Goal: Task Accomplishment & Management: Manage account settings

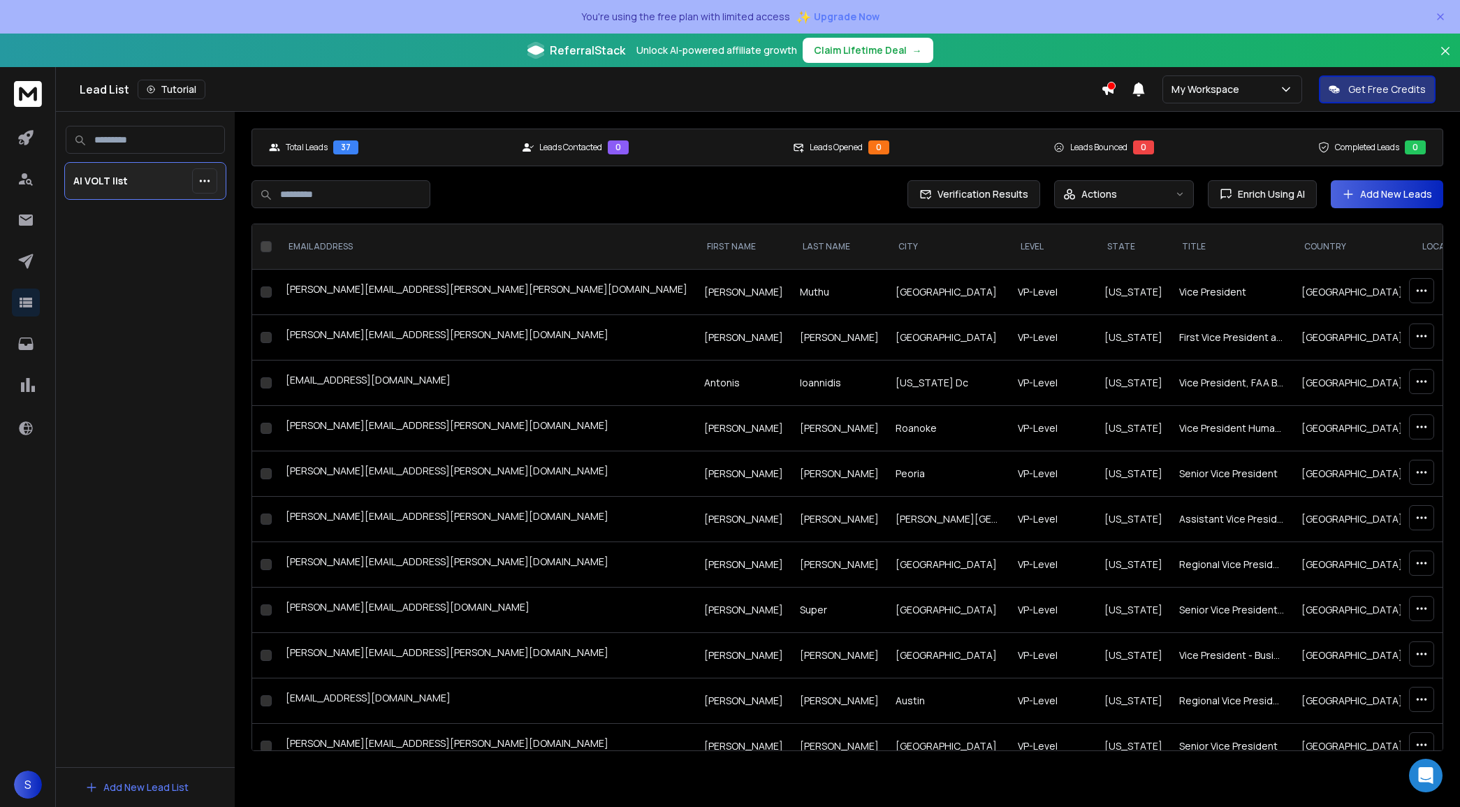
click at [196, 191] on button "button" at bounding box center [204, 180] width 25 height 25
click at [114, 357] on div "AI VOLT list" at bounding box center [145, 456] width 179 height 589
click at [16, 189] on link at bounding box center [26, 179] width 28 height 28
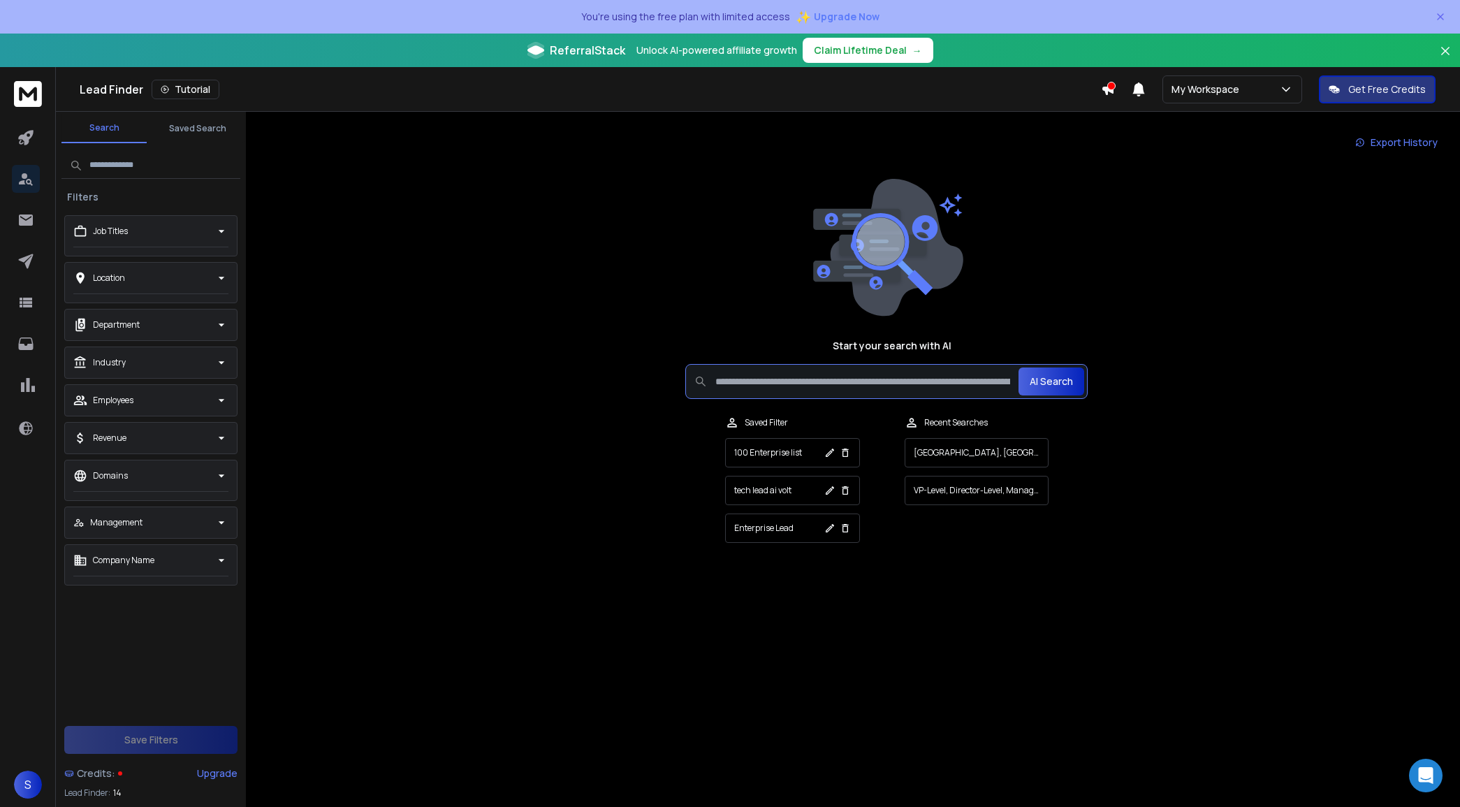
click at [214, 235] on icon at bounding box center [221, 231] width 14 height 14
click at [206, 360] on div "Location" at bounding box center [150, 346] width 173 height 41
click at [225, 344] on div "Location" at bounding box center [150, 346] width 173 height 41
click at [215, 340] on icon at bounding box center [221, 342] width 14 height 14
click at [182, 117] on button "Saved Search" at bounding box center [197, 129] width 85 height 28
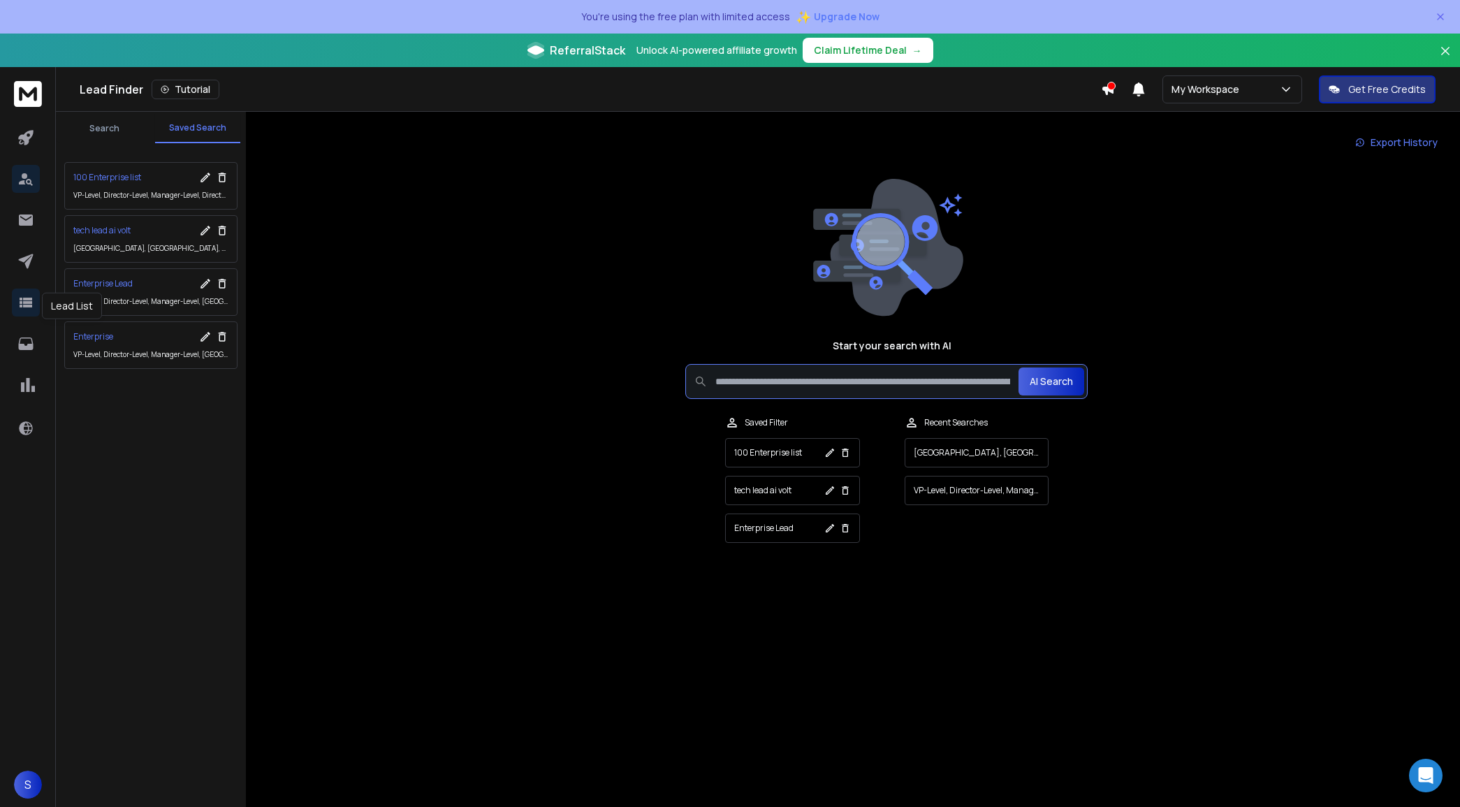
click at [26, 306] on icon at bounding box center [26, 303] width 13 height 10
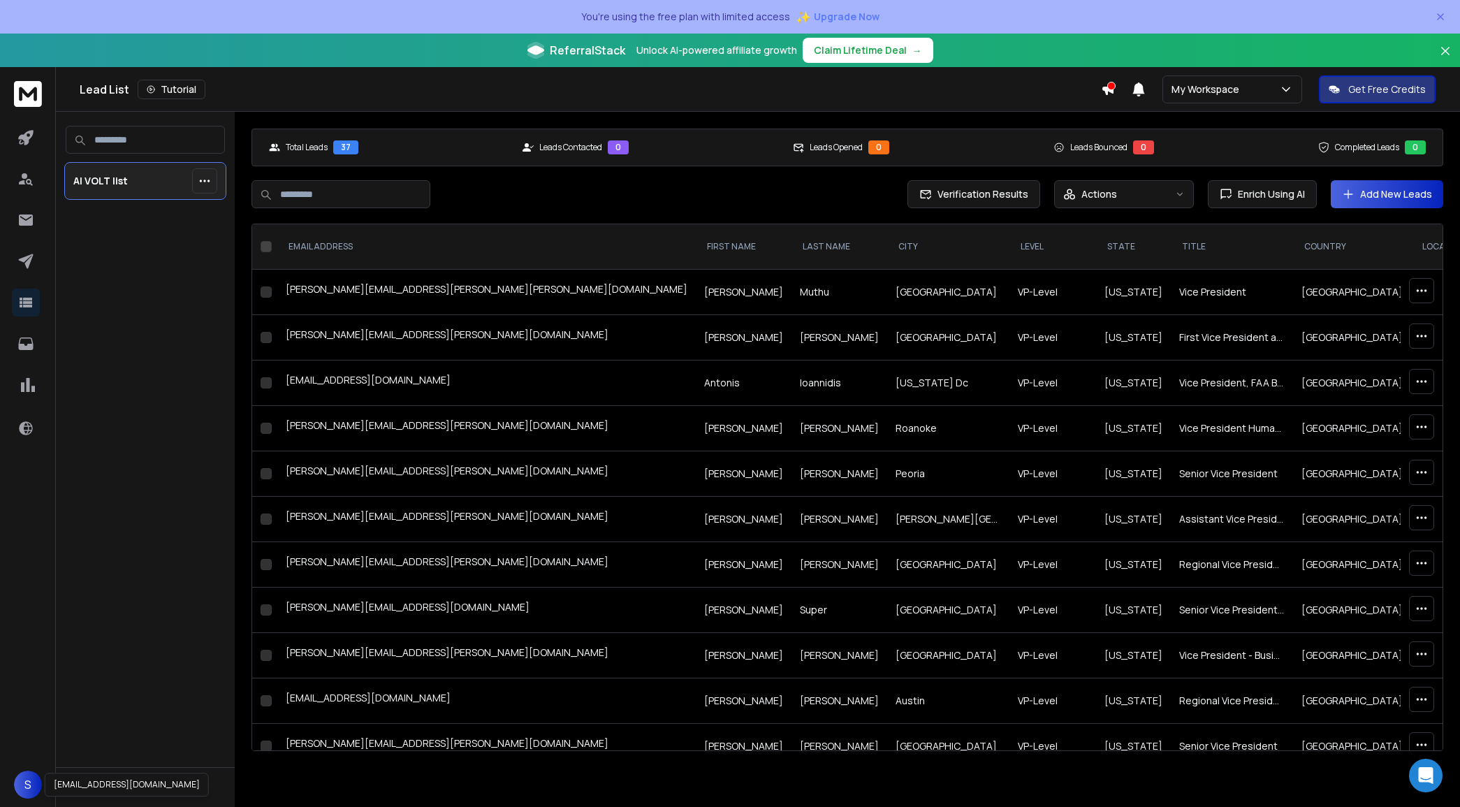
click at [37, 784] on span "S" at bounding box center [28, 785] width 28 height 28
click at [98, 791] on div "Logout" at bounding box center [127, 784] width 133 height 22
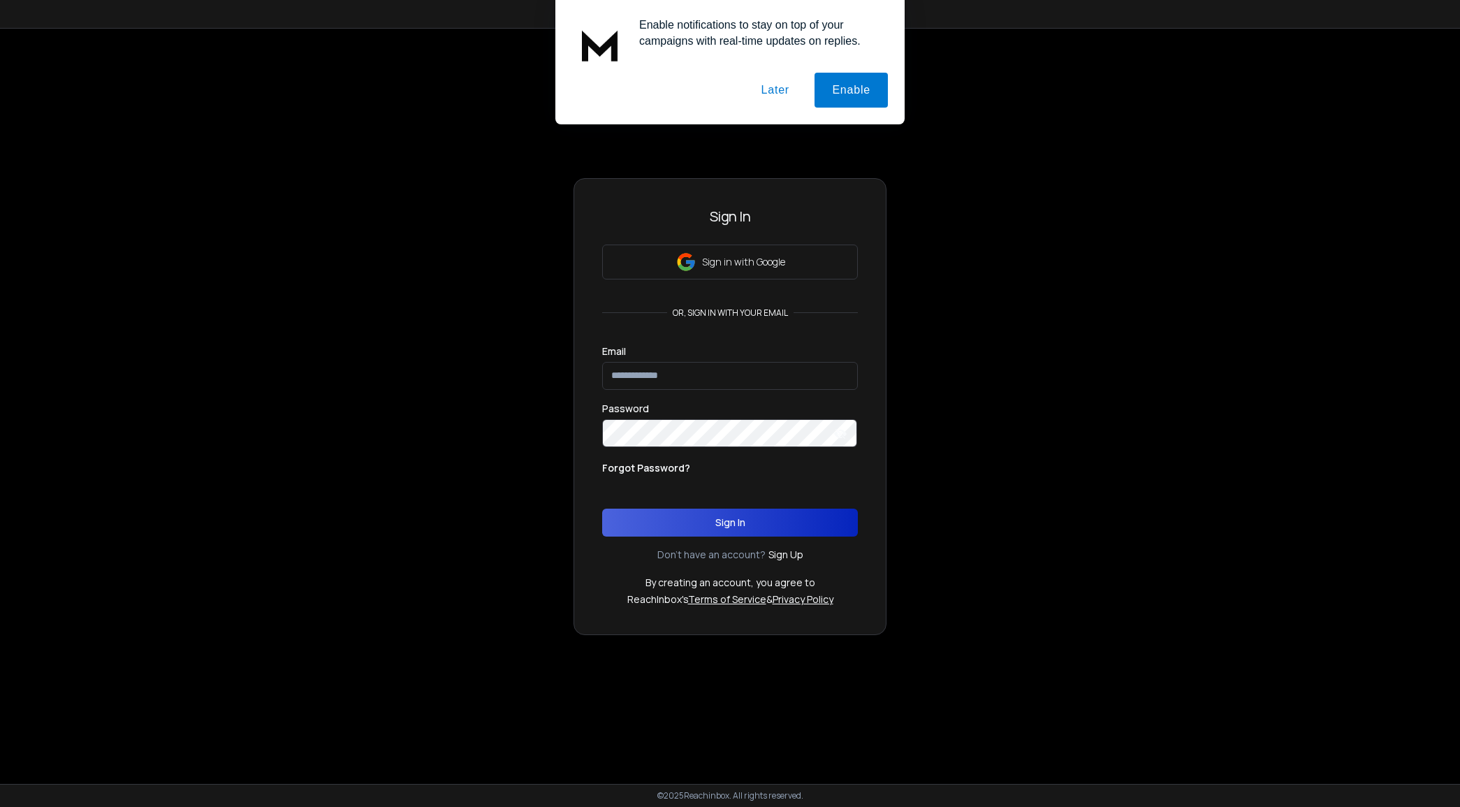
click at [787, 96] on button "Later" at bounding box center [774, 90] width 63 height 35
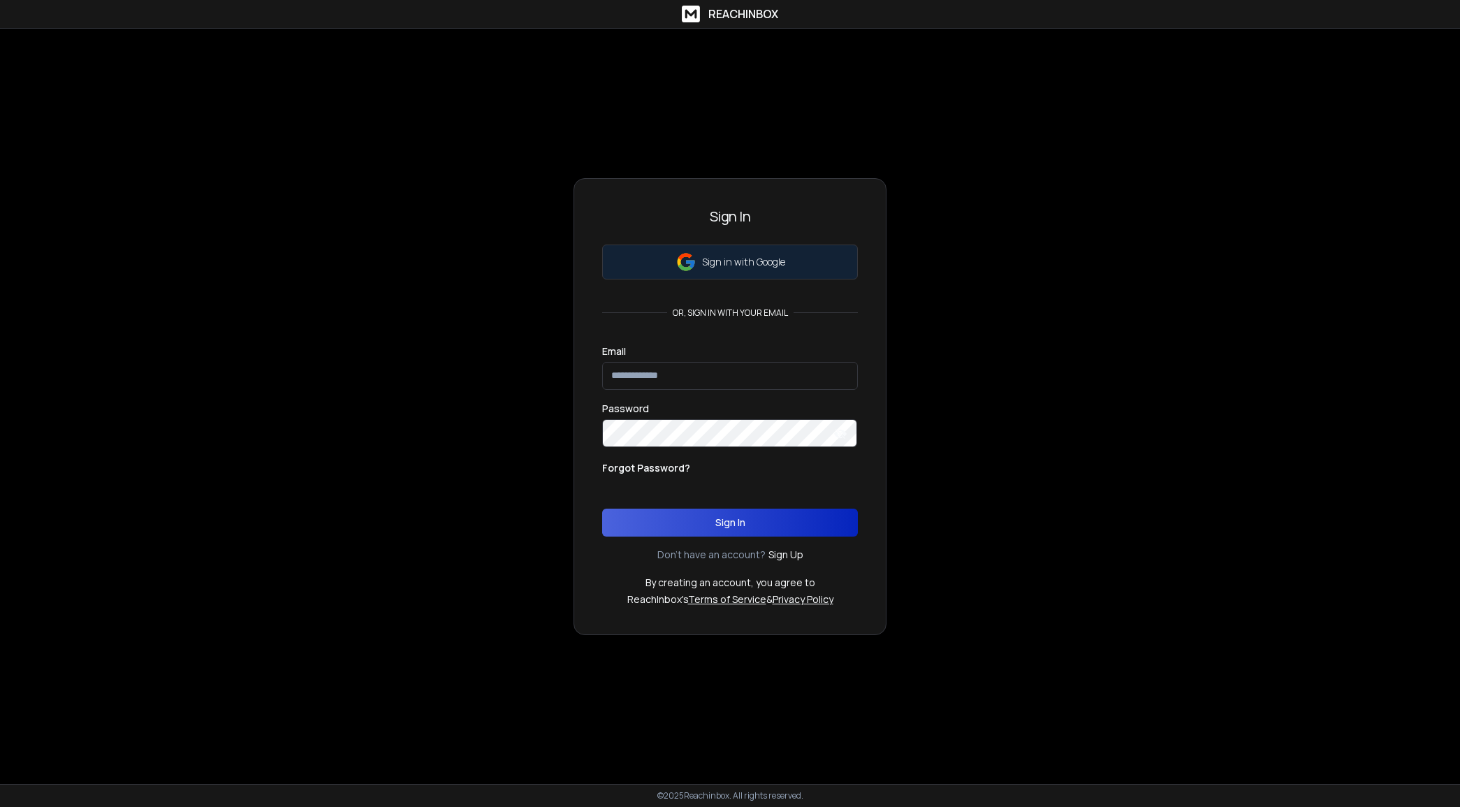
click at [732, 264] on p "Sign in with Google" at bounding box center [743, 262] width 83 height 14
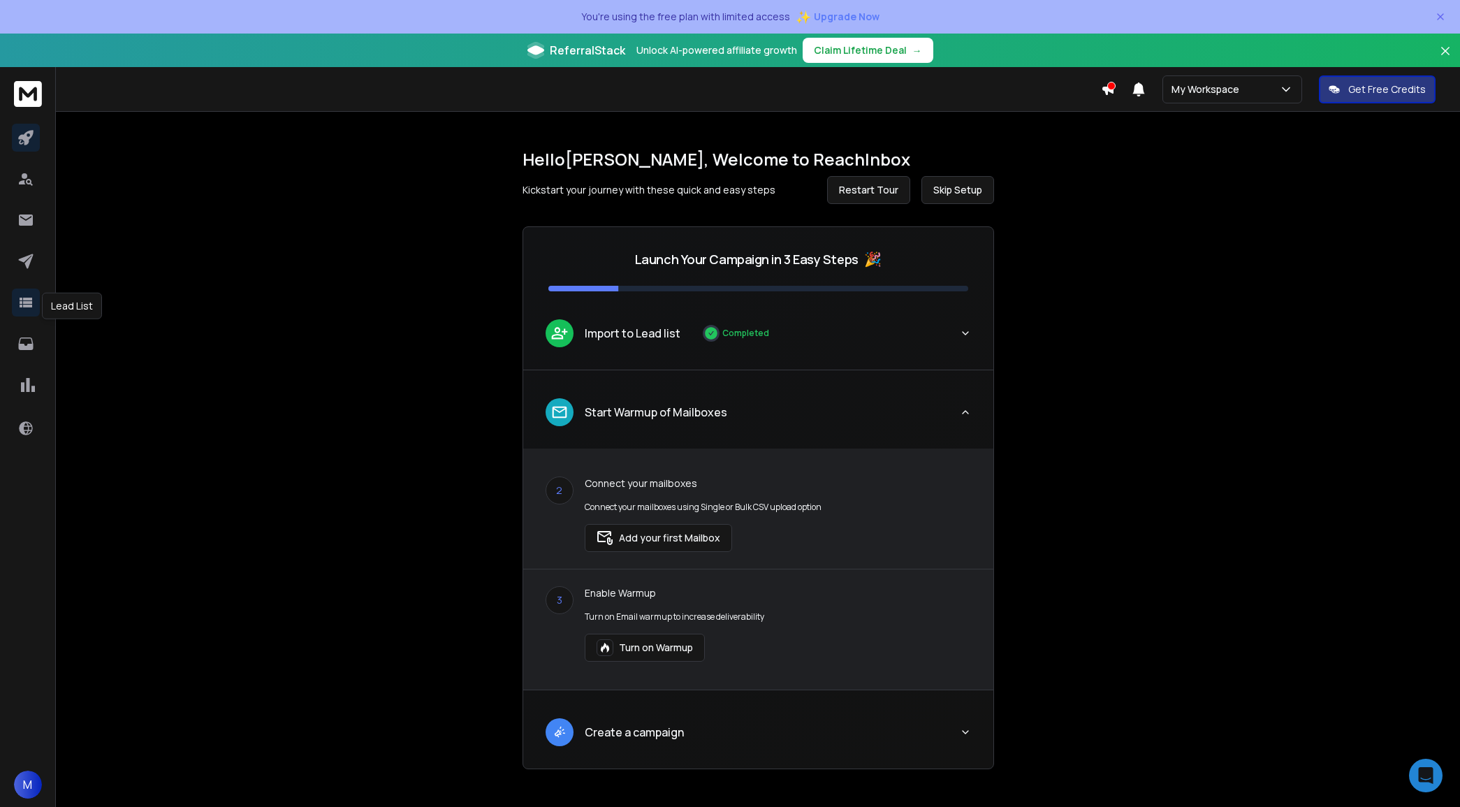
click at [29, 307] on icon at bounding box center [26, 303] width 13 height 10
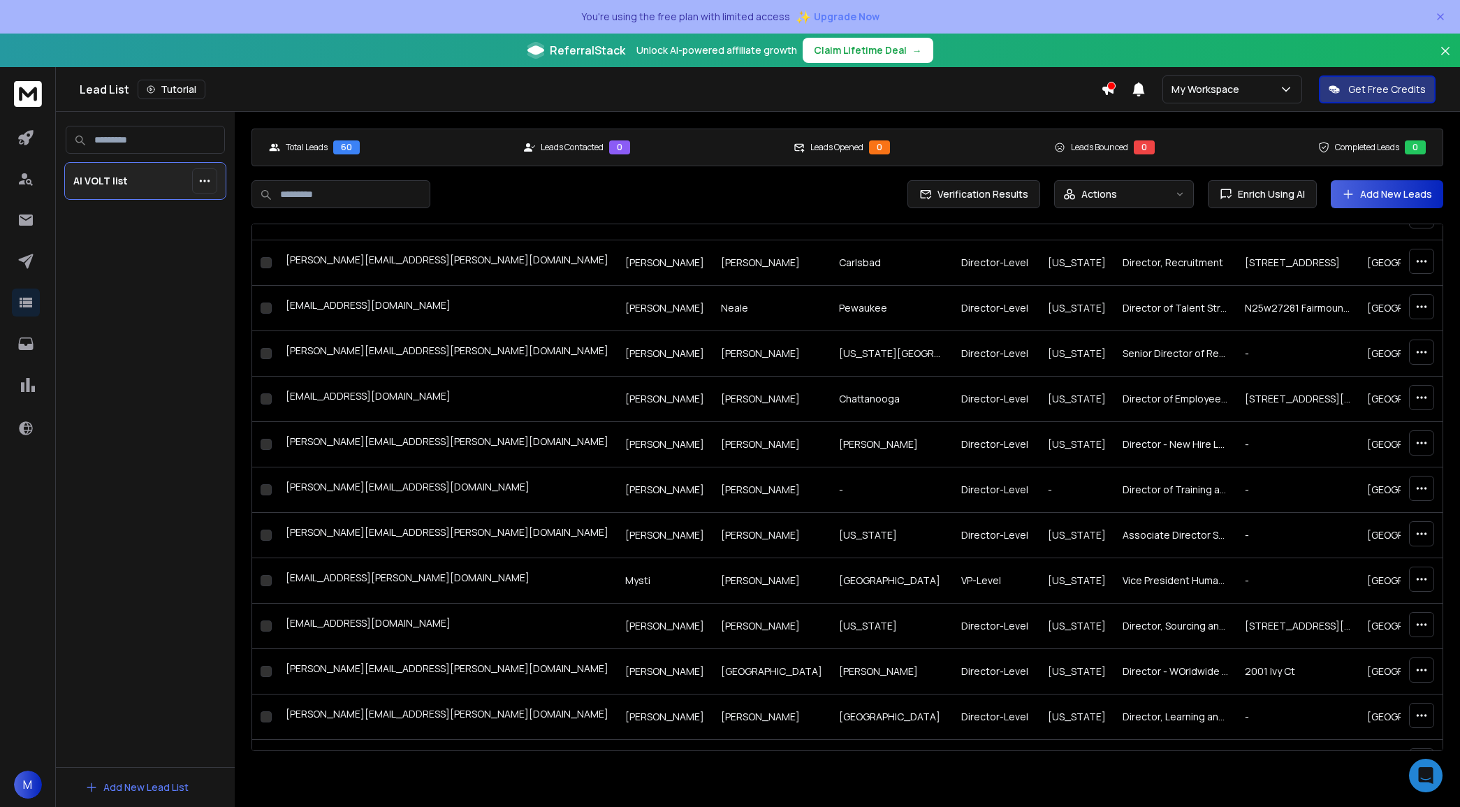
scroll to position [1256, 0]
click at [22, 186] on icon at bounding box center [25, 178] width 17 height 17
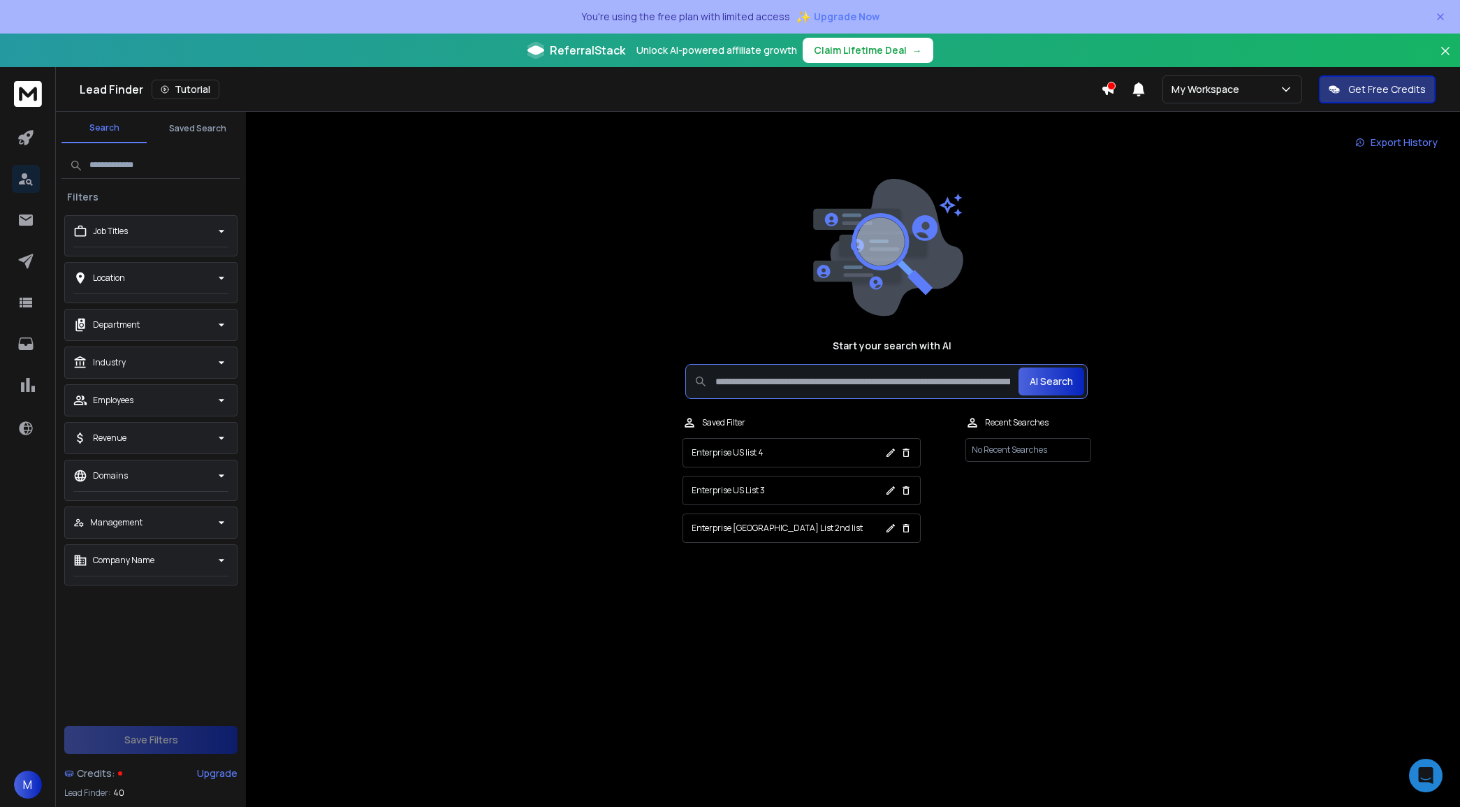
click at [187, 129] on button "Saved Search" at bounding box center [197, 129] width 85 height 28
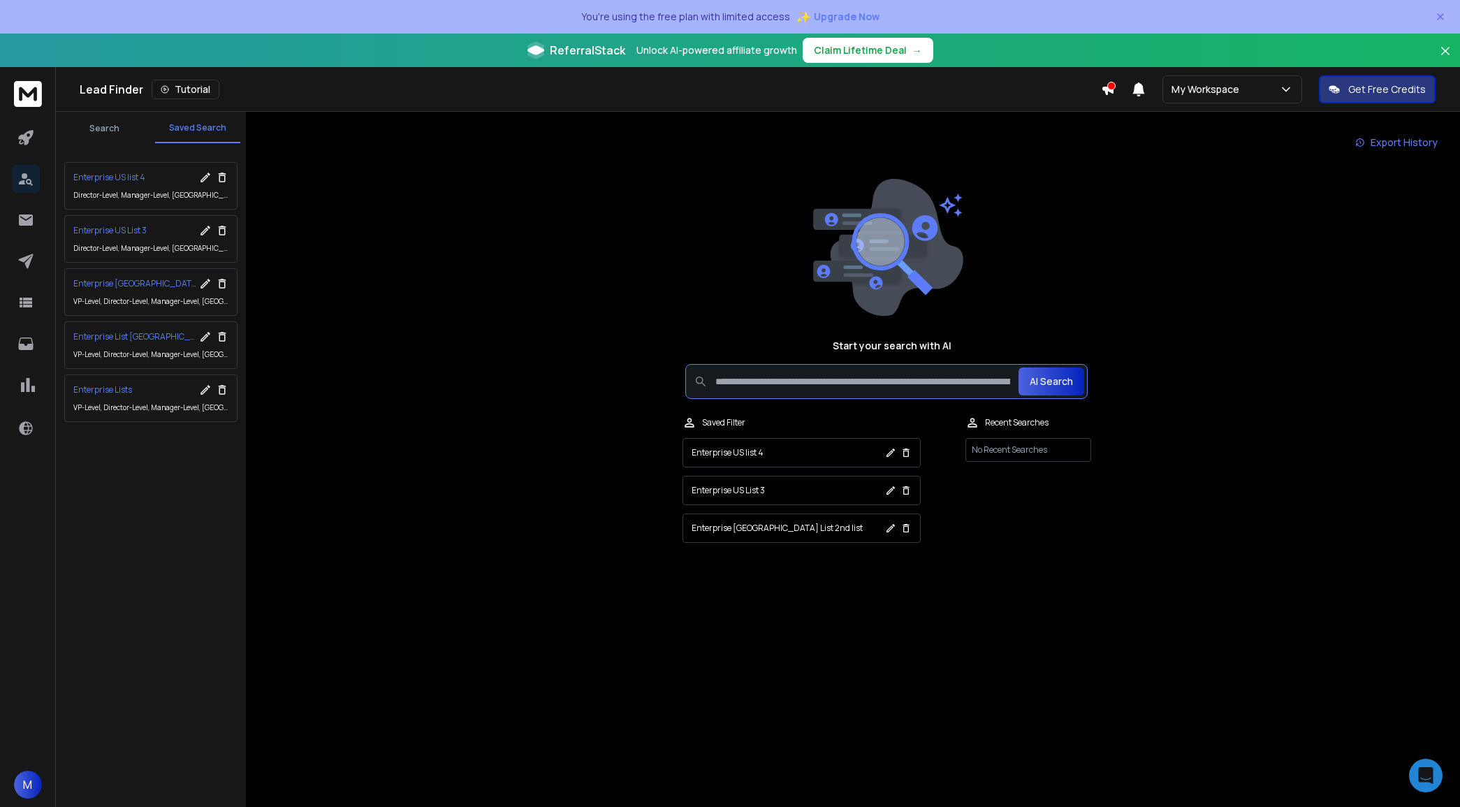
click at [156, 332] on div "Enterprise List USA" at bounding box center [150, 336] width 155 height 13
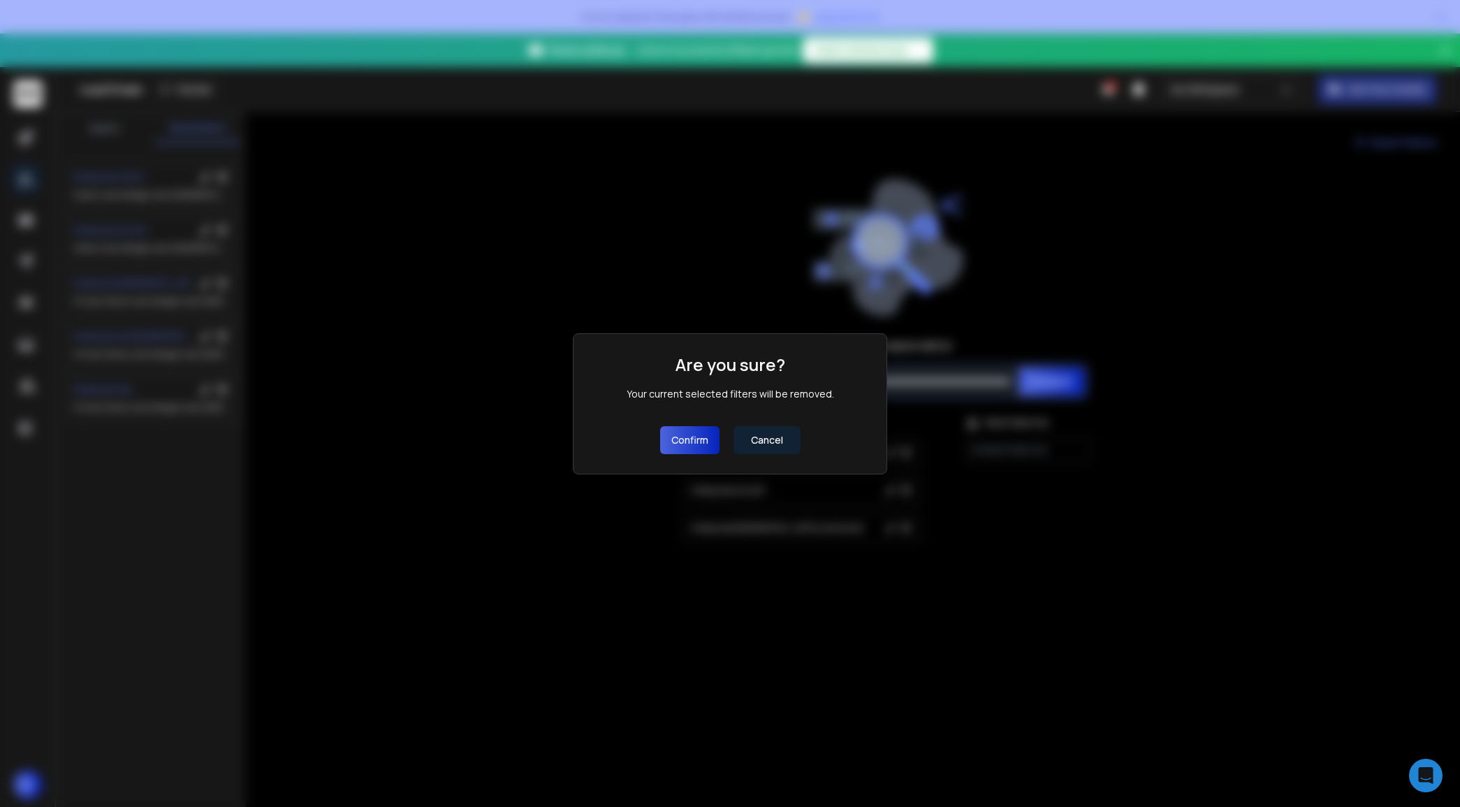
click at [686, 435] on button "Confirm" at bounding box center [689, 440] width 59 height 28
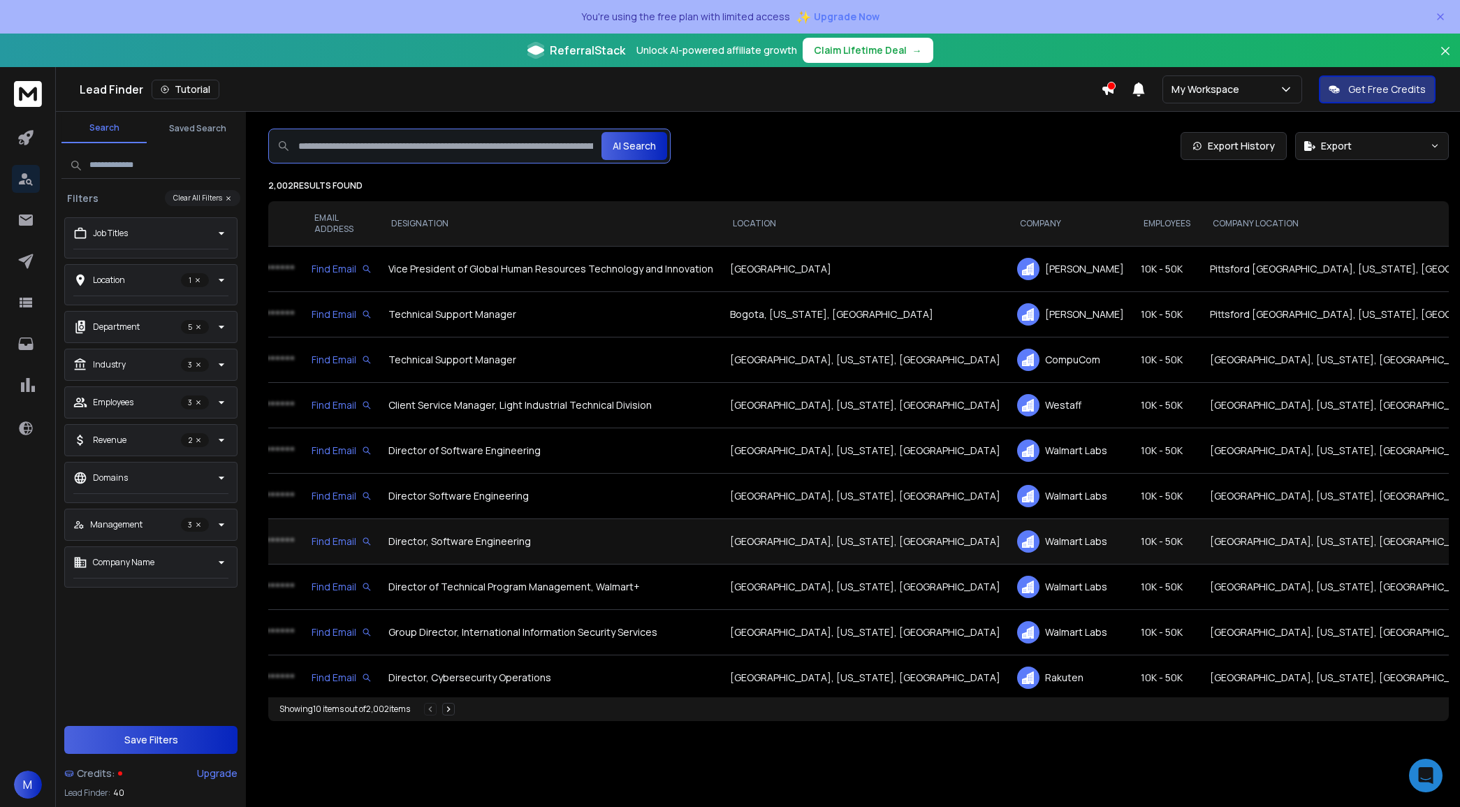
scroll to position [0, 86]
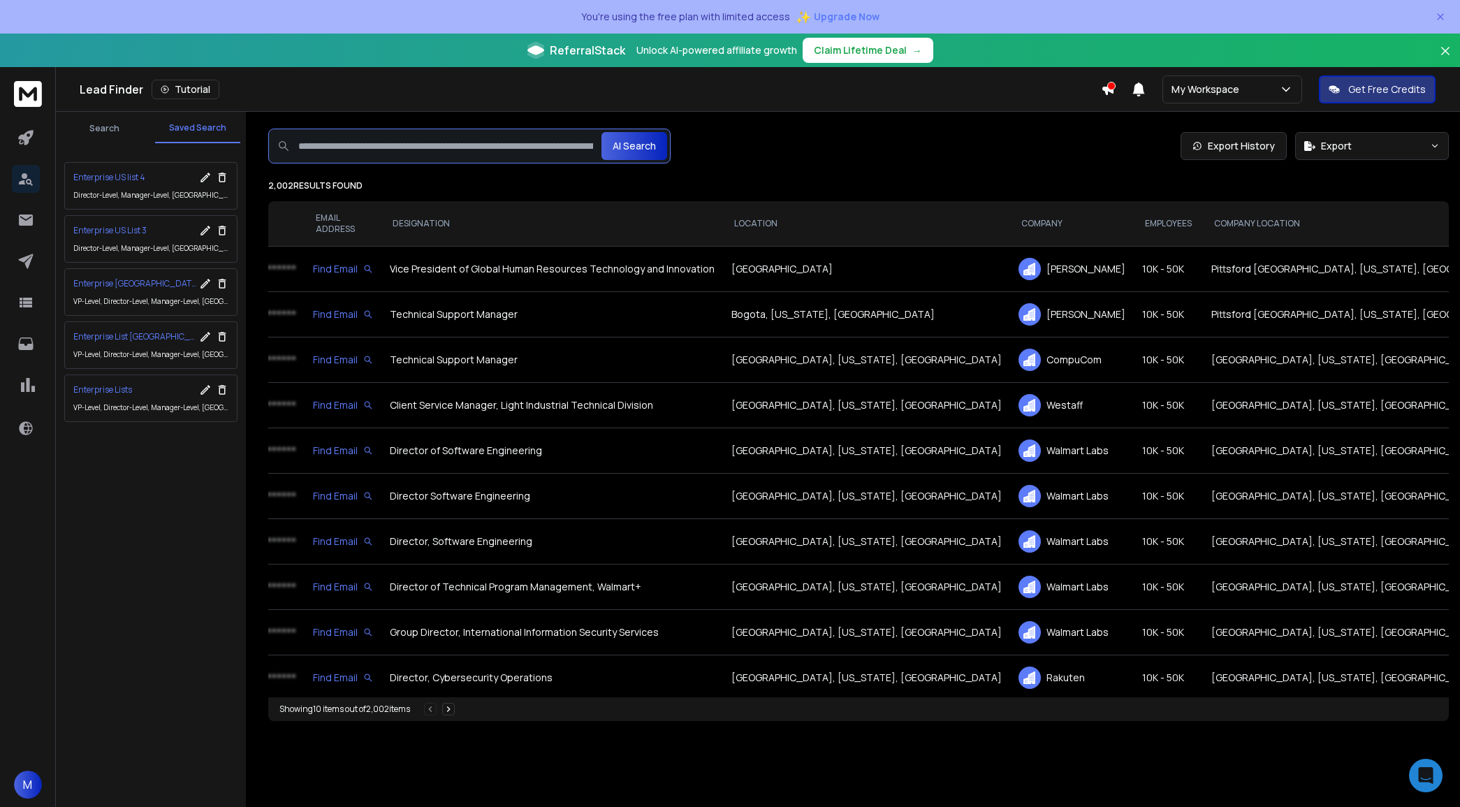
click at [191, 136] on button "Saved Search" at bounding box center [197, 128] width 85 height 29
click at [159, 393] on div "Enterprise Lists" at bounding box center [150, 390] width 155 height 13
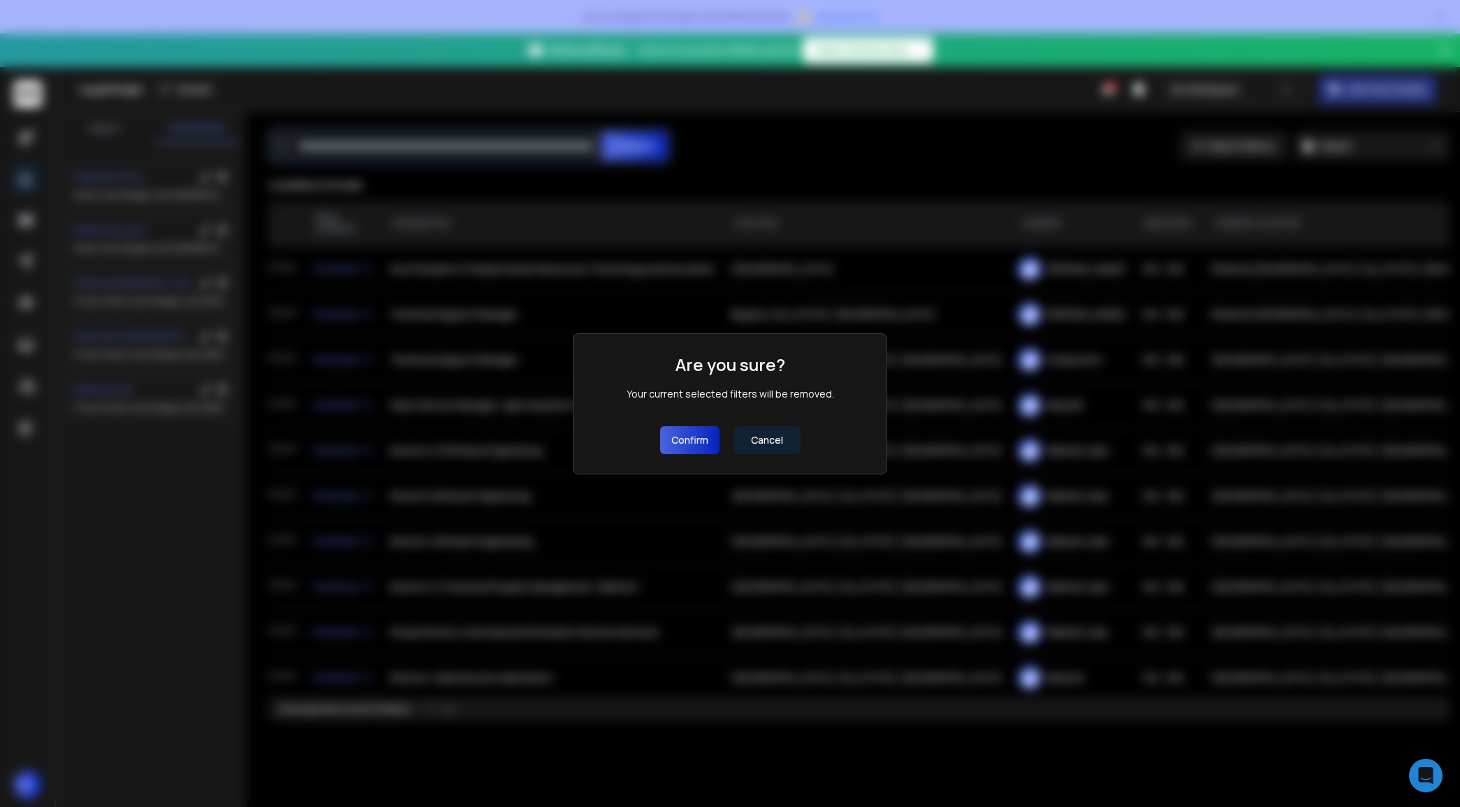
click at [692, 444] on button "Confirm" at bounding box center [689, 440] width 59 height 28
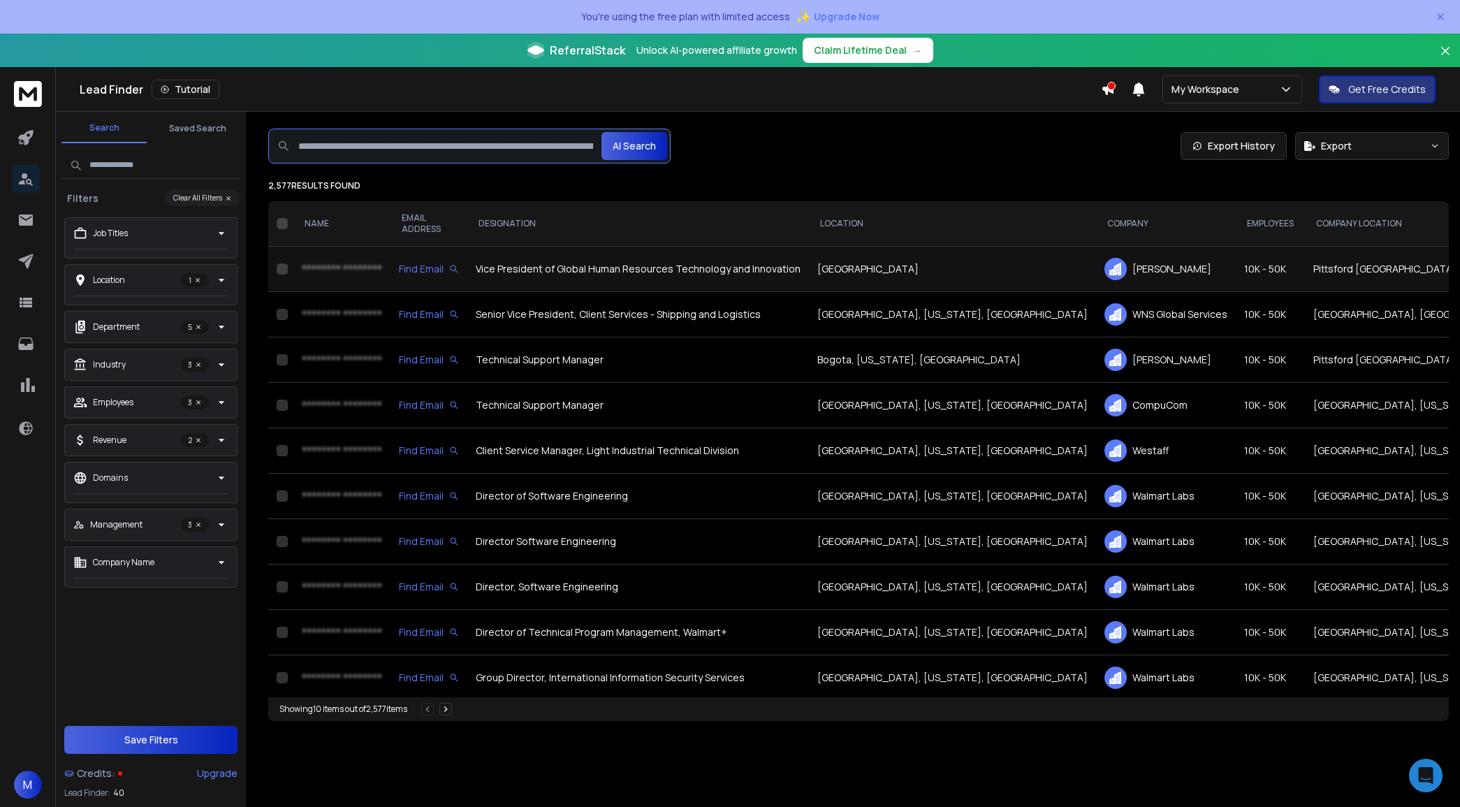
click at [282, 270] on button "button" at bounding box center [282, 268] width 11 height 11
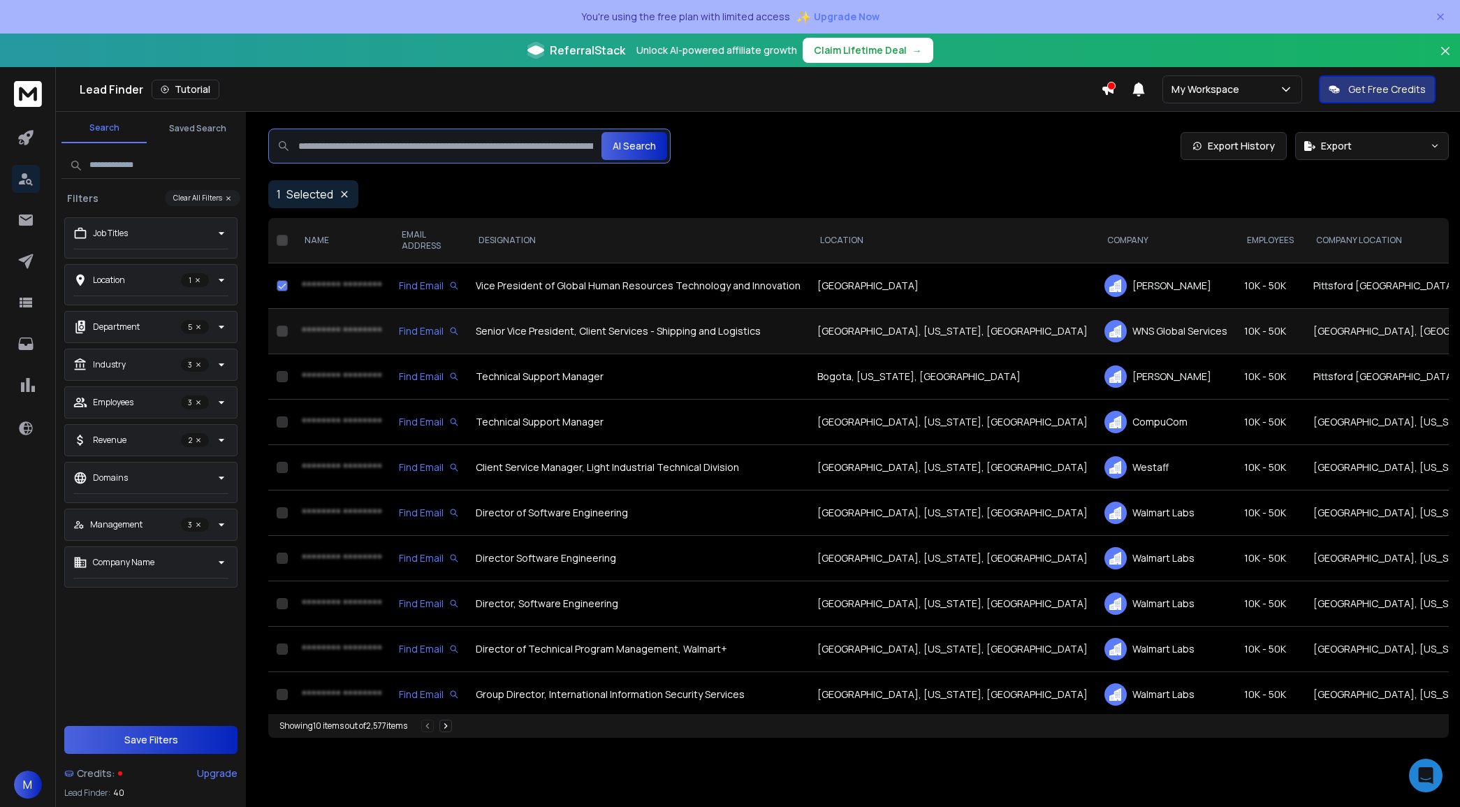
click at [283, 330] on button "button" at bounding box center [282, 331] width 11 height 11
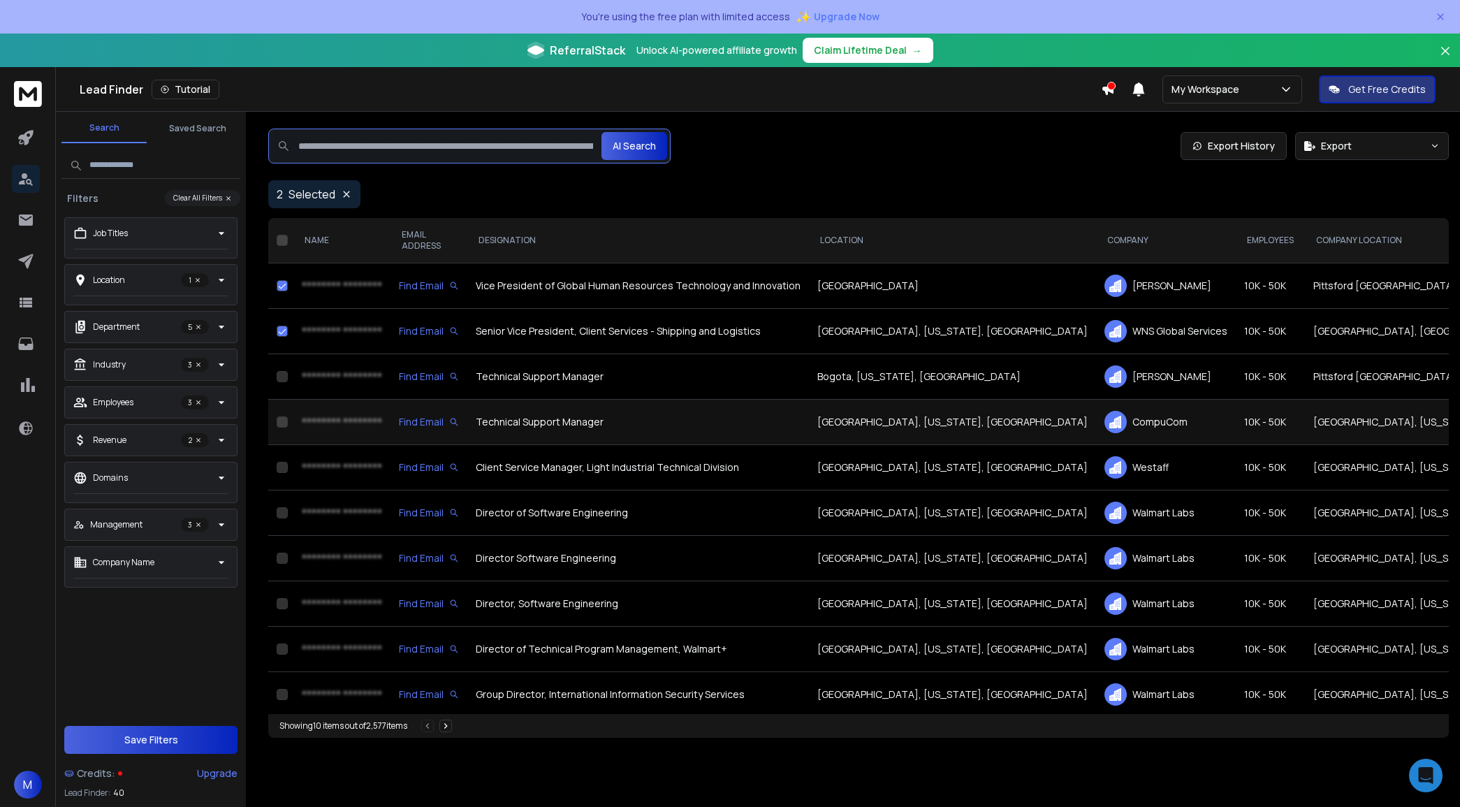
click at [280, 419] on button "button" at bounding box center [282, 421] width 11 height 11
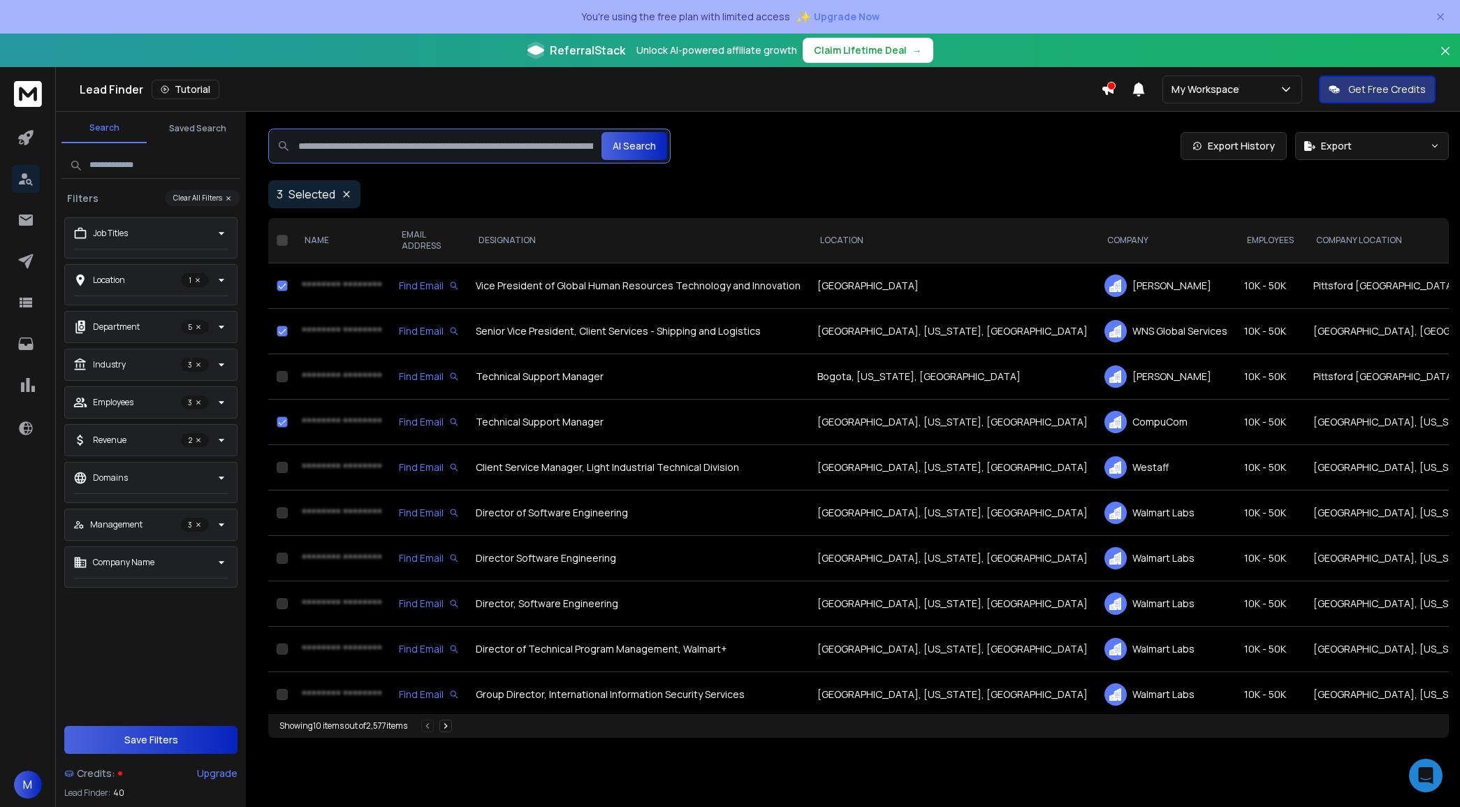
click at [201, 523] on p "3" at bounding box center [195, 525] width 28 height 14
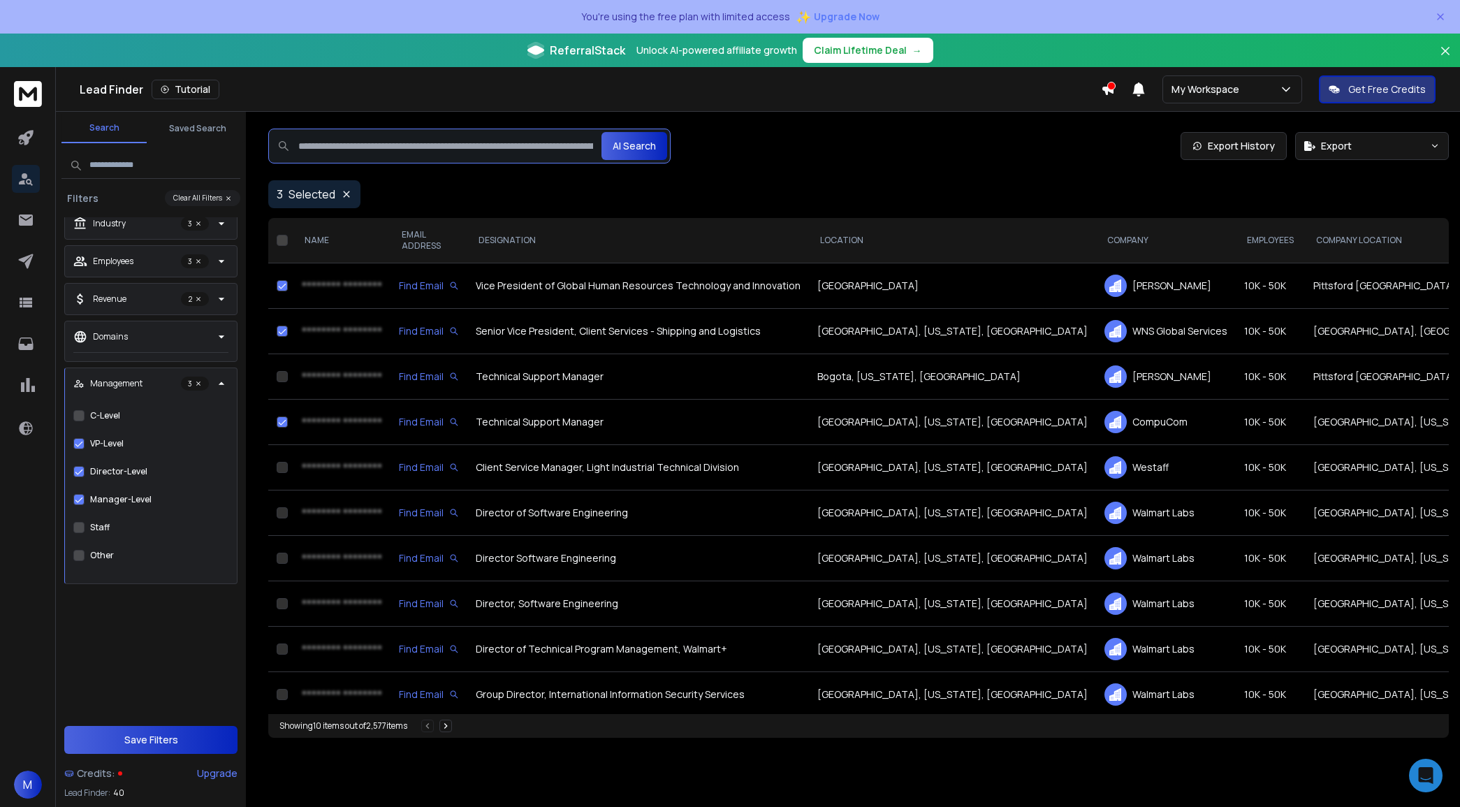
scroll to position [142, 0]
click at [105, 444] on label "VP-Level" at bounding box center [107, 442] width 34 height 11
click at [85, 444] on button "VP-Level" at bounding box center [78, 442] width 11 height 11
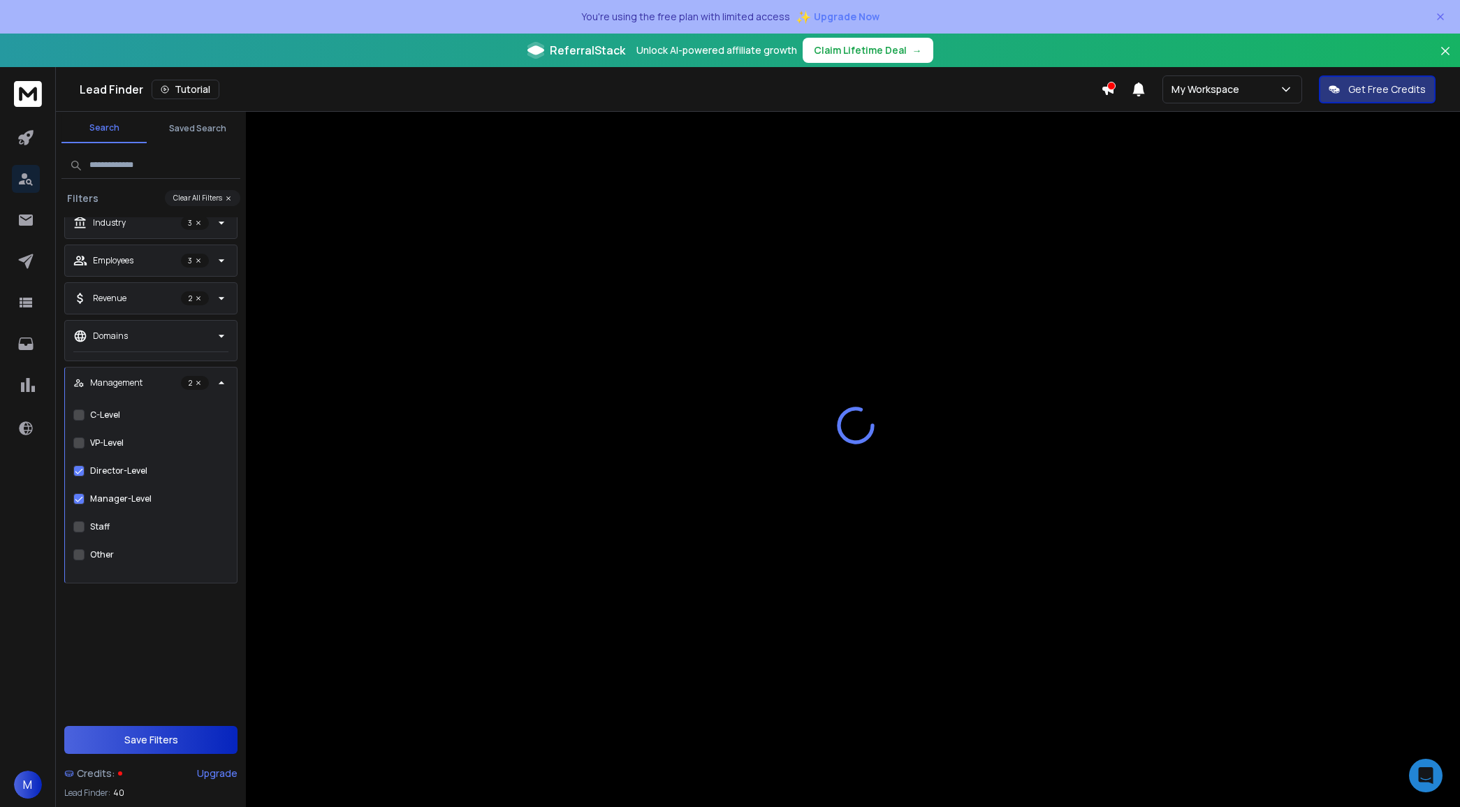
click at [219, 384] on icon at bounding box center [222, 382] width 6 height 3
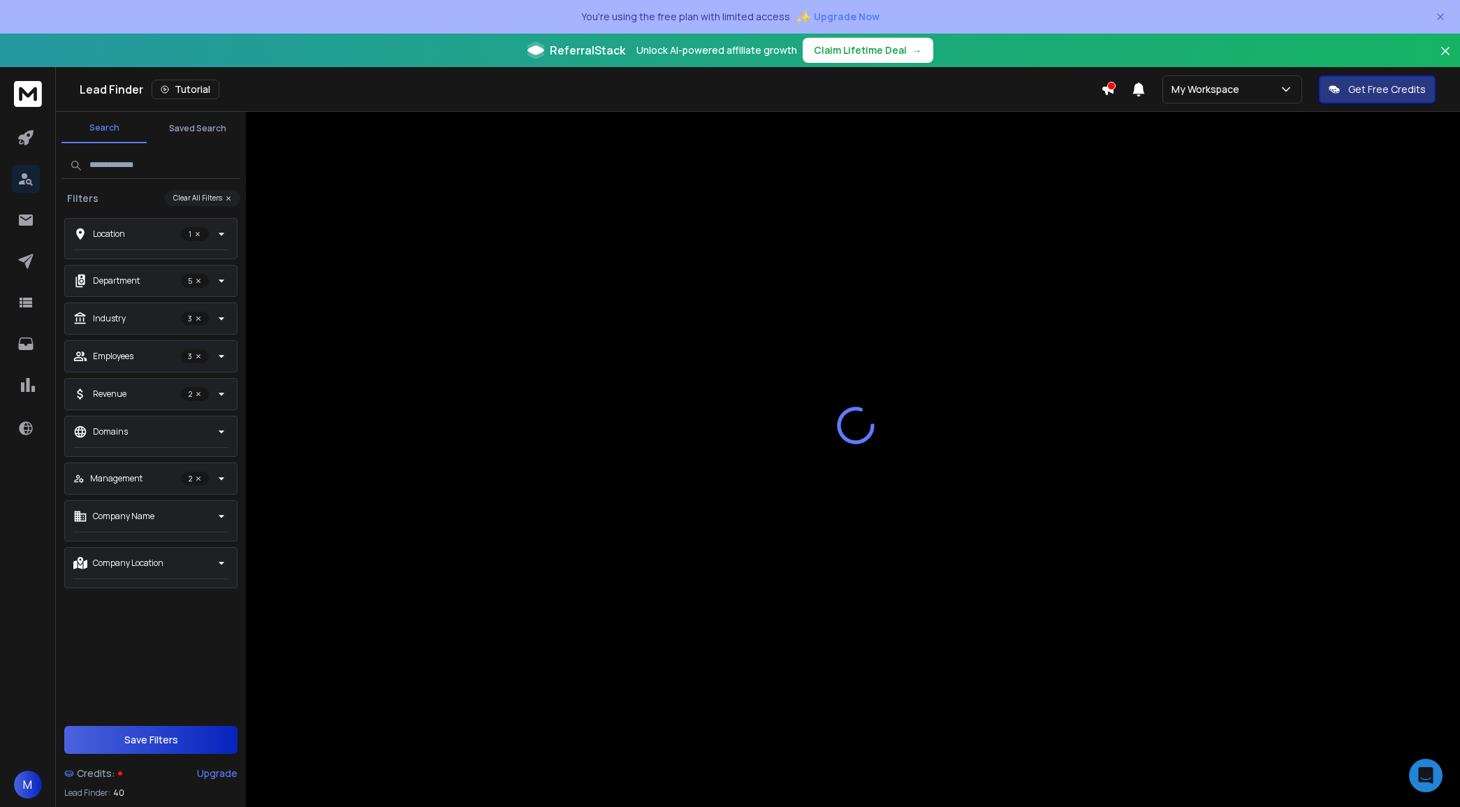
scroll to position [49, 0]
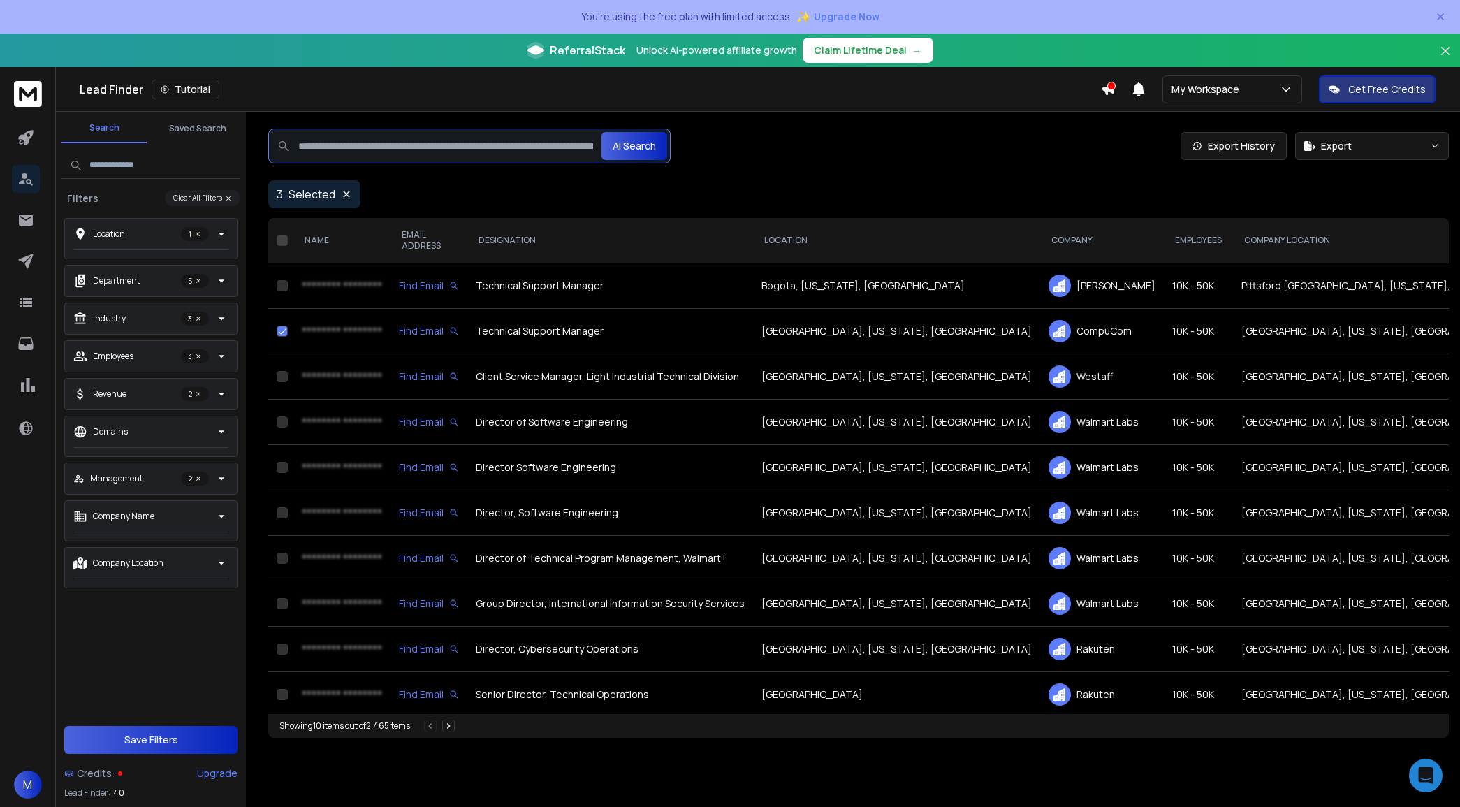
click at [214, 388] on icon at bounding box center [221, 394] width 14 height 14
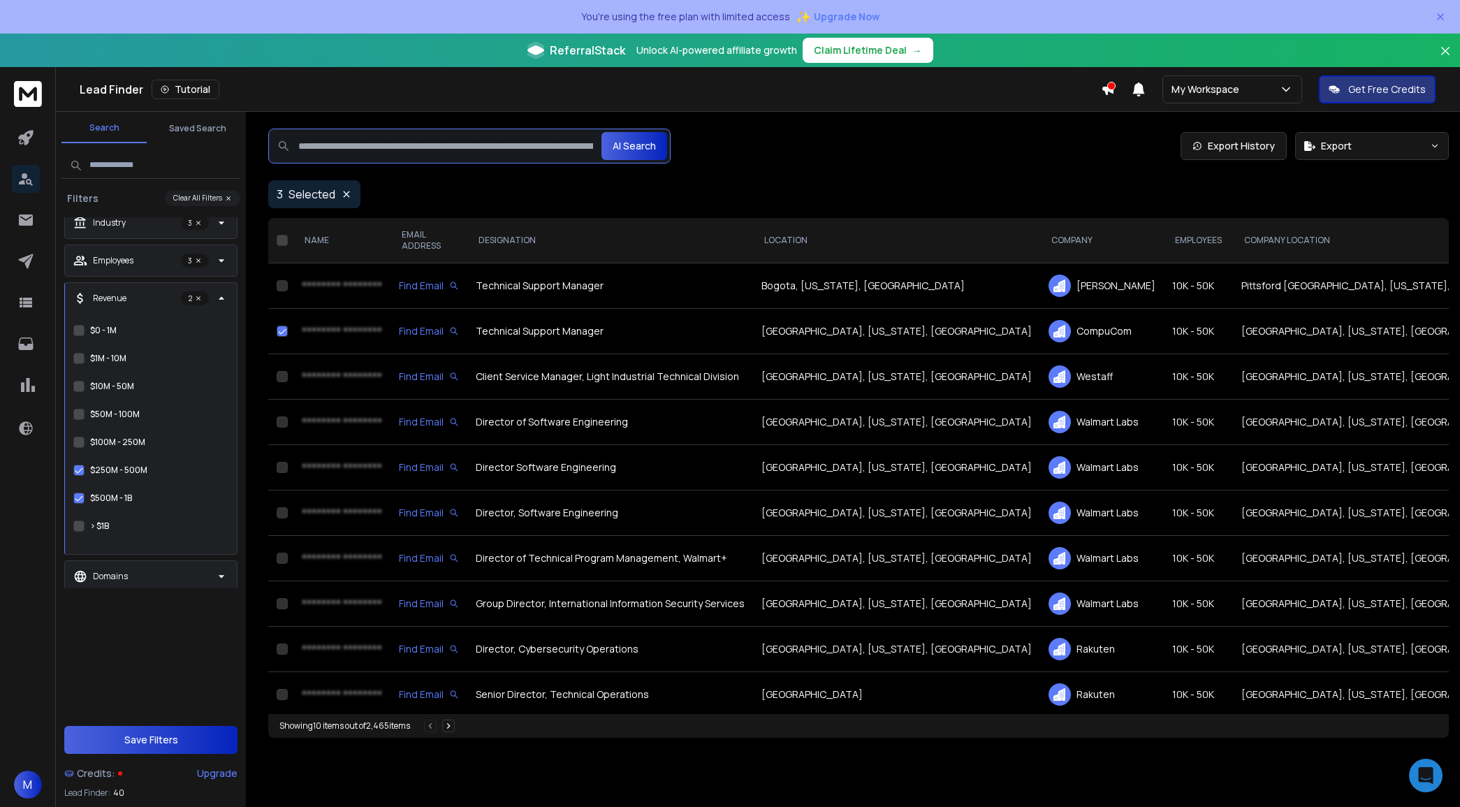
click at [218, 305] on icon at bounding box center [221, 298] width 14 height 14
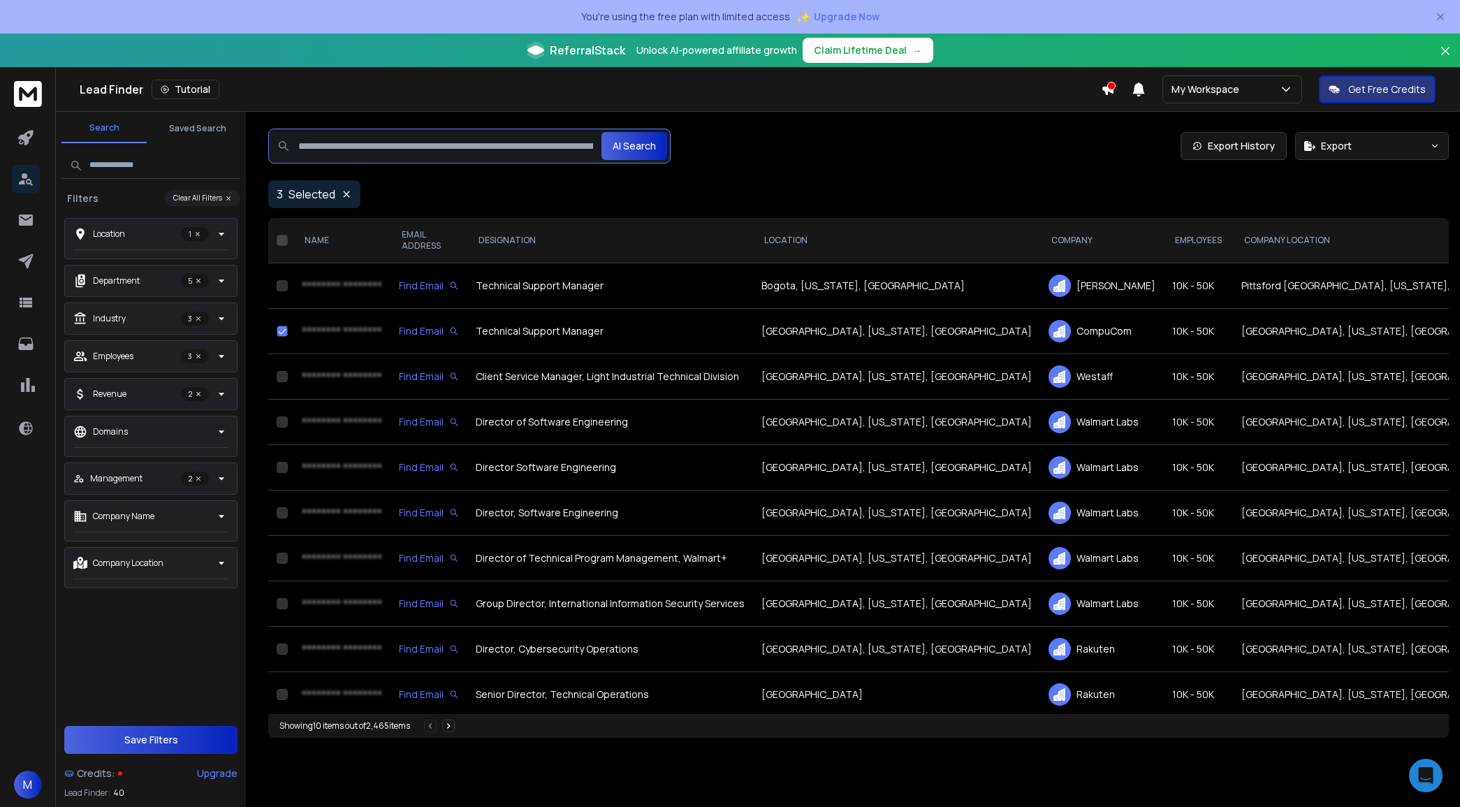
scroll to position [49, 0]
click at [214, 358] on icon at bounding box center [221, 356] width 14 height 14
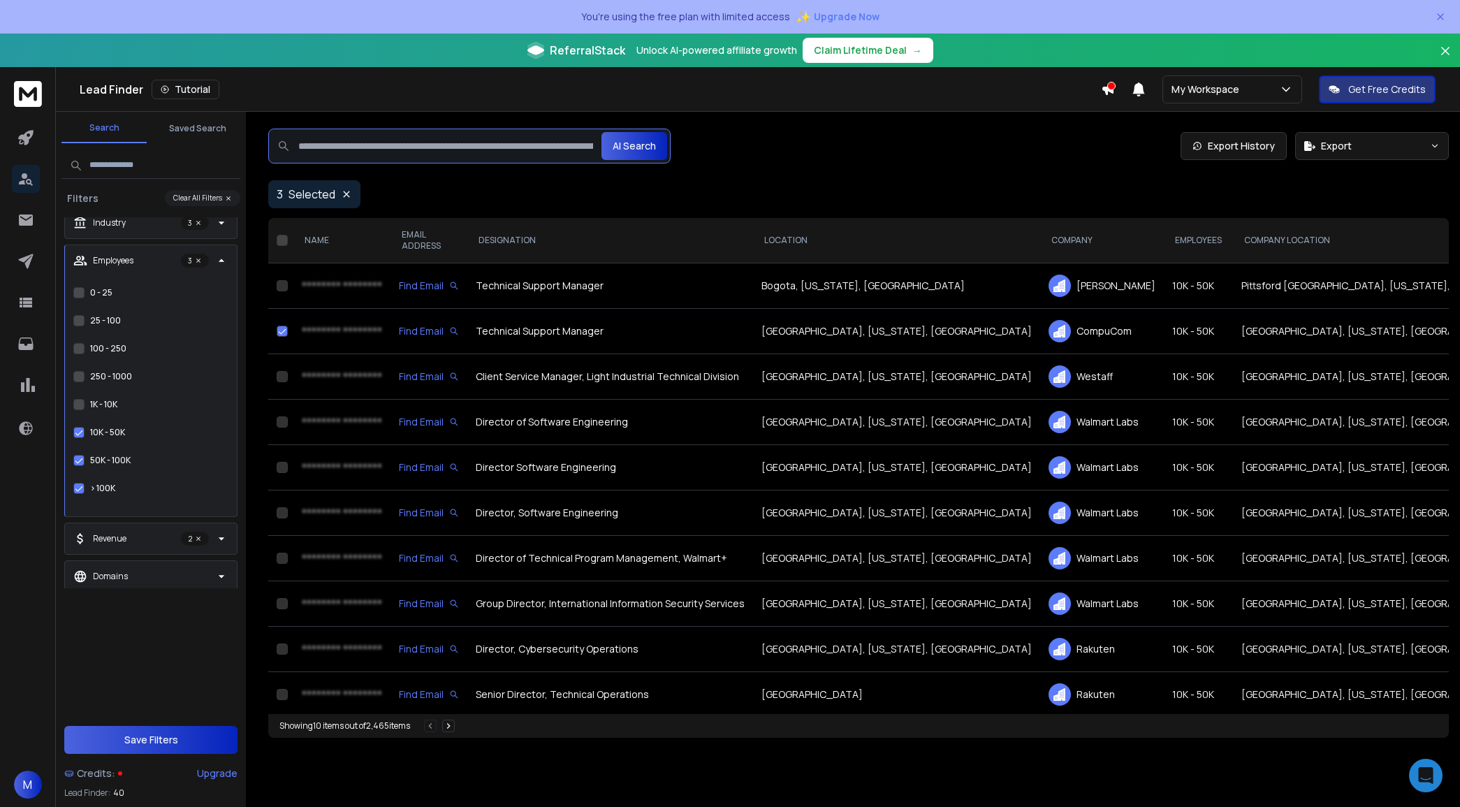
click at [105, 428] on label "10K - 50K" at bounding box center [107, 432] width 35 height 11
click at [85, 428] on 50K "10K - 50K" at bounding box center [78, 432] width 11 height 11
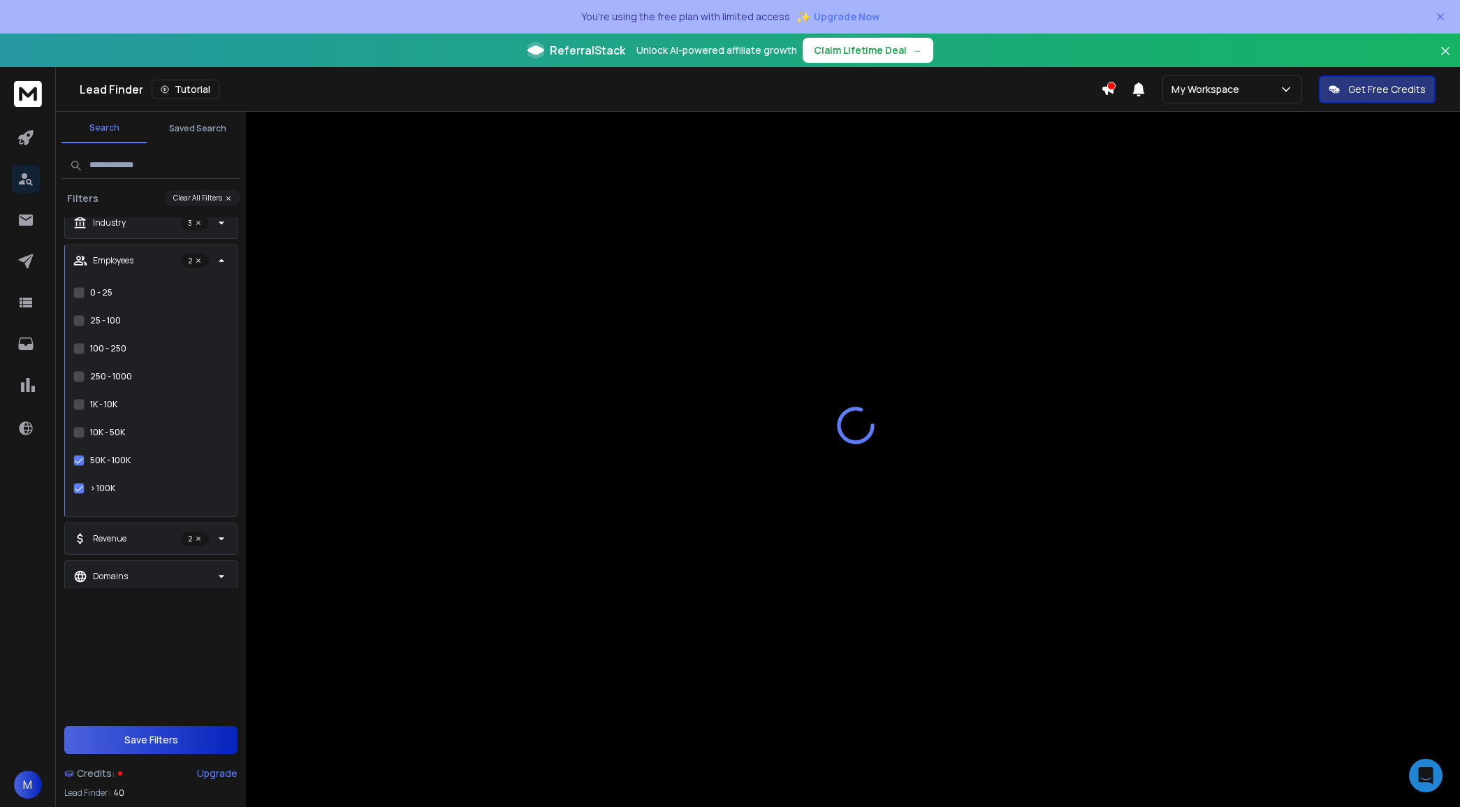
click at [215, 256] on icon at bounding box center [221, 261] width 14 height 14
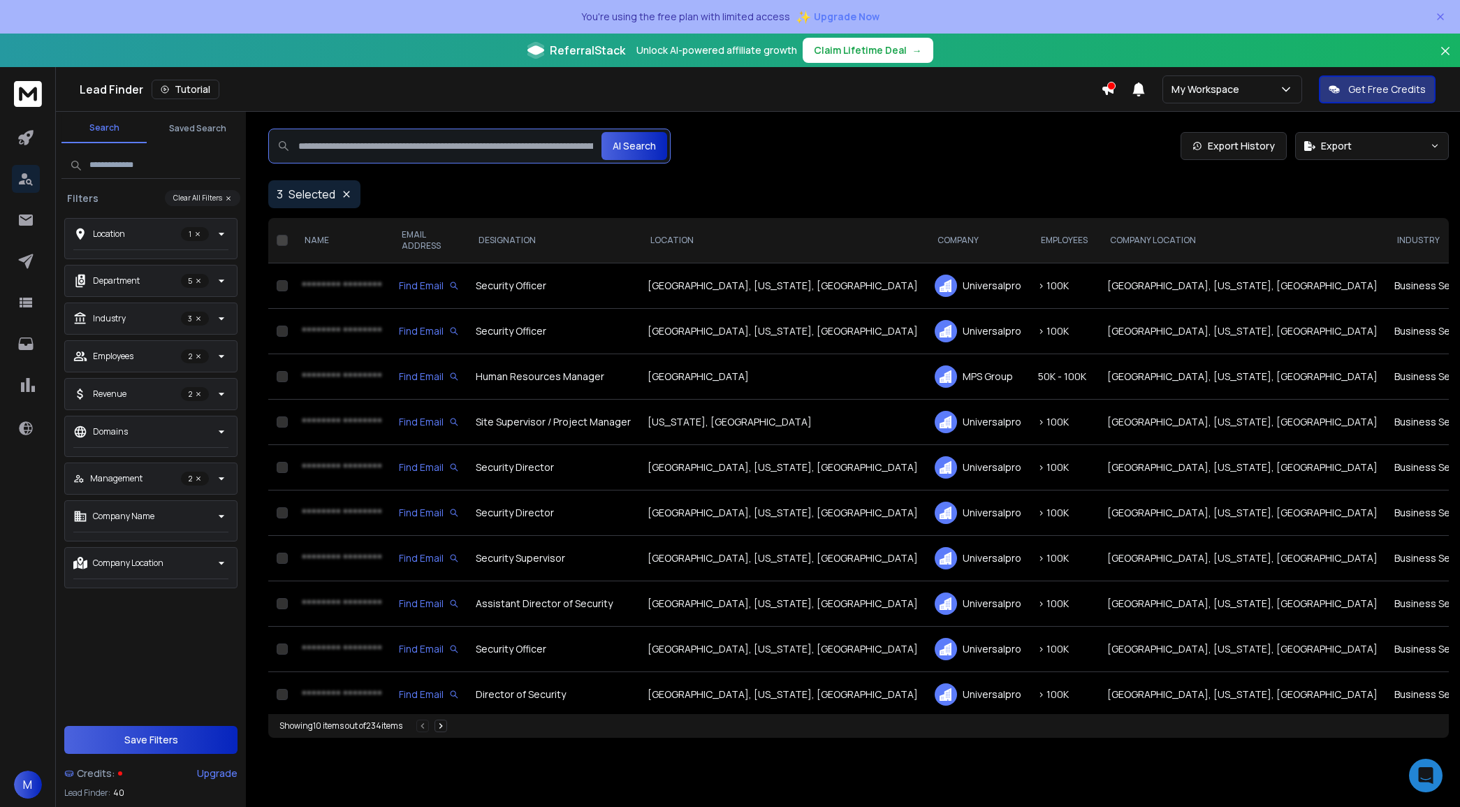
click at [210, 312] on div "3" at bounding box center [205, 319] width 48 height 14
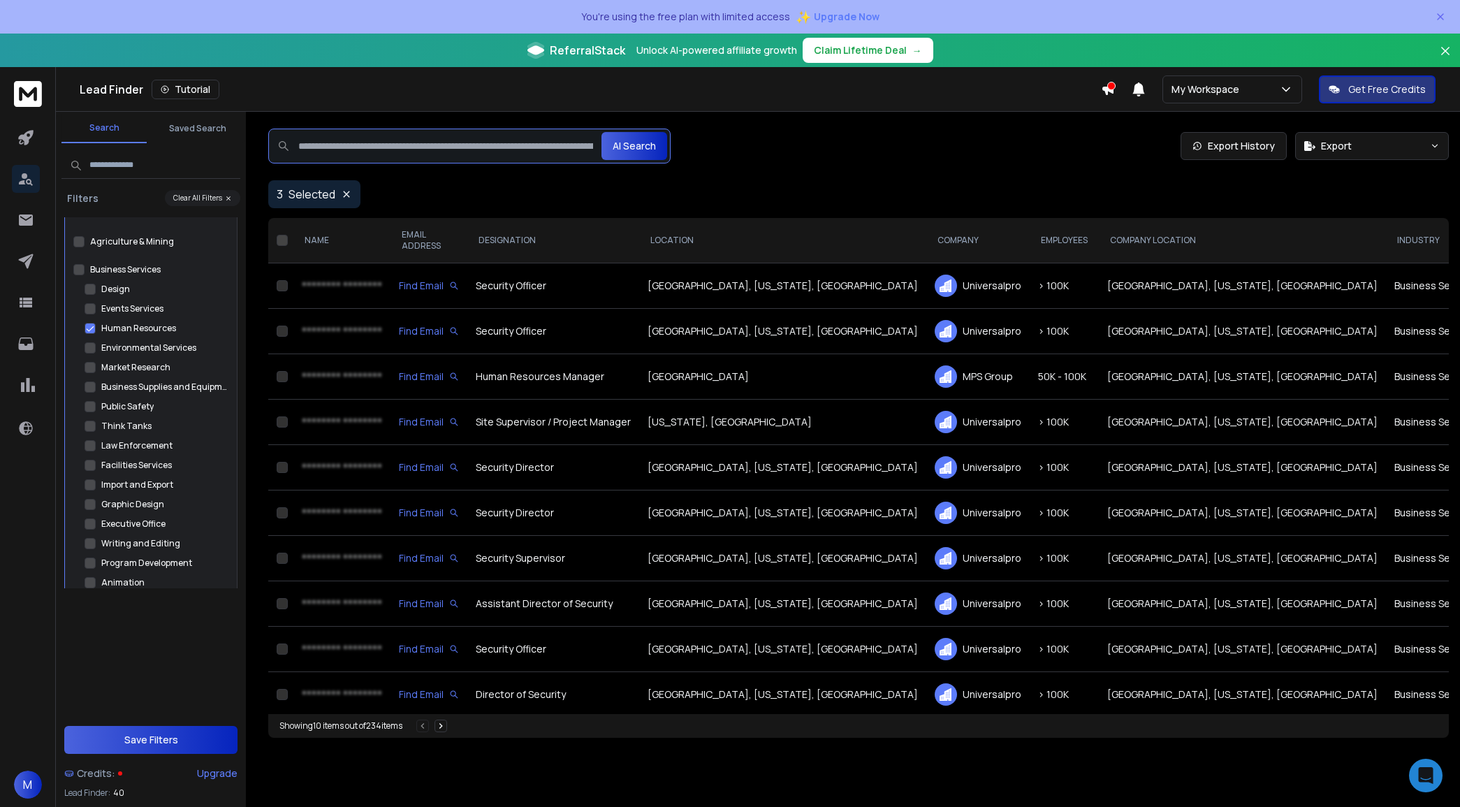
scroll to position [156, 0]
click at [93, 328] on Resources "Human Resources" at bounding box center [90, 327] width 11 height 11
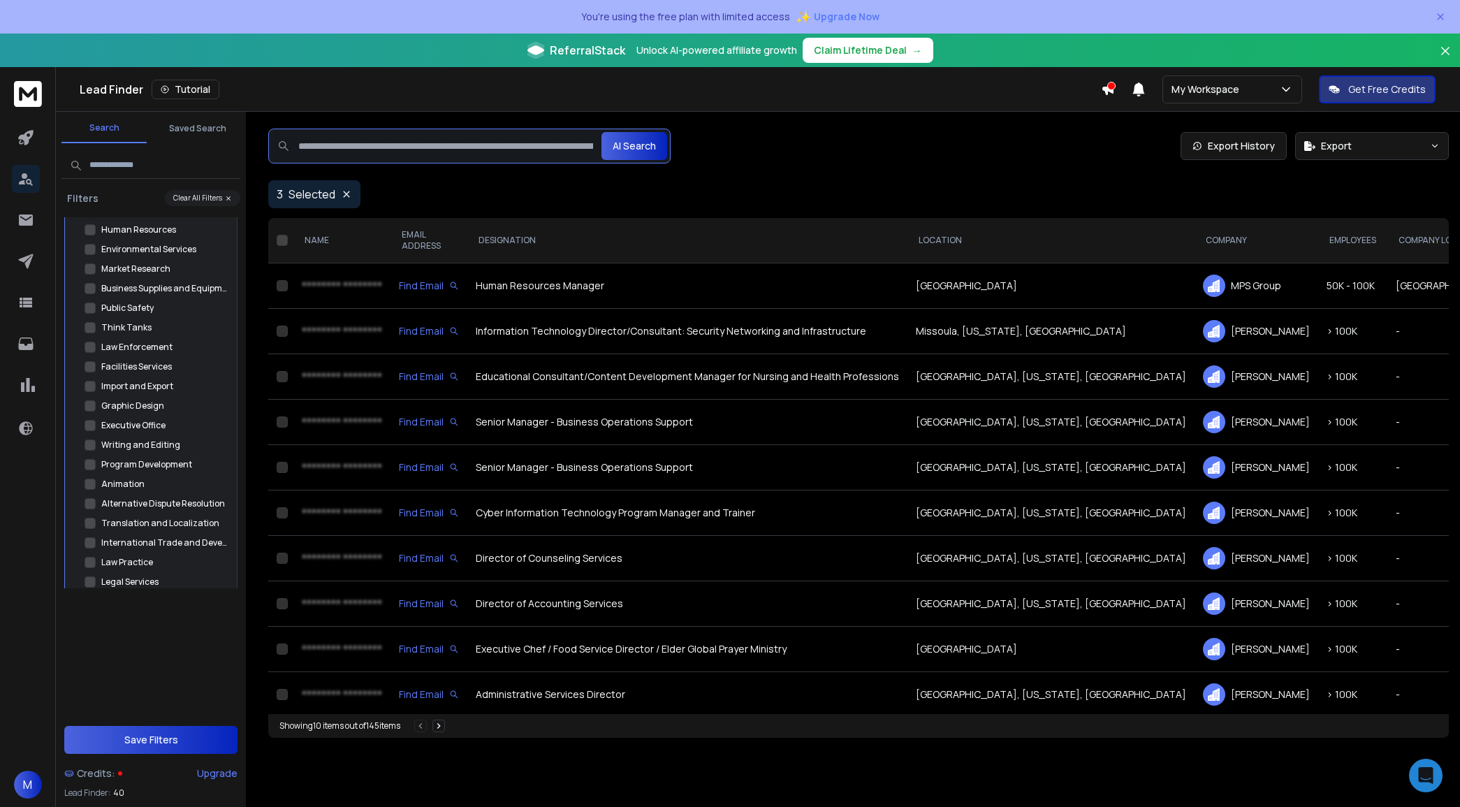
scroll to position [255, 0]
click at [93, 462] on Development "Program Development" at bounding box center [90, 463] width 11 height 11
click at [91, 536] on Recruiting "Staffing and Recruiting" at bounding box center [90, 537] width 11 height 11
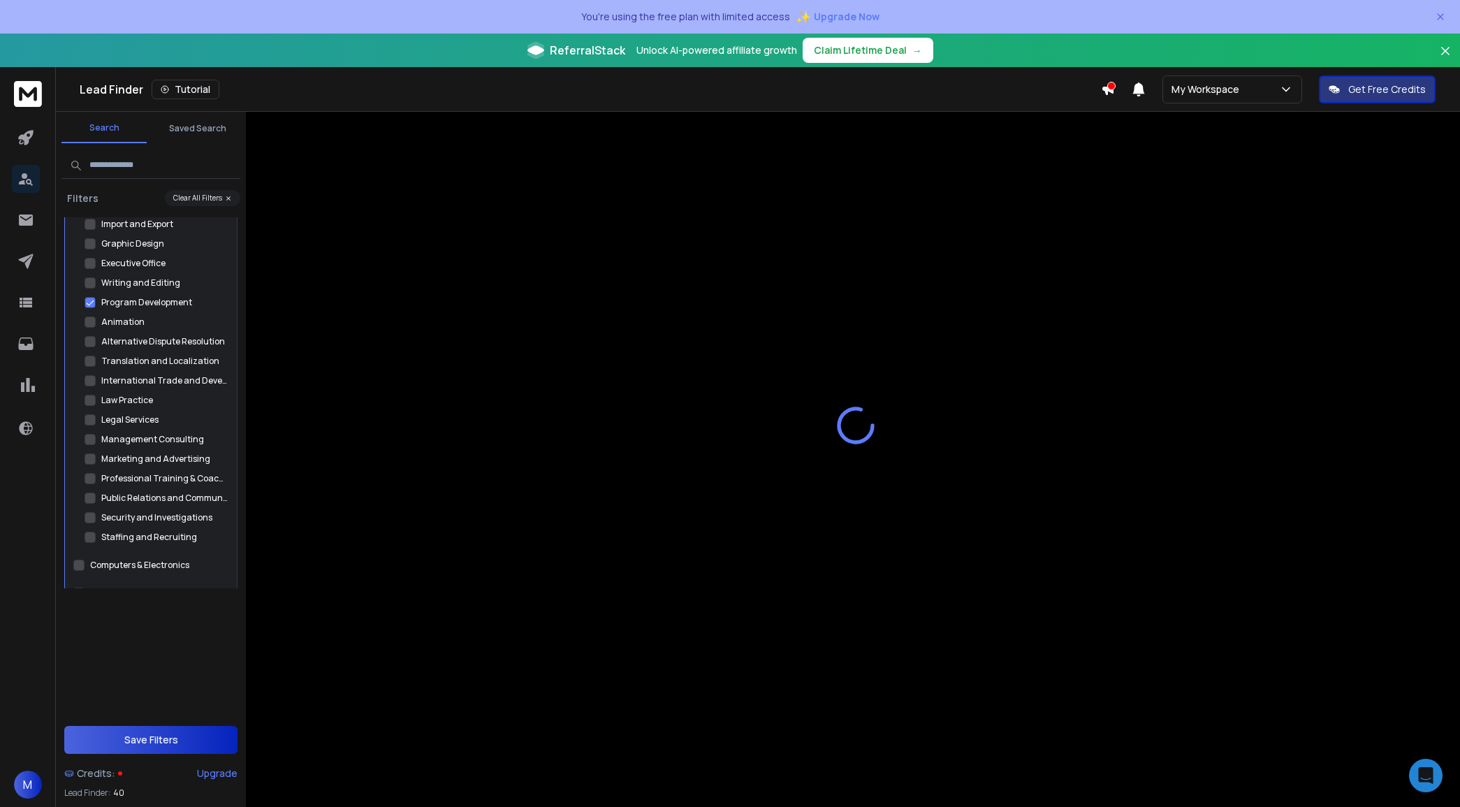
click at [93, 308] on Development "Program Development" at bounding box center [90, 302] width 11 height 11
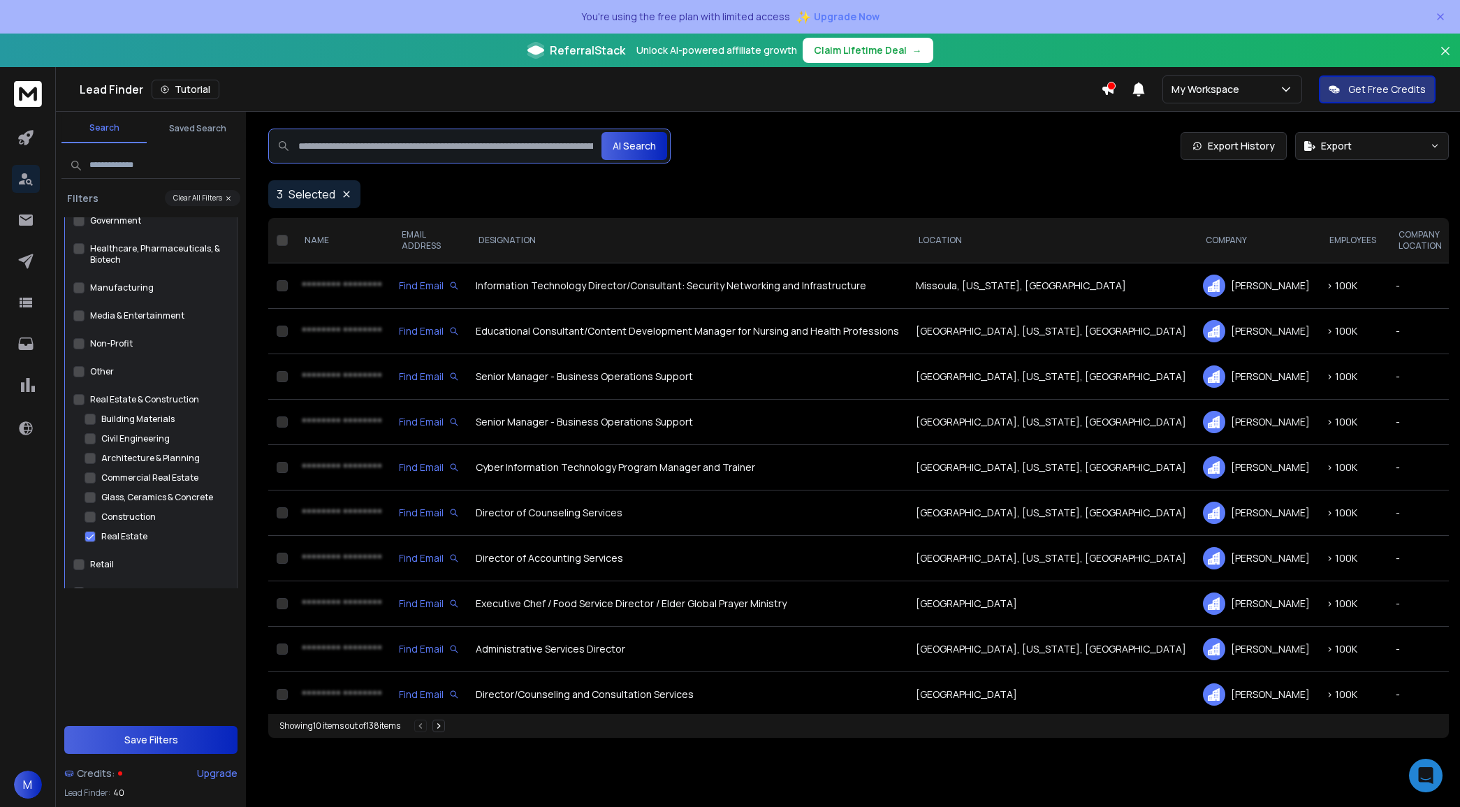
scroll to position [418, 0]
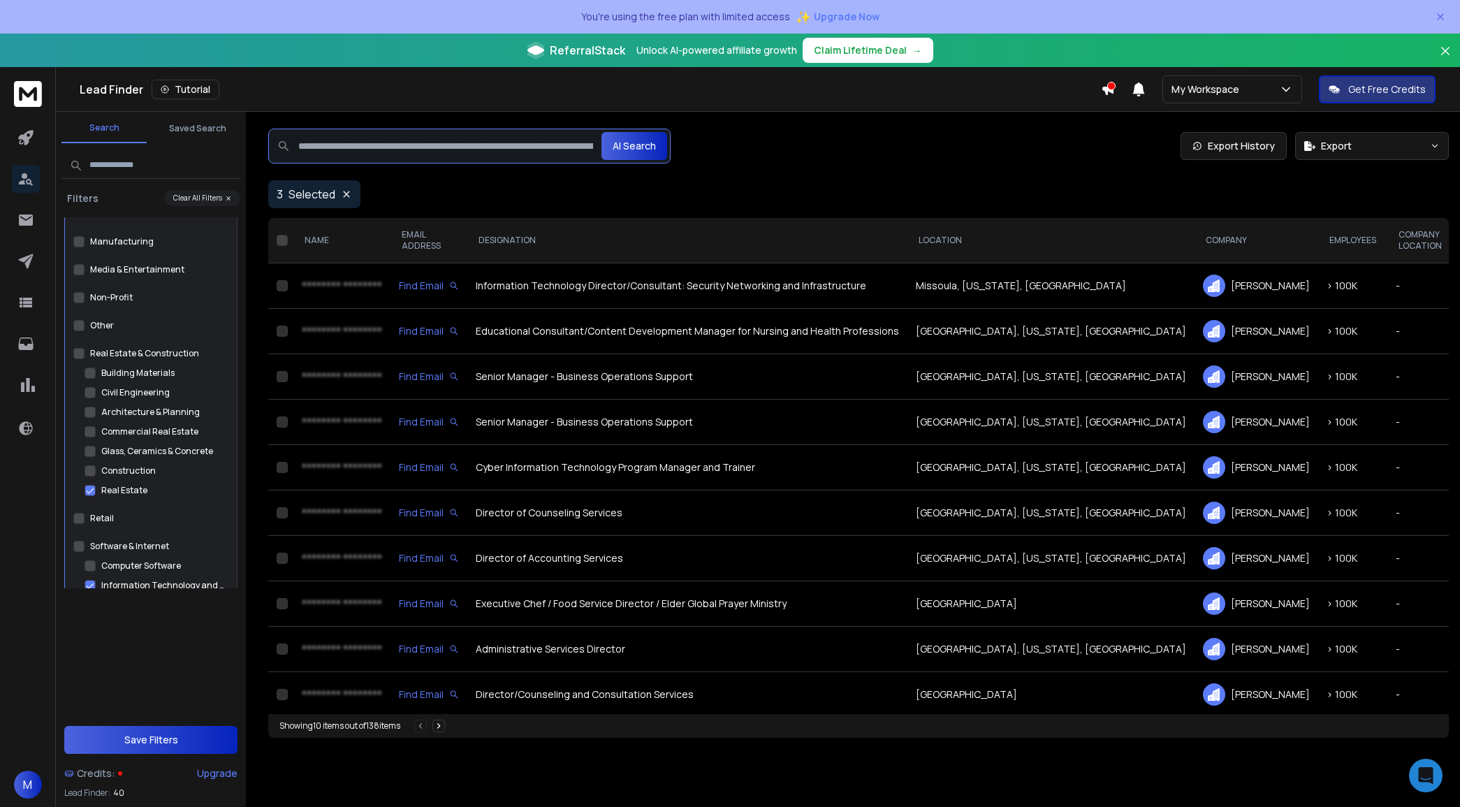
click at [92, 490] on Estate "Real Estate" at bounding box center [90, 490] width 11 height 11
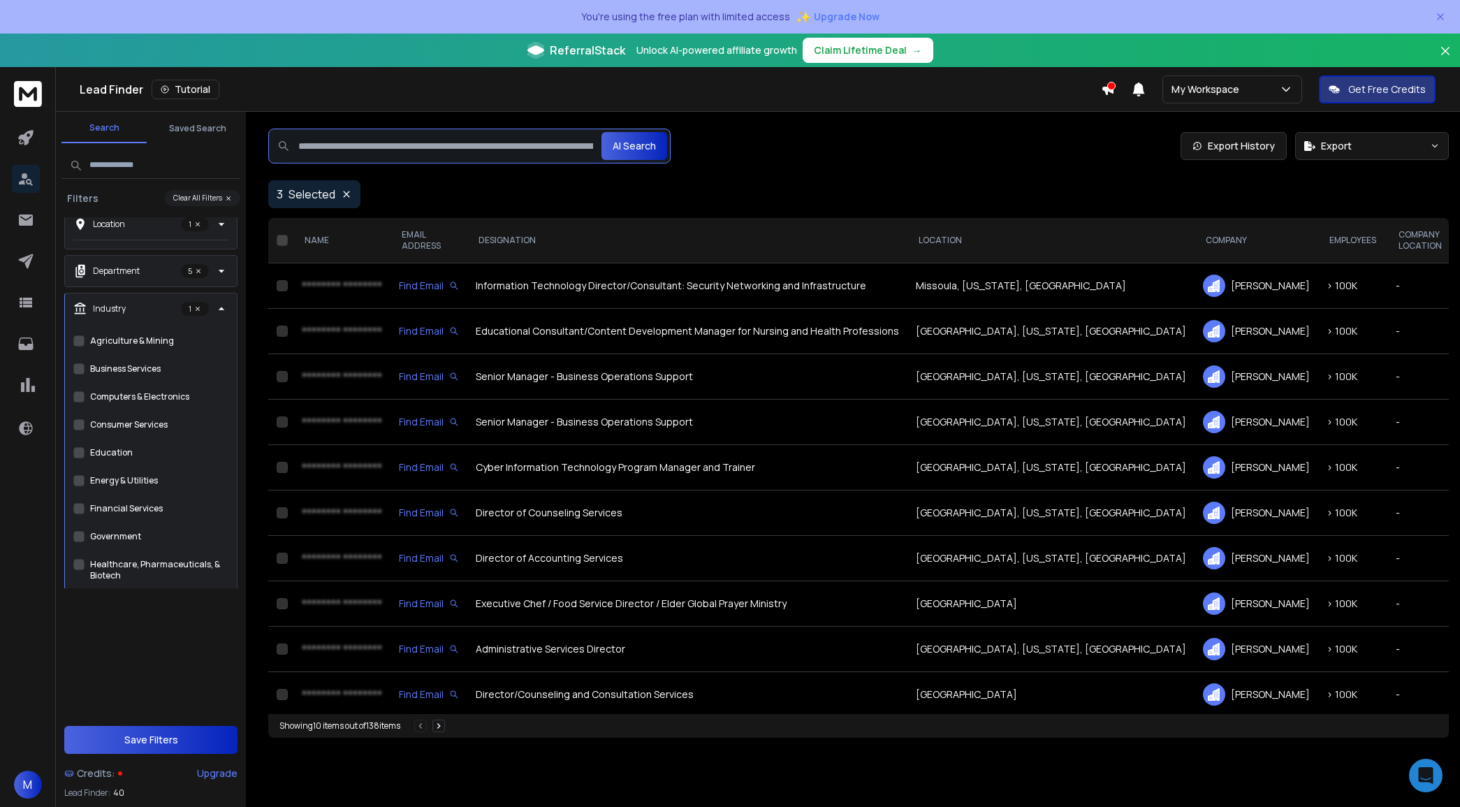
scroll to position [54, 0]
click at [444, 645] on icon at bounding box center [438, 725] width 11 height 11
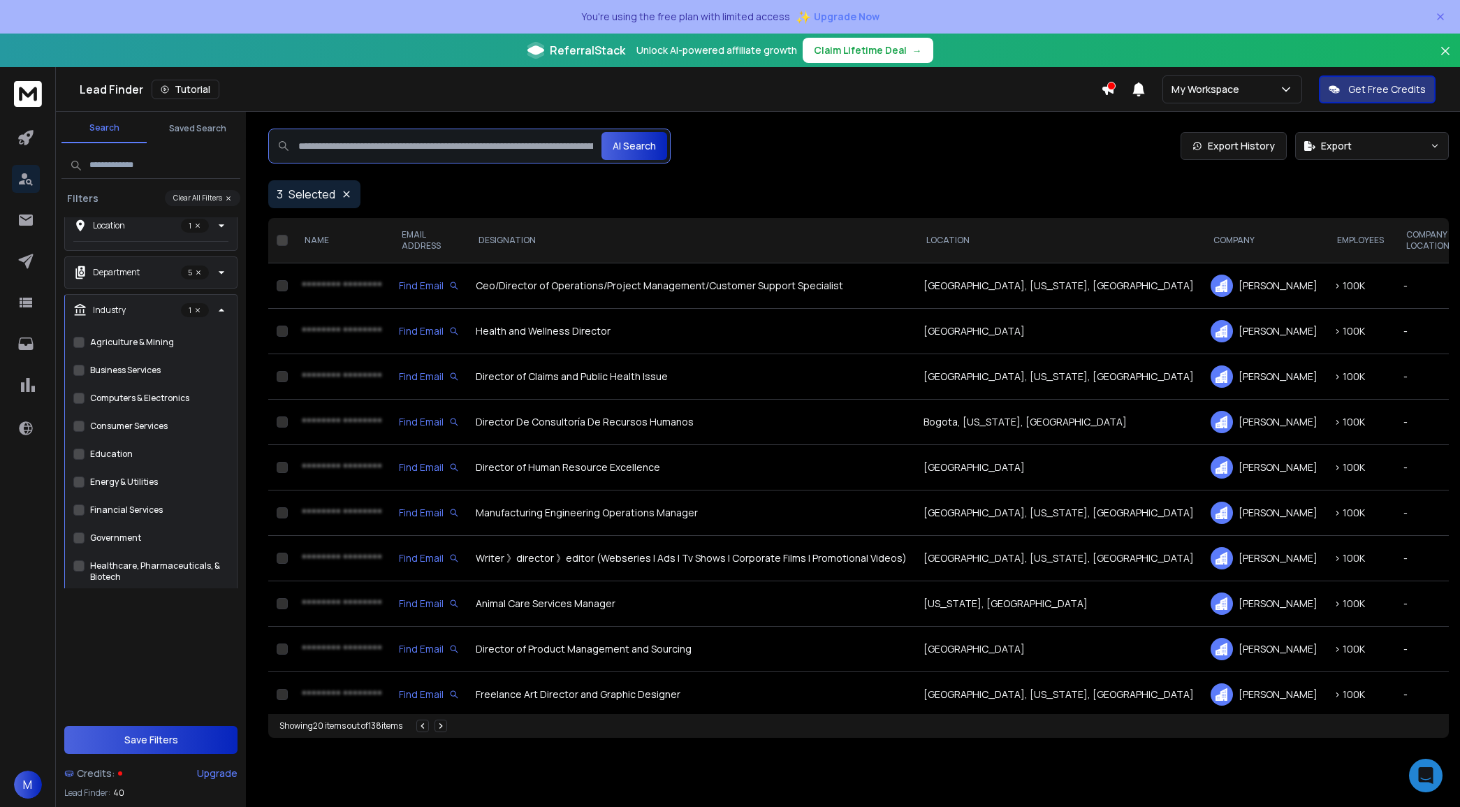
click at [447, 645] on button at bounding box center [441, 726] width 13 height 13
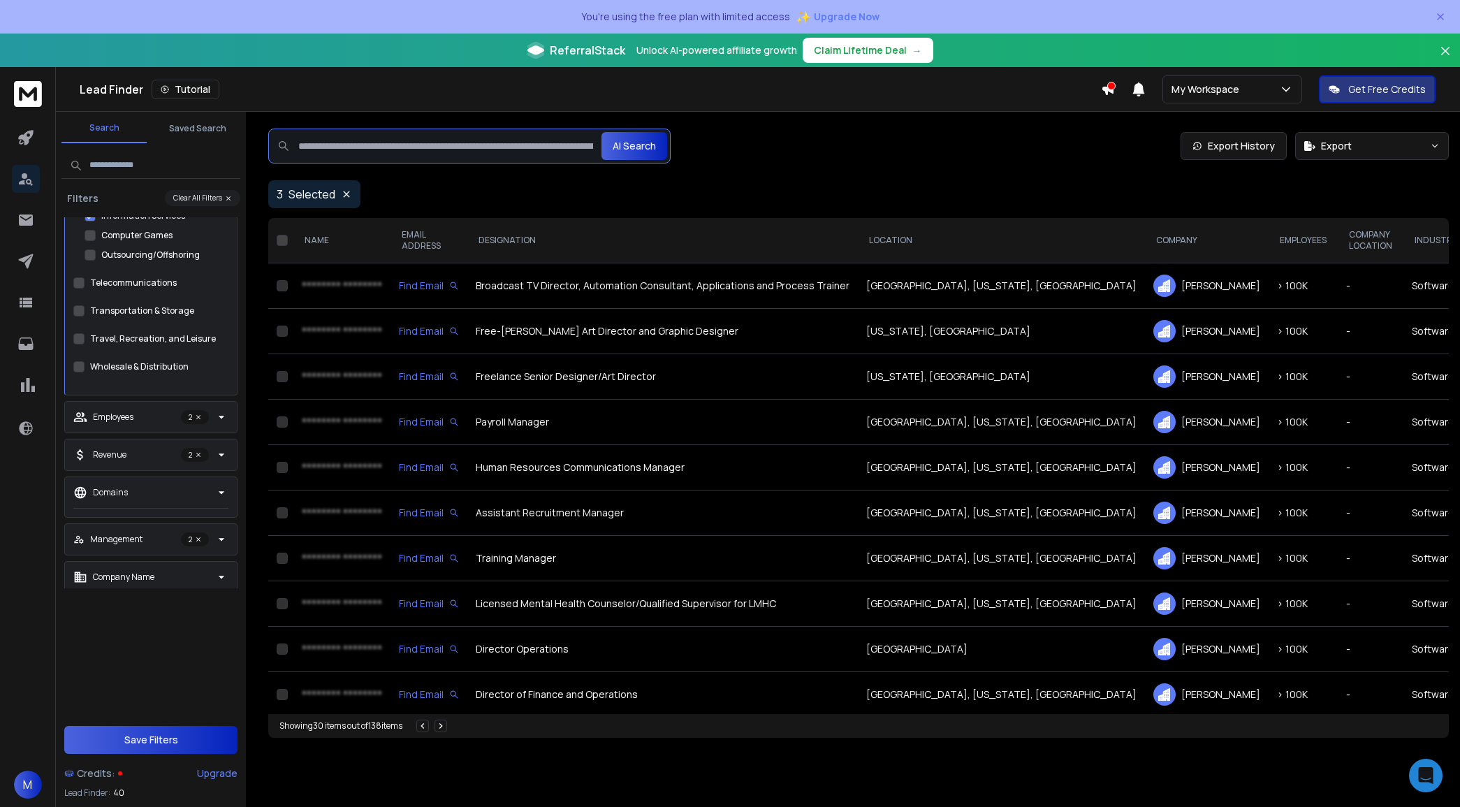
scroll to position [725, 0]
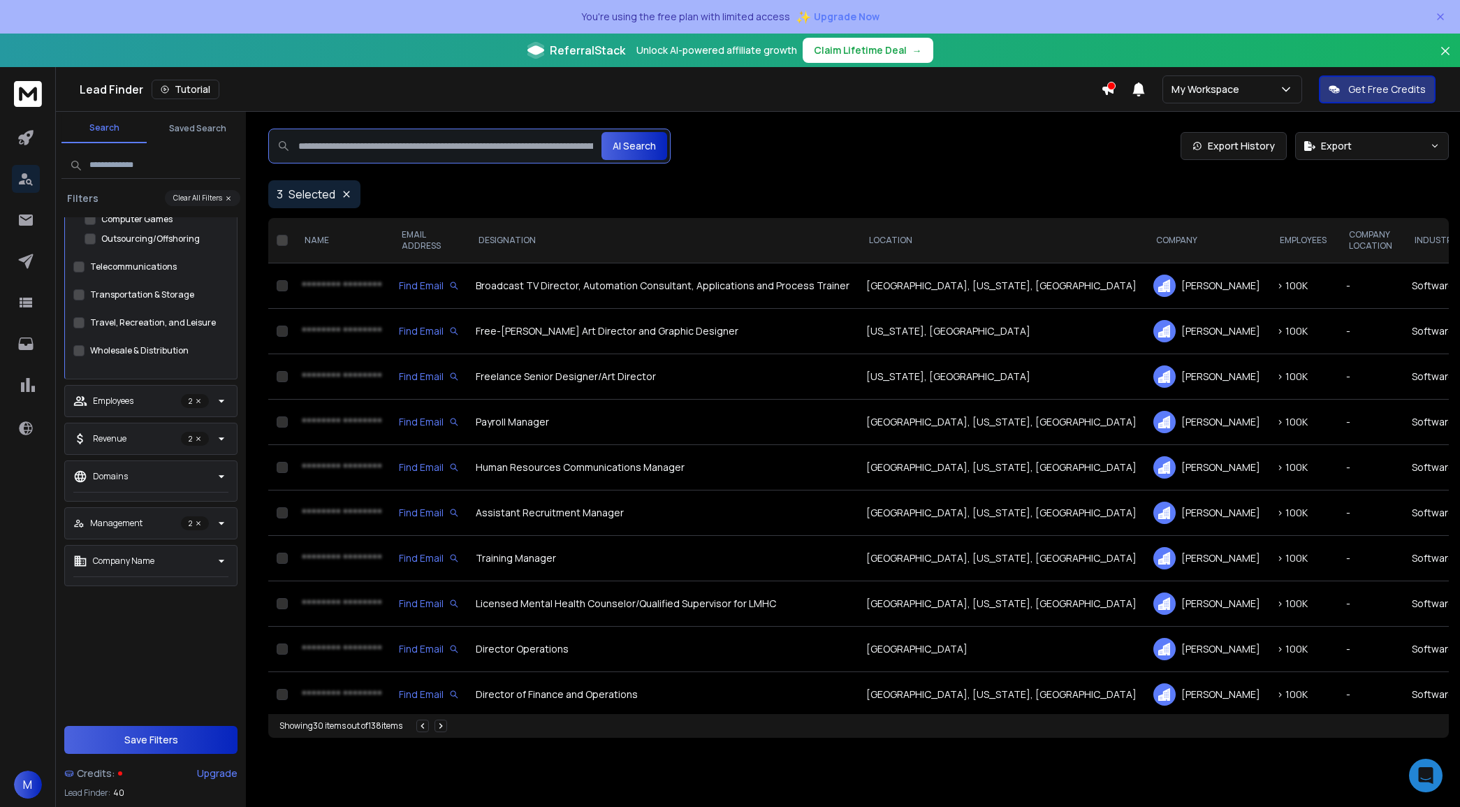
click at [196, 521] on icon at bounding box center [198, 523] width 7 height 7
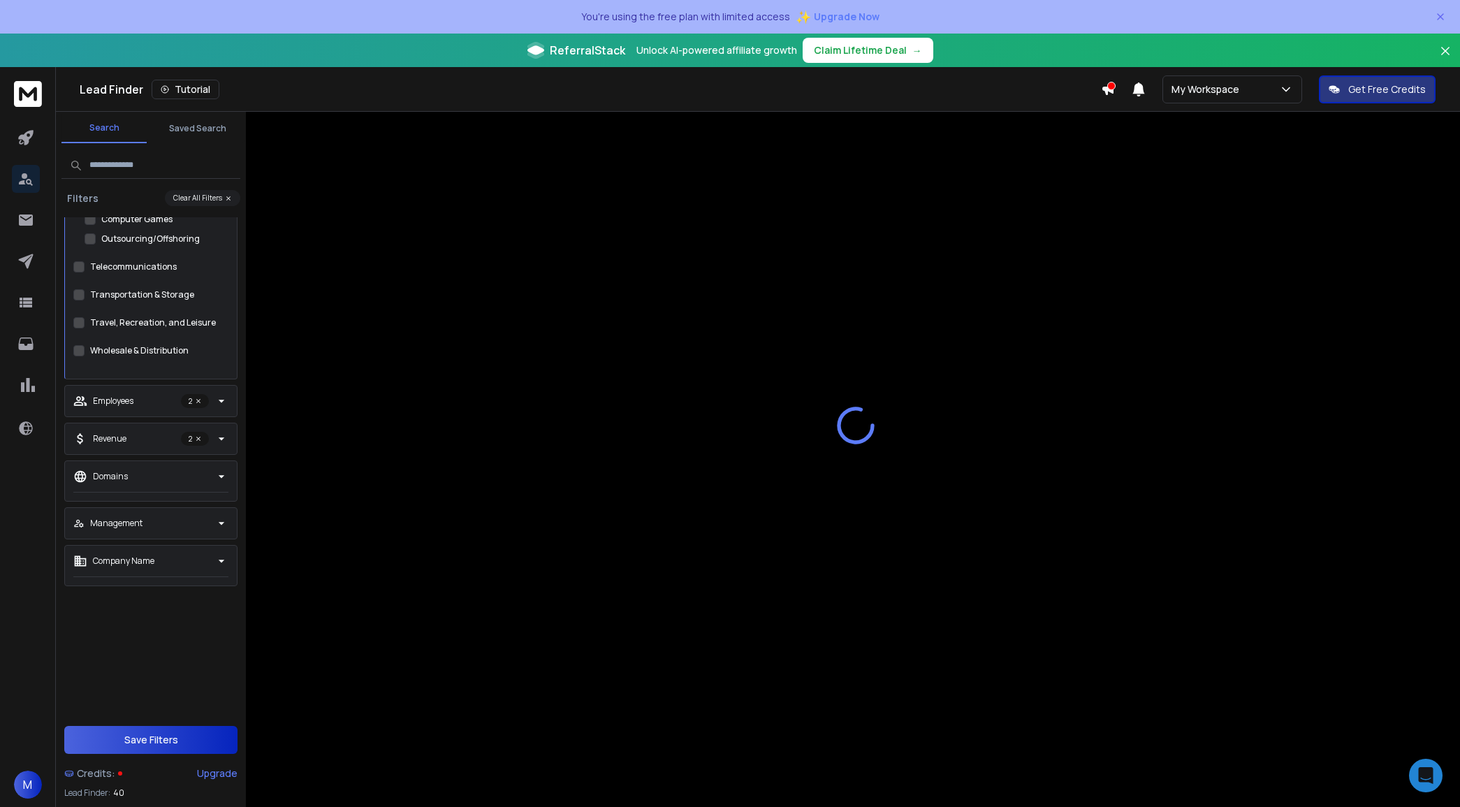
click at [207, 525] on div "Management" at bounding box center [150, 523] width 155 height 14
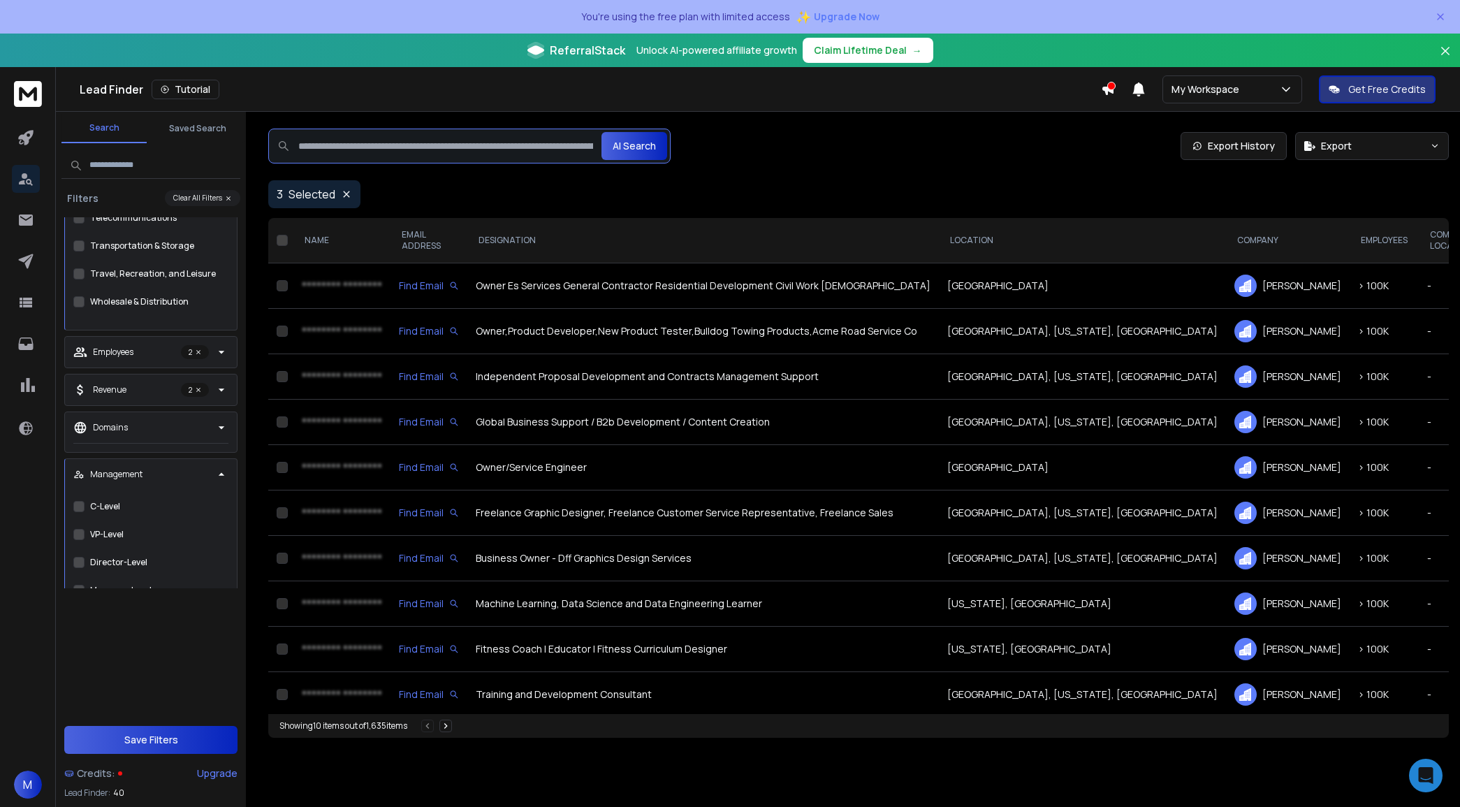
scroll to position [880, 0]
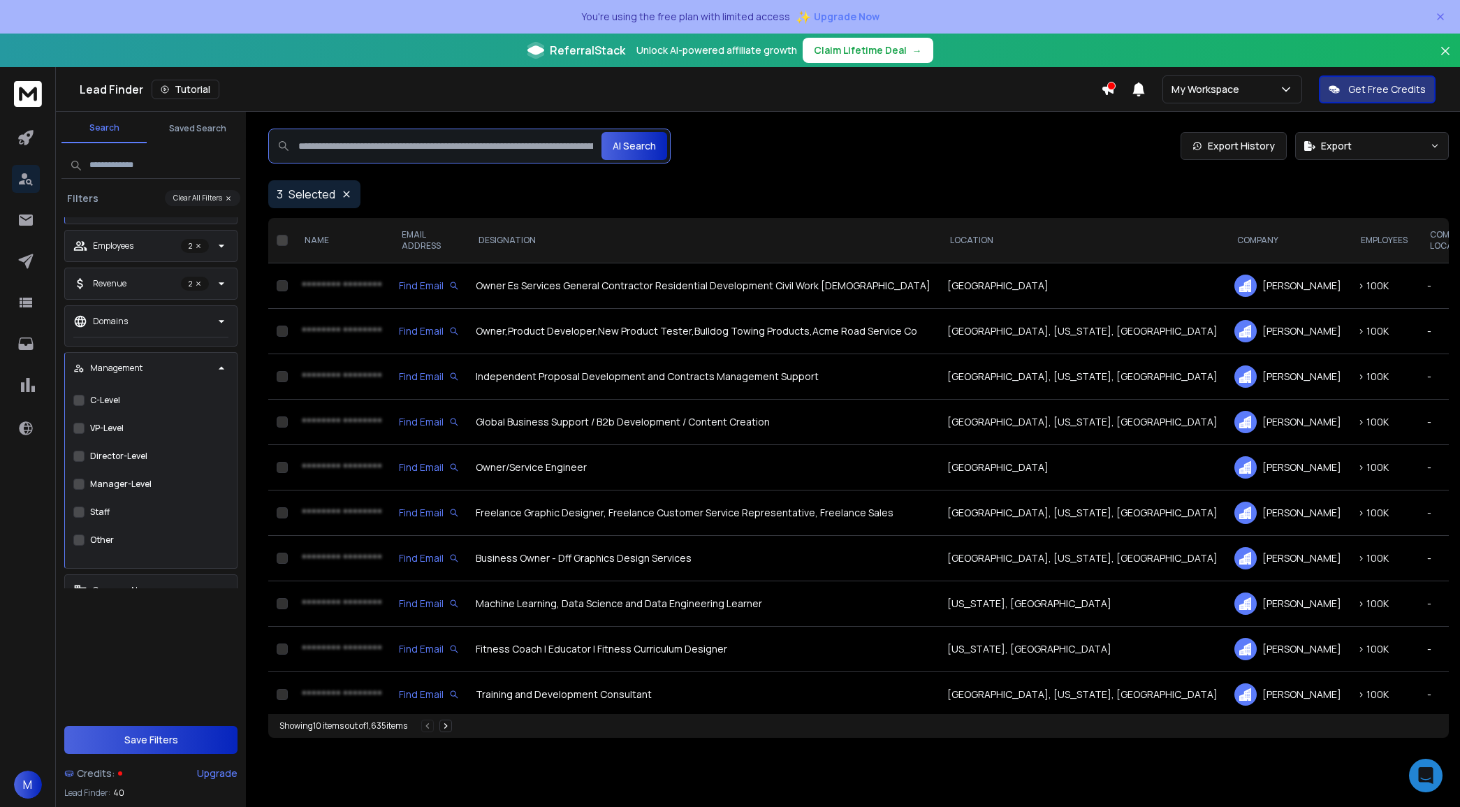
click at [197, 454] on div "Director-Level" at bounding box center [150, 456] width 155 height 11
click at [113, 432] on label "VP-Level" at bounding box center [107, 428] width 34 height 11
click at [85, 432] on button "VP-Level" at bounding box center [78, 428] width 11 height 11
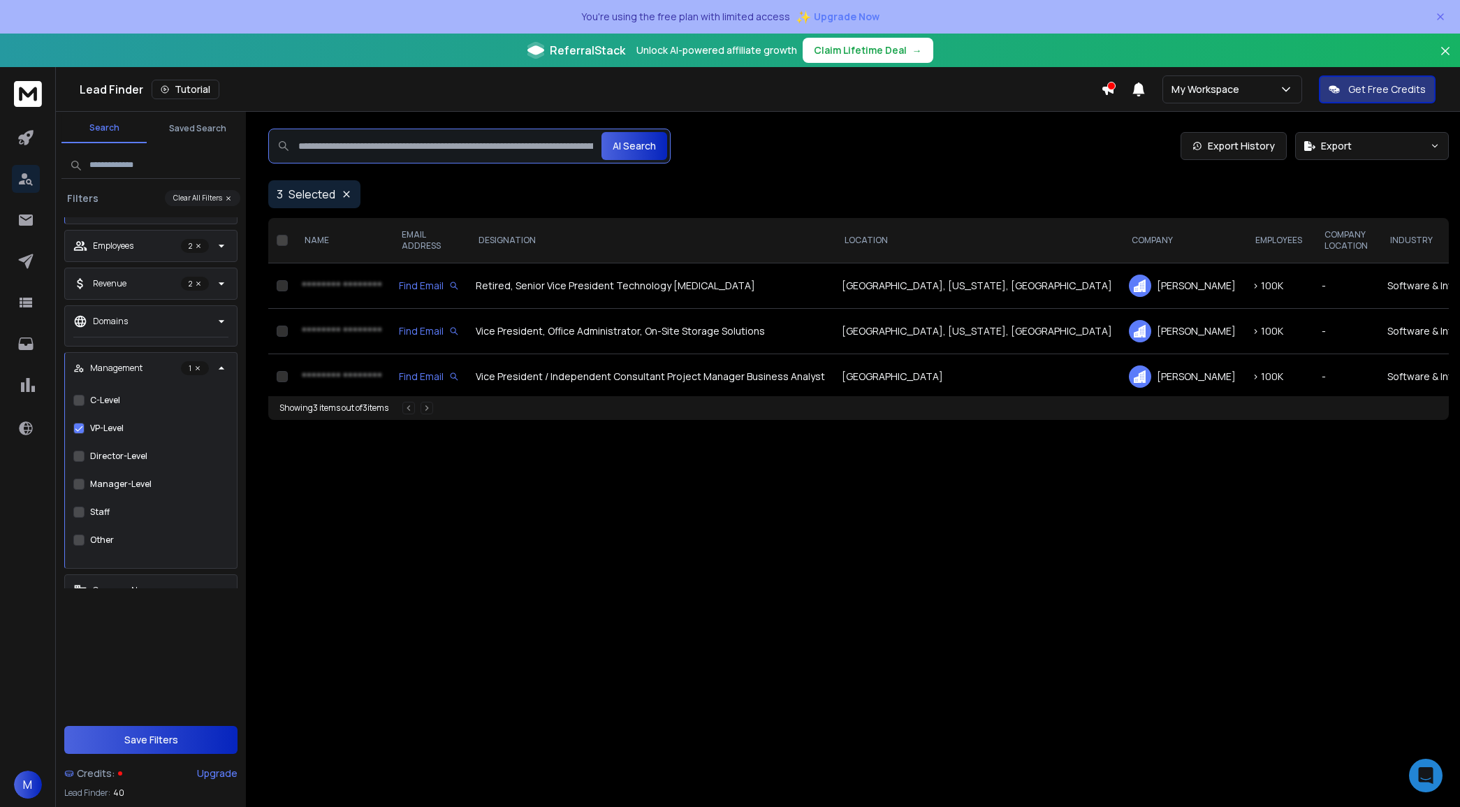
click at [95, 460] on label "Director-Level" at bounding box center [118, 456] width 57 height 11
click at [85, 460] on button "Director-Level" at bounding box center [78, 456] width 11 height 11
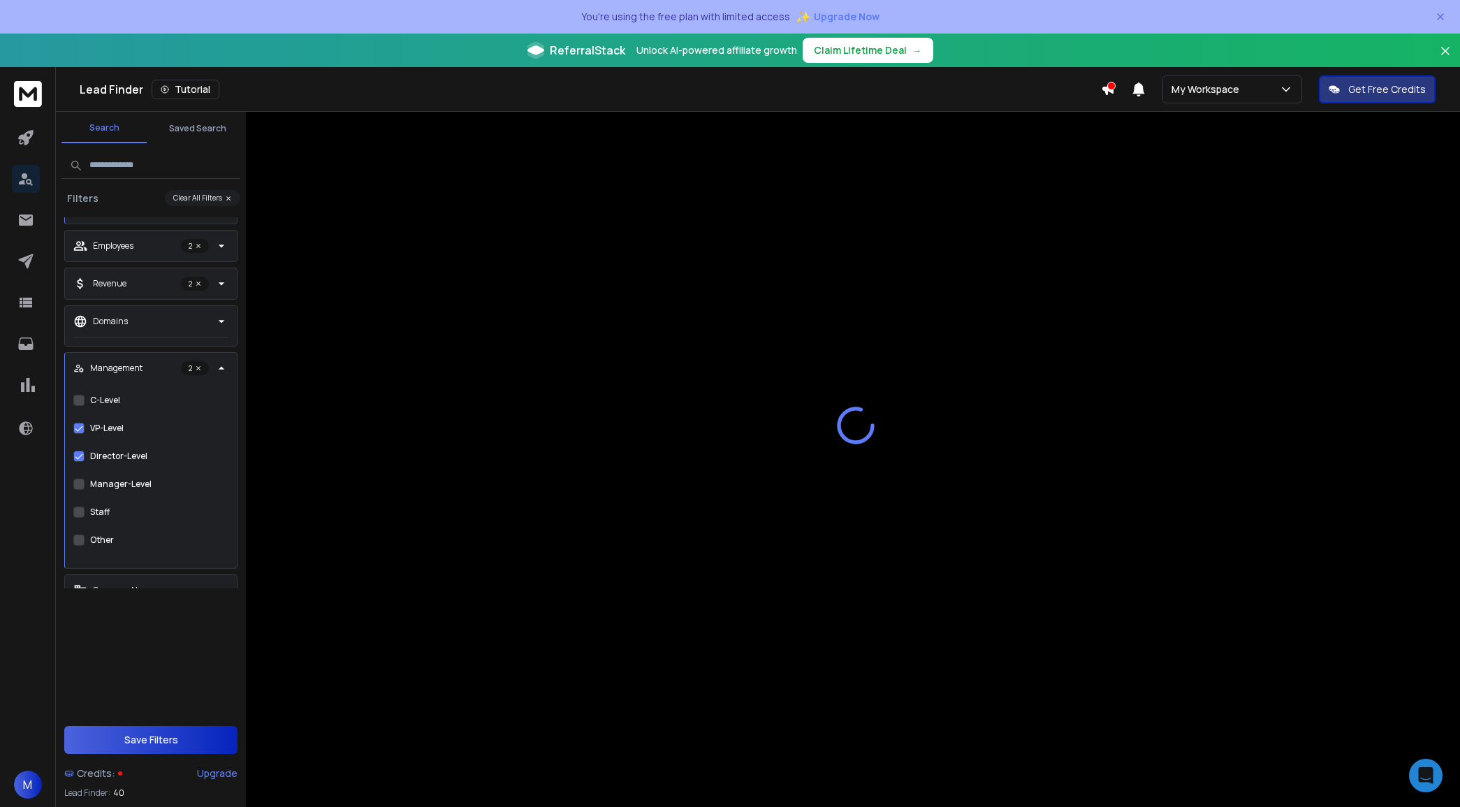
click at [112, 490] on label "Manager-Level" at bounding box center [120, 484] width 61 height 11
click at [85, 490] on button "Manager-Level" at bounding box center [78, 484] width 11 height 11
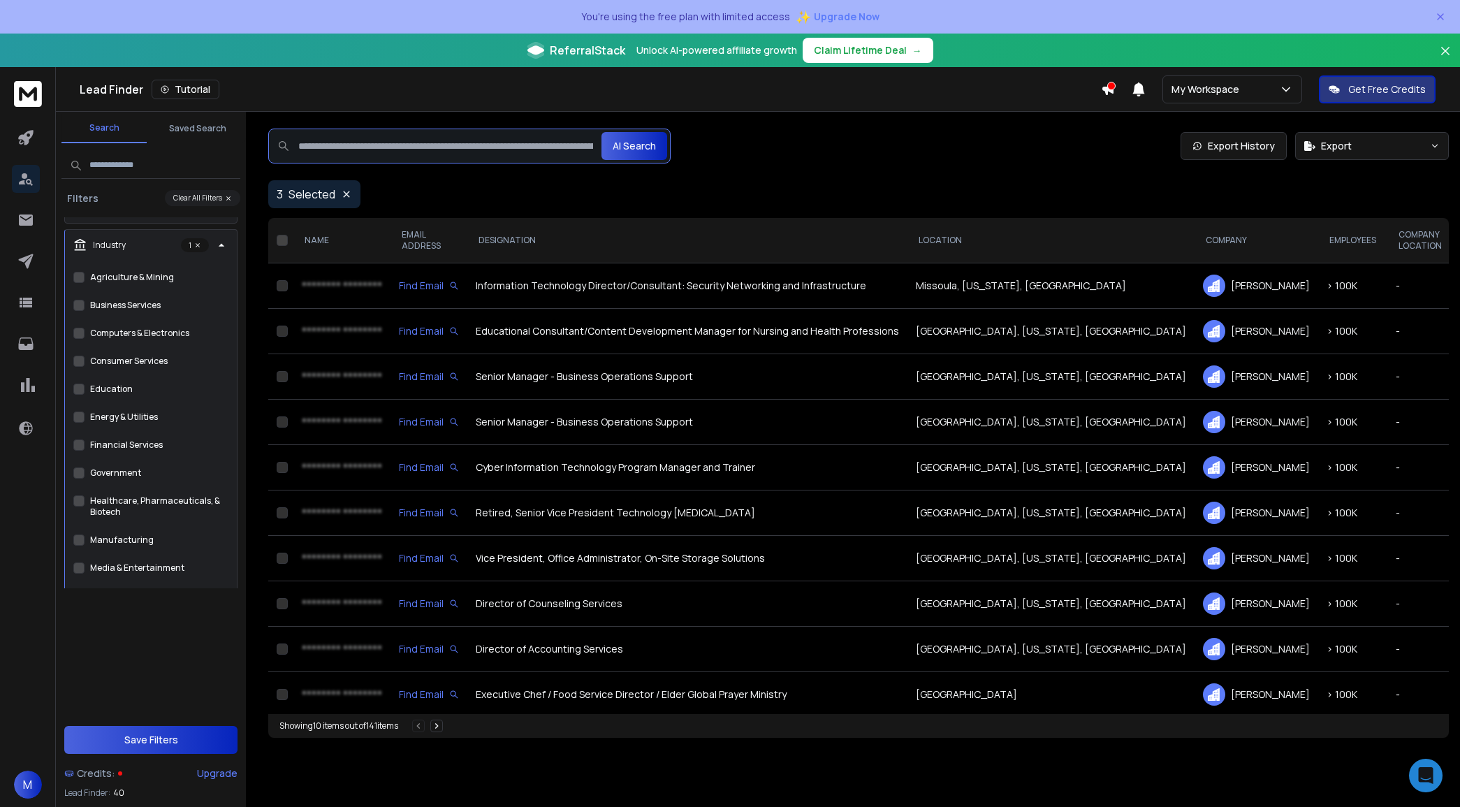
scroll to position [0, 0]
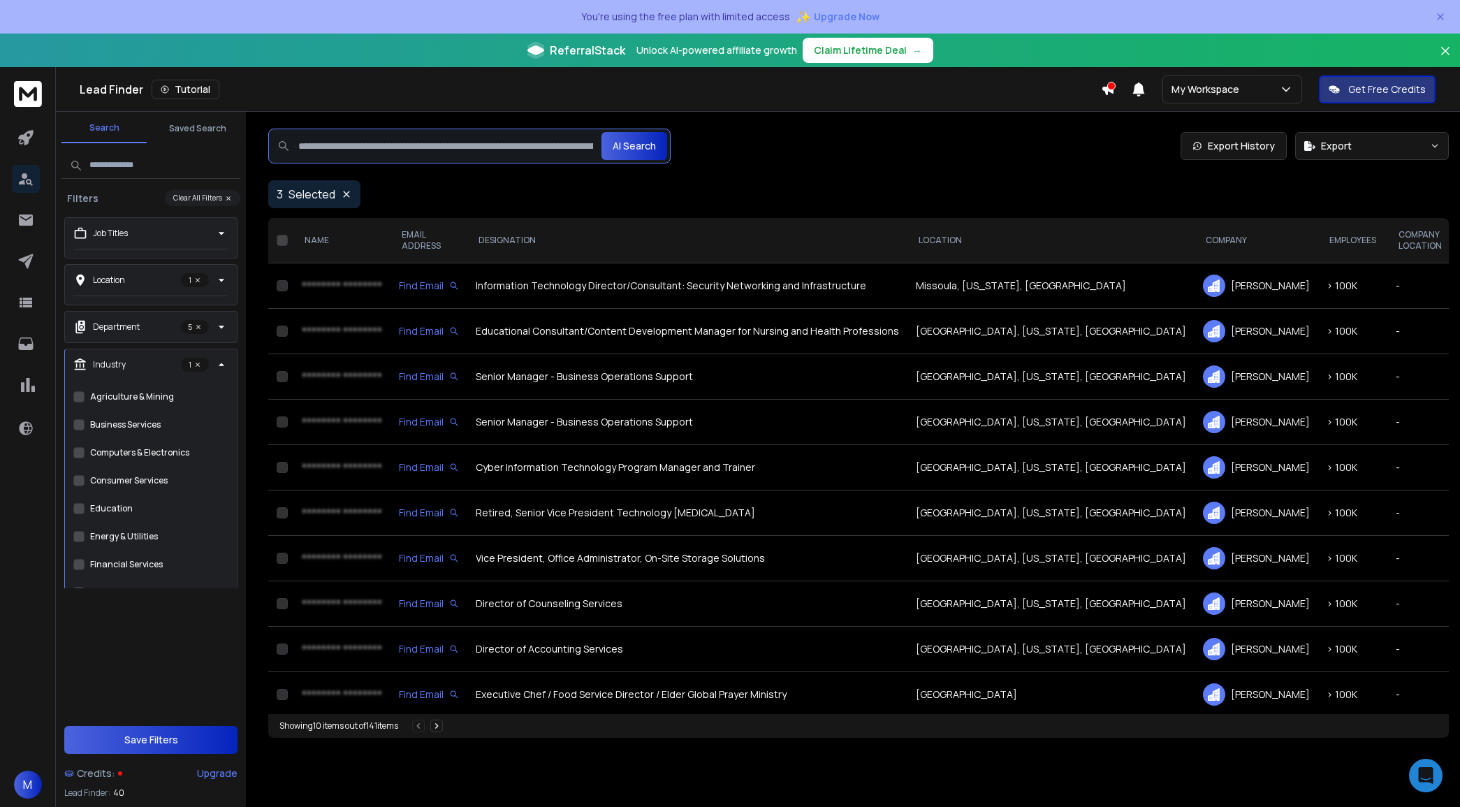
click at [184, 293] on div "Location 1" at bounding box center [150, 284] width 173 height 41
click at [220, 323] on icon at bounding box center [221, 327] width 14 height 14
click at [81, 413] on Resources "Human Resources" at bounding box center [78, 414] width 11 height 11
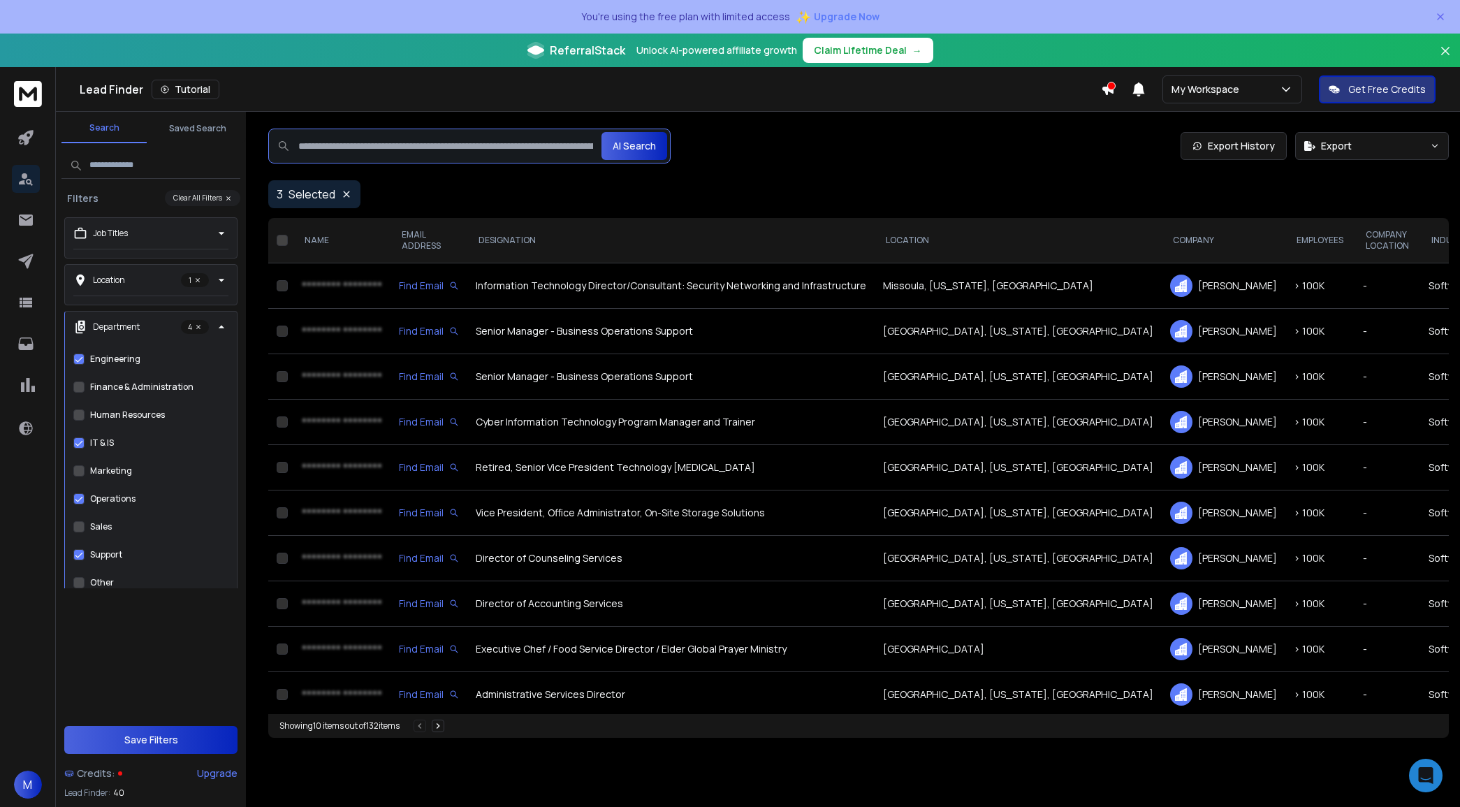
click at [82, 500] on button "Operations" at bounding box center [78, 498] width 11 height 11
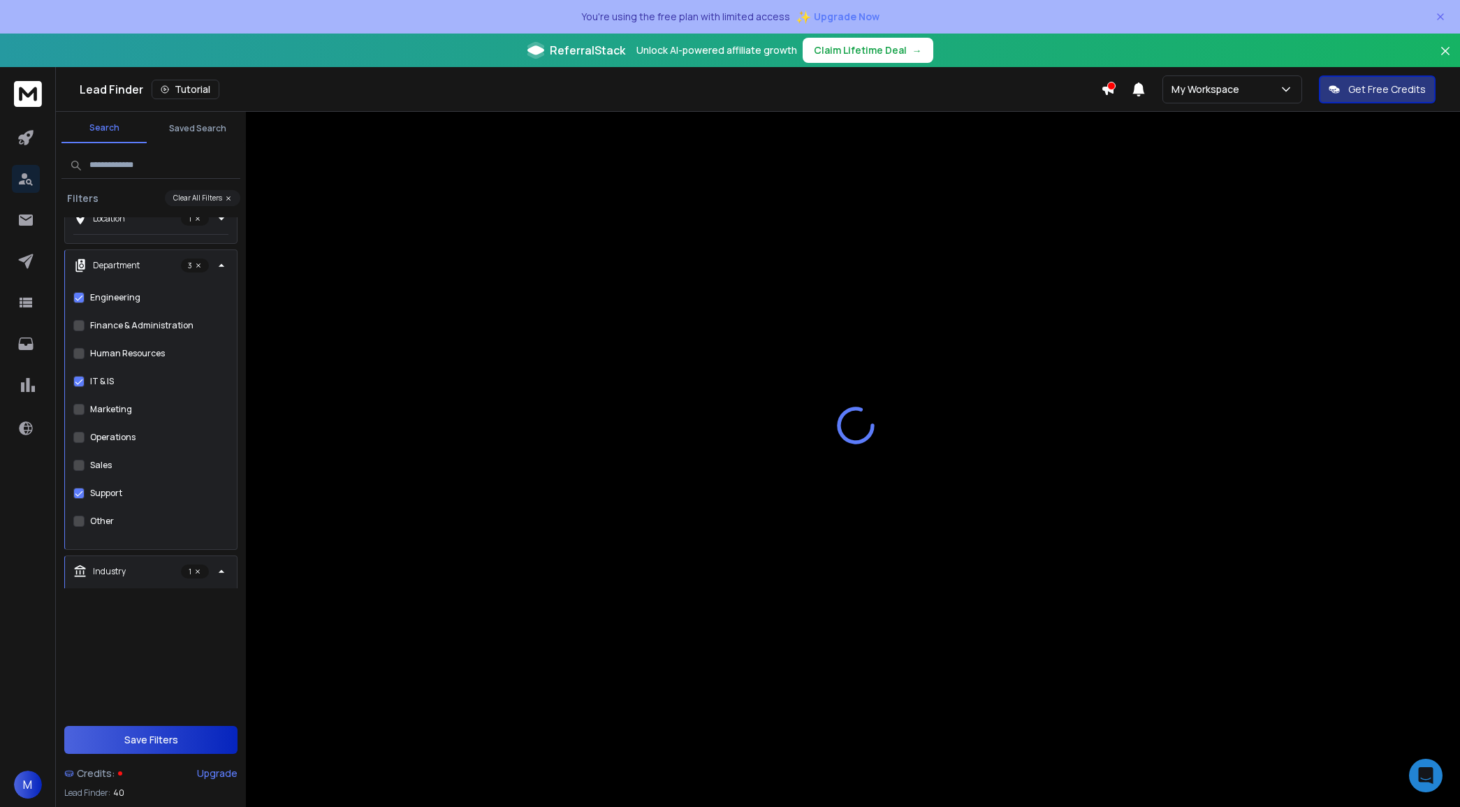
scroll to position [63, 0]
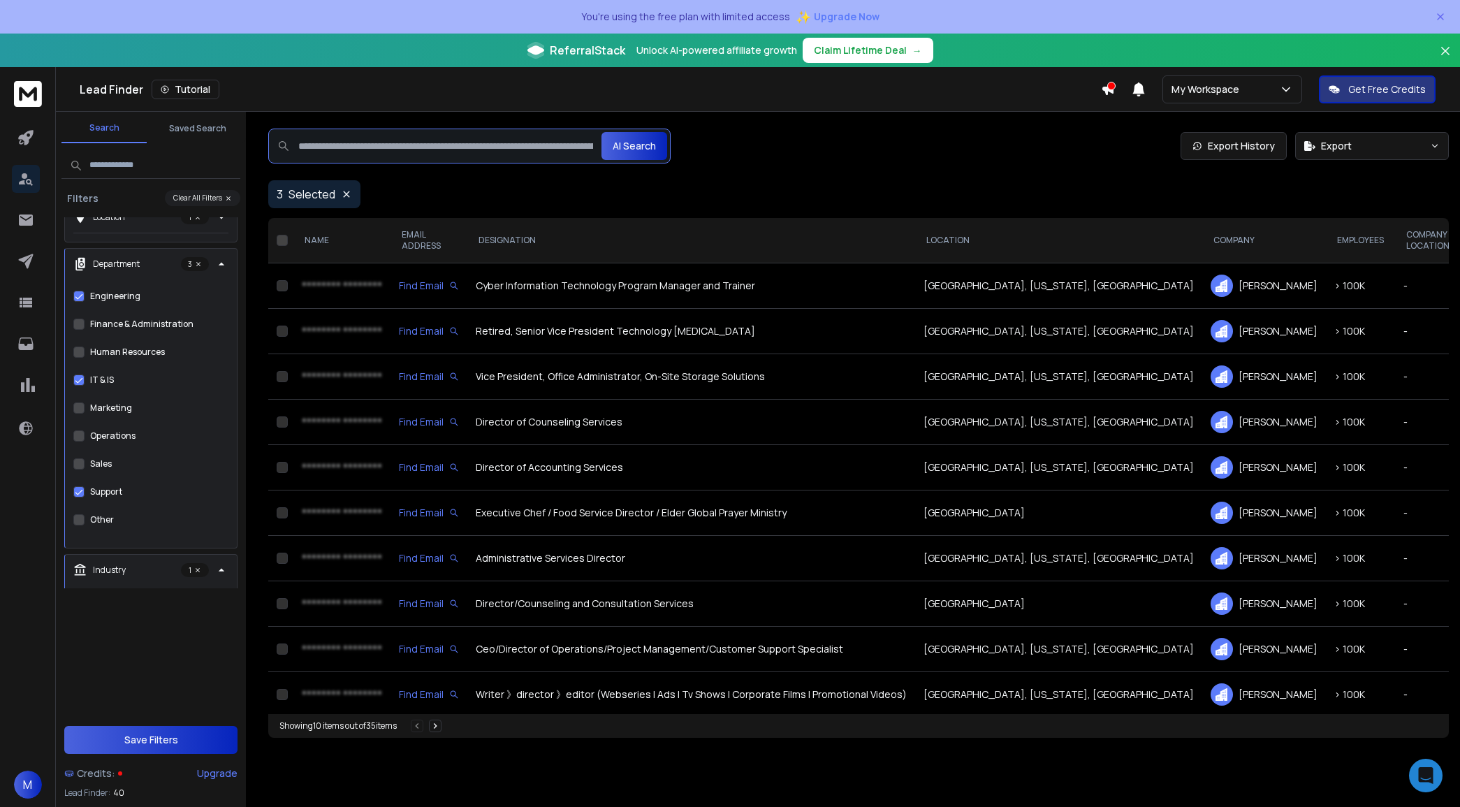
click at [86, 437] on div "Operations" at bounding box center [150, 435] width 155 height 11
click at [79, 437] on button "Operations" at bounding box center [78, 435] width 11 height 11
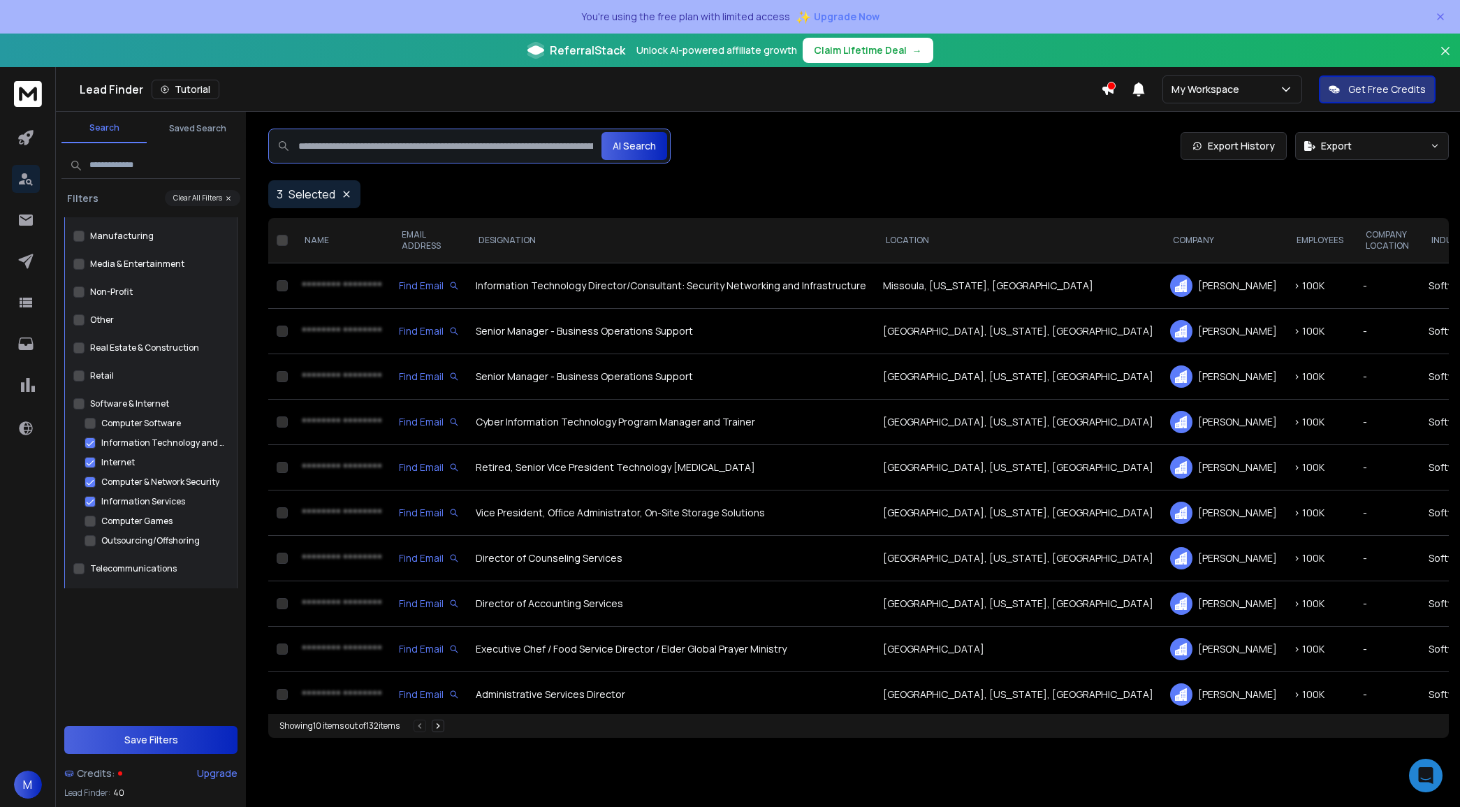
scroll to position [692, 0]
click at [80, 403] on Internet "Software & Internet" at bounding box center [78, 403] width 11 height 11
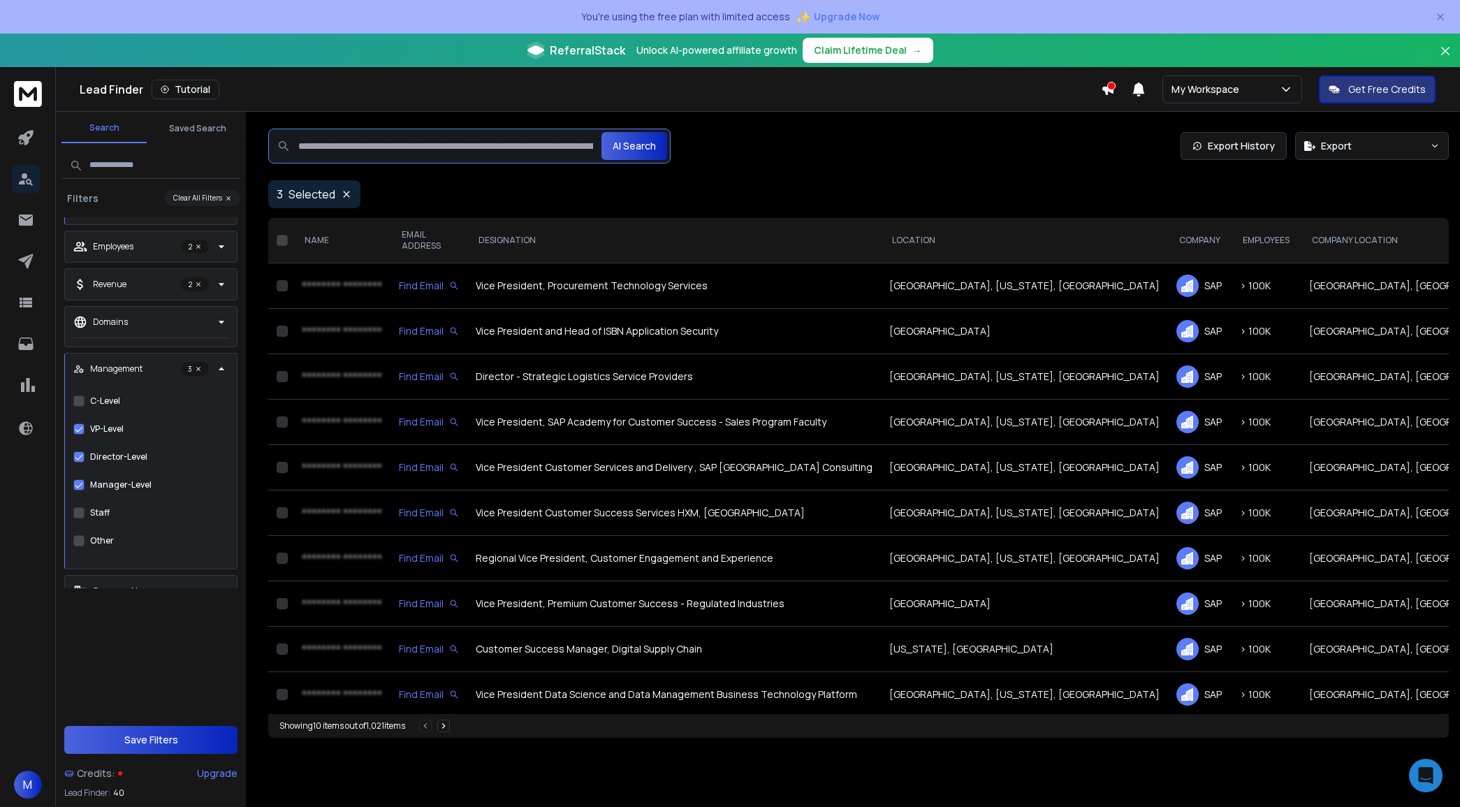
scroll to position [1225, 0]
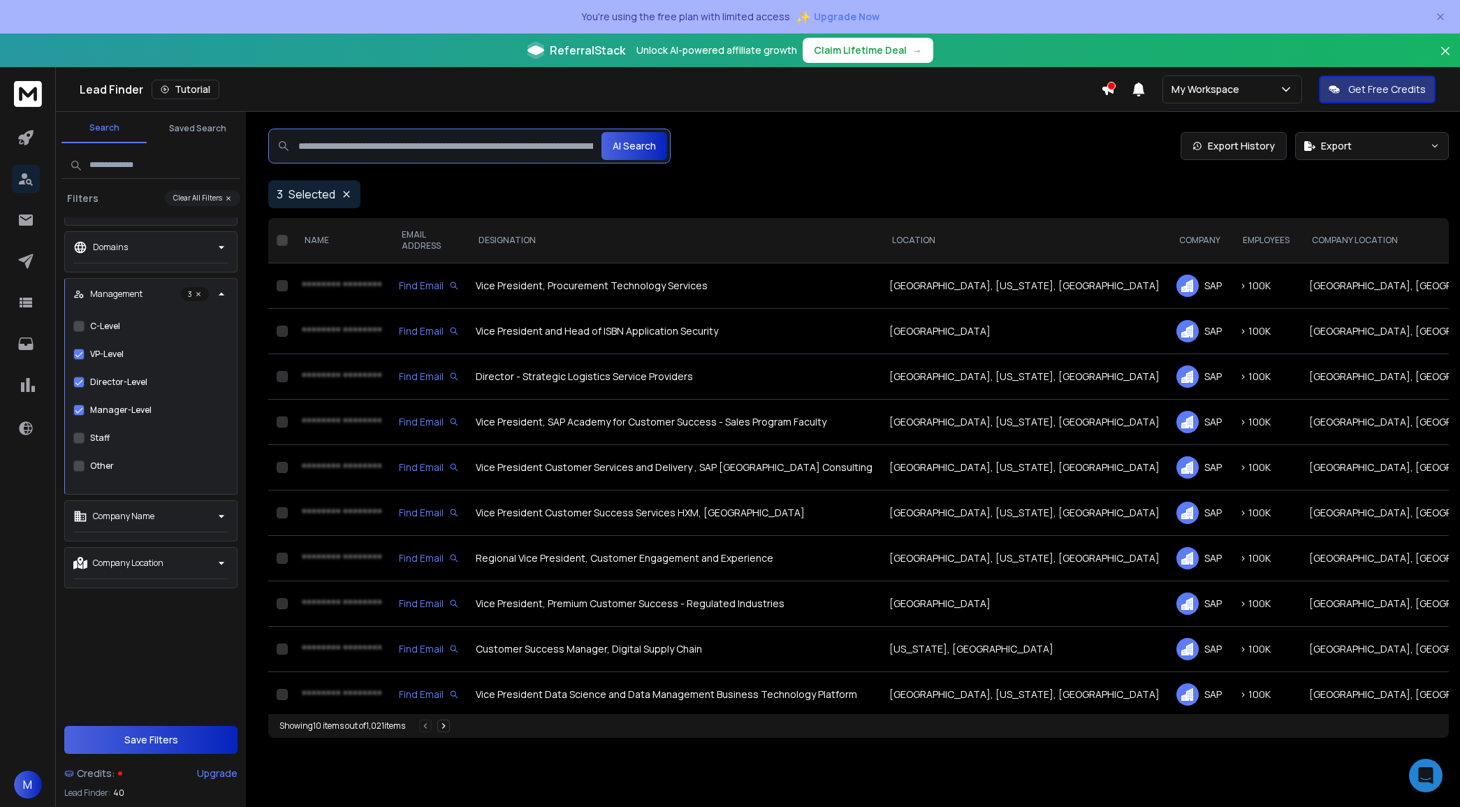
click at [201, 523] on div "Company Name" at bounding box center [150, 520] width 173 height 41
click at [214, 522] on icon at bounding box center [221, 516] width 14 height 14
click at [222, 510] on icon at bounding box center [221, 514] width 14 height 14
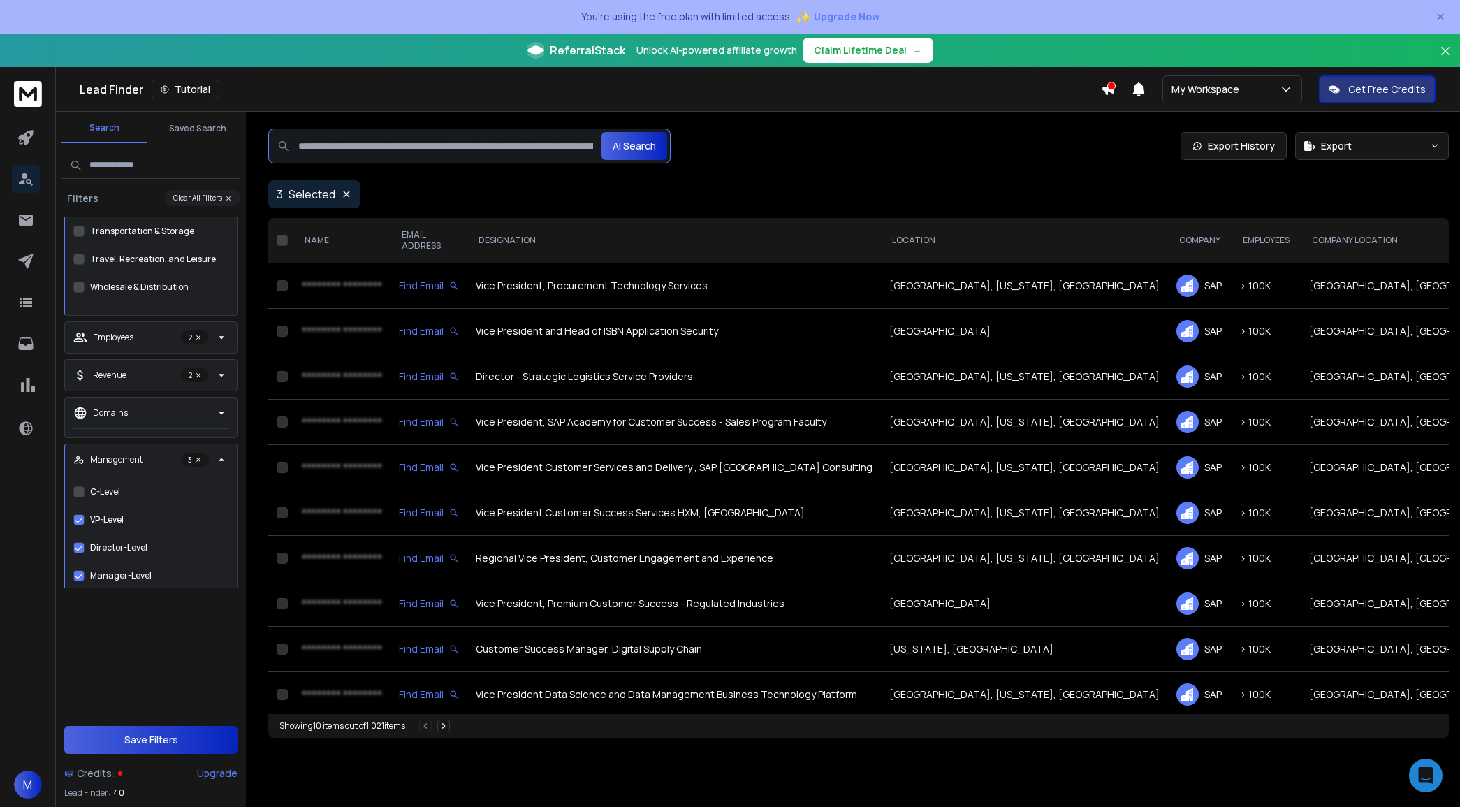
scroll to position [1049, 0]
click at [217, 382] on icon at bounding box center [221, 383] width 14 height 14
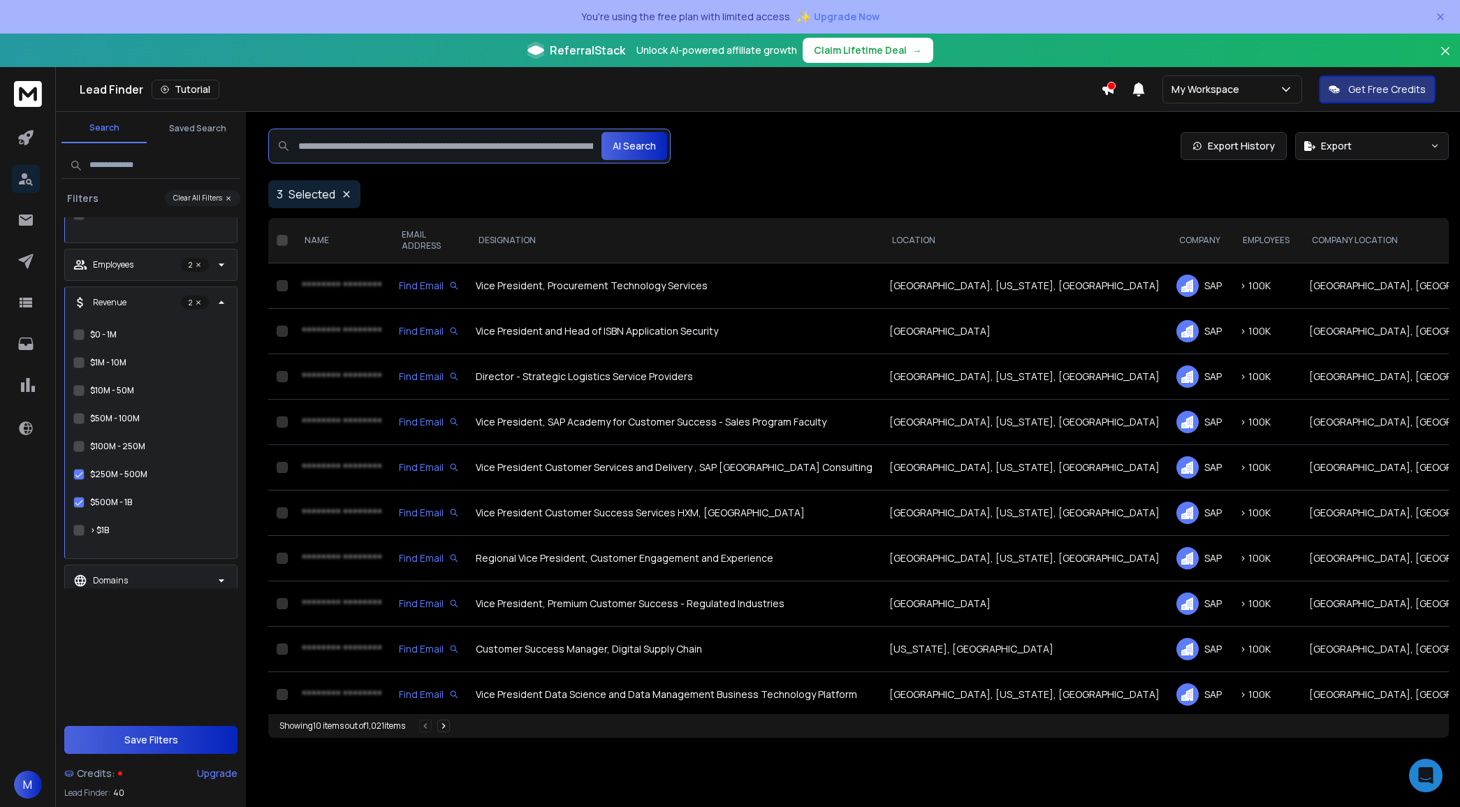
scroll to position [1130, 0]
click at [86, 445] on div "$100M - 250M" at bounding box center [150, 445] width 155 height 11
click at [74, 448] on 250M "$100M - 250M" at bounding box center [78, 445] width 11 height 11
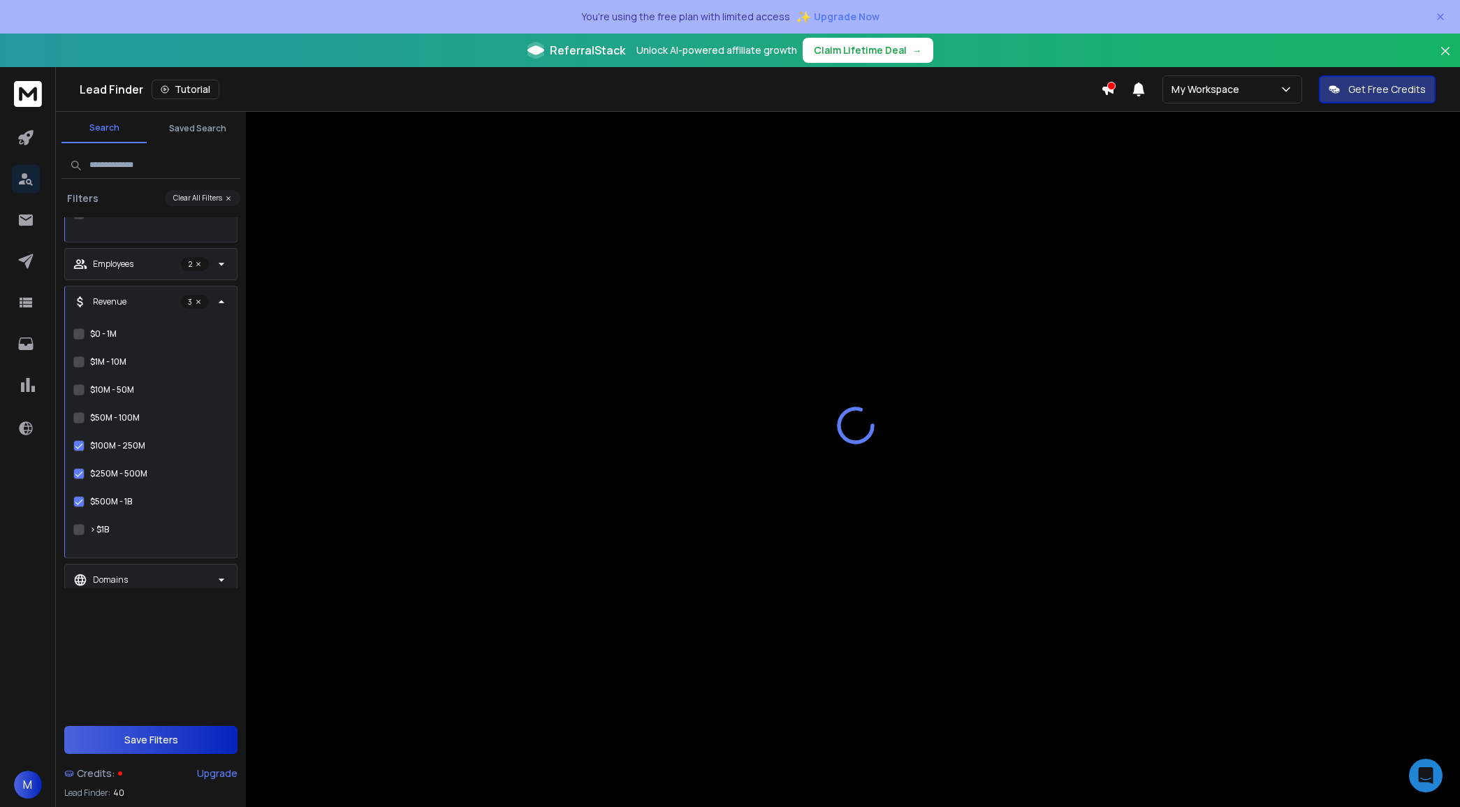
click at [214, 298] on icon at bounding box center [221, 302] width 14 height 14
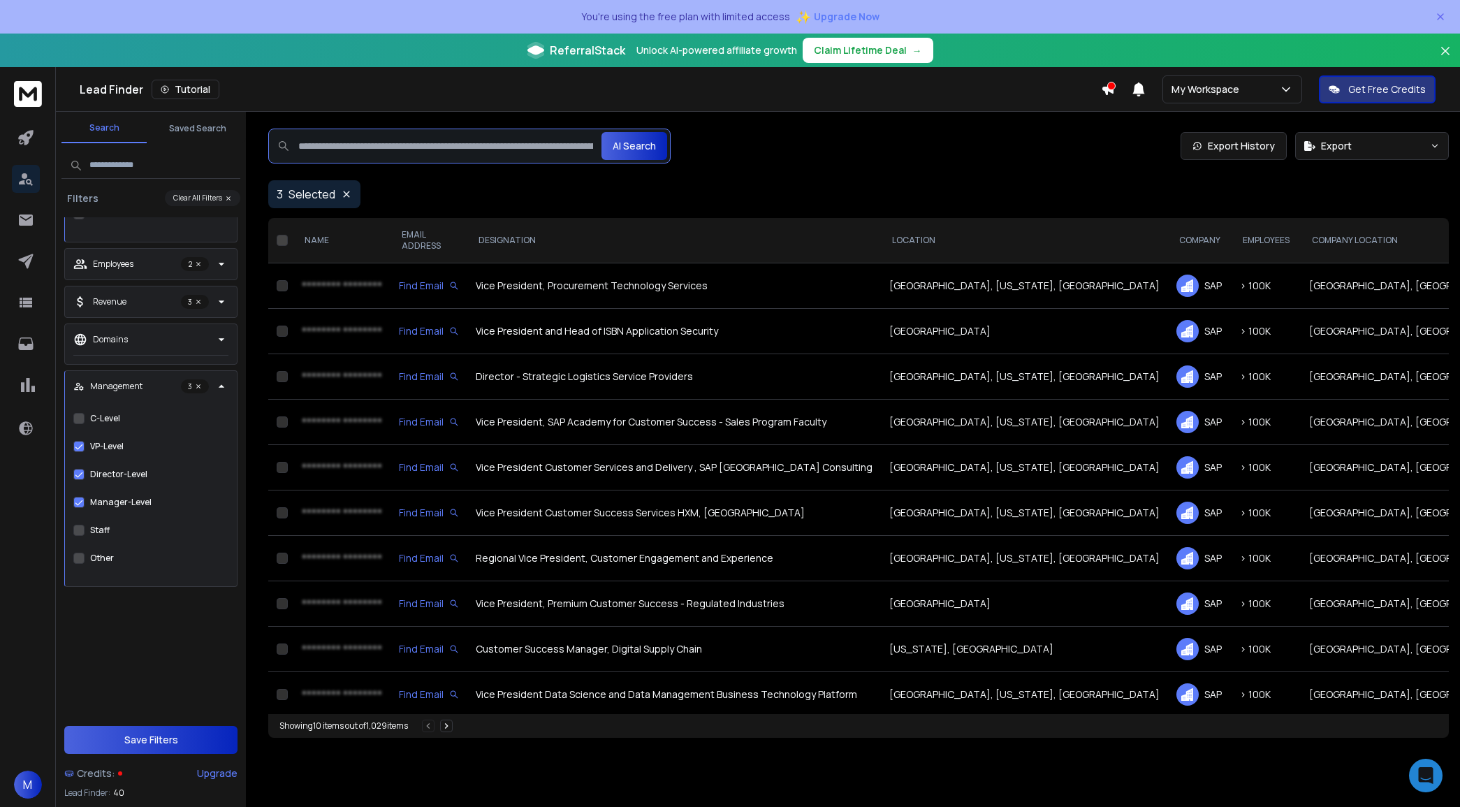
click at [208, 266] on div "2" at bounding box center [205, 264] width 48 height 14
click at [85, 431] on div "10K - 50K" at bounding box center [150, 435] width 155 height 11
click at [80, 437] on 50K "10K - 50K" at bounding box center [78, 435] width 11 height 11
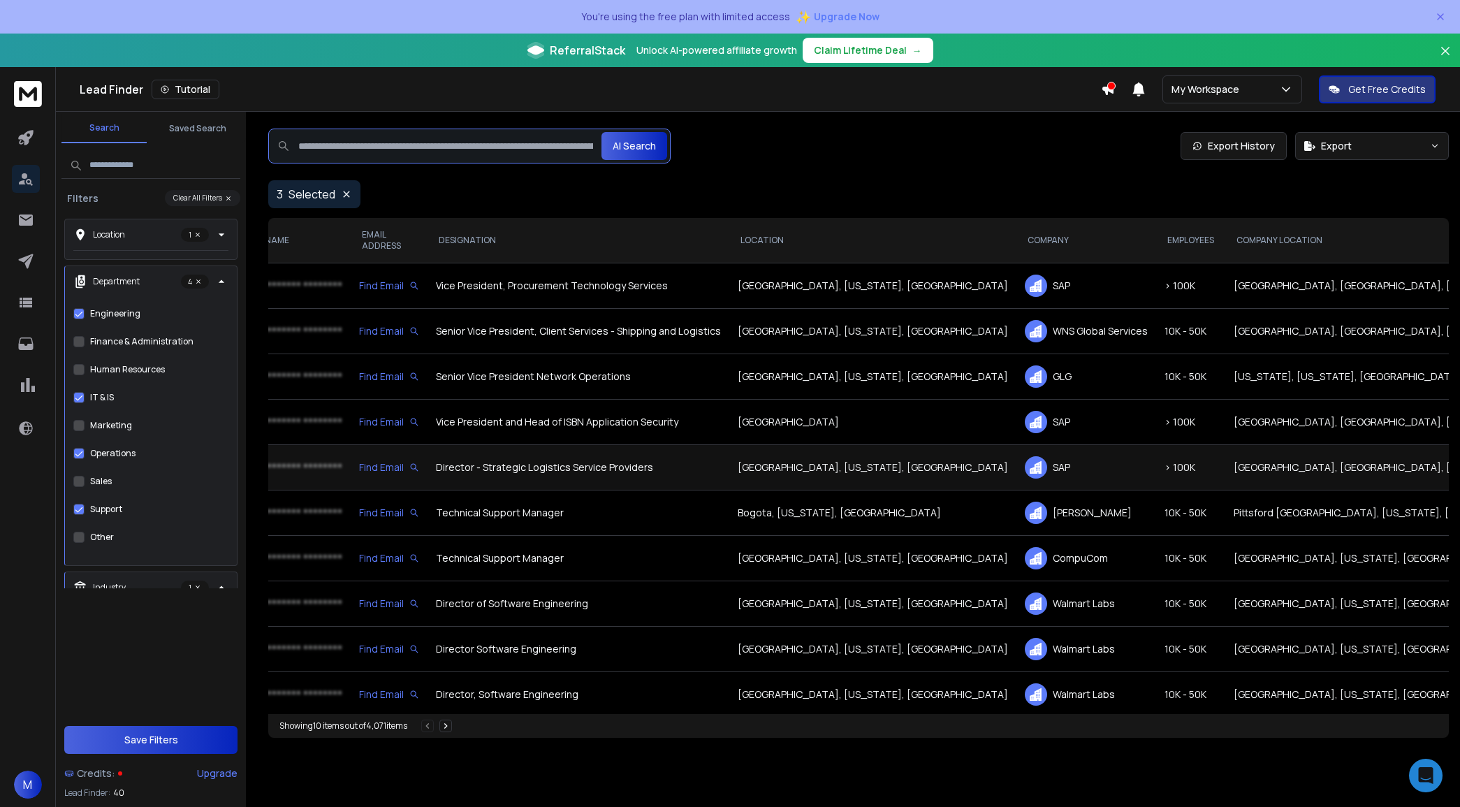
scroll to position [0, 0]
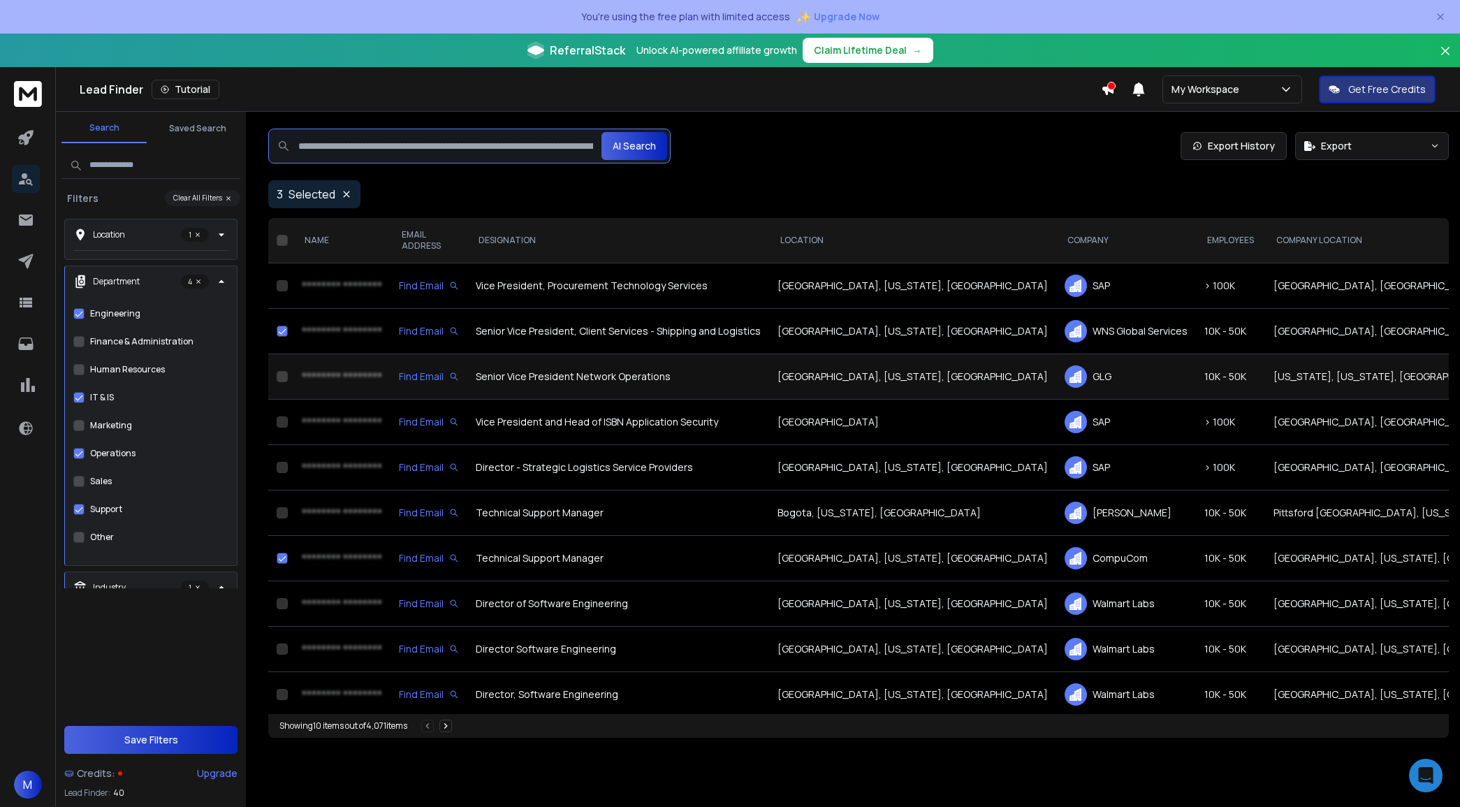
click at [284, 374] on button "button" at bounding box center [282, 376] width 11 height 11
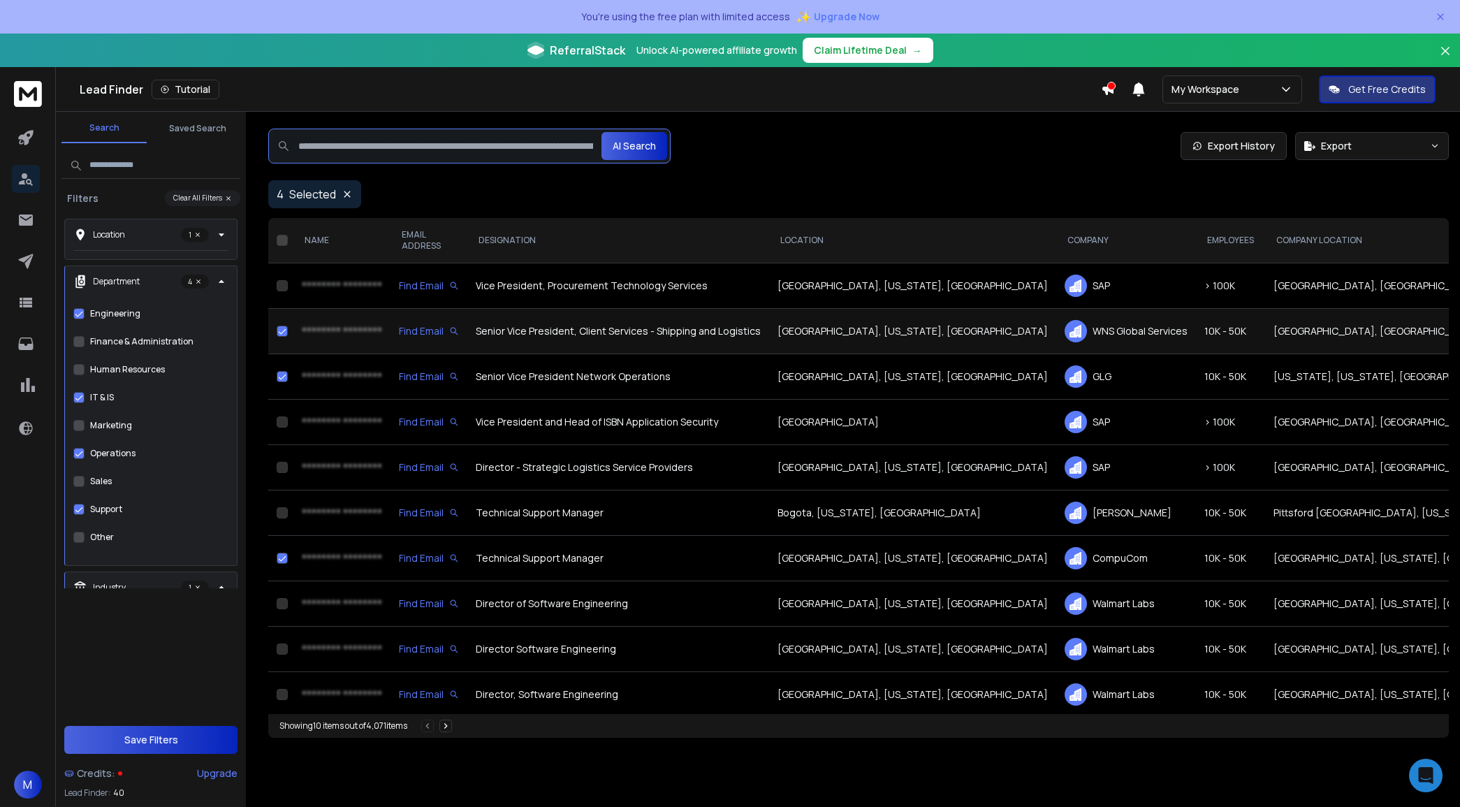
click at [284, 332] on button "button" at bounding box center [282, 331] width 11 height 11
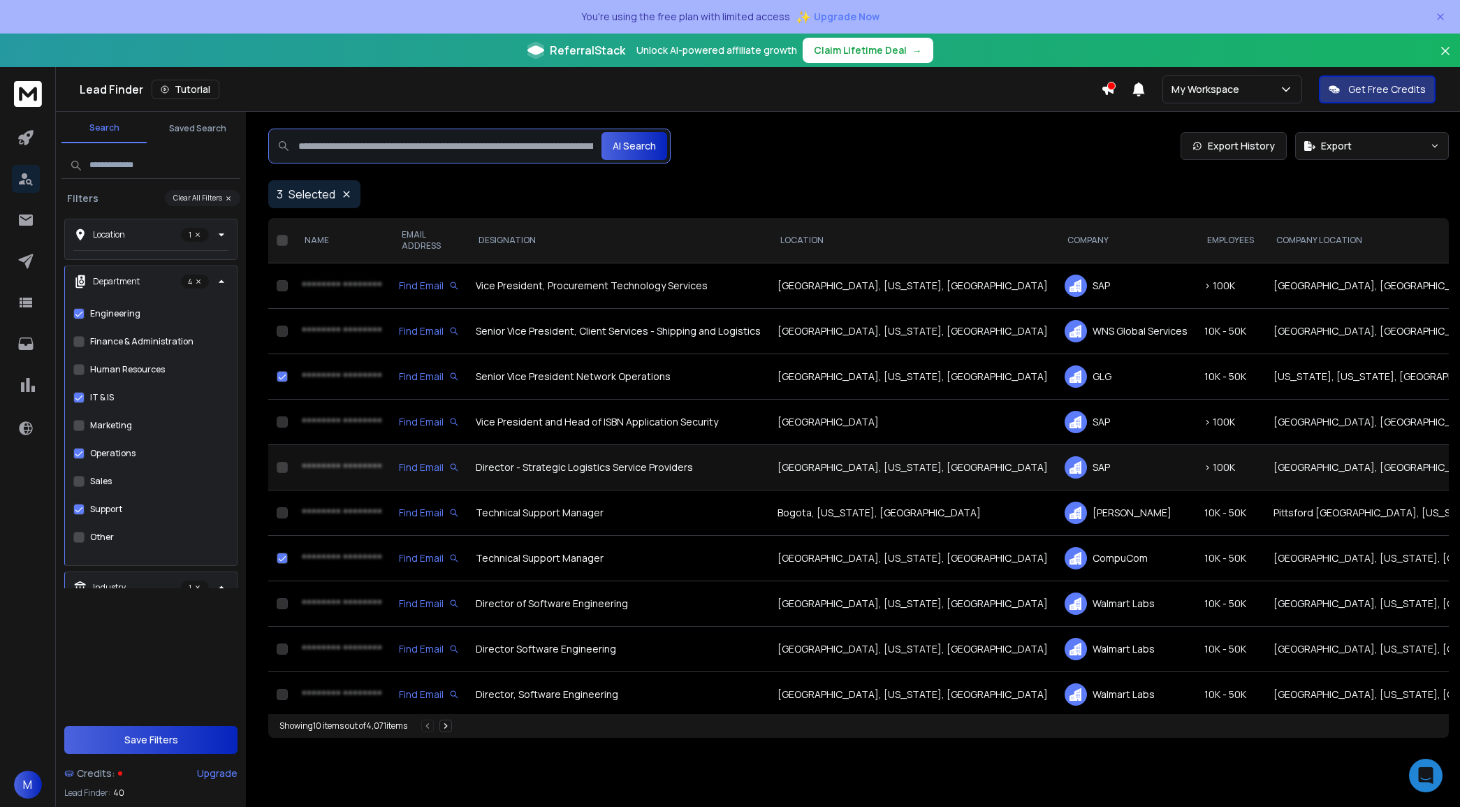
click at [282, 469] on button "button" at bounding box center [282, 467] width 11 height 11
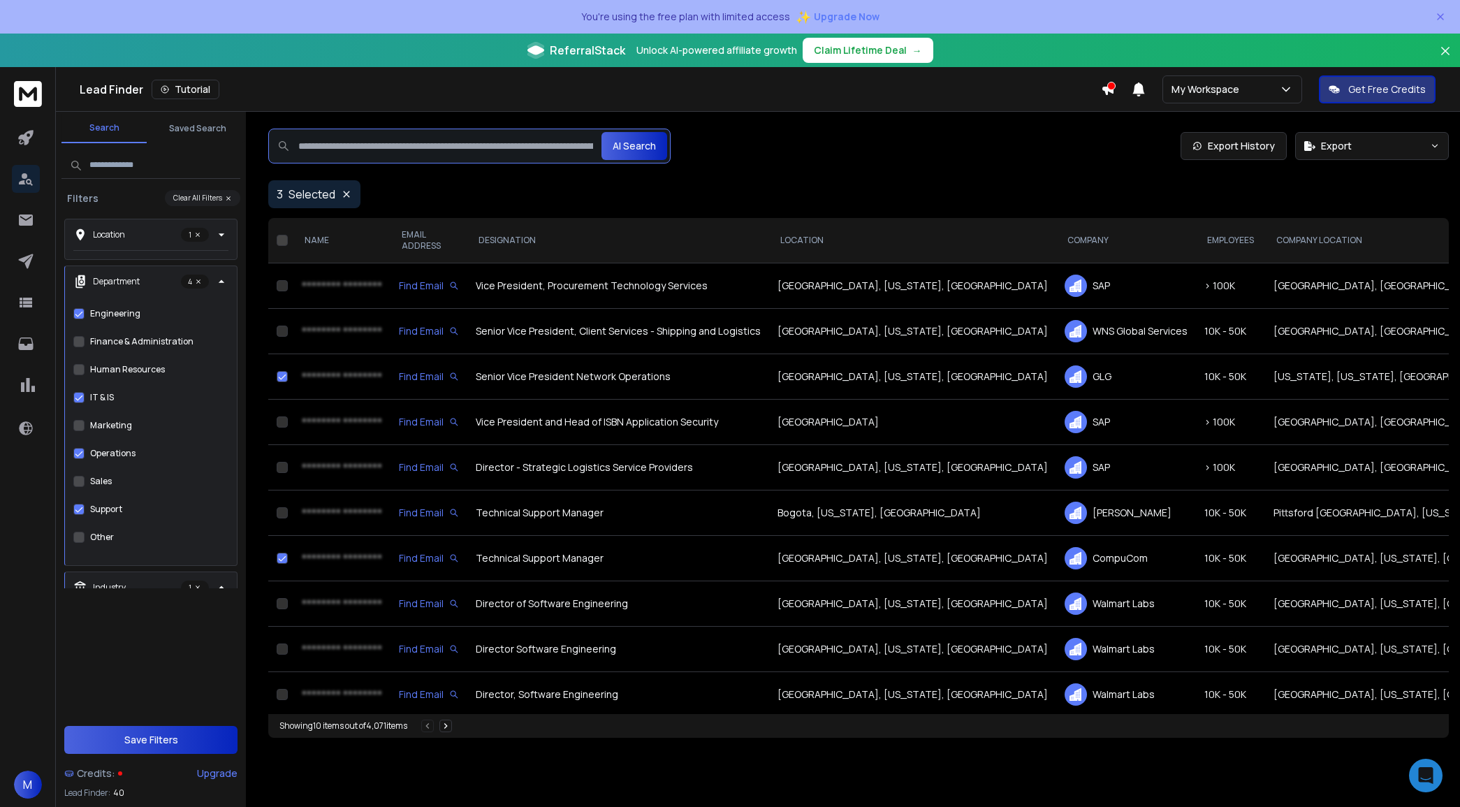
click at [221, 229] on icon at bounding box center [221, 235] width 14 height 14
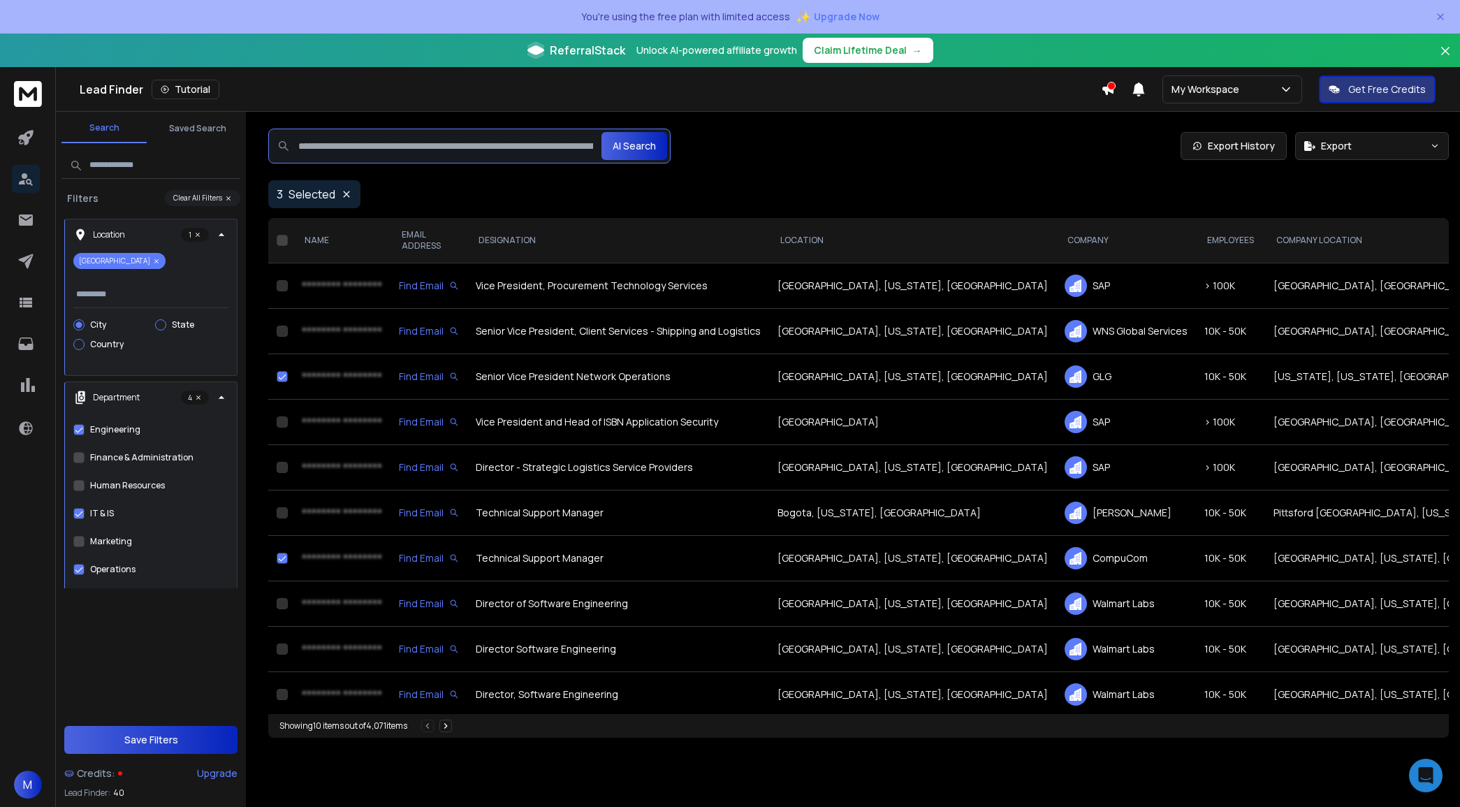
click at [101, 347] on label "Country" at bounding box center [107, 344] width 34 height 11
click at [85, 347] on button "Country" at bounding box center [78, 344] width 11 height 11
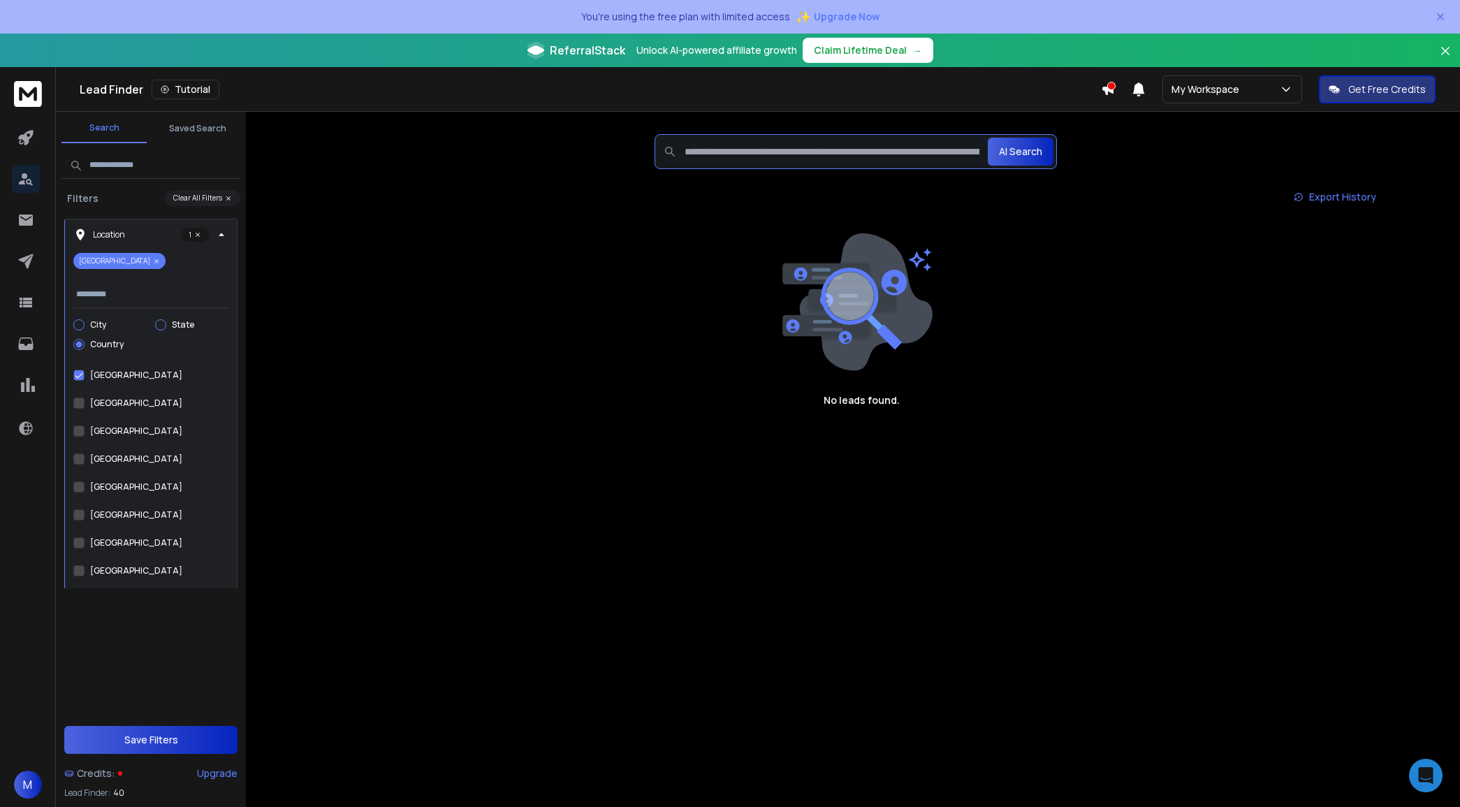
click at [214, 231] on icon at bounding box center [221, 235] width 14 height 14
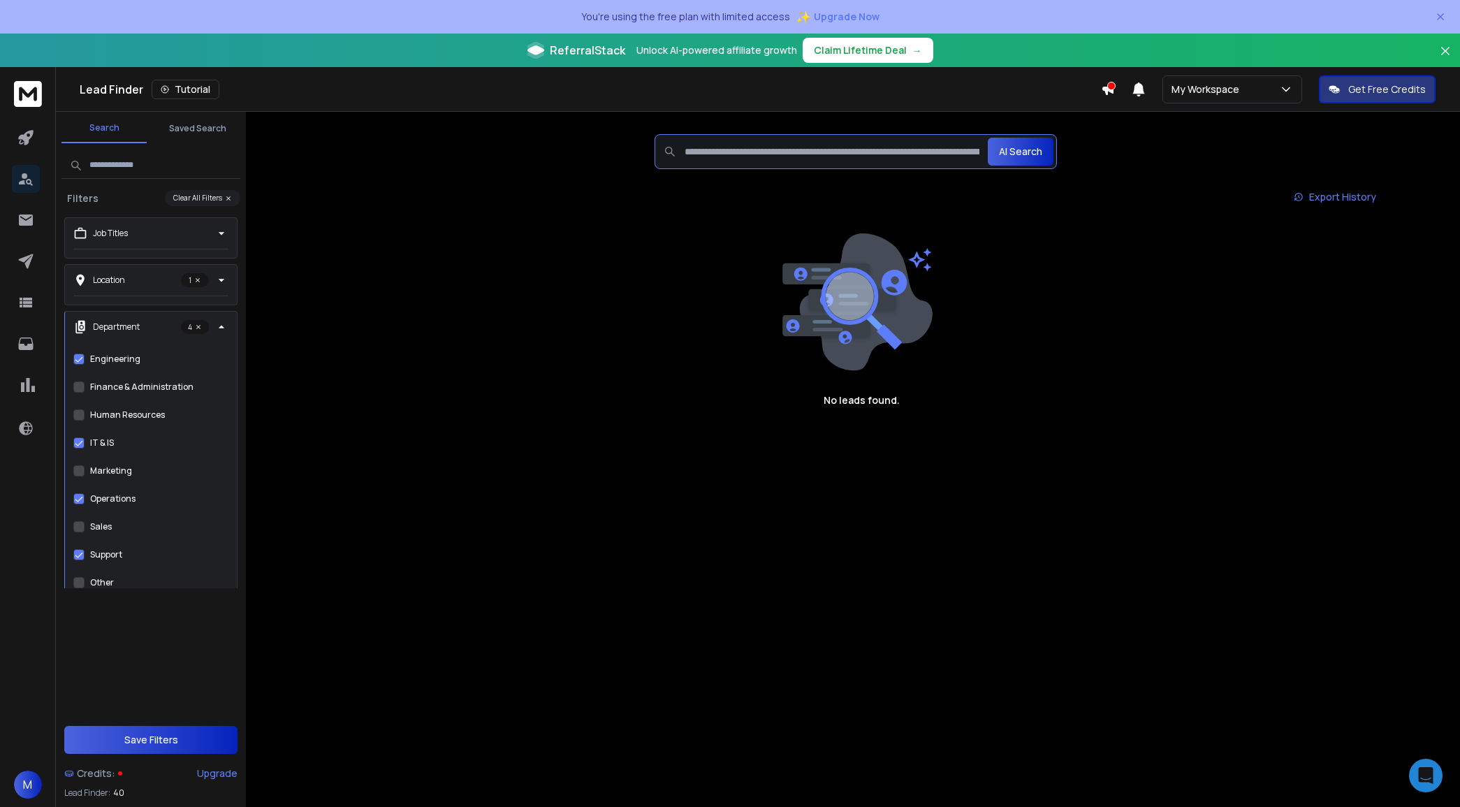
click at [215, 287] on icon at bounding box center [221, 280] width 14 height 14
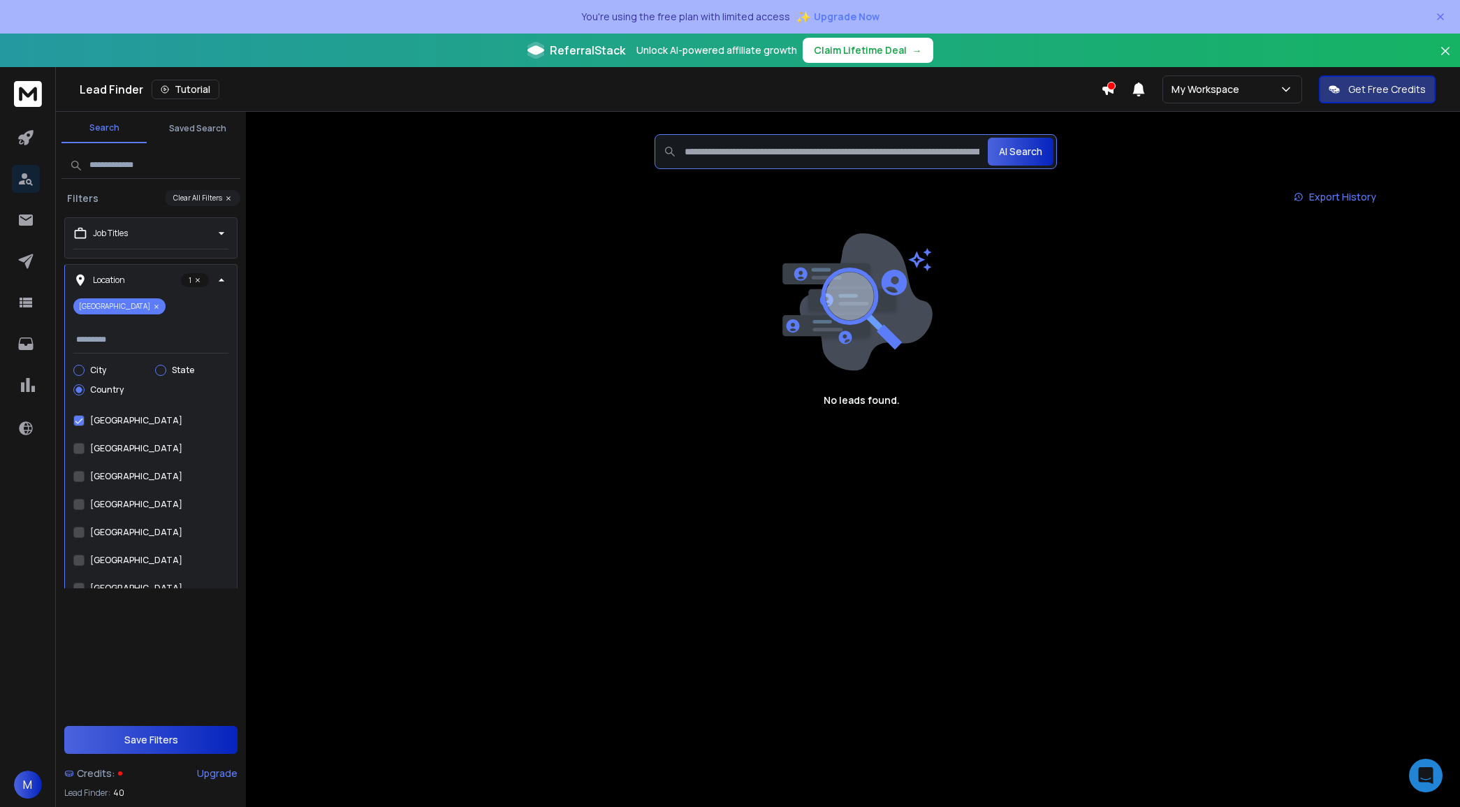
click at [154, 305] on icon at bounding box center [156, 307] width 4 height 4
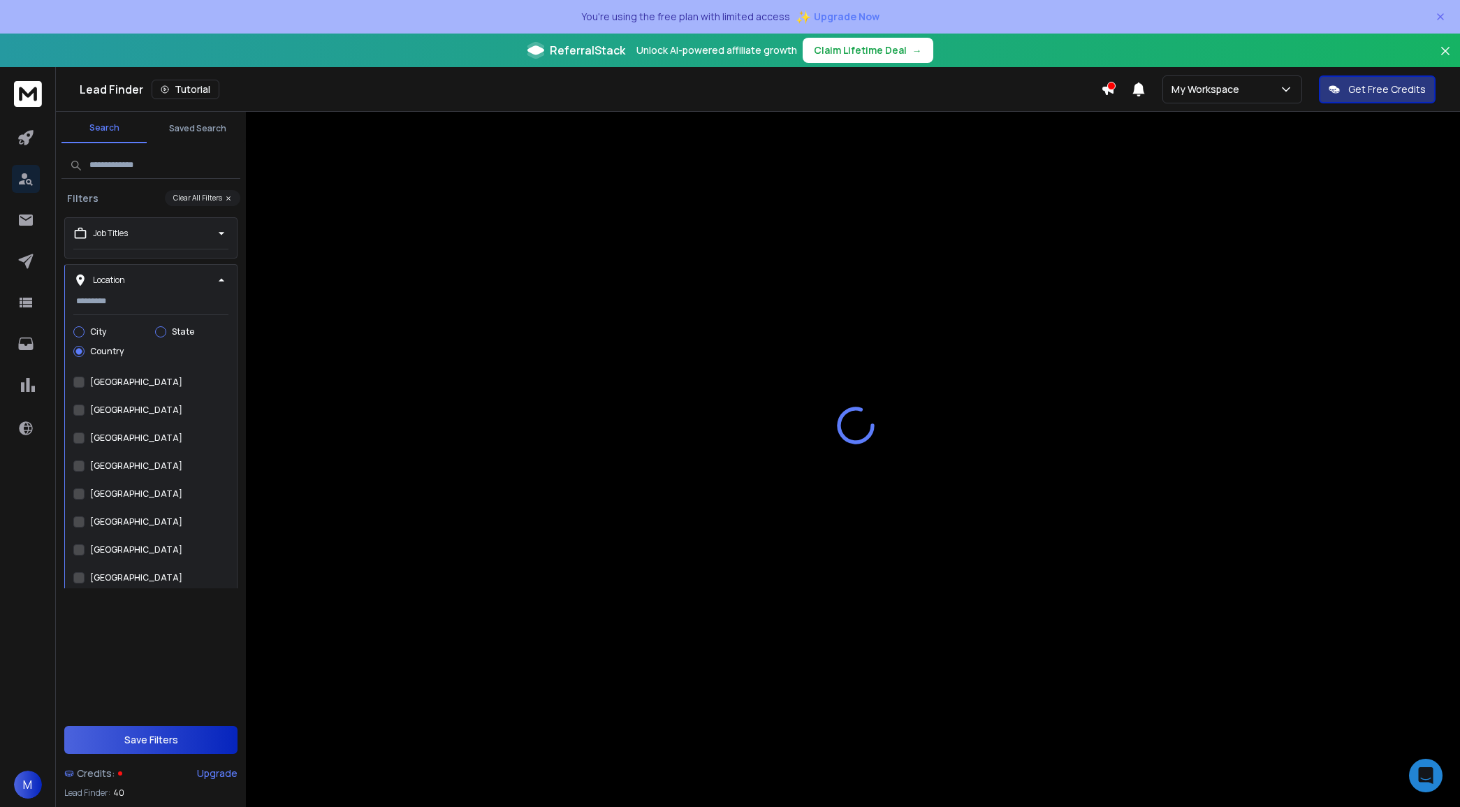
click at [220, 277] on icon at bounding box center [221, 280] width 14 height 14
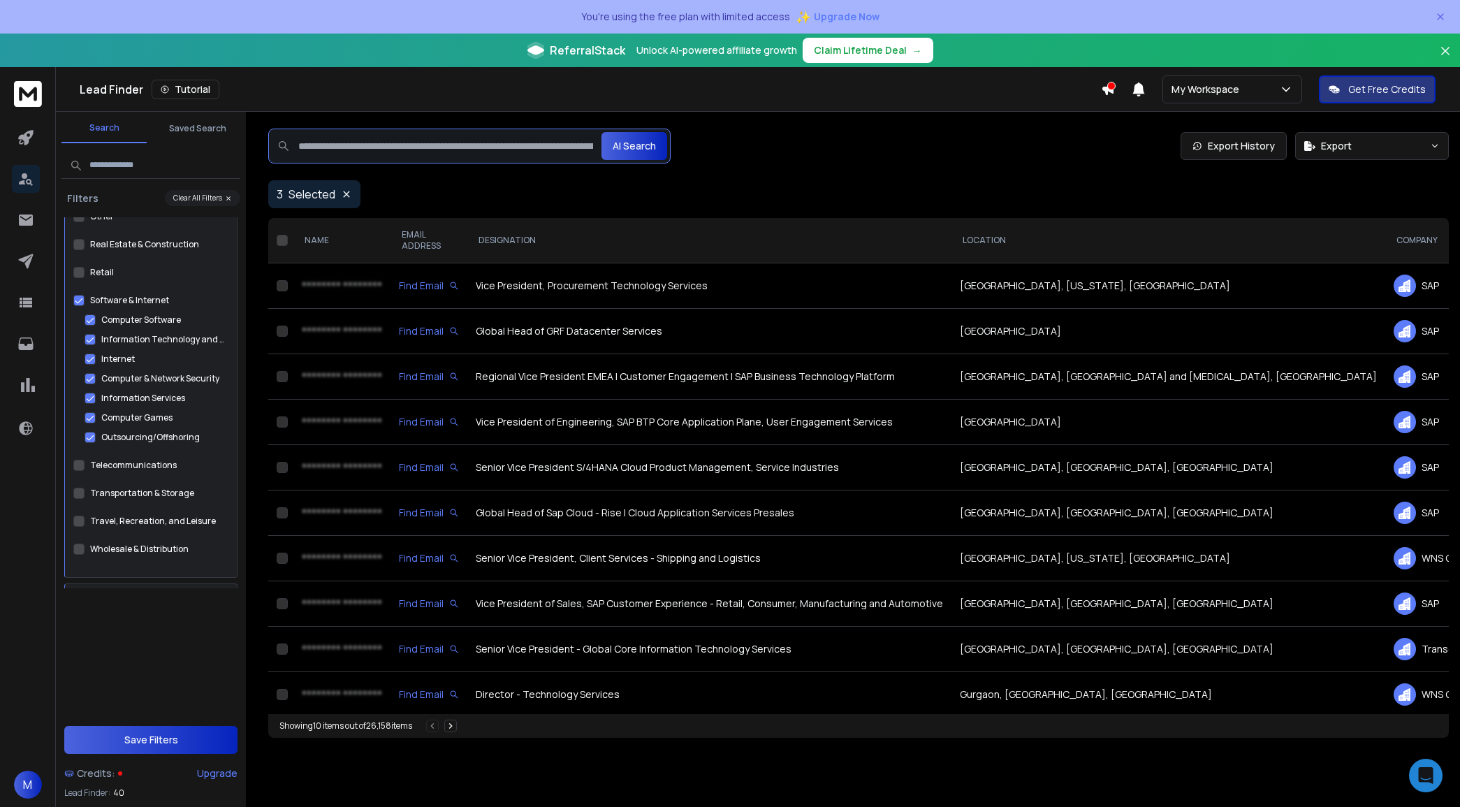
scroll to position [1465, 0]
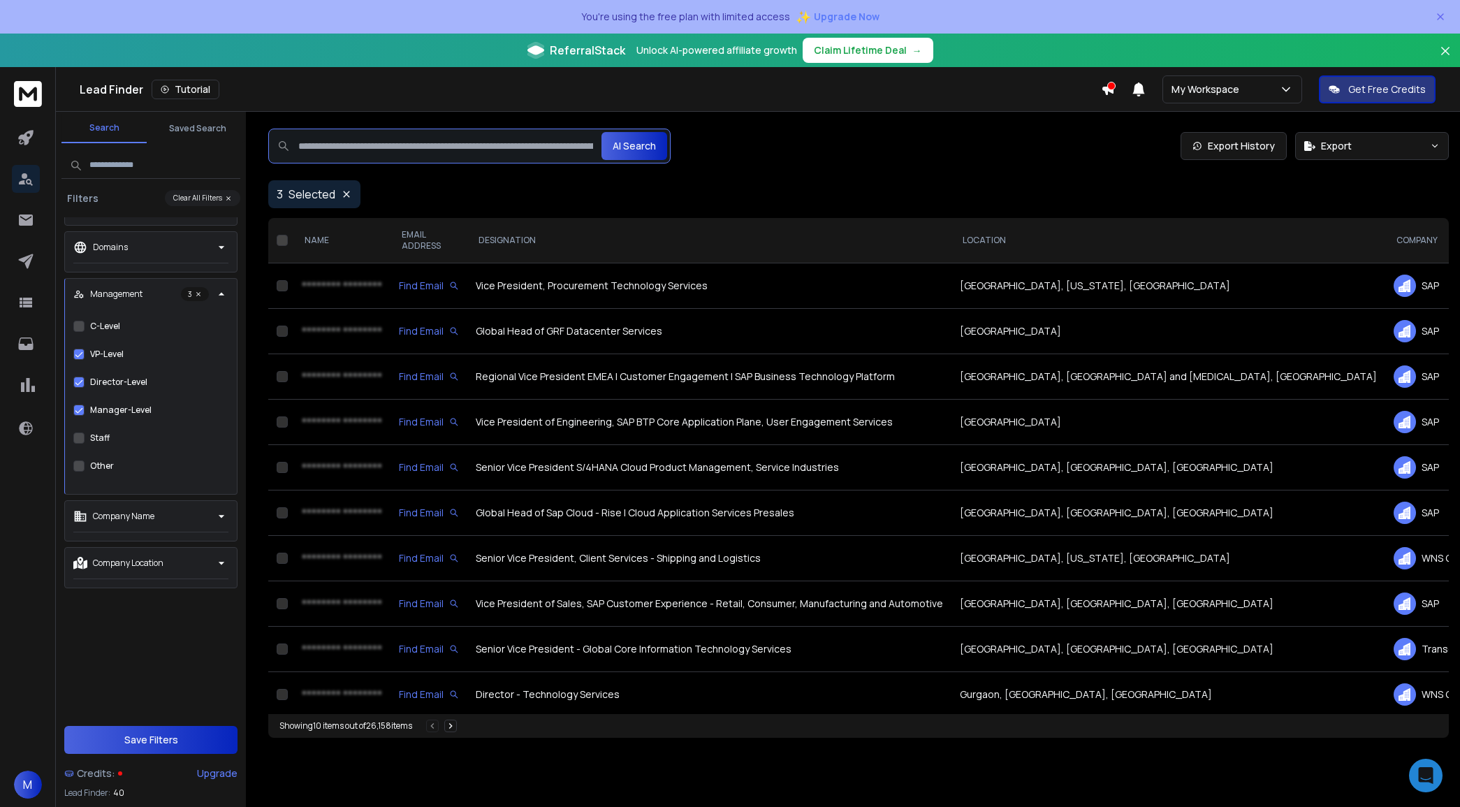
click at [221, 560] on icon at bounding box center [221, 563] width 14 height 14
click at [173, 578] on input at bounding box center [150, 572] width 155 height 28
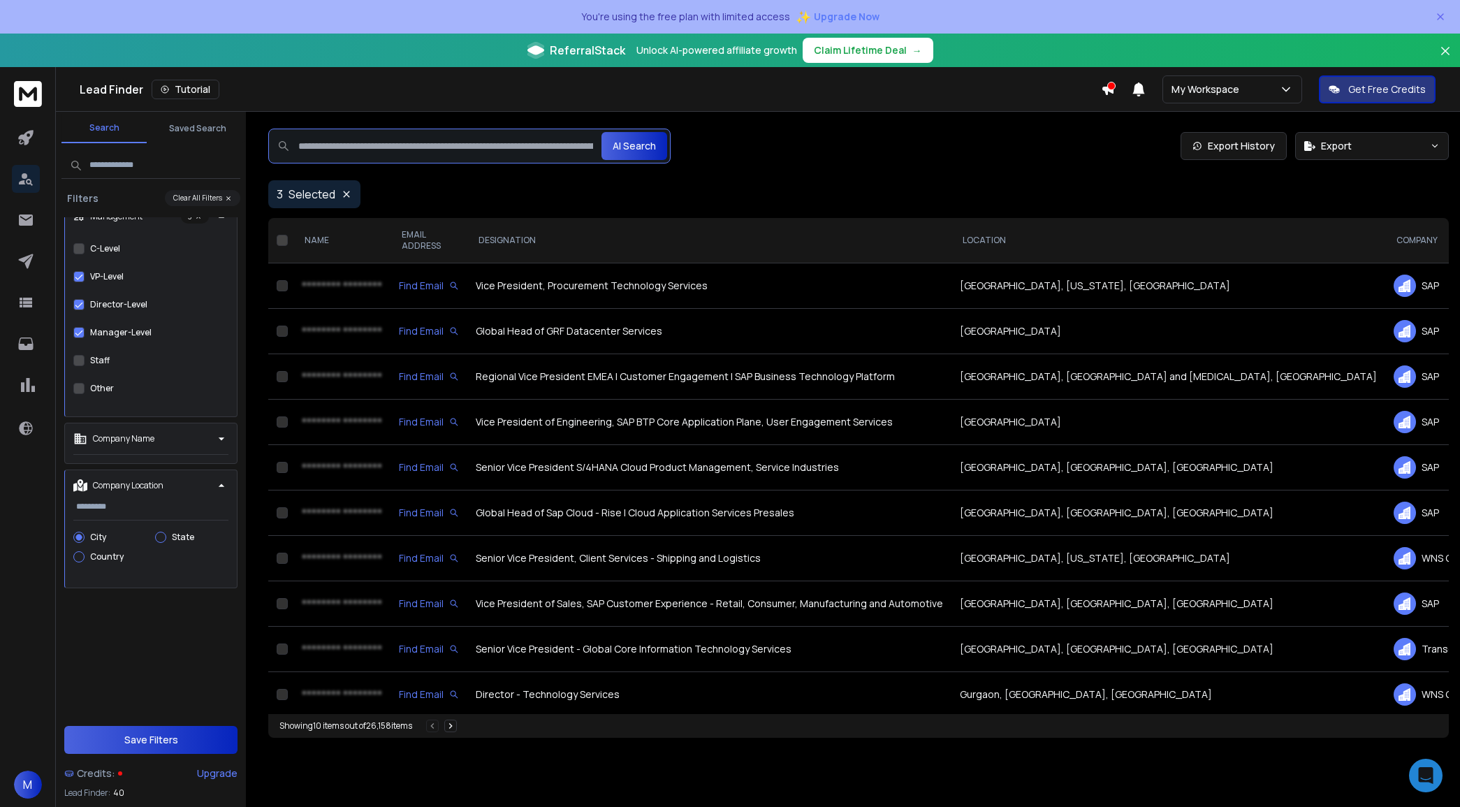
click at [88, 554] on div "Country" at bounding box center [109, 556] width 73 height 11
click at [77, 553] on button "Country" at bounding box center [78, 556] width 11 height 11
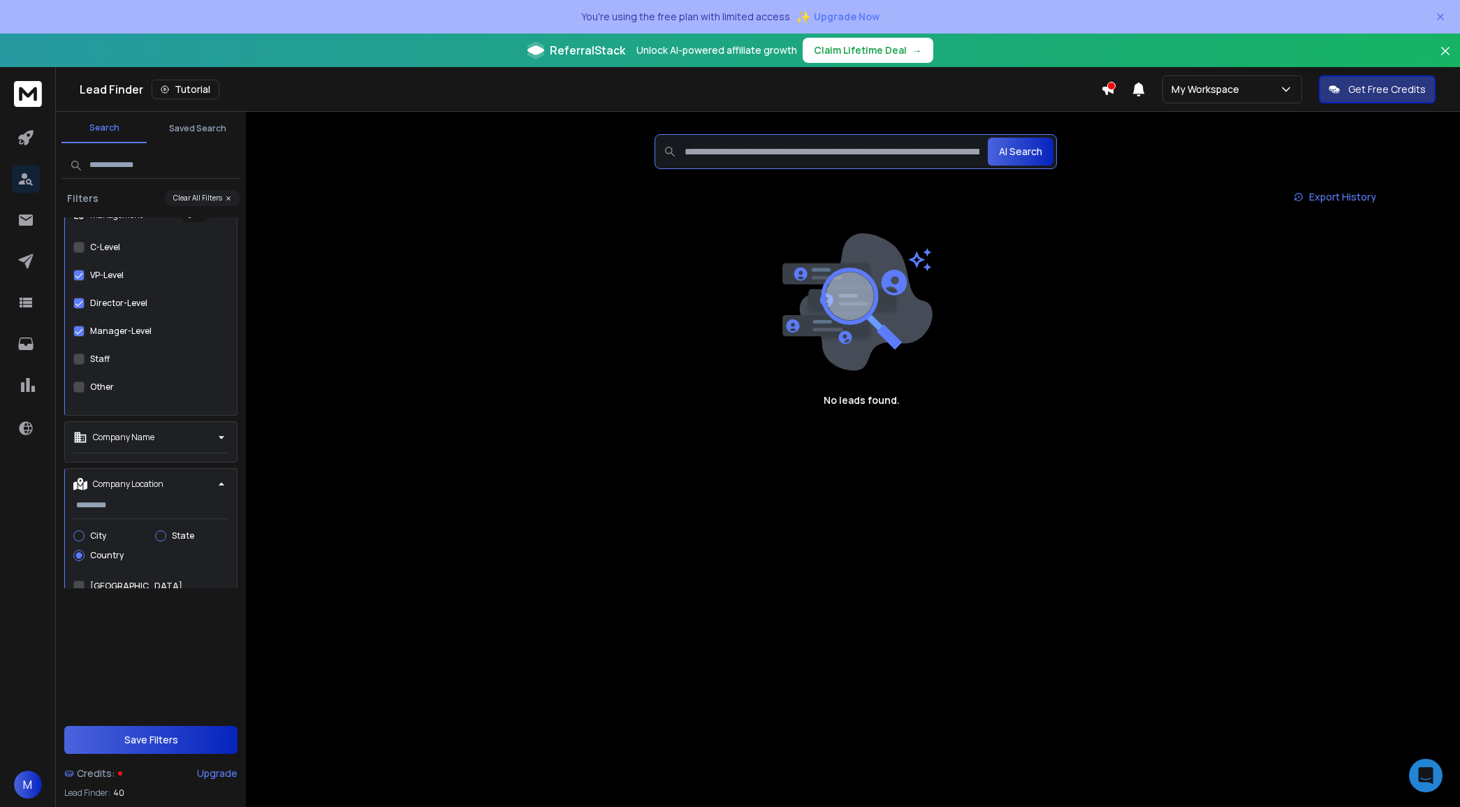
scroll to position [1584, 0]
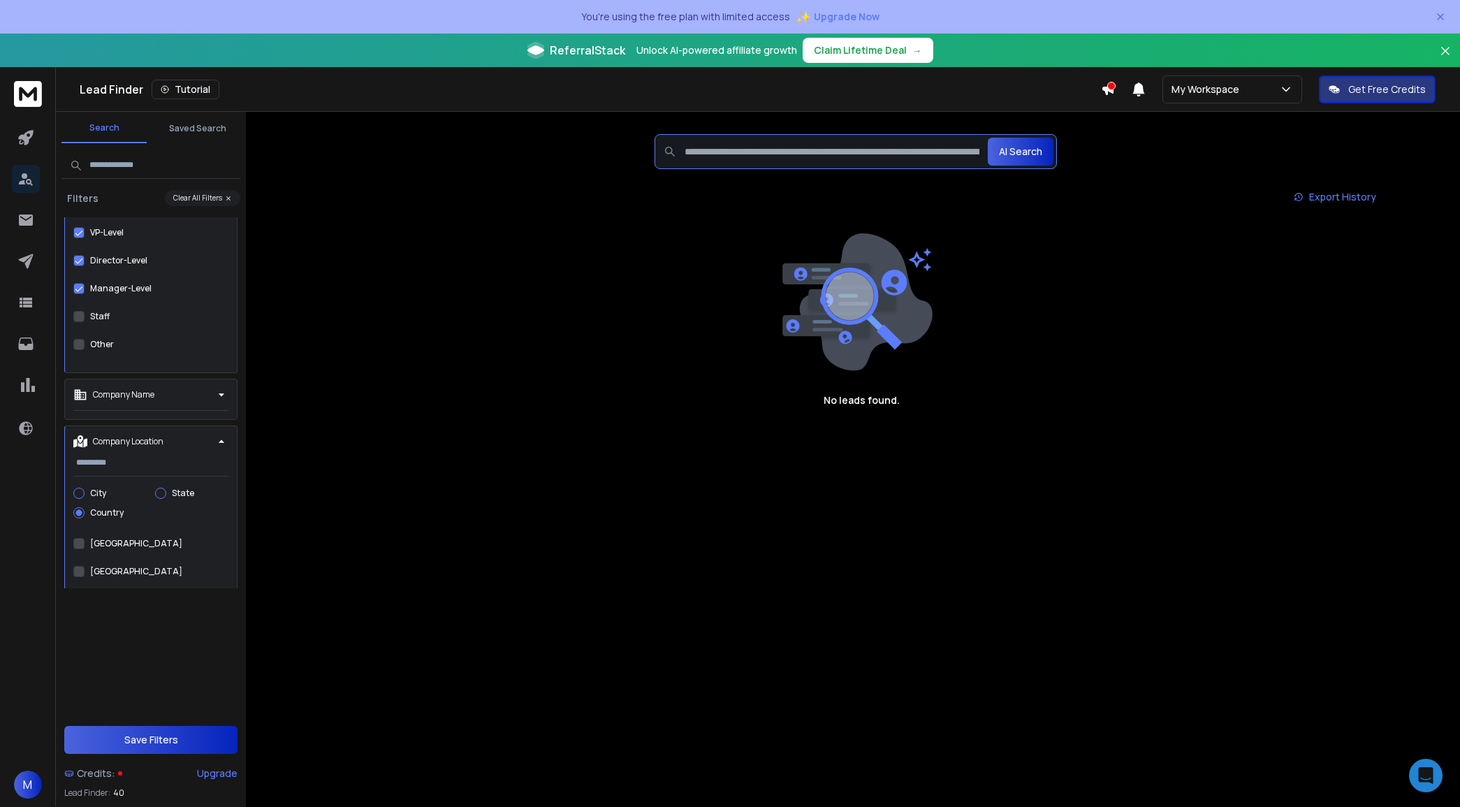
click at [85, 545] on div "[GEOGRAPHIC_DATA]" at bounding box center [150, 543] width 155 height 11
click at [85, 546] on div "[GEOGRAPHIC_DATA]" at bounding box center [150, 543] width 155 height 11
click at [84, 546] on States "[GEOGRAPHIC_DATA]" at bounding box center [78, 543] width 11 height 11
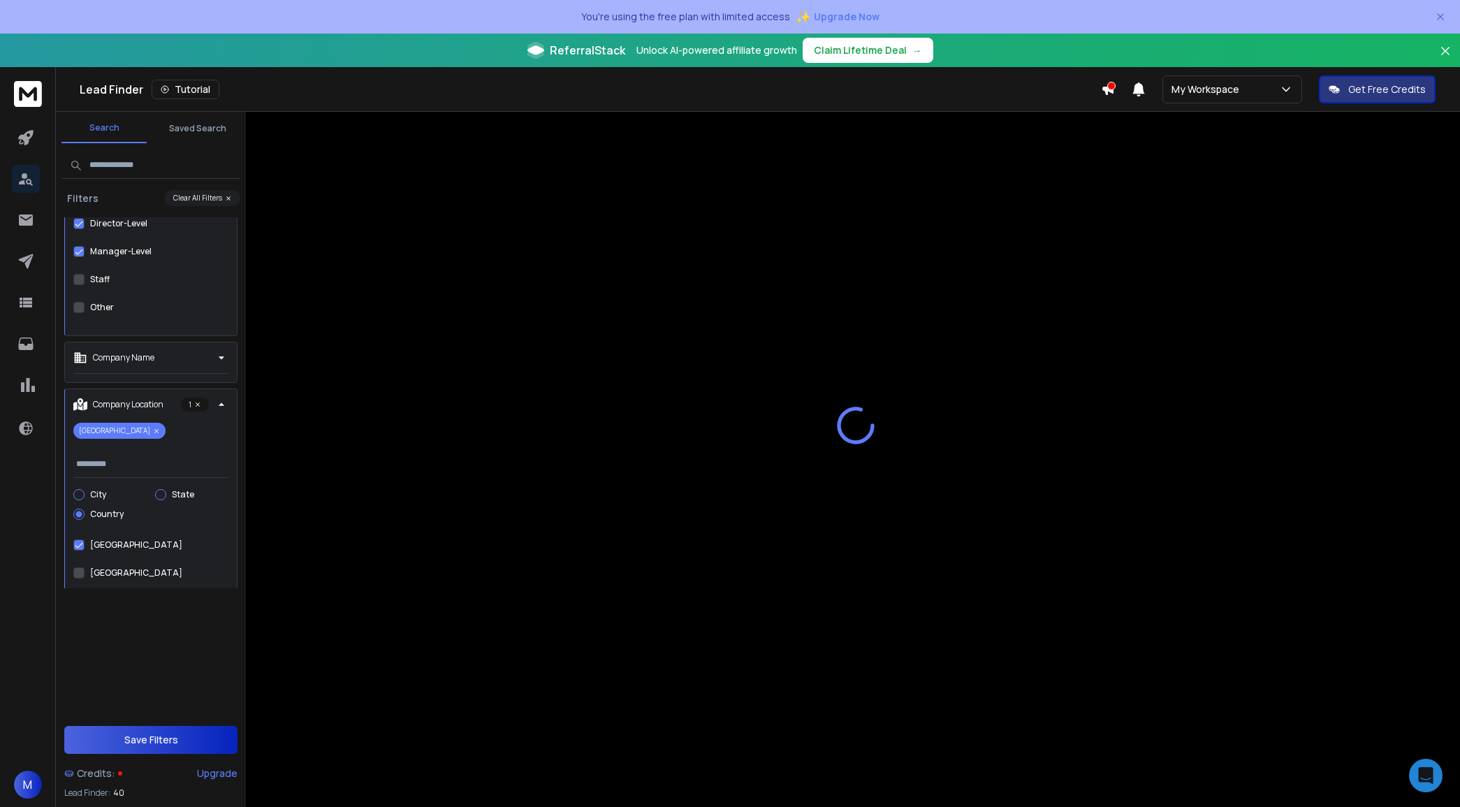
scroll to position [1622, 0]
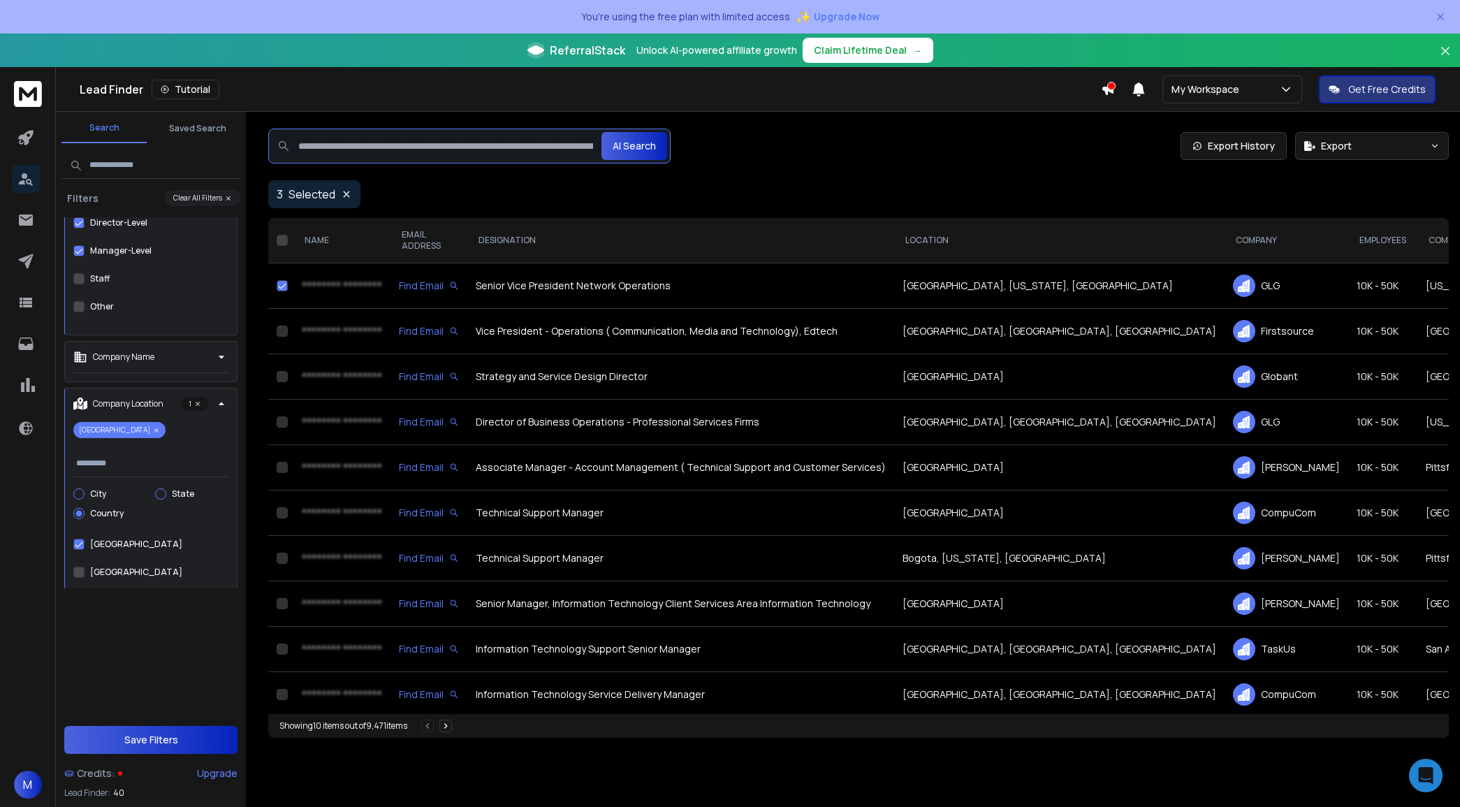
click at [220, 409] on icon at bounding box center [221, 404] width 14 height 14
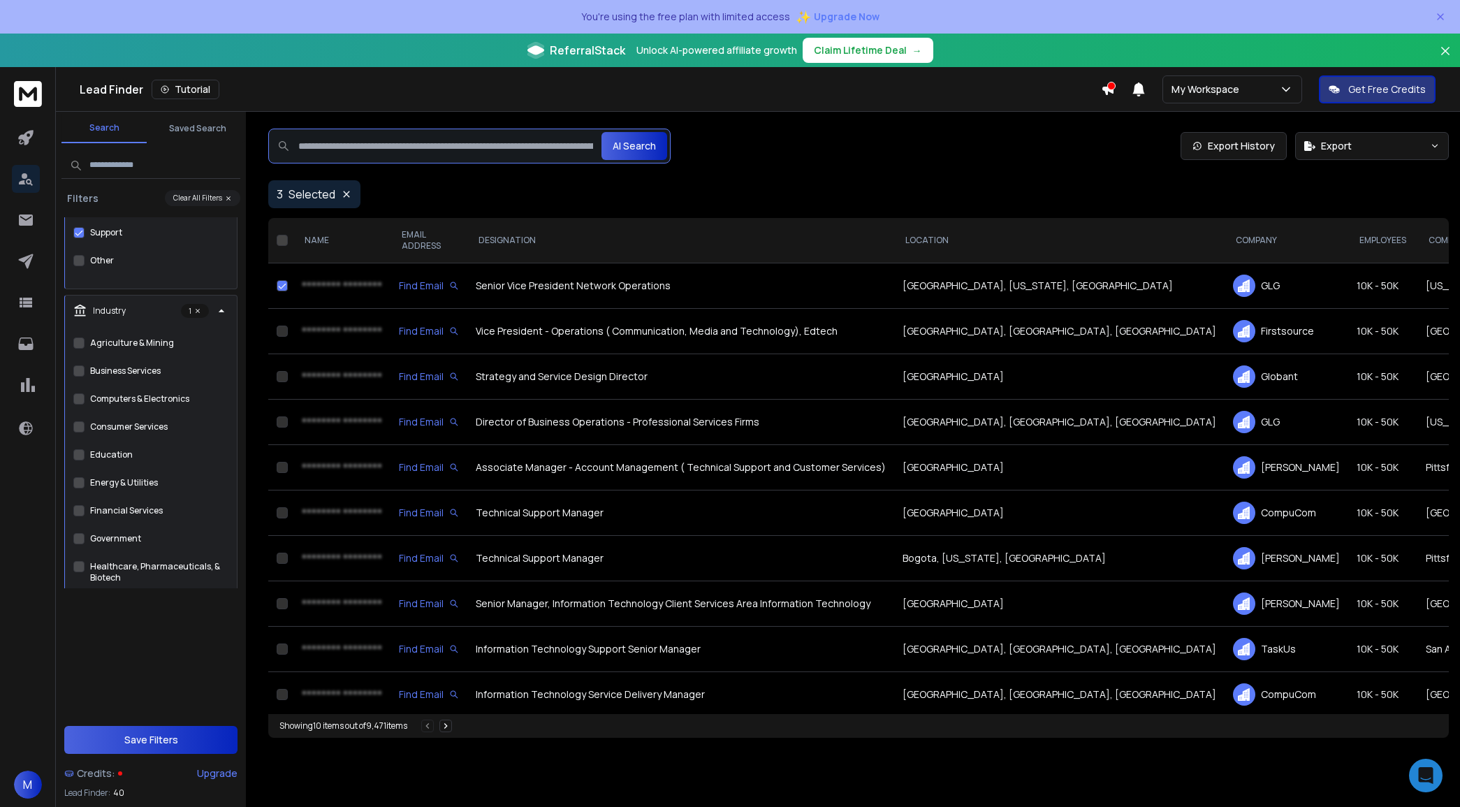
scroll to position [0, 0]
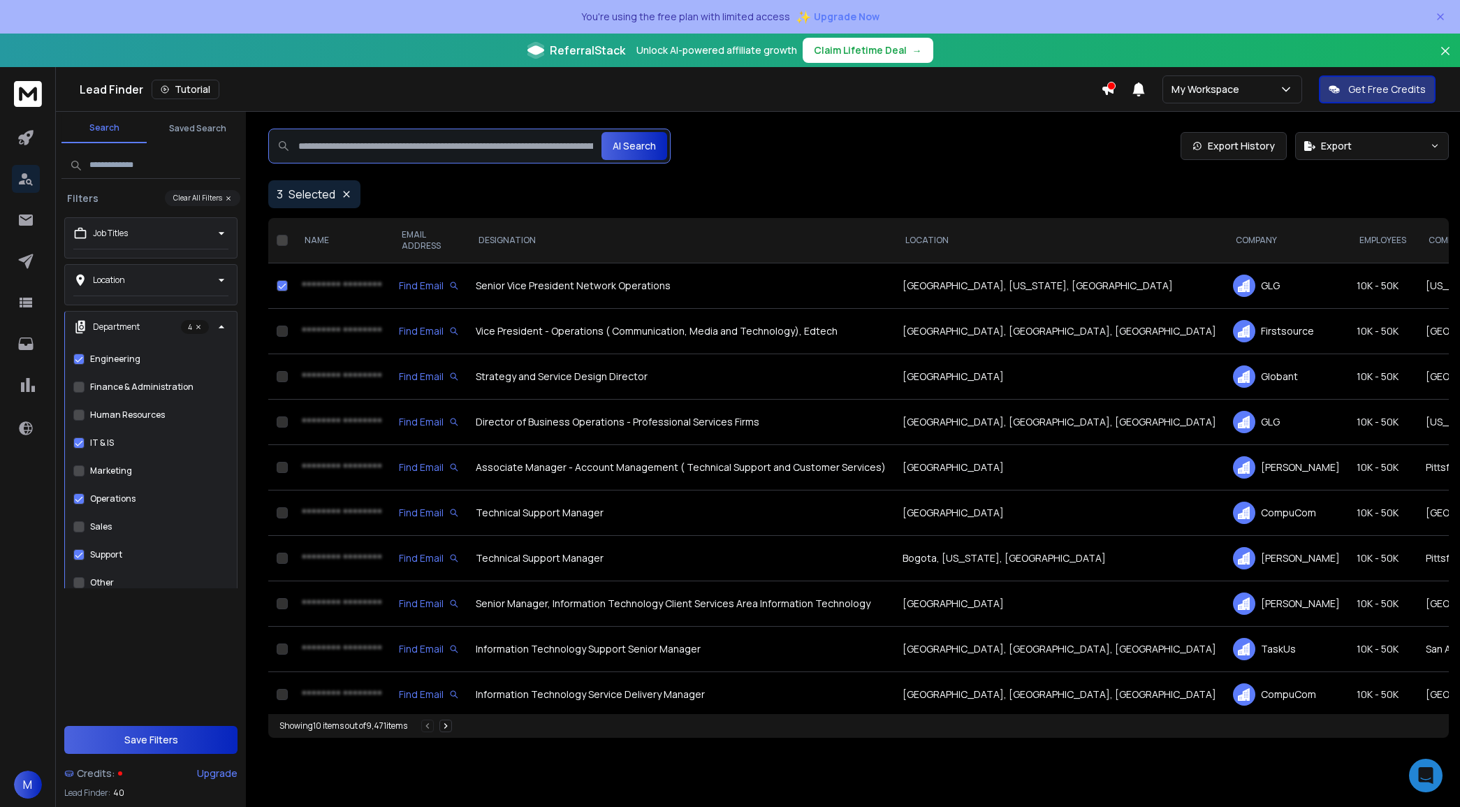
click at [207, 290] on div "Location" at bounding box center [150, 284] width 173 height 41
click at [214, 286] on icon at bounding box center [221, 280] width 14 height 14
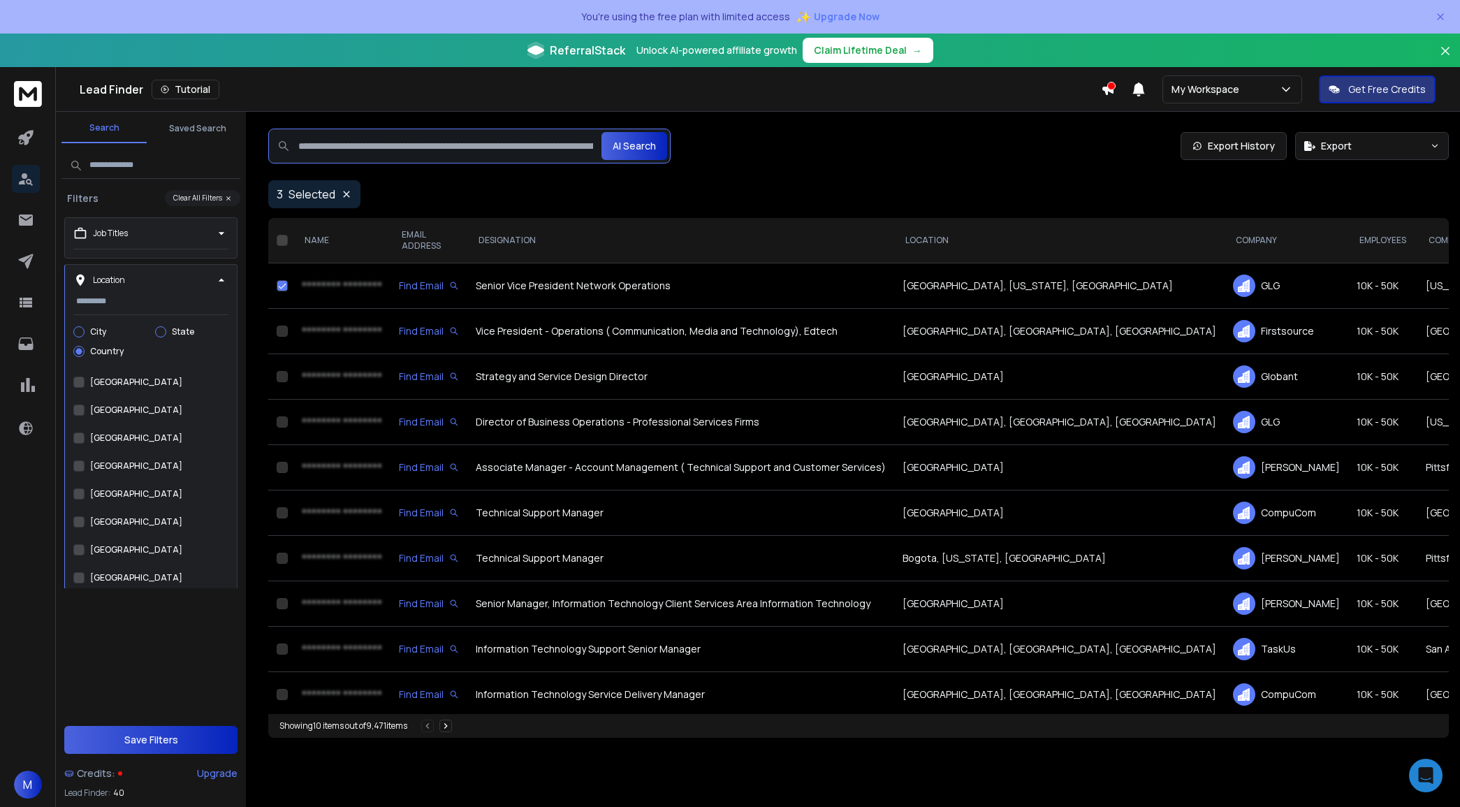
click at [86, 382] on div "[GEOGRAPHIC_DATA]" at bounding box center [150, 382] width 155 height 11
click at [81, 382] on States "[GEOGRAPHIC_DATA]" at bounding box center [78, 382] width 11 height 11
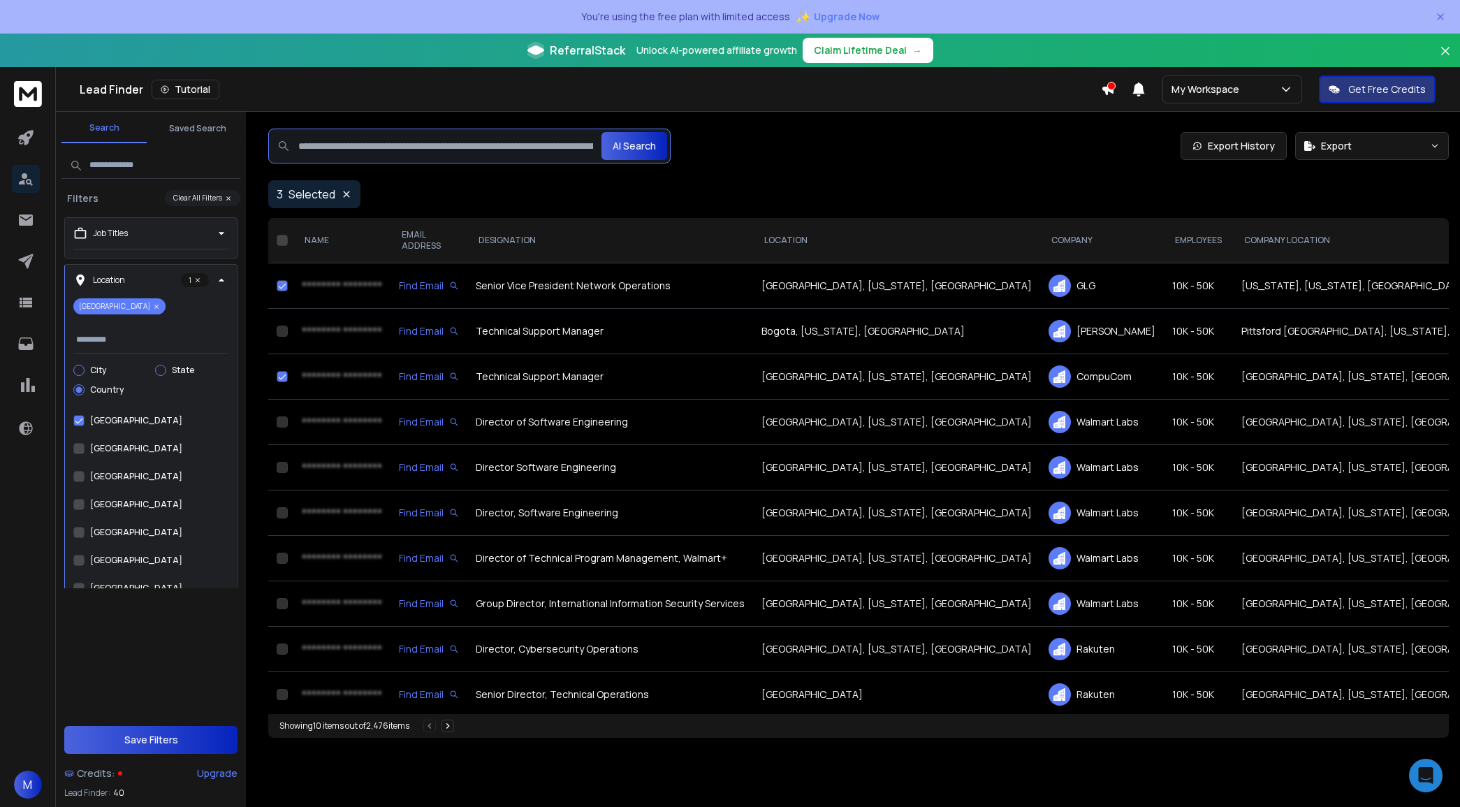
click at [221, 281] on icon at bounding box center [221, 280] width 14 height 14
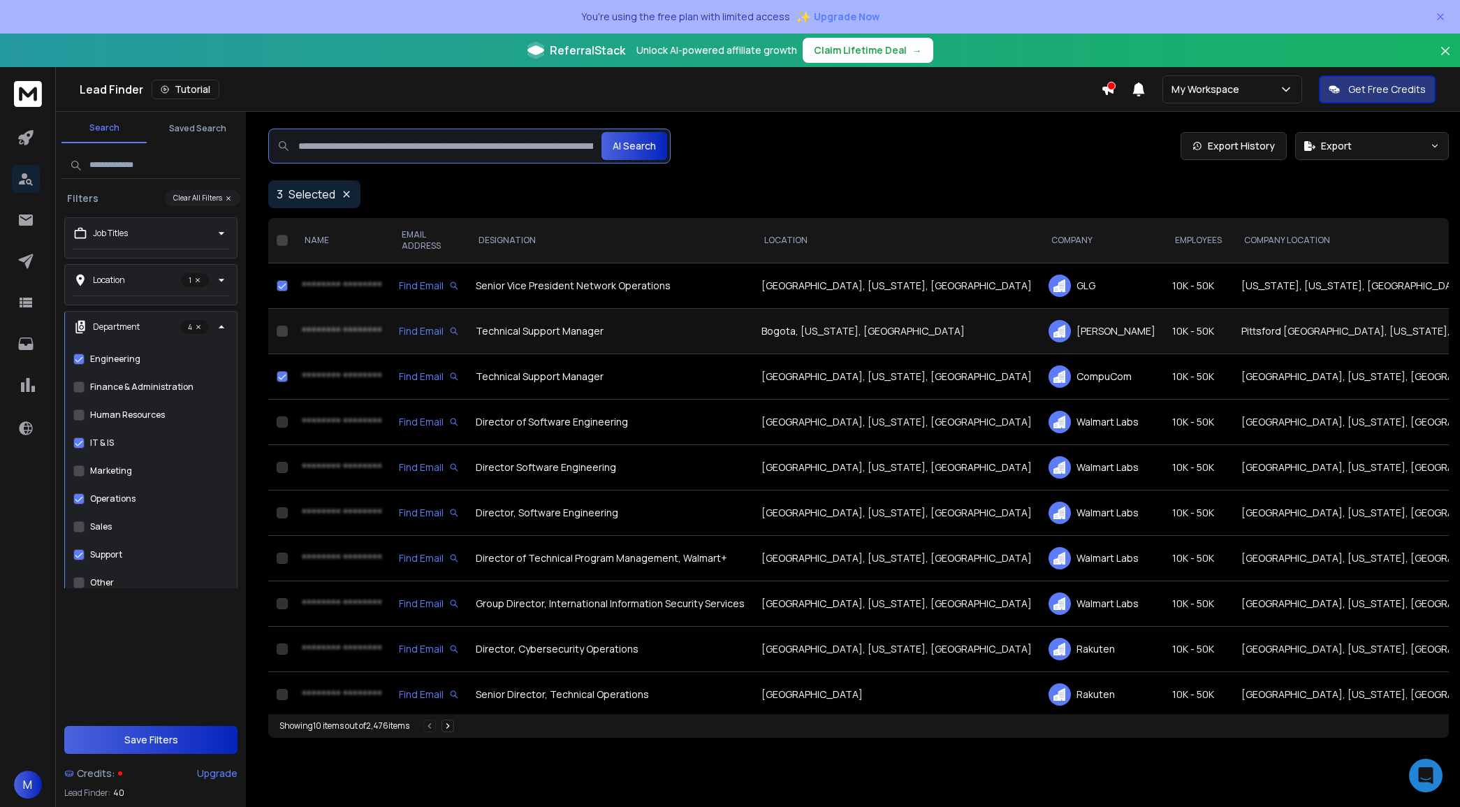
click at [281, 333] on button "button" at bounding box center [282, 331] width 11 height 11
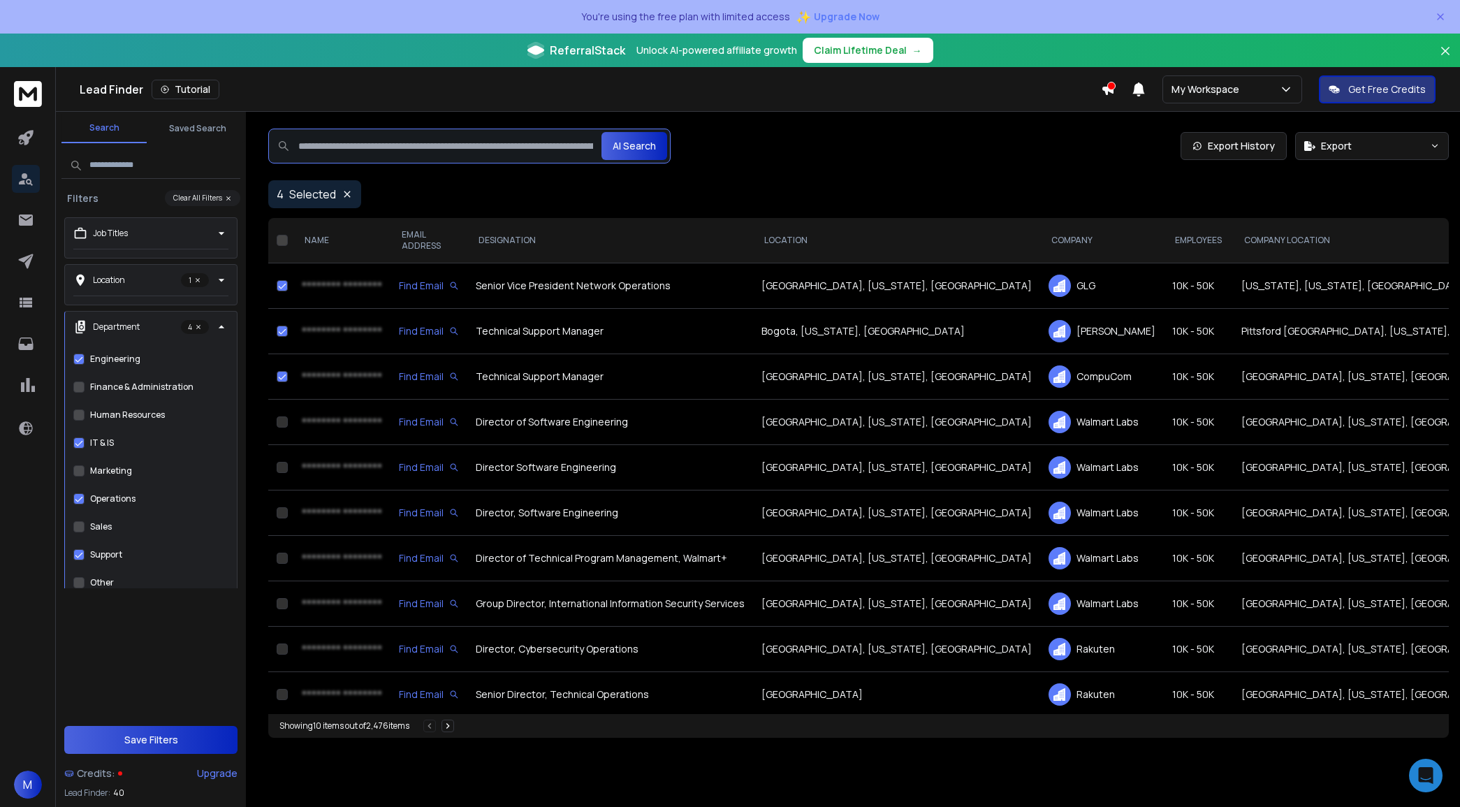
click at [453, 645] on icon at bounding box center [447, 725] width 11 height 11
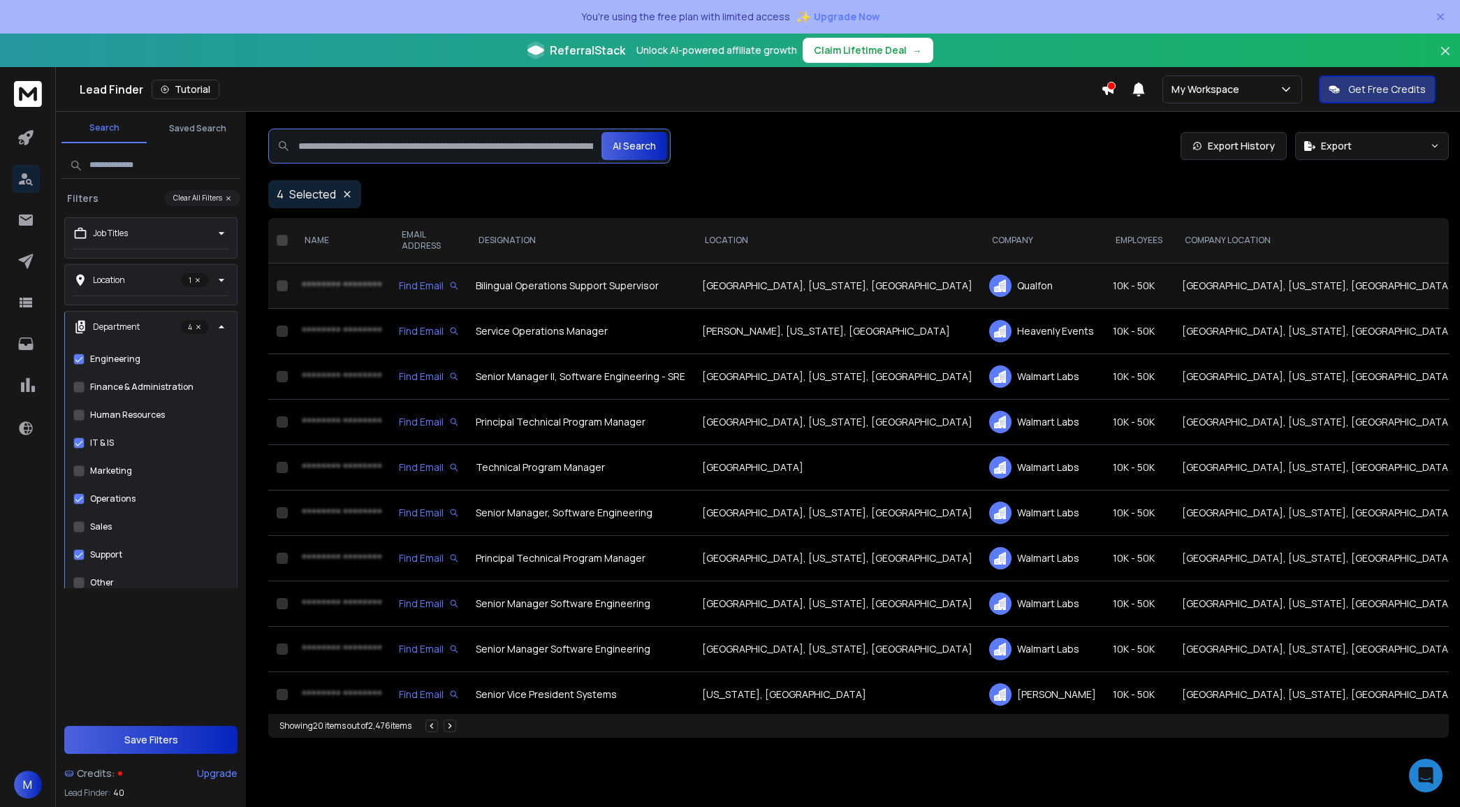
click at [275, 287] on td at bounding box center [280, 285] width 25 height 45
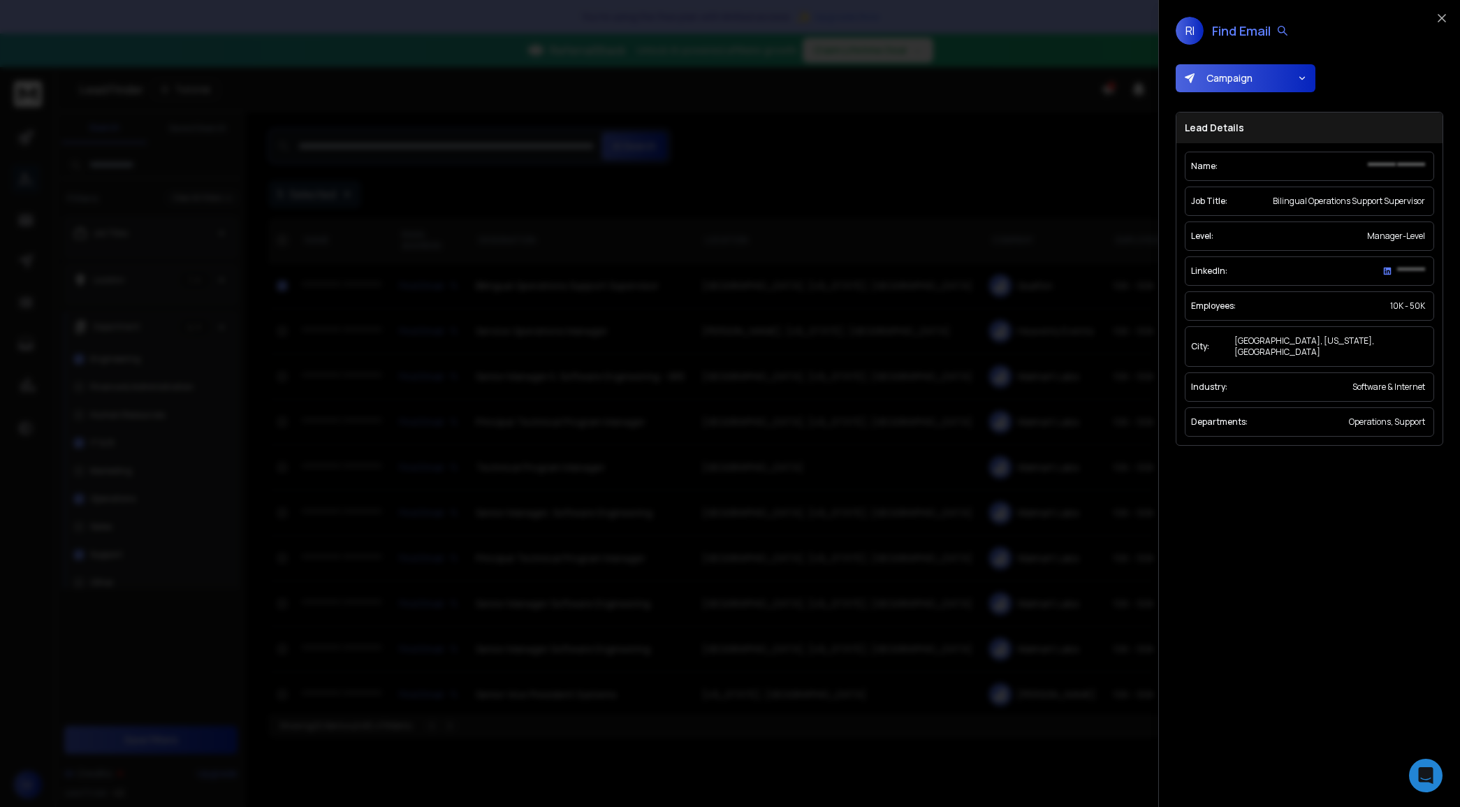
click at [1157, 17] on div "RI Find Email" at bounding box center [1310, 31] width 268 height 28
click at [1157, 17] on icon "button" at bounding box center [1442, 18] width 14 height 14
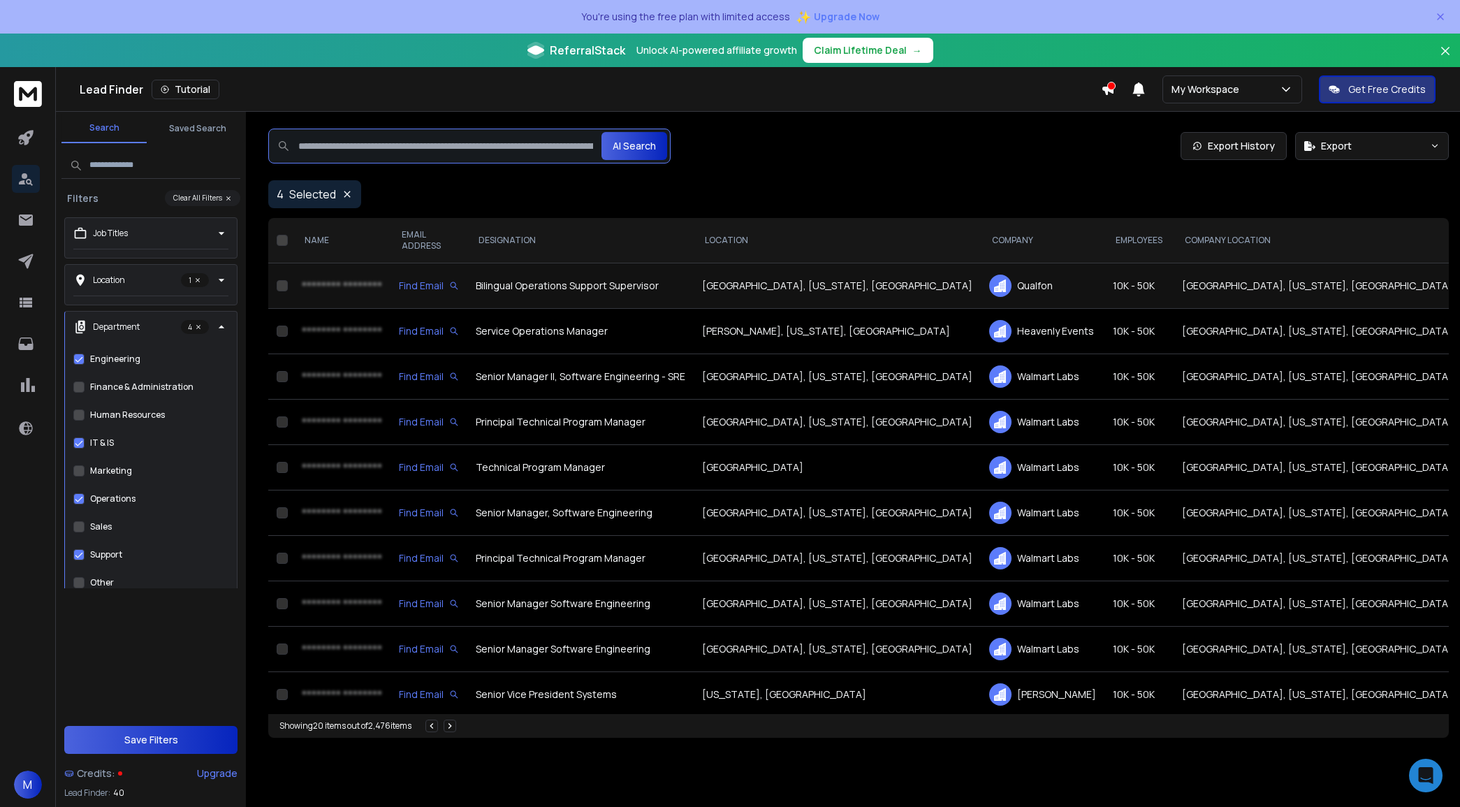
click at [284, 288] on button "button" at bounding box center [282, 285] width 11 height 11
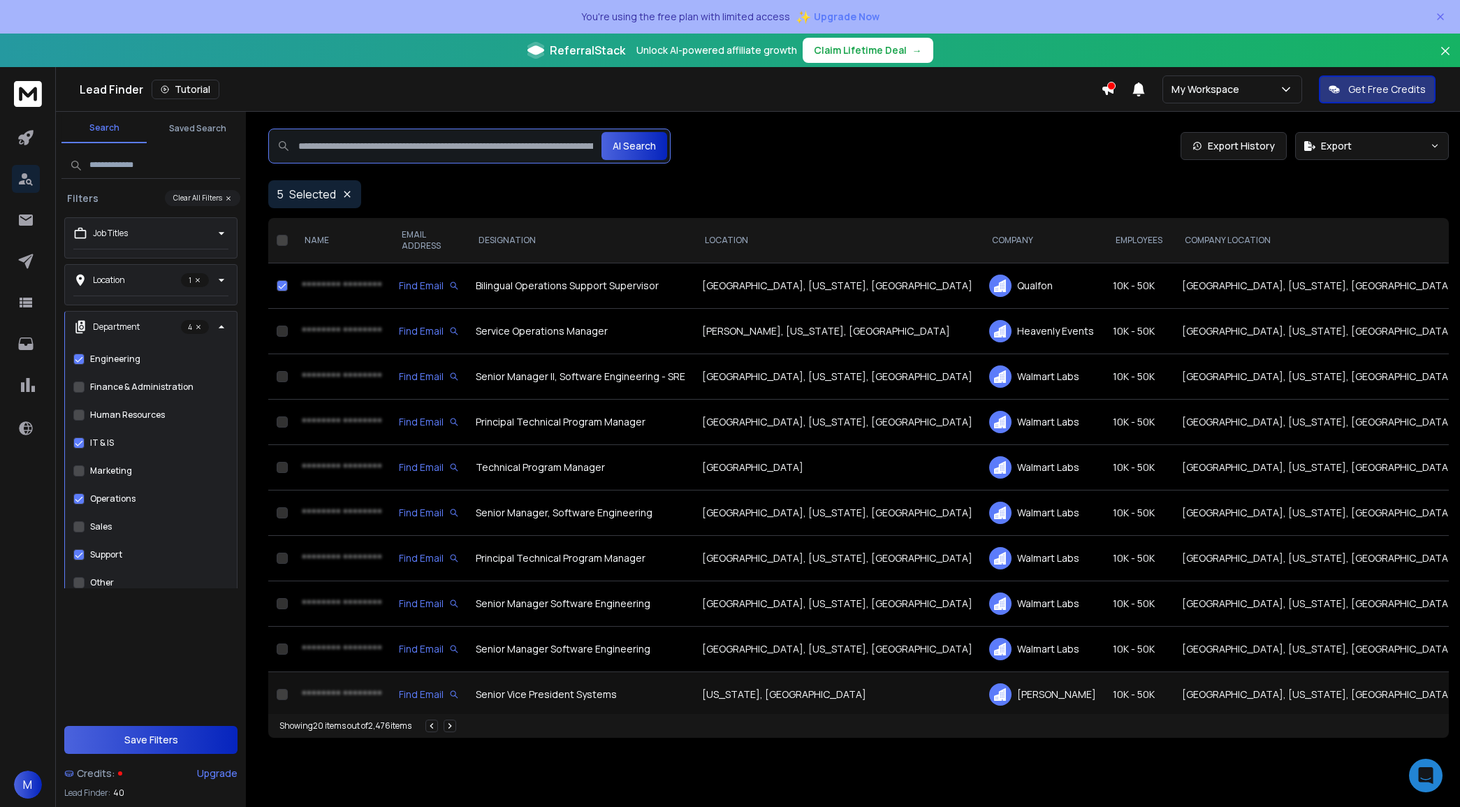
click at [279, 645] on button "button" at bounding box center [282, 694] width 11 height 11
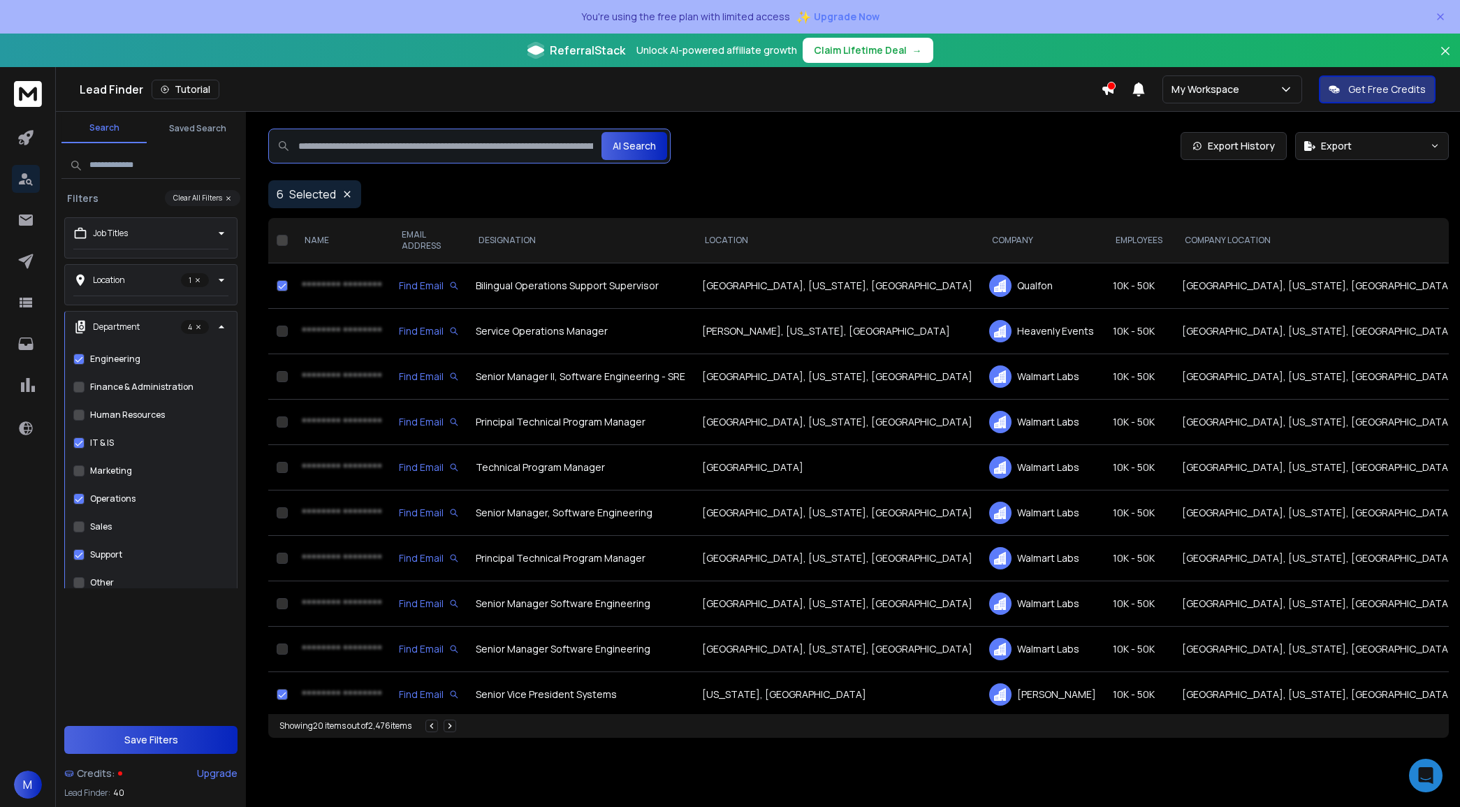
click at [456, 645] on icon at bounding box center [449, 725] width 11 height 11
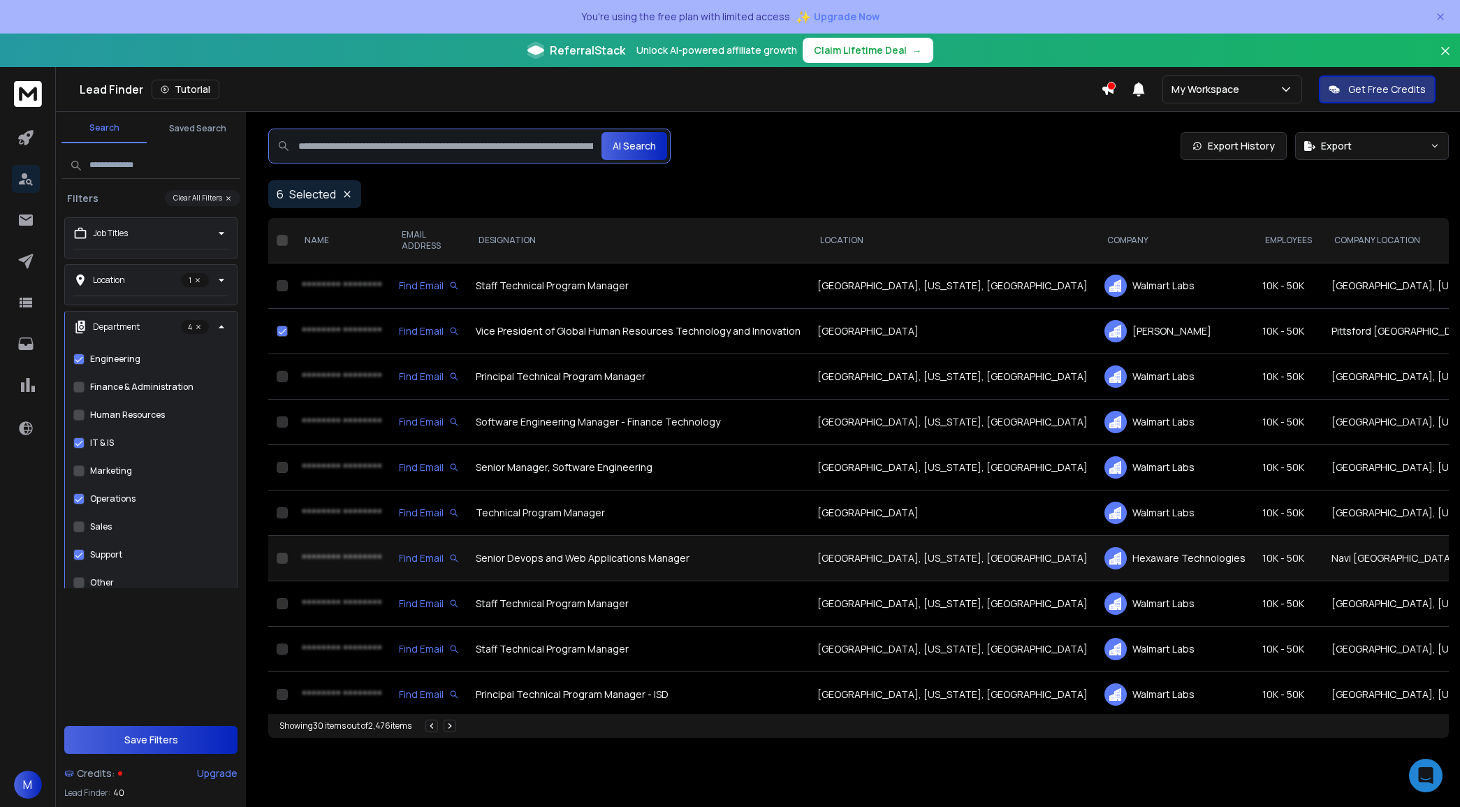
click at [277, 558] on button "button" at bounding box center [282, 558] width 11 height 11
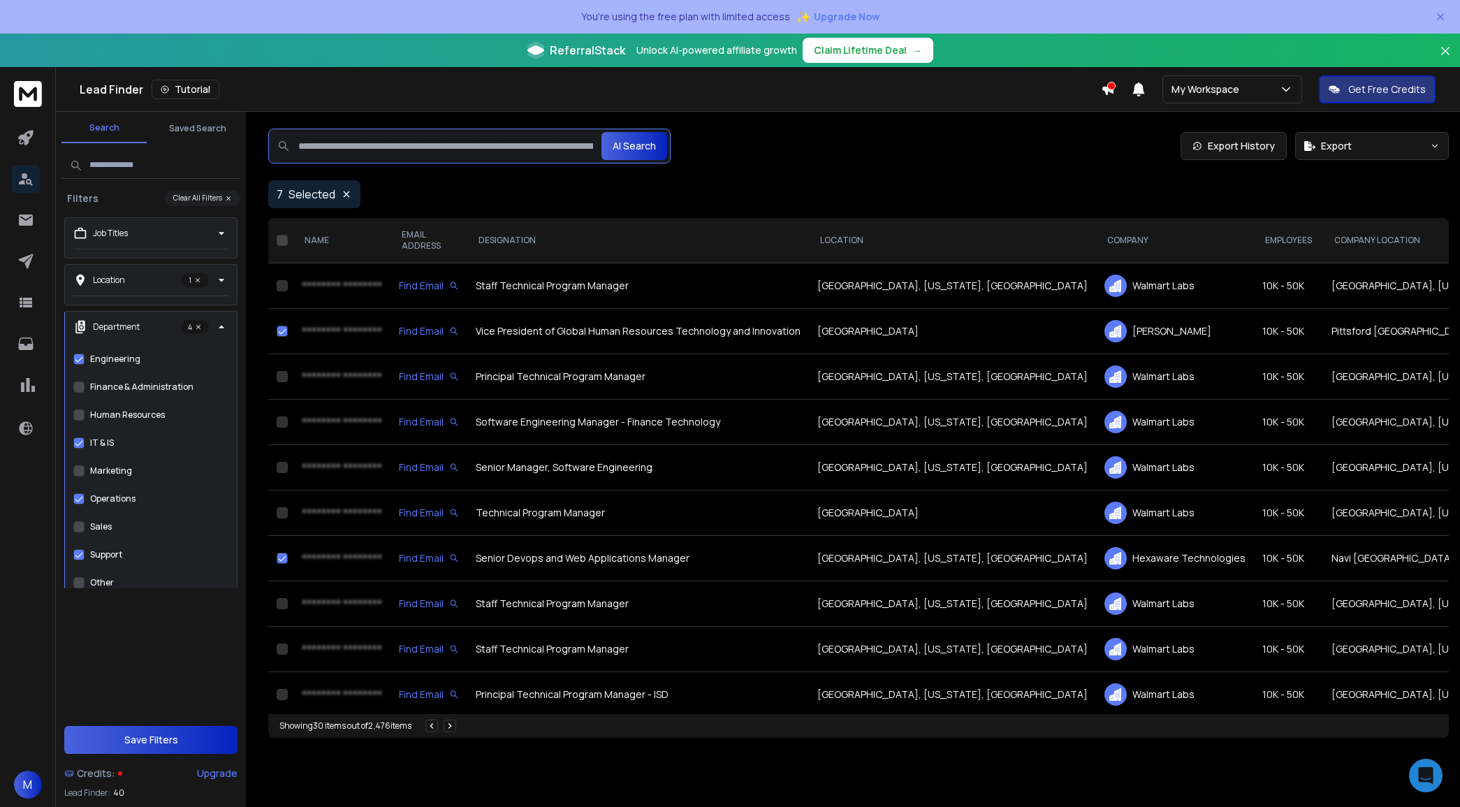
click at [456, 645] on icon at bounding box center [449, 725] width 11 height 11
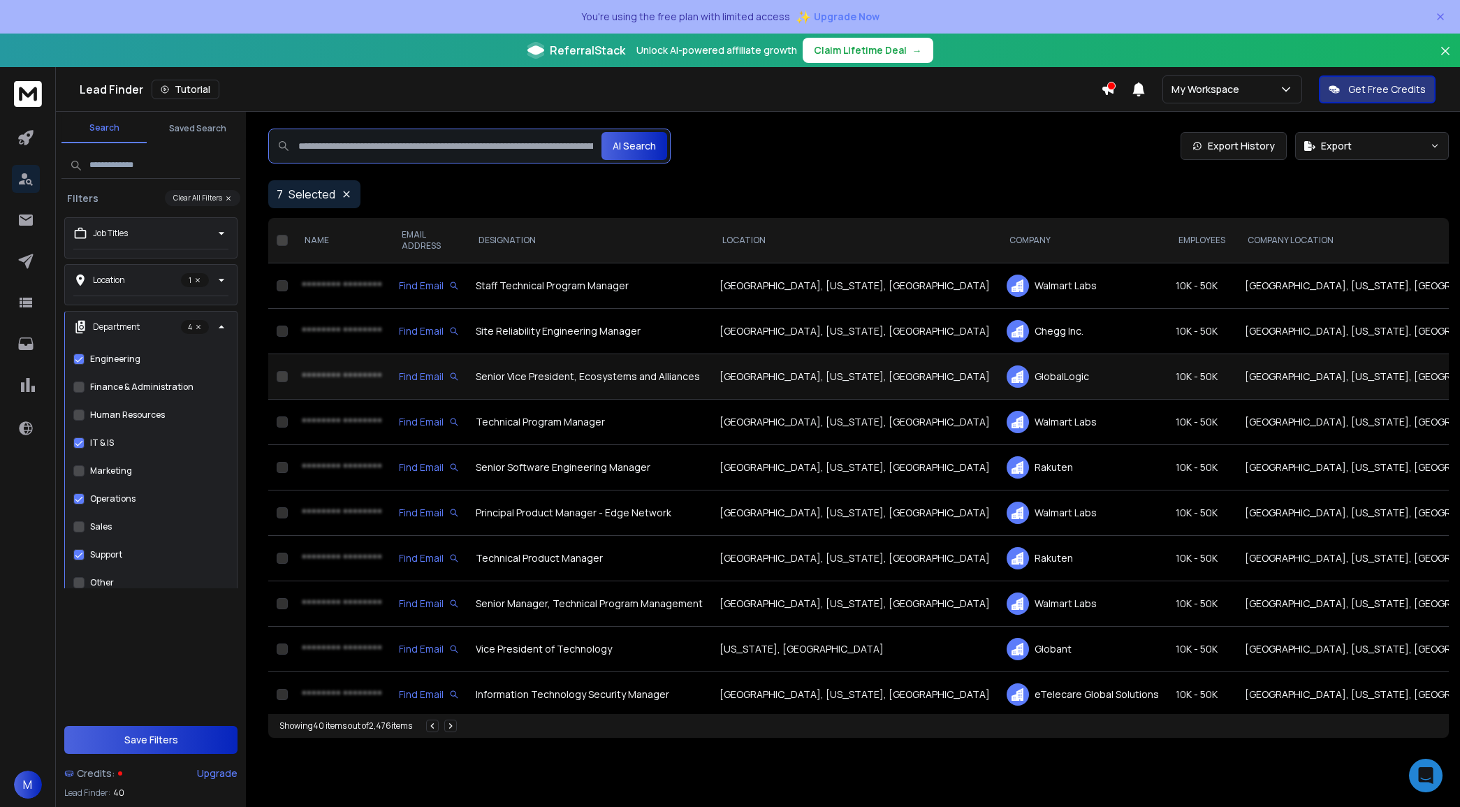
click at [282, 375] on button "button" at bounding box center [282, 376] width 11 height 11
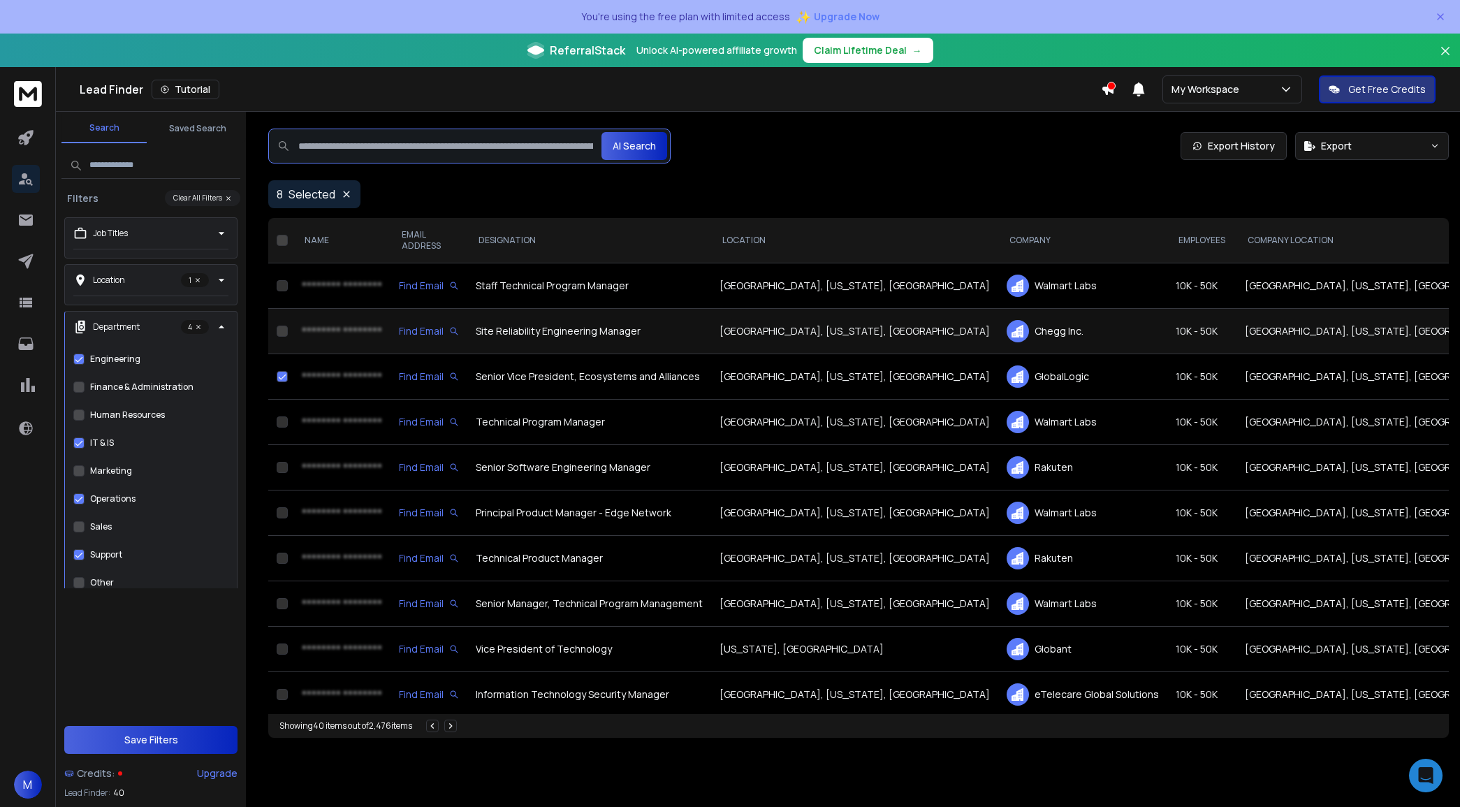
click at [283, 332] on button "button" at bounding box center [282, 331] width 11 height 11
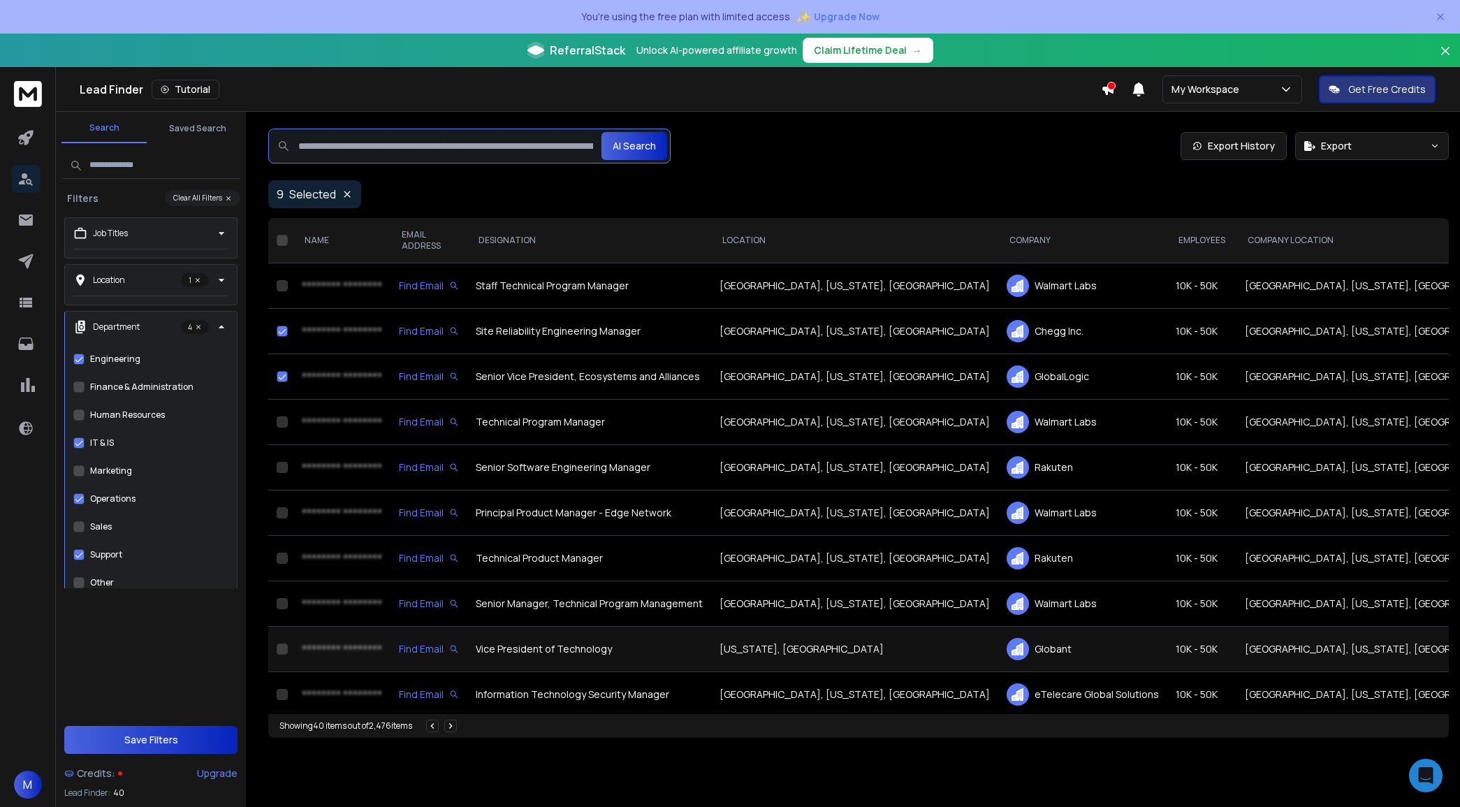
click at [277, 645] on button "button" at bounding box center [282, 648] width 11 height 11
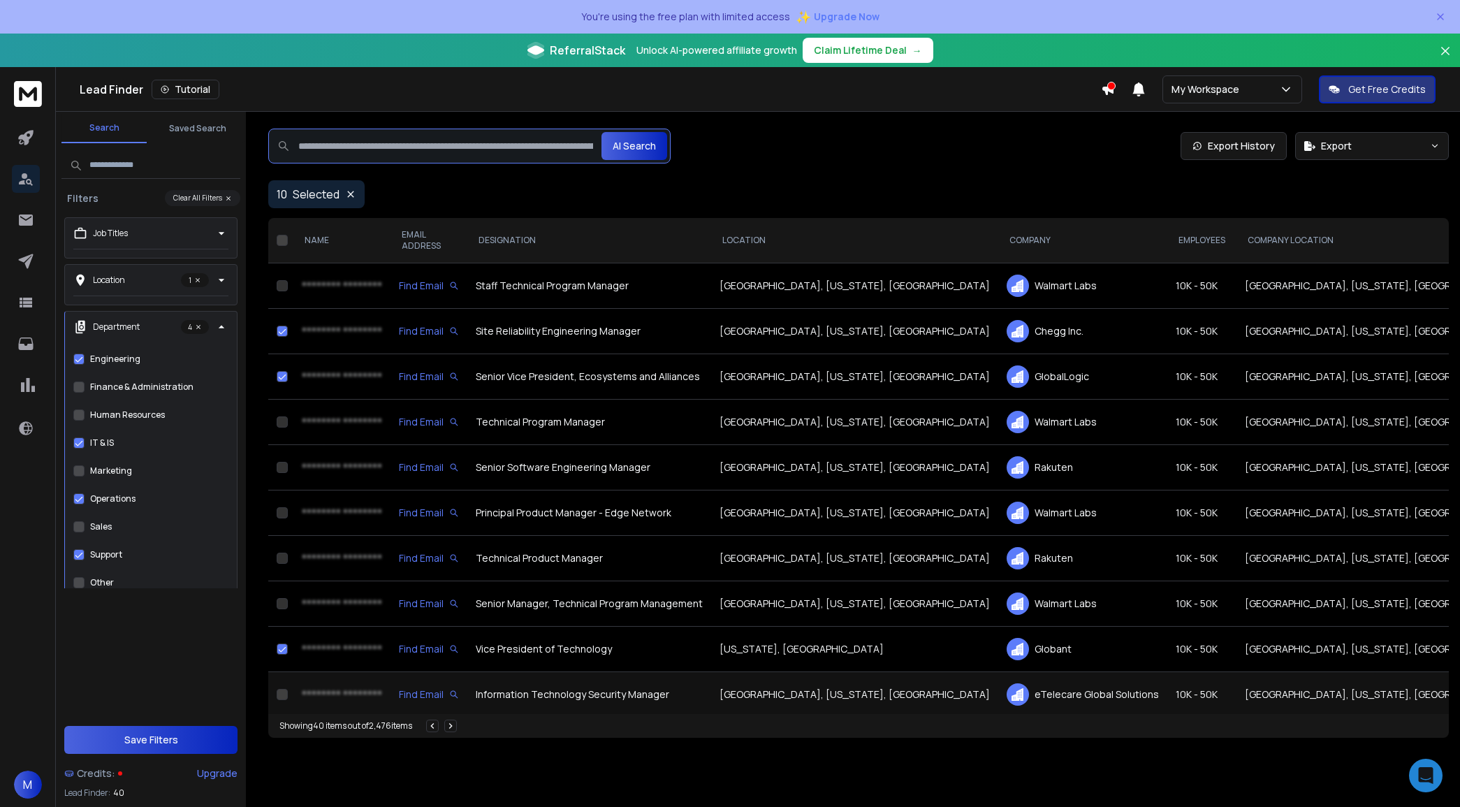
click at [277, 645] on button "button" at bounding box center [282, 694] width 11 height 11
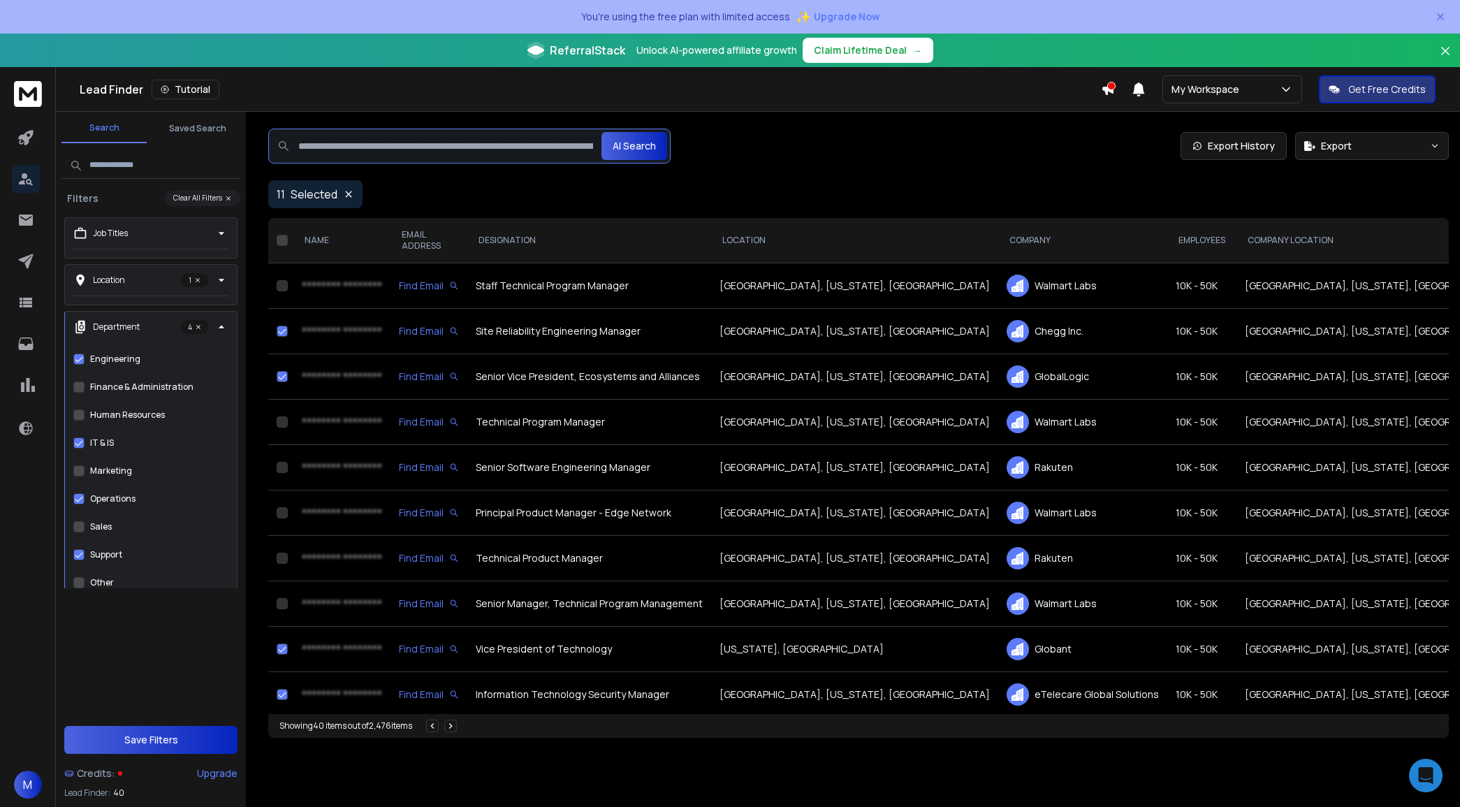
click at [455, 645] on button at bounding box center [450, 726] width 13 height 13
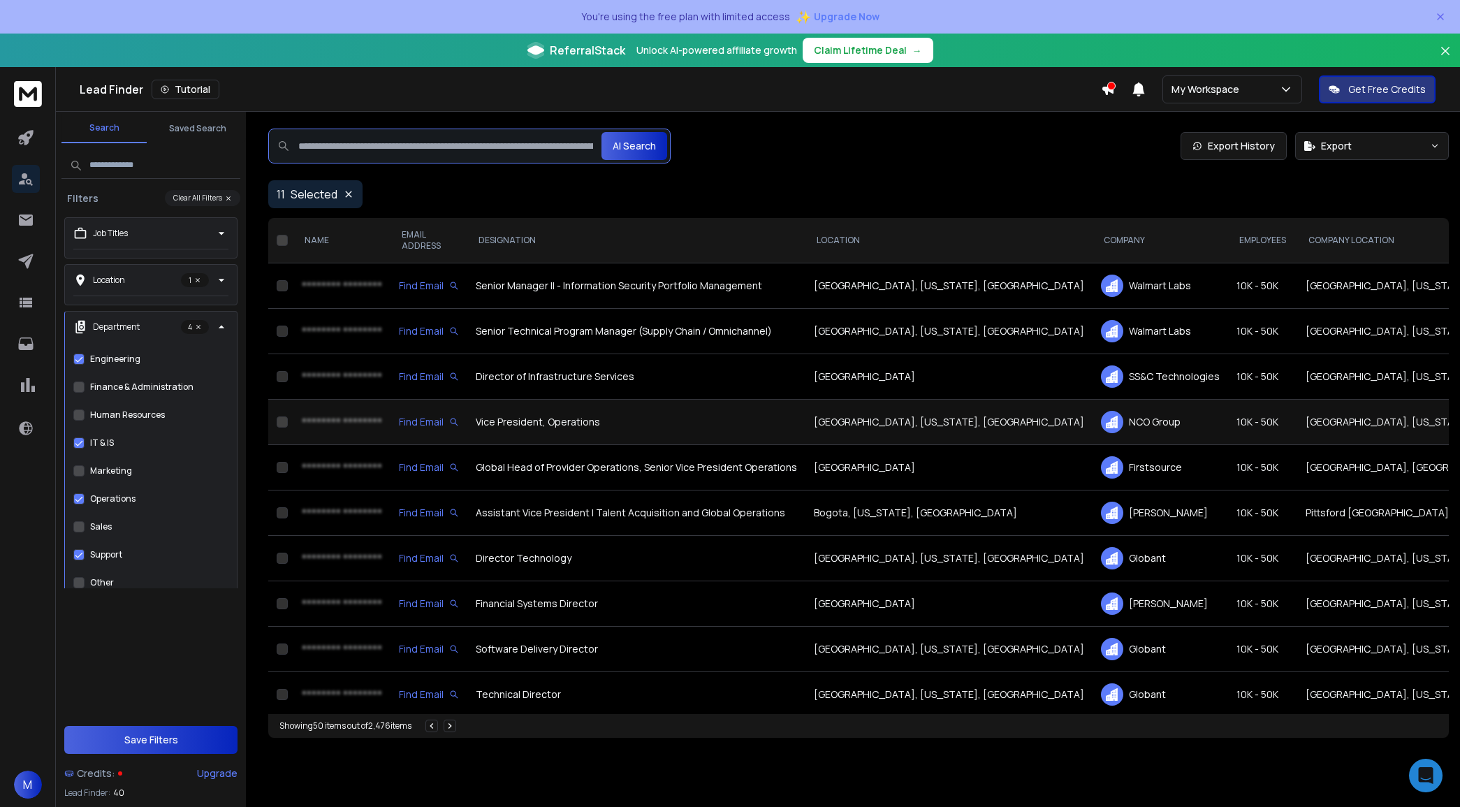
click at [284, 423] on button "button" at bounding box center [282, 421] width 11 height 11
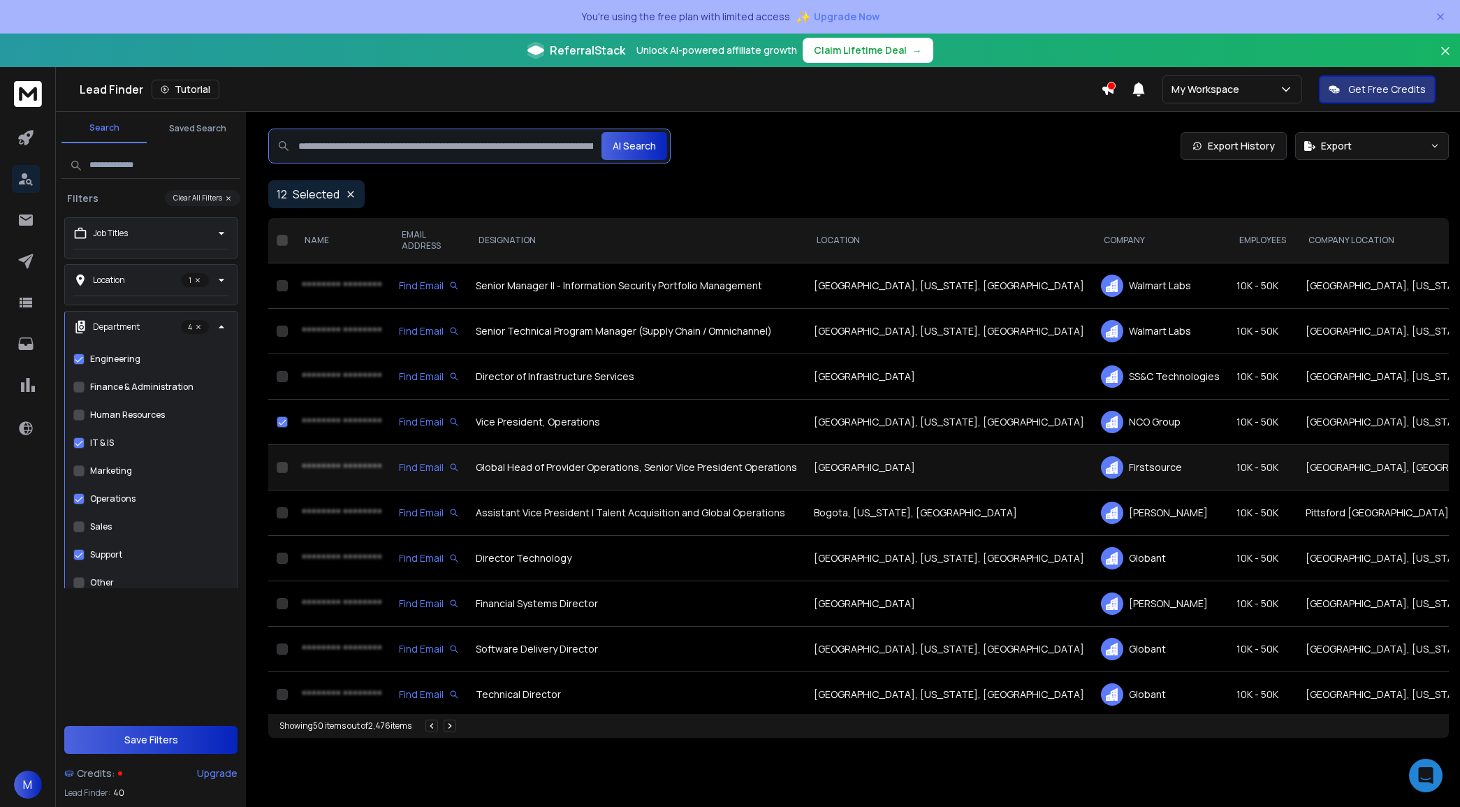
click at [277, 476] on td at bounding box center [280, 467] width 25 height 45
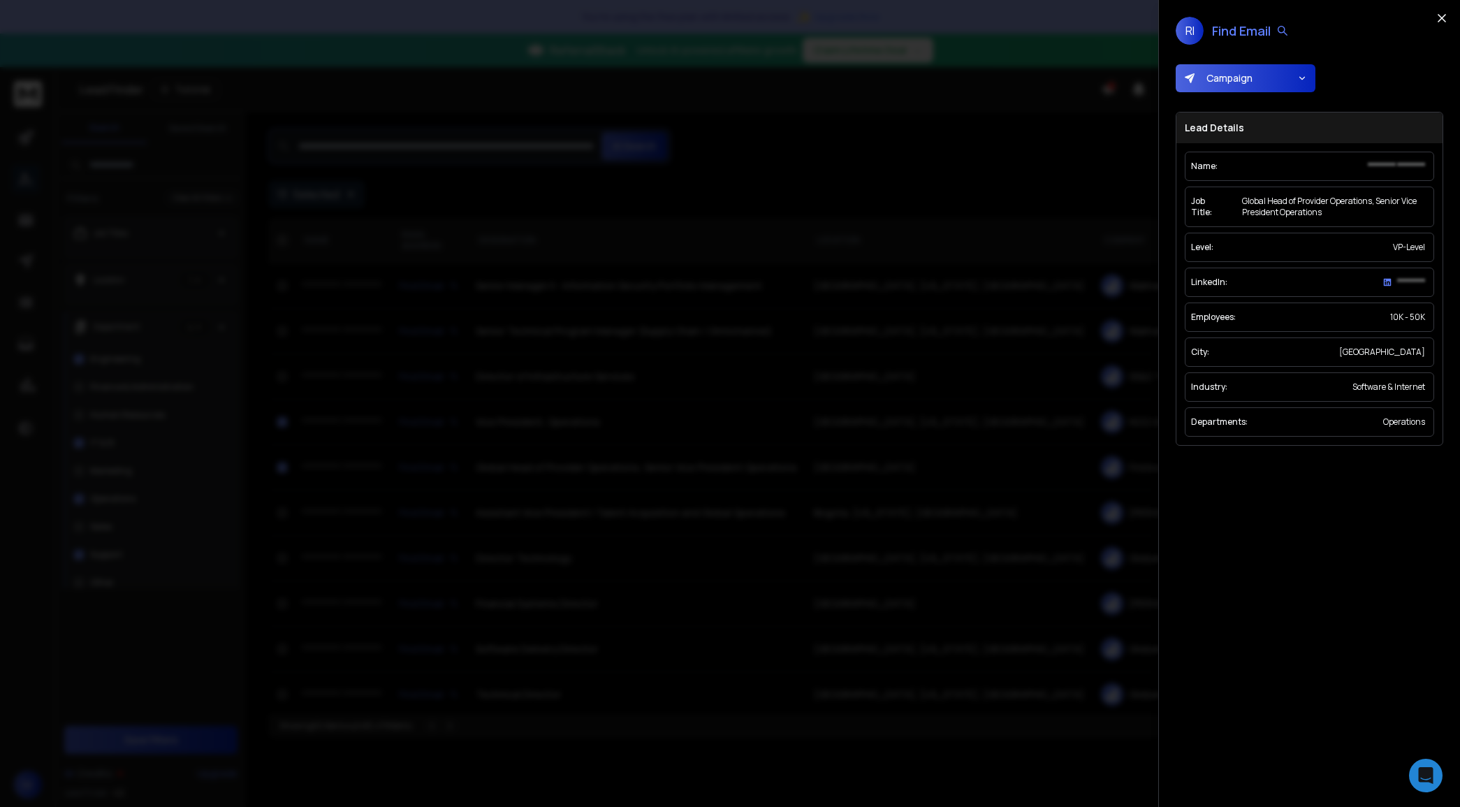
click at [1157, 15] on icon "button" at bounding box center [1442, 18] width 14 height 14
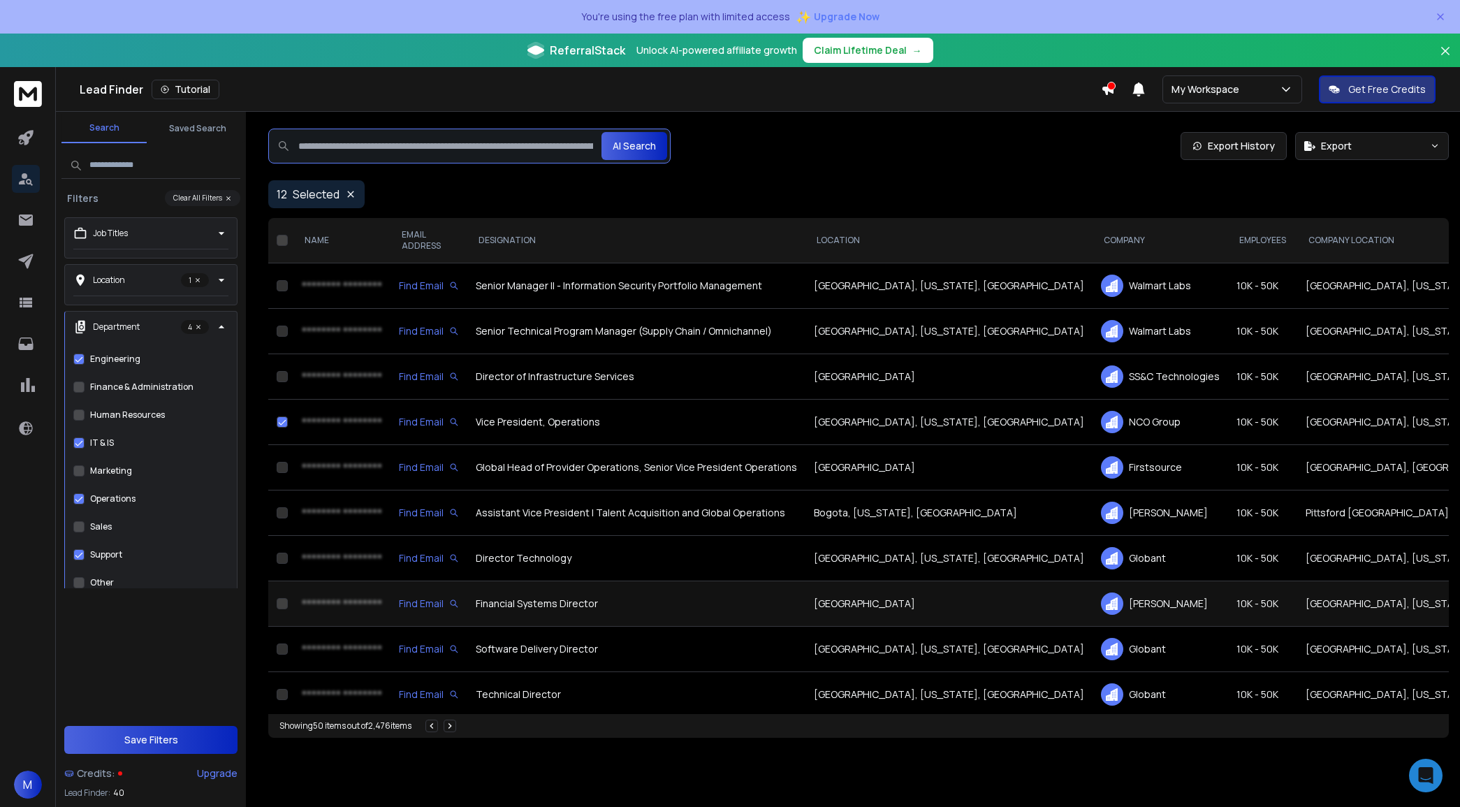
click at [274, 608] on td at bounding box center [280, 603] width 25 height 45
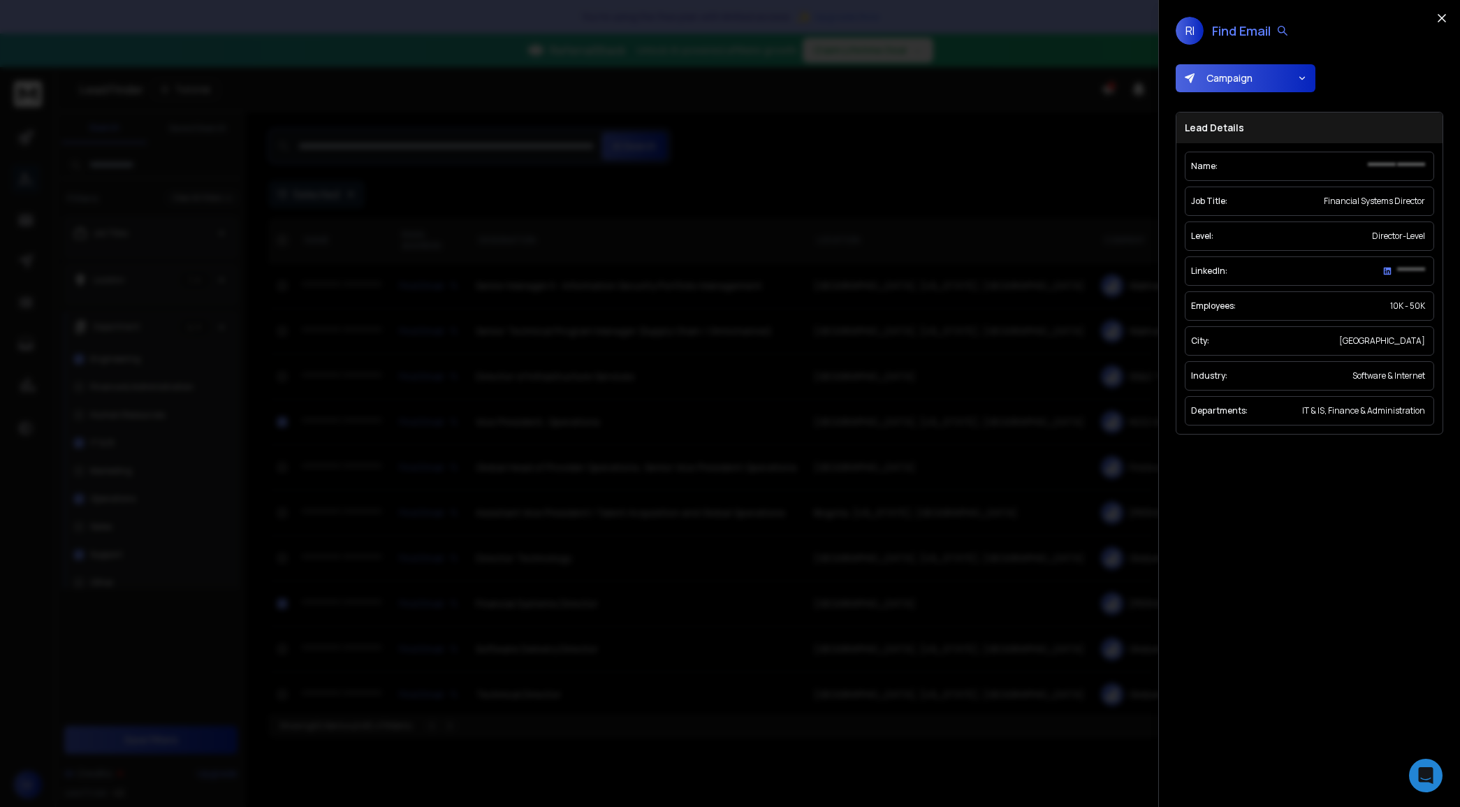
click at [1157, 18] on icon "button" at bounding box center [1442, 18] width 14 height 14
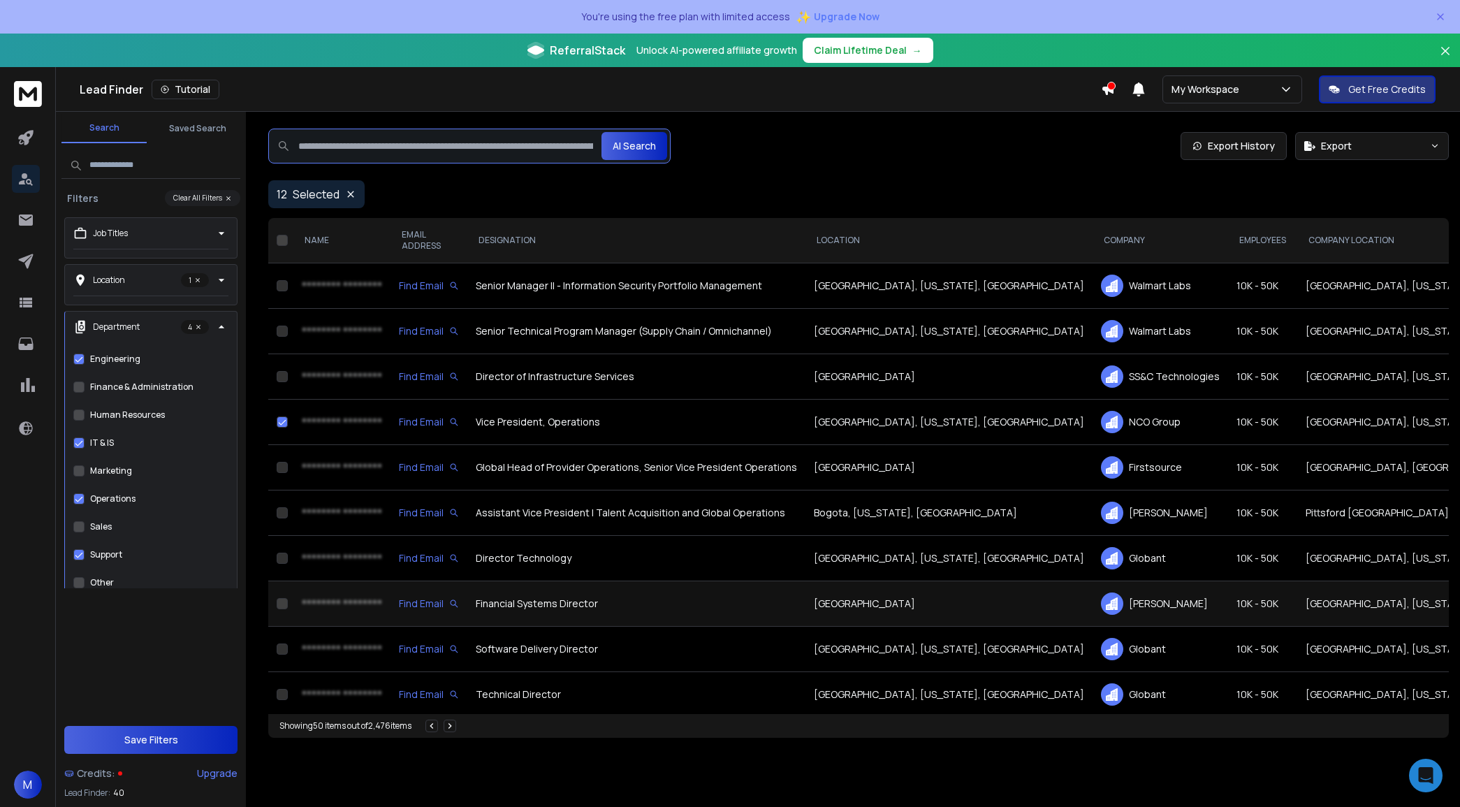
click at [281, 606] on button "button" at bounding box center [282, 603] width 11 height 11
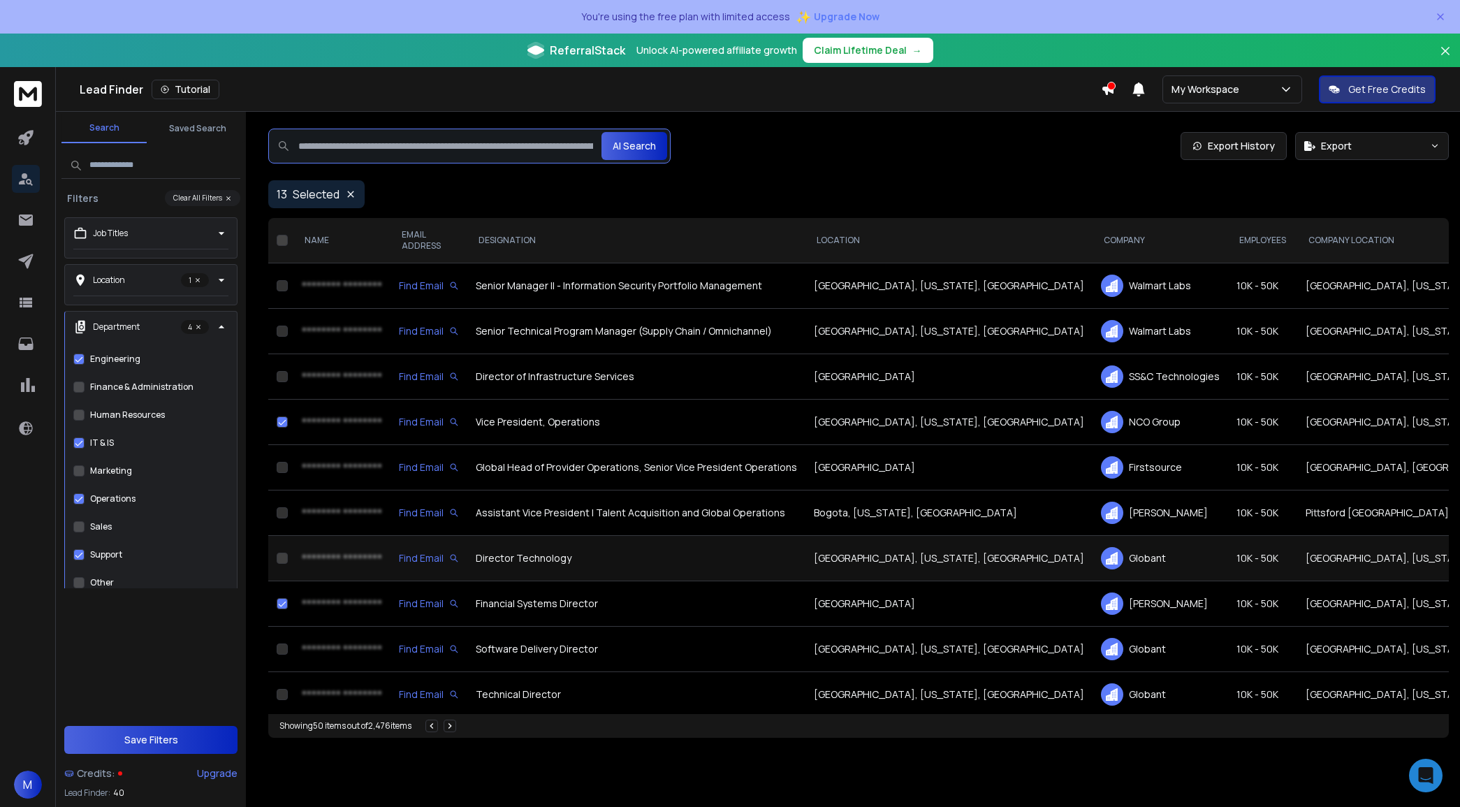
click at [281, 556] on button "button" at bounding box center [282, 558] width 11 height 11
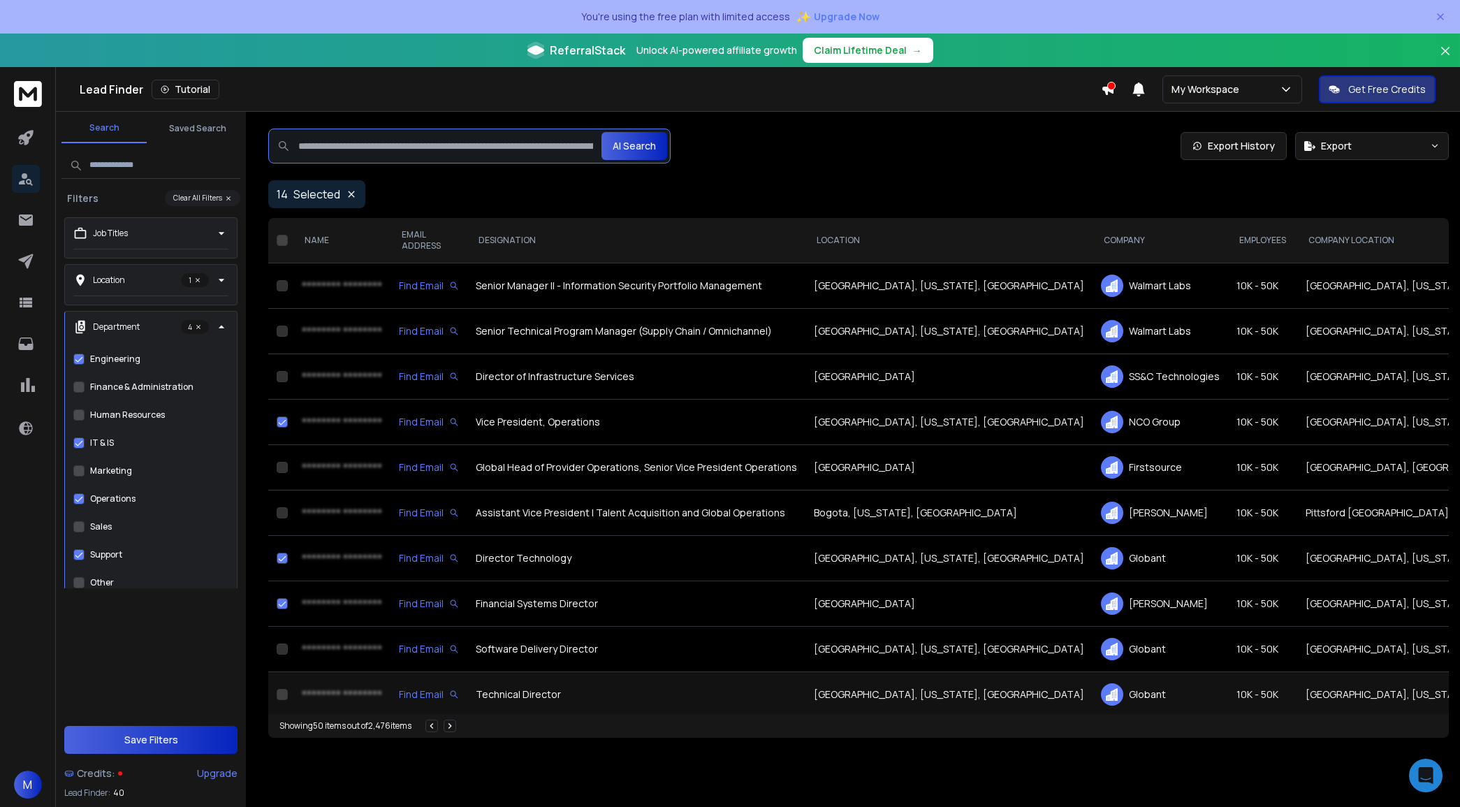
click at [284, 645] on button "button" at bounding box center [282, 694] width 11 height 11
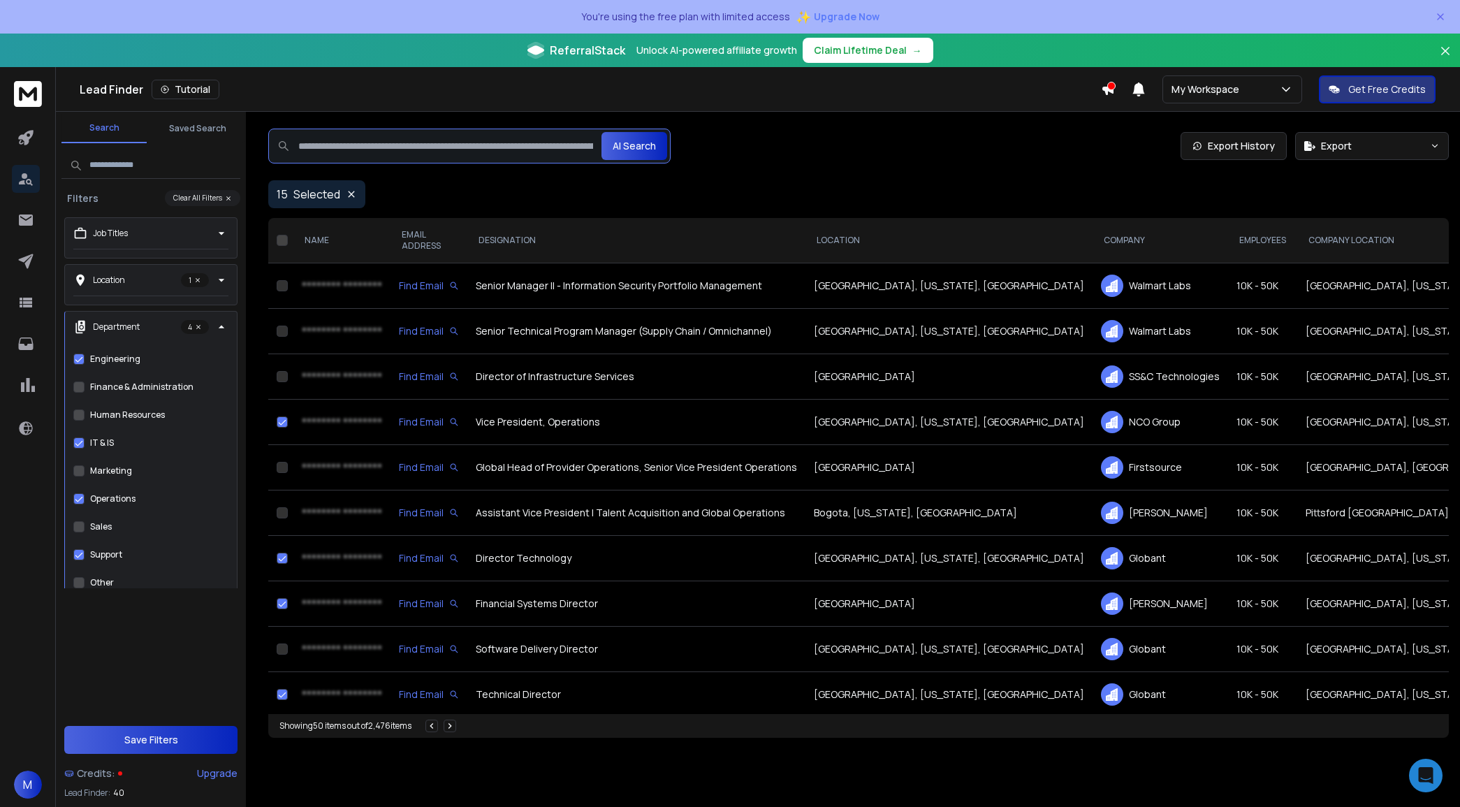
click at [453, 645] on icon at bounding box center [449, 725] width 11 height 11
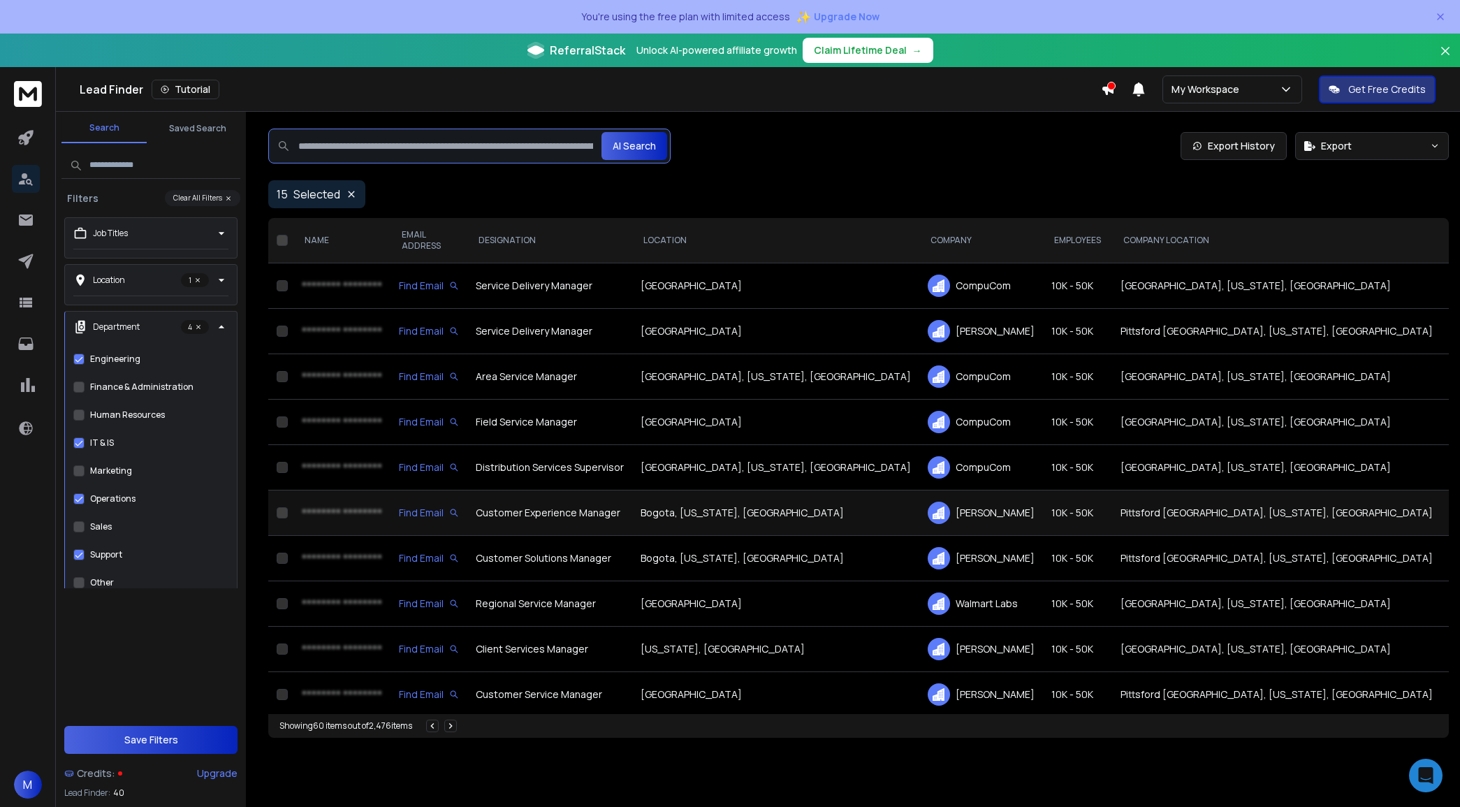
click at [280, 517] on button "button" at bounding box center [282, 512] width 11 height 11
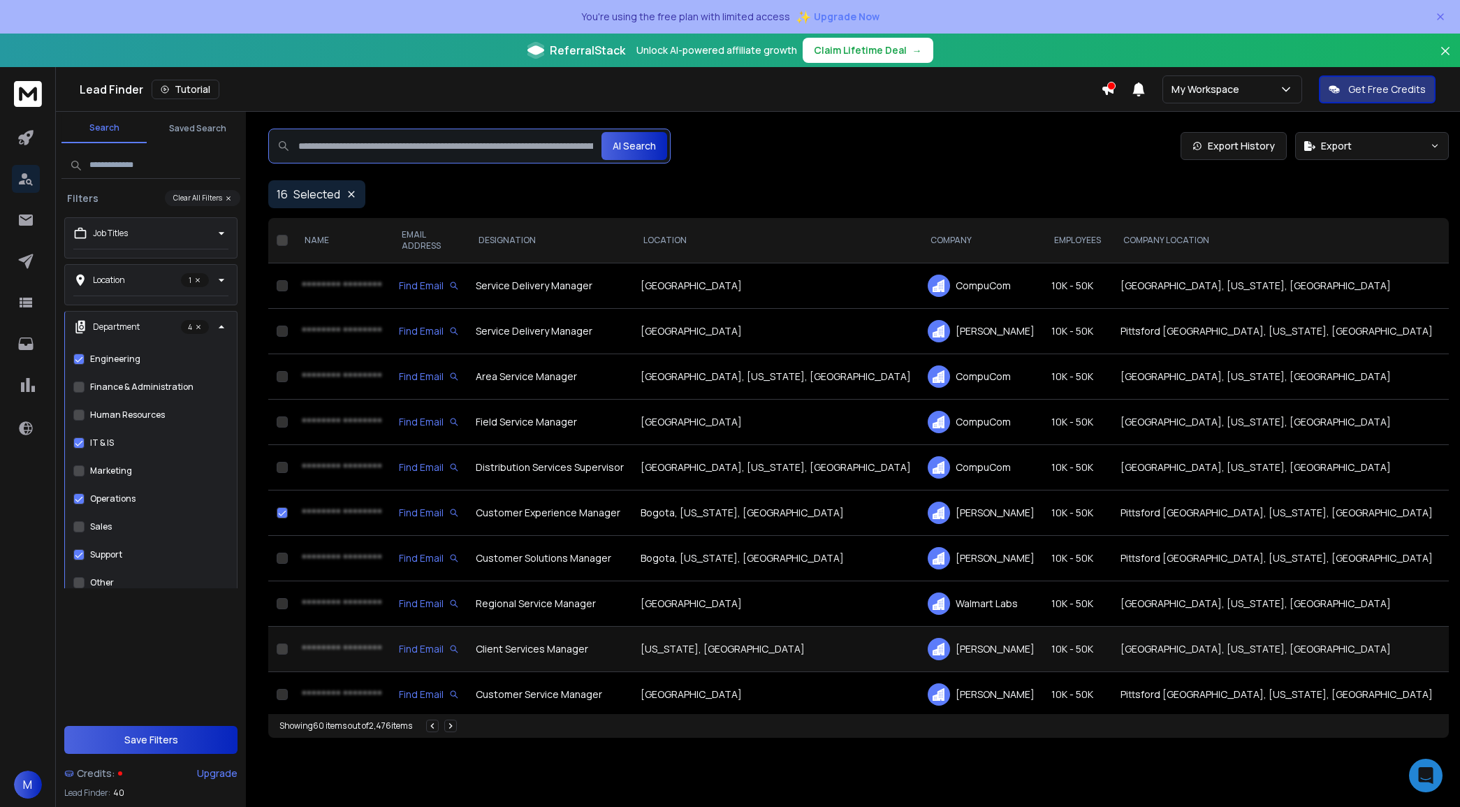
click at [277, 645] on button "button" at bounding box center [282, 648] width 11 height 11
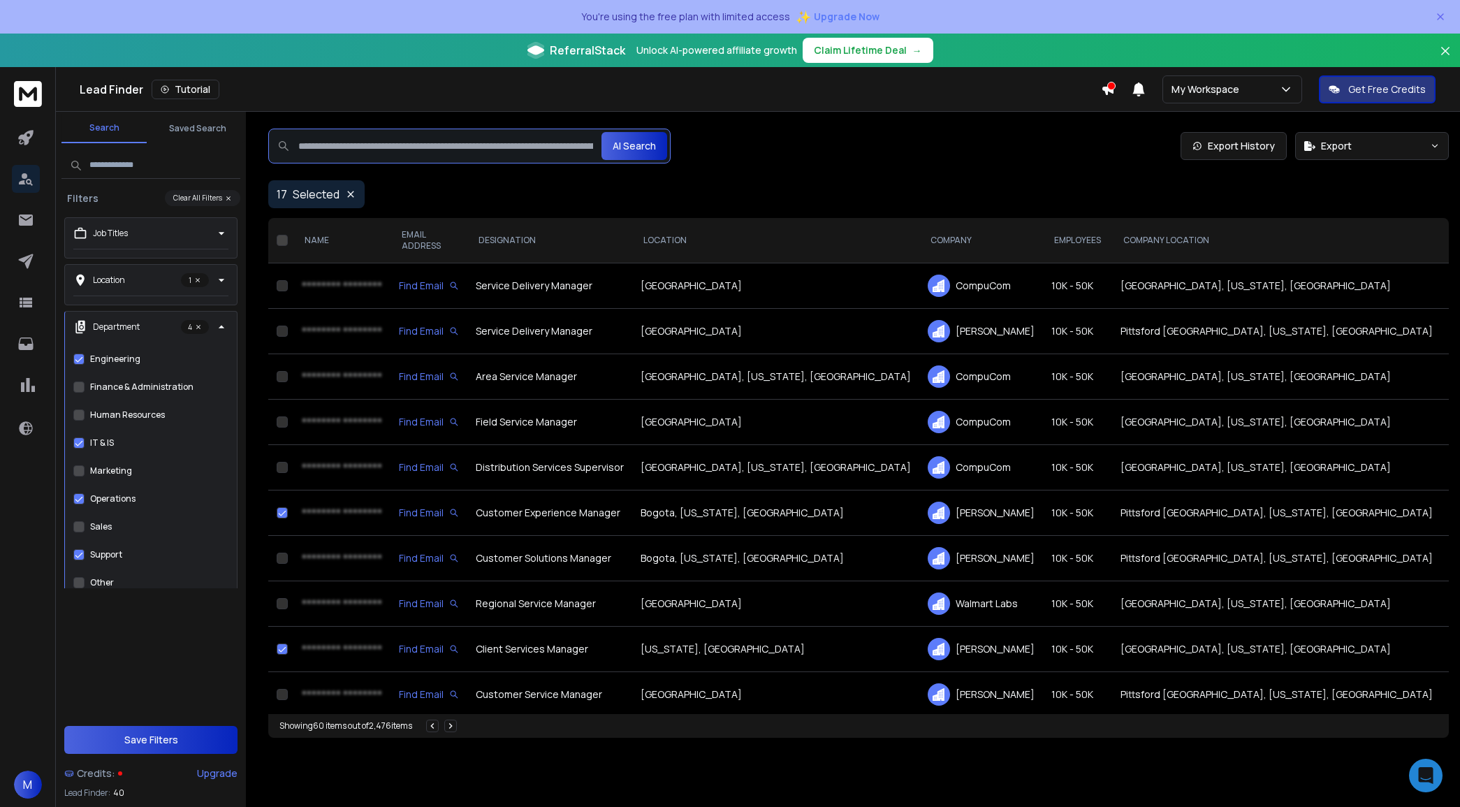
click at [456, 645] on icon at bounding box center [450, 725] width 11 height 11
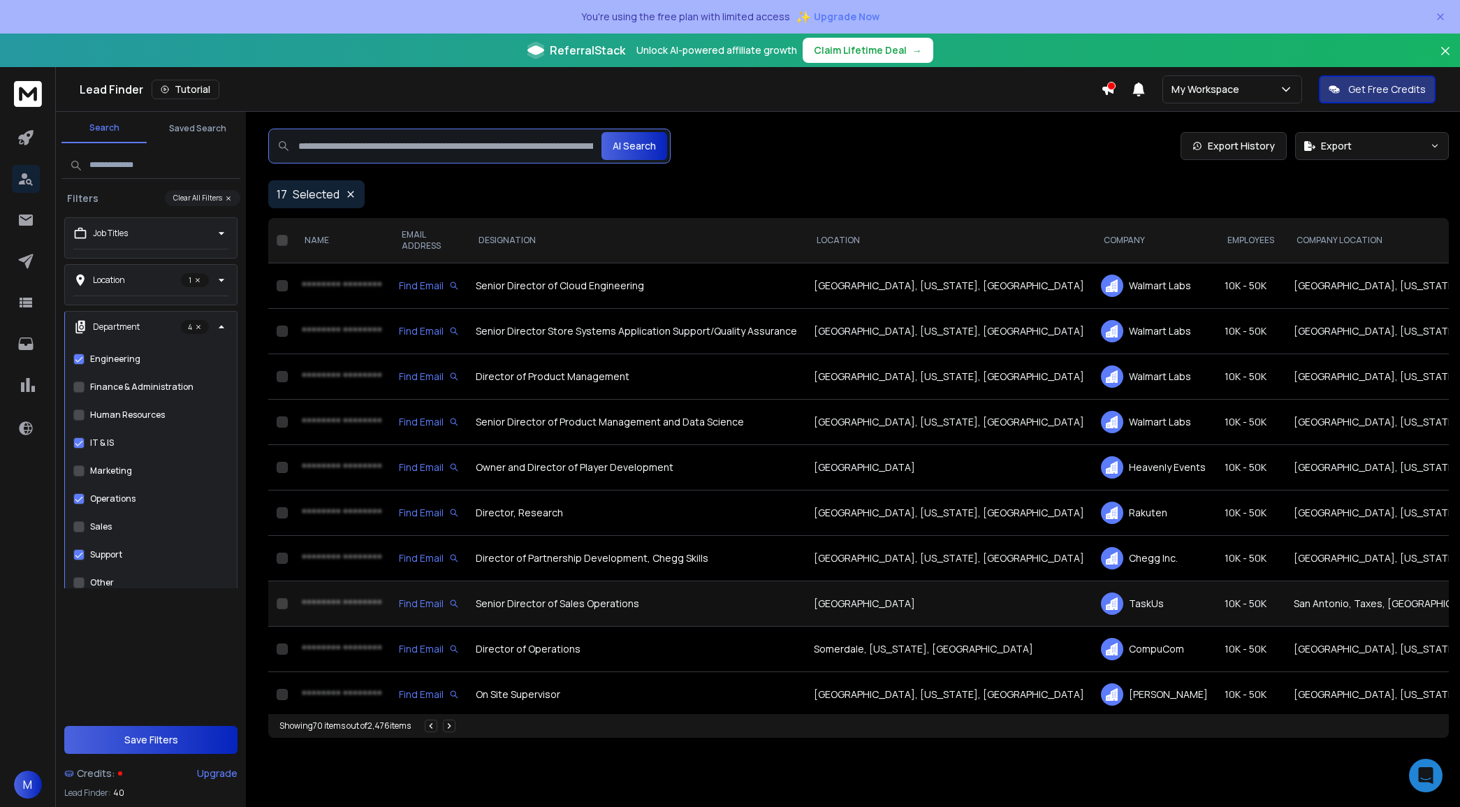
click at [280, 604] on button "button" at bounding box center [282, 603] width 11 height 11
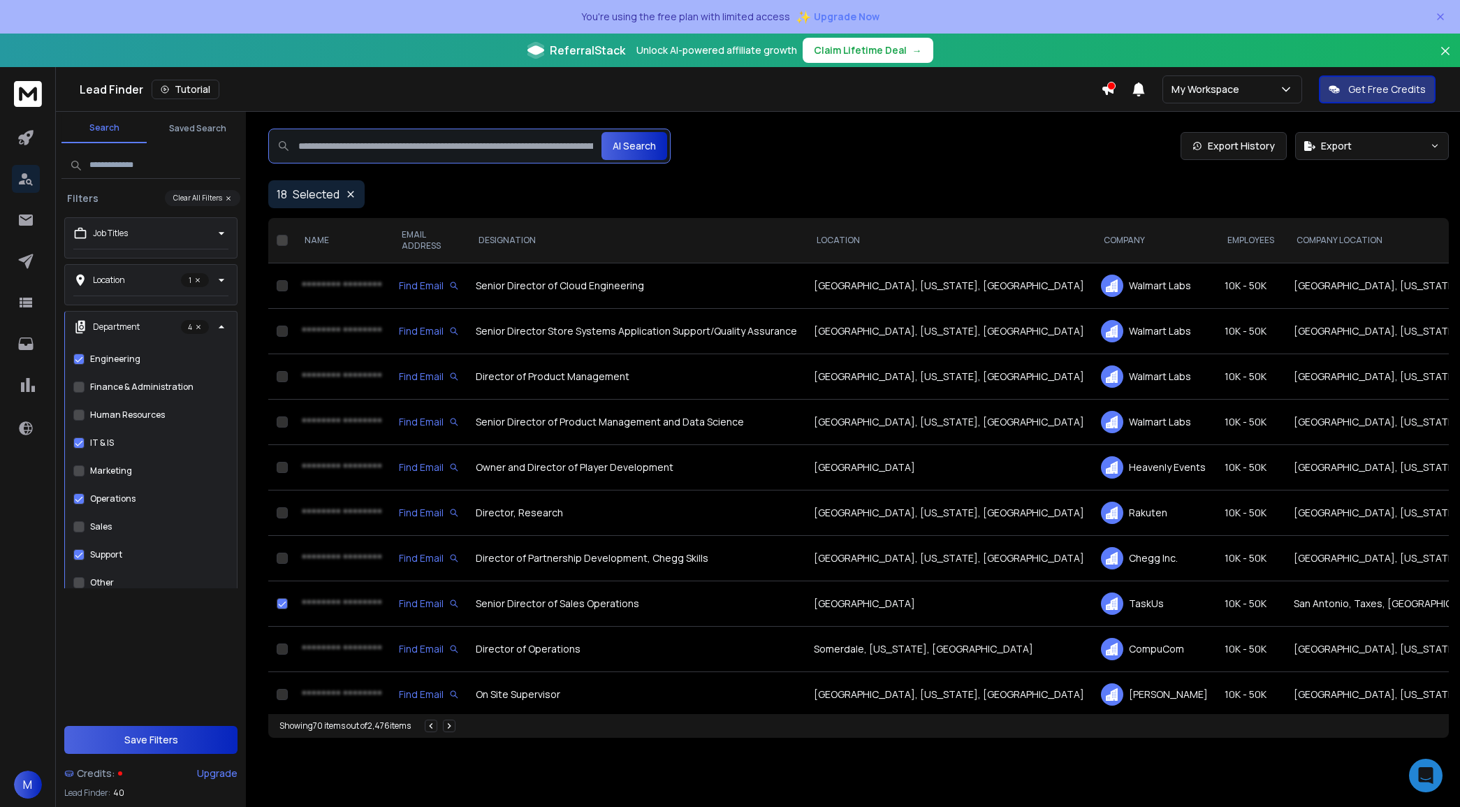
click at [455, 645] on icon at bounding box center [449, 725] width 11 height 11
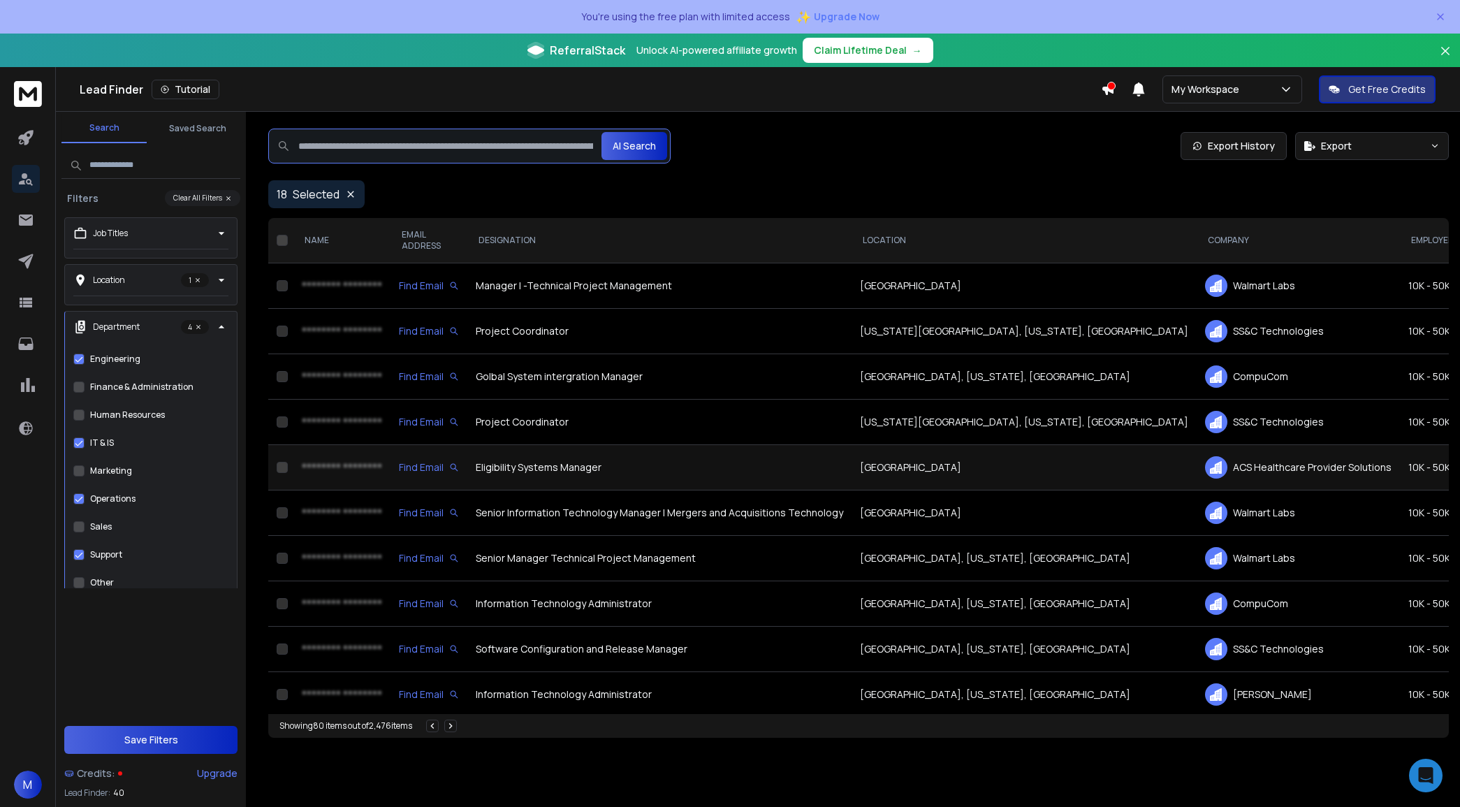
click at [283, 469] on button "button" at bounding box center [282, 467] width 11 height 11
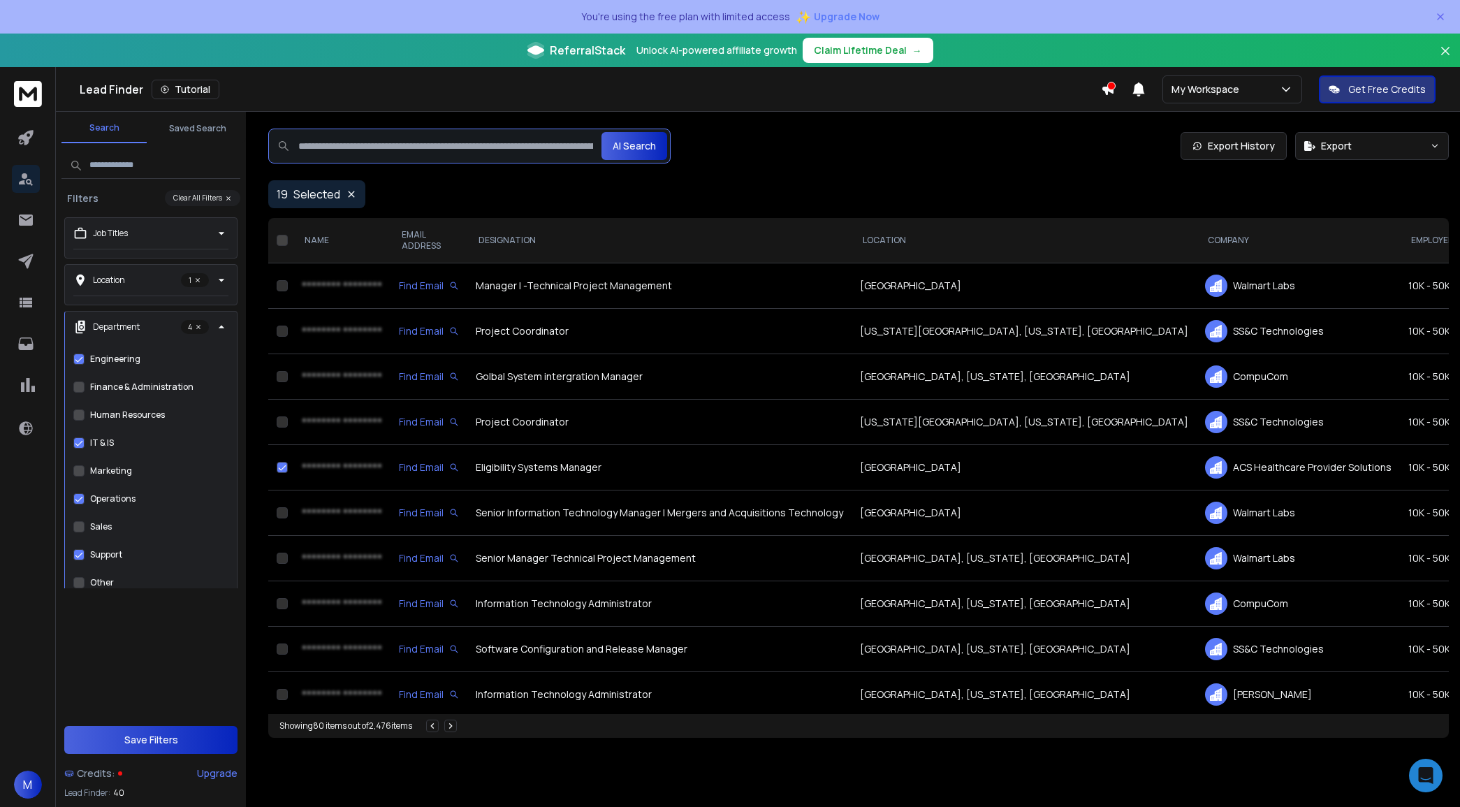
click at [456, 645] on icon at bounding box center [450, 725] width 11 height 11
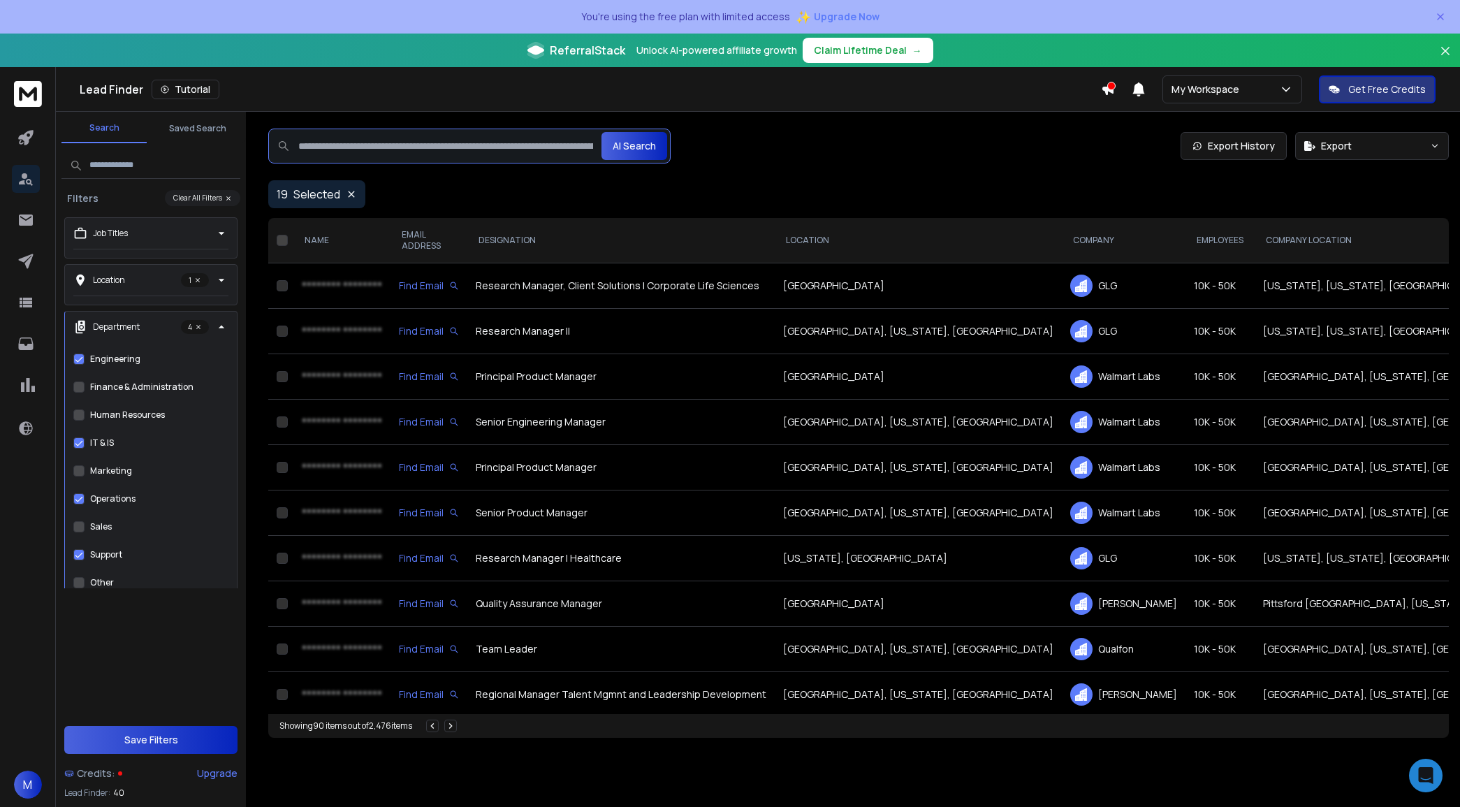
click at [456, 645] on icon at bounding box center [450, 725] width 11 height 11
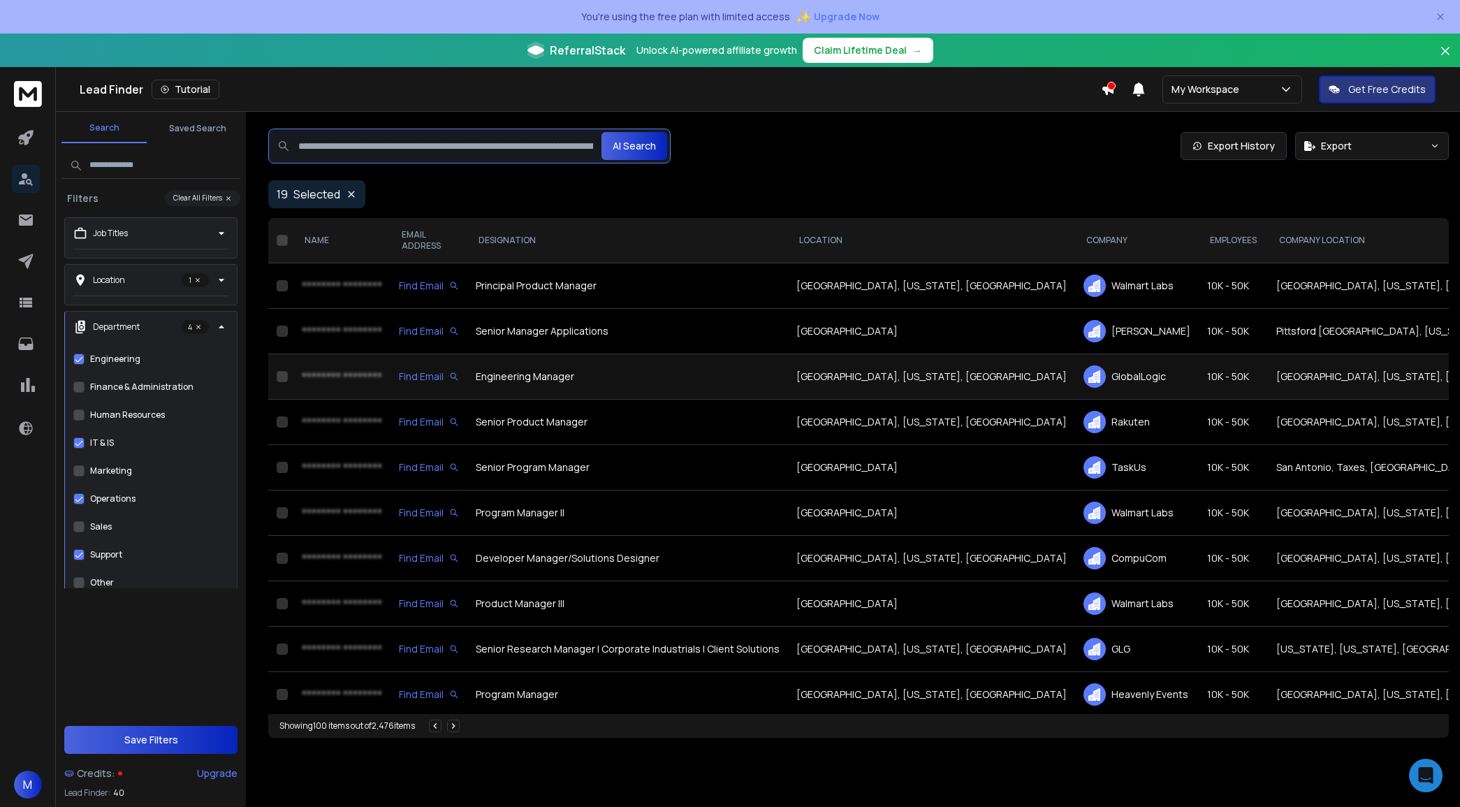
click at [279, 376] on button "button" at bounding box center [282, 376] width 11 height 11
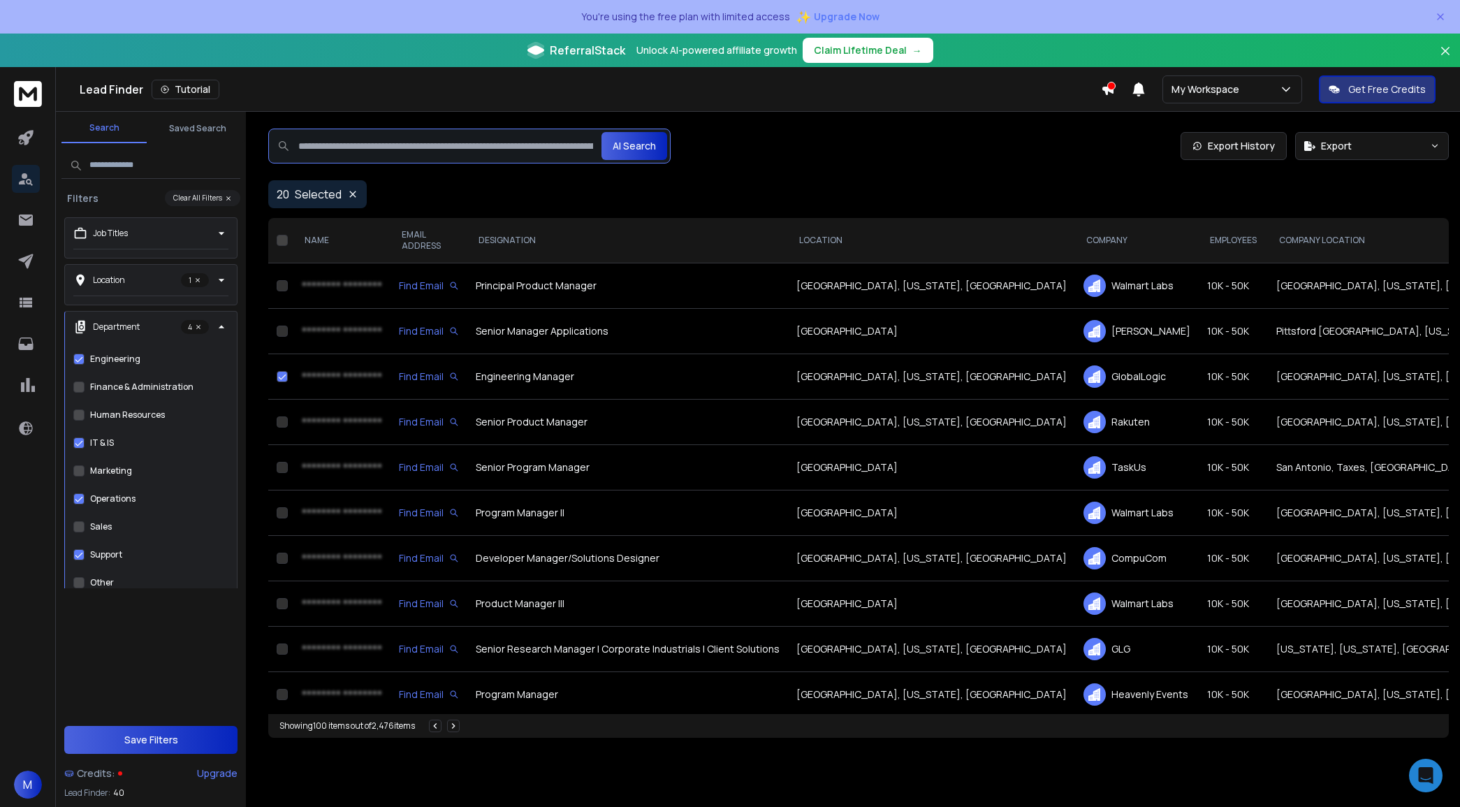
click at [458, 645] on icon at bounding box center [453, 725] width 11 height 11
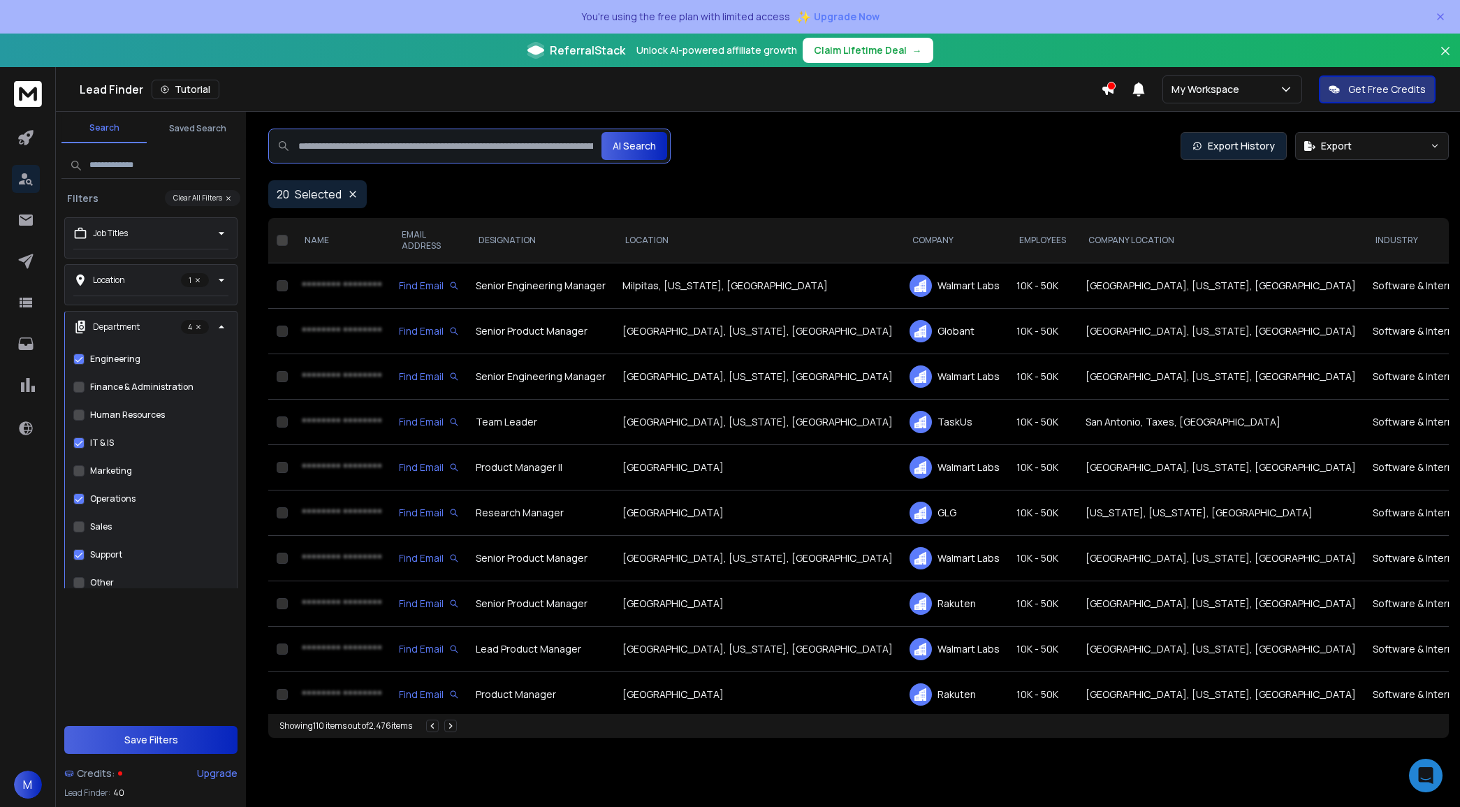
click at [1157, 148] on link "Export History" at bounding box center [1234, 146] width 106 height 28
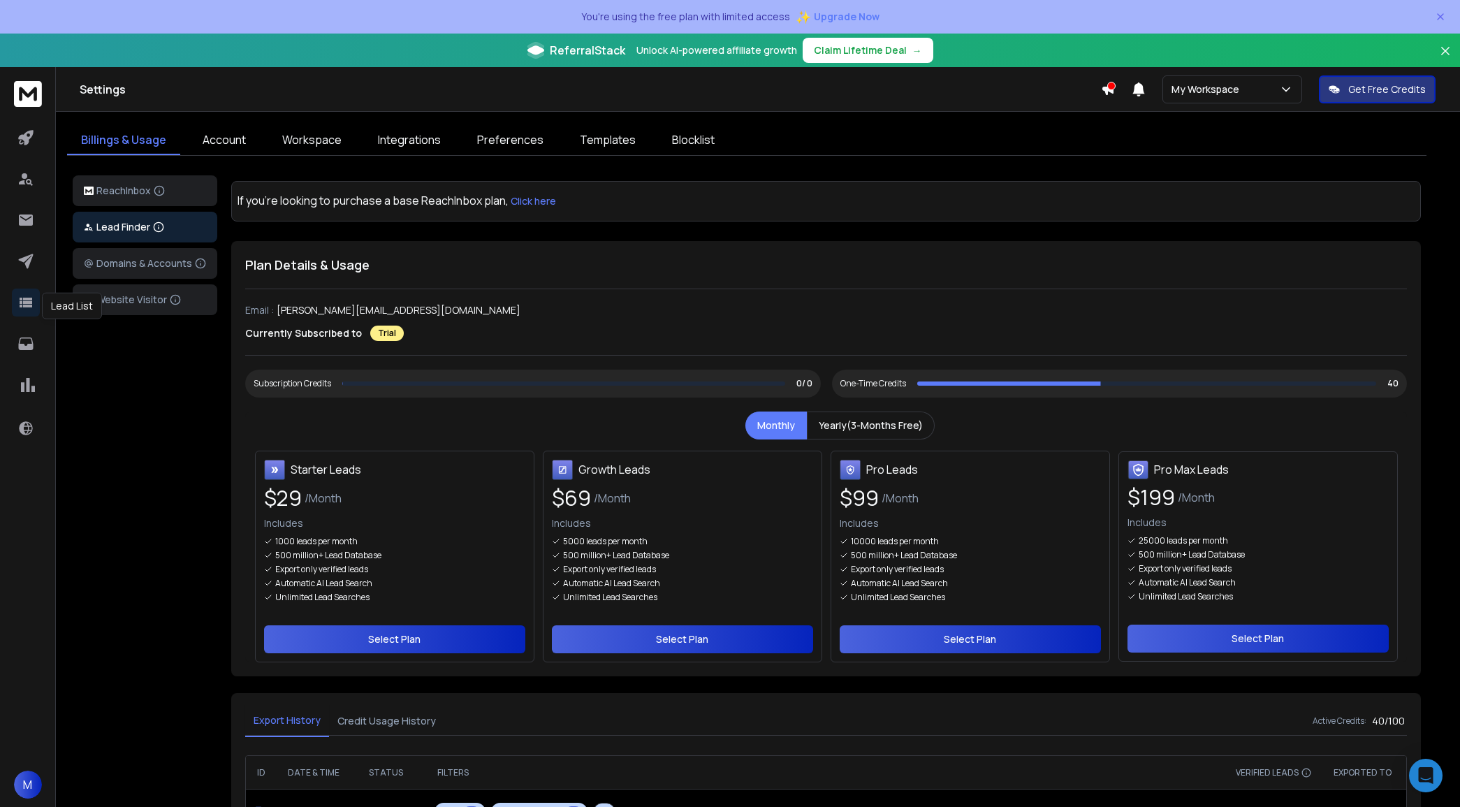
click at [23, 306] on icon at bounding box center [26, 303] width 13 height 10
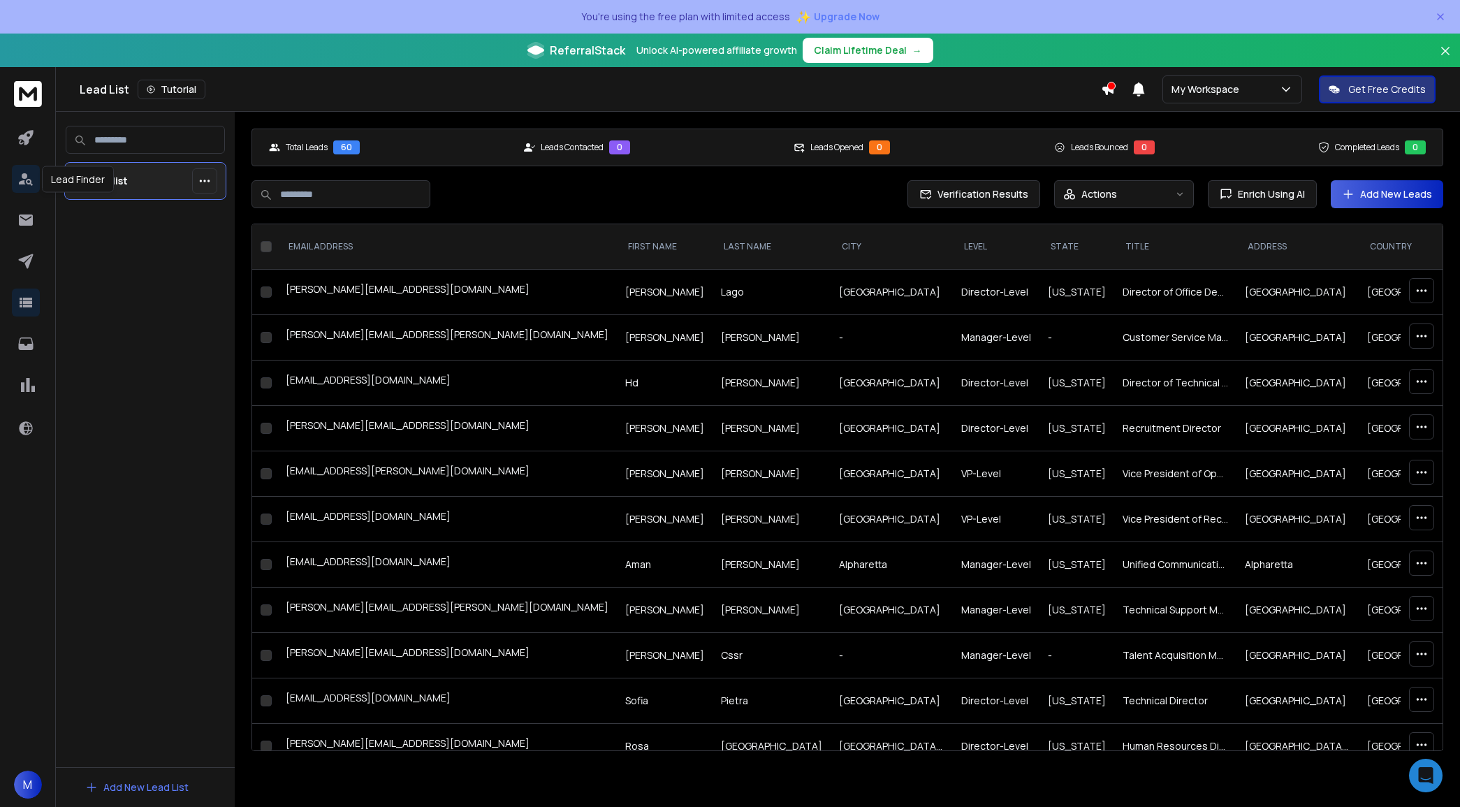
click at [17, 186] on icon at bounding box center [25, 178] width 17 height 17
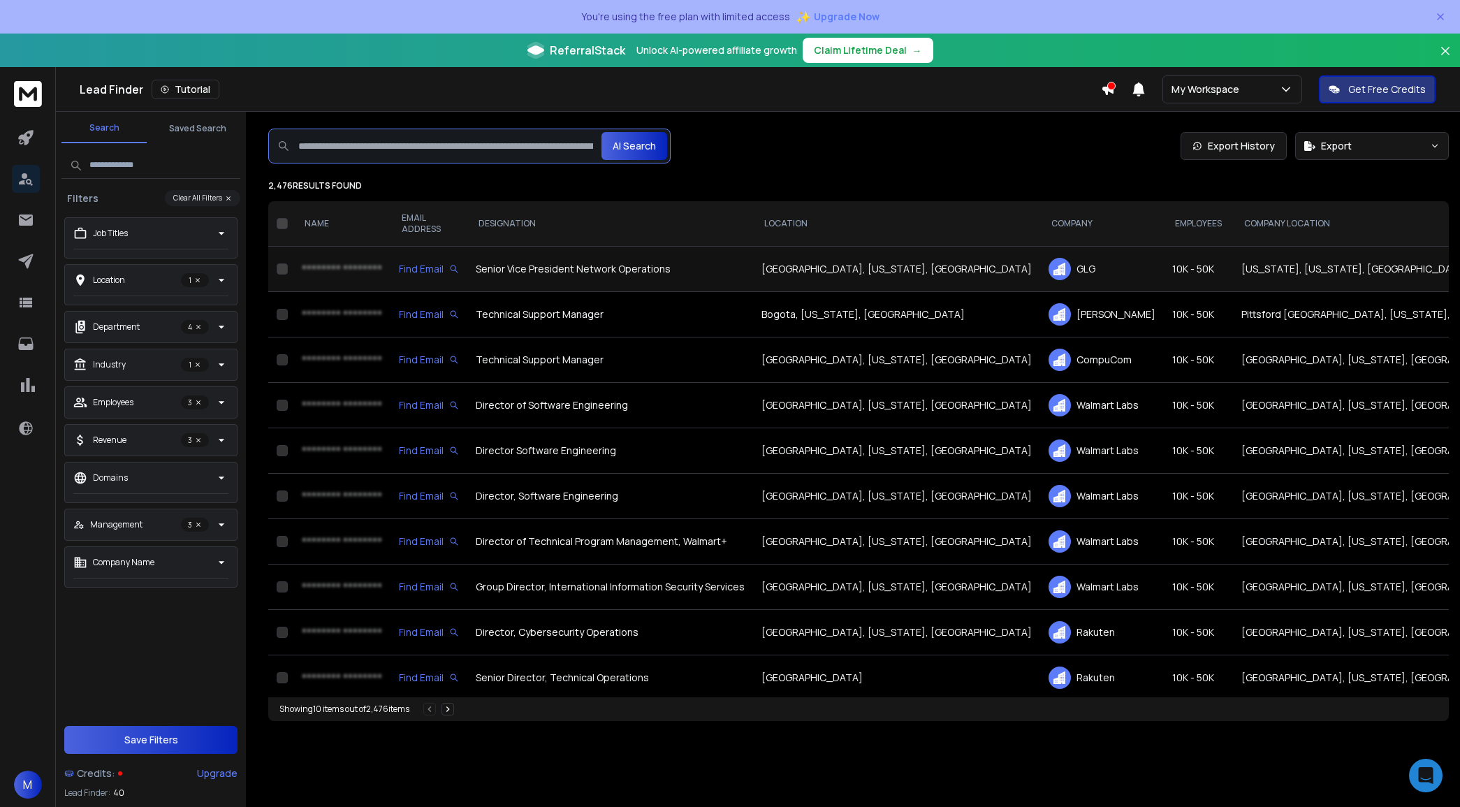
click at [284, 268] on button "button" at bounding box center [282, 268] width 11 height 11
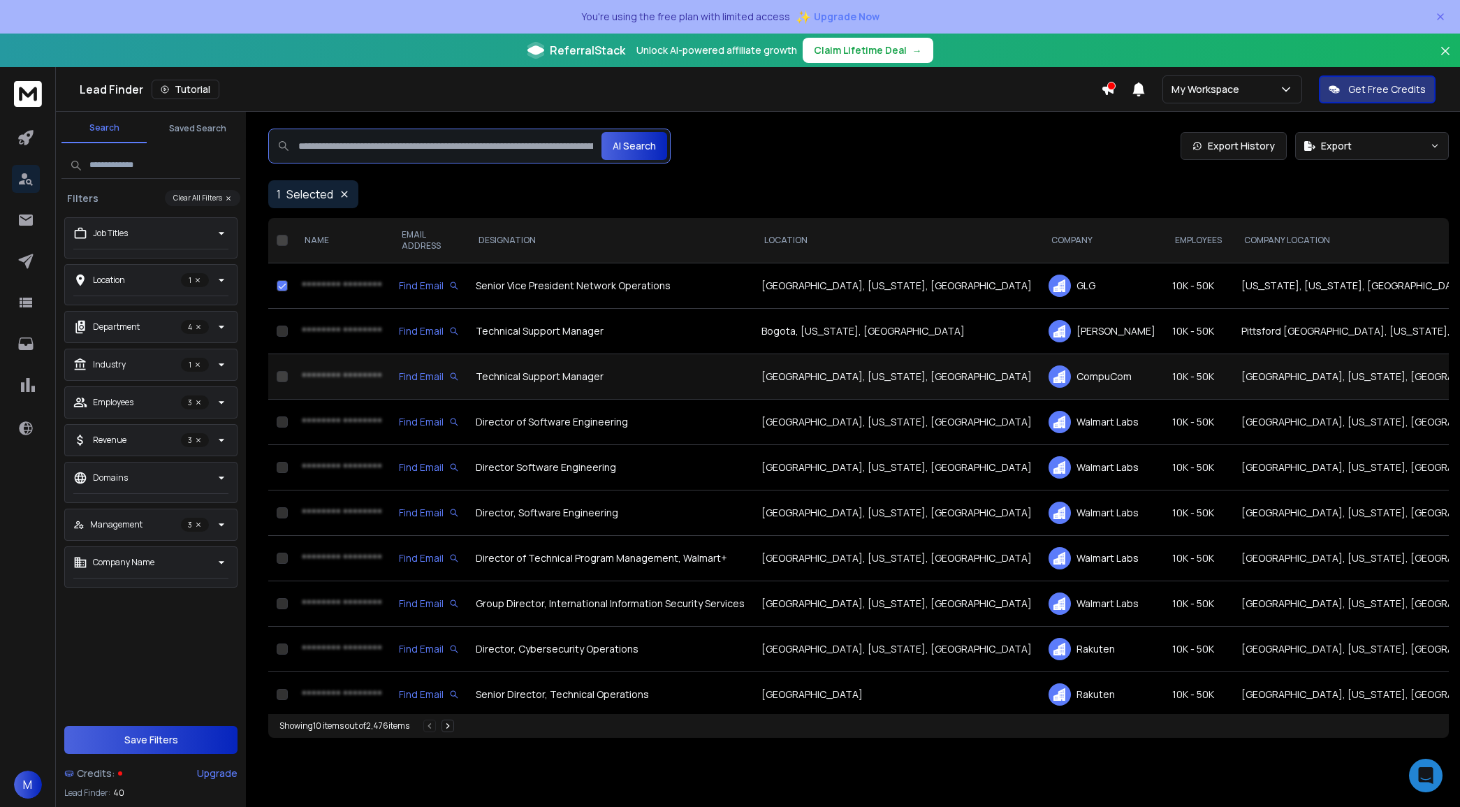
click at [278, 375] on button "button" at bounding box center [282, 376] width 11 height 11
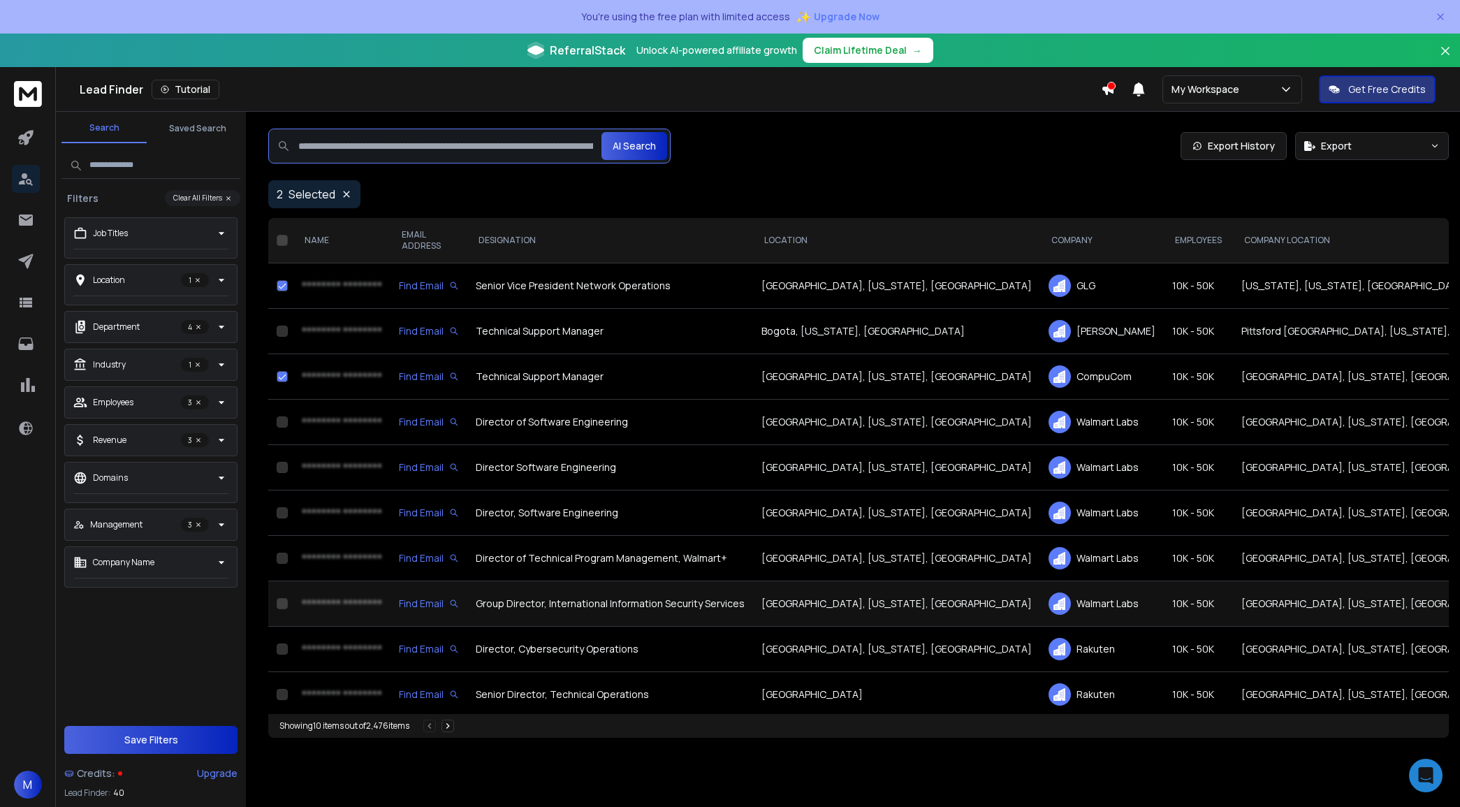
click at [283, 604] on button "button" at bounding box center [282, 603] width 11 height 11
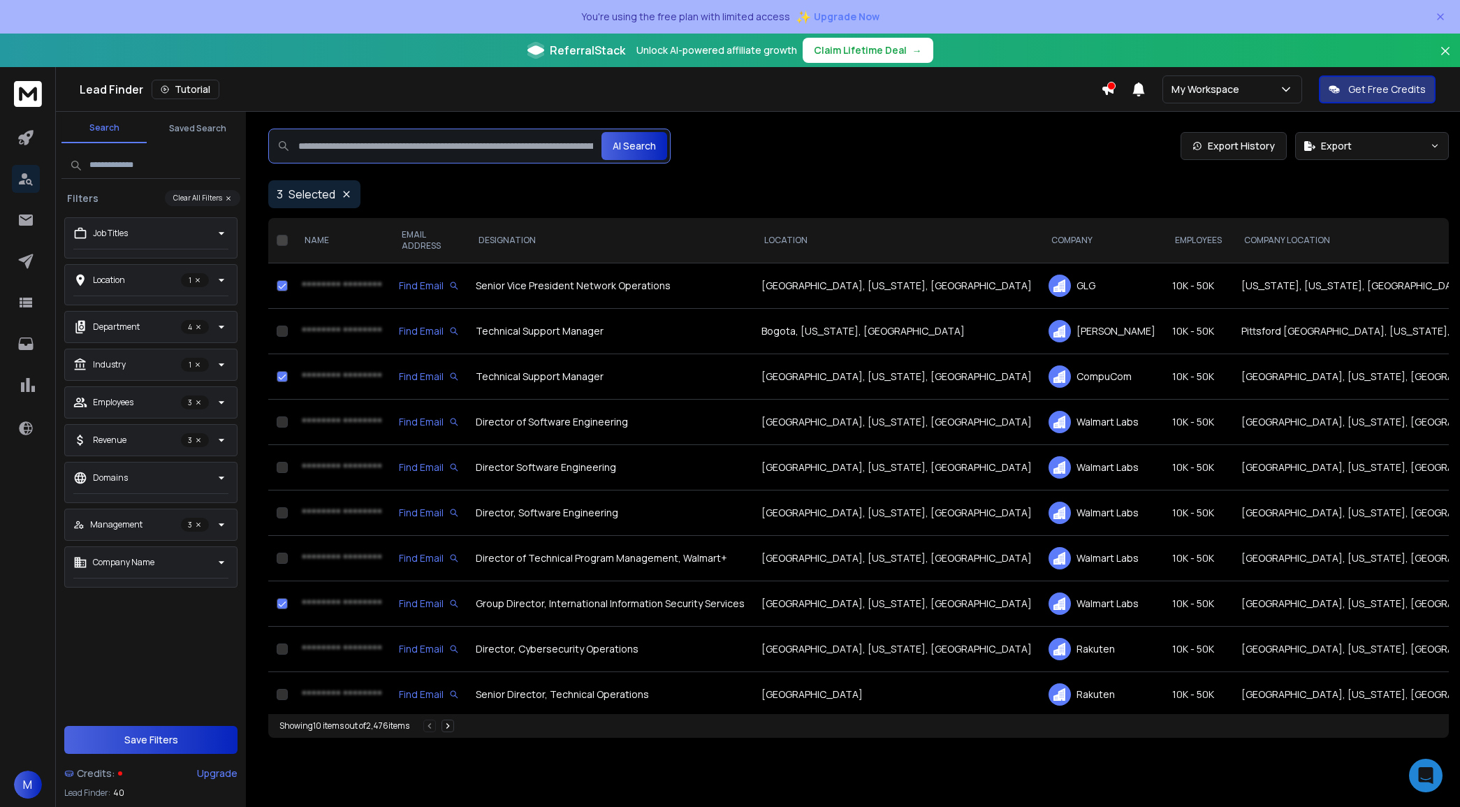
click at [453, 645] on icon at bounding box center [447, 725] width 11 height 11
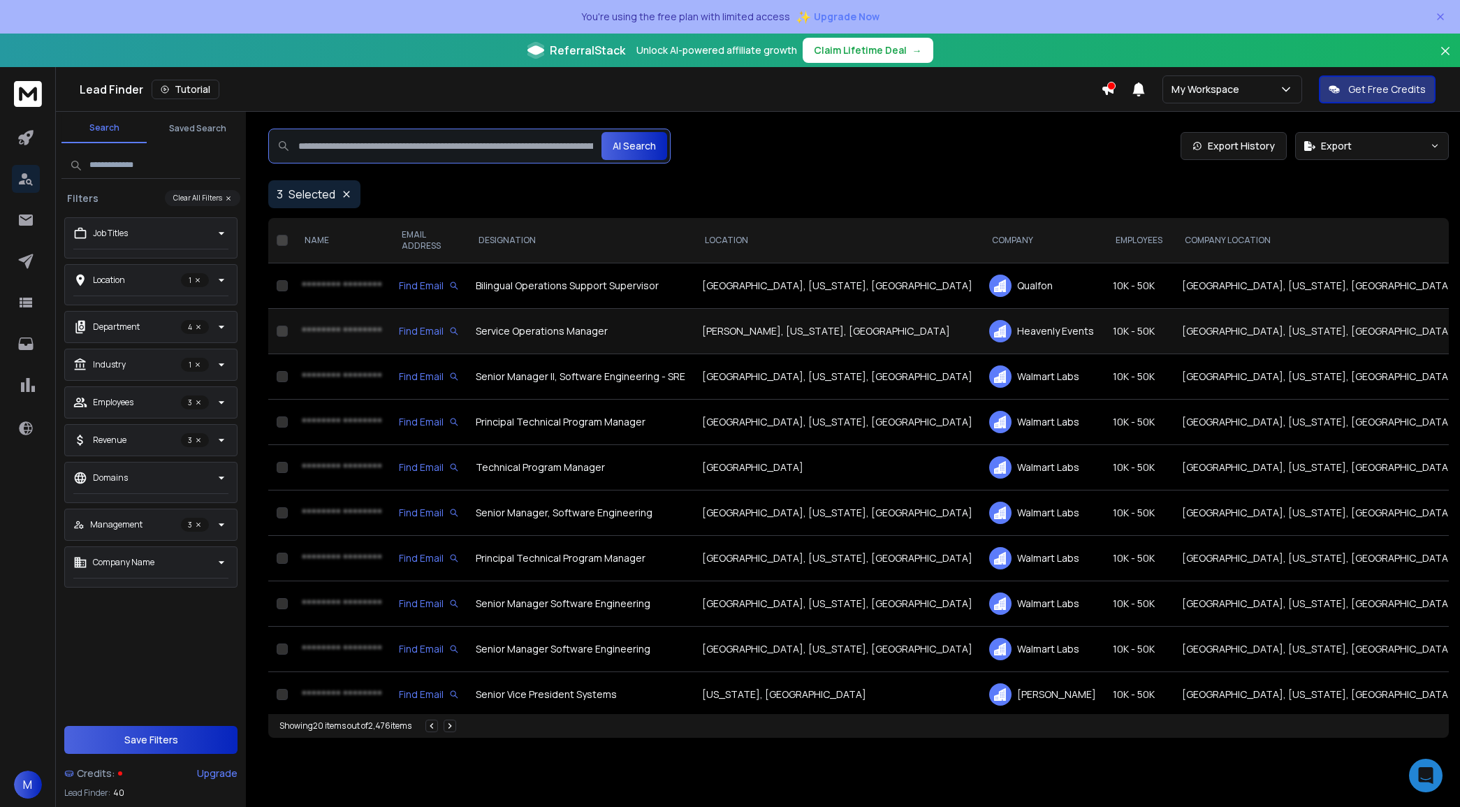
click at [285, 333] on button "button" at bounding box center [282, 331] width 11 height 11
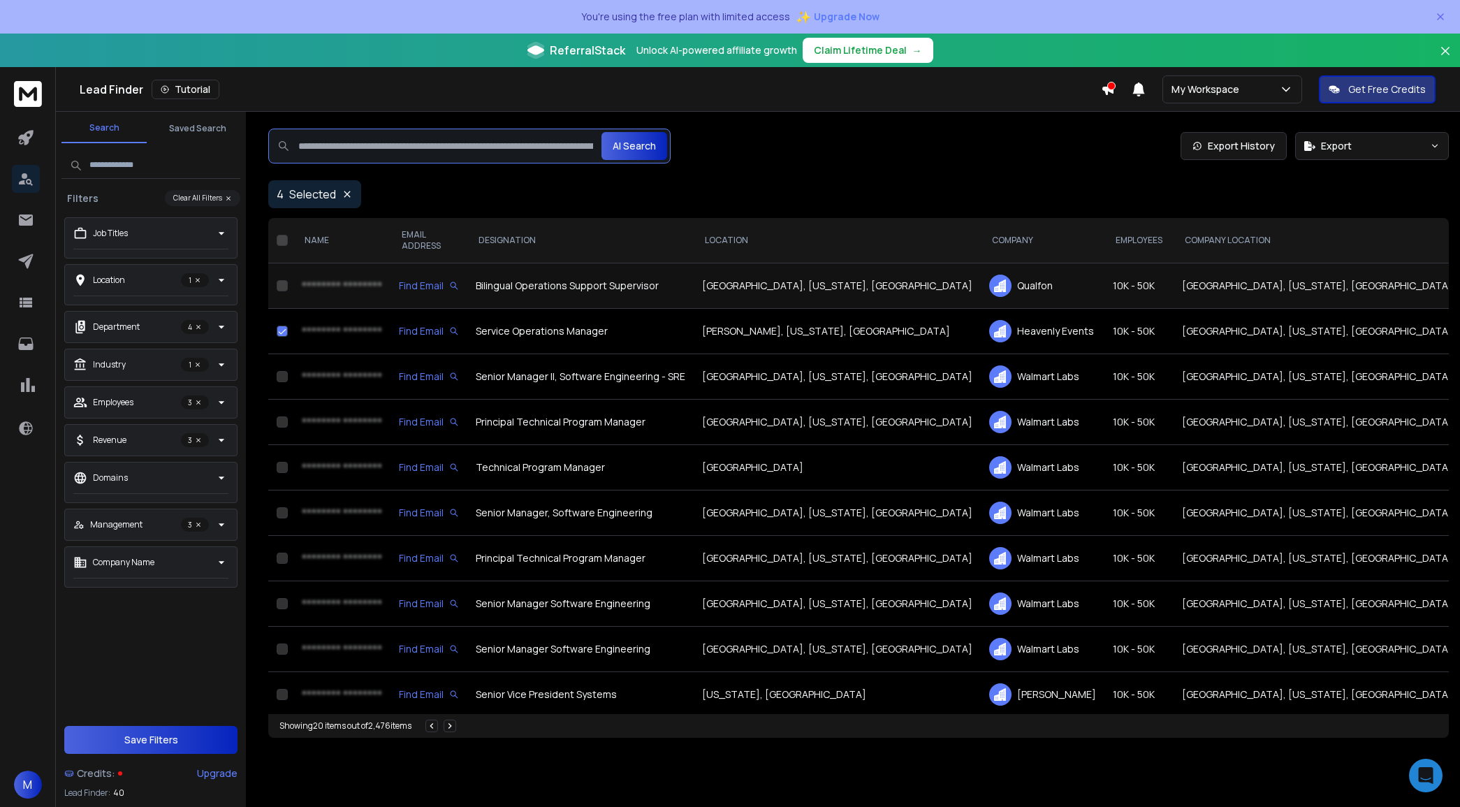
click at [278, 288] on button "button" at bounding box center [282, 285] width 11 height 11
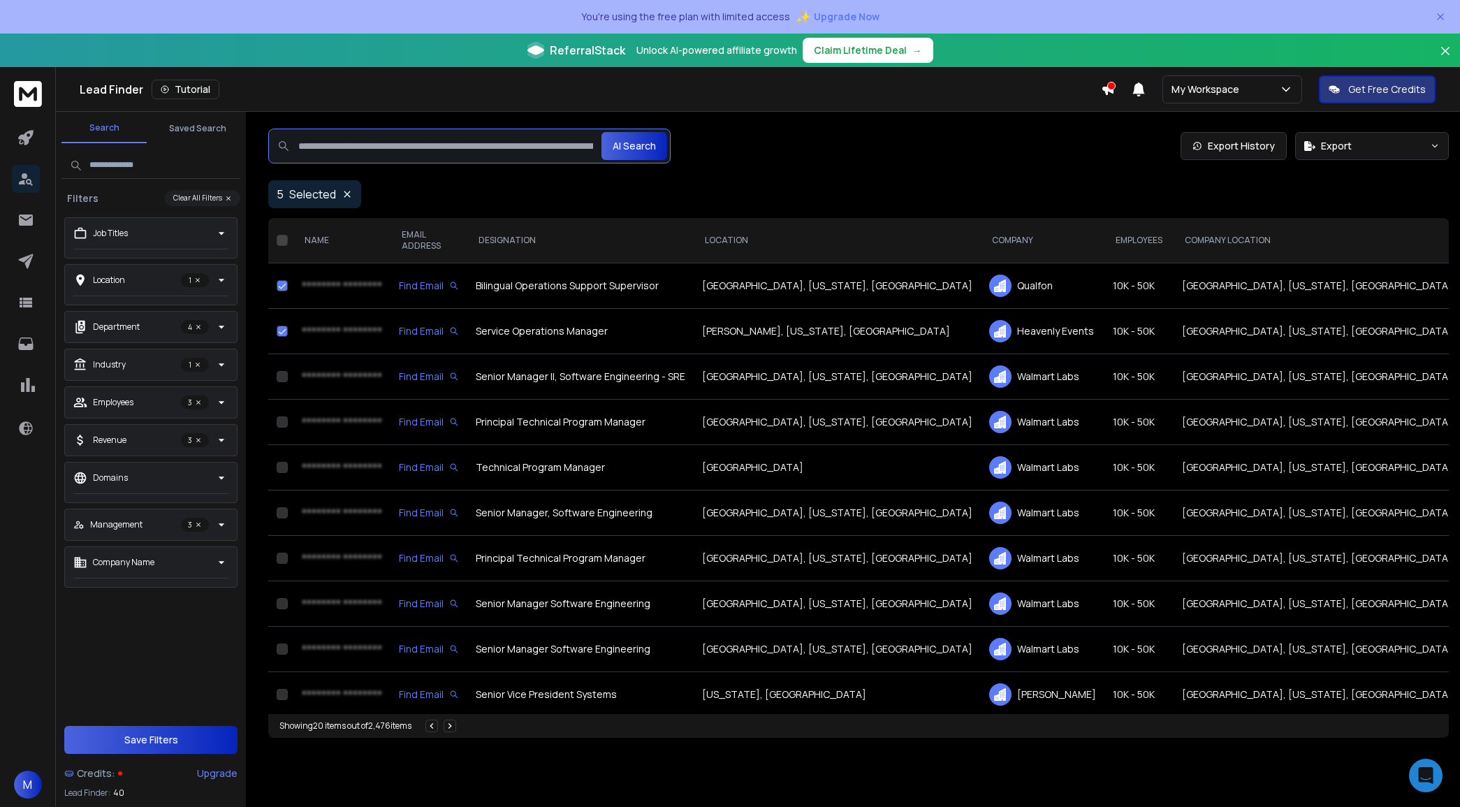
click at [456, 645] on icon at bounding box center [449, 725] width 11 height 11
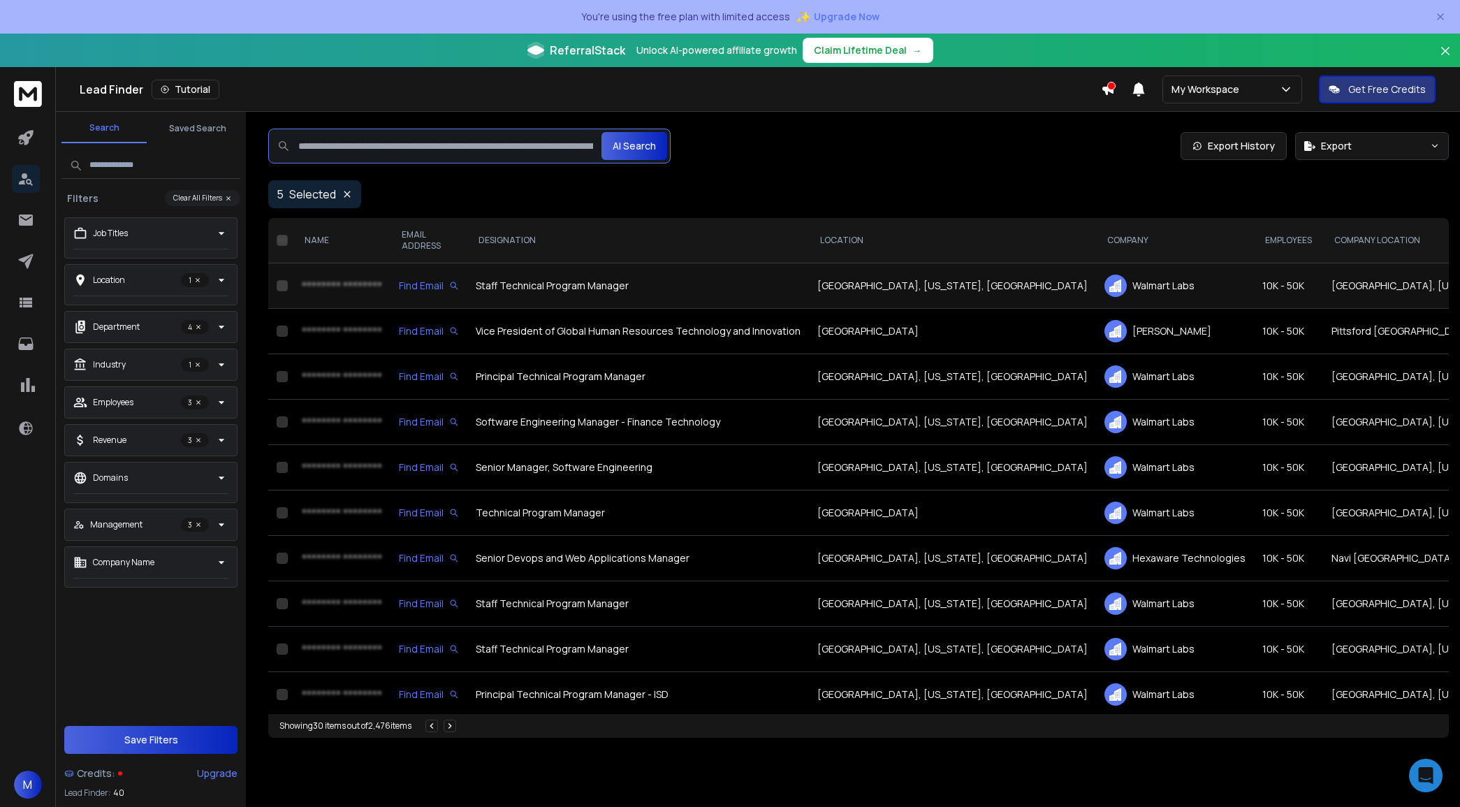
click at [288, 284] on div at bounding box center [285, 285] width 17 height 11
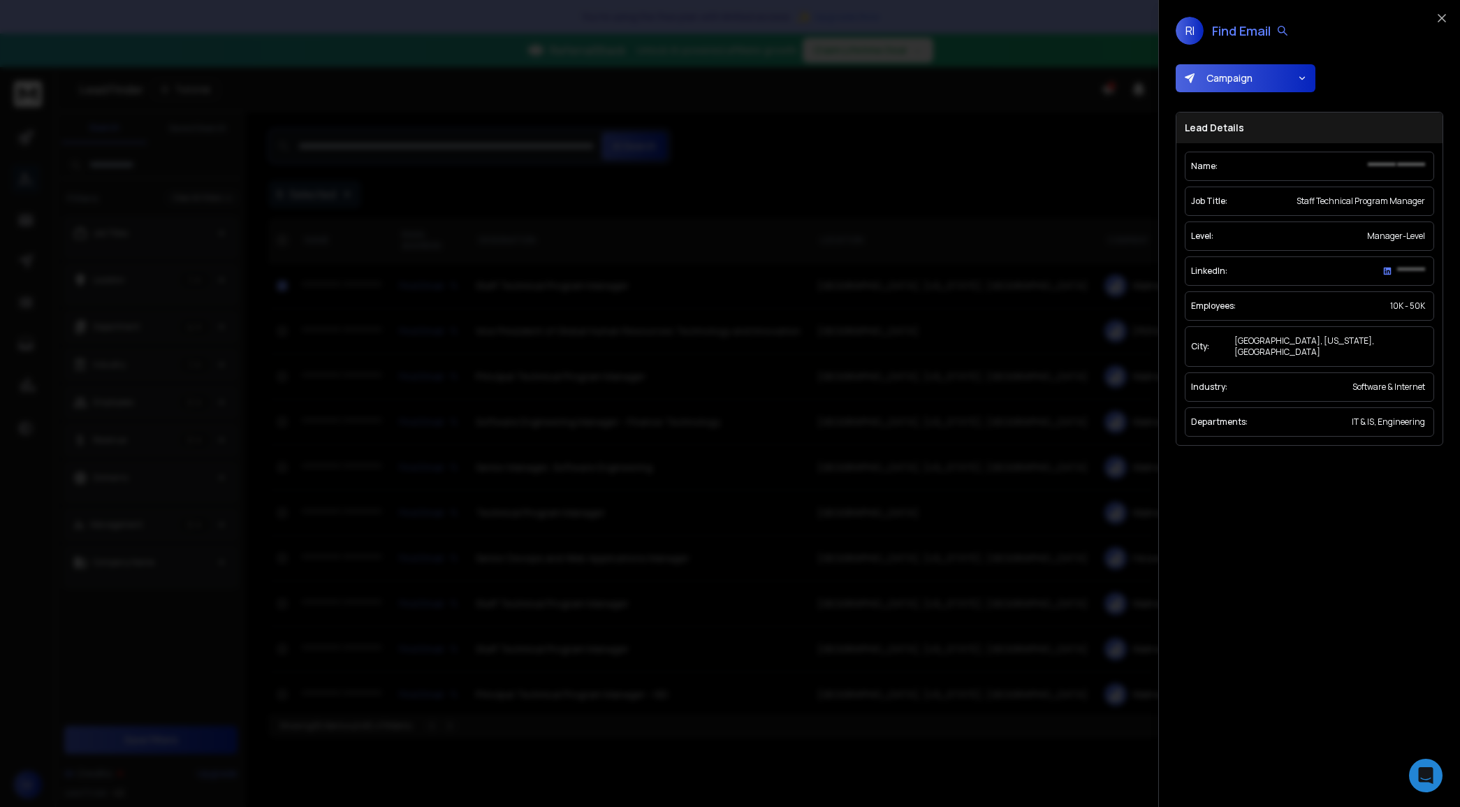
click at [610, 351] on div at bounding box center [730, 403] width 1460 height 807
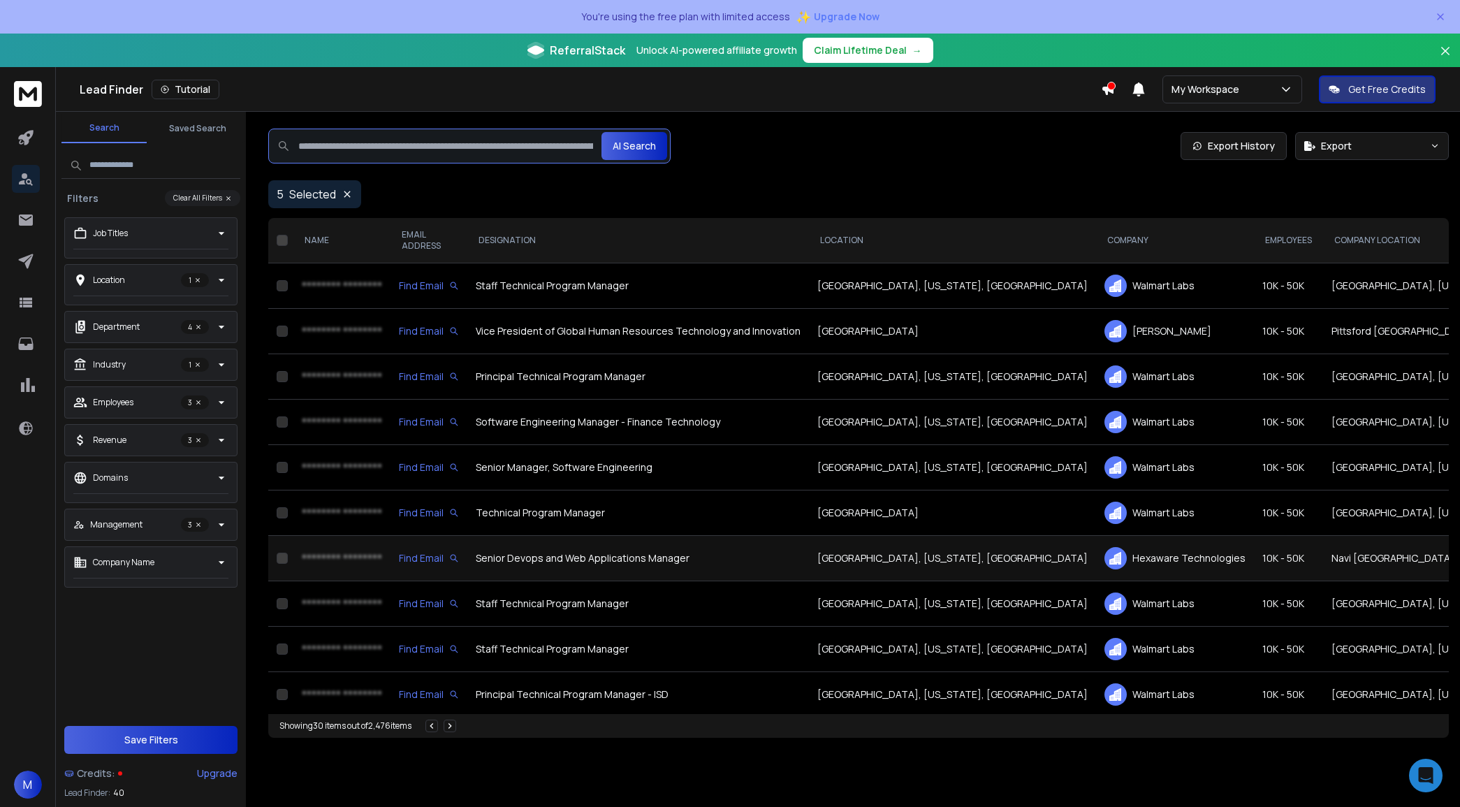
click at [283, 558] on button "button" at bounding box center [282, 558] width 11 height 11
click at [282, 561] on button "button" at bounding box center [282, 558] width 11 height 11
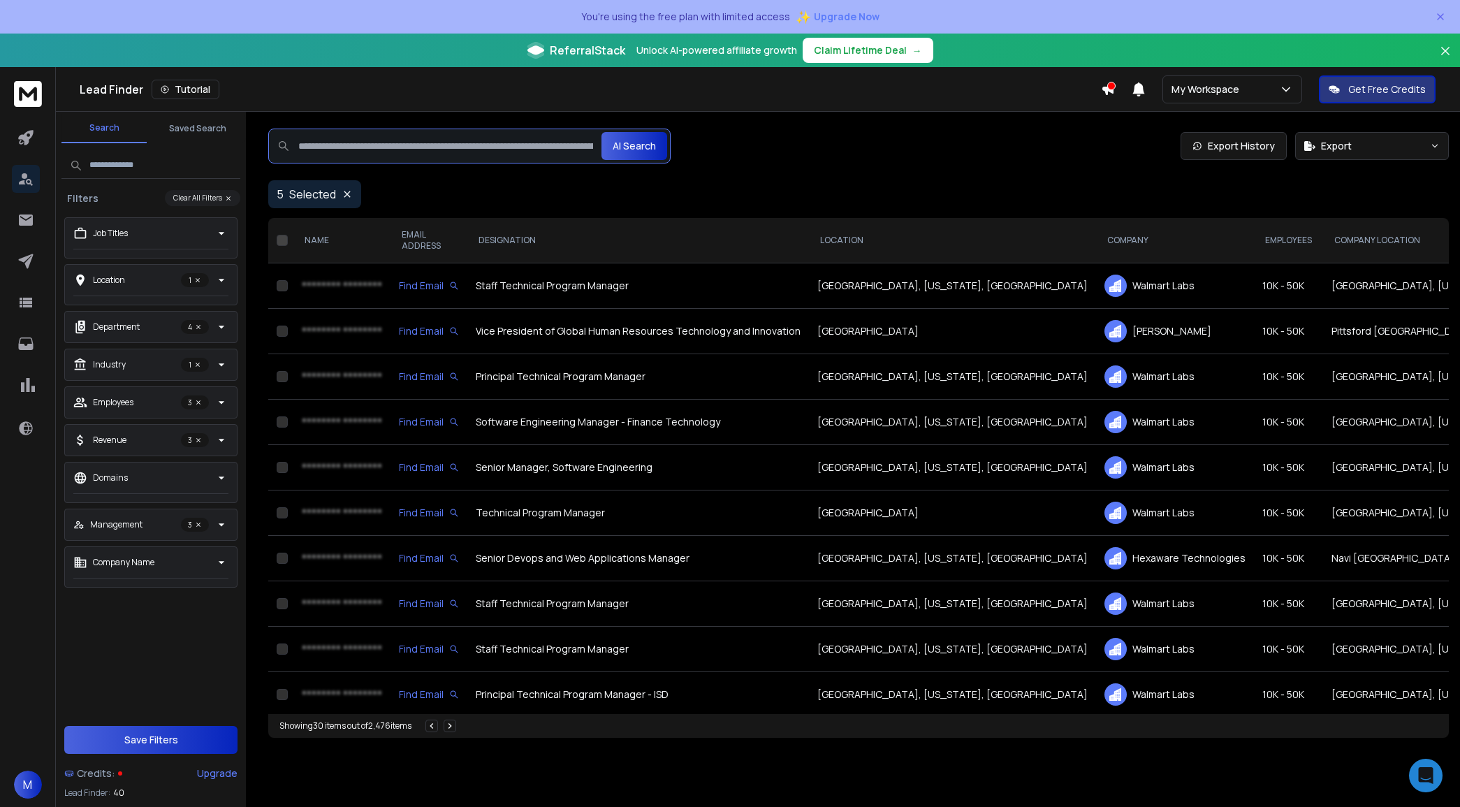
click at [452, 645] on icon at bounding box center [449, 725] width 11 height 11
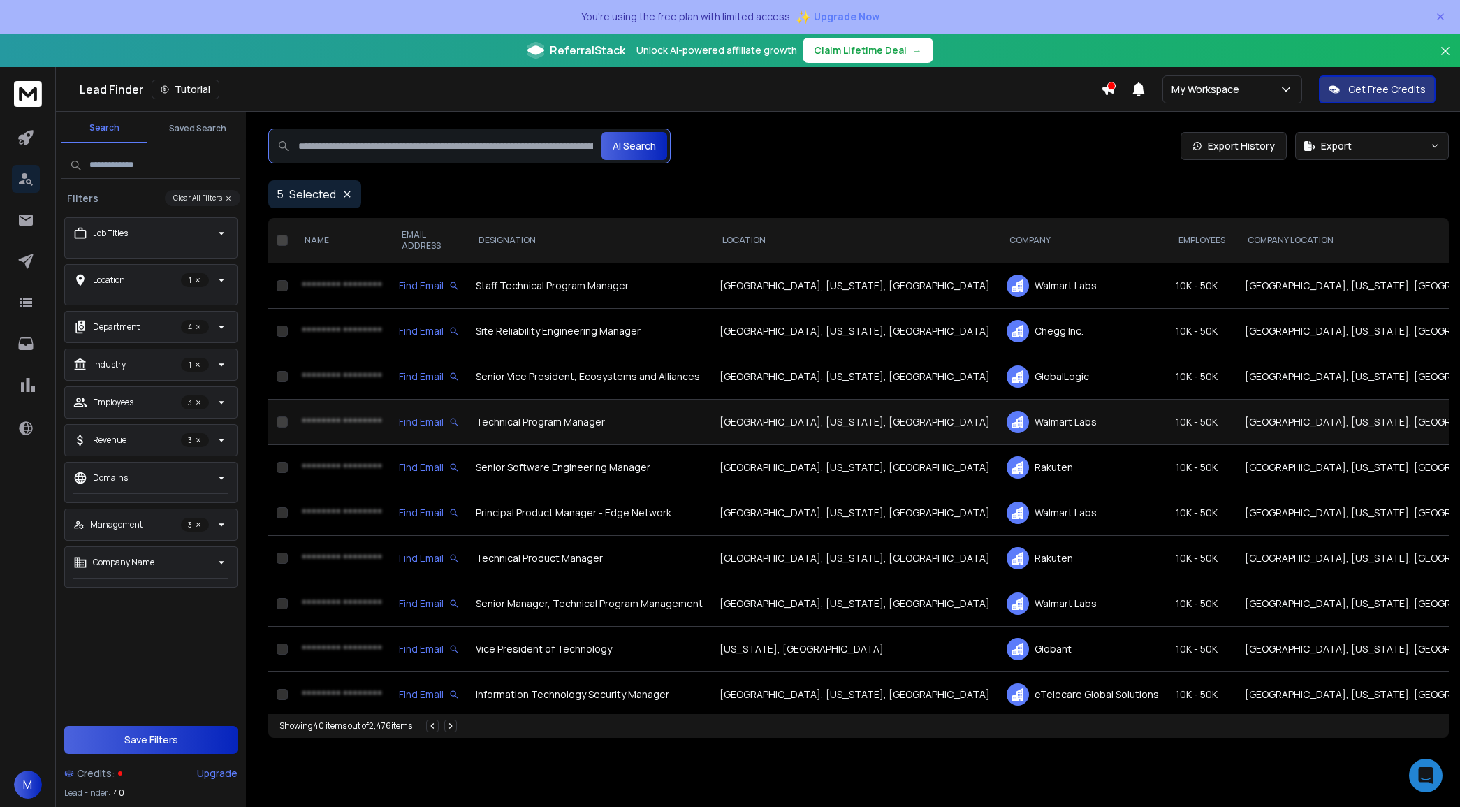
click at [284, 418] on button "button" at bounding box center [282, 421] width 11 height 11
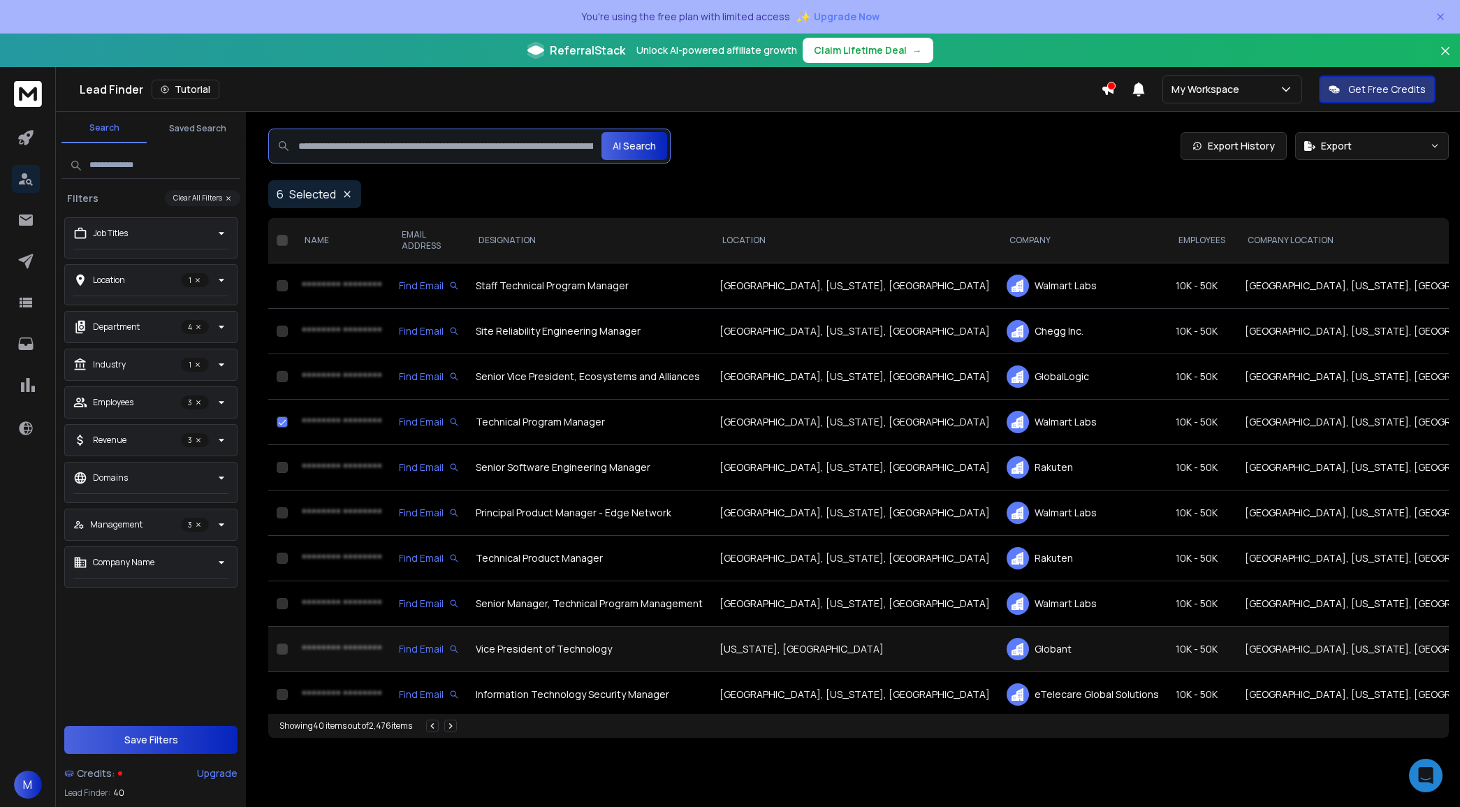
click at [286, 645] on button "button" at bounding box center [282, 648] width 11 height 11
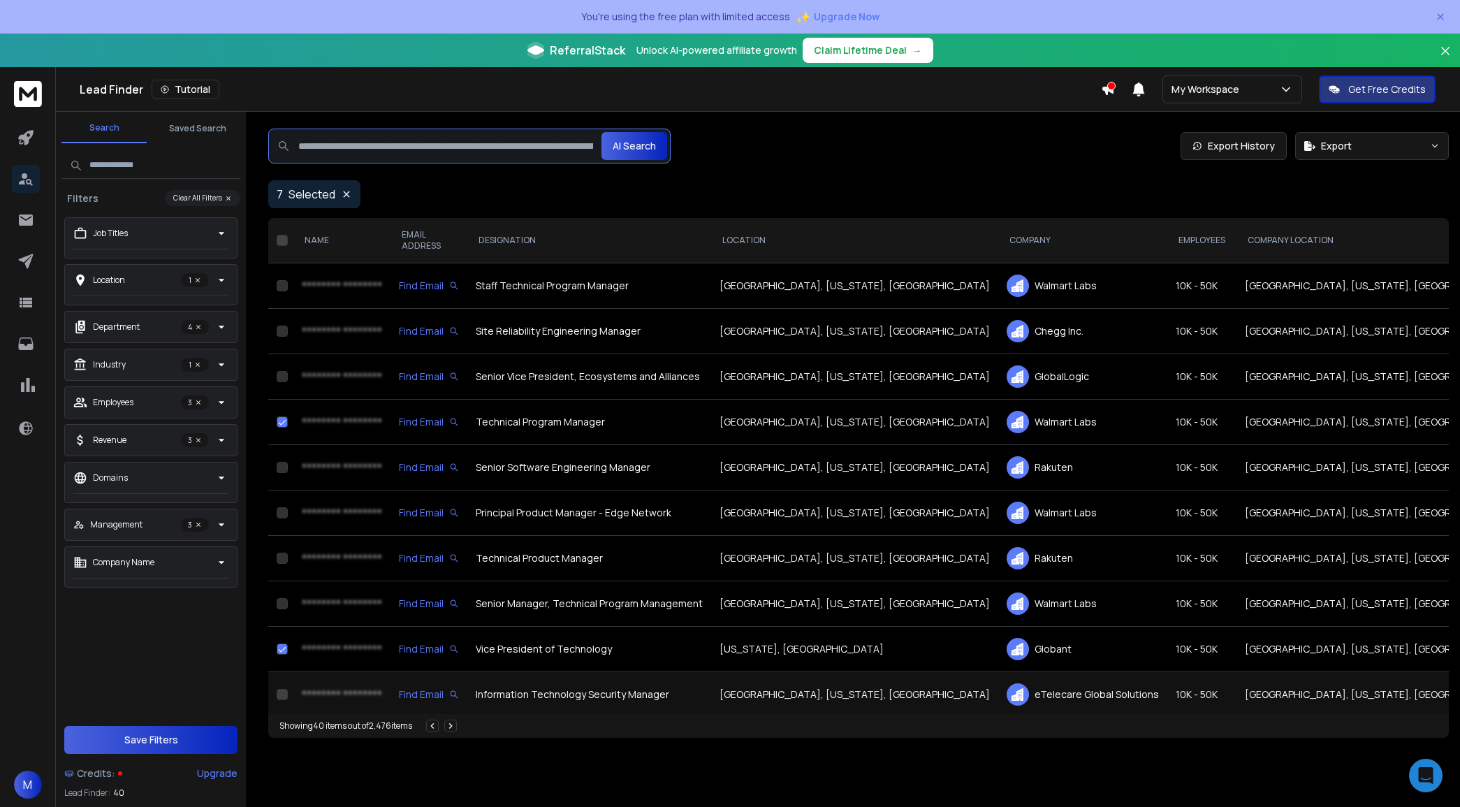
click at [281, 645] on button "button" at bounding box center [282, 694] width 11 height 11
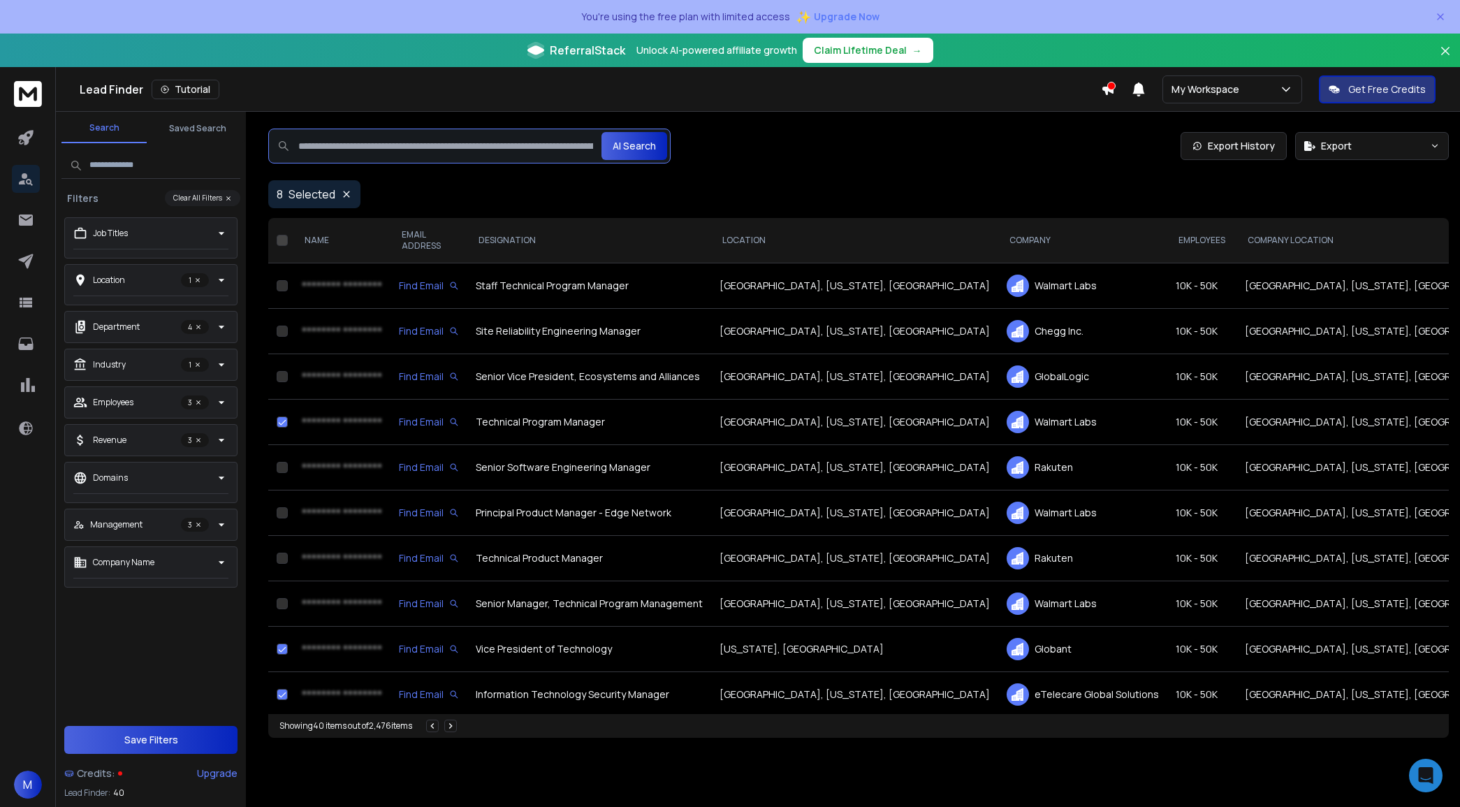
click at [456, 645] on icon at bounding box center [450, 725] width 11 height 11
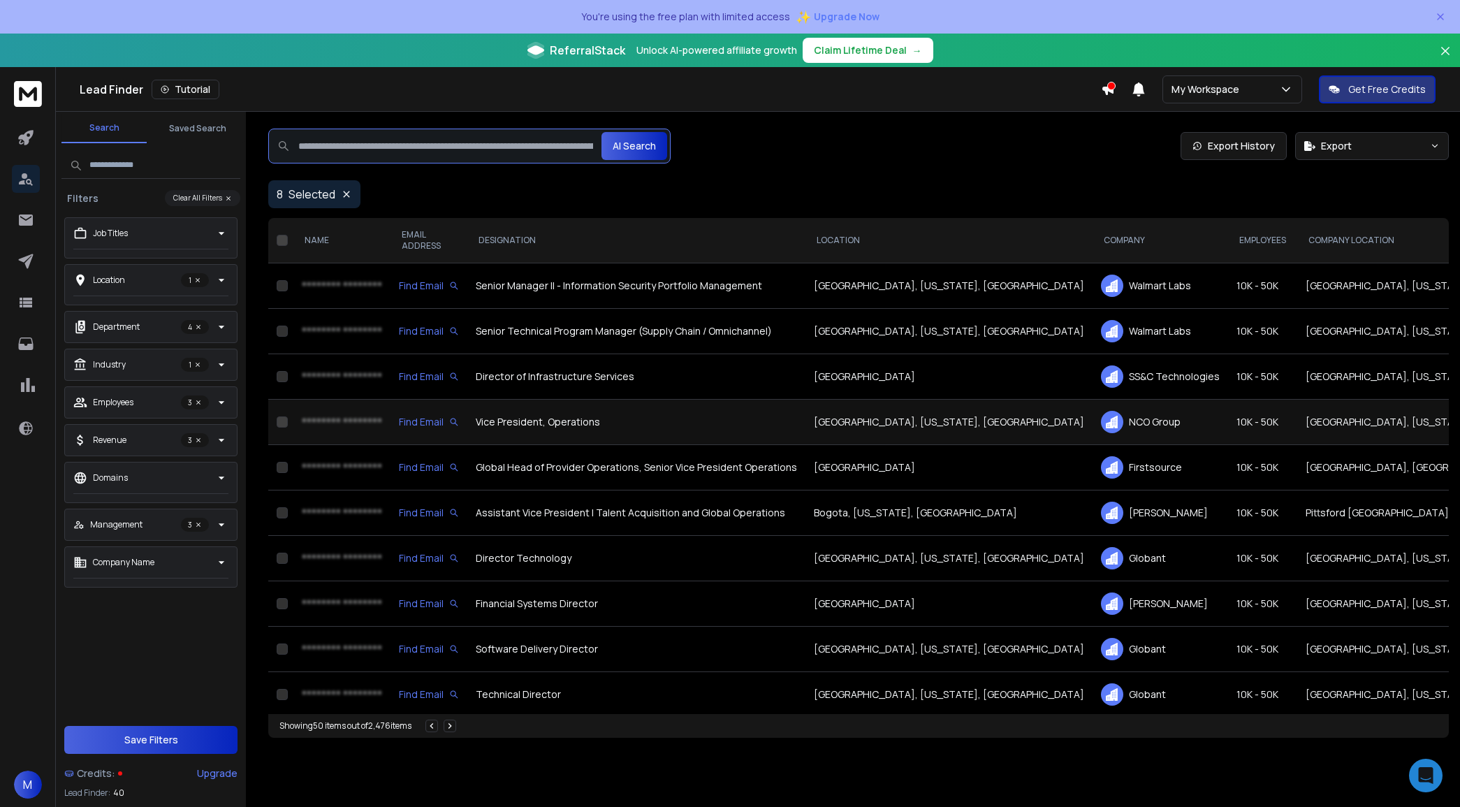
click at [284, 423] on button "button" at bounding box center [282, 421] width 11 height 11
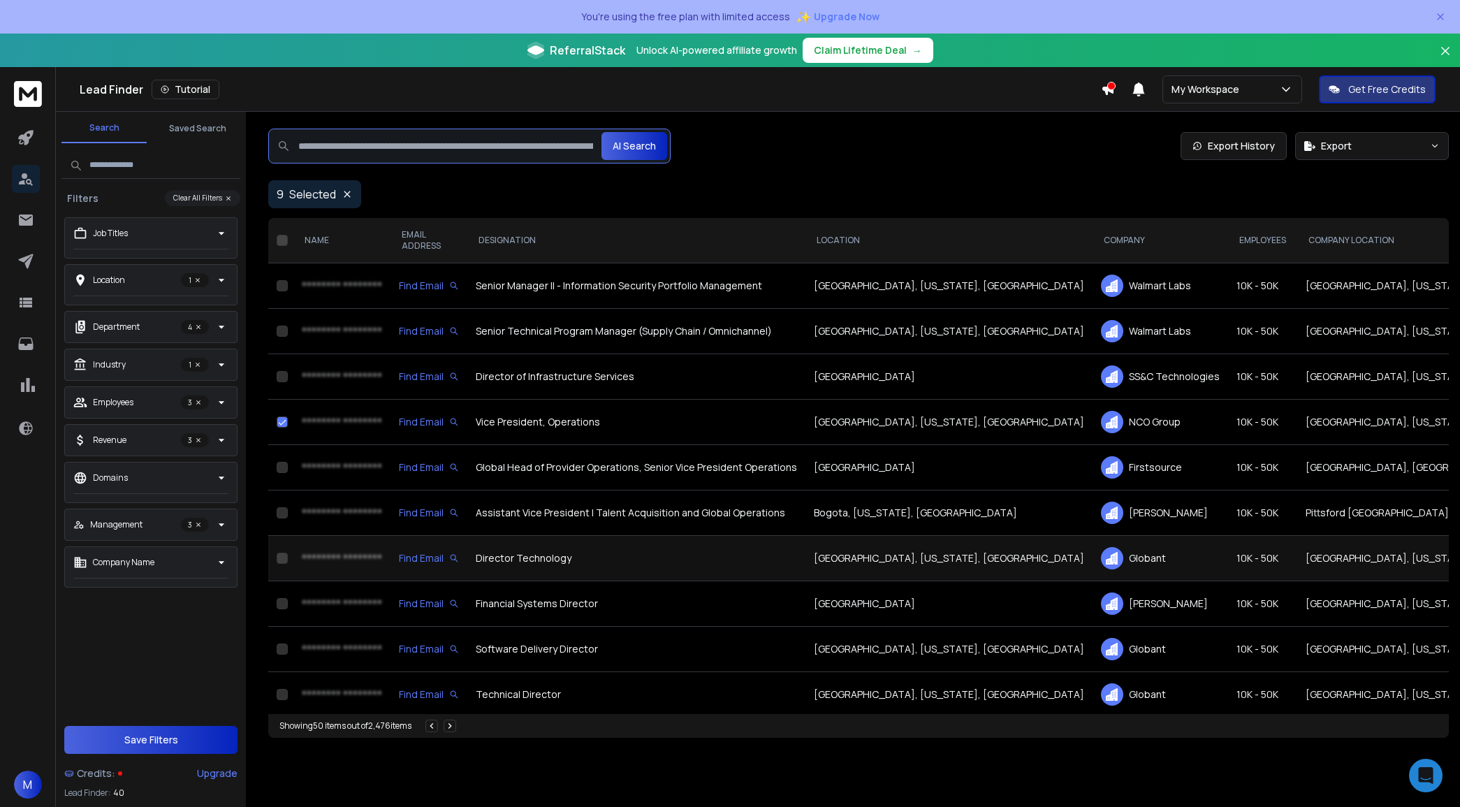
click at [280, 560] on button "button" at bounding box center [282, 558] width 11 height 11
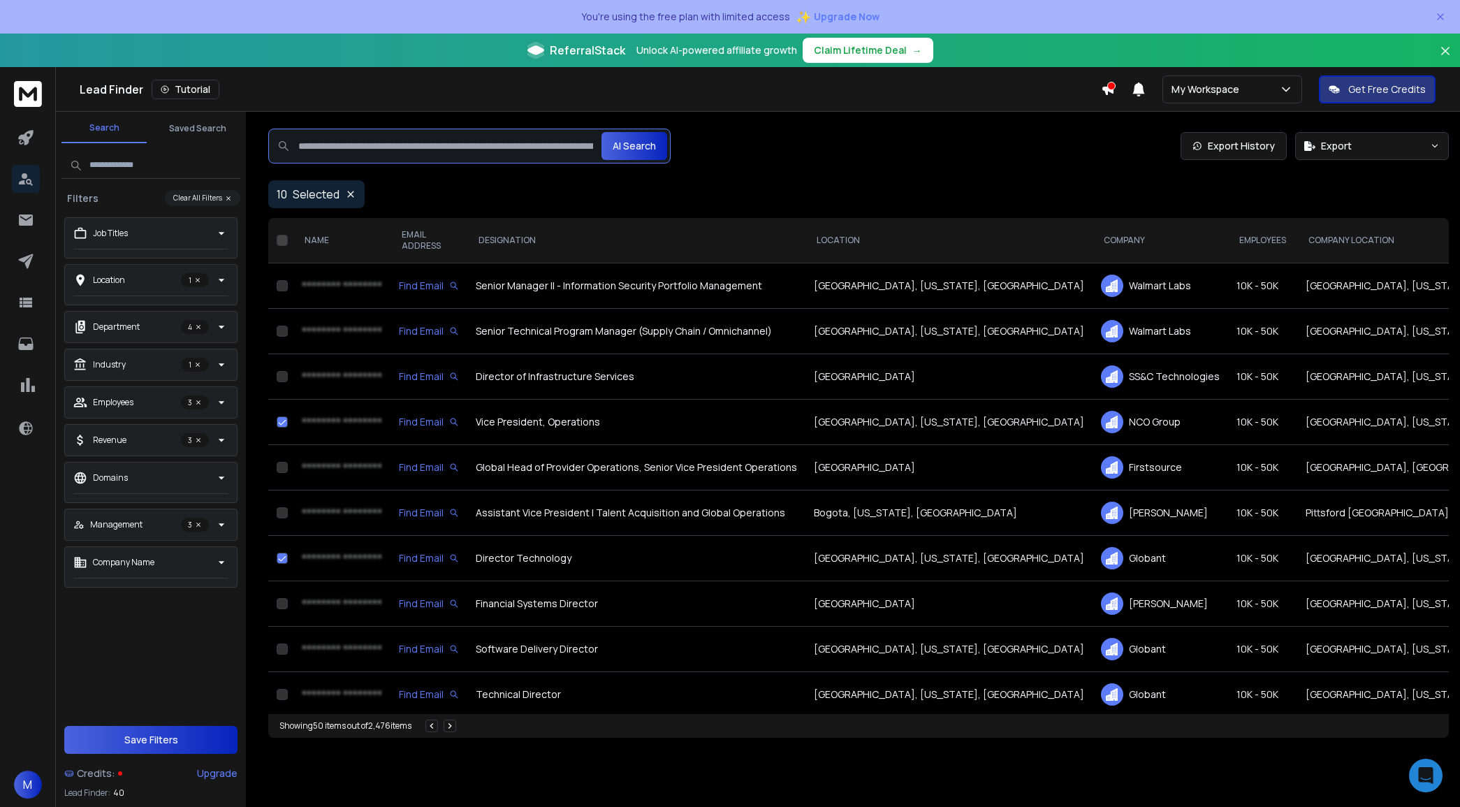
click at [456, 645] on icon at bounding box center [449, 725] width 11 height 11
click at [456, 645] on icon at bounding box center [450, 725] width 11 height 11
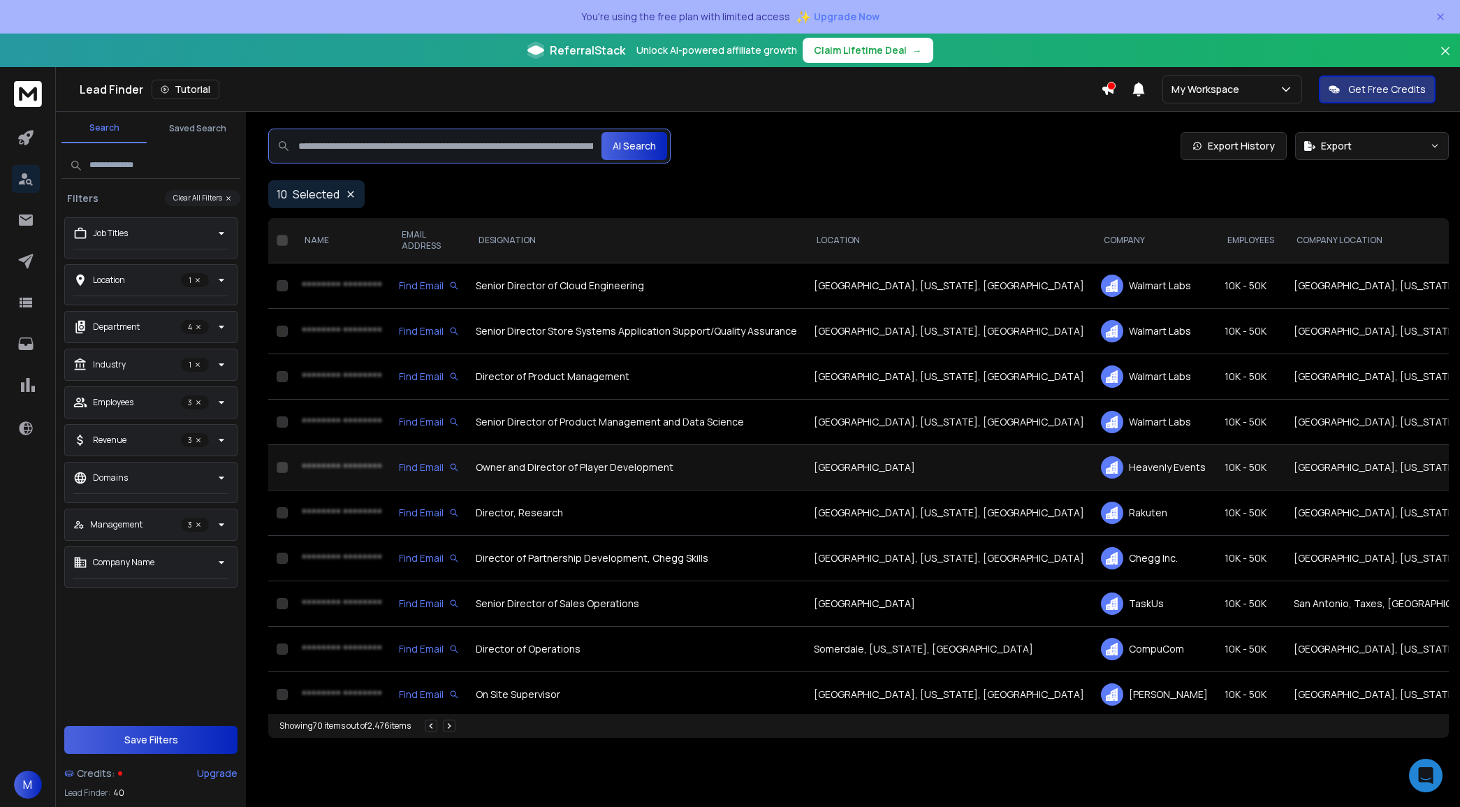
click at [281, 467] on button "button" at bounding box center [282, 467] width 11 height 11
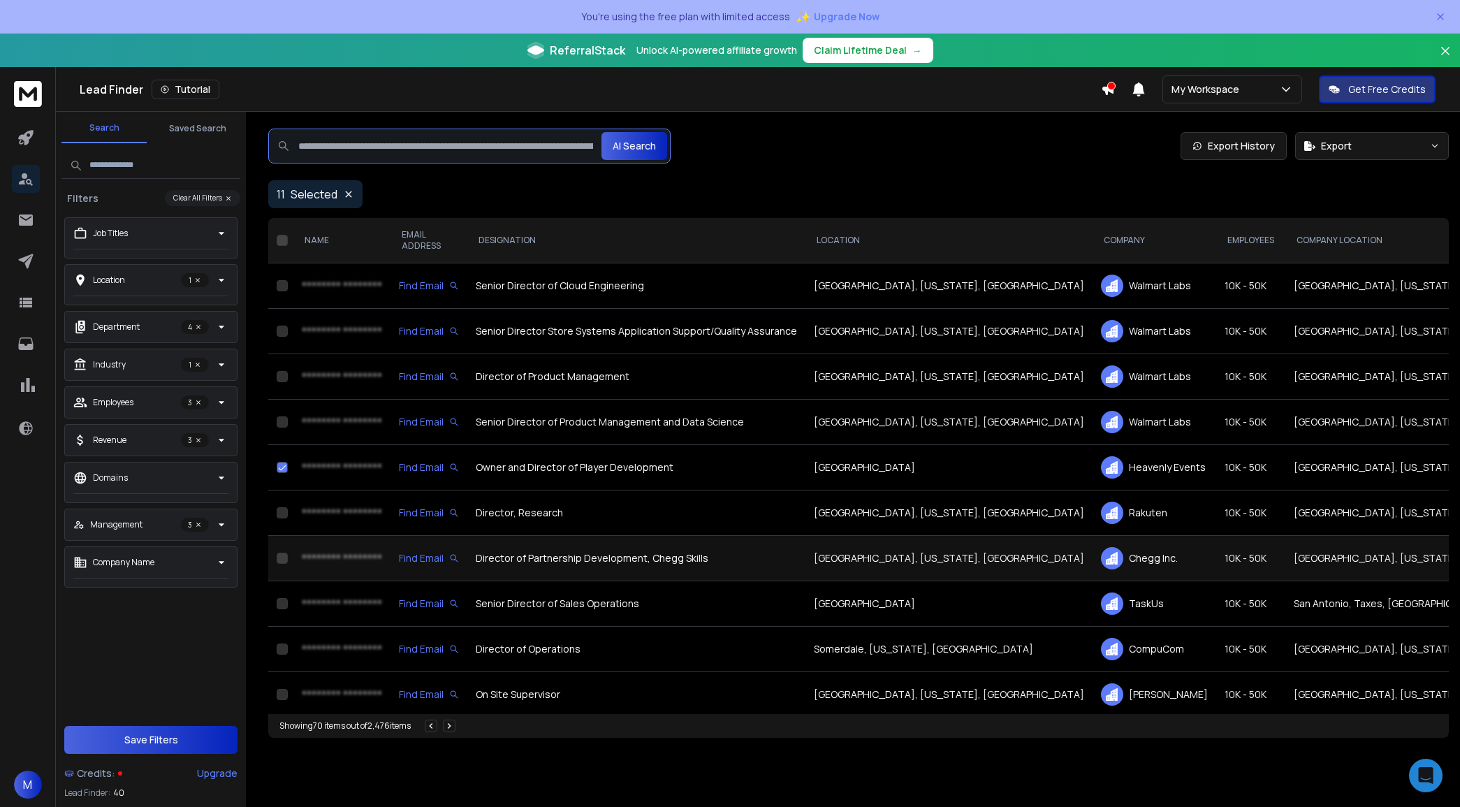
click at [284, 560] on button "button" at bounding box center [282, 558] width 11 height 11
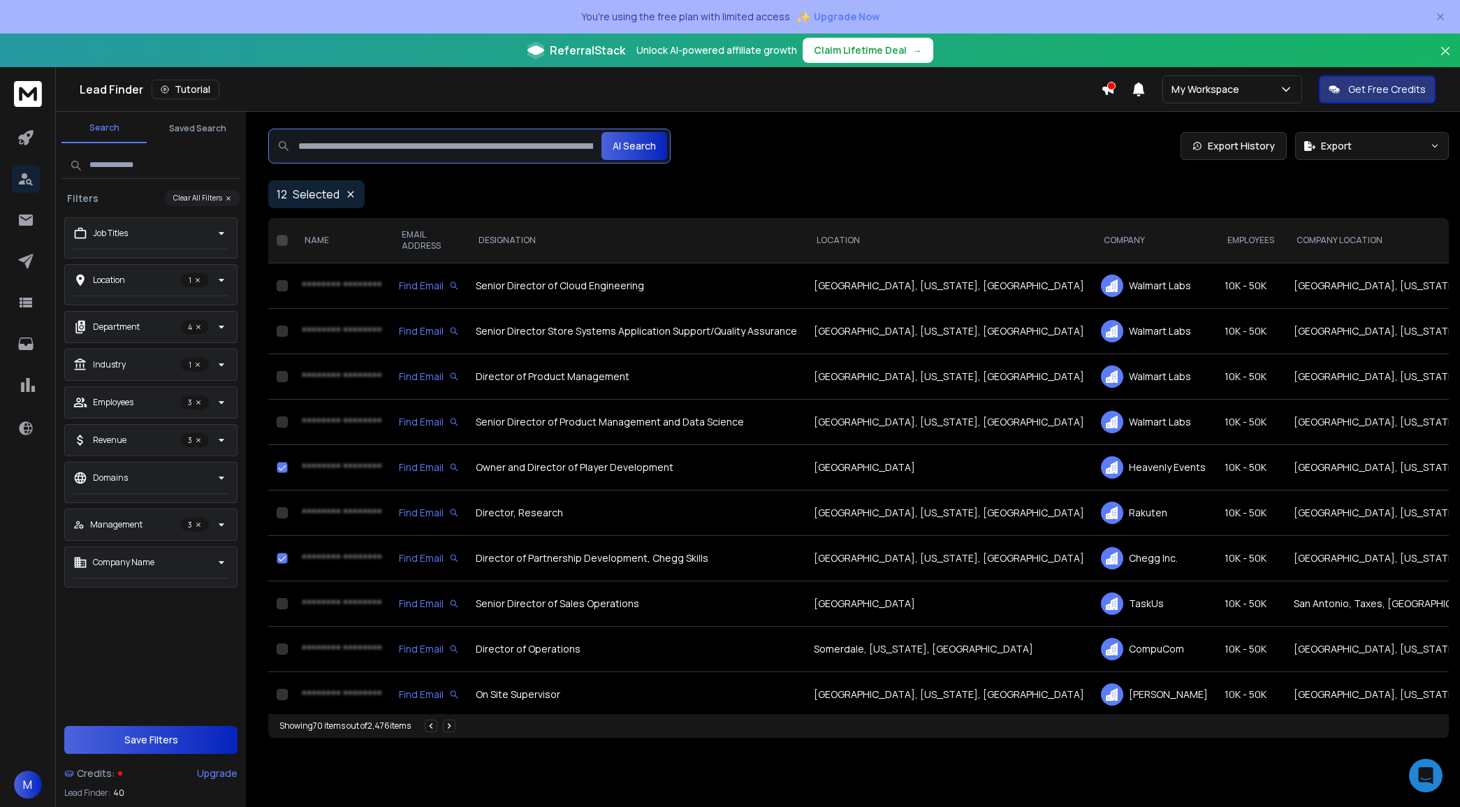
click at [455, 645] on icon at bounding box center [449, 725] width 11 height 11
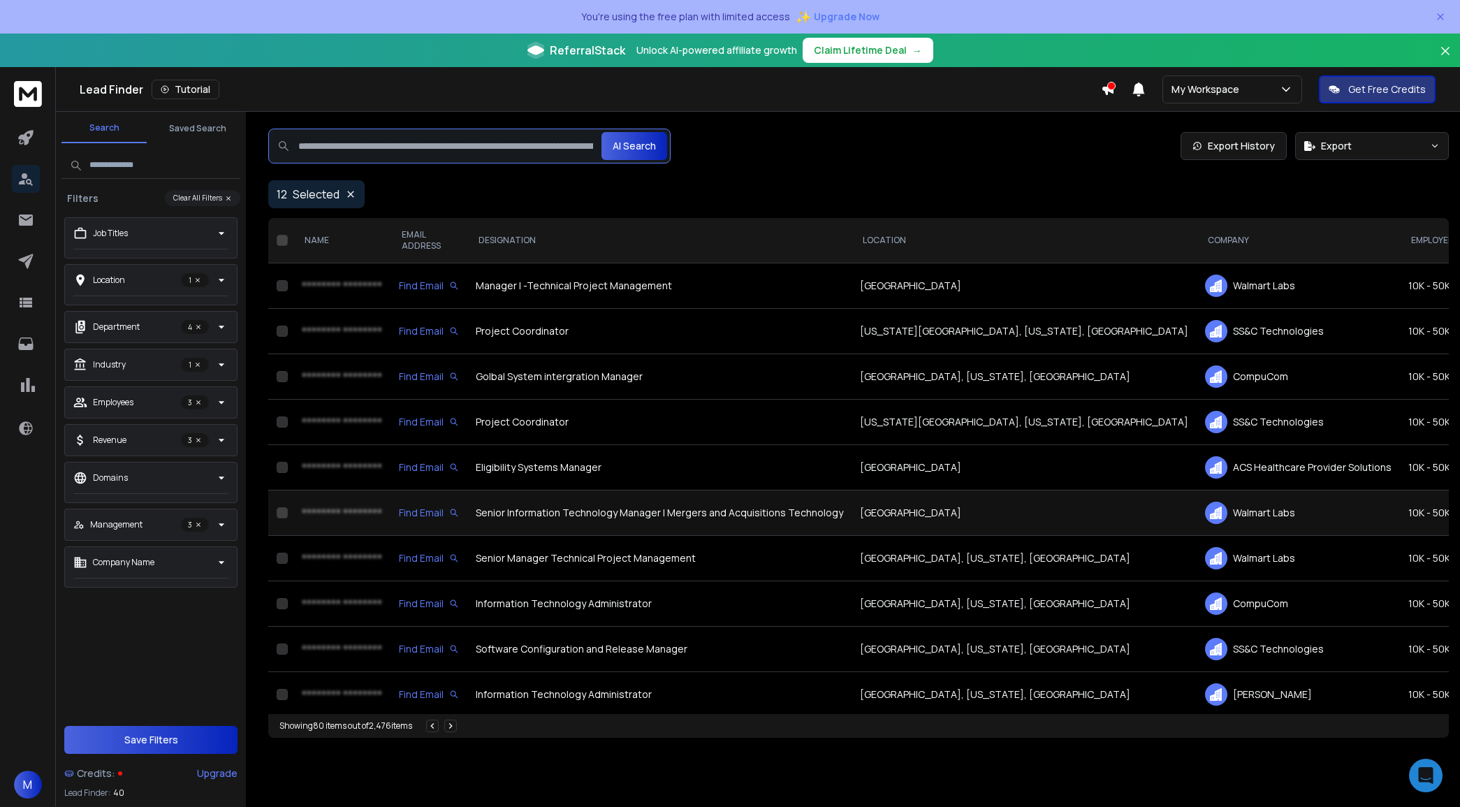
click at [287, 513] on button "button" at bounding box center [282, 512] width 11 height 11
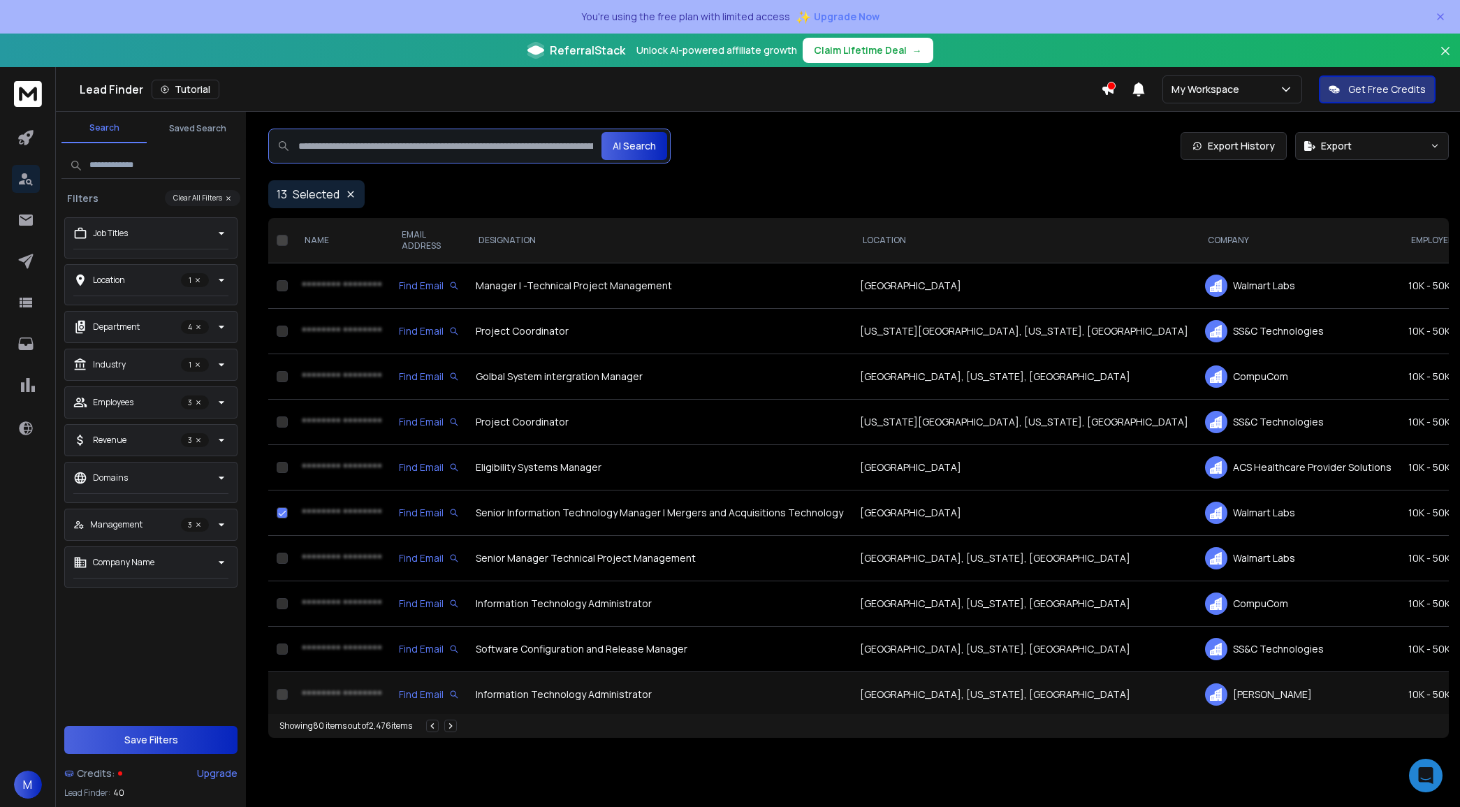
click at [286, 645] on button "button" at bounding box center [282, 694] width 11 height 11
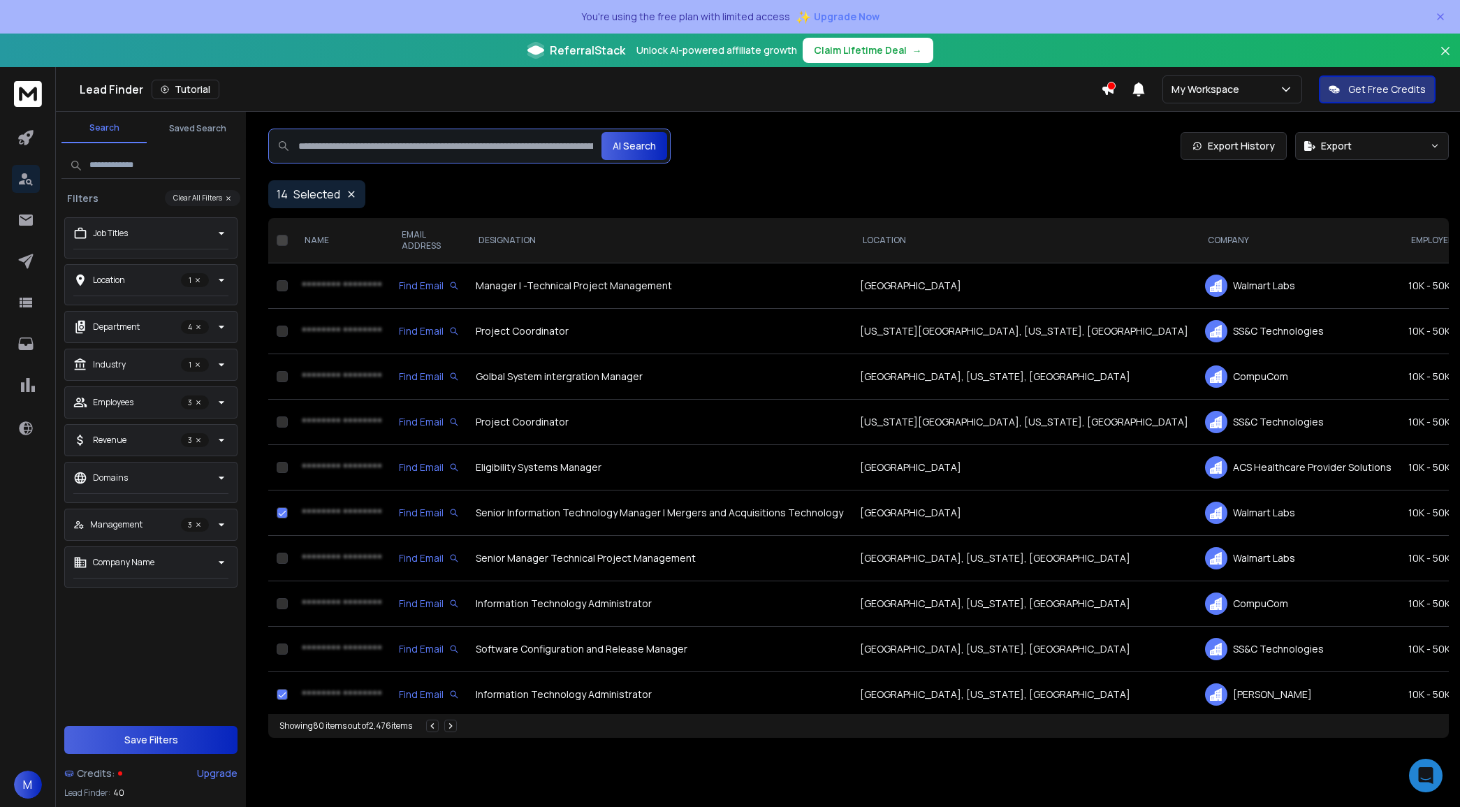
click at [454, 645] on icon at bounding box center [450, 725] width 11 height 11
click at [456, 645] on icon at bounding box center [450, 725] width 11 height 11
click at [1157, 147] on div "Export" at bounding box center [1364, 146] width 120 height 14
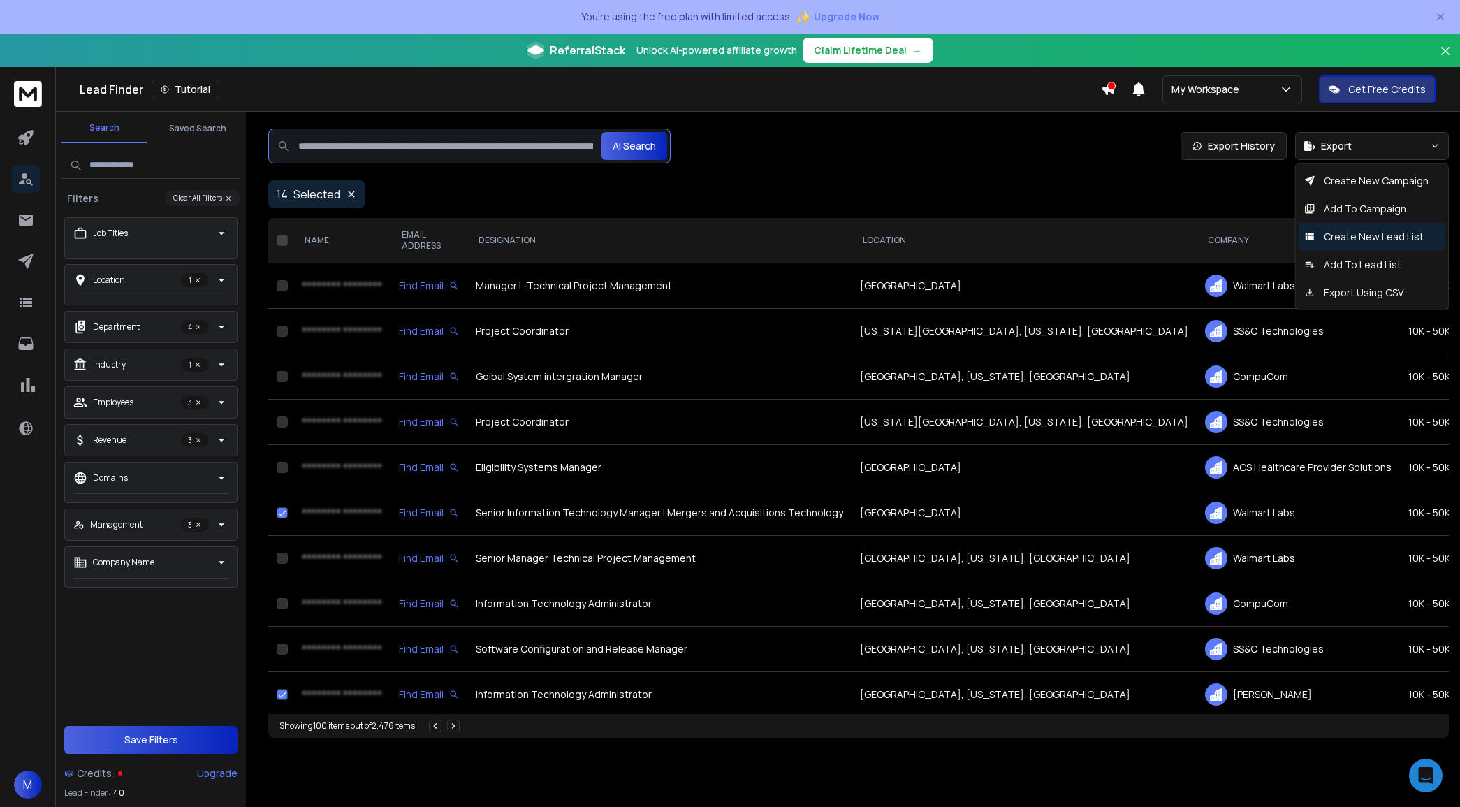
click at [1157, 245] on p "Create New Lead List" at bounding box center [1373, 237] width 105 height 20
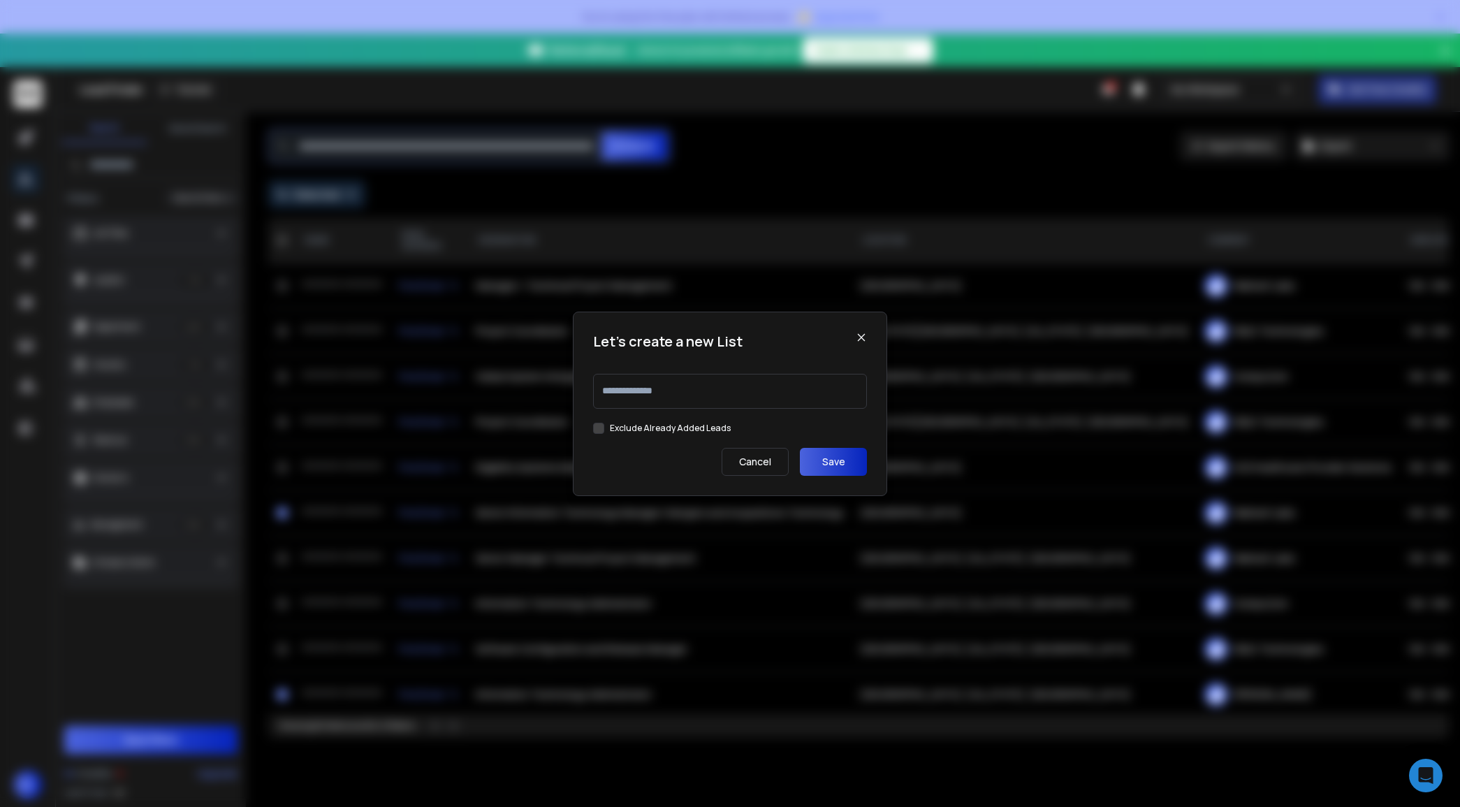
click at [676, 392] on input at bounding box center [730, 391] width 274 height 35
type input "**********"
click at [824, 458] on button "Save" at bounding box center [833, 462] width 67 height 28
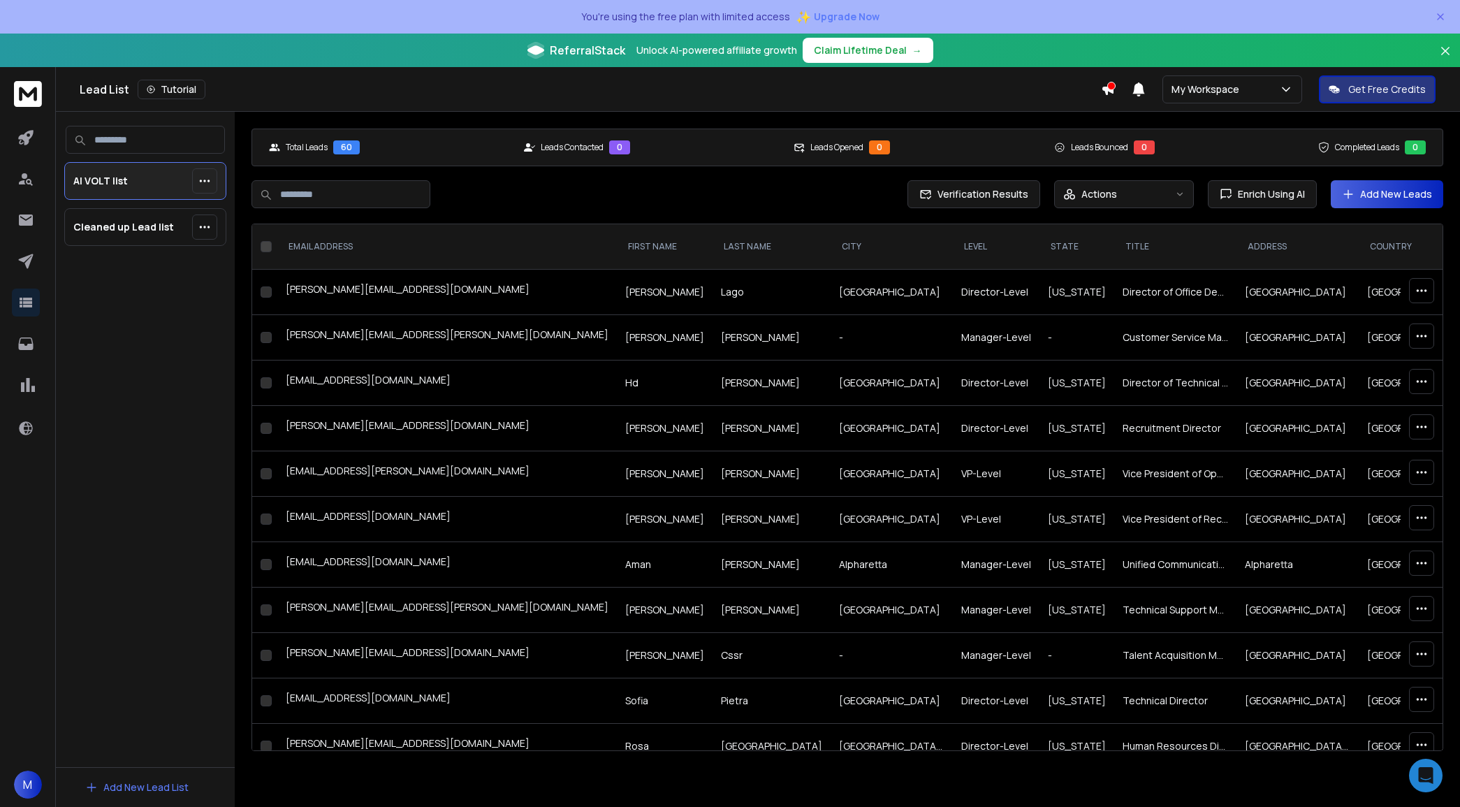
click at [107, 217] on div "Cleaned up Lead list" at bounding box center [145, 227] width 162 height 38
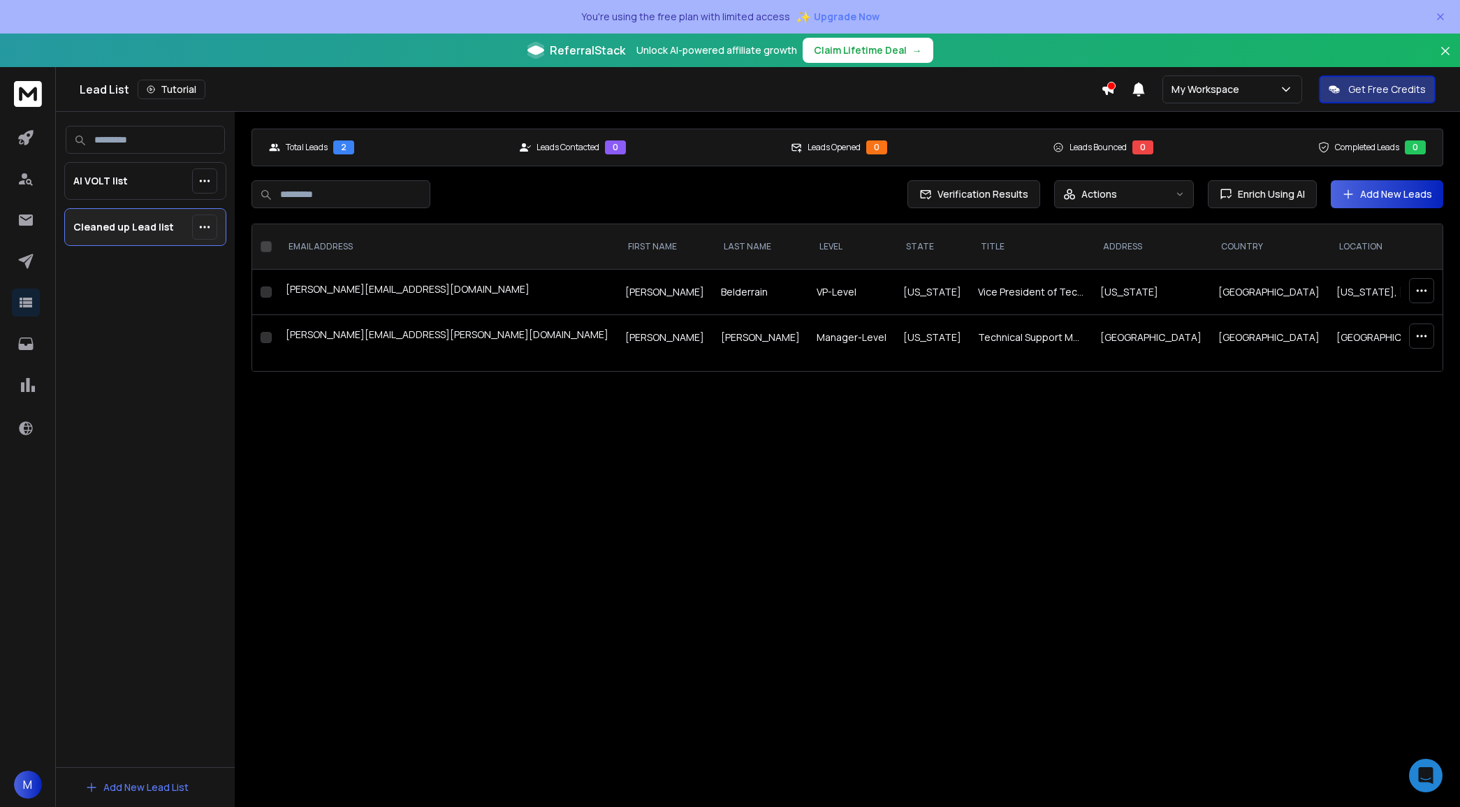
click at [859, 552] on div "You're using the free plan with limited access ✨ Upgrade Now ReferralStack Unlo…" at bounding box center [730, 403] width 1460 height 807
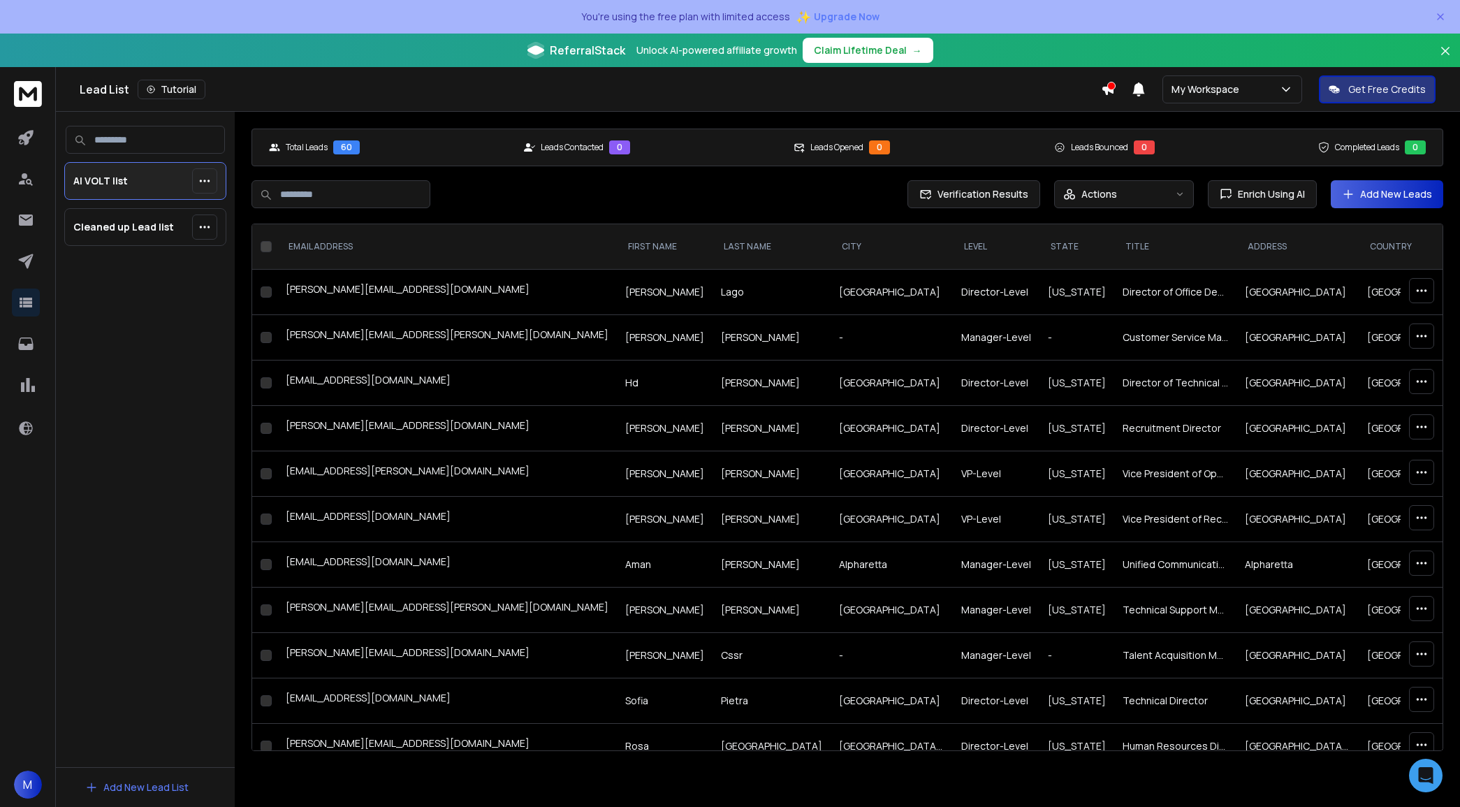
click at [117, 239] on div "Cleaned up Lead list" at bounding box center [145, 227] width 162 height 38
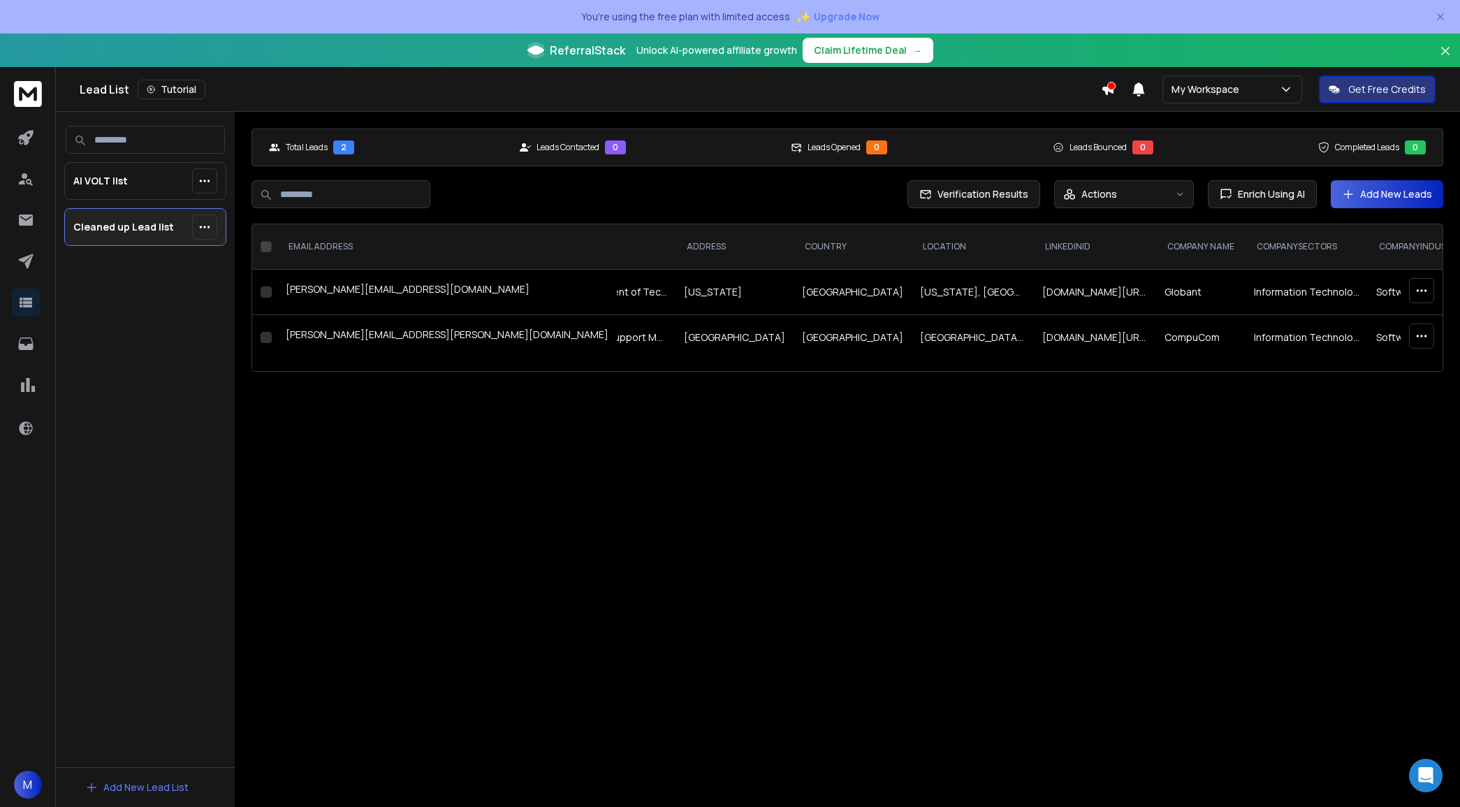
scroll to position [0, 439]
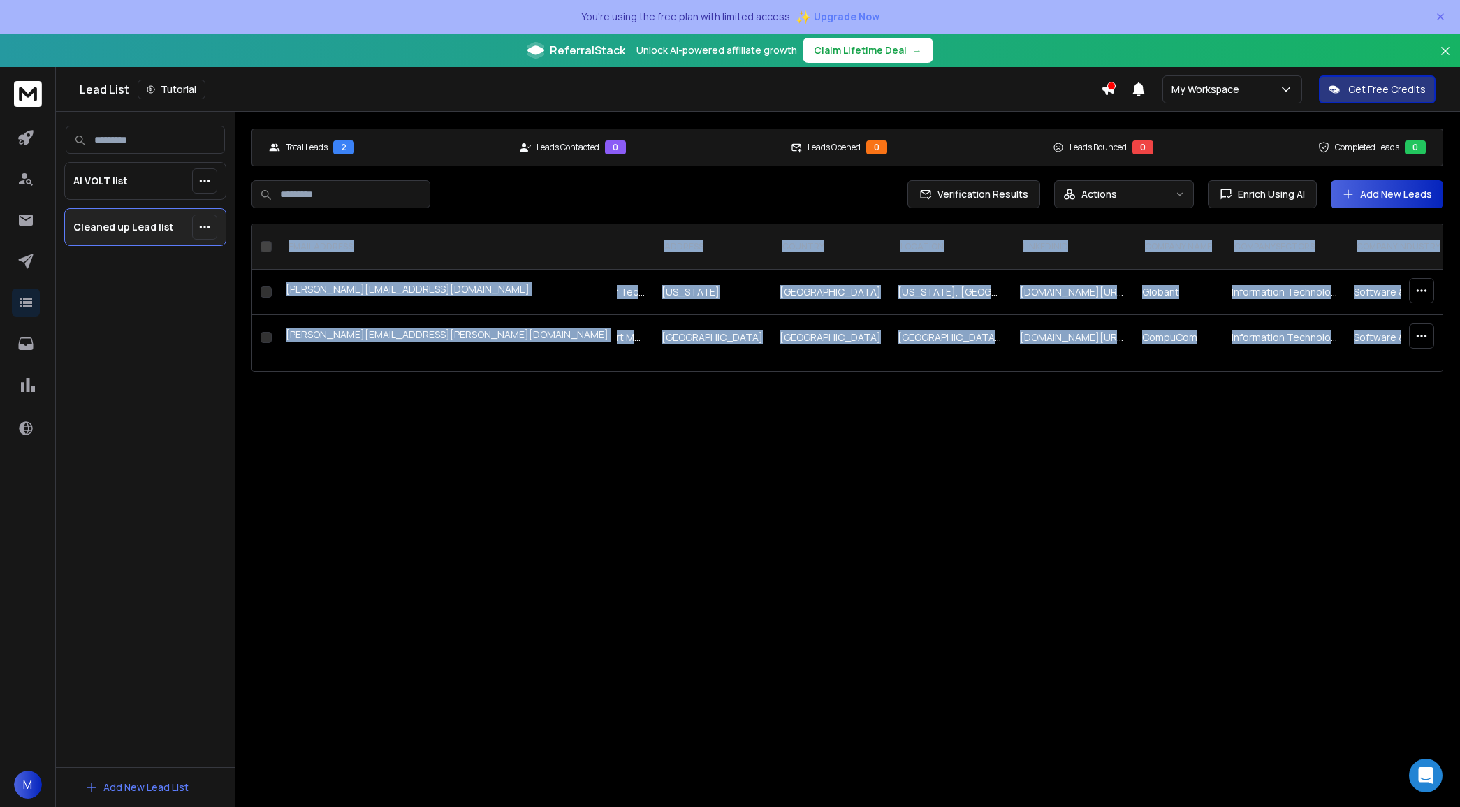
drag, startPoint x: 1434, startPoint y: 364, endPoint x: 971, endPoint y: 367, distance: 462.5
click at [971, 367] on div "Total Leads 2 Leads Contacted 0 Leads Opened 0 Leads Bounced 0 Completed Leads …" at bounding box center [758, 250] width 1404 height 277
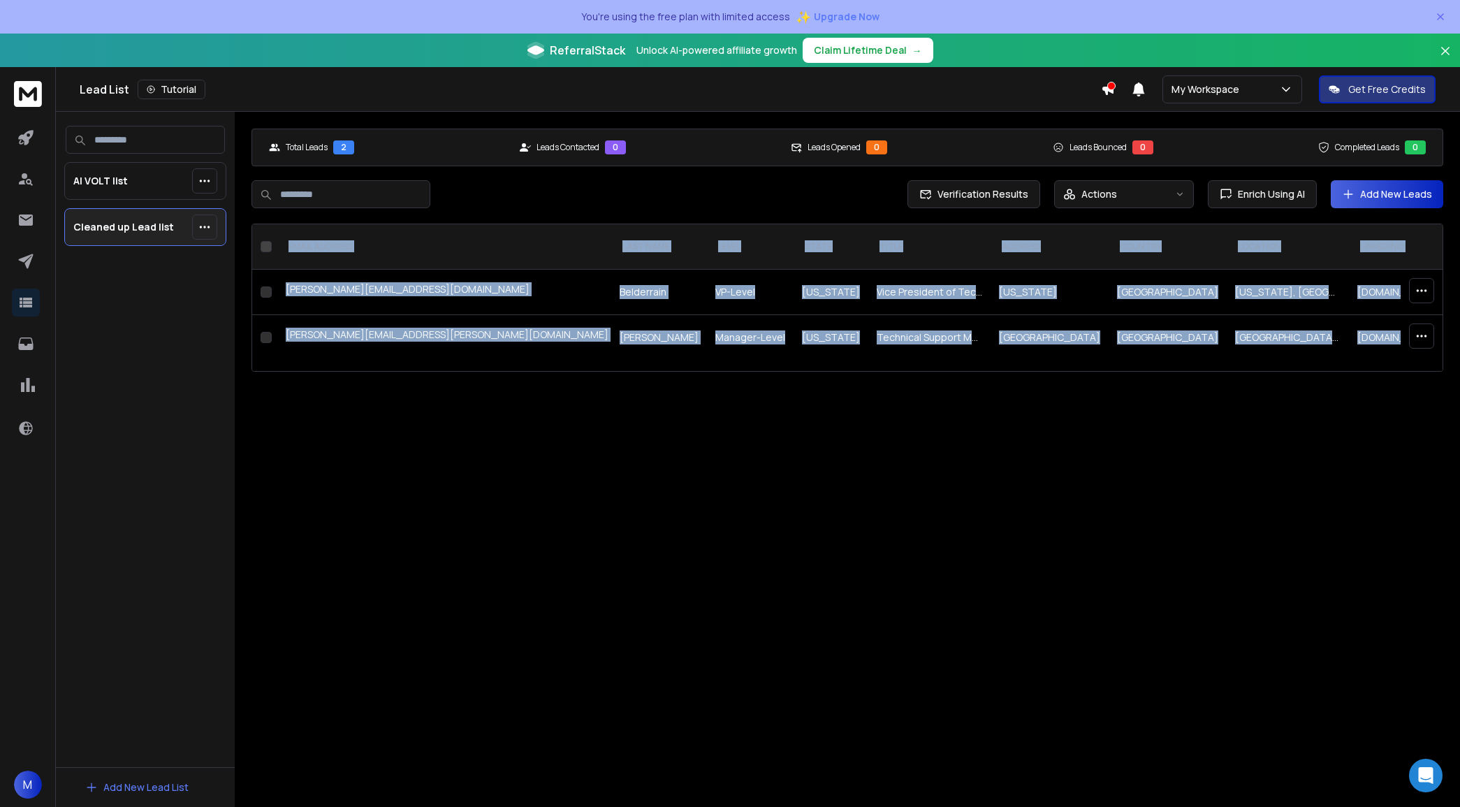
scroll to position [0, 0]
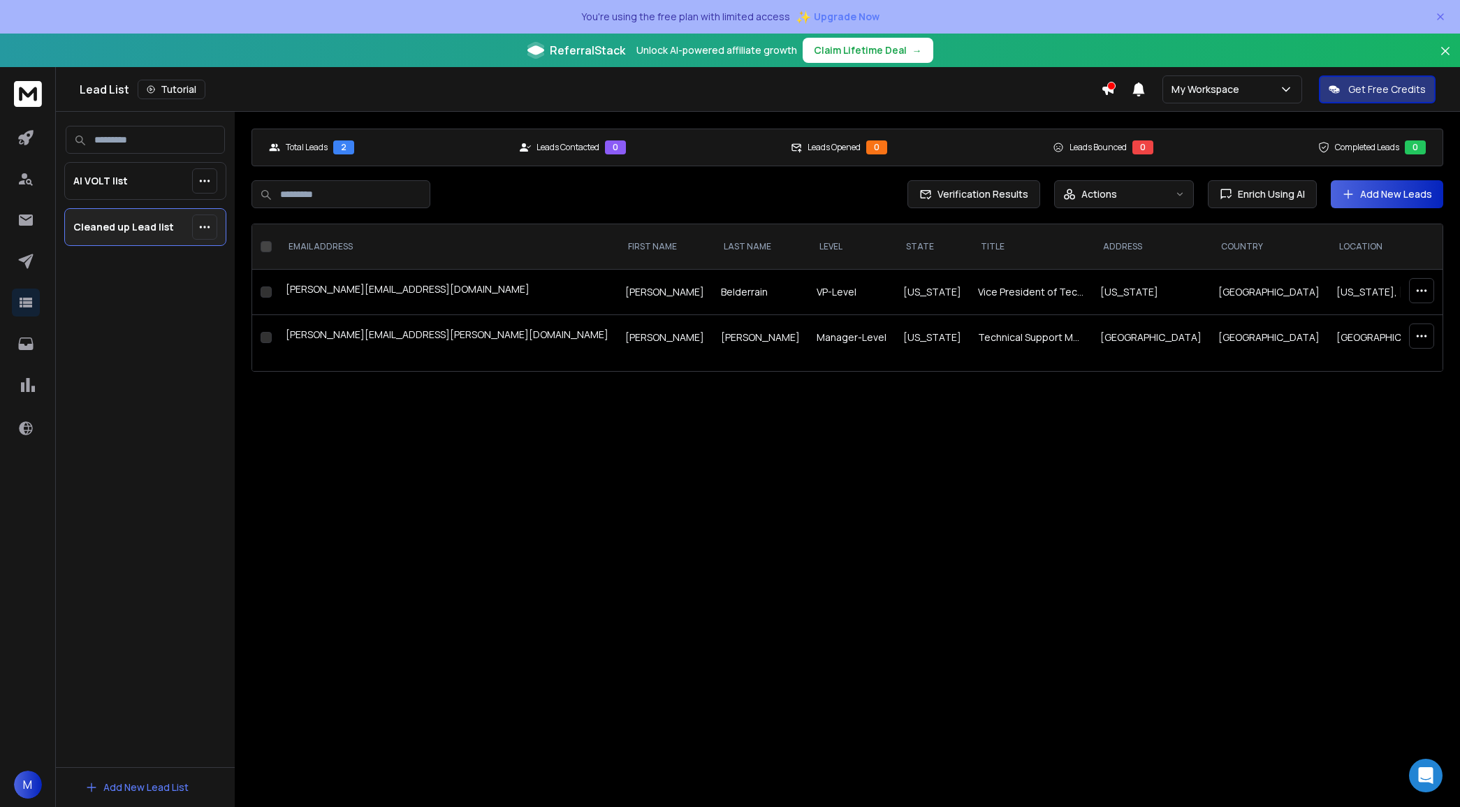
click at [336, 141] on div "2" at bounding box center [343, 147] width 21 height 14
click at [13, 184] on link at bounding box center [26, 179] width 28 height 28
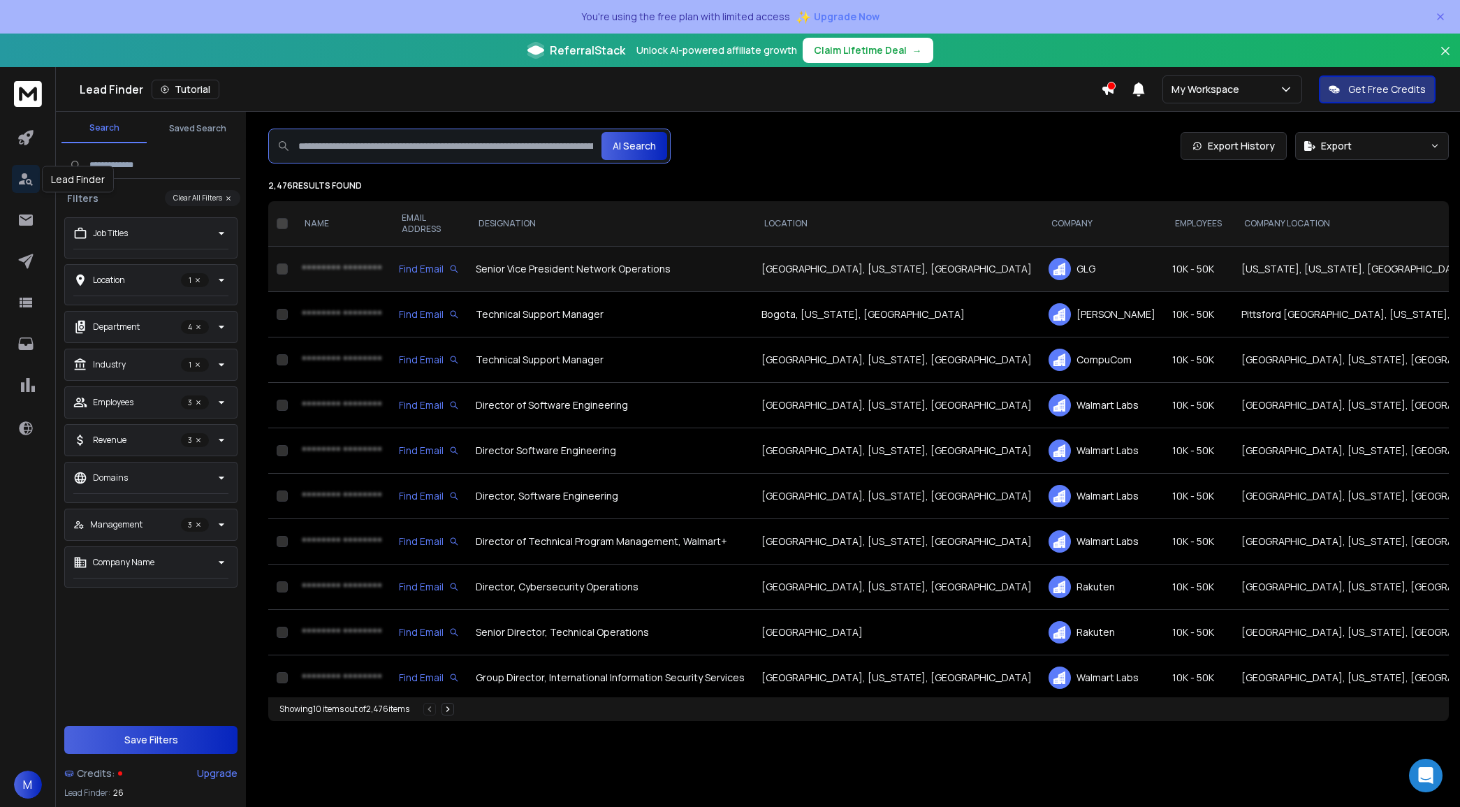
click at [277, 274] on button "button" at bounding box center [282, 268] width 11 height 11
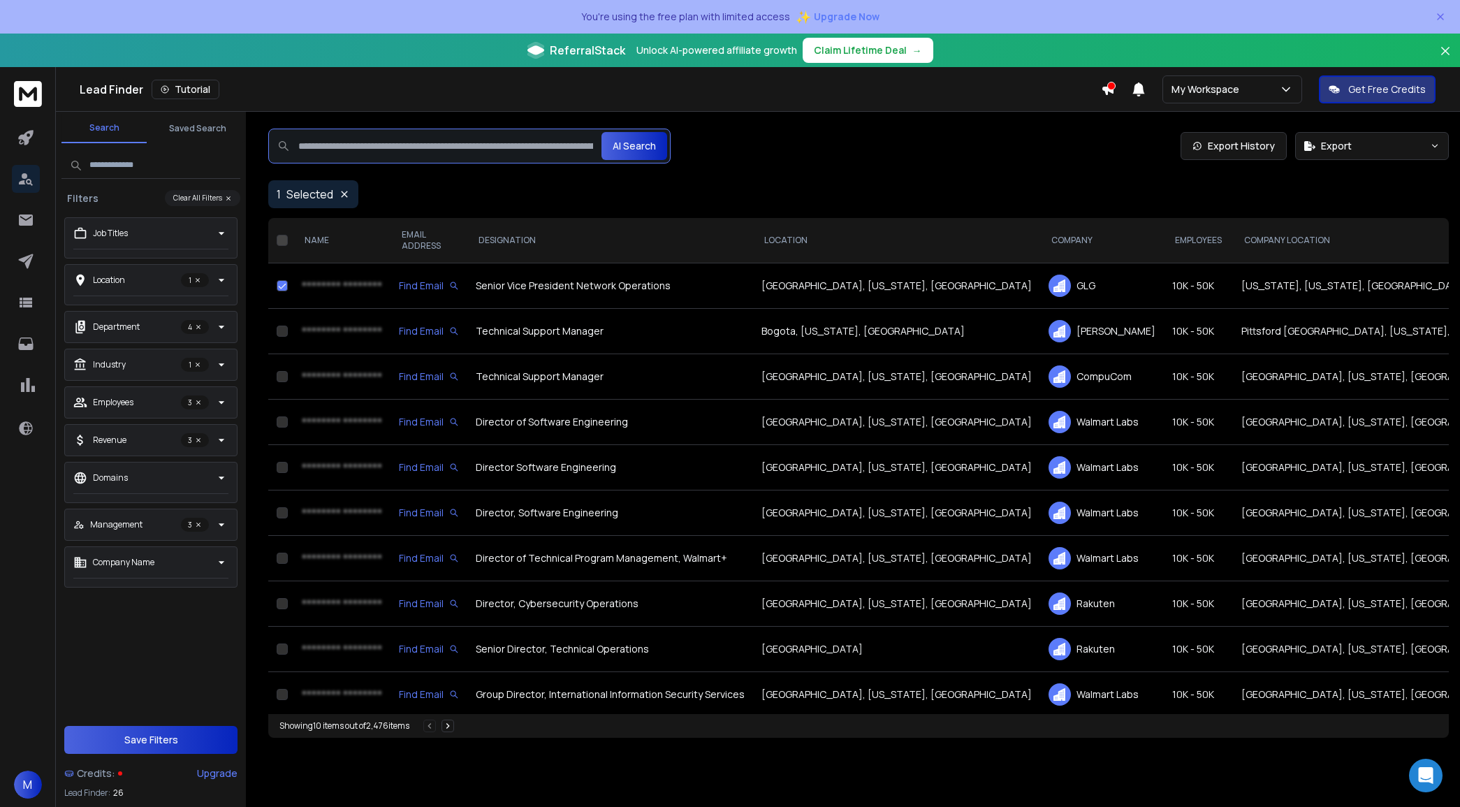
click at [453, 731] on icon at bounding box center [447, 725] width 11 height 11
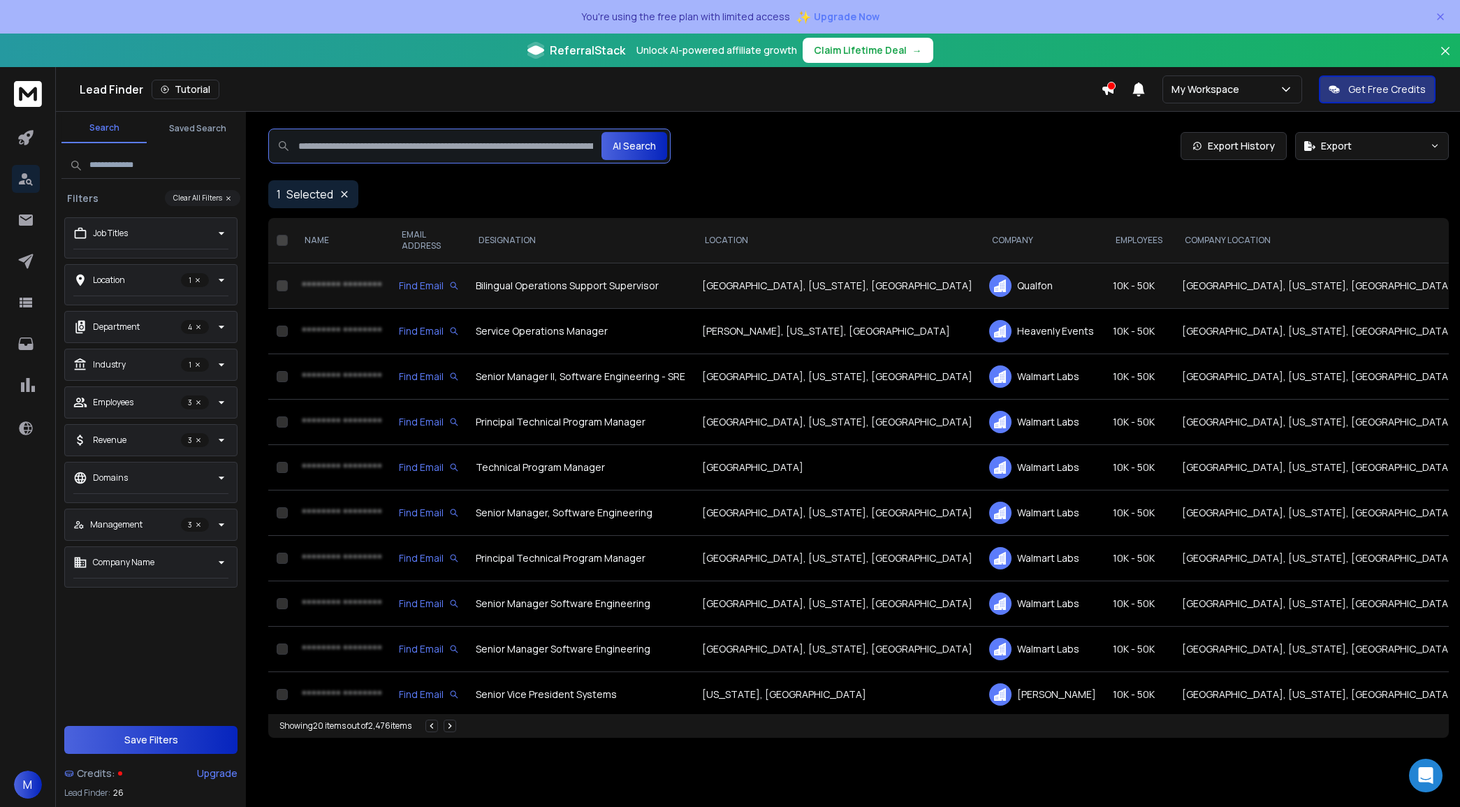
click at [279, 286] on button "button" at bounding box center [282, 285] width 11 height 11
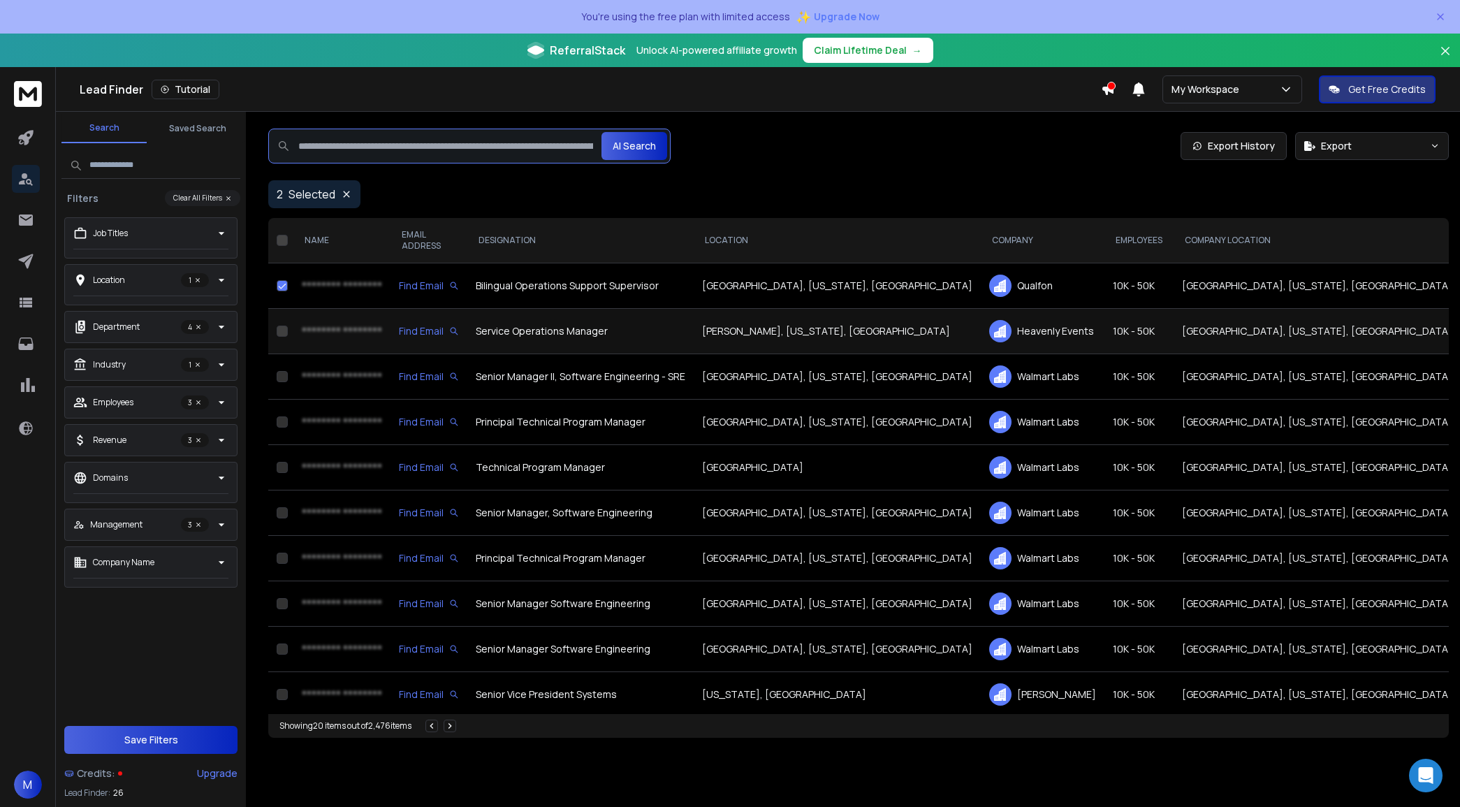
click at [278, 333] on button "button" at bounding box center [282, 331] width 11 height 11
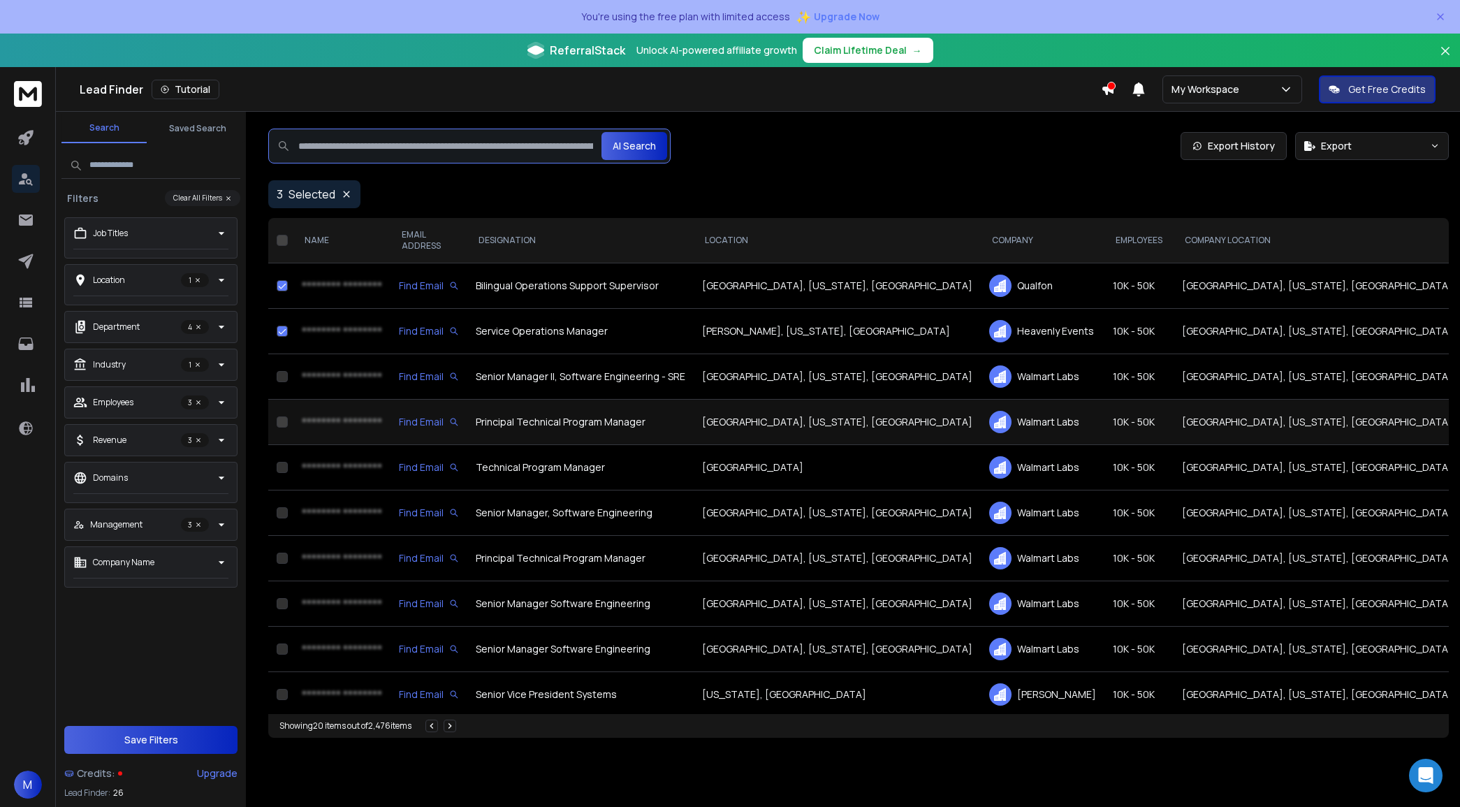
click at [281, 424] on button "button" at bounding box center [282, 421] width 11 height 11
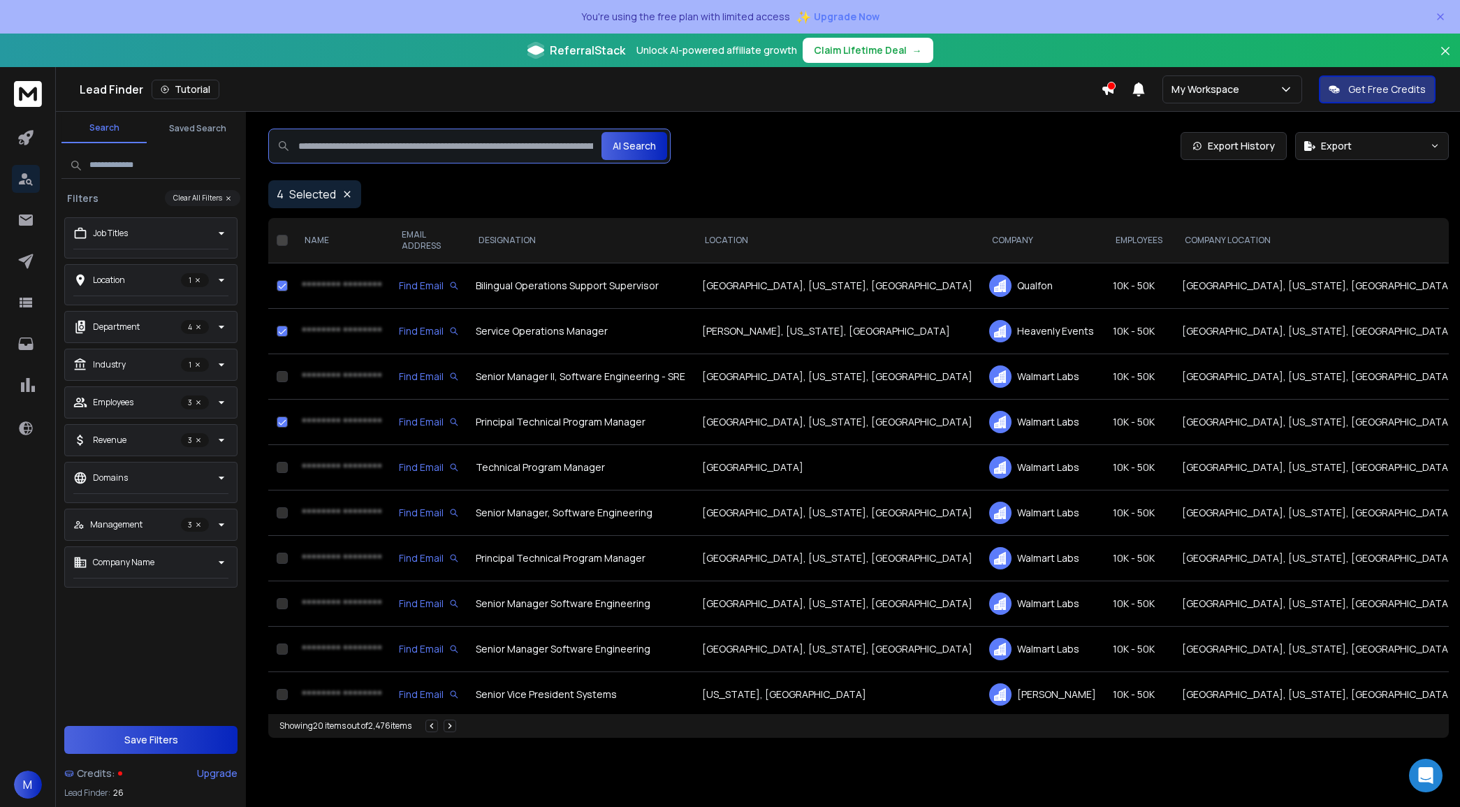
click at [456, 731] on icon at bounding box center [449, 725] width 11 height 11
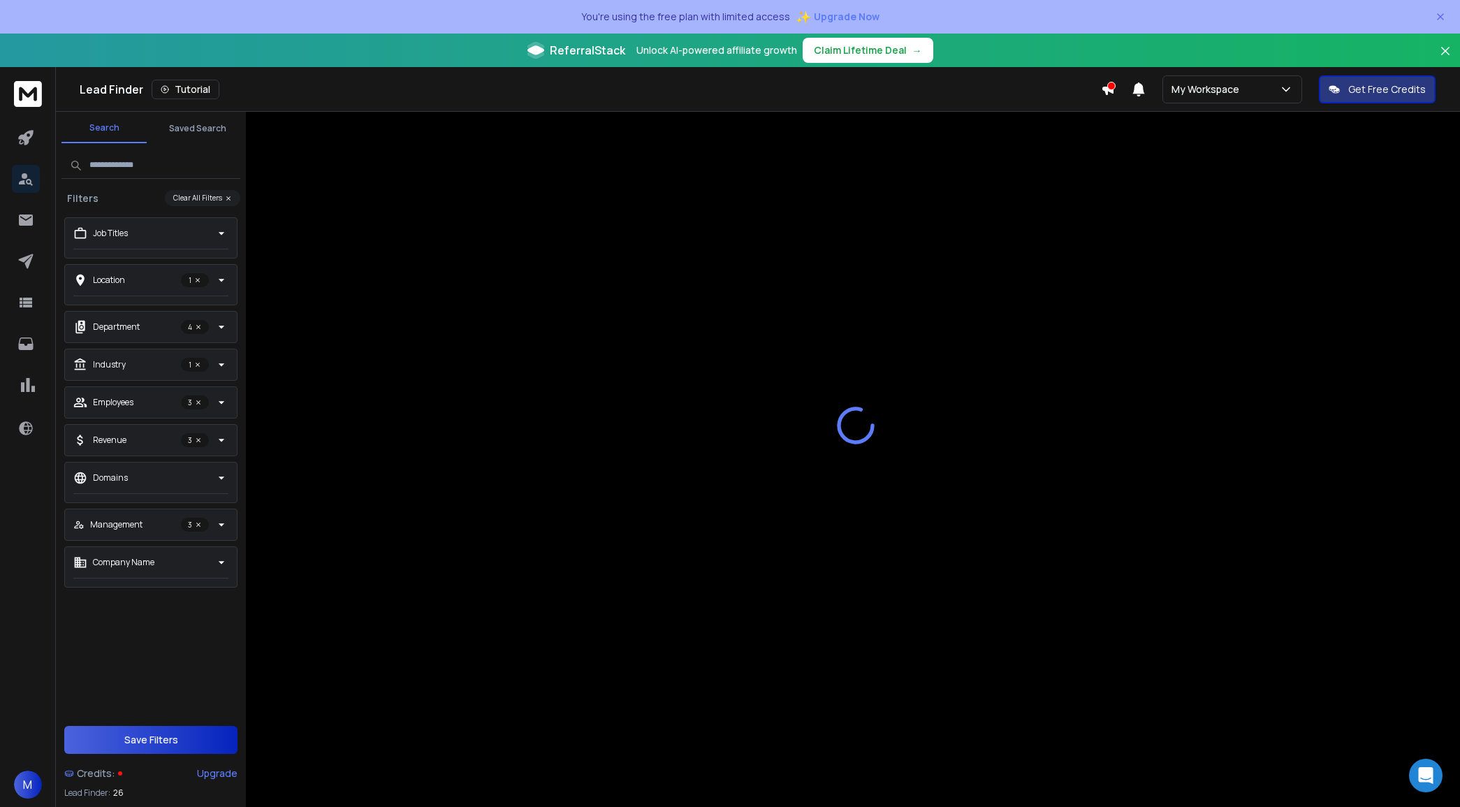
click at [456, 744] on div at bounding box center [758, 428] width 1404 height 633
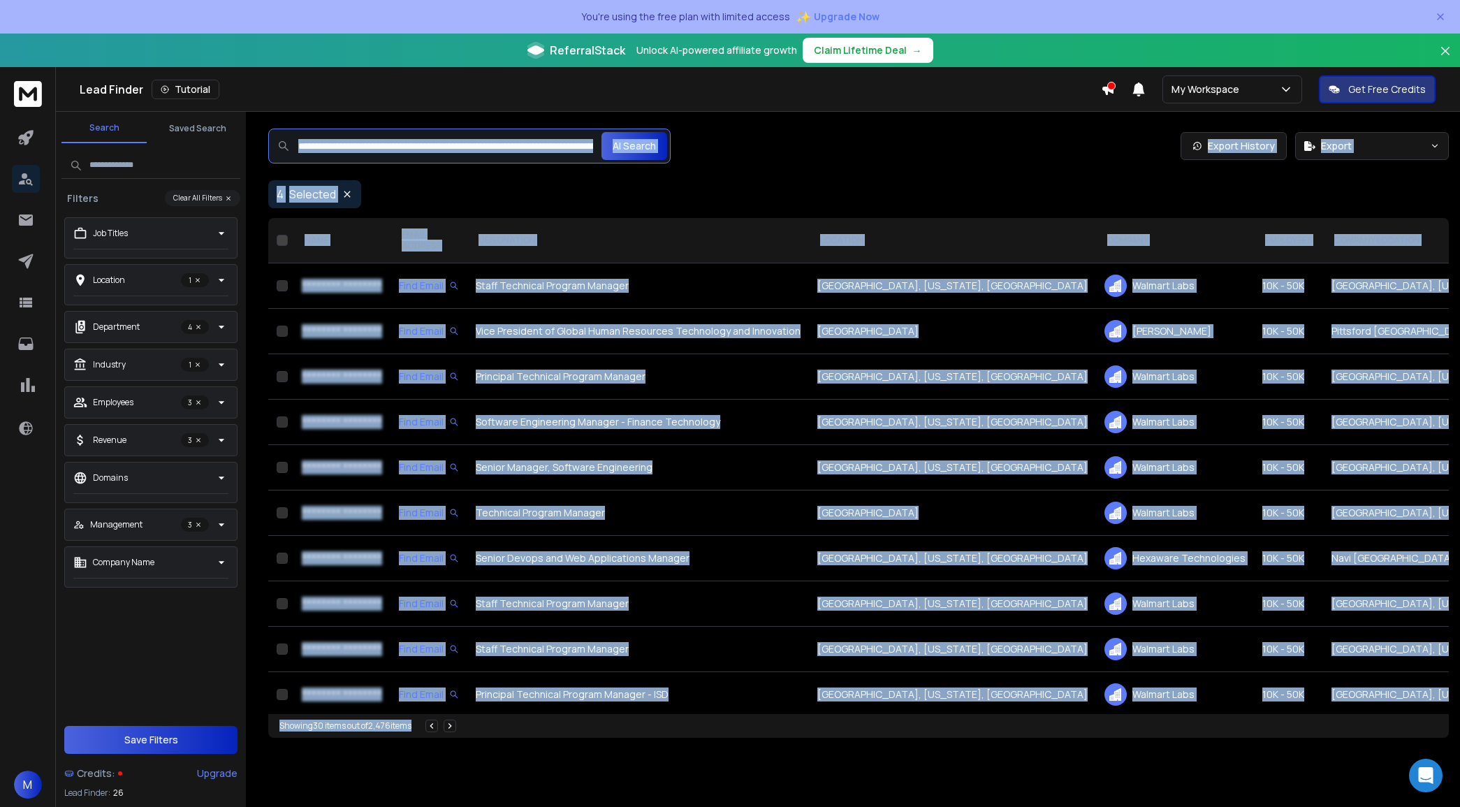
click at [456, 731] on icon at bounding box center [449, 725] width 11 height 11
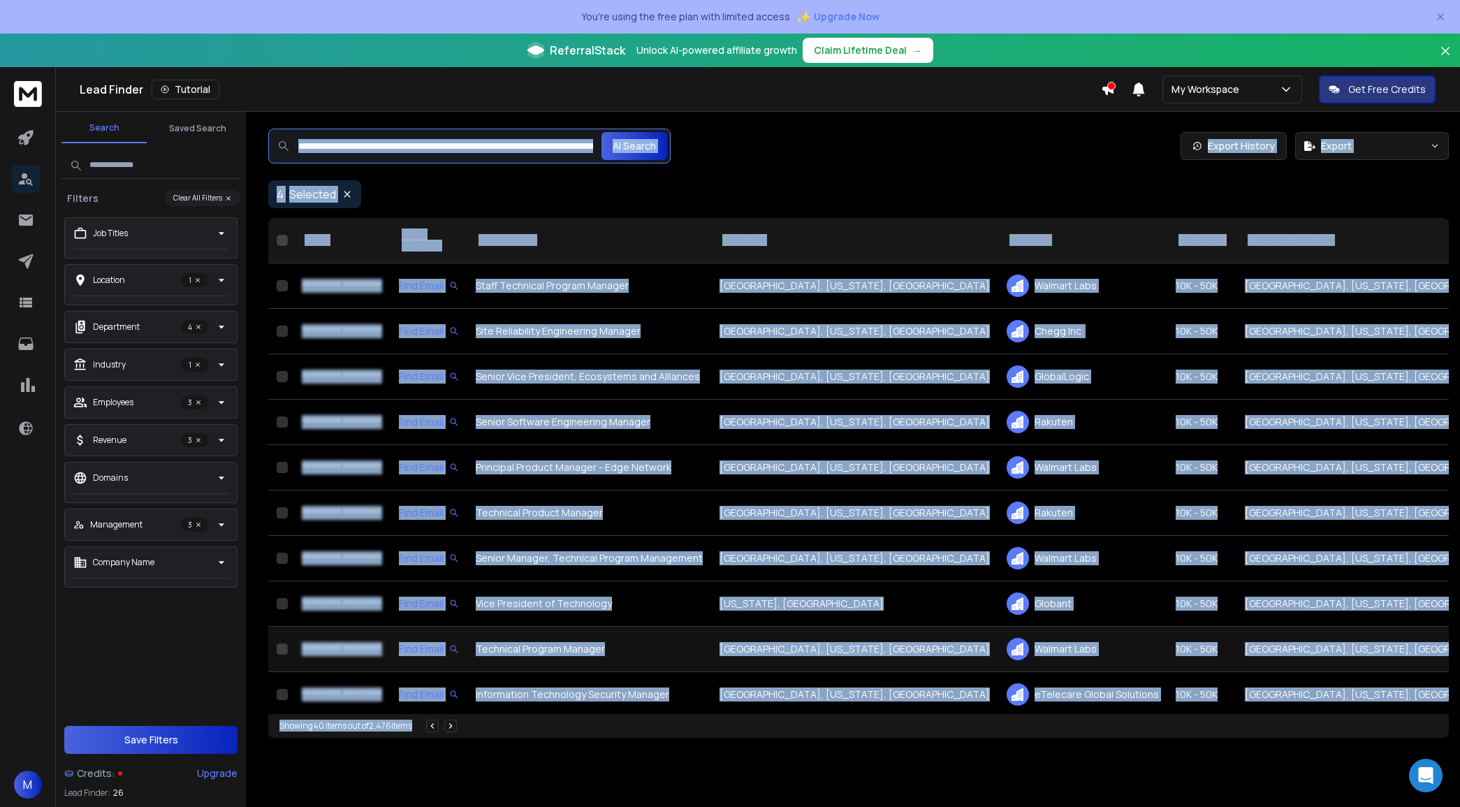
click at [668, 655] on td "Technical Program Manager" at bounding box center [589, 649] width 244 height 45
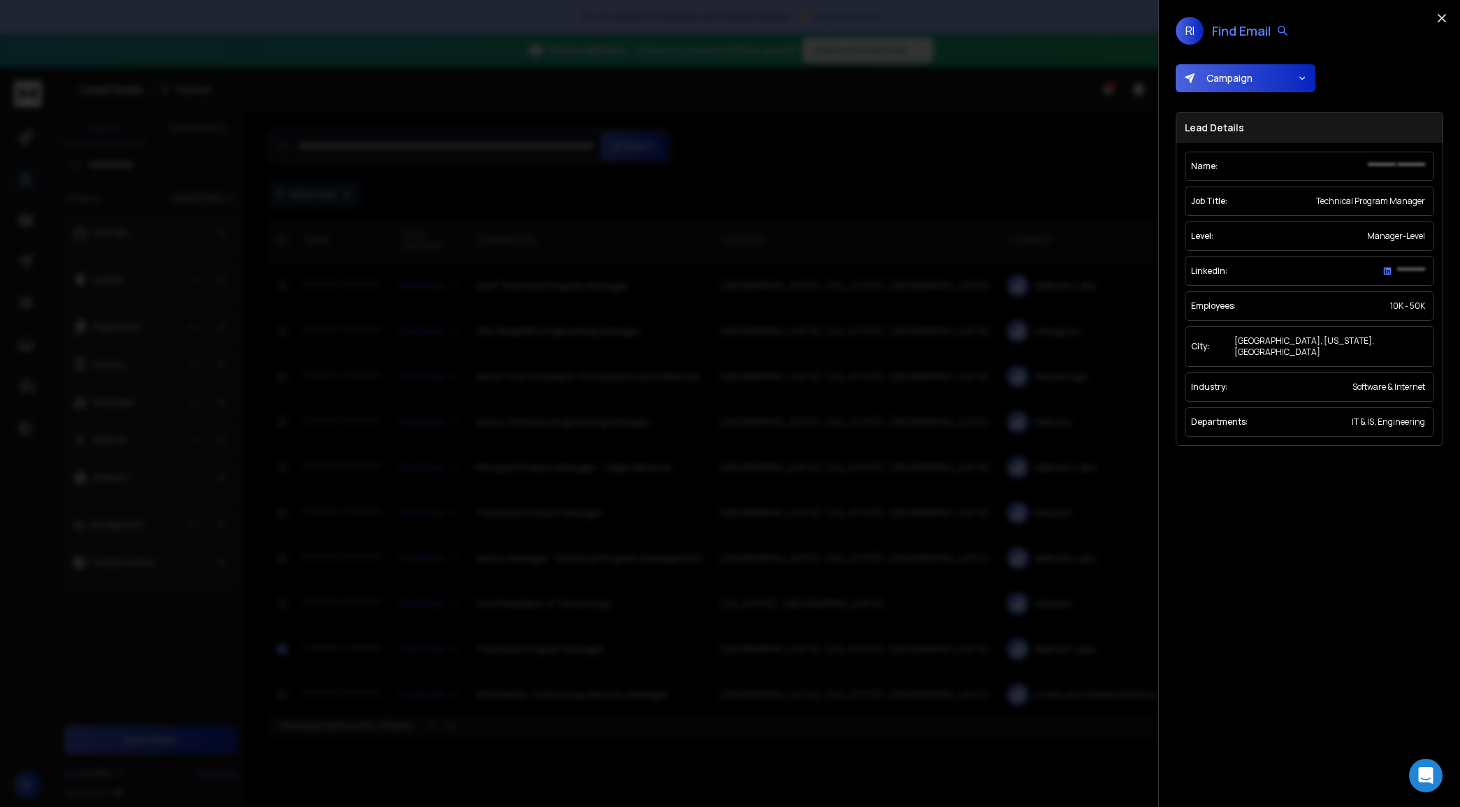
click at [1443, 17] on icon "button" at bounding box center [1441, 18] width 7 height 7
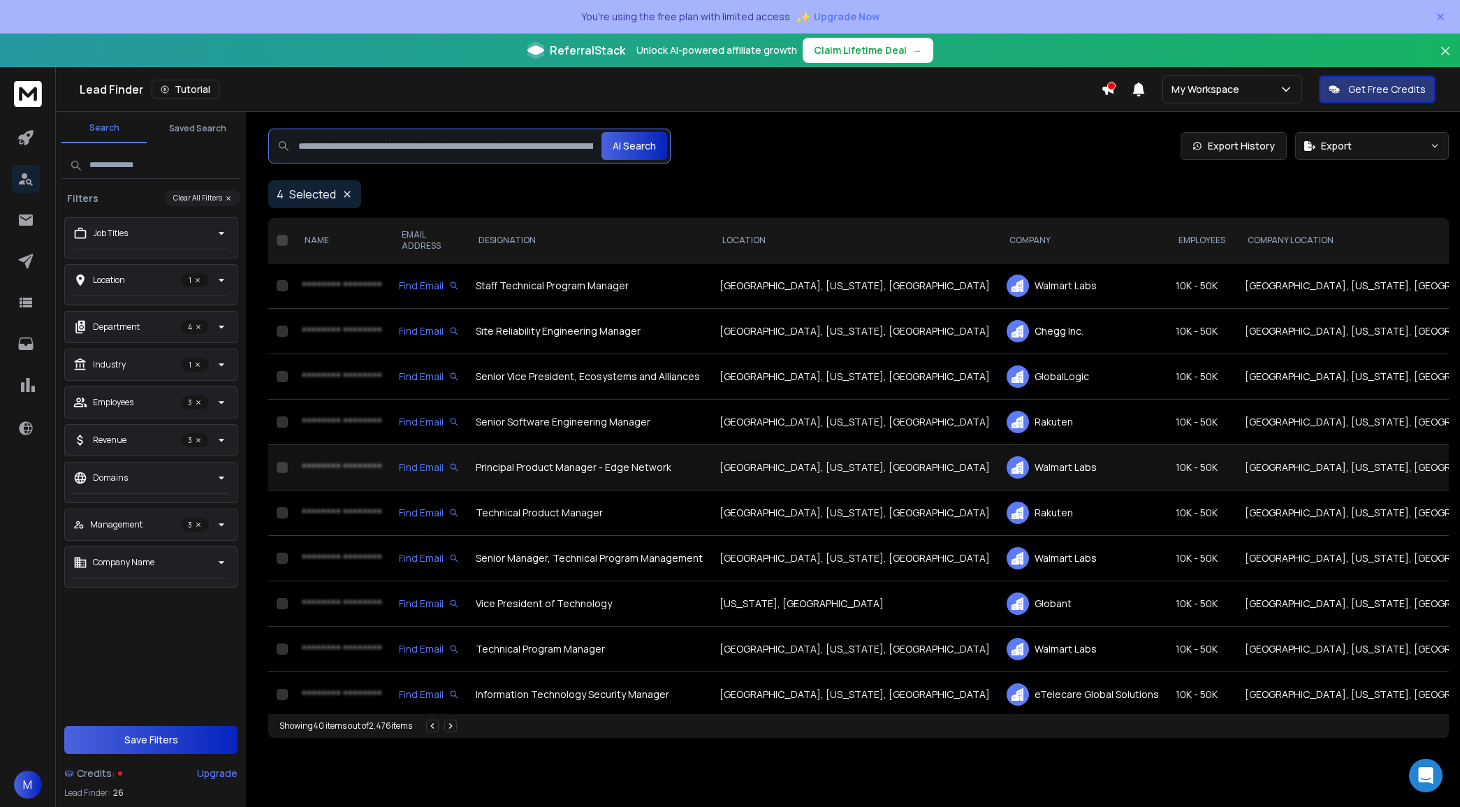
click at [281, 474] on td at bounding box center [280, 467] width 25 height 45
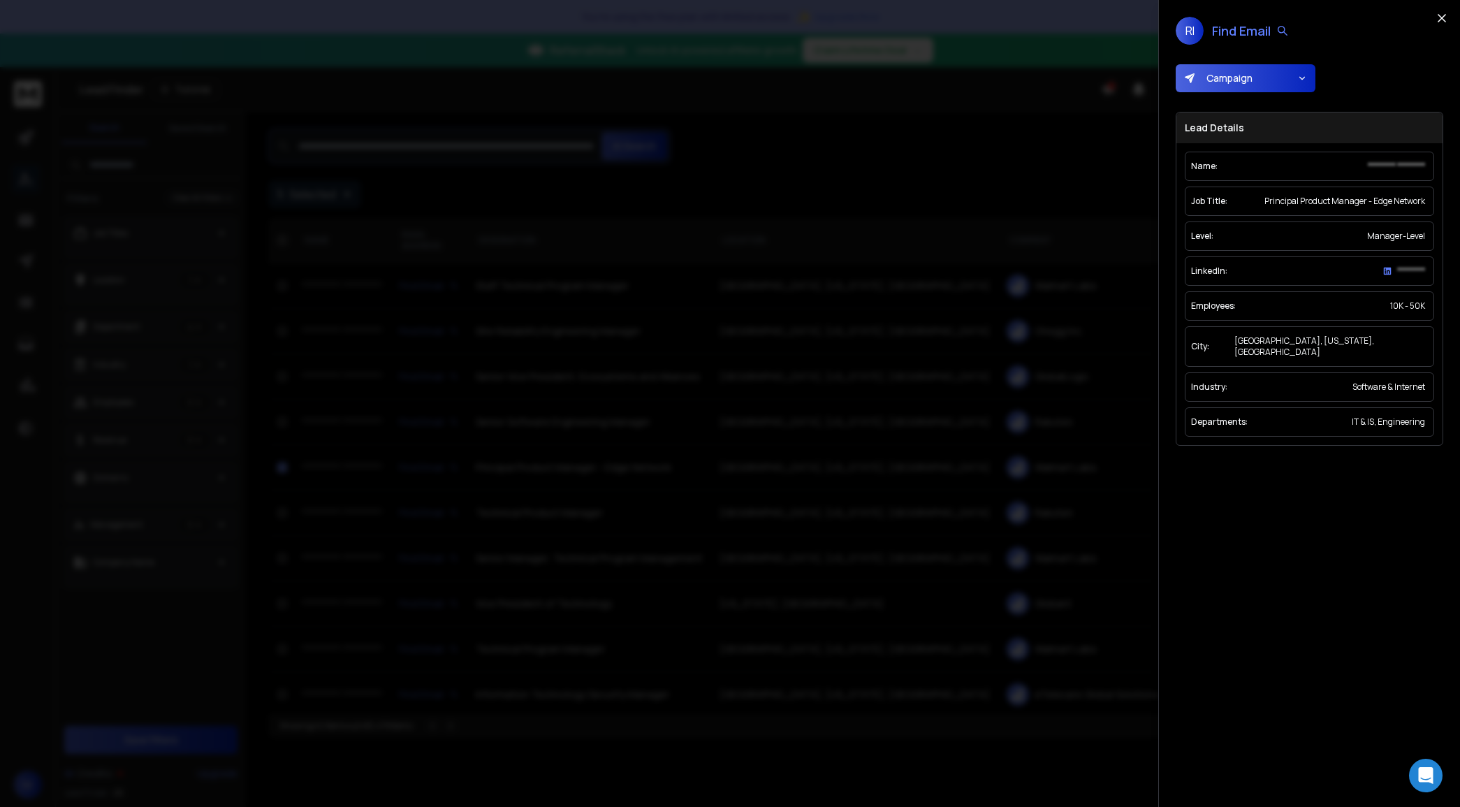
click at [1440, 20] on icon "button" at bounding box center [1441, 18] width 7 height 7
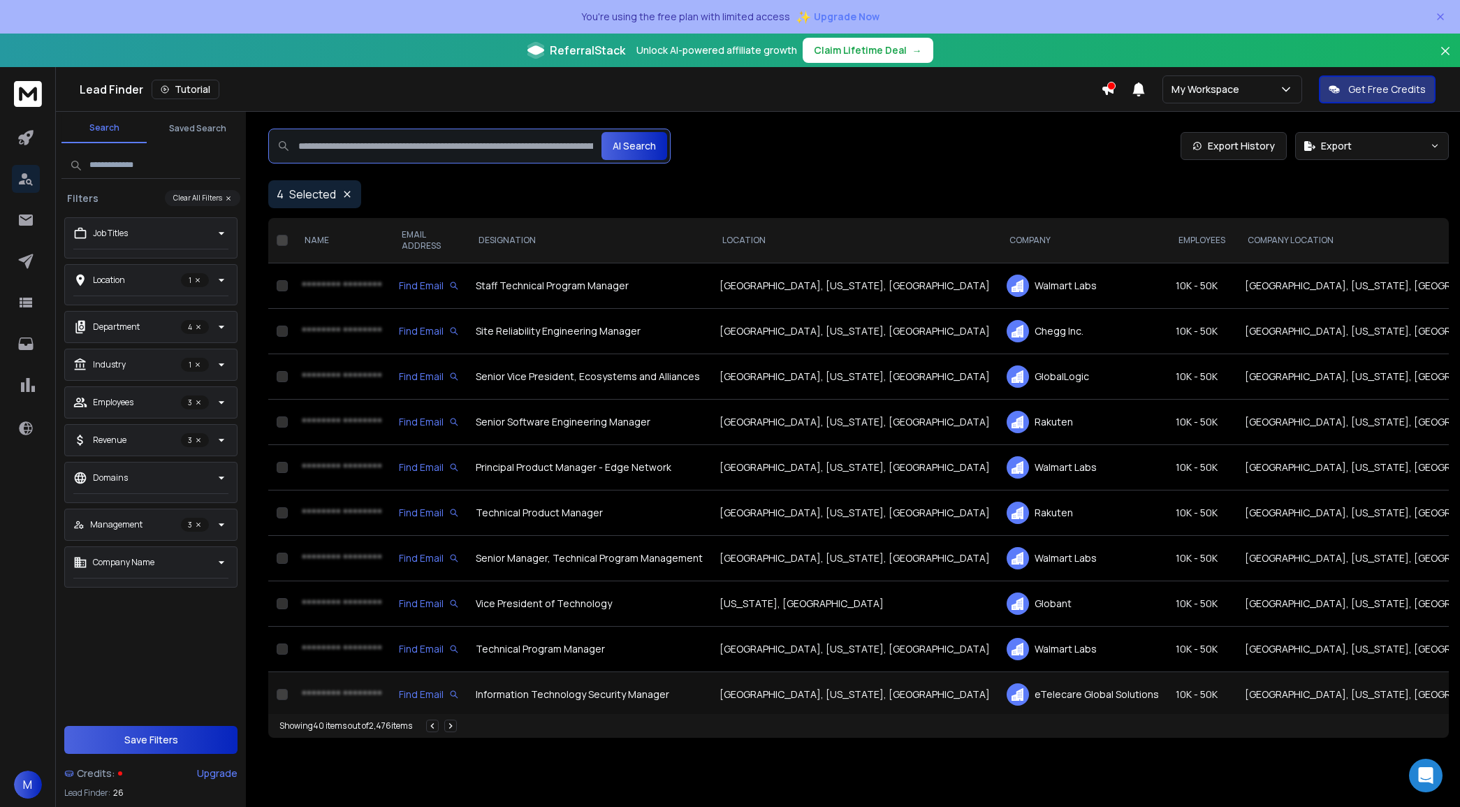
click at [280, 699] on button "button" at bounding box center [282, 694] width 11 height 11
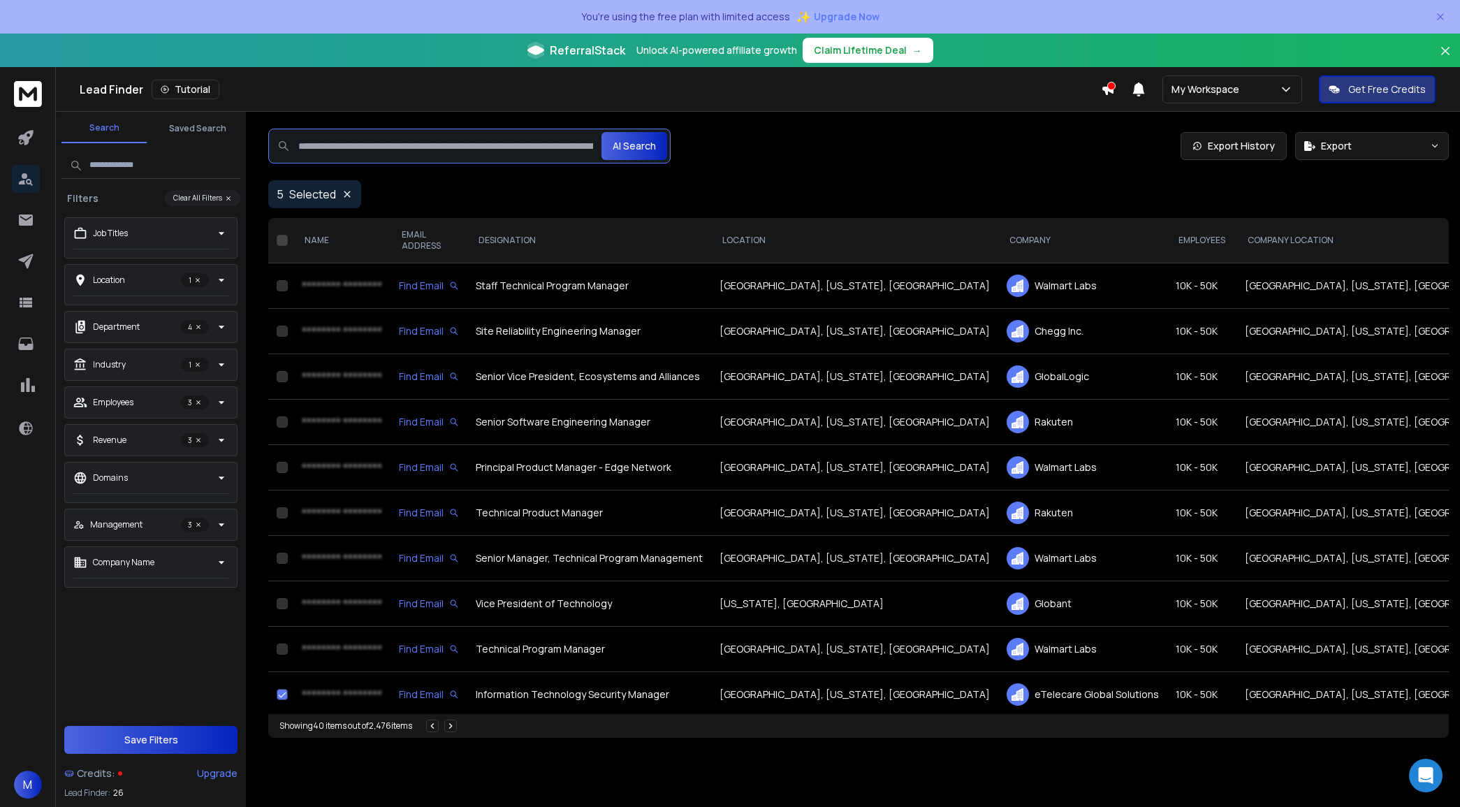
click at [456, 731] on icon at bounding box center [450, 725] width 11 height 11
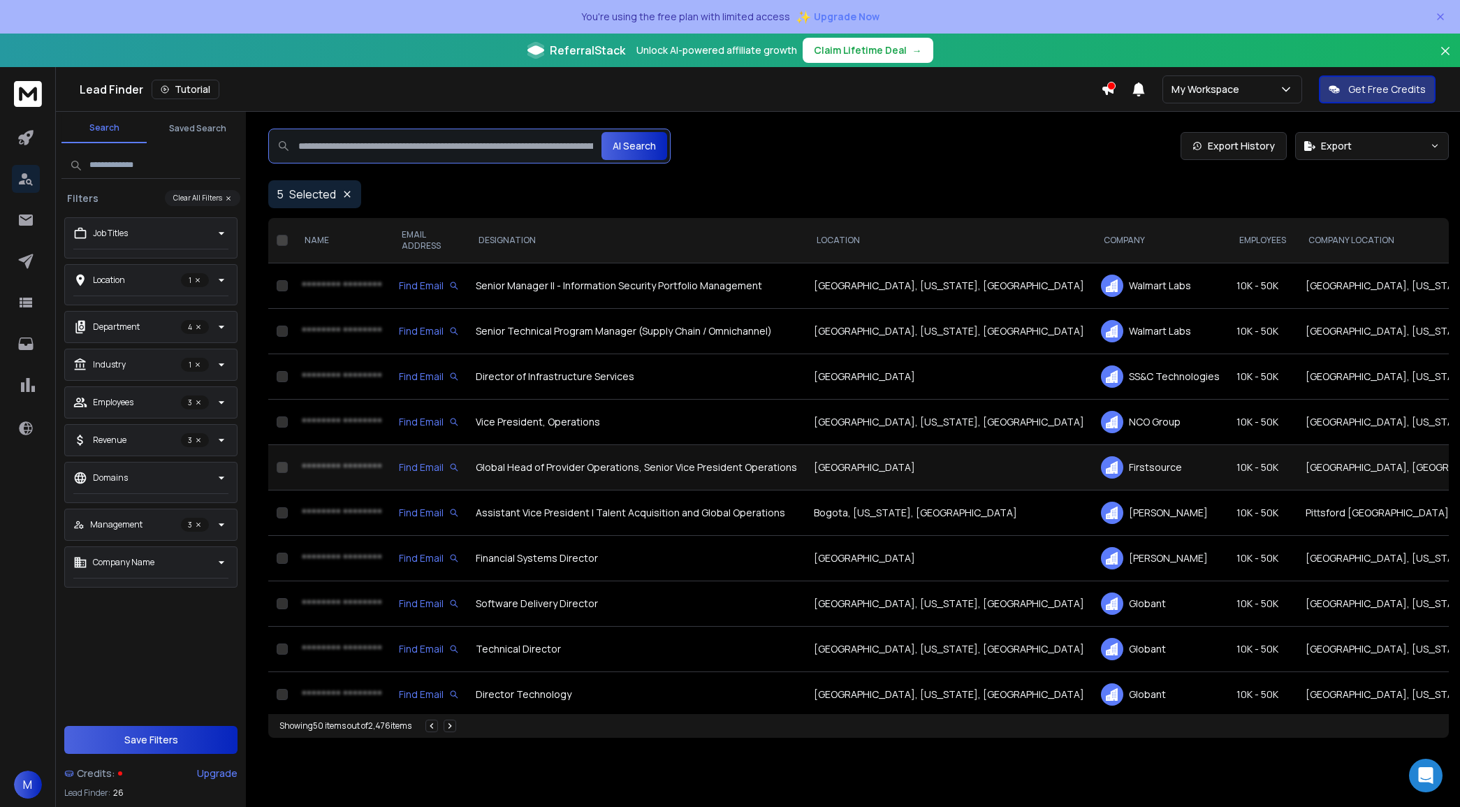
click at [279, 469] on button "button" at bounding box center [282, 467] width 11 height 11
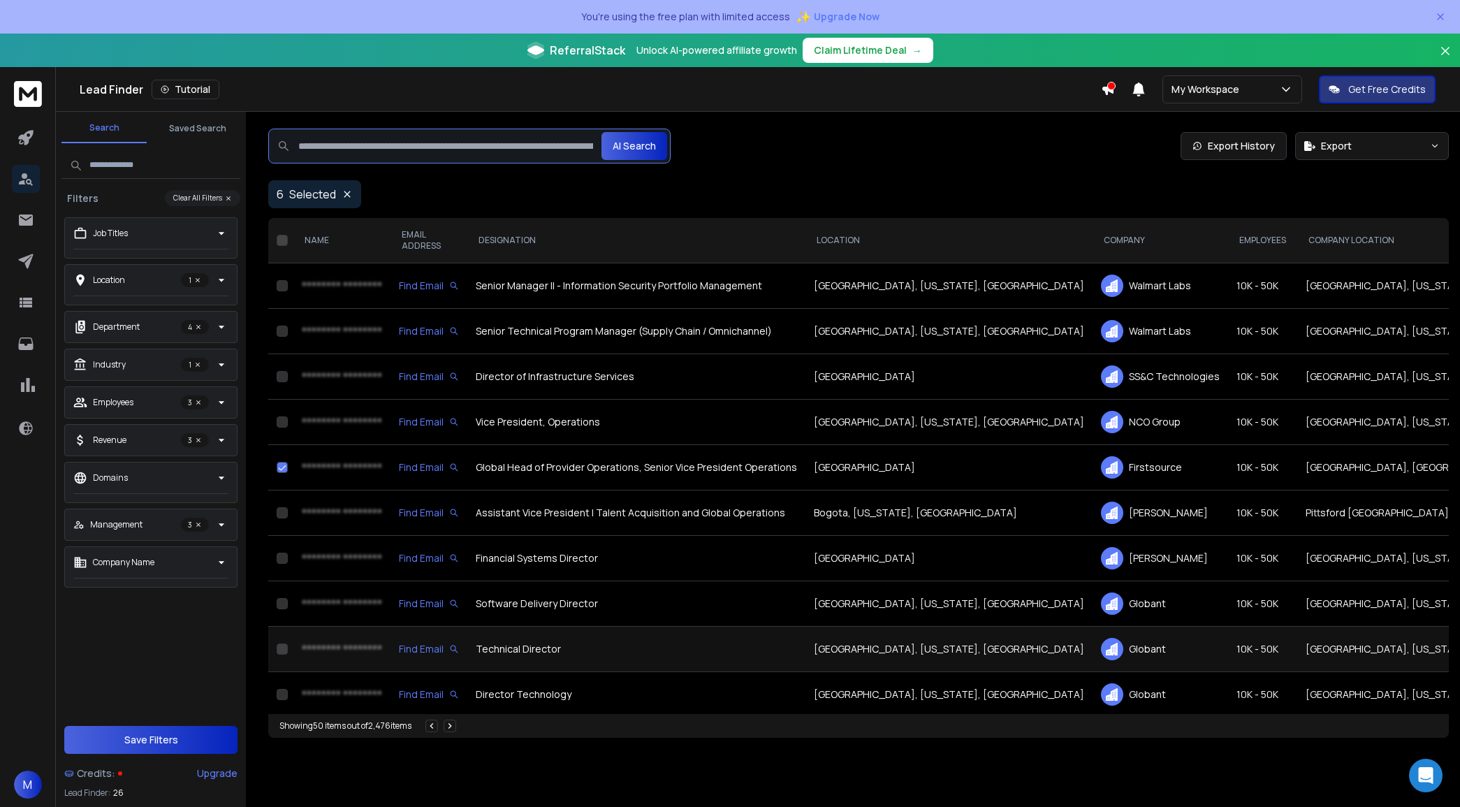
click at [282, 650] on button "button" at bounding box center [282, 648] width 11 height 11
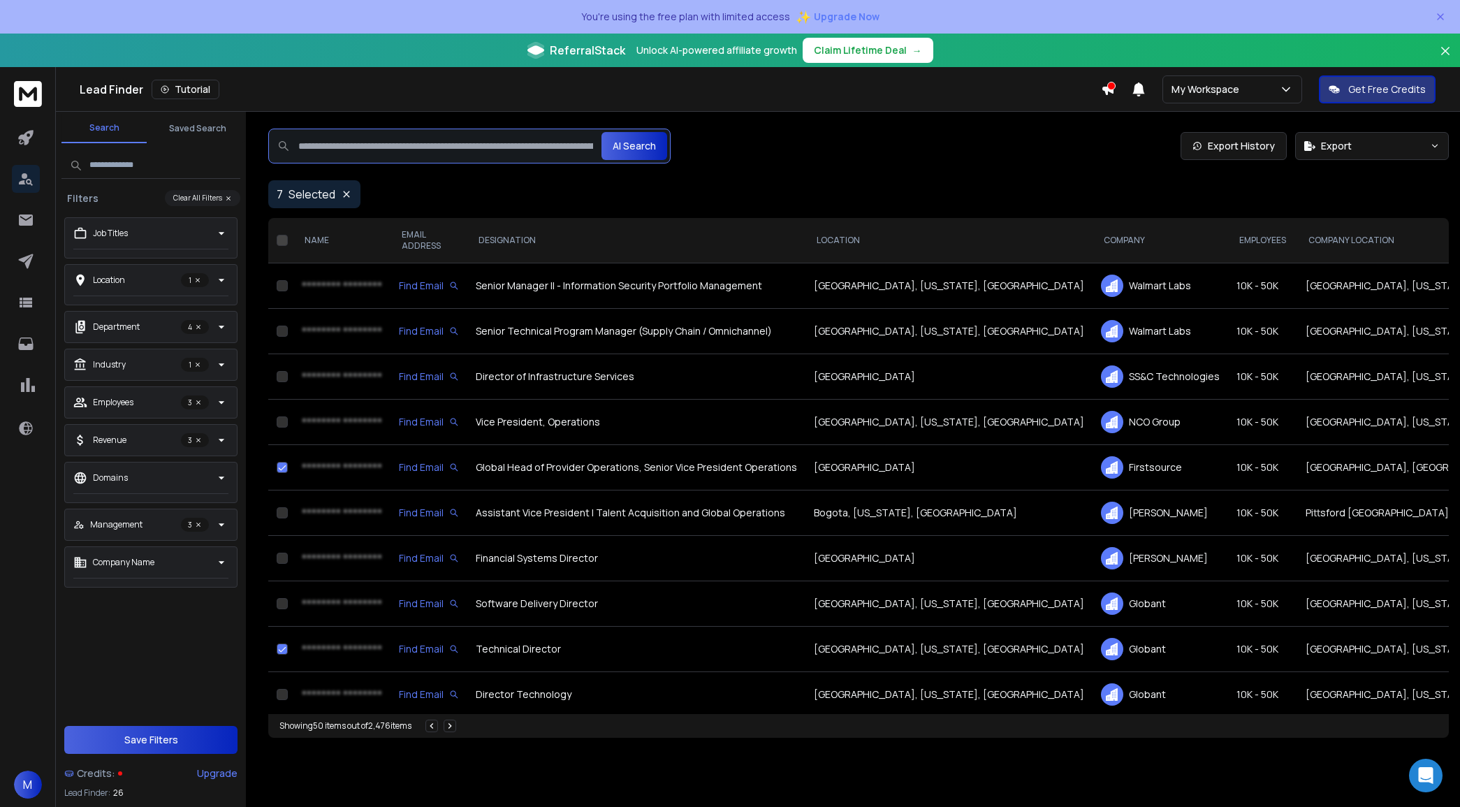
click at [456, 731] on icon at bounding box center [449, 725] width 11 height 11
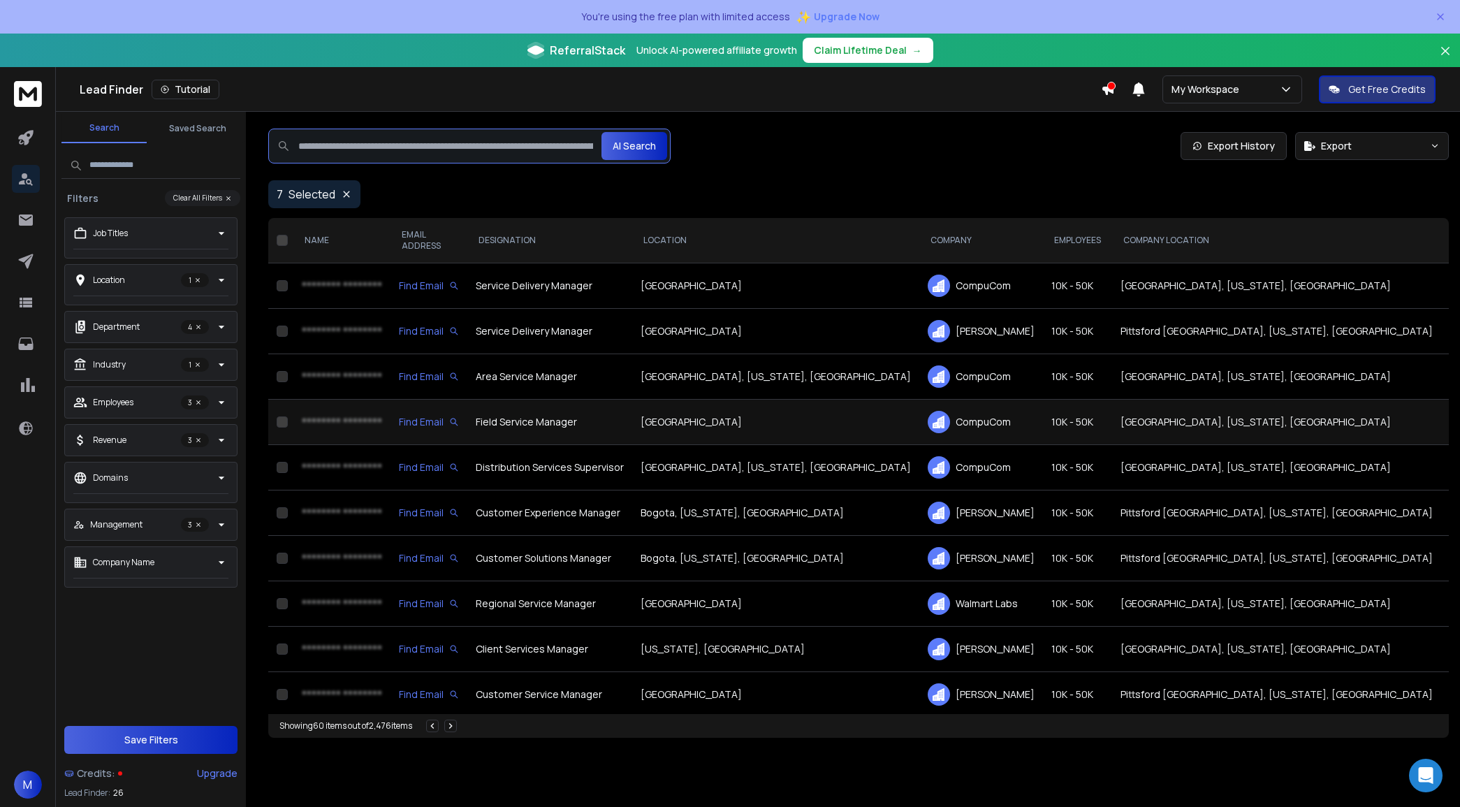
click at [279, 421] on button "button" at bounding box center [282, 421] width 11 height 11
click at [281, 426] on button "button" at bounding box center [282, 421] width 11 height 11
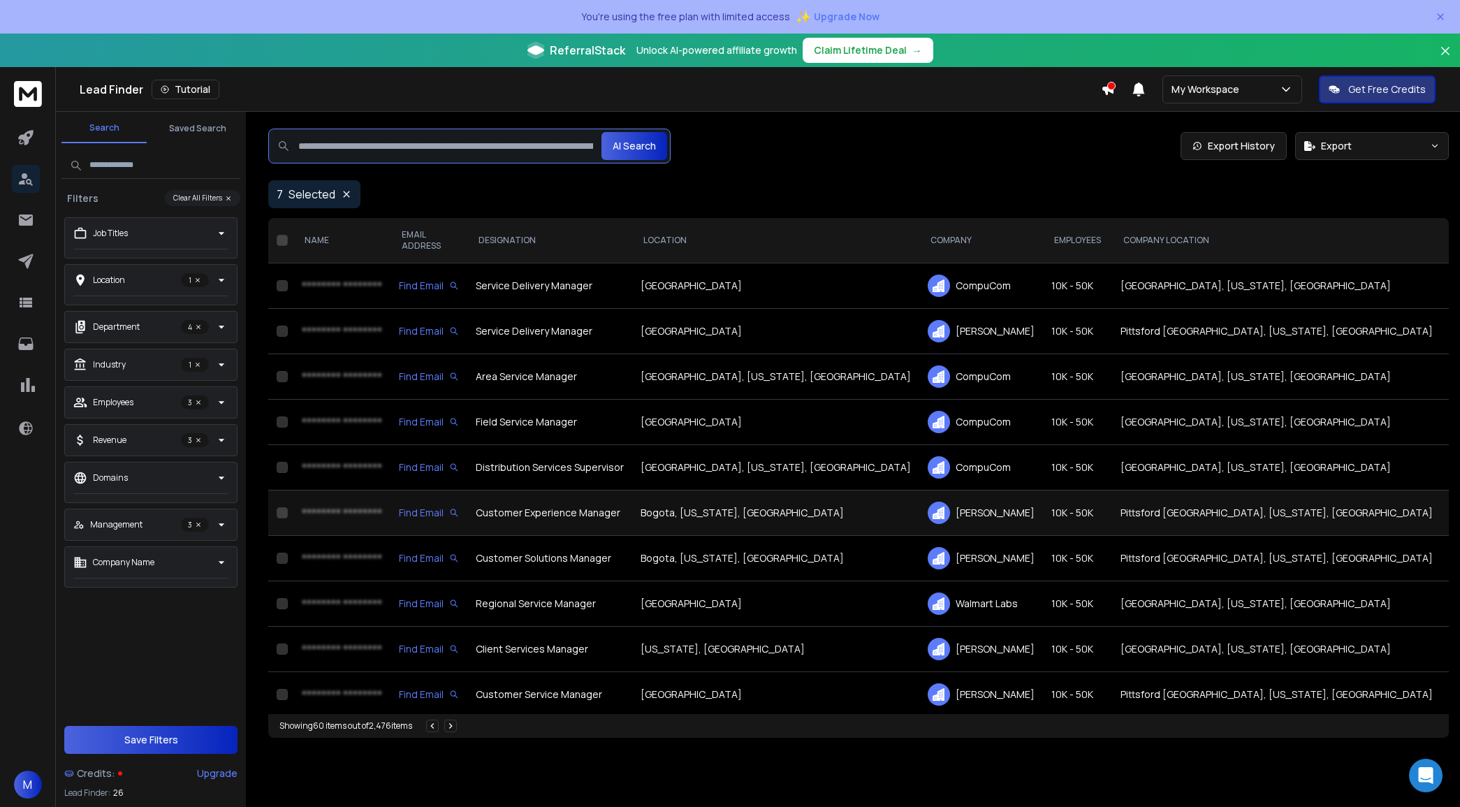
click at [285, 515] on button "button" at bounding box center [282, 512] width 11 height 11
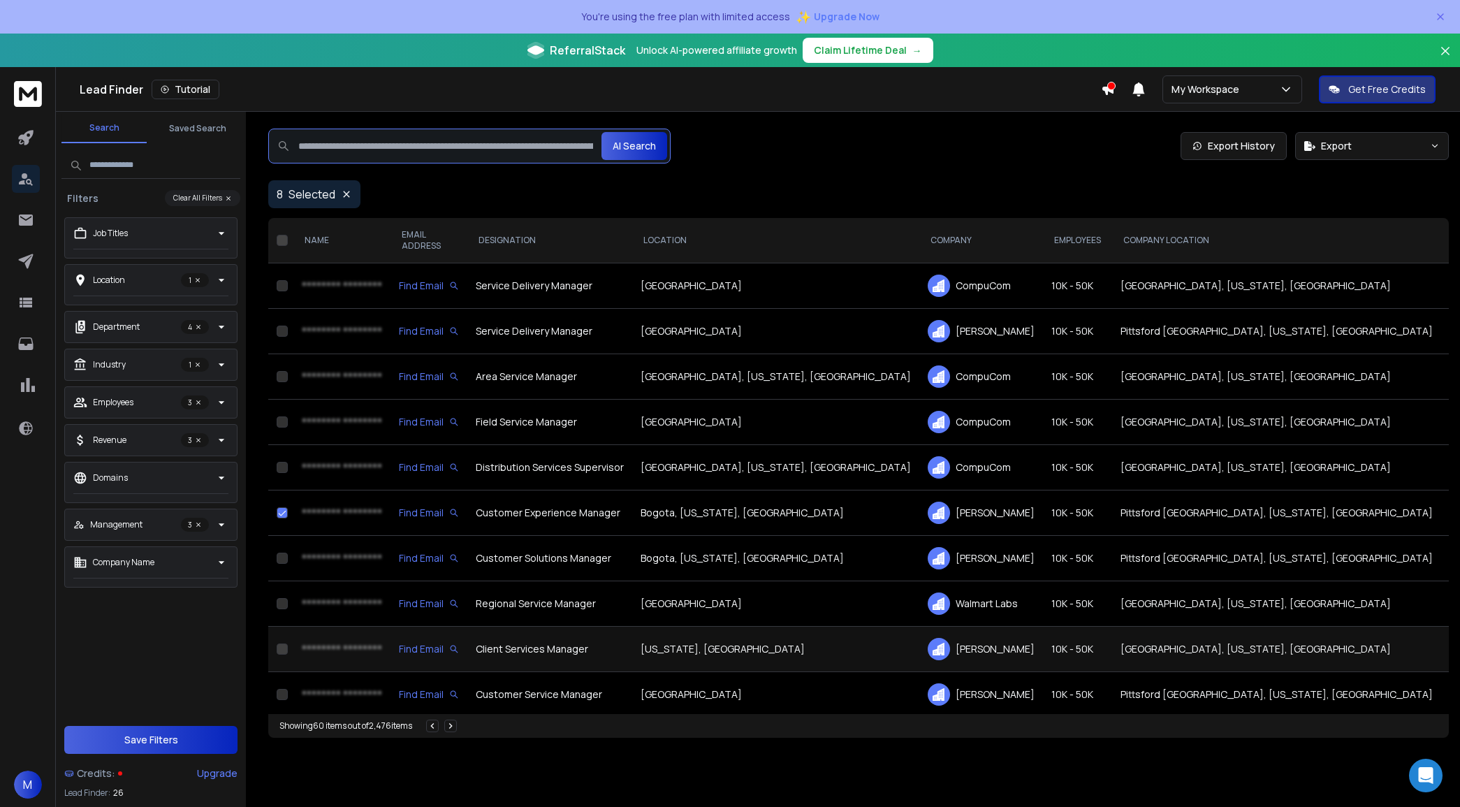
click at [282, 651] on button "button" at bounding box center [282, 648] width 11 height 11
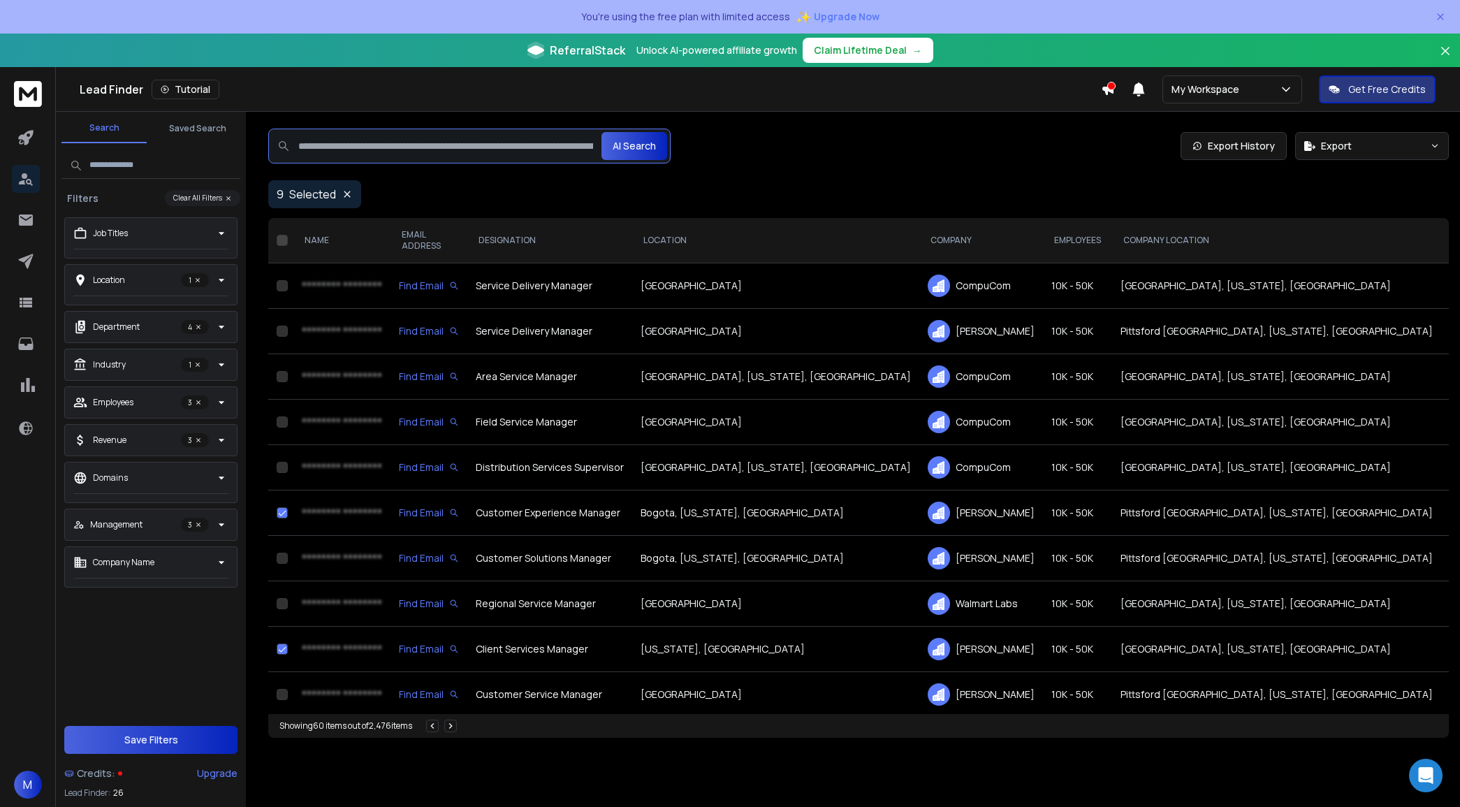
click at [456, 731] on icon at bounding box center [450, 725] width 11 height 11
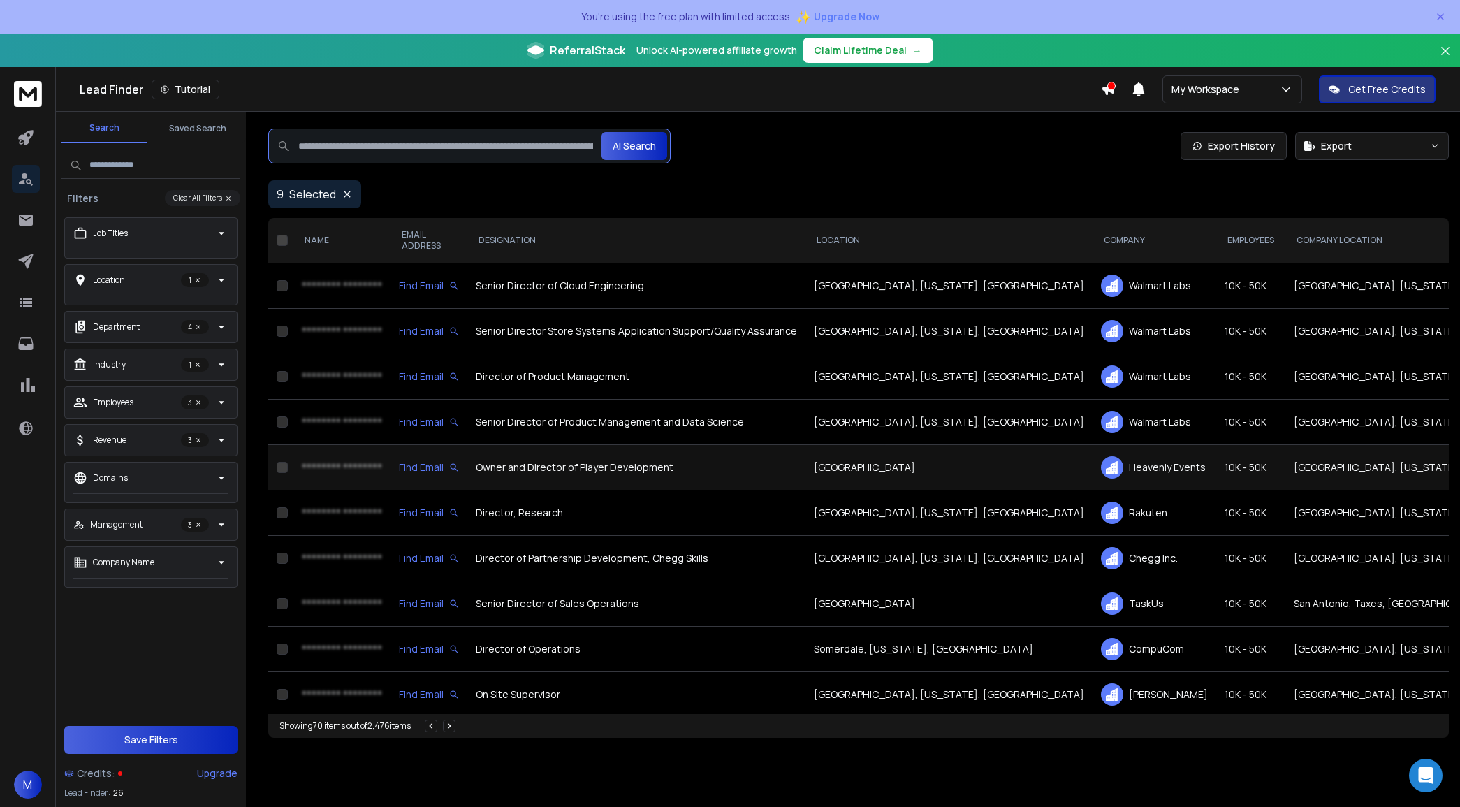
click at [279, 467] on button "button" at bounding box center [282, 467] width 11 height 11
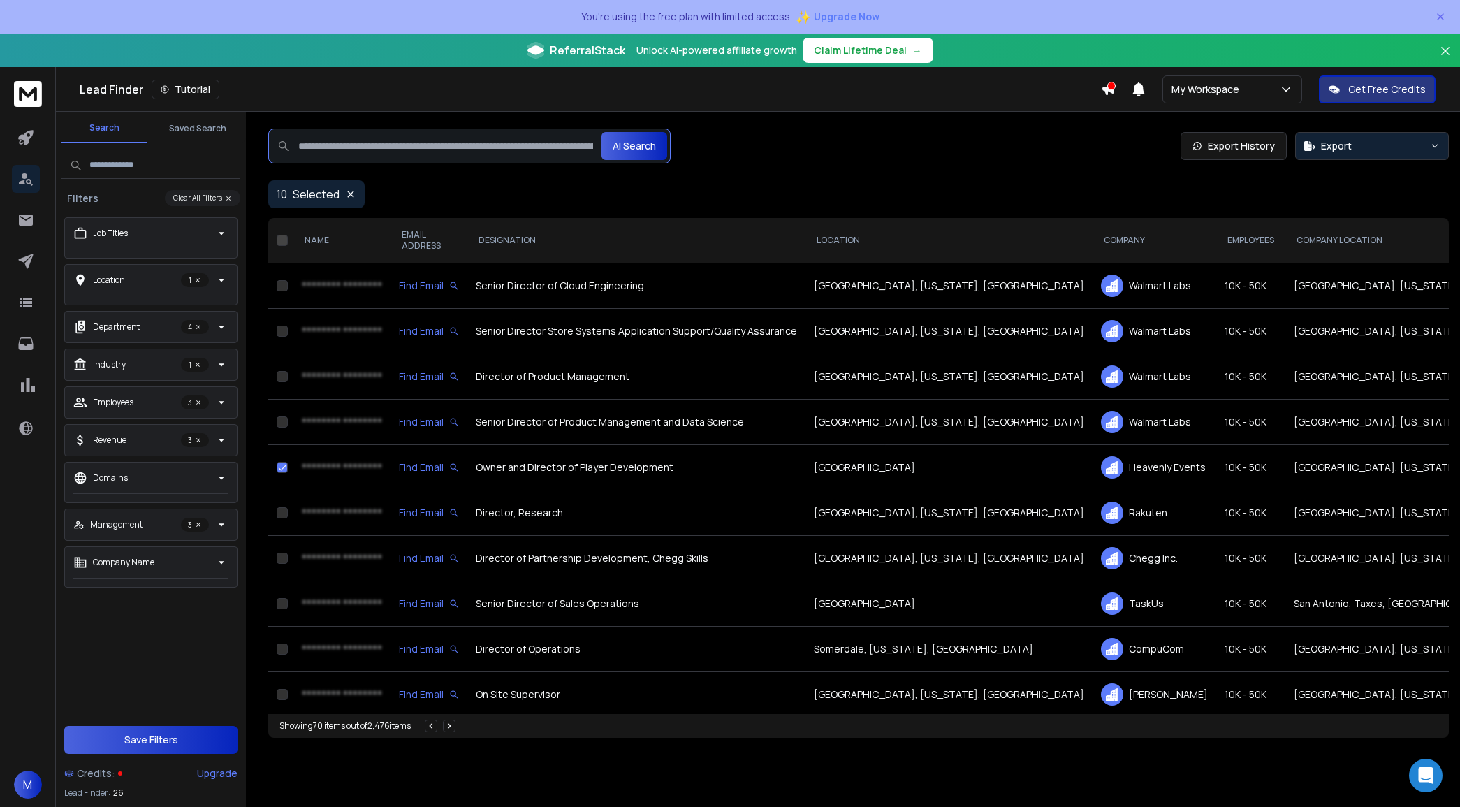
click at [1334, 144] on span "Export" at bounding box center [1336, 146] width 31 height 14
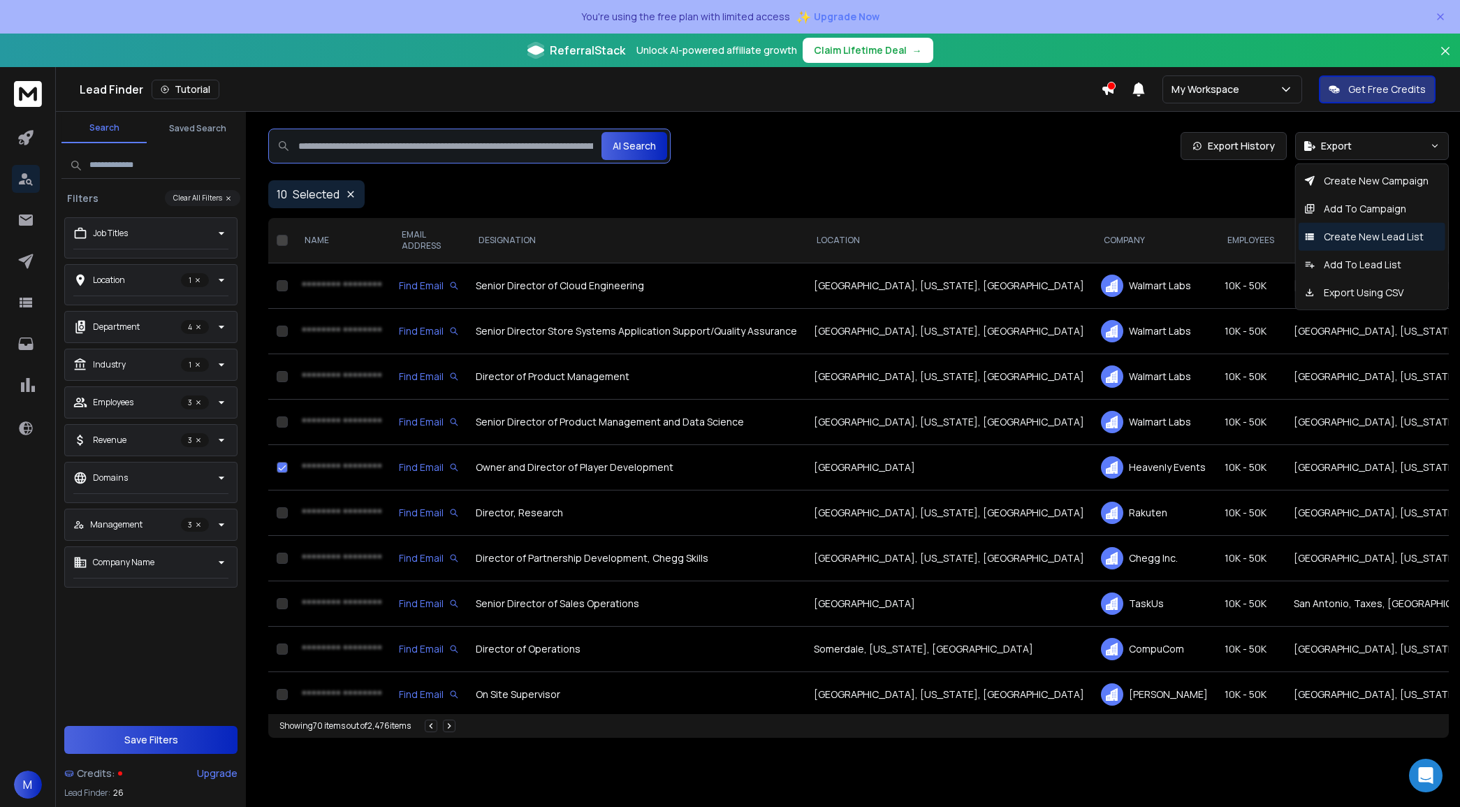
click at [1370, 235] on p "Create New Lead List" at bounding box center [1373, 237] width 105 height 20
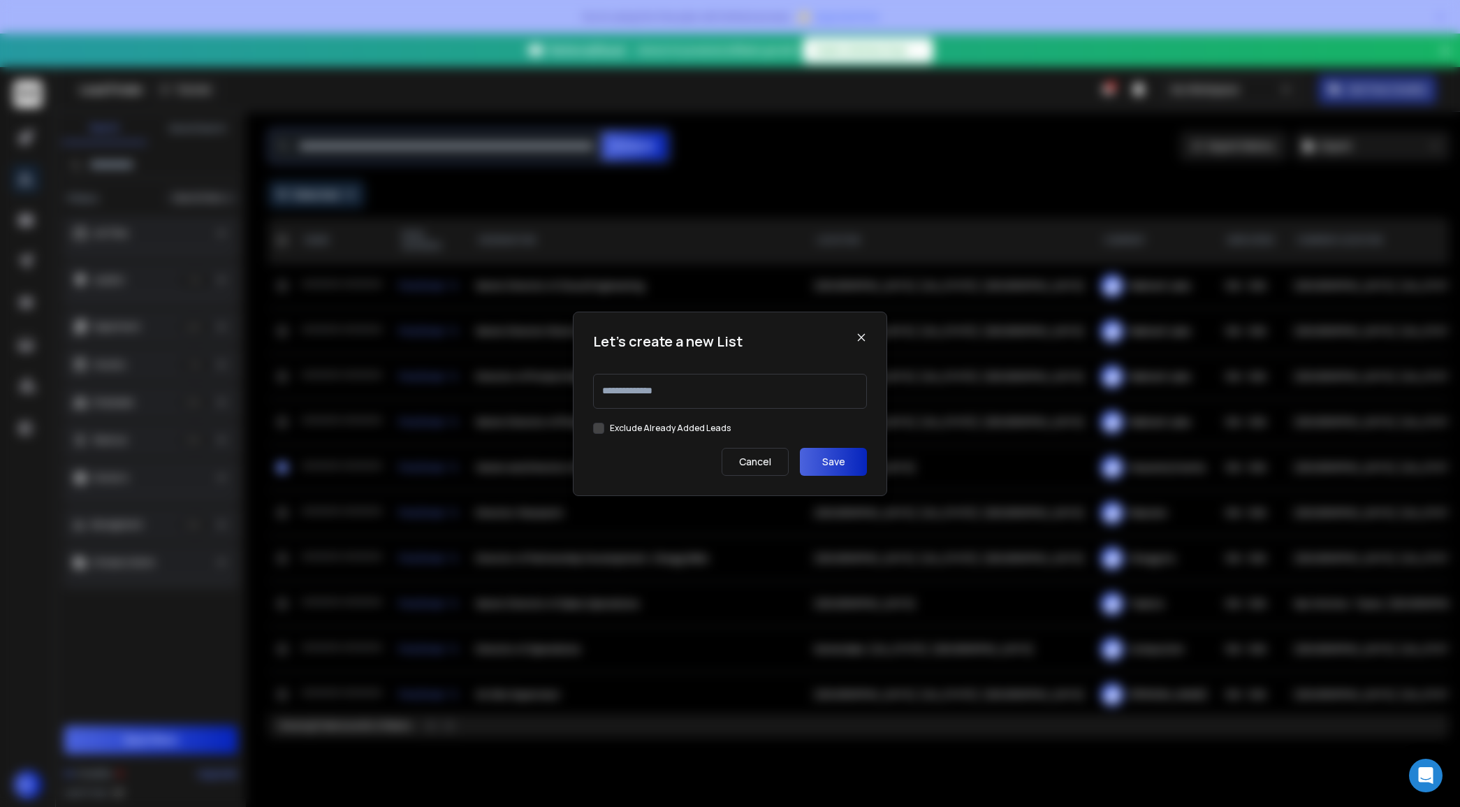
click at [682, 399] on input at bounding box center [730, 391] width 274 height 35
click at [599, 453] on div "Cancel Save" at bounding box center [730, 462] width 274 height 28
click at [688, 391] on input at bounding box center [730, 391] width 274 height 35
click at [578, 479] on div "Let's create a new List Exclude Already Added Leads Cancel Save" at bounding box center [730, 404] width 314 height 184
click at [662, 392] on input at bounding box center [730, 391] width 274 height 35
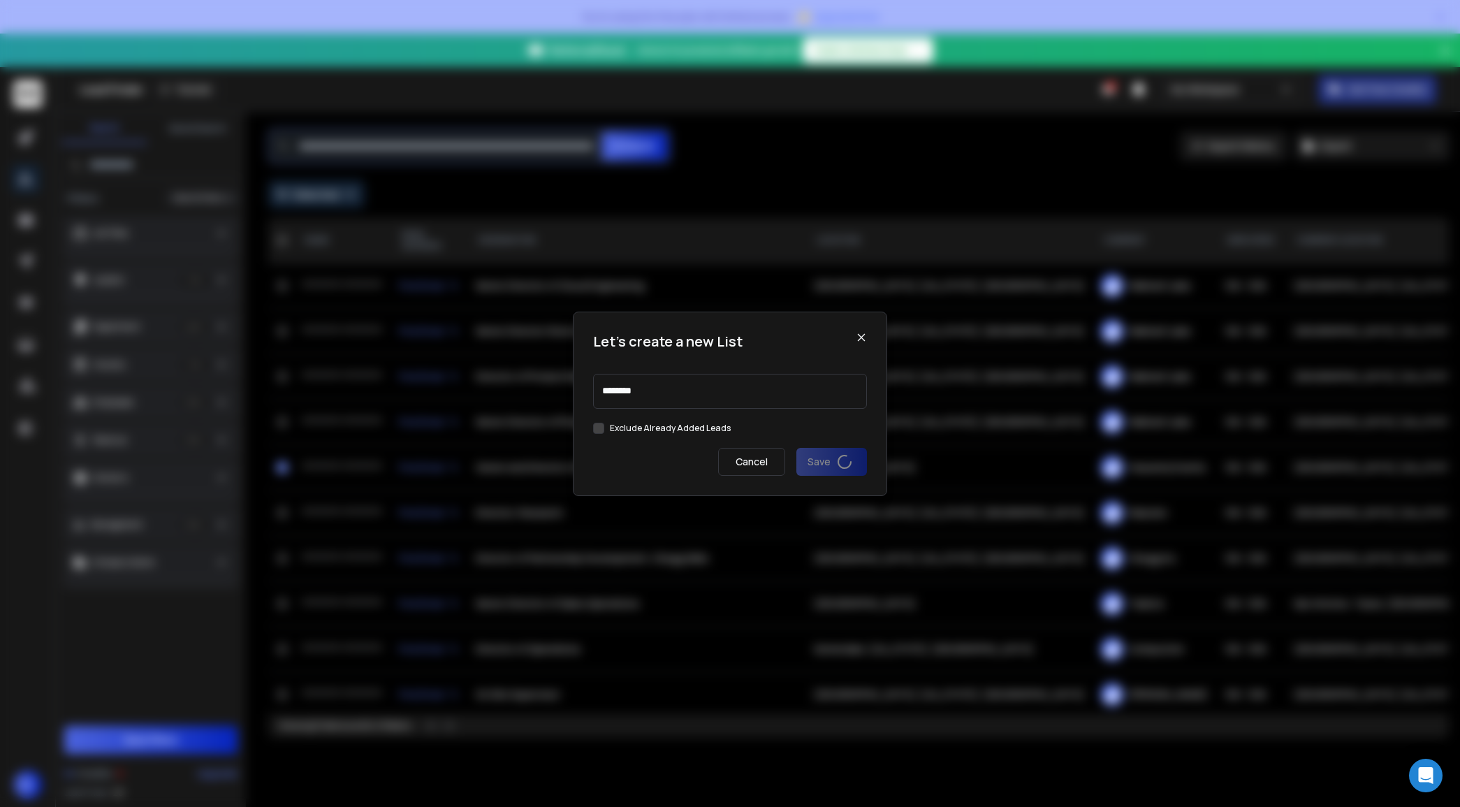
type input "********"
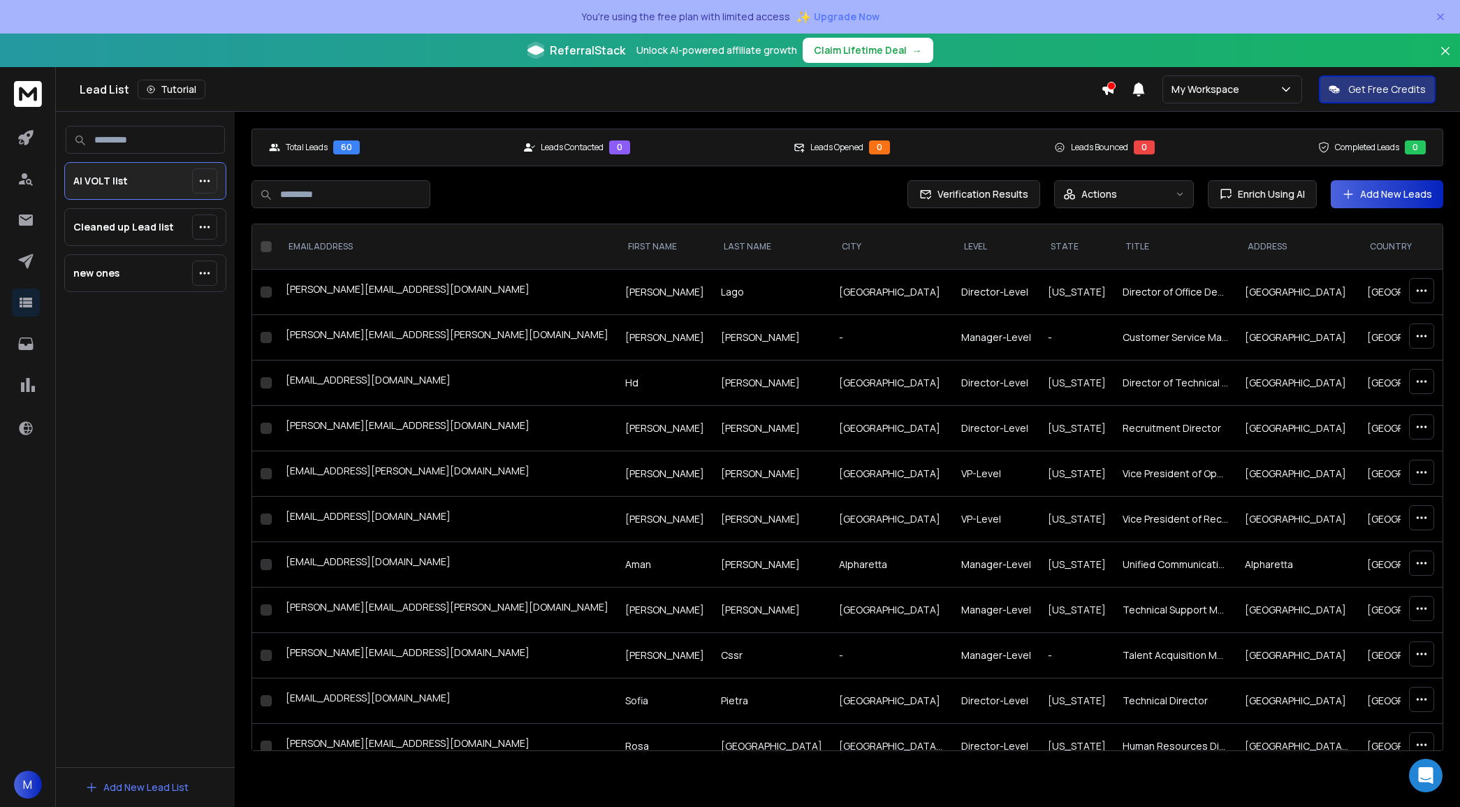
click at [114, 280] on p "new ones" at bounding box center [96, 273] width 46 height 14
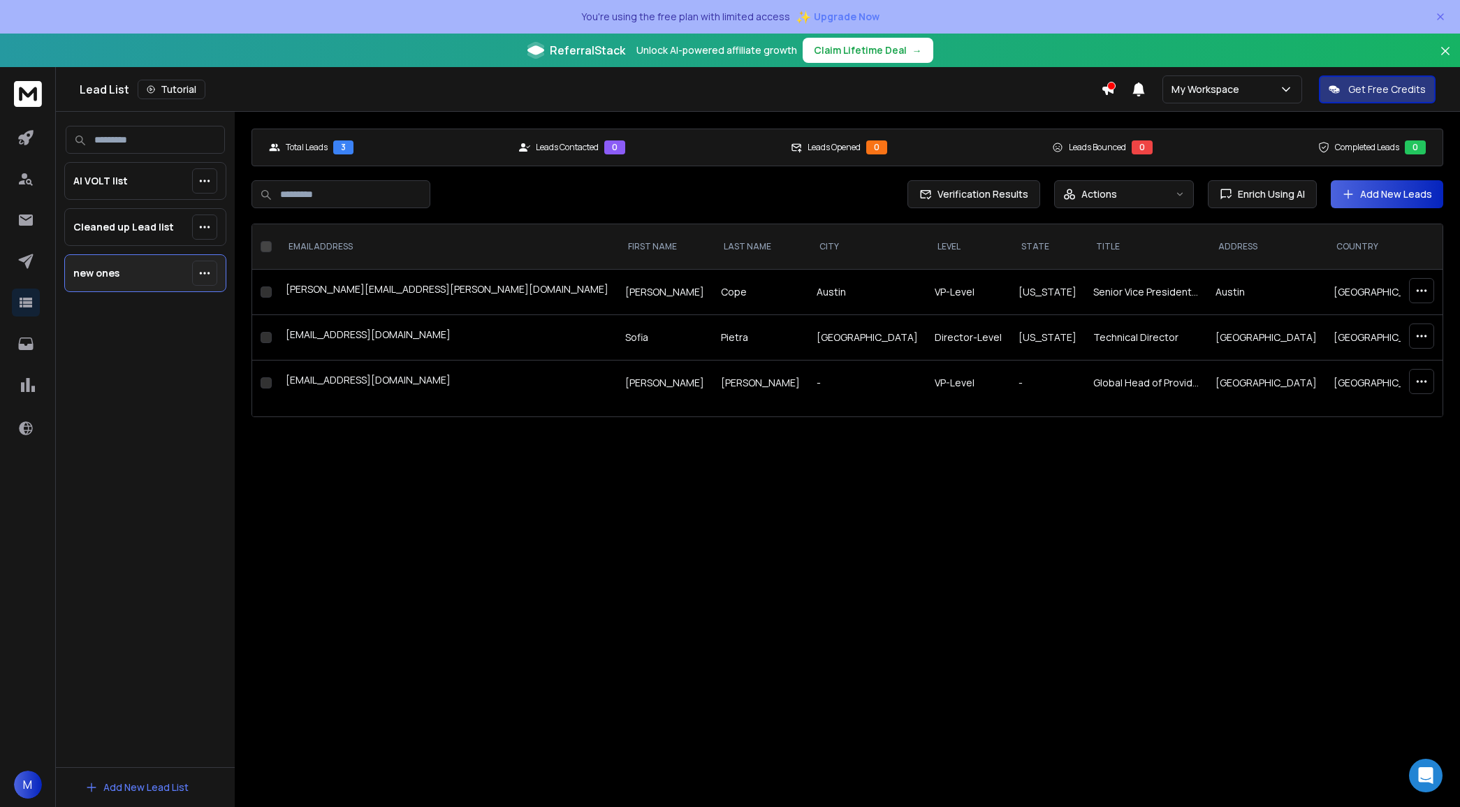
click at [142, 224] on p "Cleaned up Lead list" at bounding box center [123, 227] width 101 height 14
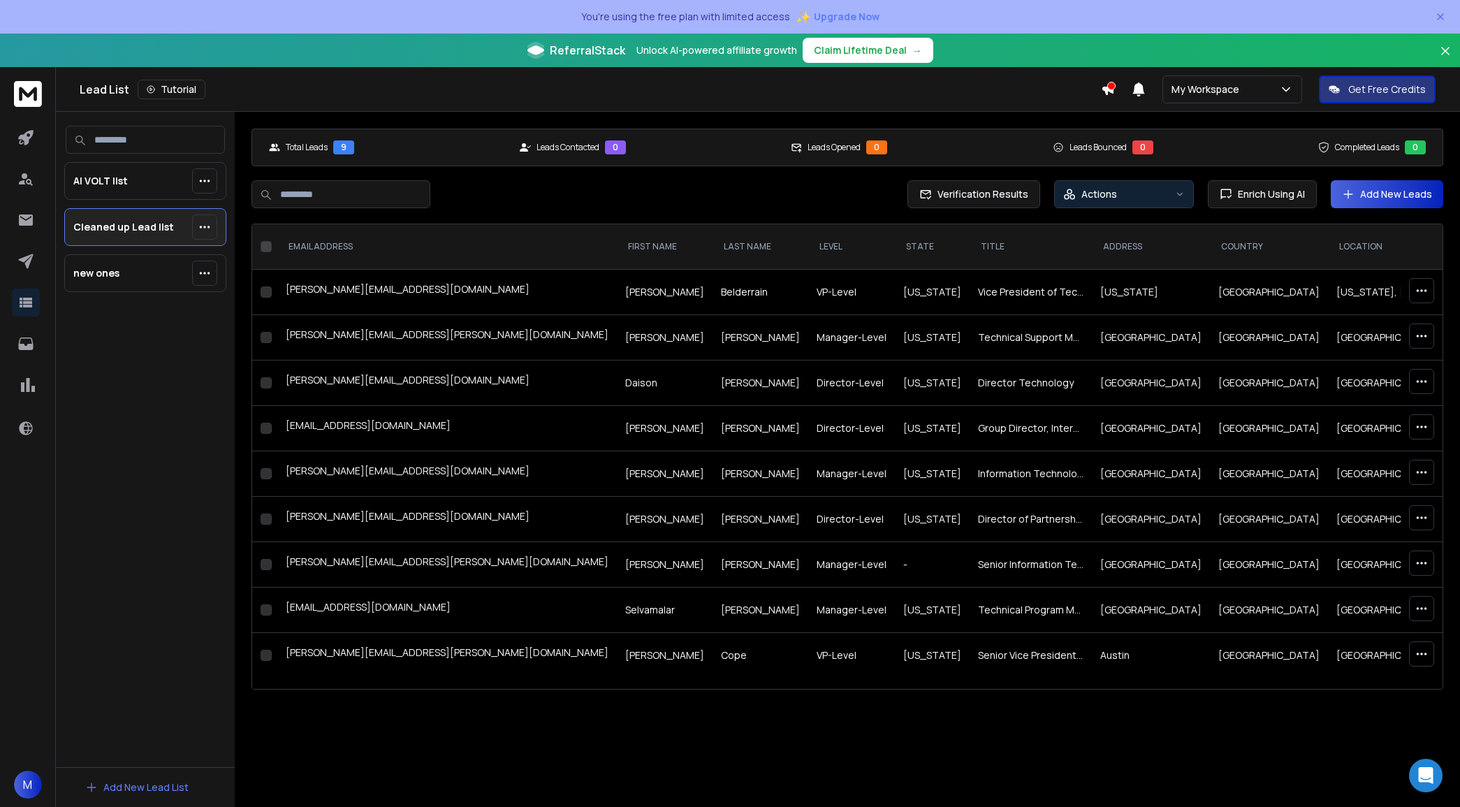
click at [1179, 189] on icon "button" at bounding box center [1180, 194] width 10 height 11
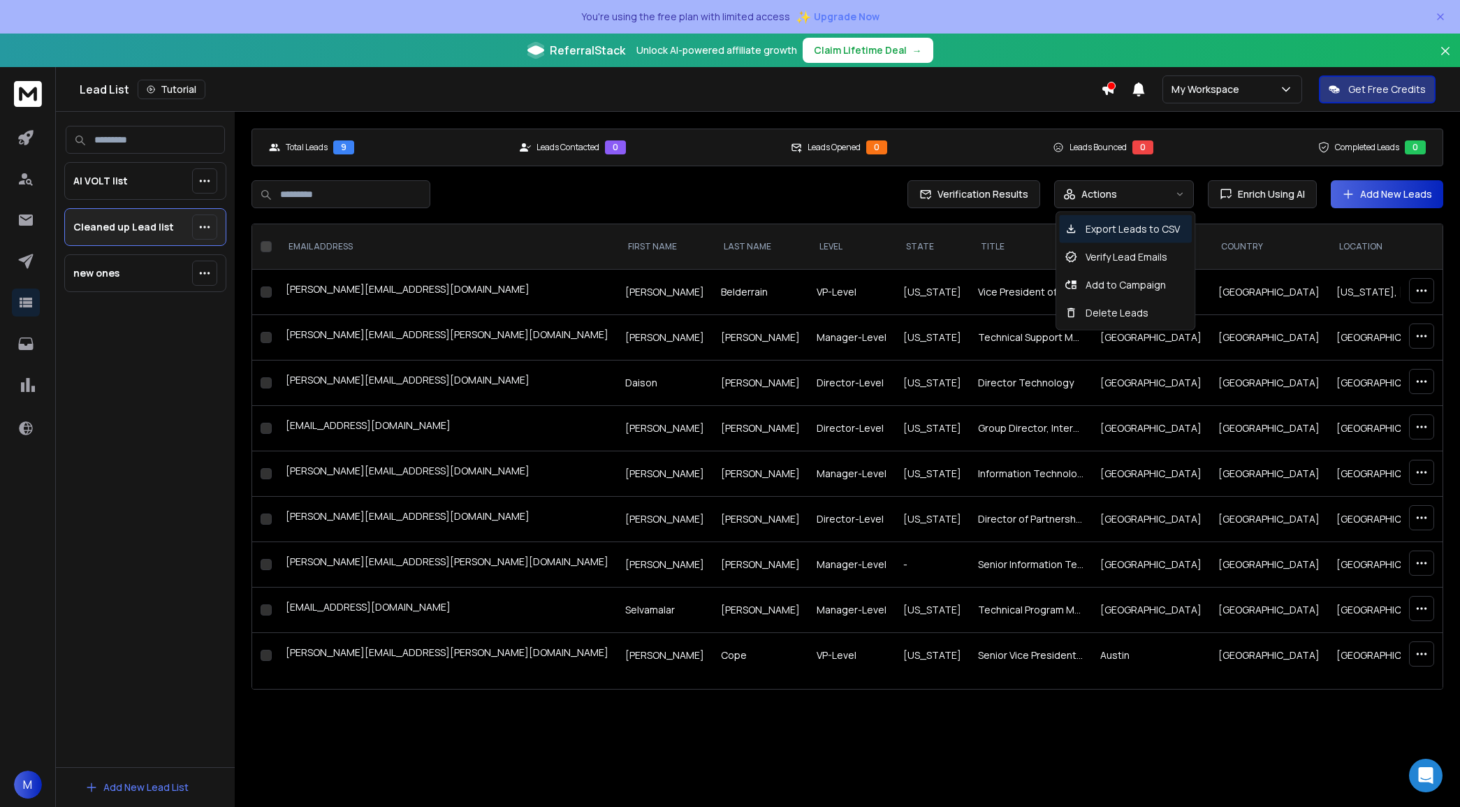
click at [1123, 227] on p "Export Leads to CSV" at bounding box center [1133, 229] width 100 height 20
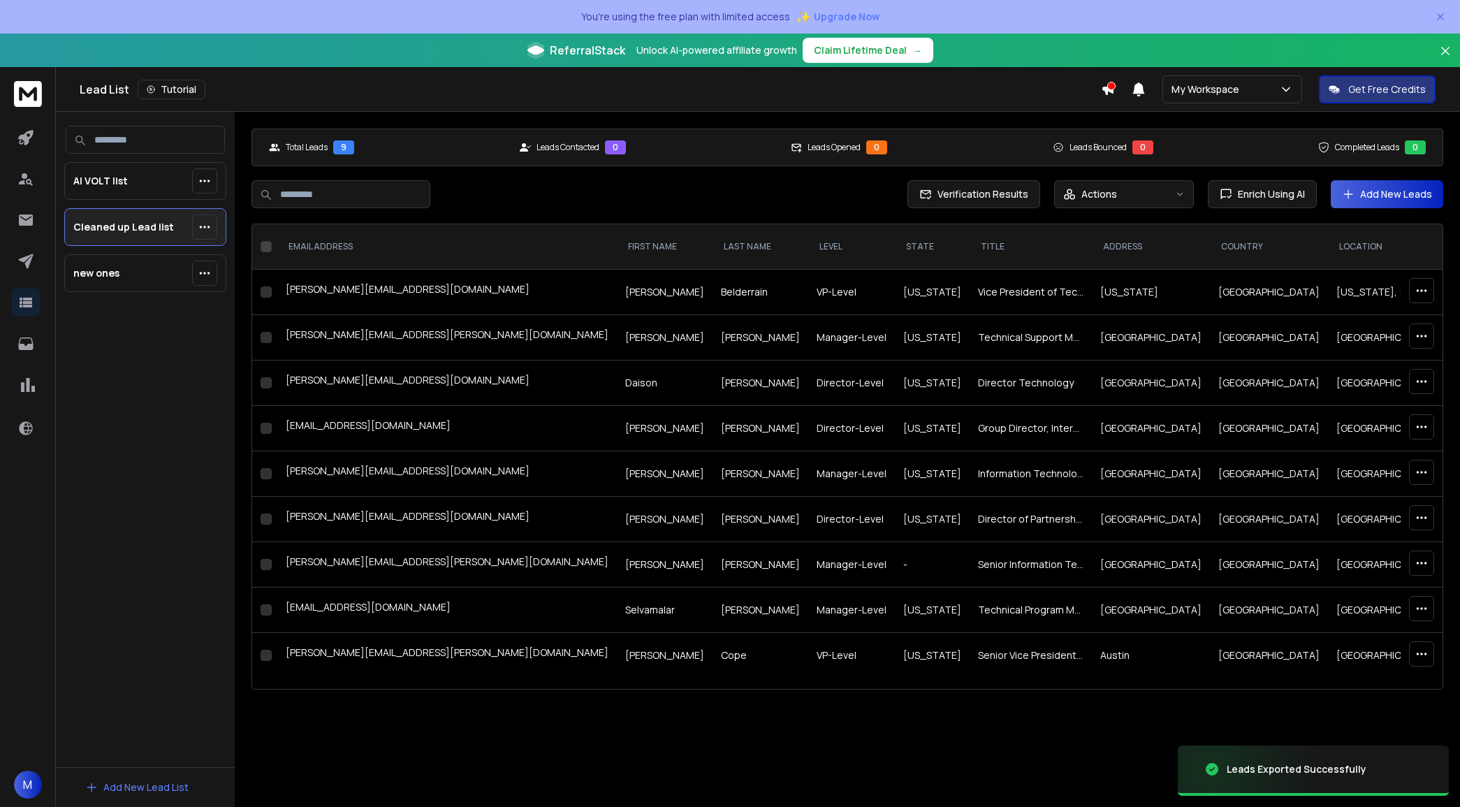
click at [164, 281] on div "new ones" at bounding box center [145, 273] width 162 height 38
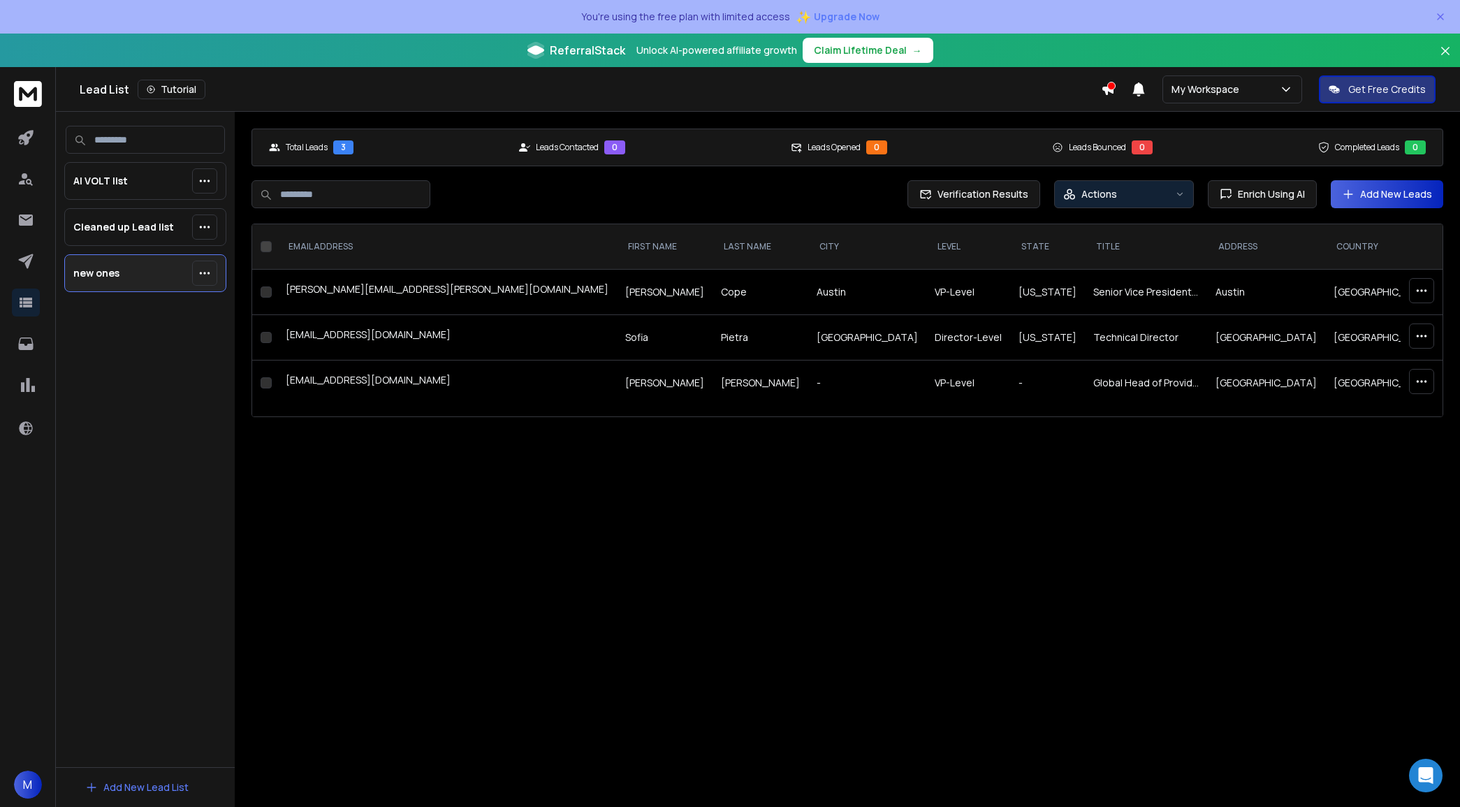
click at [1125, 194] on div "Actions" at bounding box center [1116, 194] width 106 height 14
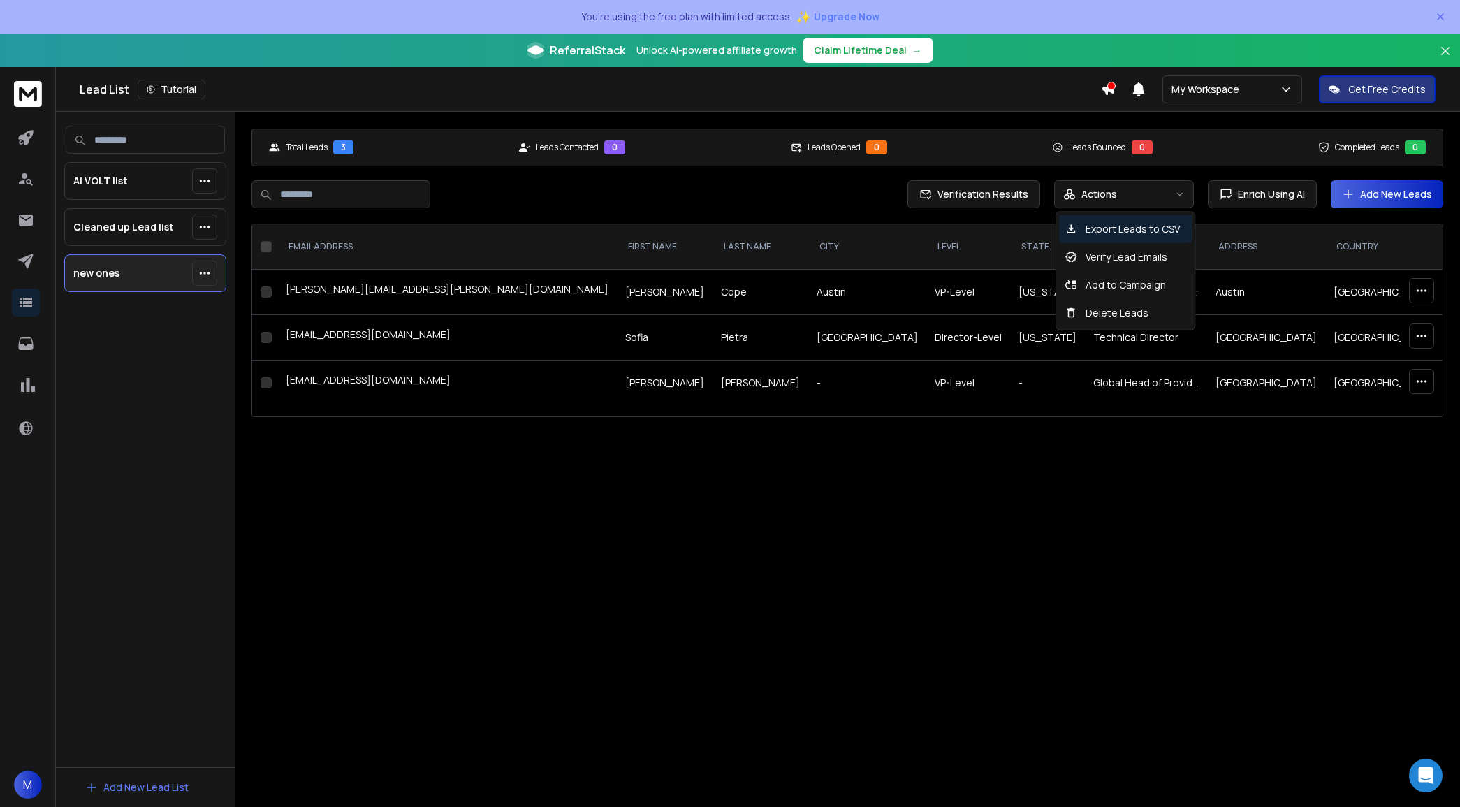
click at [1120, 231] on p "Export Leads to CSV" at bounding box center [1133, 229] width 100 height 20
click at [147, 224] on p "Cleaned up Lead list" at bounding box center [123, 227] width 101 height 14
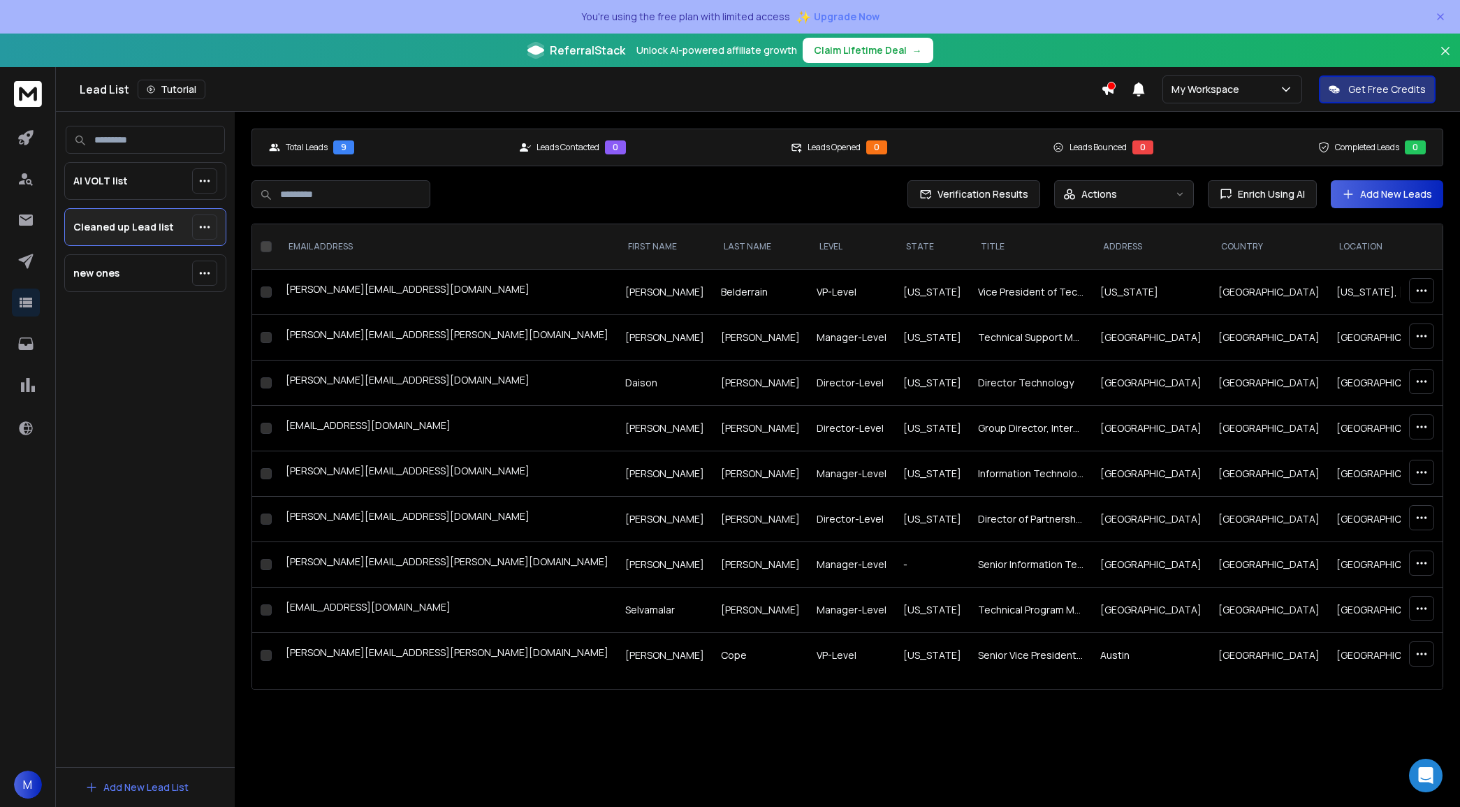
click at [131, 182] on div "AI VOLT list" at bounding box center [145, 181] width 162 height 38
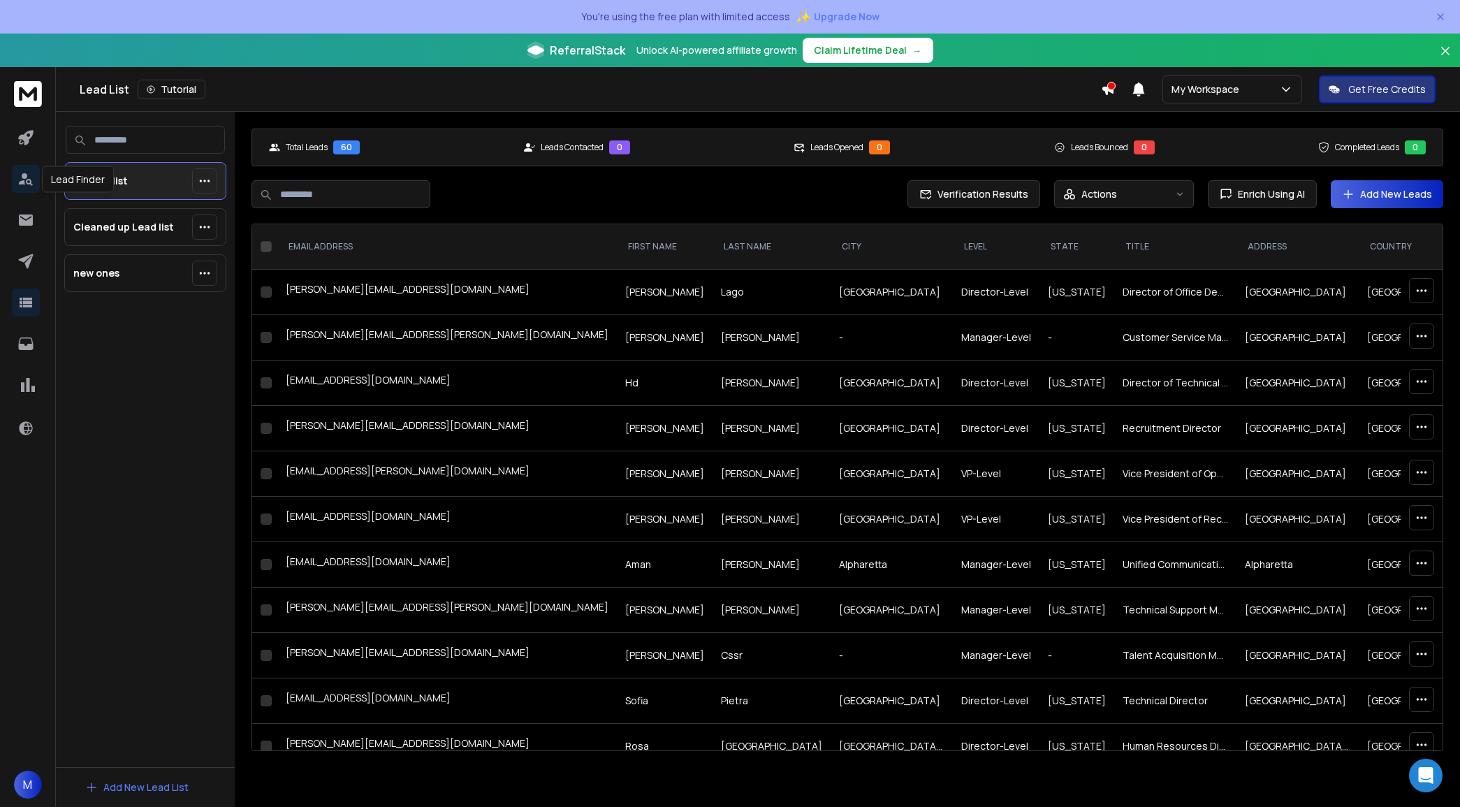
click at [31, 179] on icon at bounding box center [25, 178] width 17 height 17
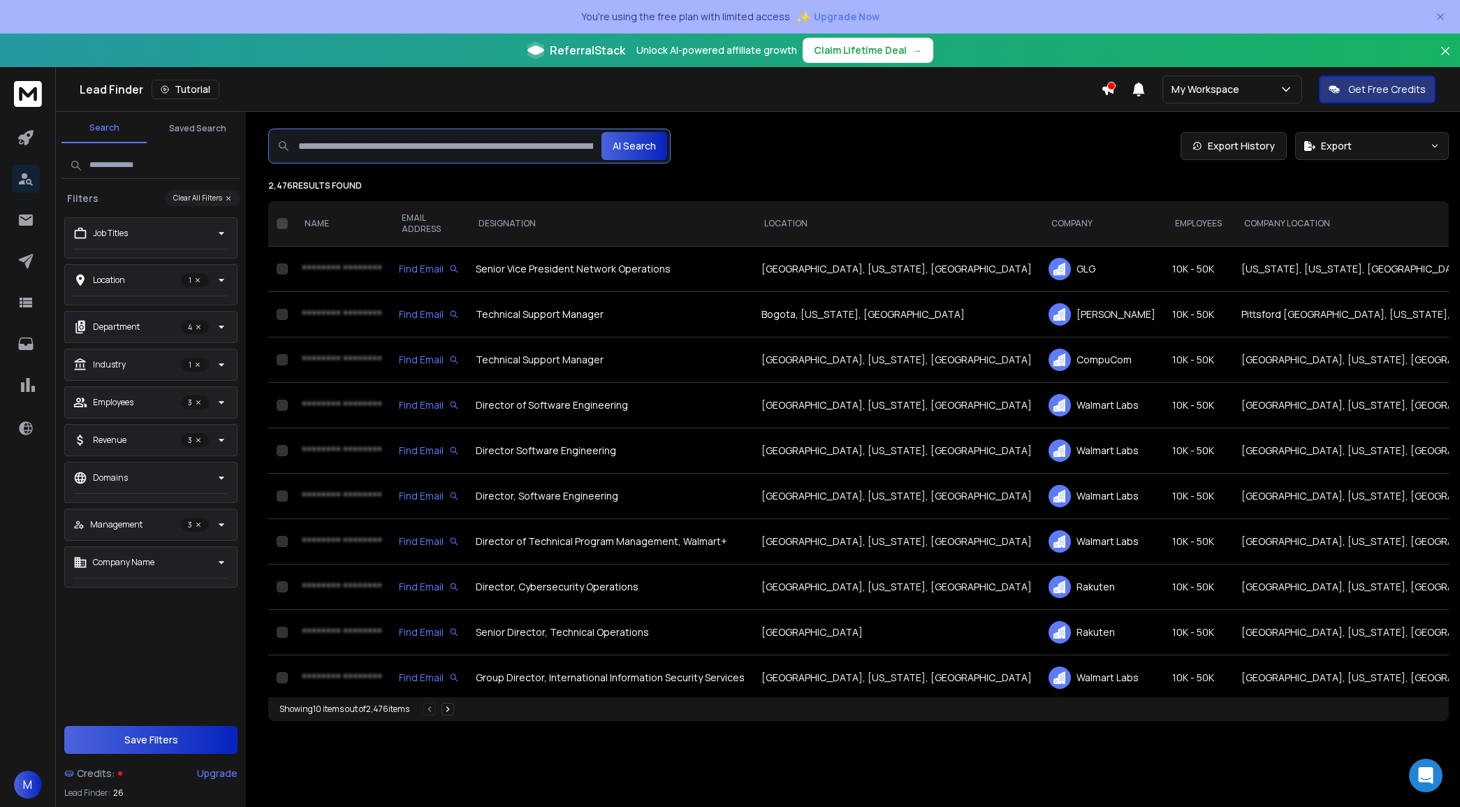
click at [210, 337] on div "Department 4" at bounding box center [150, 327] width 173 height 32
click at [210, 336] on div "Department 4" at bounding box center [150, 327] width 173 height 32
click at [217, 334] on icon at bounding box center [221, 327] width 14 height 14
click at [84, 361] on button "Engineering" at bounding box center [78, 359] width 11 height 11
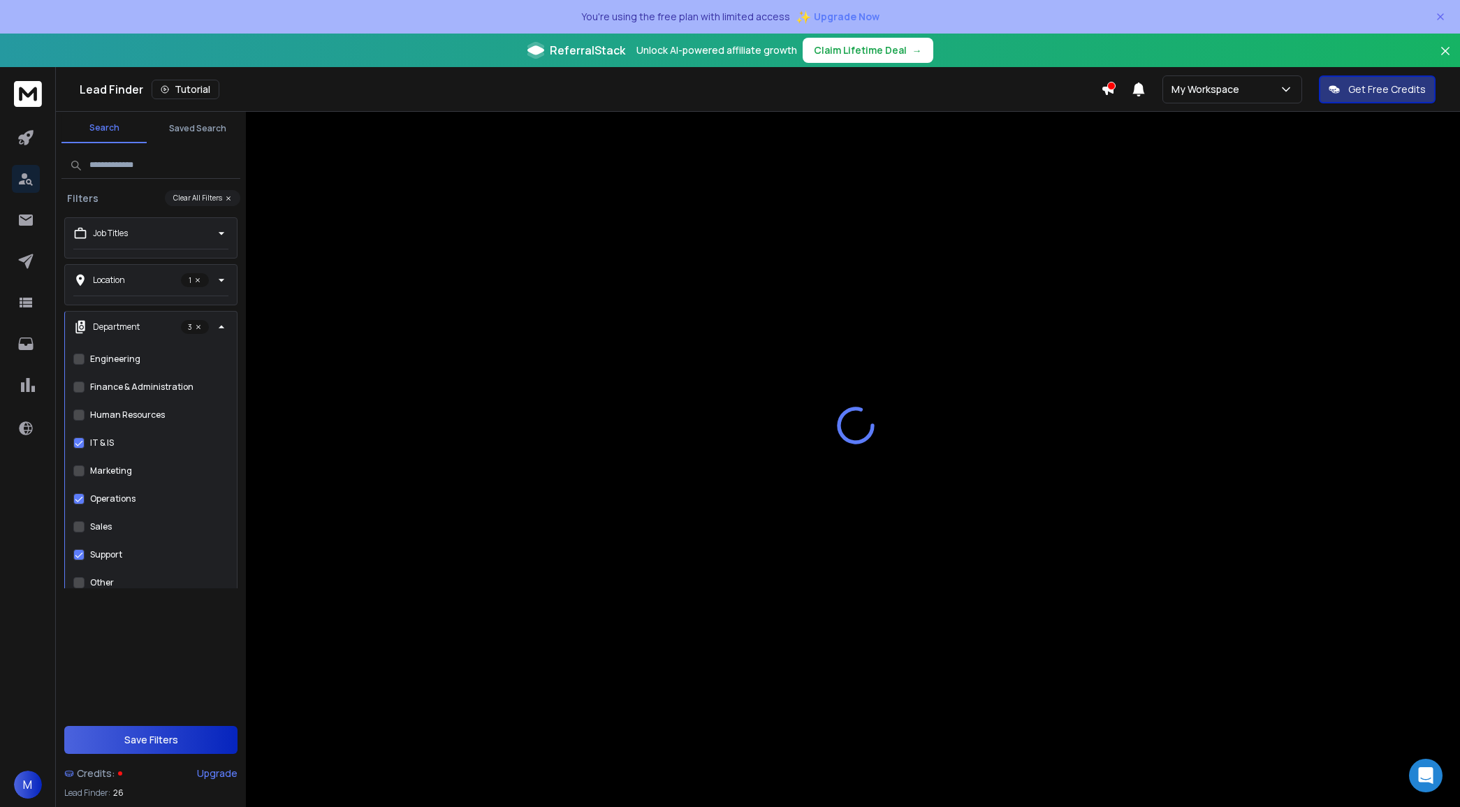
click at [82, 392] on Administration "Finance & Administration" at bounding box center [78, 386] width 11 height 11
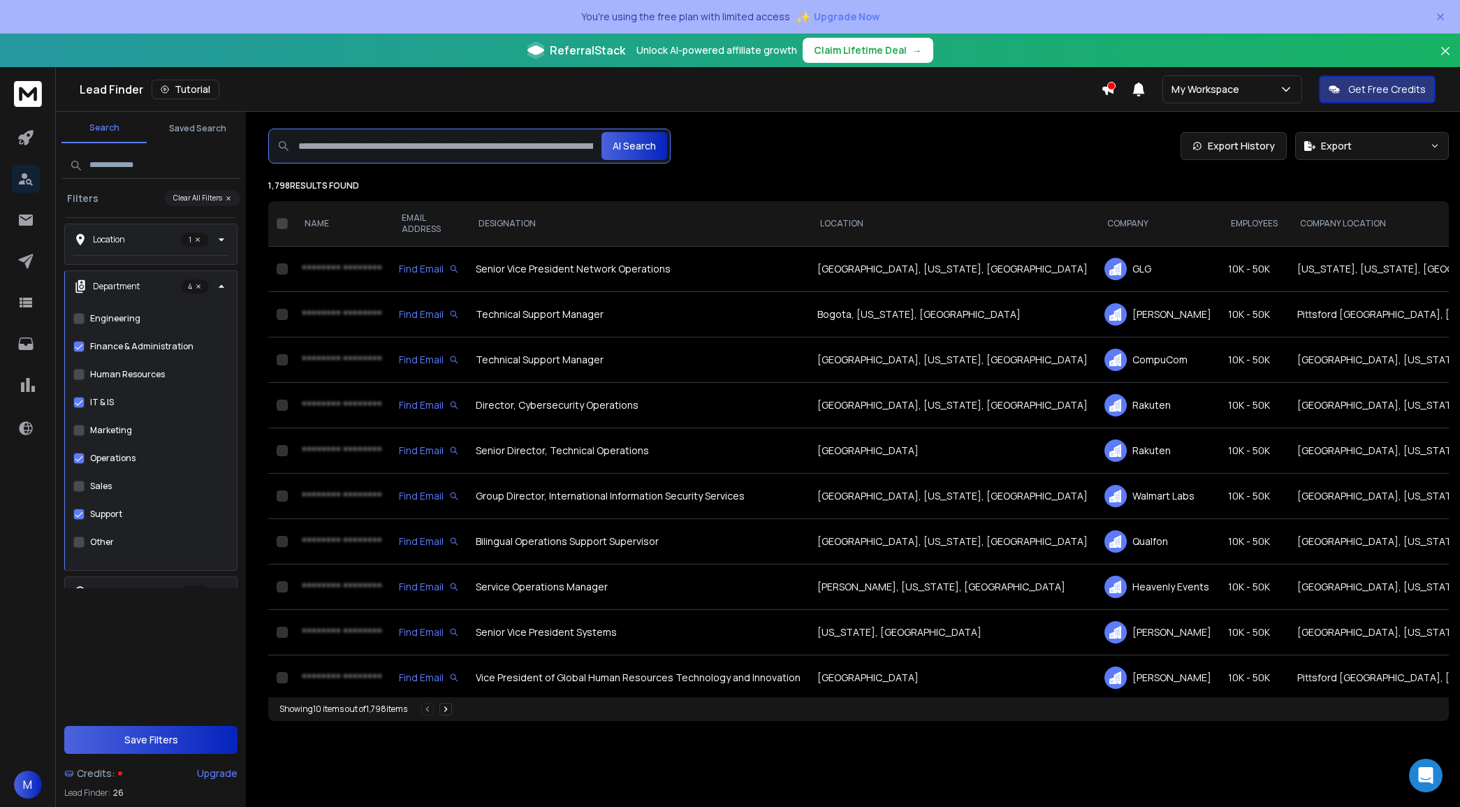
scroll to position [42, 0]
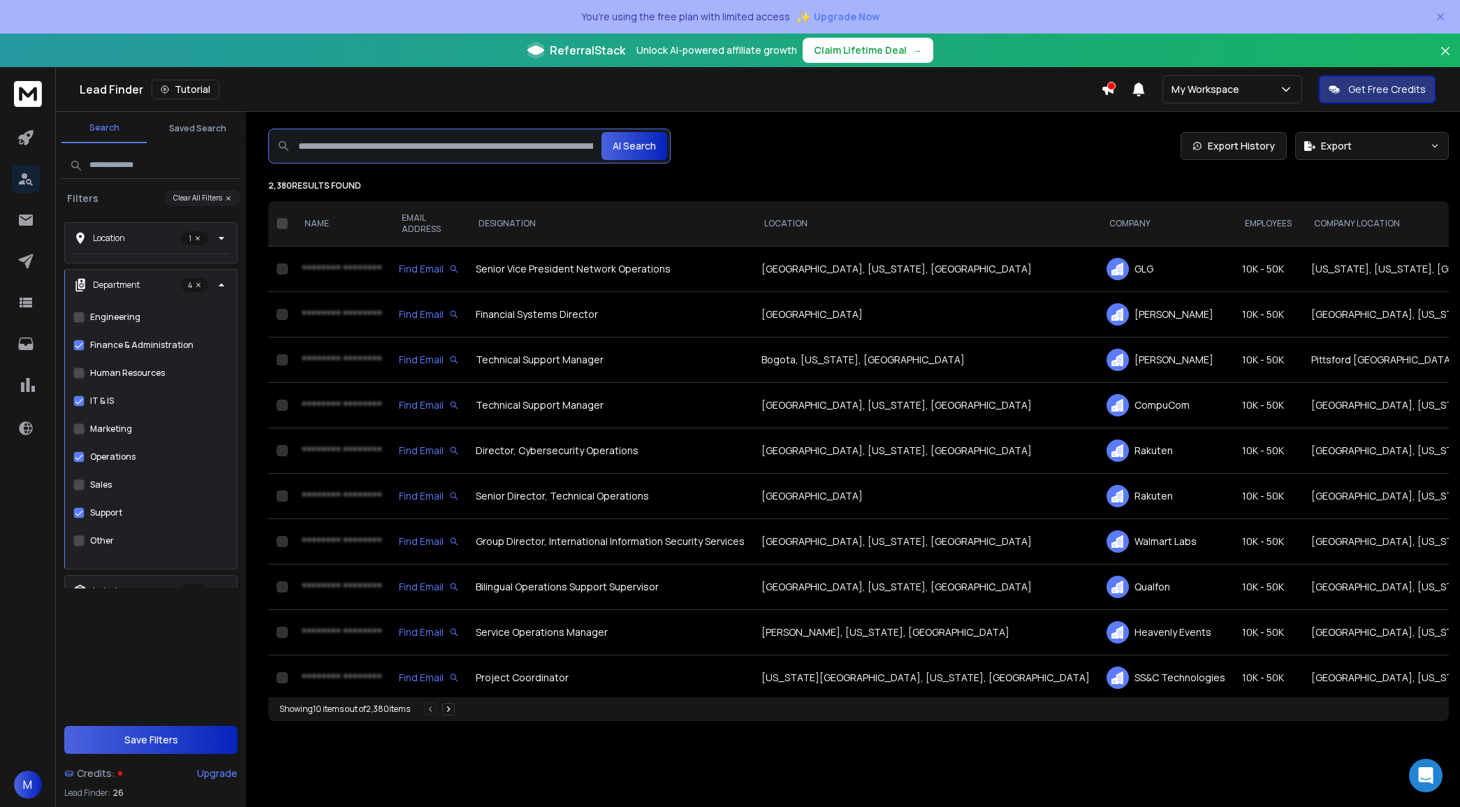
click at [80, 456] on button "Operations" at bounding box center [78, 456] width 11 height 11
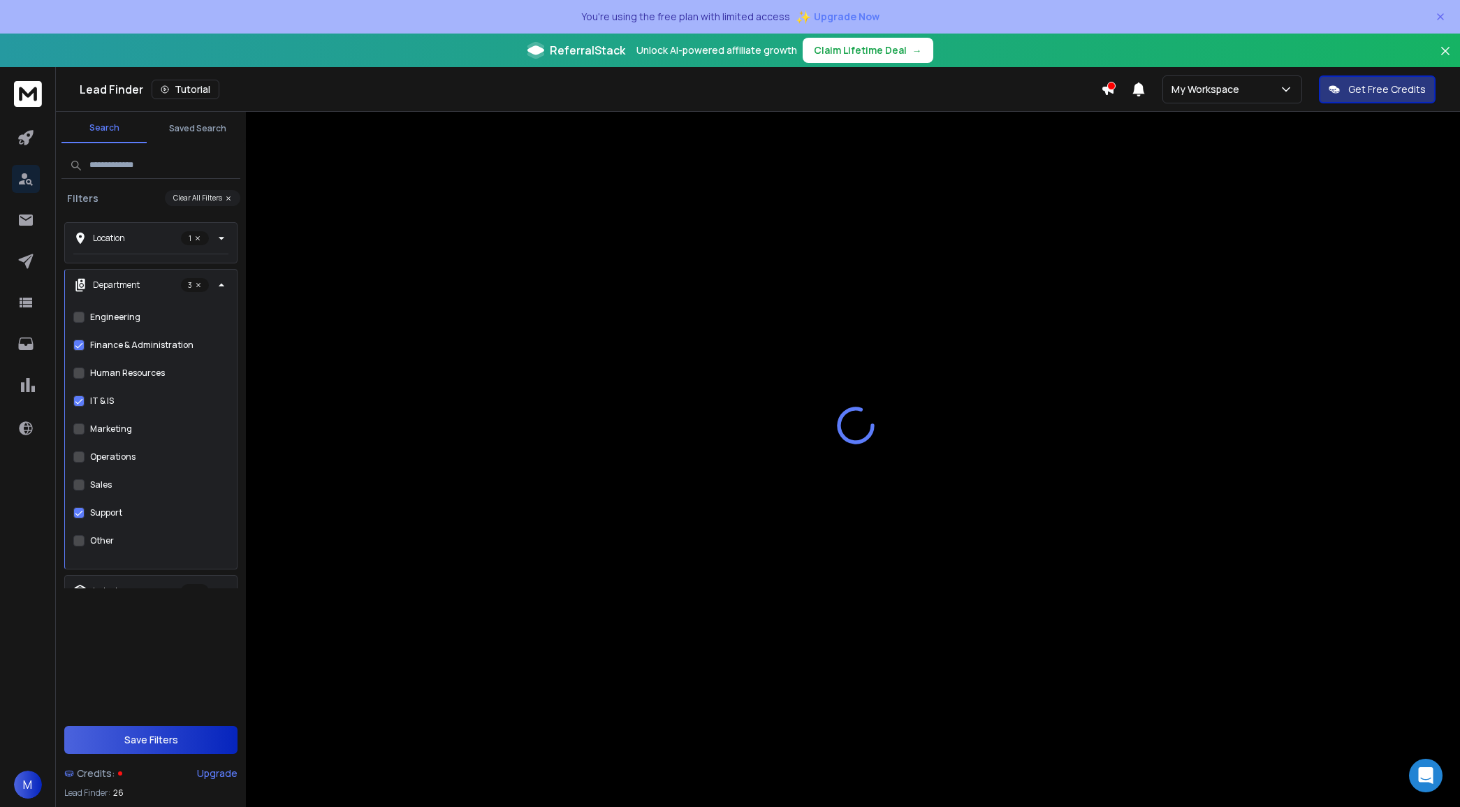
click at [82, 405] on IS "IT & IS" at bounding box center [78, 400] width 11 height 11
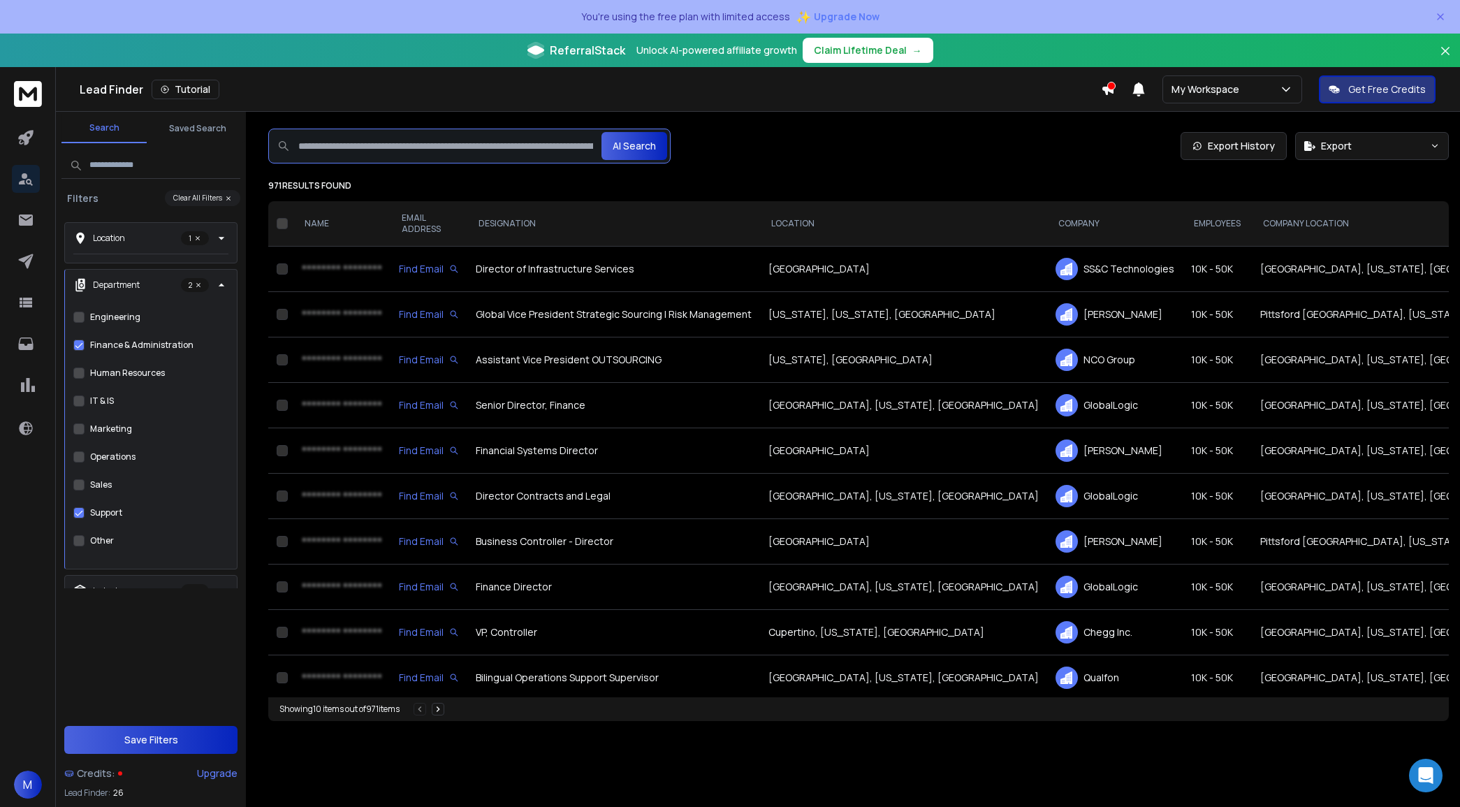
click at [219, 284] on icon at bounding box center [222, 285] width 6 height 3
click at [210, 362] on div "3" at bounding box center [205, 361] width 48 height 14
click at [214, 326] on icon at bounding box center [221, 323] width 14 height 14
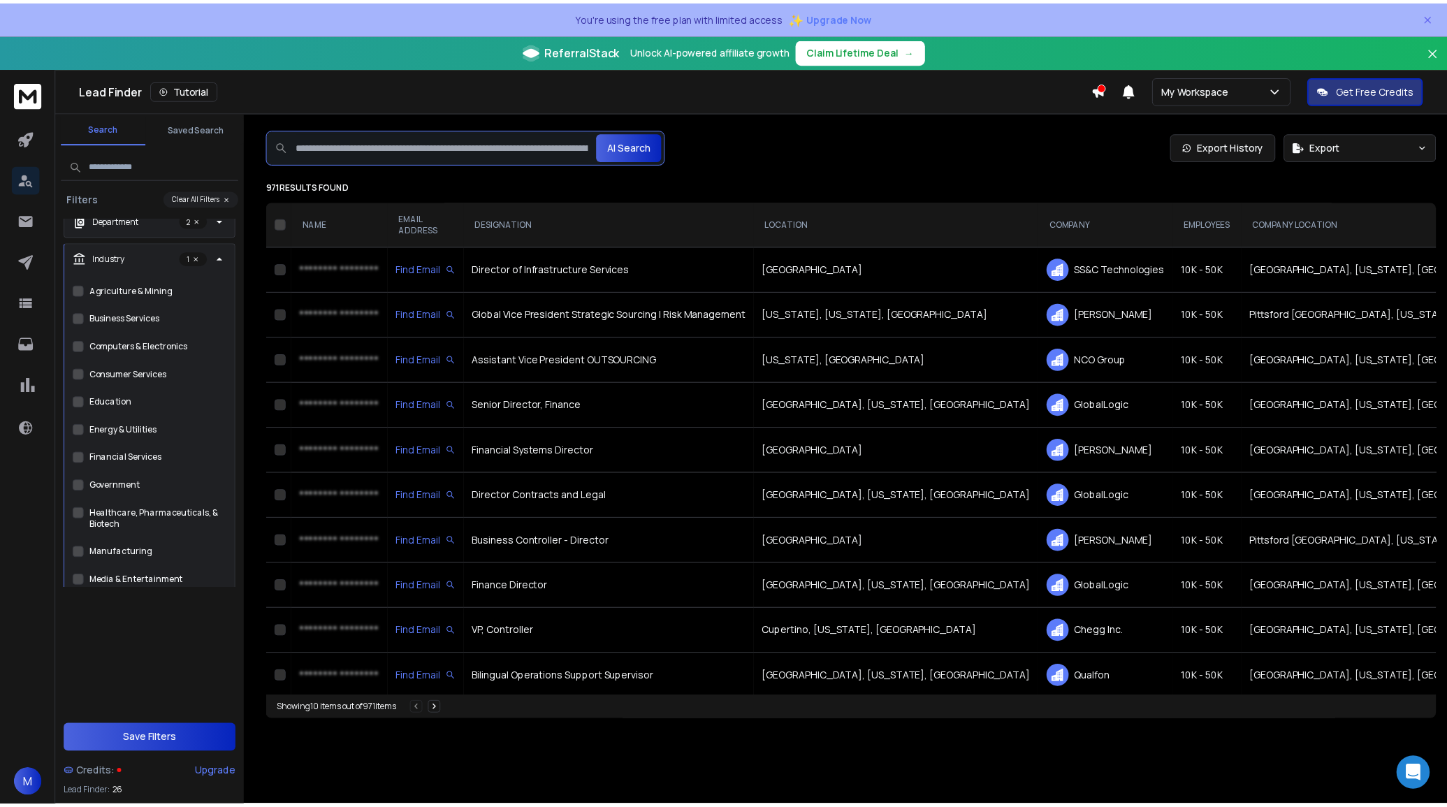
scroll to position [109, 0]
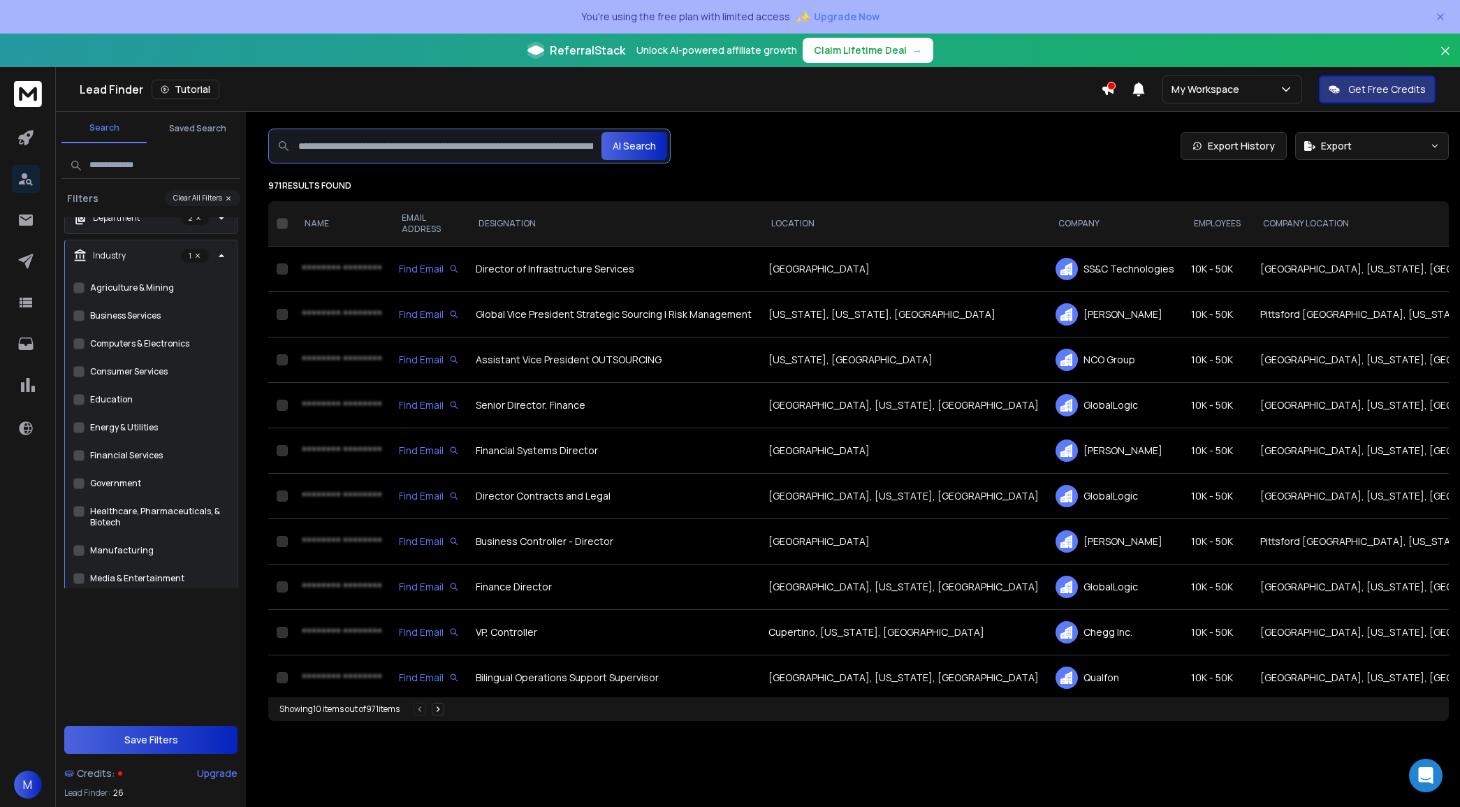
click at [75, 313] on Services "Business Services" at bounding box center [78, 315] width 11 height 11
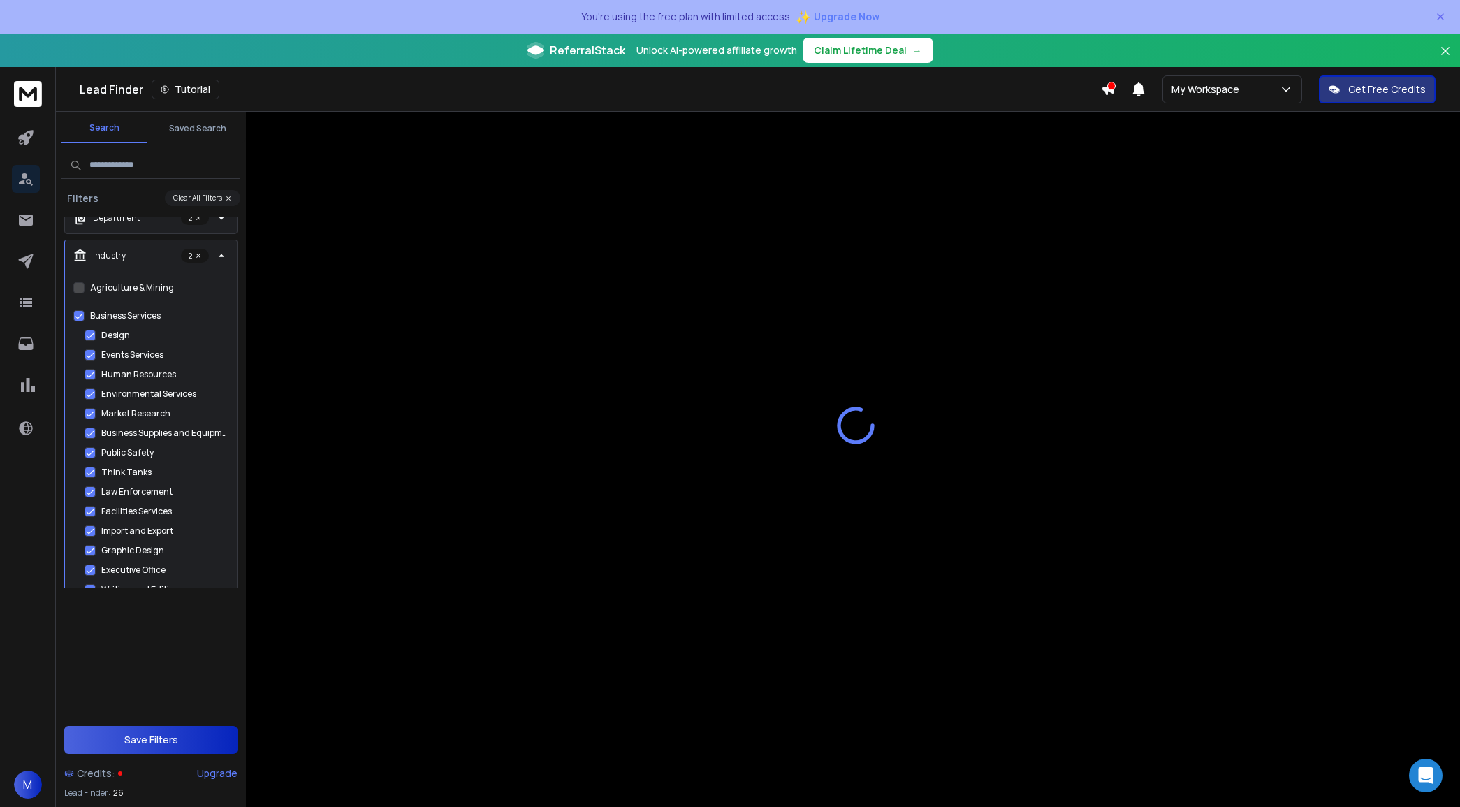
click at [75, 313] on Services "Business Services" at bounding box center [78, 315] width 11 height 11
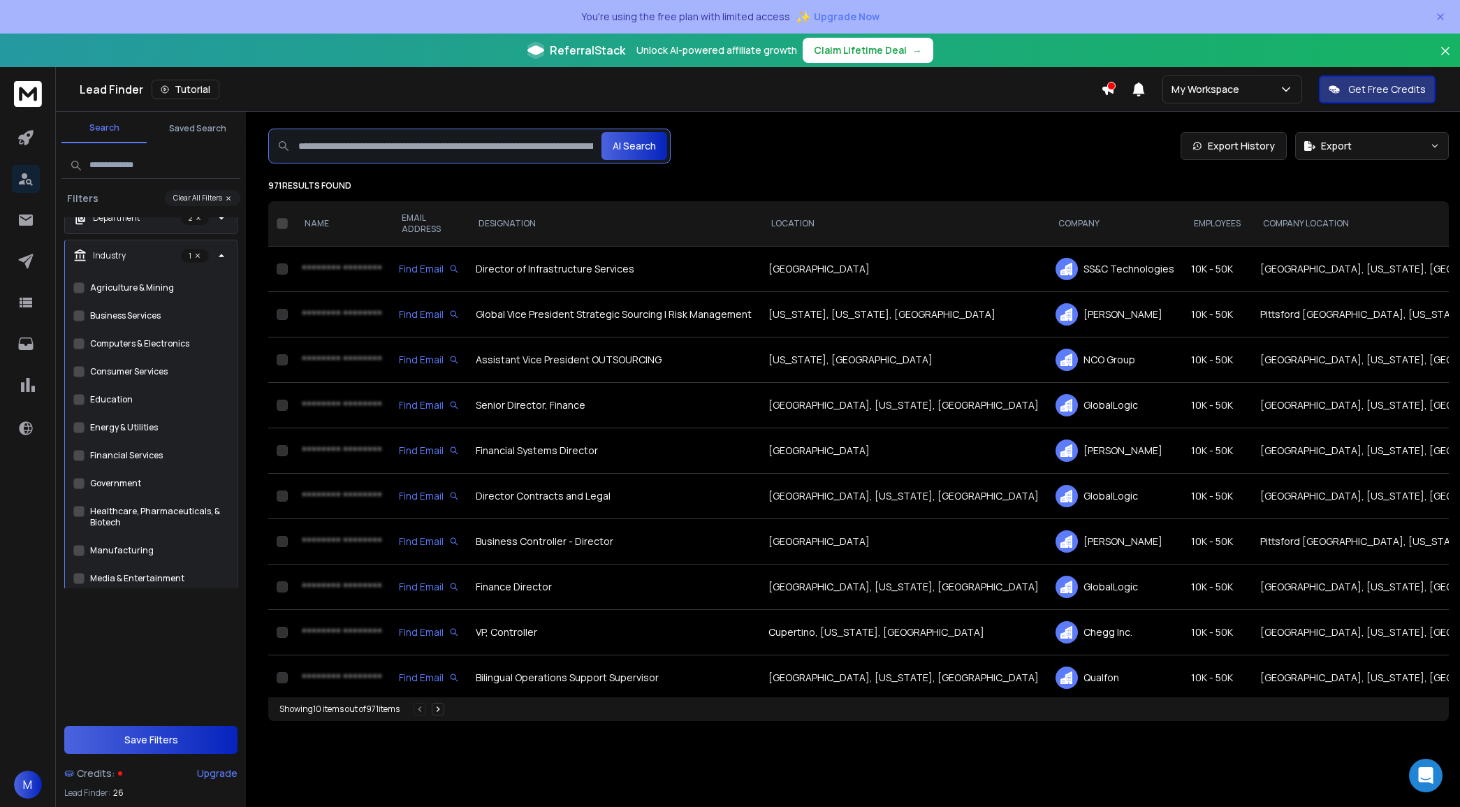
click at [84, 311] on Services "Business Services" at bounding box center [78, 315] width 11 height 11
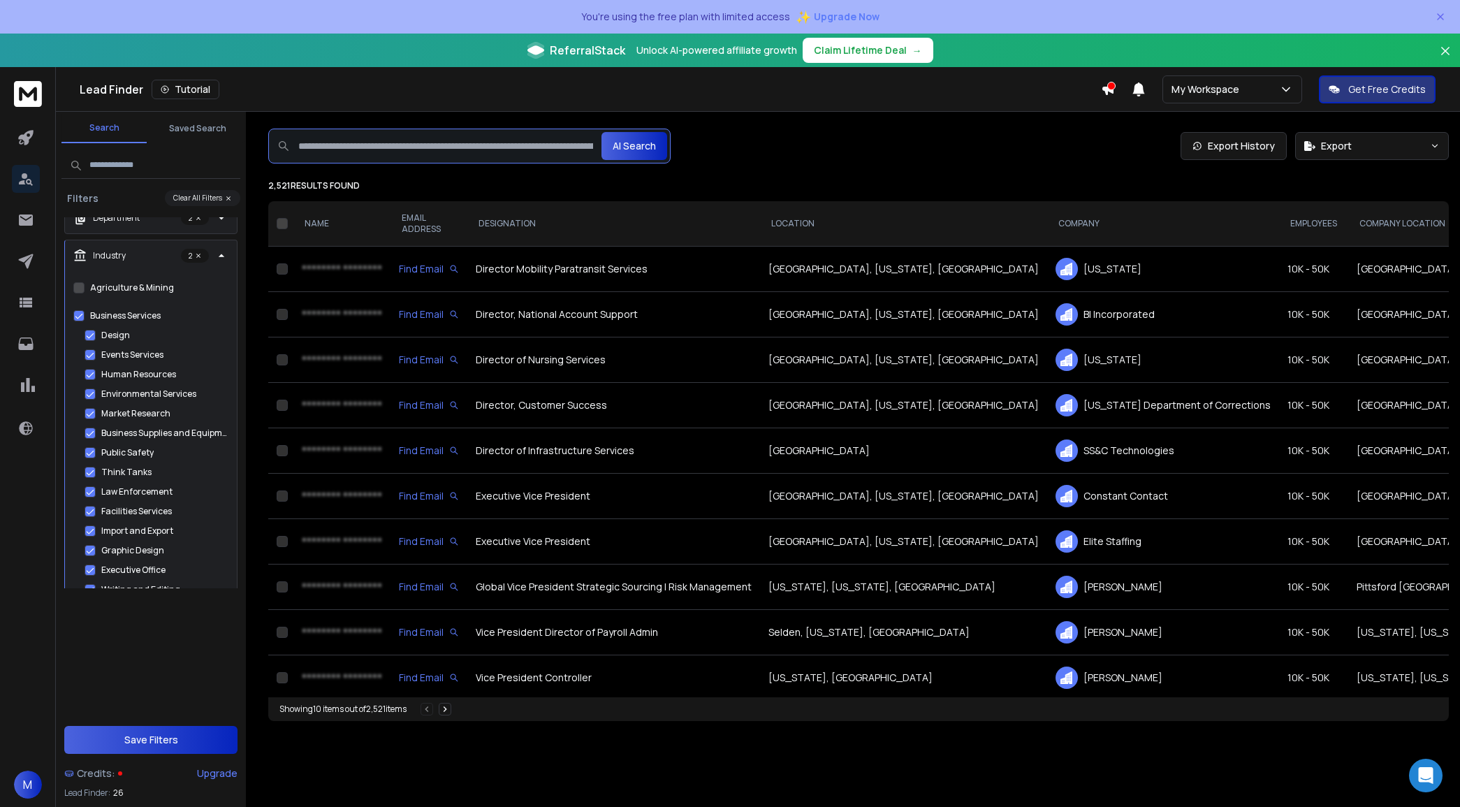
click at [161, 734] on button "Save Filters" at bounding box center [150, 740] width 173 height 28
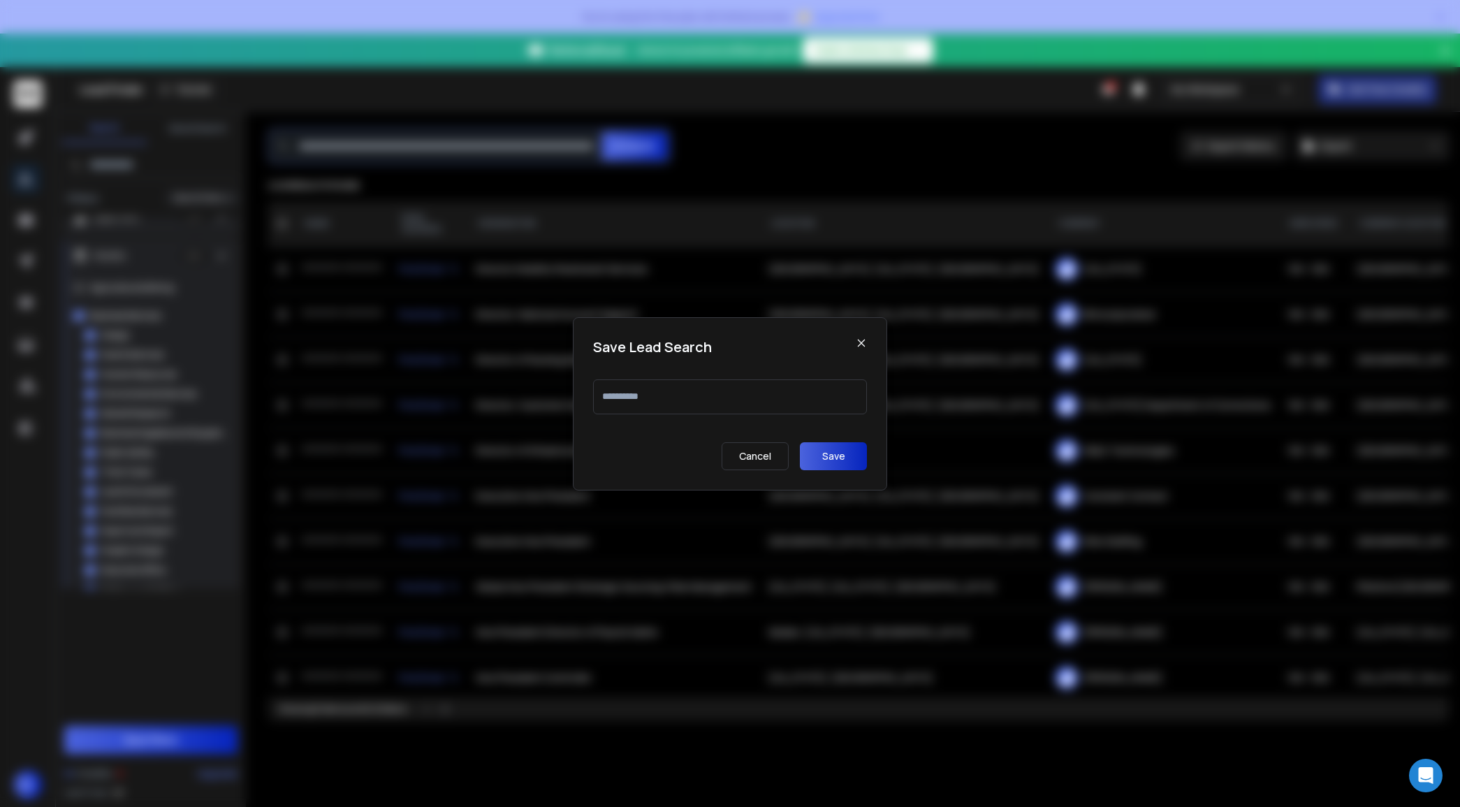
click at [713, 379] on input at bounding box center [730, 396] width 274 height 35
type input "***"
click at [723, 357] on form "*** Cancel Save" at bounding box center [730, 413] width 274 height 113
click at [702, 389] on input "***" at bounding box center [730, 396] width 274 height 35
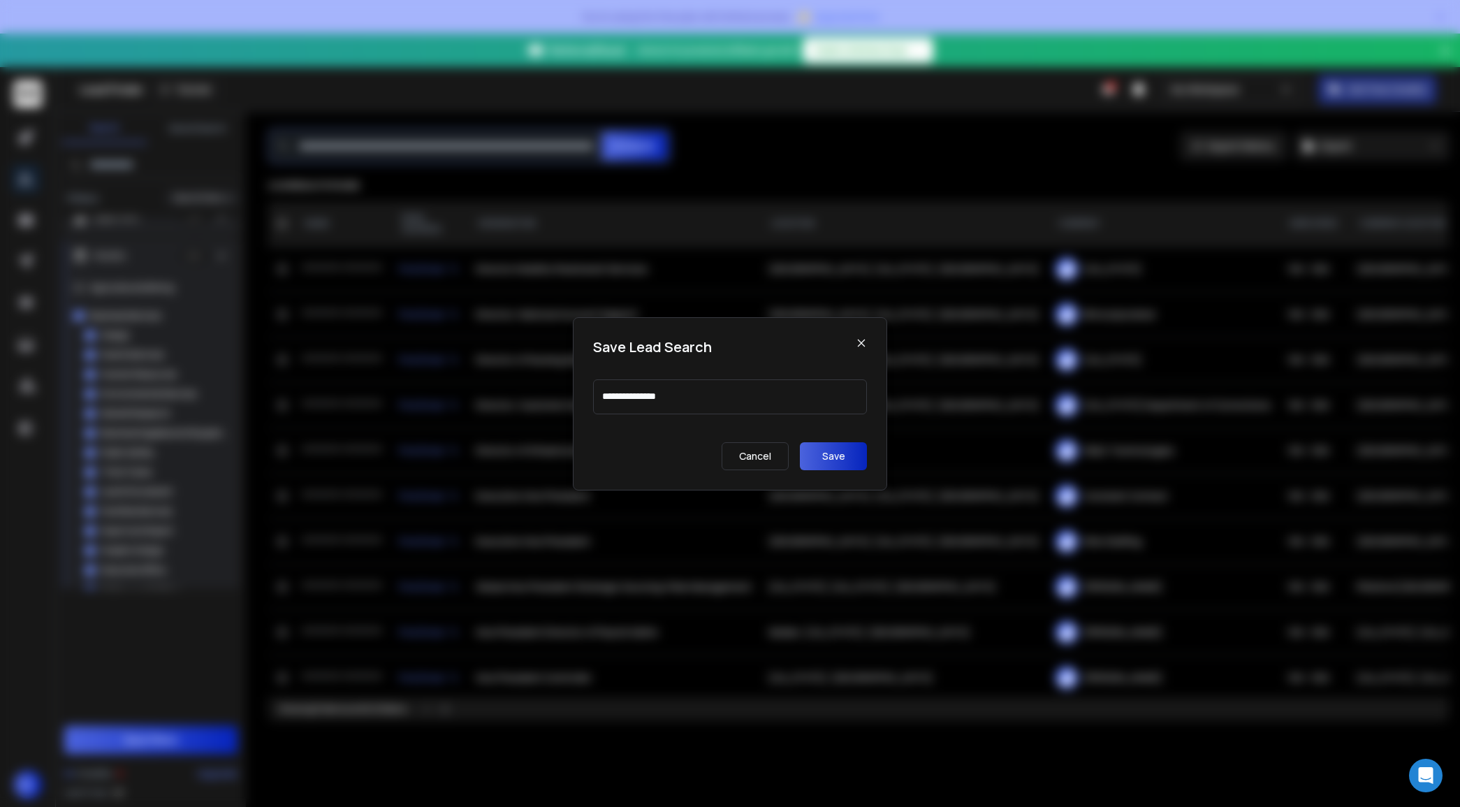
type input "**********"
click at [825, 455] on button "Save" at bounding box center [833, 456] width 67 height 28
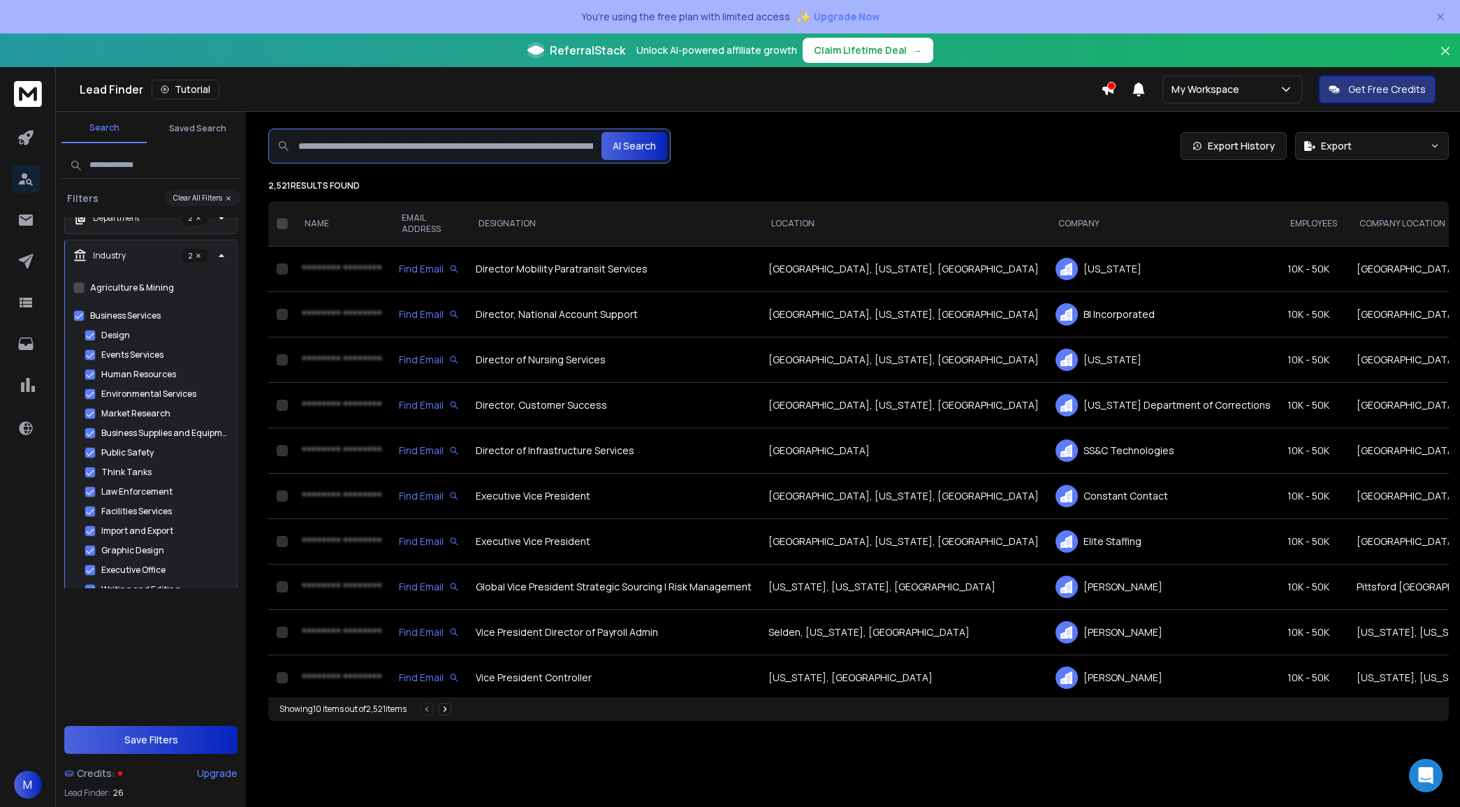
click at [447, 712] on icon at bounding box center [445, 709] width 3 height 6
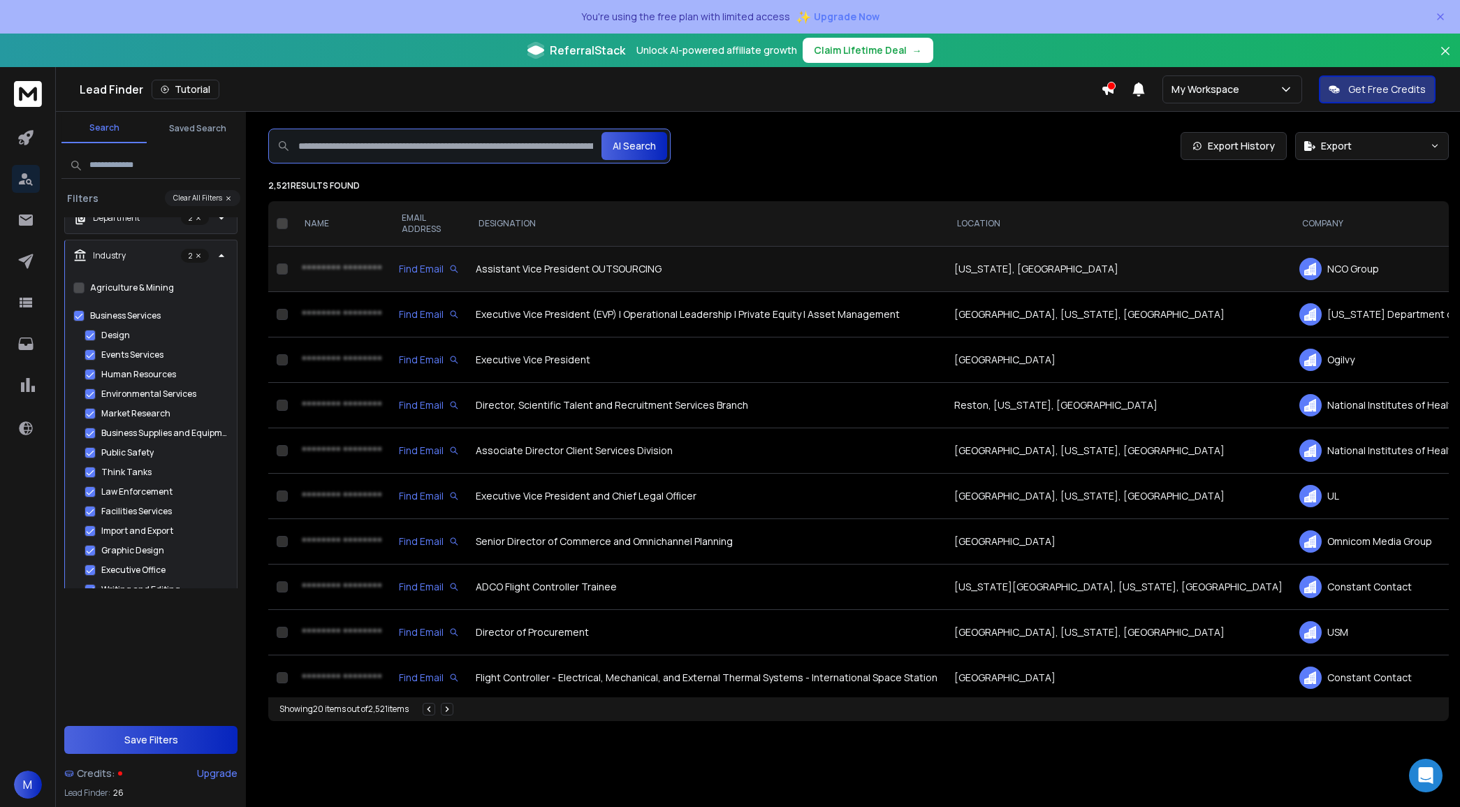
click at [282, 272] on button "button" at bounding box center [282, 268] width 11 height 11
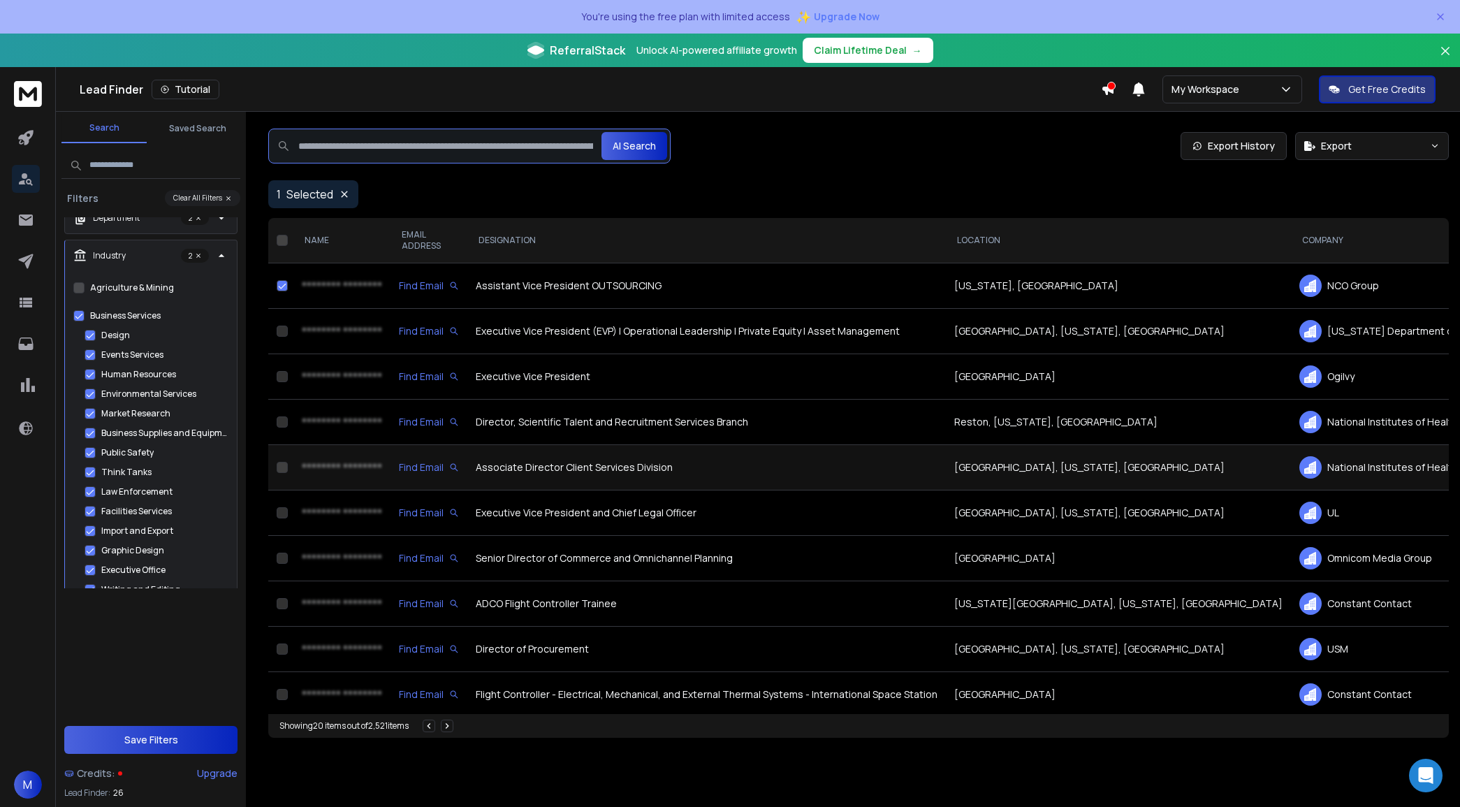
click at [285, 469] on button "button" at bounding box center [282, 467] width 11 height 11
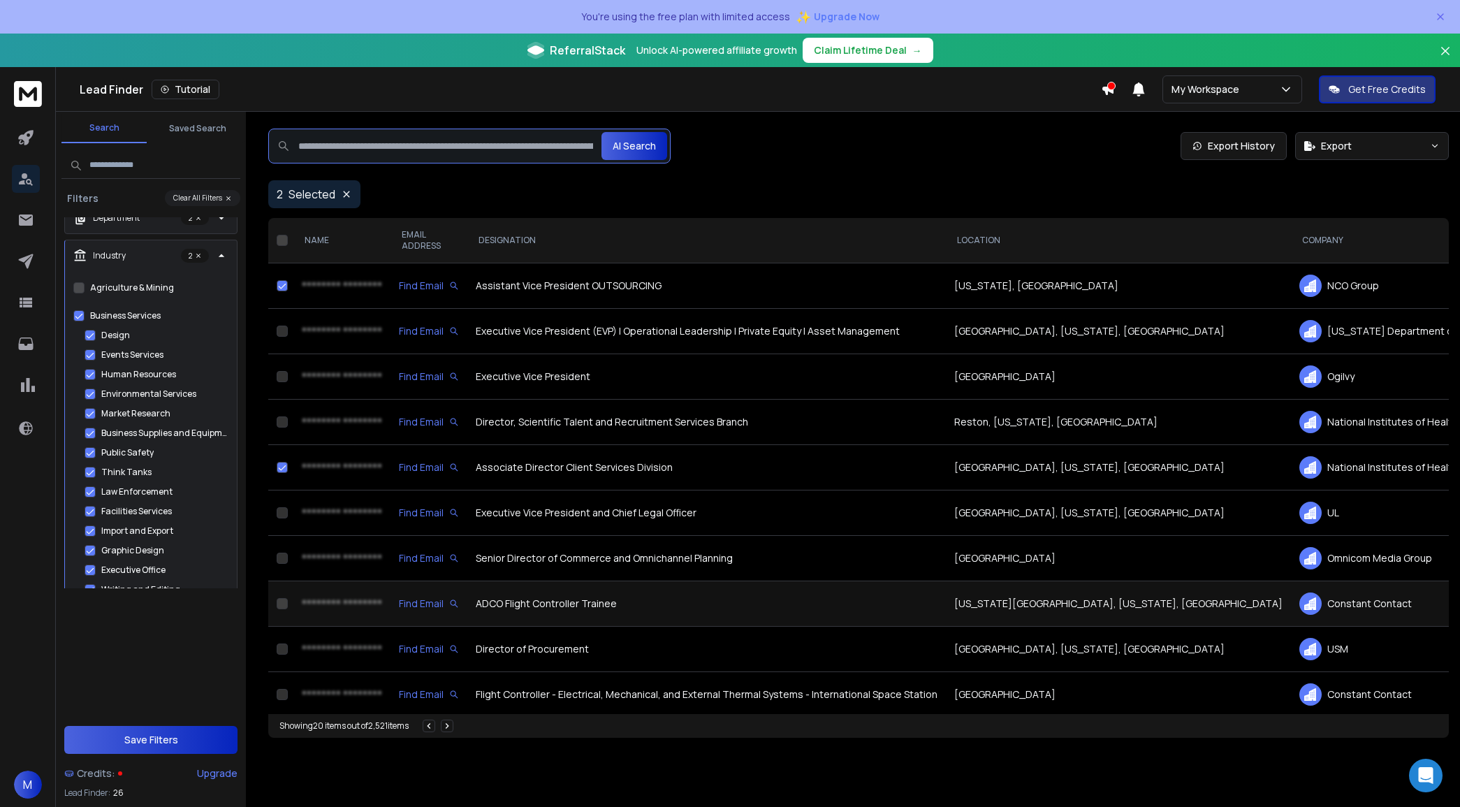
click at [282, 605] on button "button" at bounding box center [282, 603] width 11 height 11
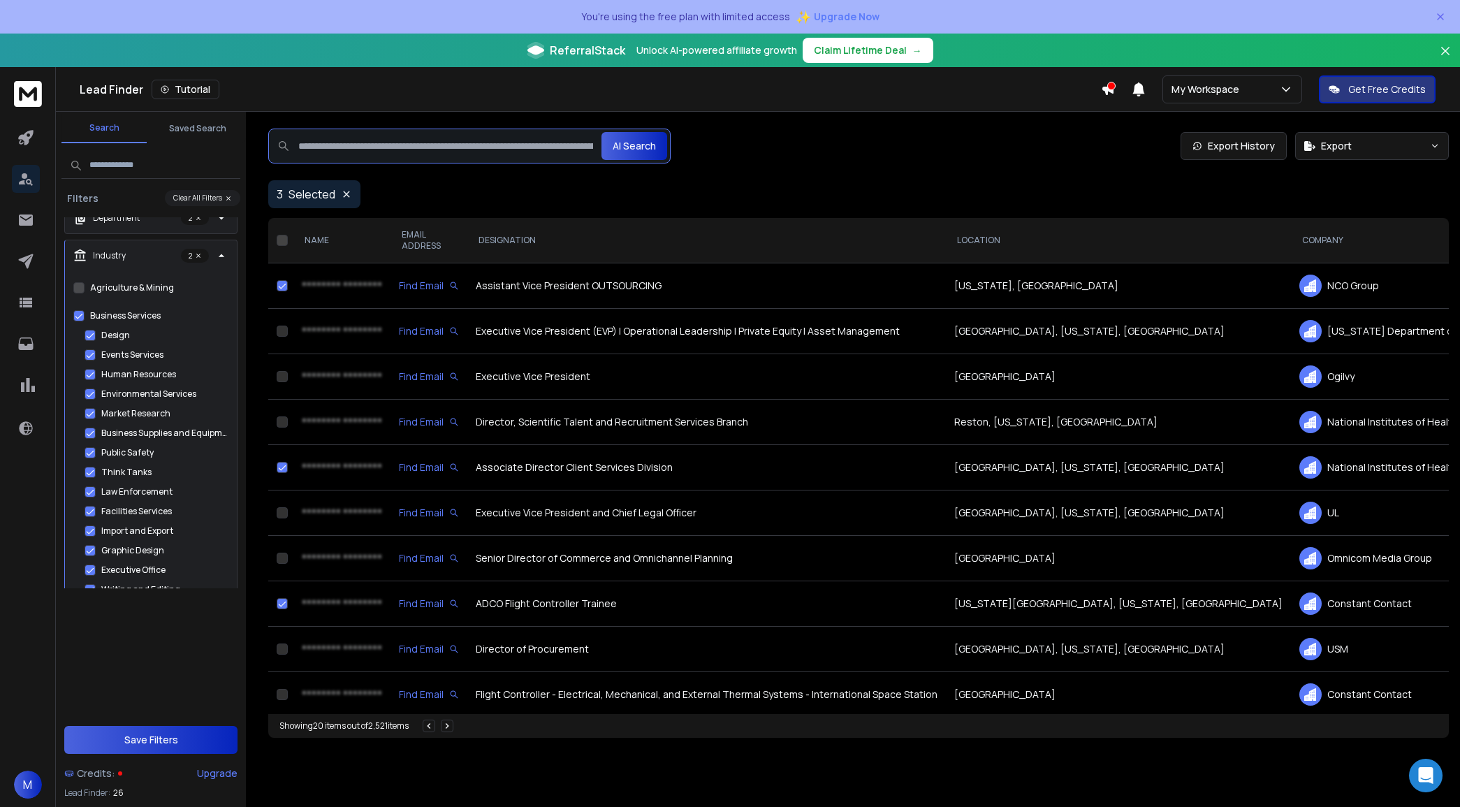
click at [453, 731] on icon at bounding box center [447, 725] width 11 height 11
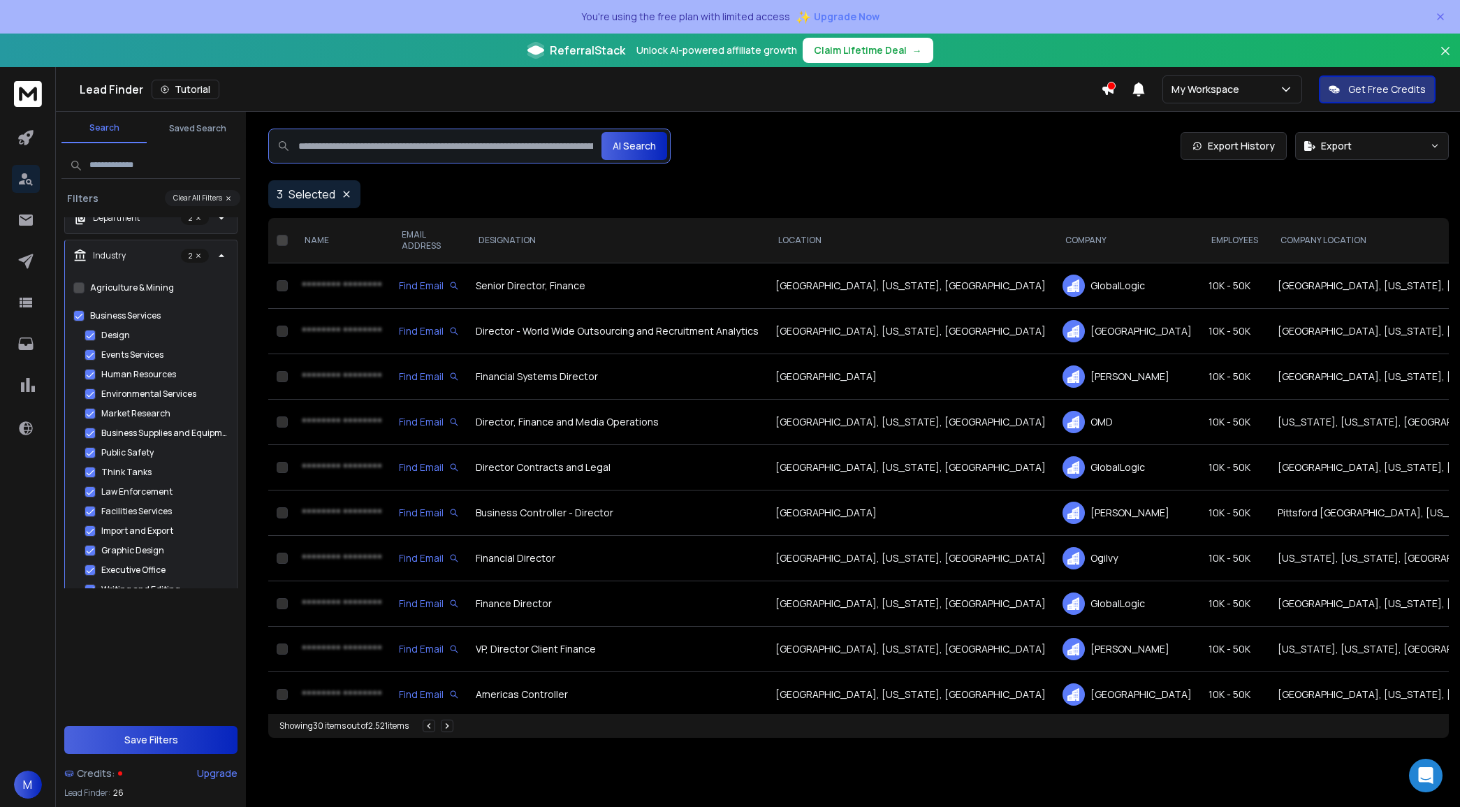
click at [449, 731] on icon at bounding box center [447, 725] width 11 height 11
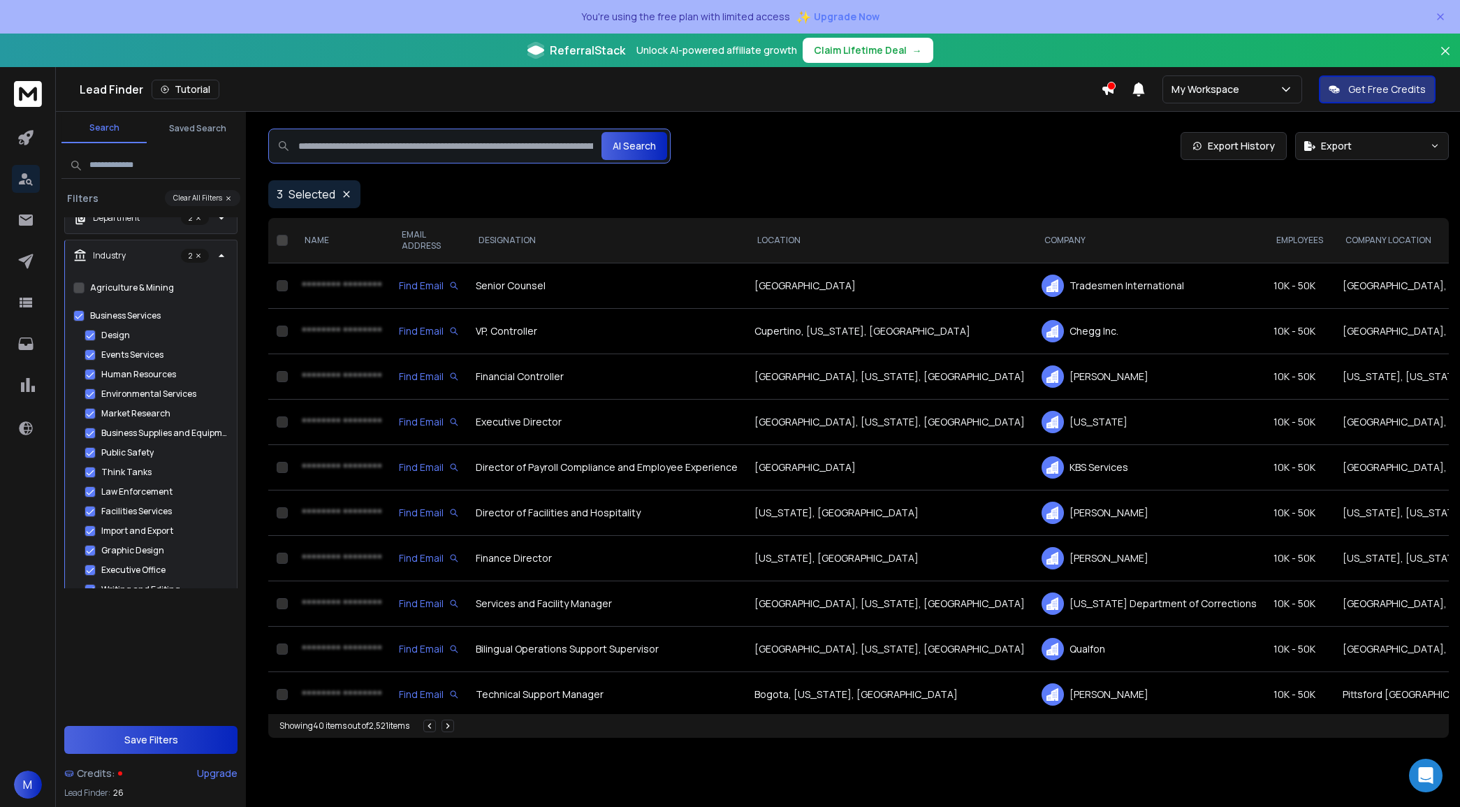
click at [453, 731] on icon at bounding box center [447, 725] width 11 height 11
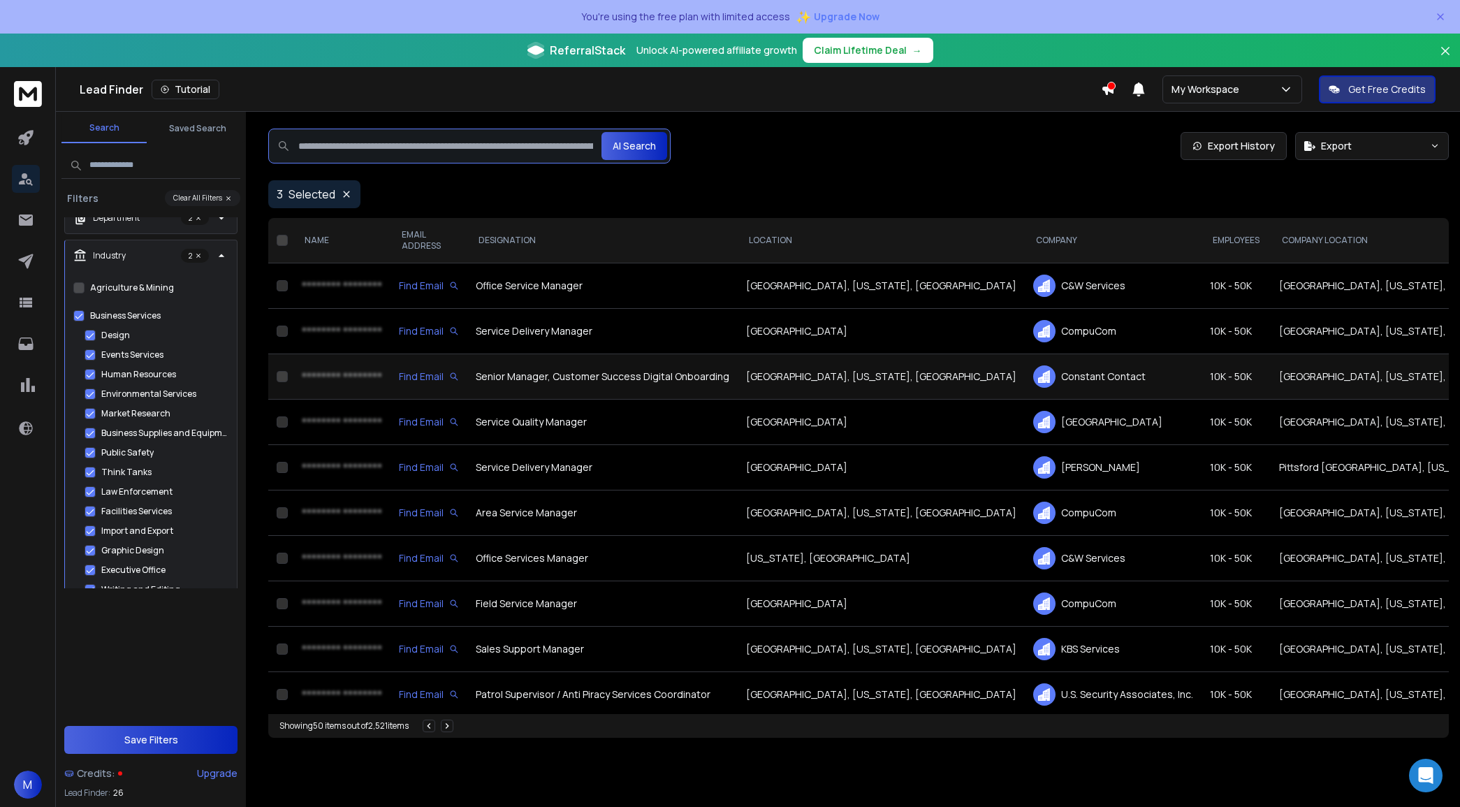
click at [277, 376] on button "button" at bounding box center [282, 376] width 11 height 11
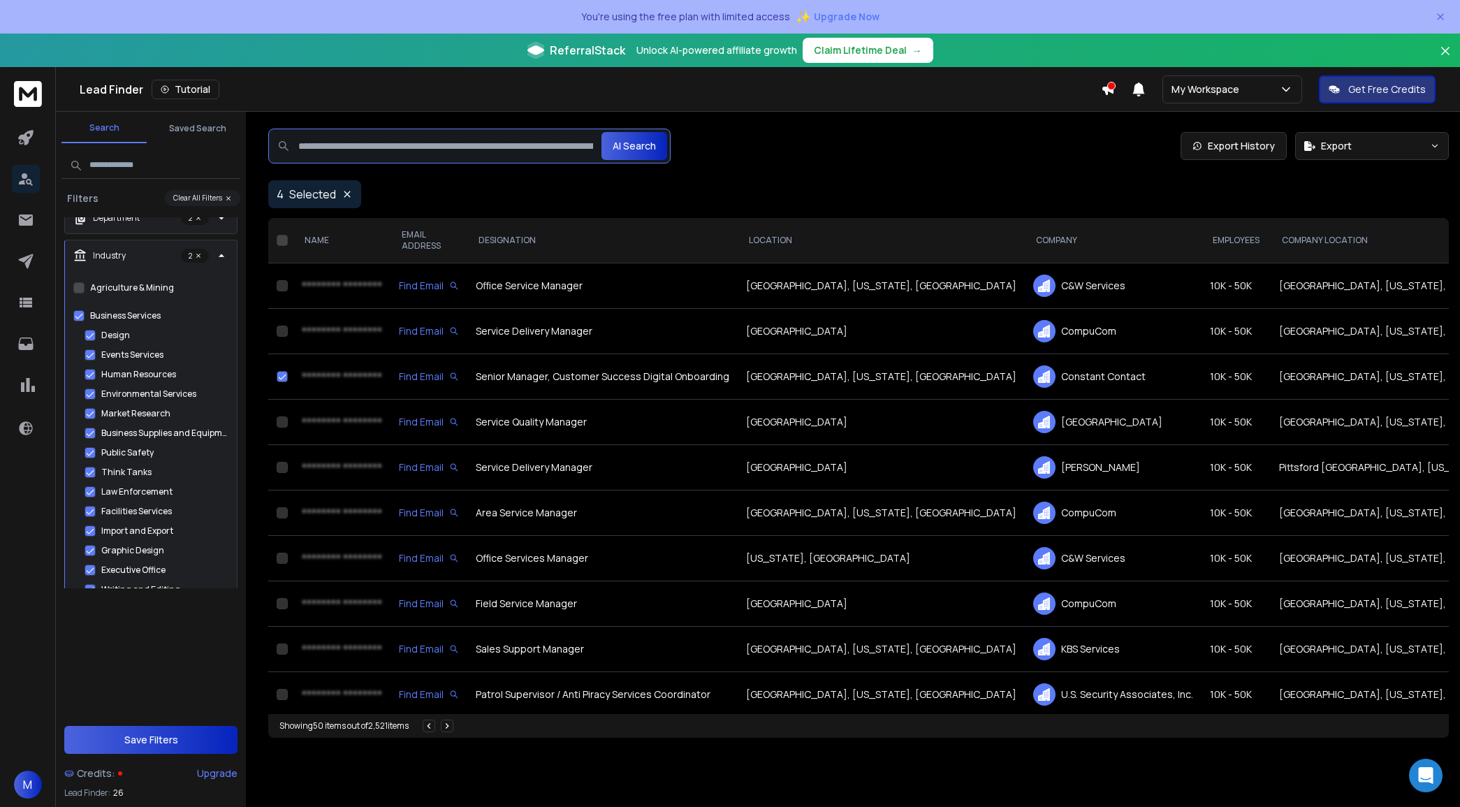
click at [453, 731] on icon at bounding box center [447, 725] width 11 height 11
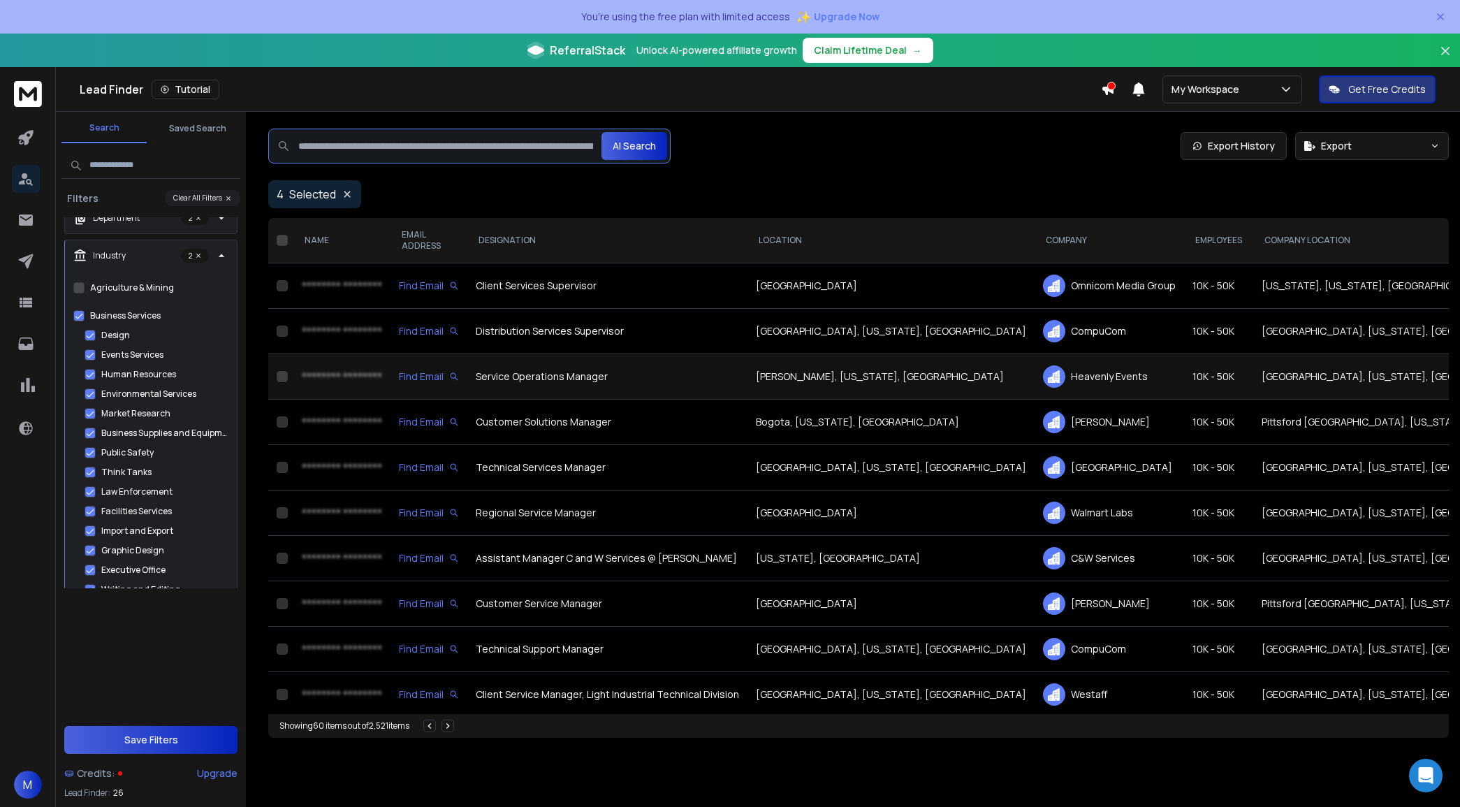
click at [282, 376] on button "button" at bounding box center [282, 376] width 11 height 11
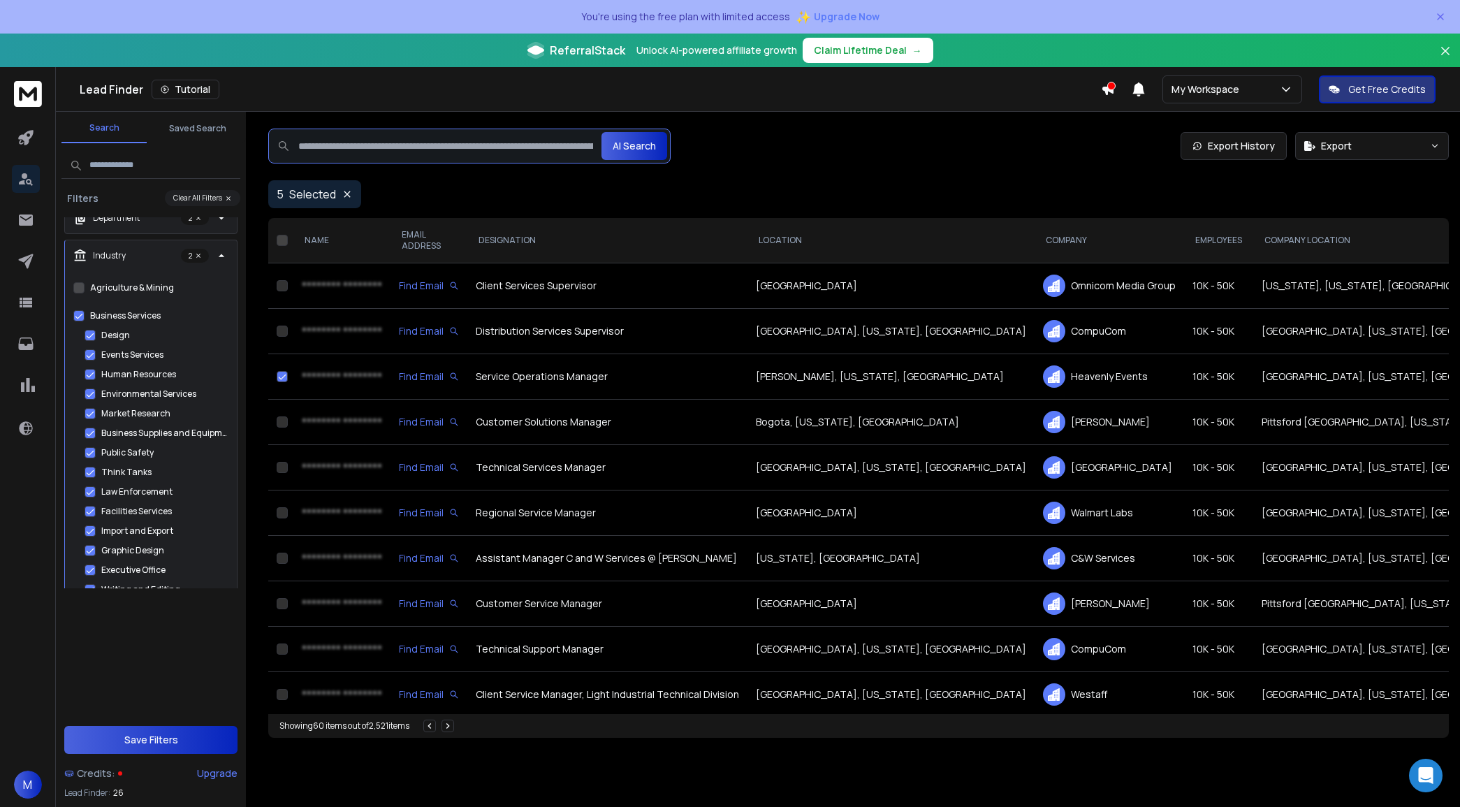
click at [450, 729] on icon at bounding box center [447, 726] width 3 height 6
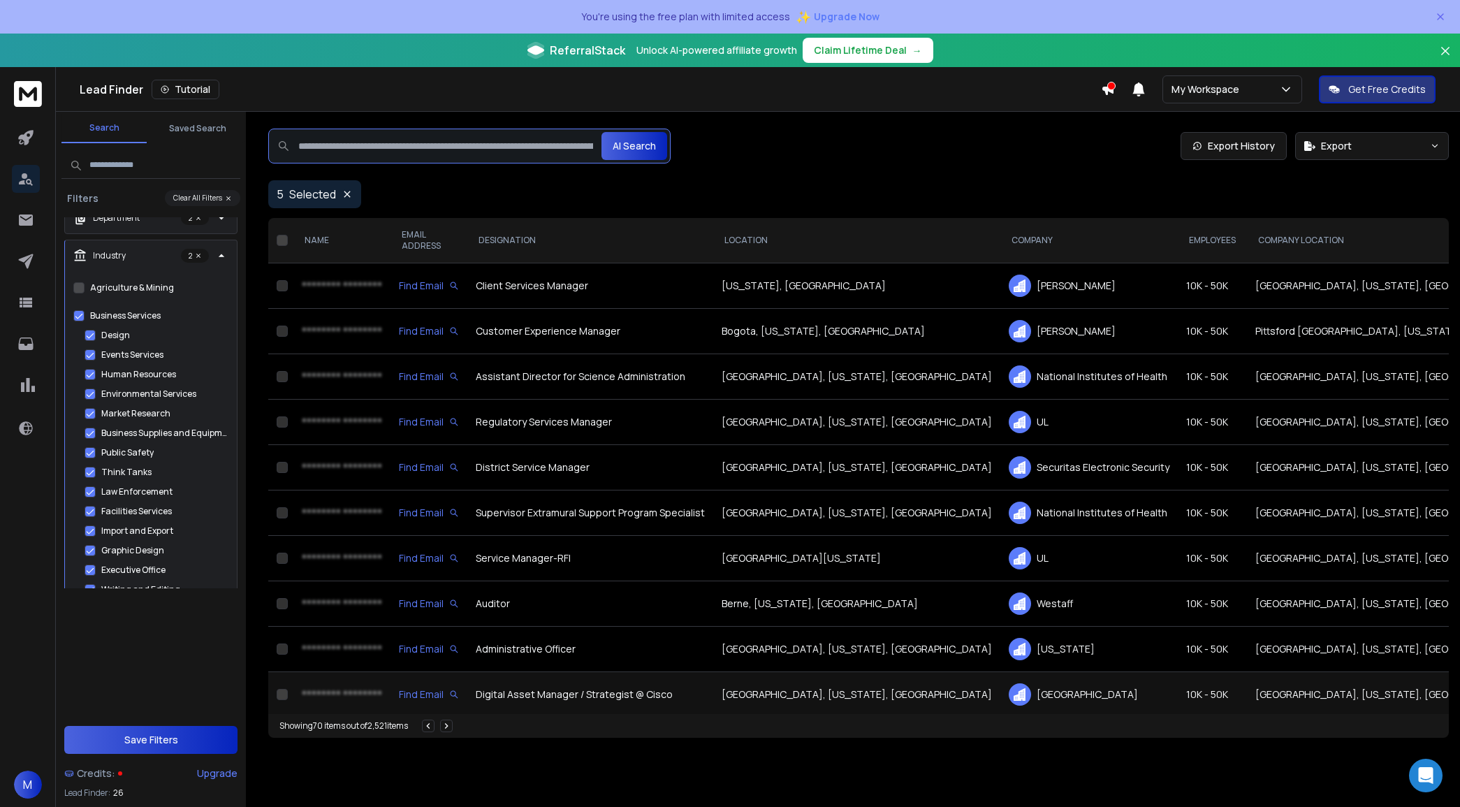
click at [282, 697] on button "button" at bounding box center [282, 694] width 11 height 11
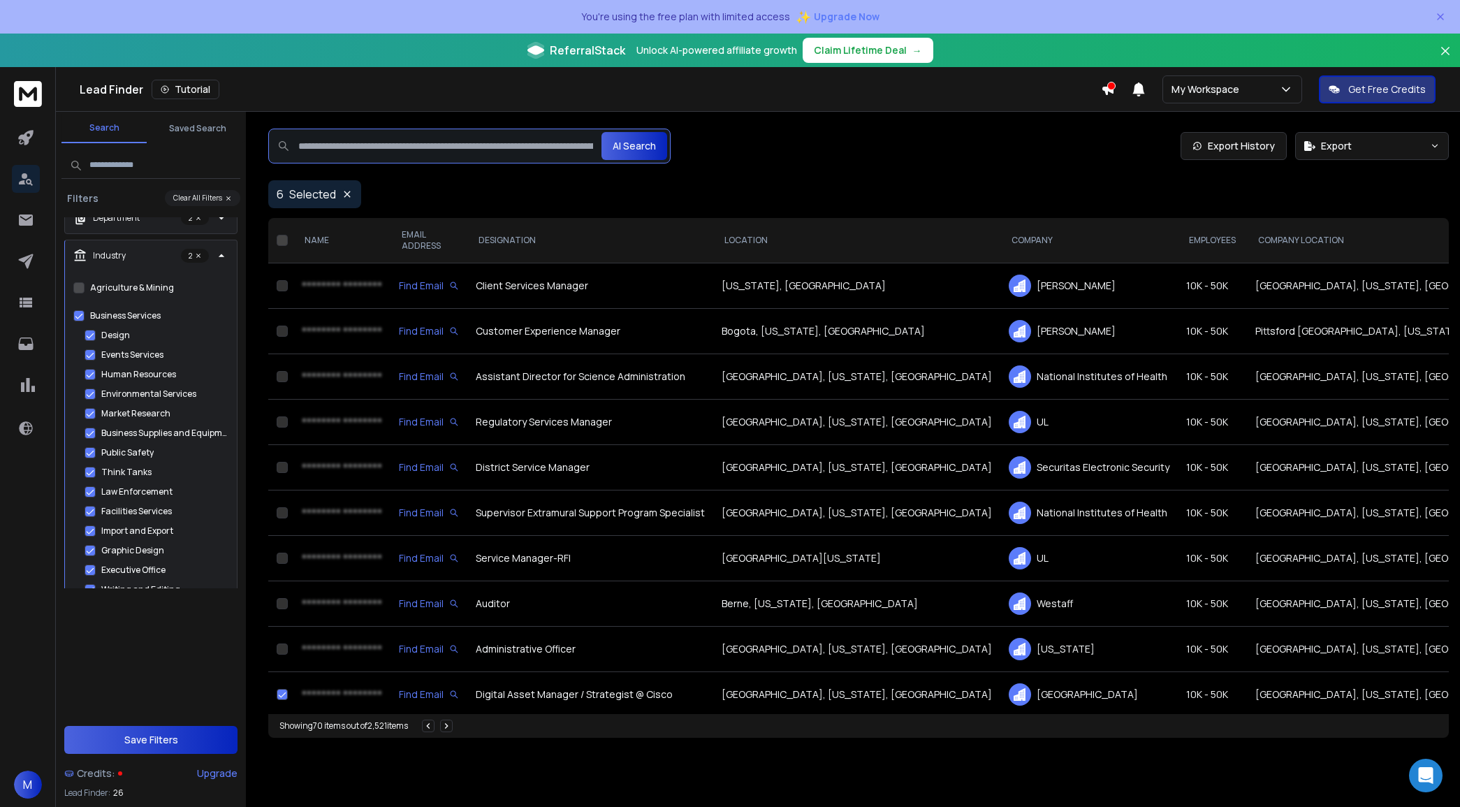
click at [452, 731] on icon at bounding box center [446, 725] width 11 height 11
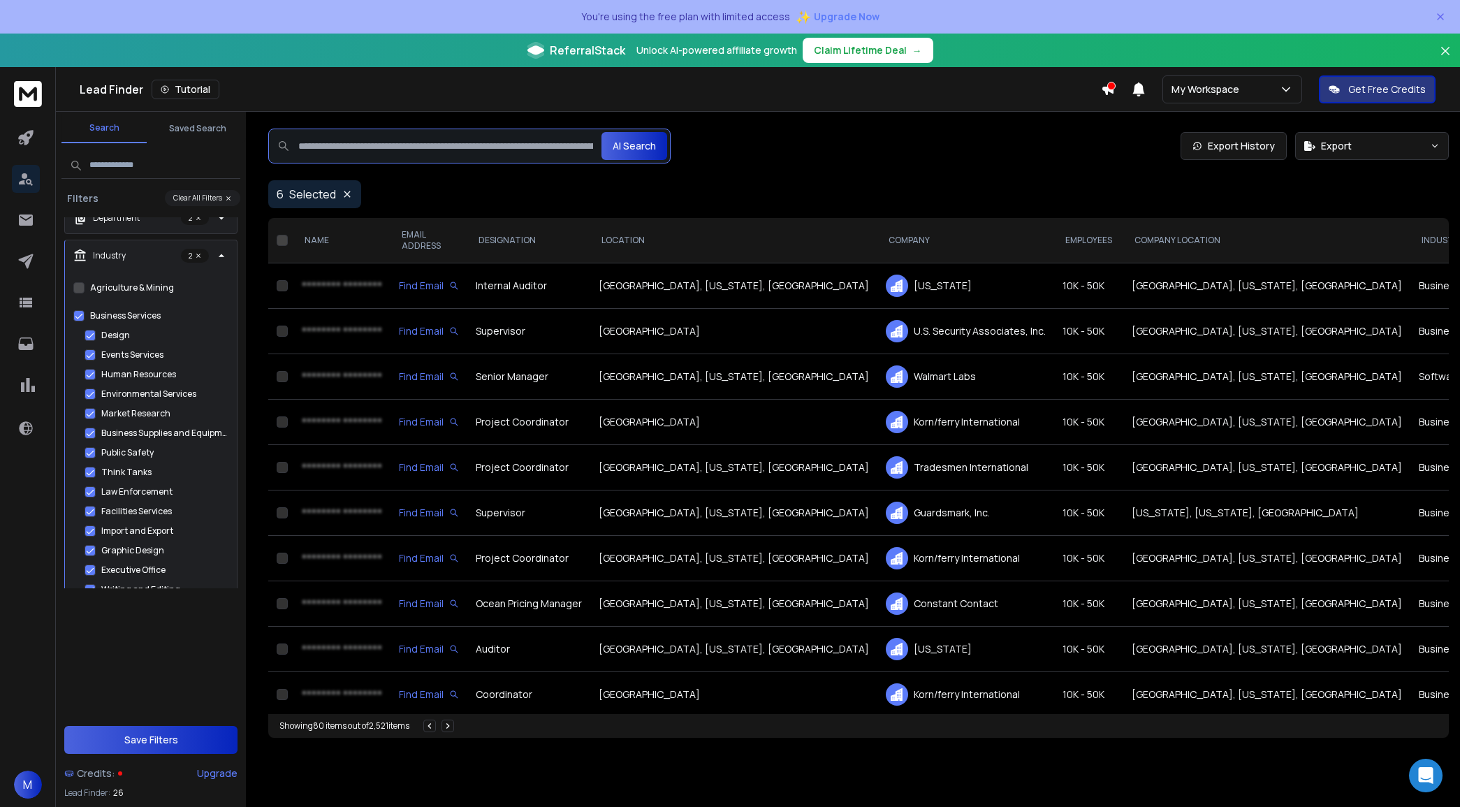
click at [453, 731] on icon at bounding box center [447, 725] width 11 height 11
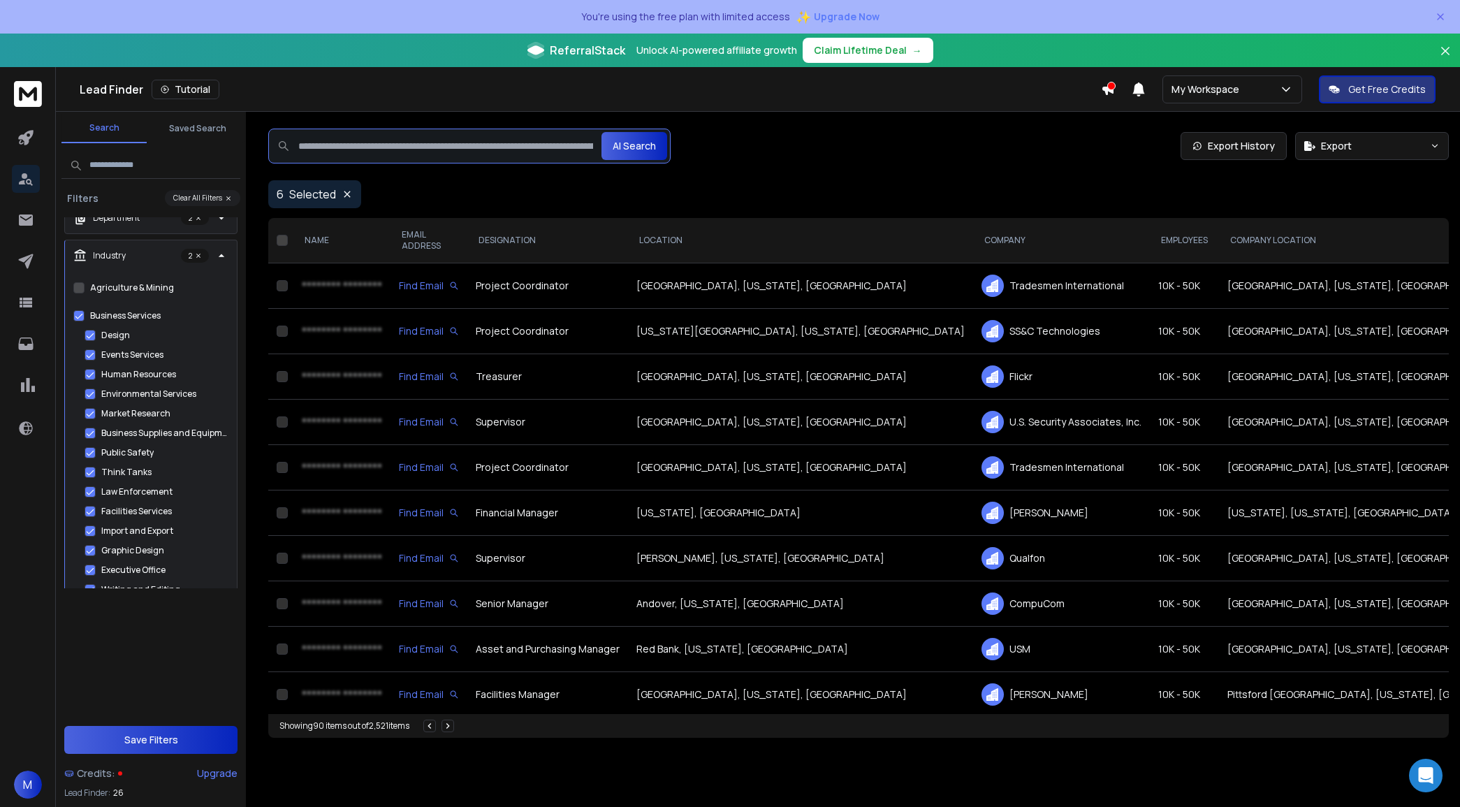
click at [453, 731] on icon at bounding box center [447, 725] width 11 height 11
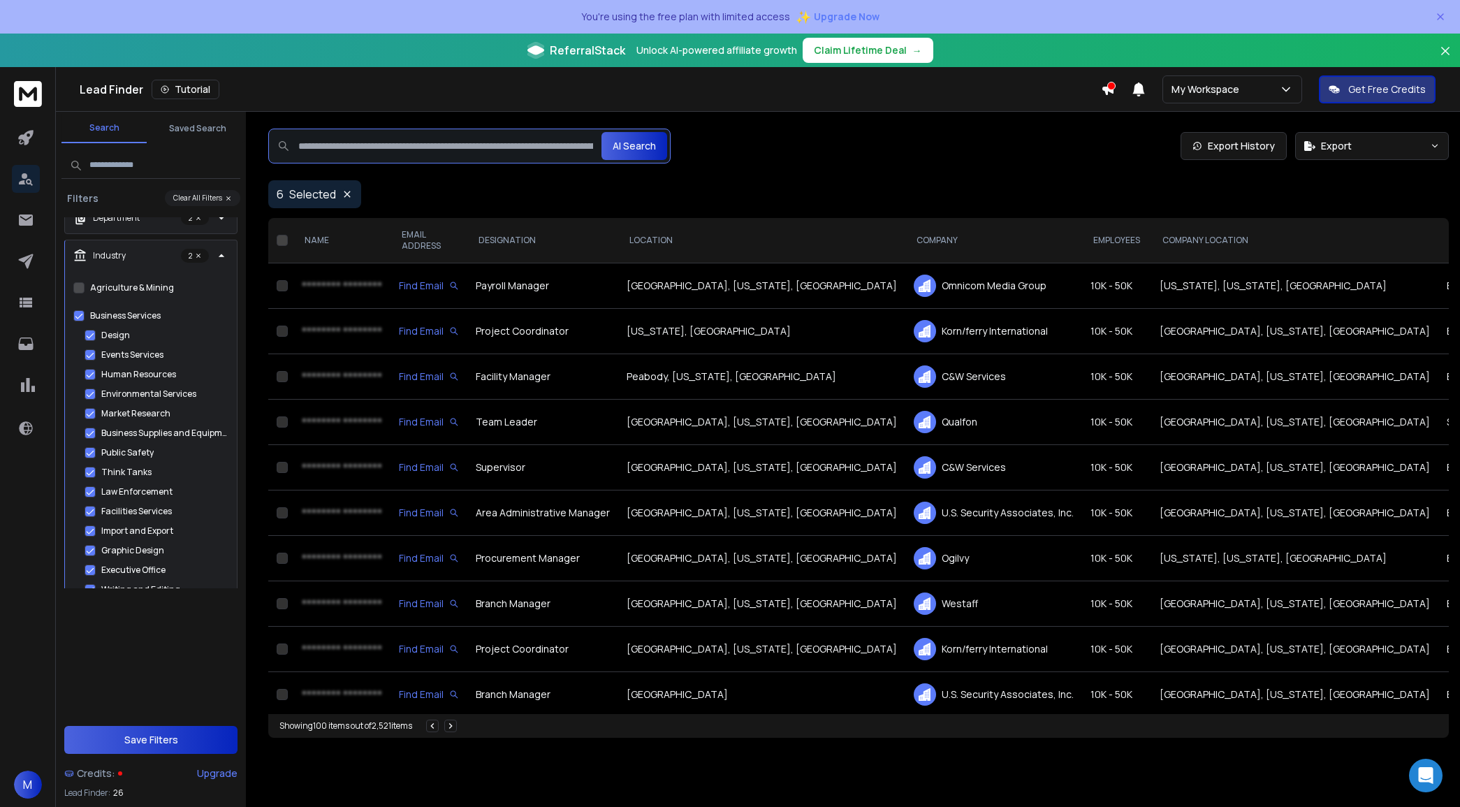
click at [456, 731] on icon at bounding box center [450, 725] width 11 height 11
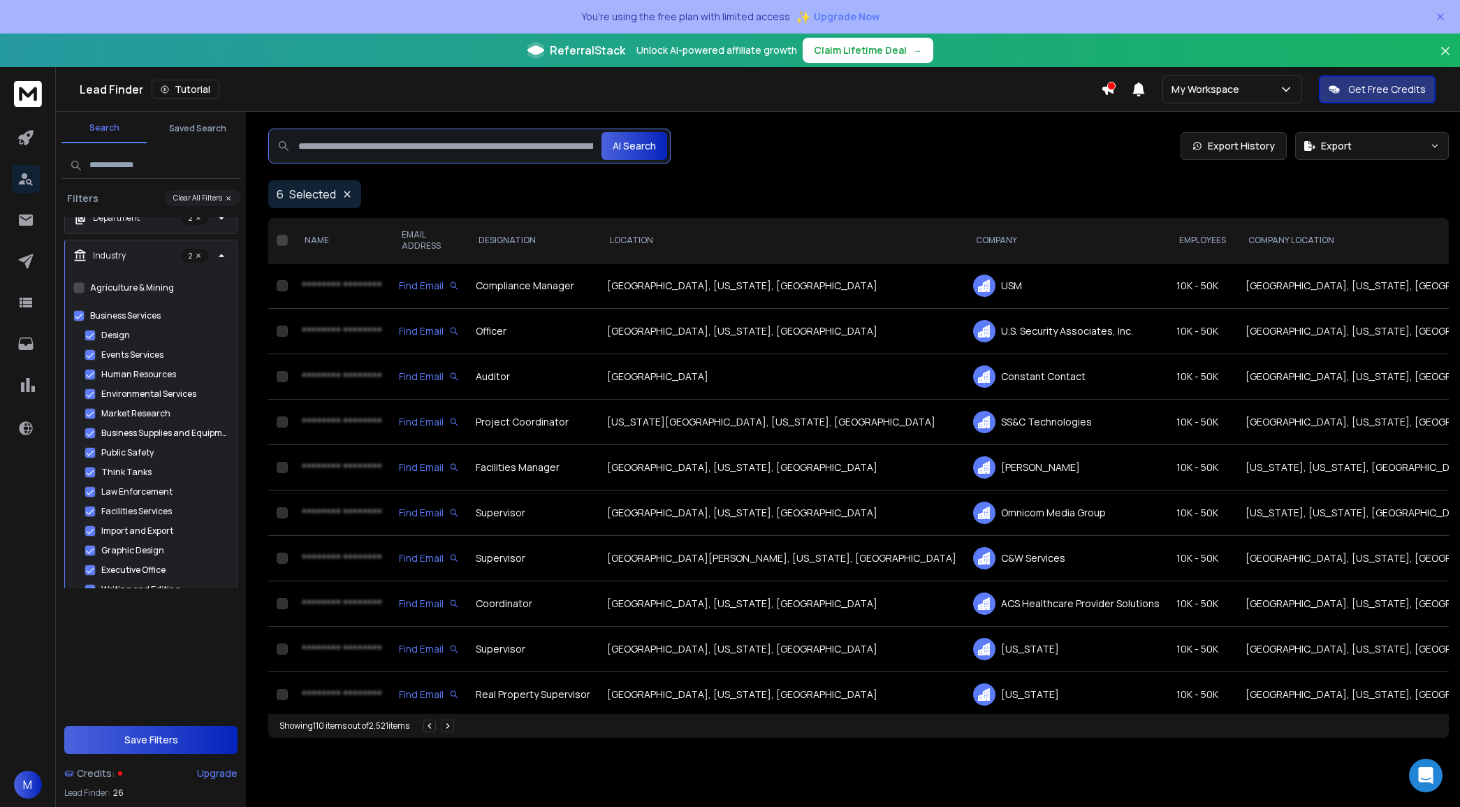
click at [453, 731] on icon at bounding box center [447, 725] width 11 height 11
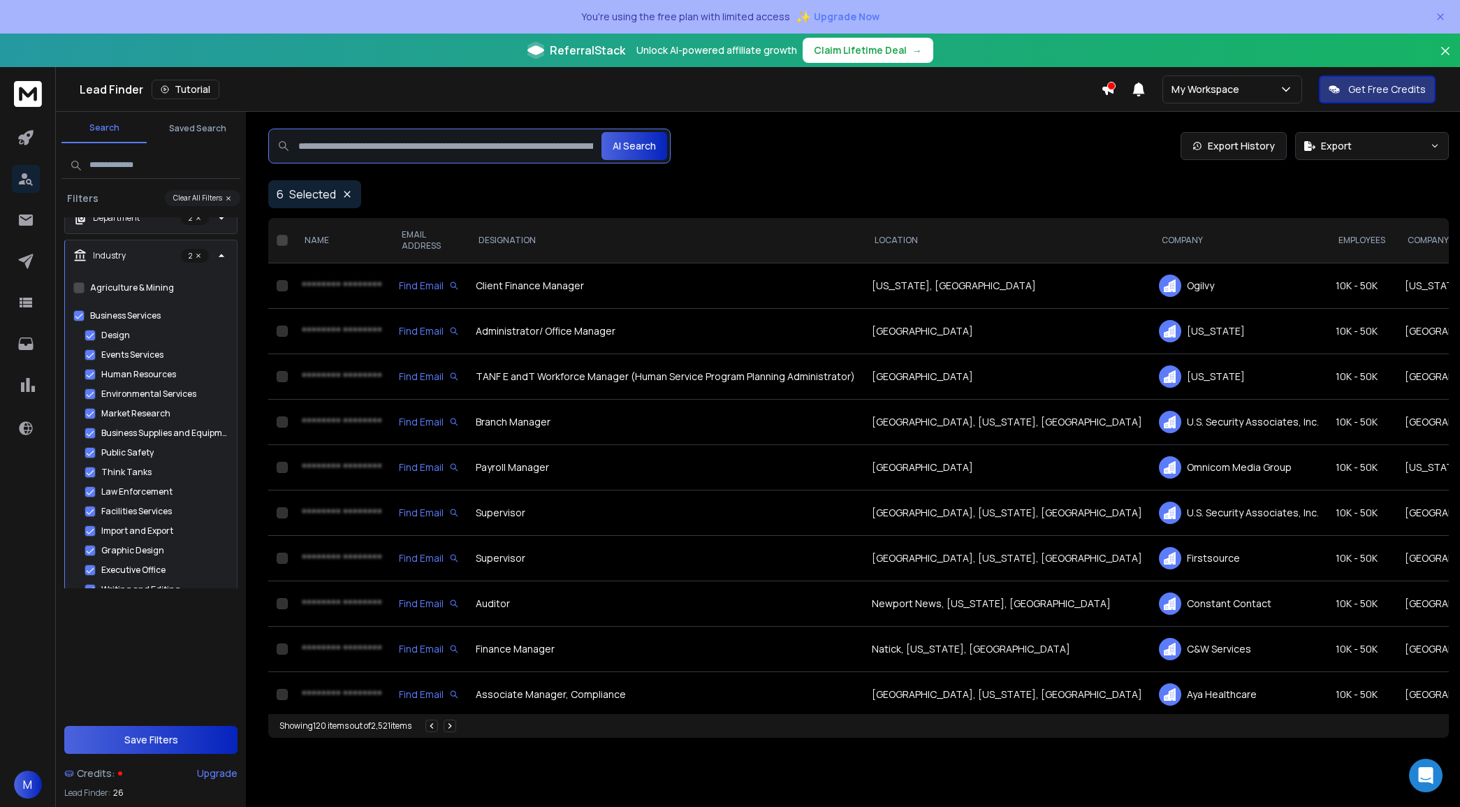
click at [456, 731] on icon at bounding box center [449, 725] width 11 height 11
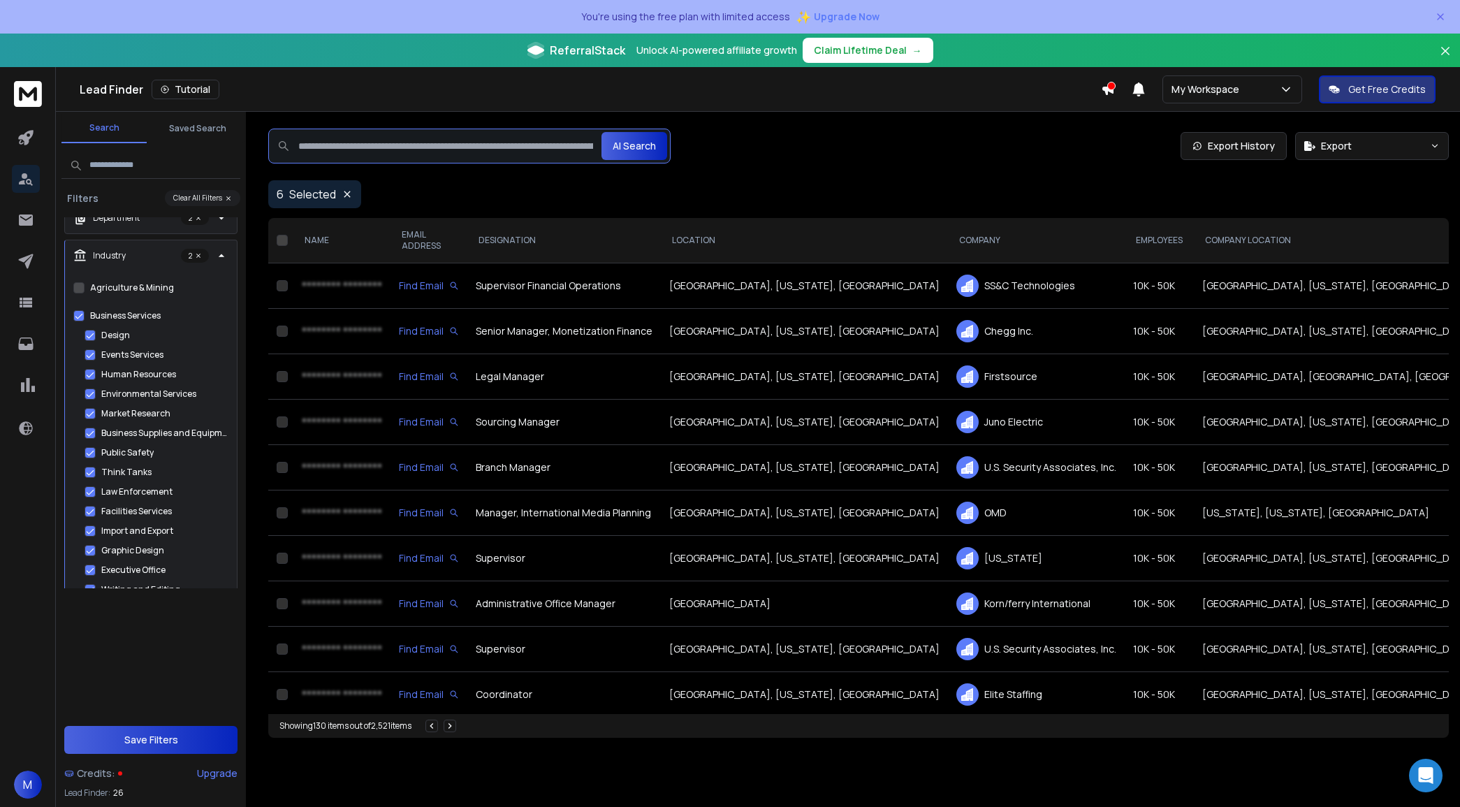
click at [456, 731] on icon at bounding box center [449, 725] width 11 height 11
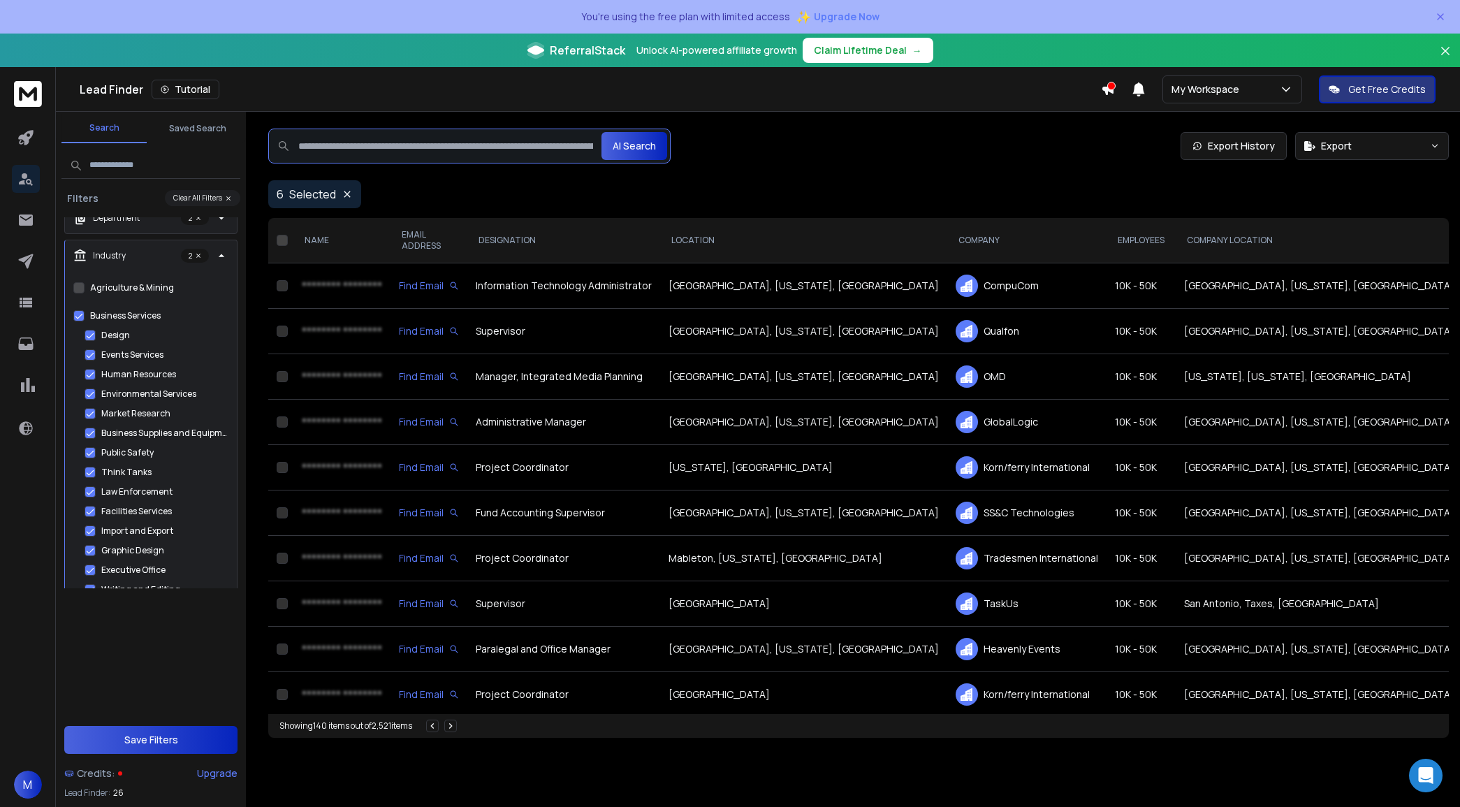
click at [456, 731] on icon at bounding box center [450, 725] width 11 height 11
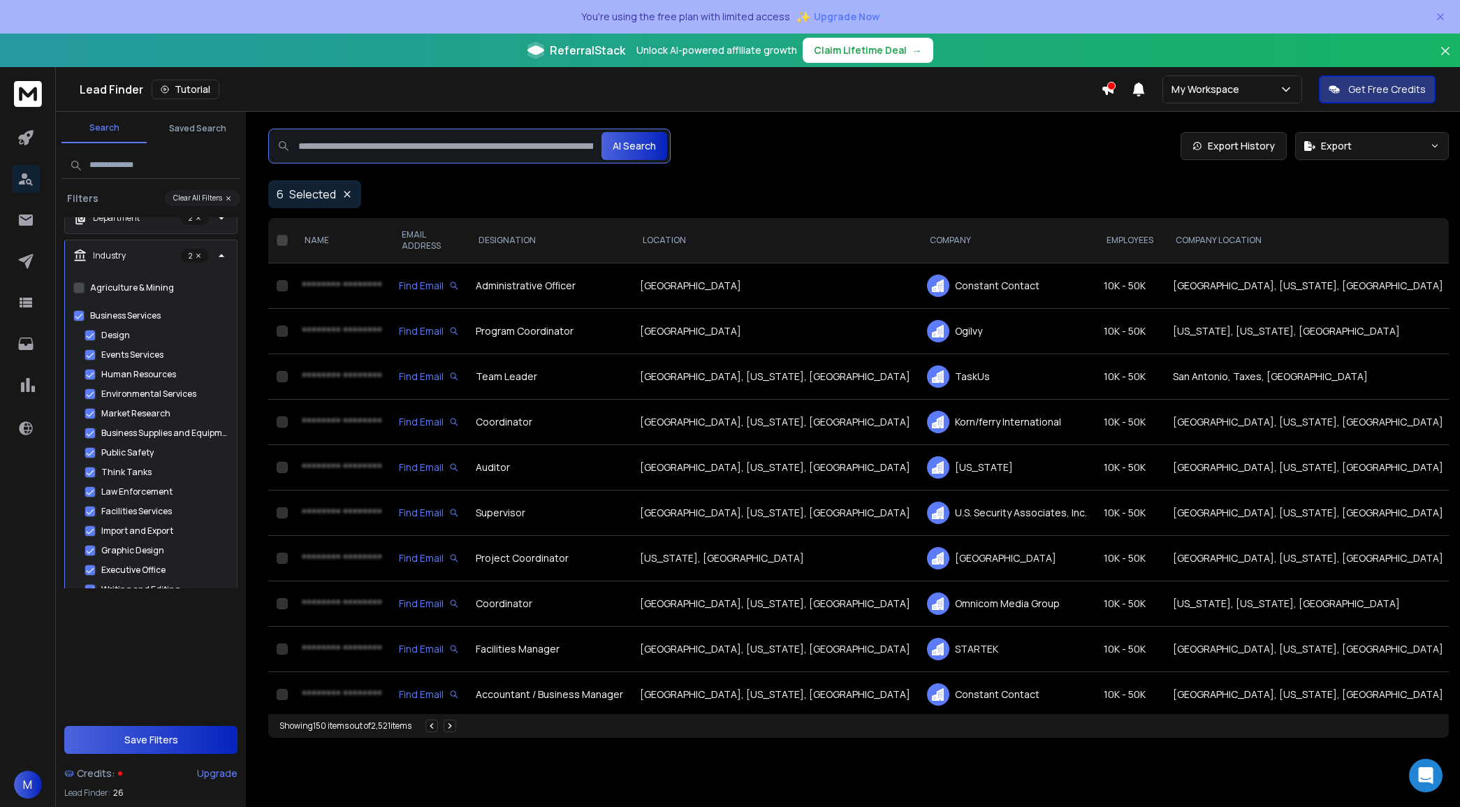
click at [452, 729] on icon at bounding box center [450, 726] width 3 height 6
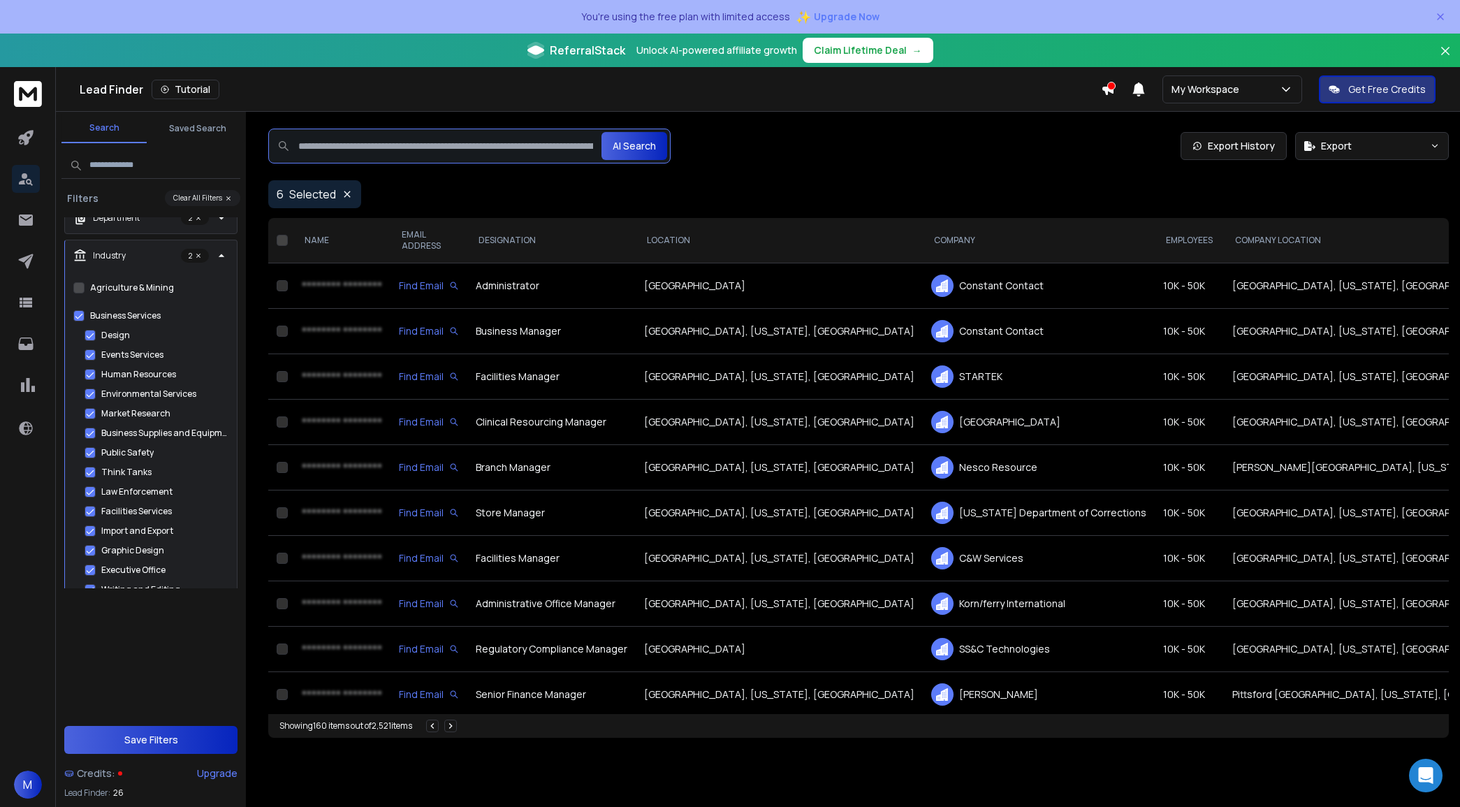
click at [455, 731] on icon at bounding box center [450, 725] width 11 height 11
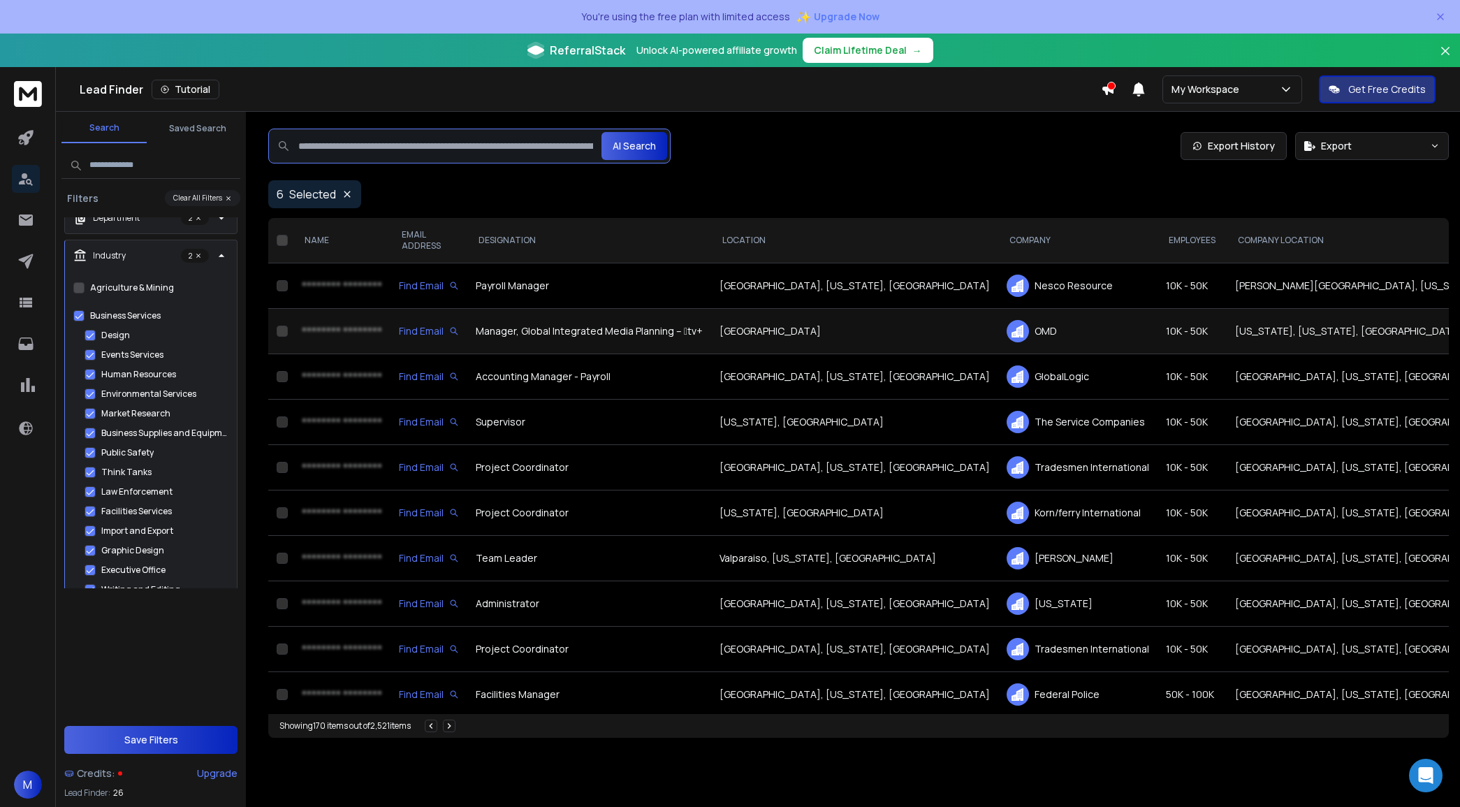
click at [279, 330] on button "button" at bounding box center [282, 331] width 11 height 11
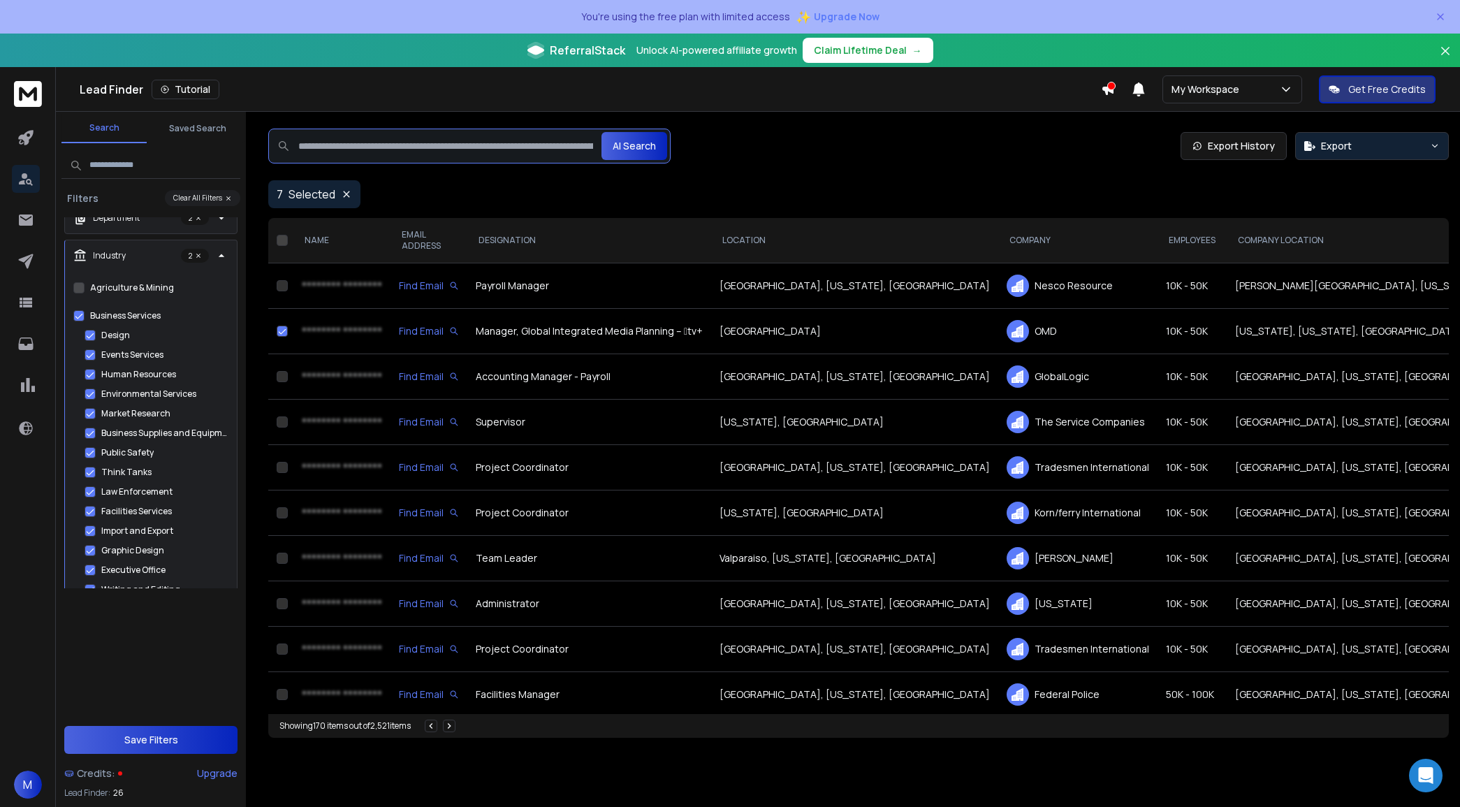
click at [1339, 141] on span "Export" at bounding box center [1336, 146] width 31 height 14
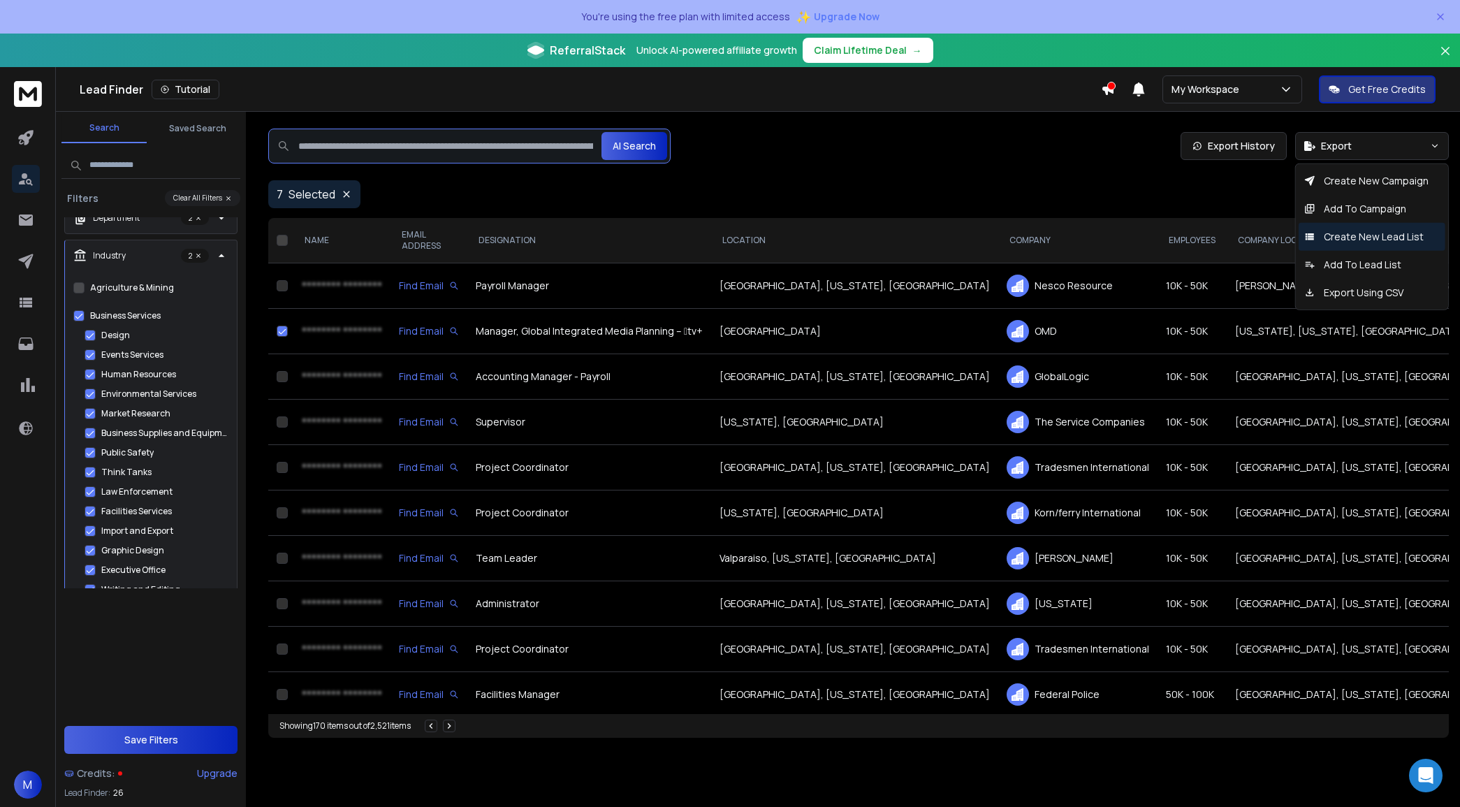
click at [1340, 232] on p "Create New Lead List" at bounding box center [1373, 237] width 105 height 20
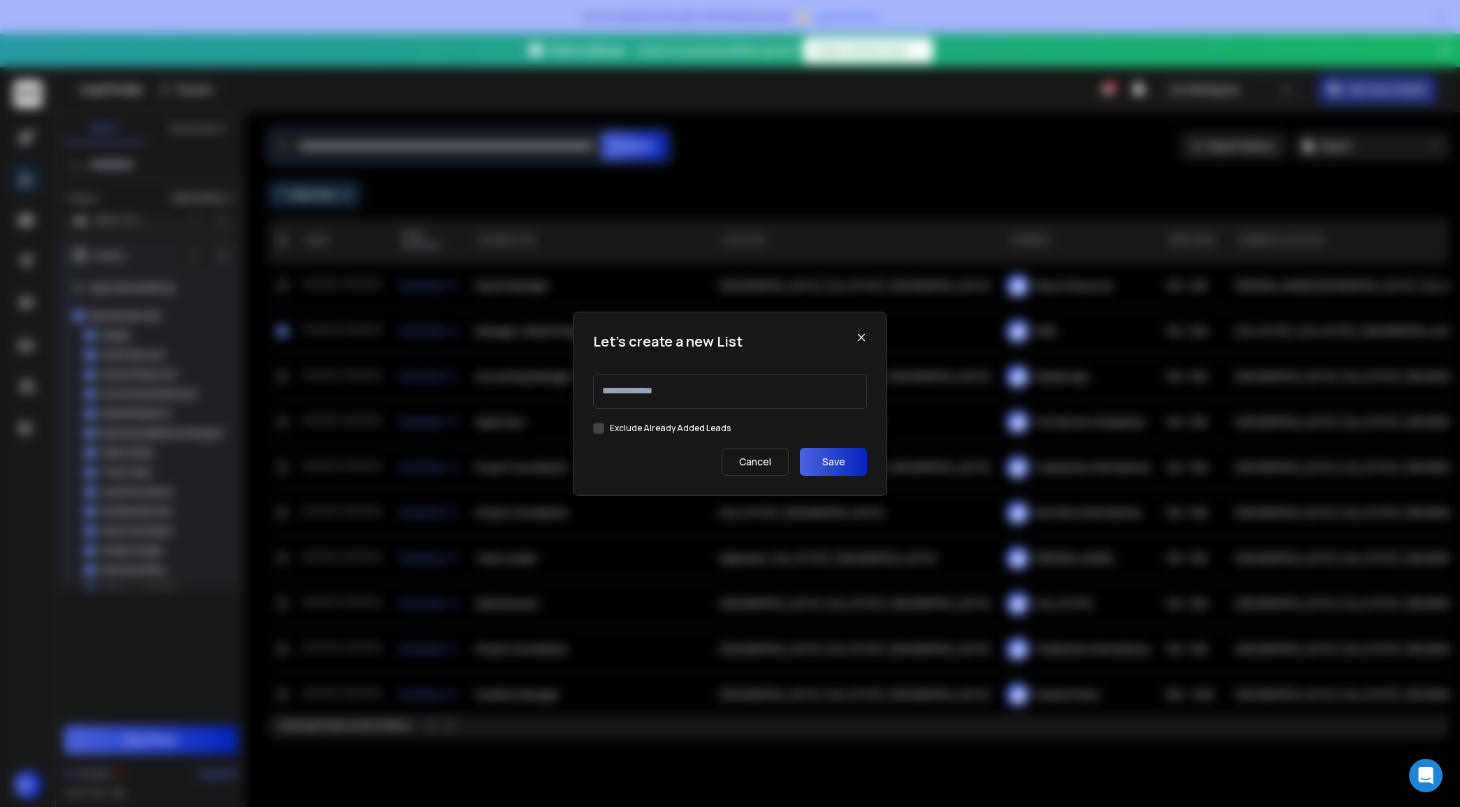
click at [770, 393] on input at bounding box center [730, 391] width 274 height 35
type input "*"
type input "**********"
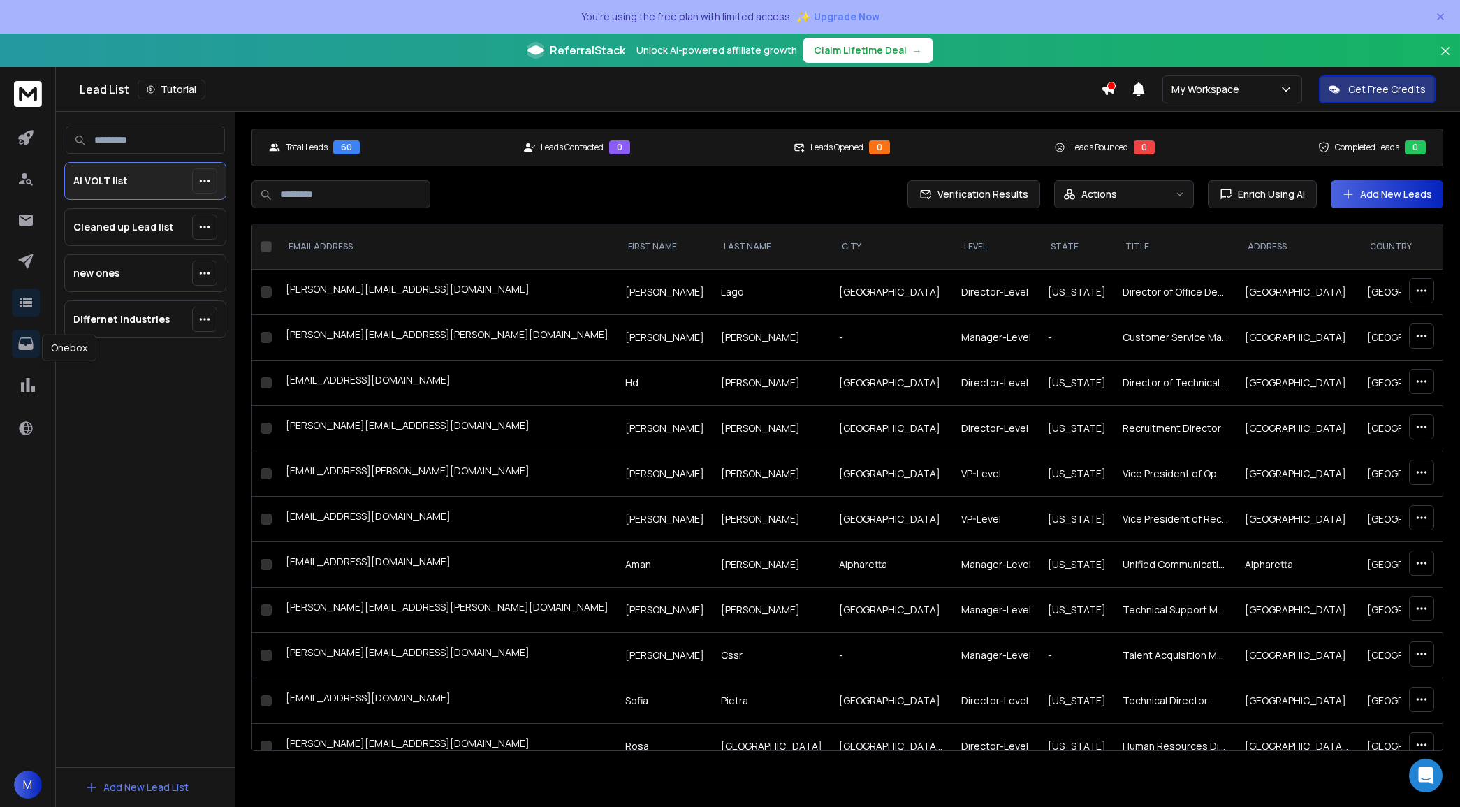
click at [29, 349] on icon at bounding box center [25, 343] width 15 height 13
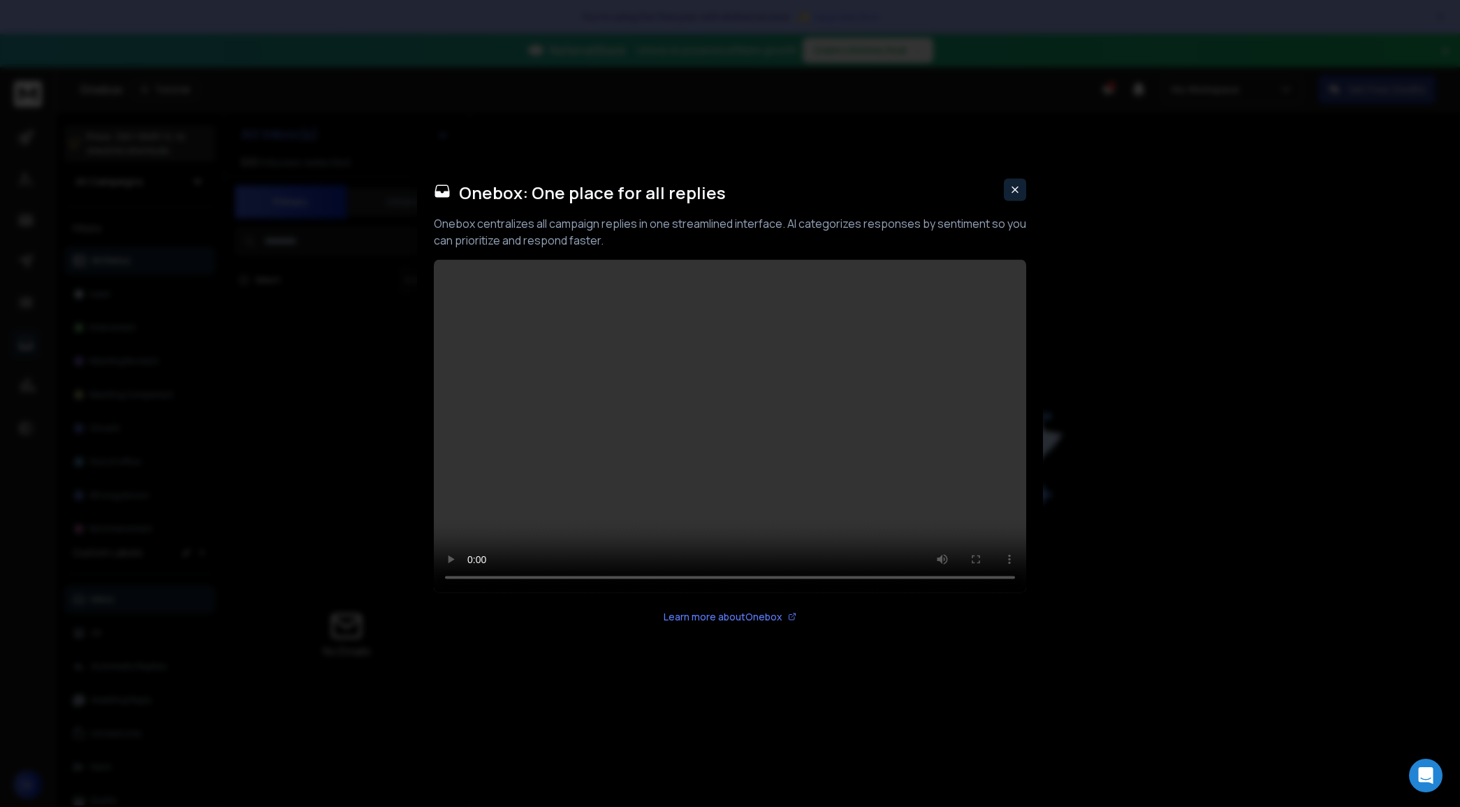
click at [1025, 192] on button at bounding box center [1015, 189] width 22 height 22
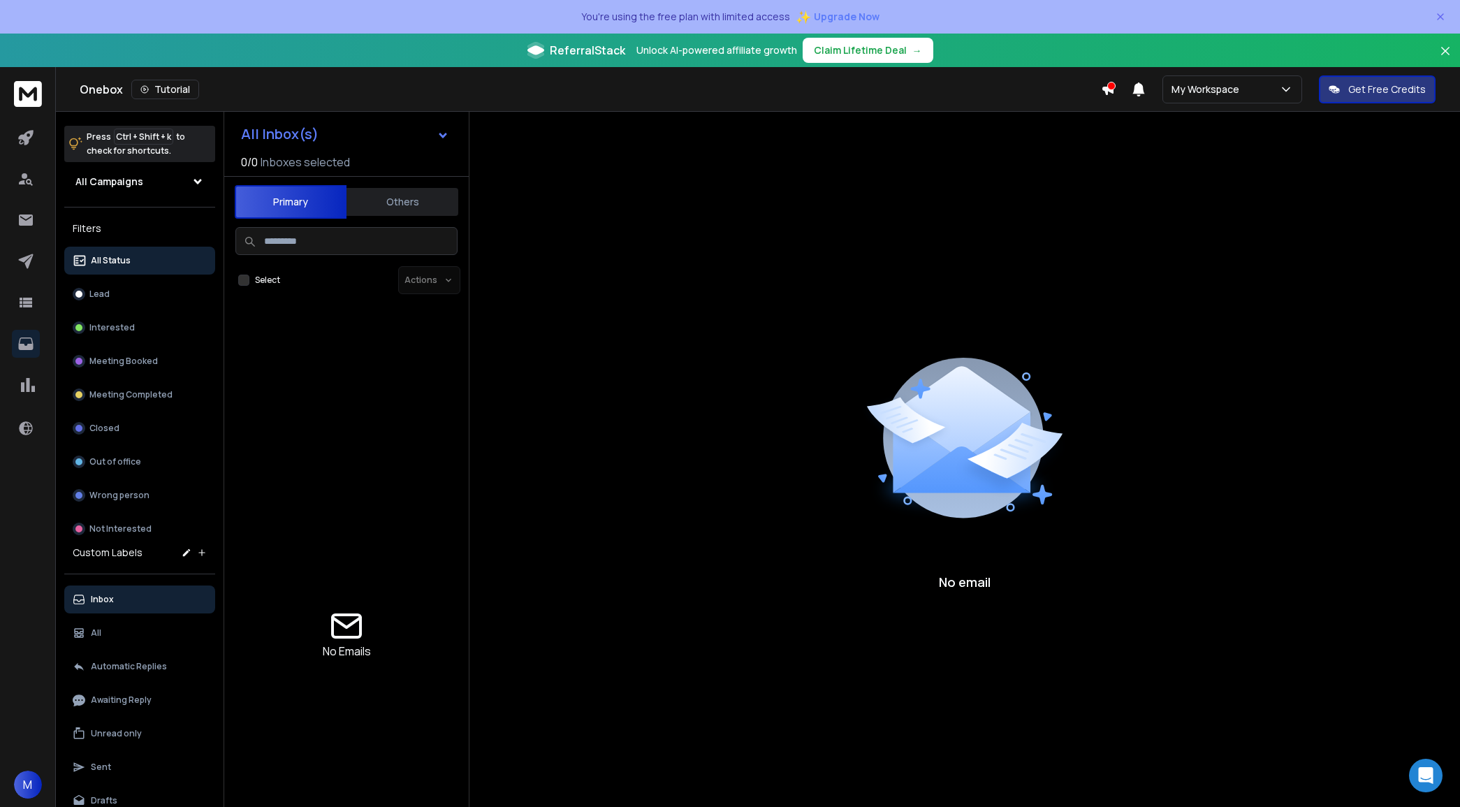
click at [23, 98] on icon at bounding box center [28, 94] width 28 height 26
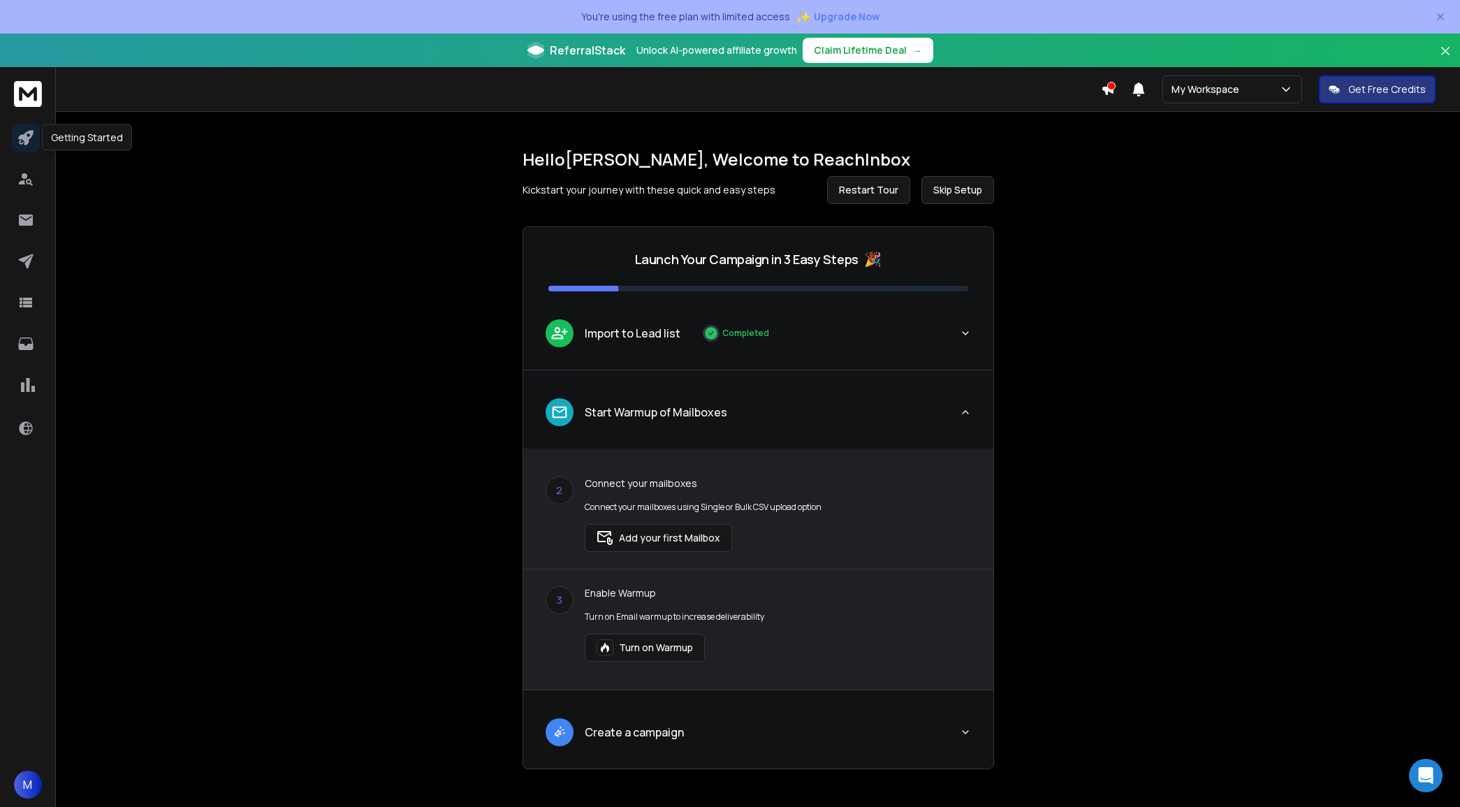
click at [29, 138] on icon at bounding box center [25, 137] width 15 height 15
click at [955, 413] on button "Start Warmup of Mailboxes" at bounding box center [758, 417] width 470 height 61
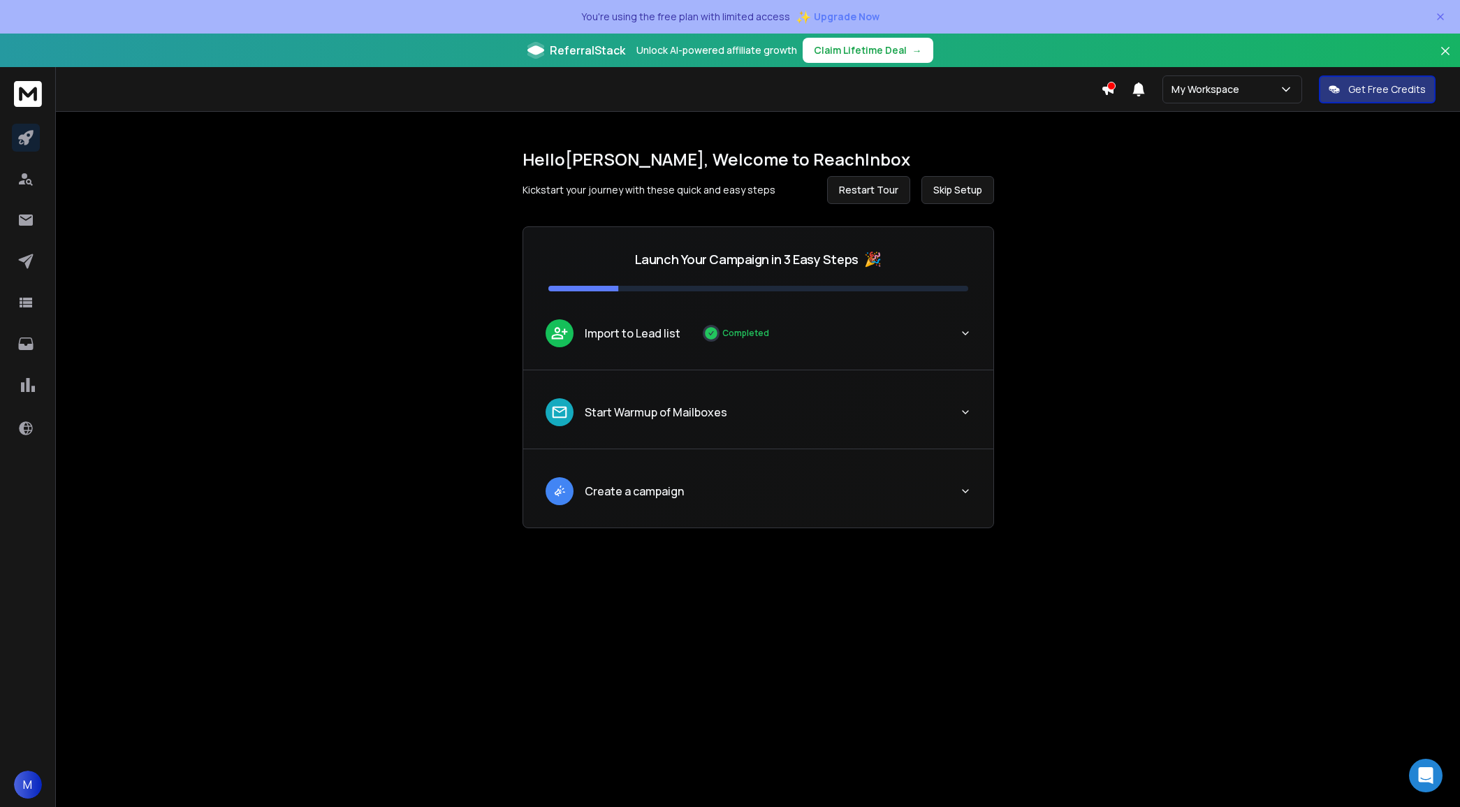
click at [949, 407] on button "Start Warmup of Mailboxes" at bounding box center [758, 417] width 470 height 61
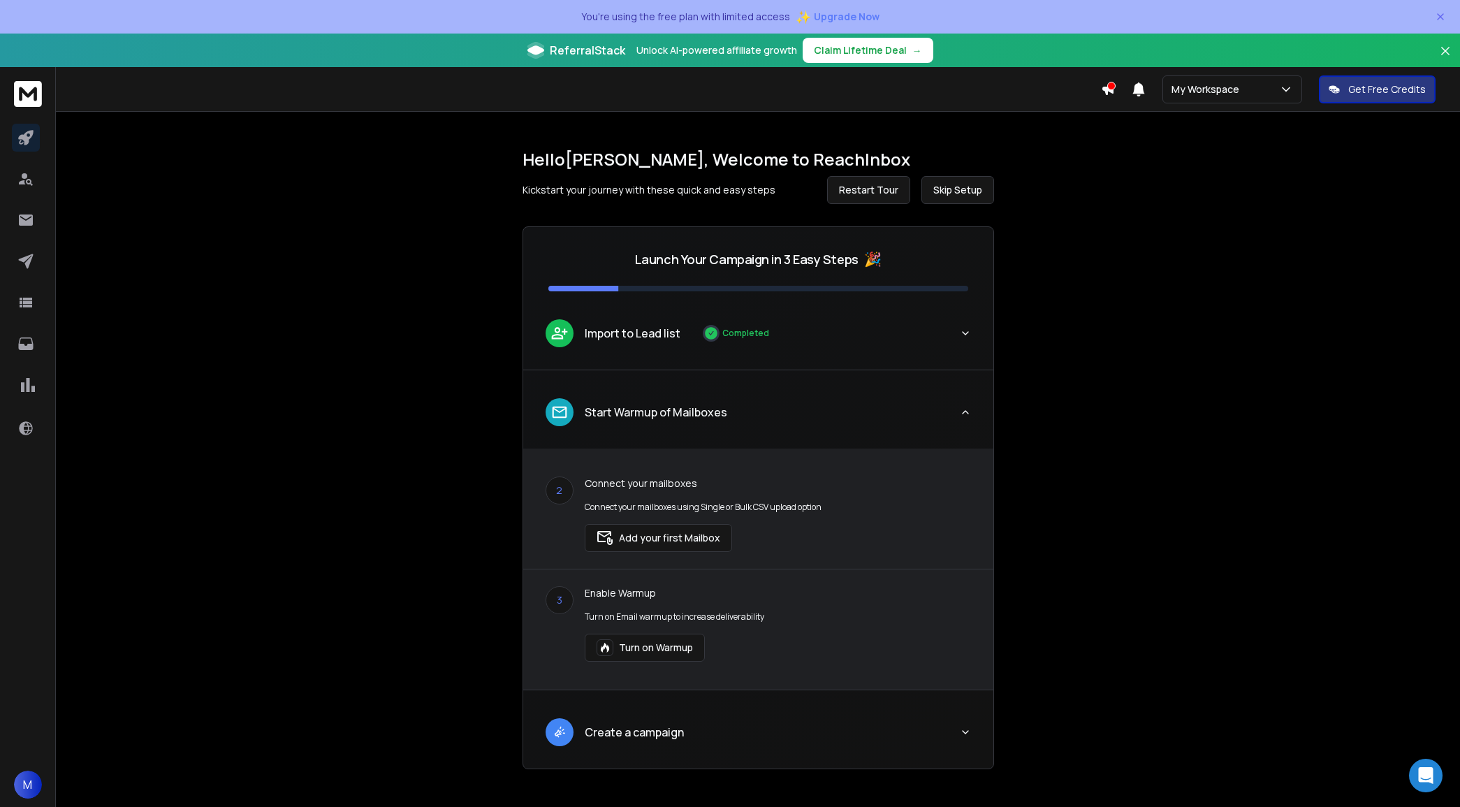
click at [980, 732] on button "Create a campaign" at bounding box center [758, 737] width 470 height 61
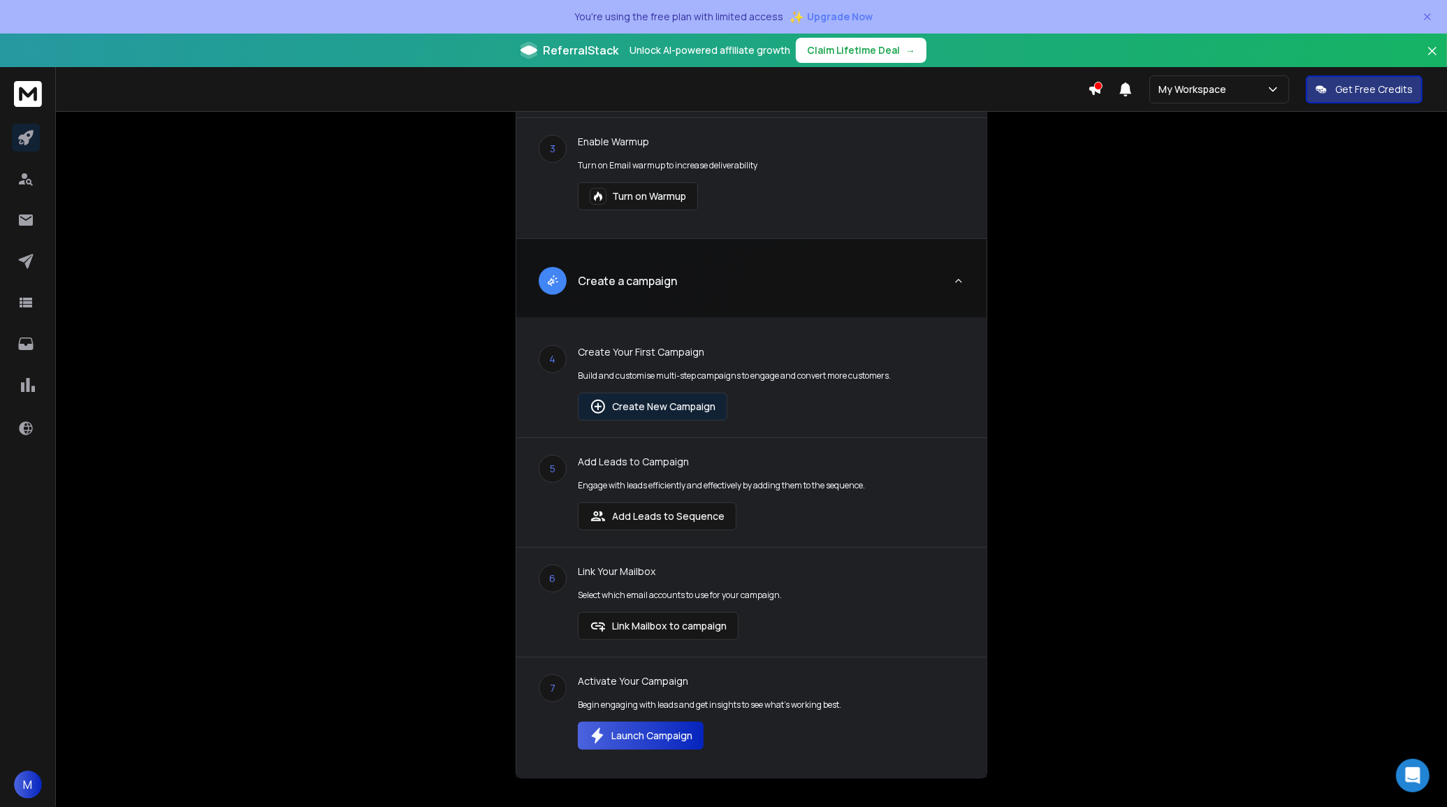
scroll to position [459, 0]
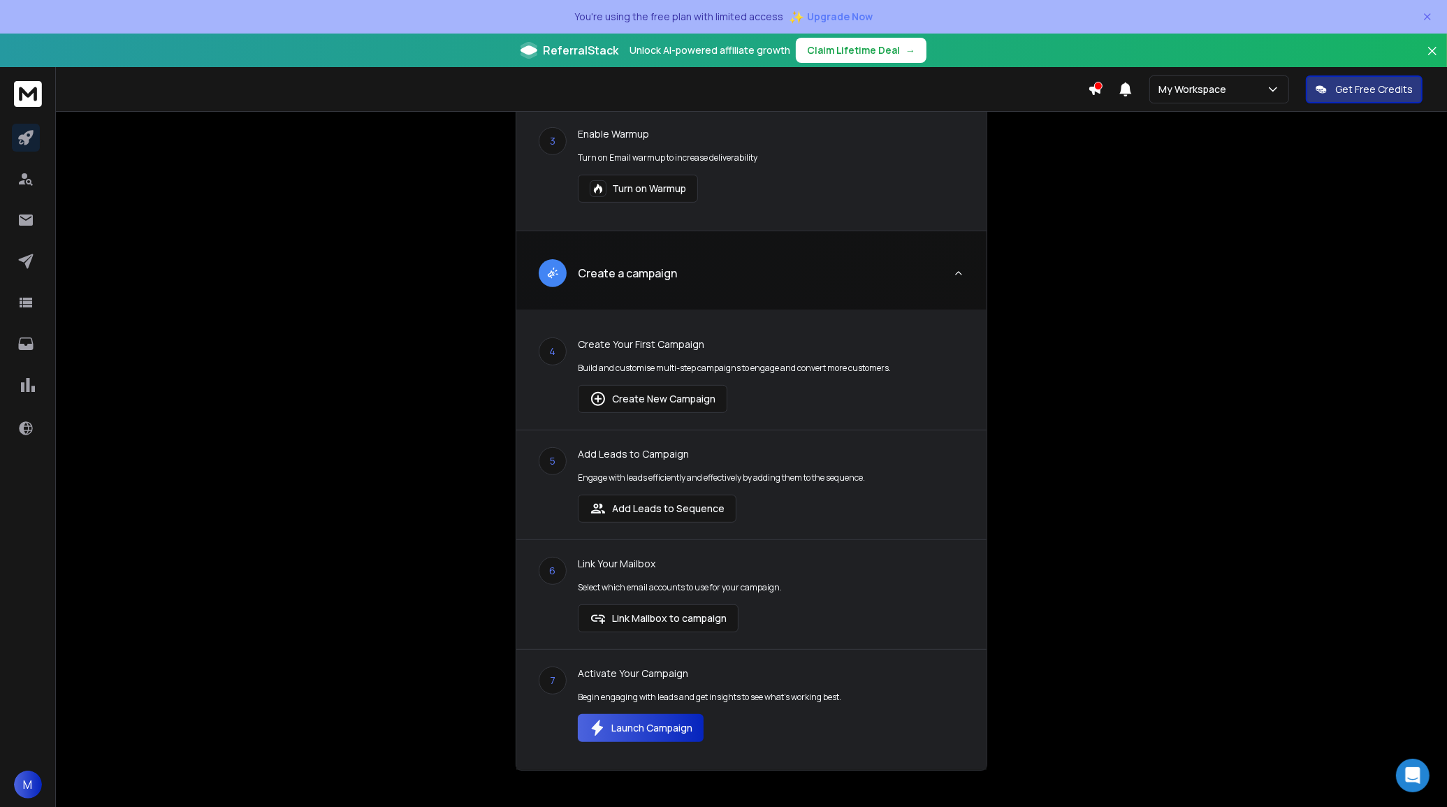
click at [27, 92] on icon at bounding box center [28, 94] width 28 height 26
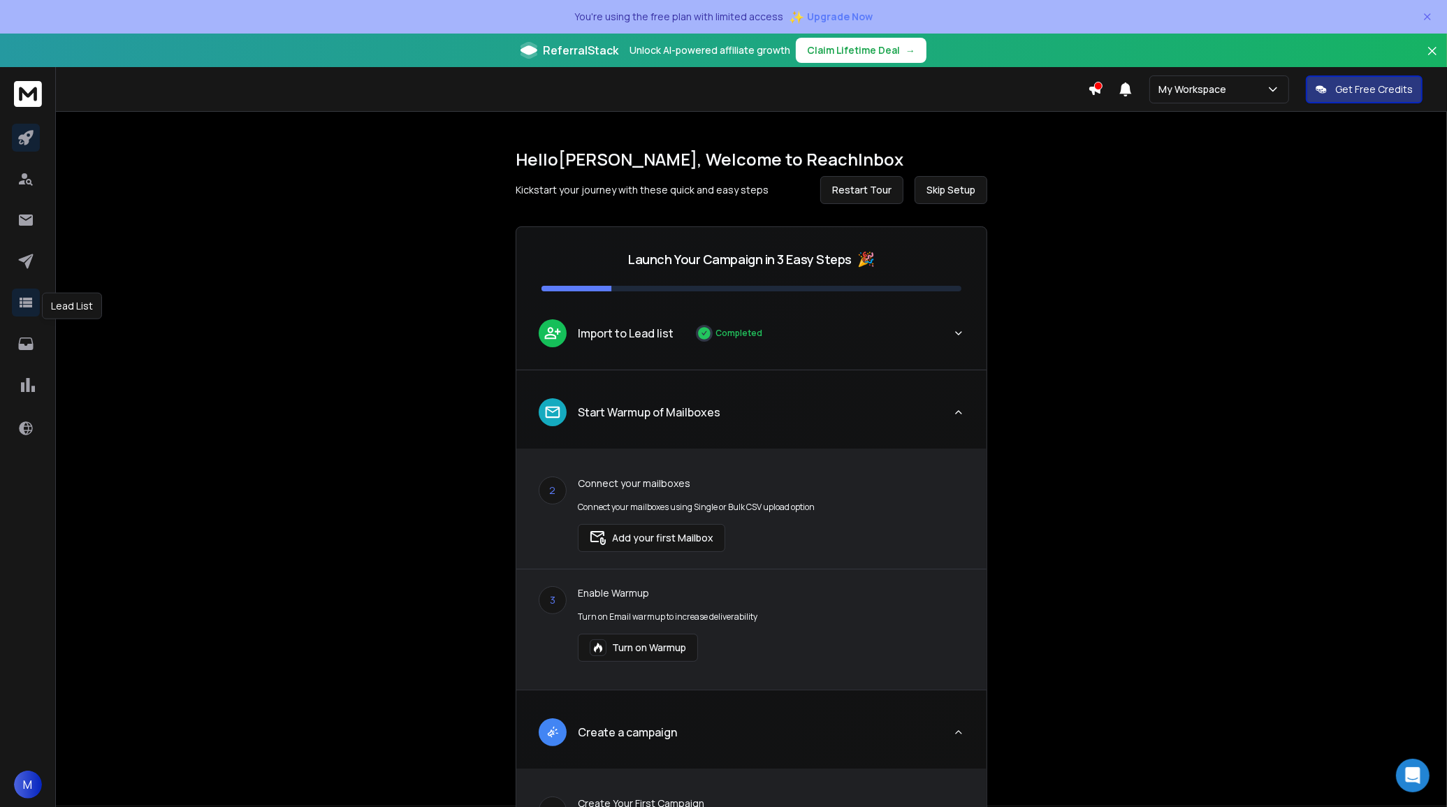
click at [27, 304] on icon at bounding box center [25, 302] width 17 height 17
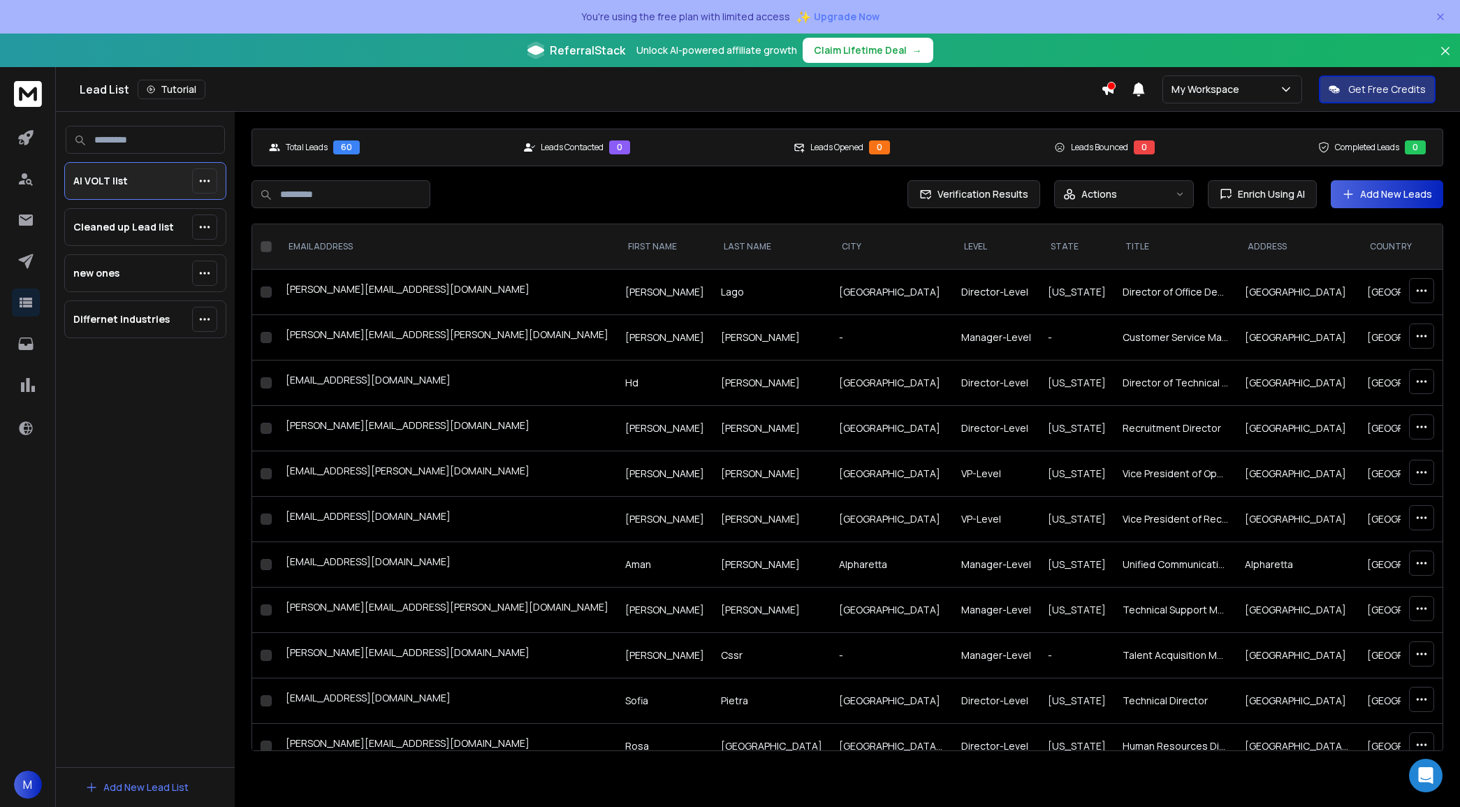
click at [131, 275] on div "new ones" at bounding box center [145, 273] width 162 height 38
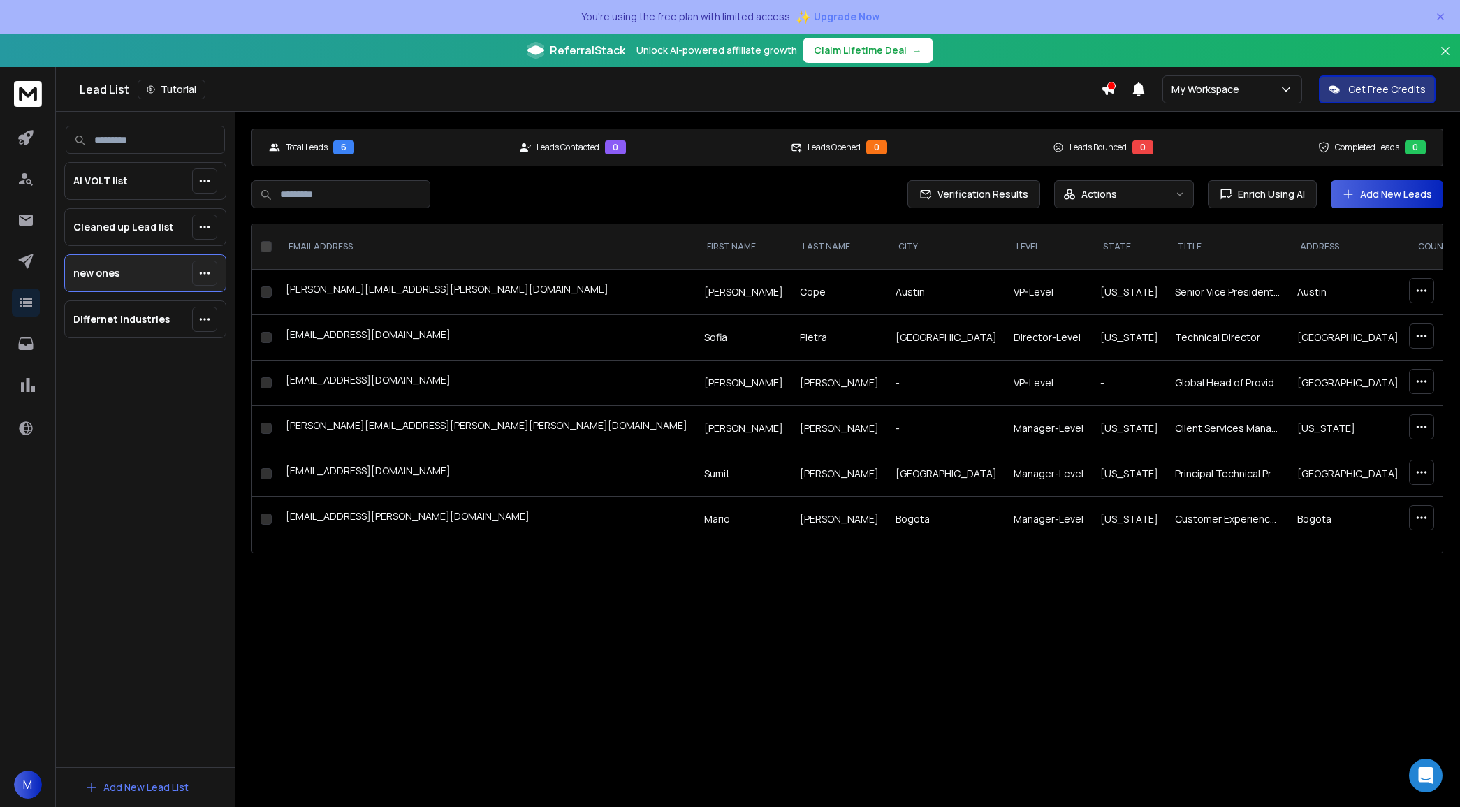
click at [124, 228] on p "Cleaned up Lead list" at bounding box center [123, 227] width 101 height 14
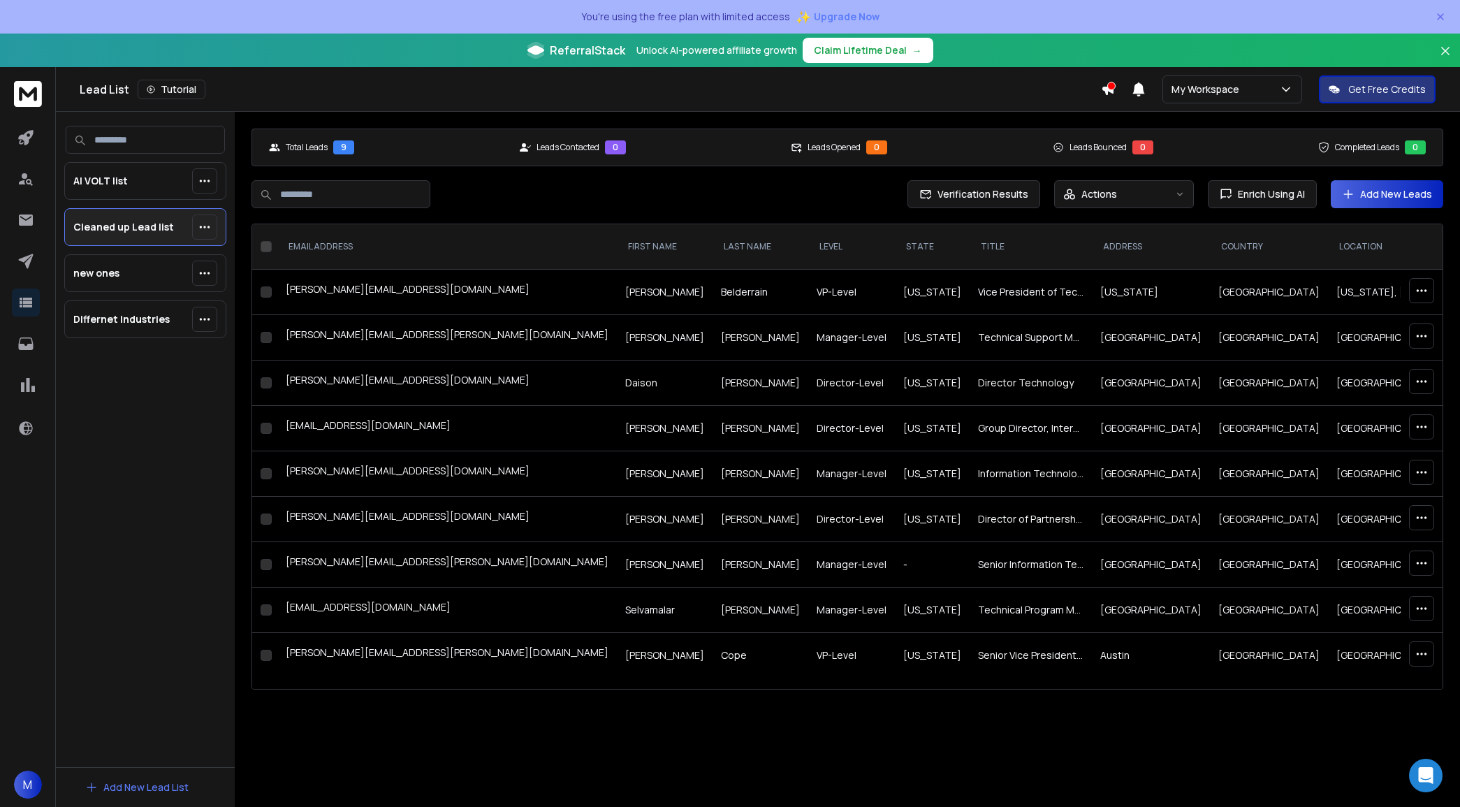
click at [127, 282] on div "new ones" at bounding box center [145, 273] width 162 height 38
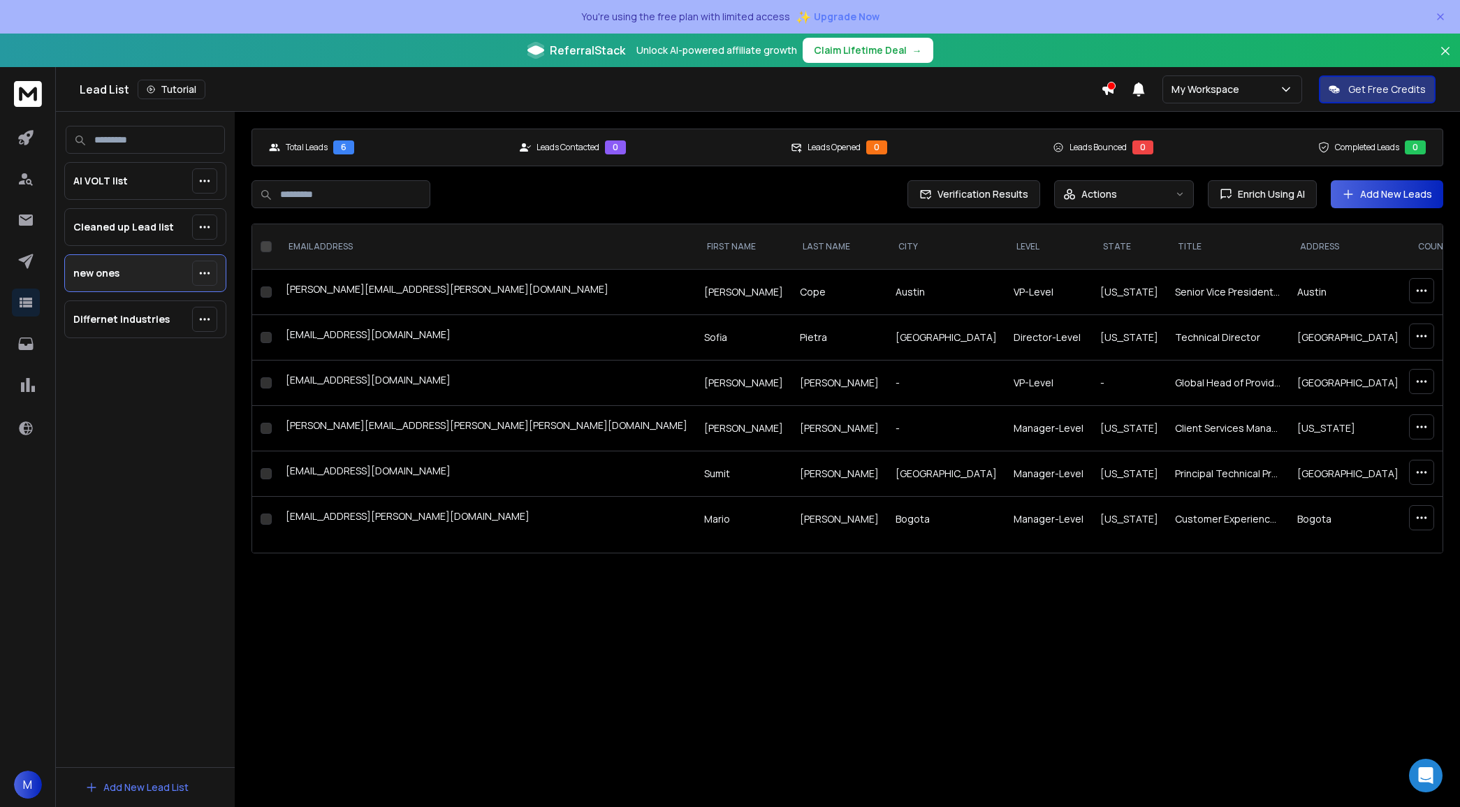
click at [131, 326] on p "Differnet industries" at bounding box center [121, 319] width 96 height 14
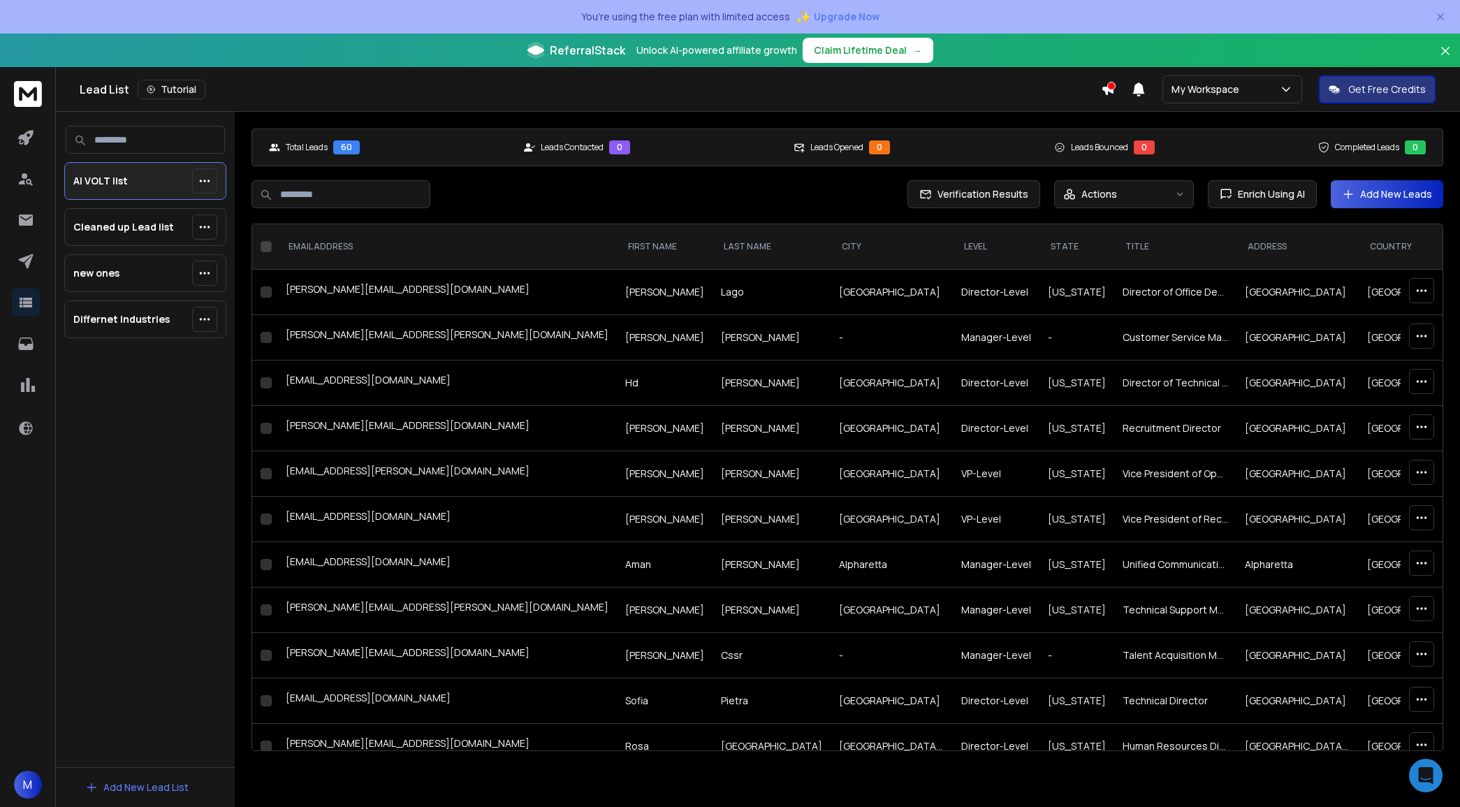
click at [149, 267] on div "new ones" at bounding box center [145, 273] width 162 height 38
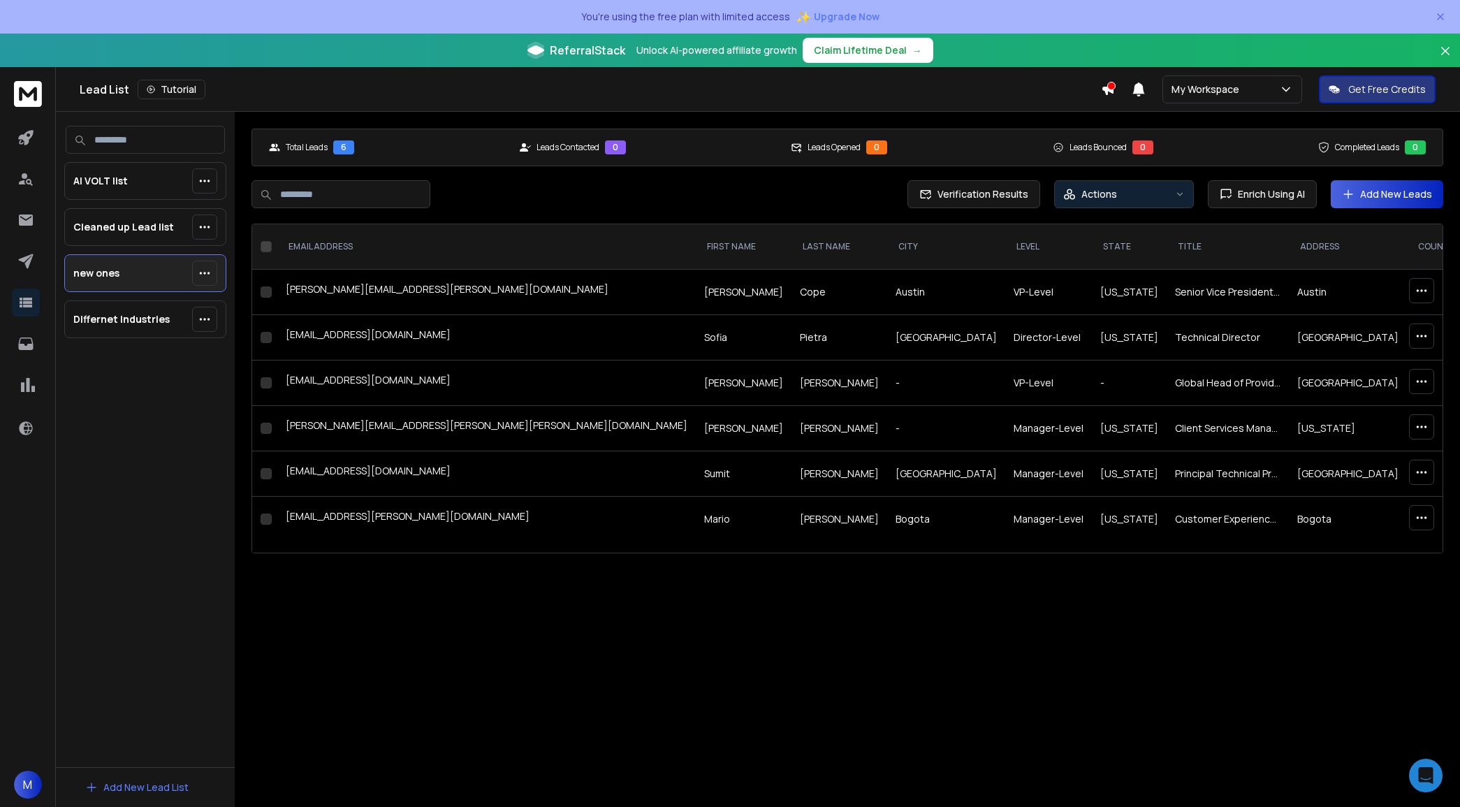
click at [1092, 193] on p "Actions" at bounding box center [1099, 194] width 36 height 14
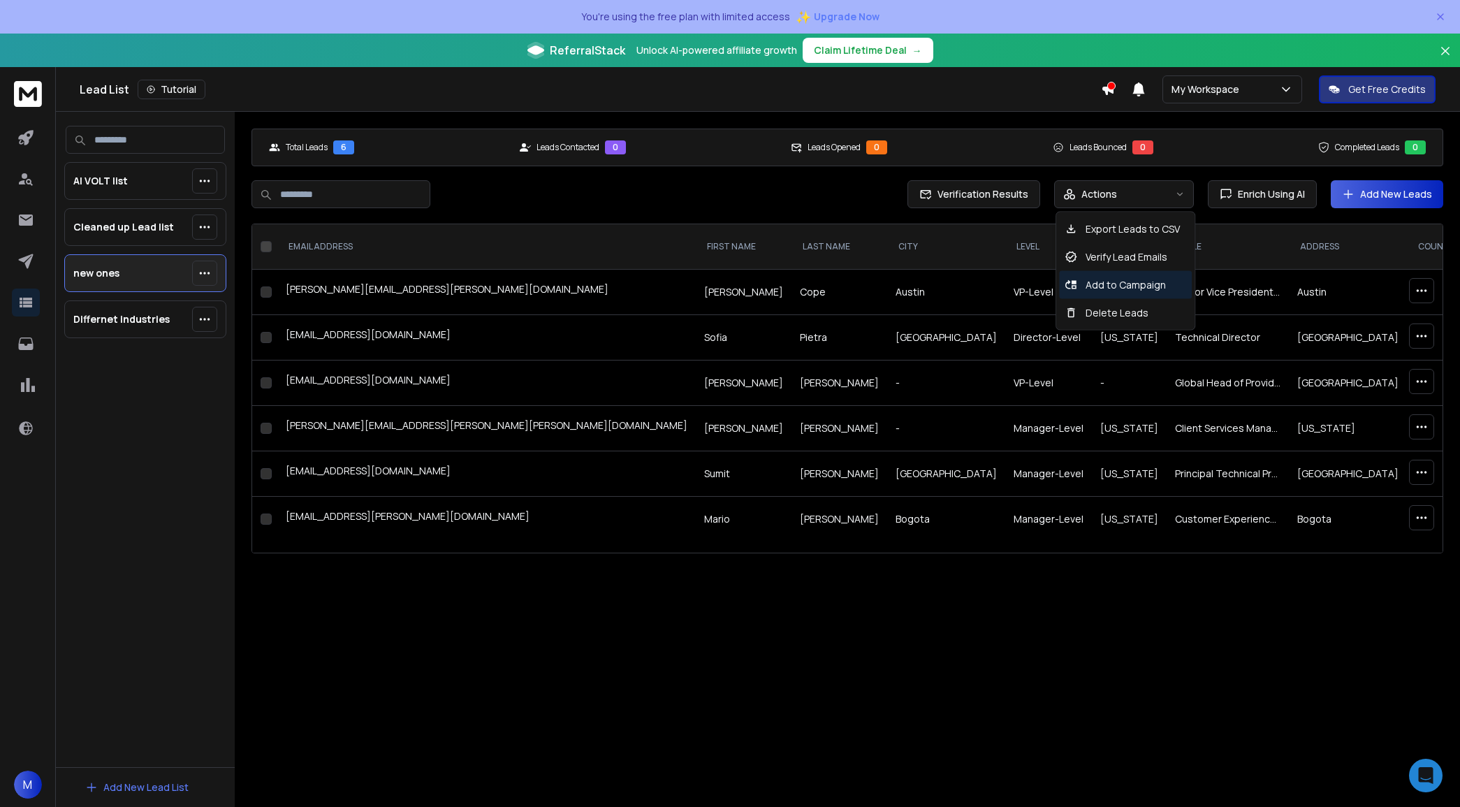
click at [133, 319] on p "Differnet industries" at bounding box center [121, 319] width 96 height 14
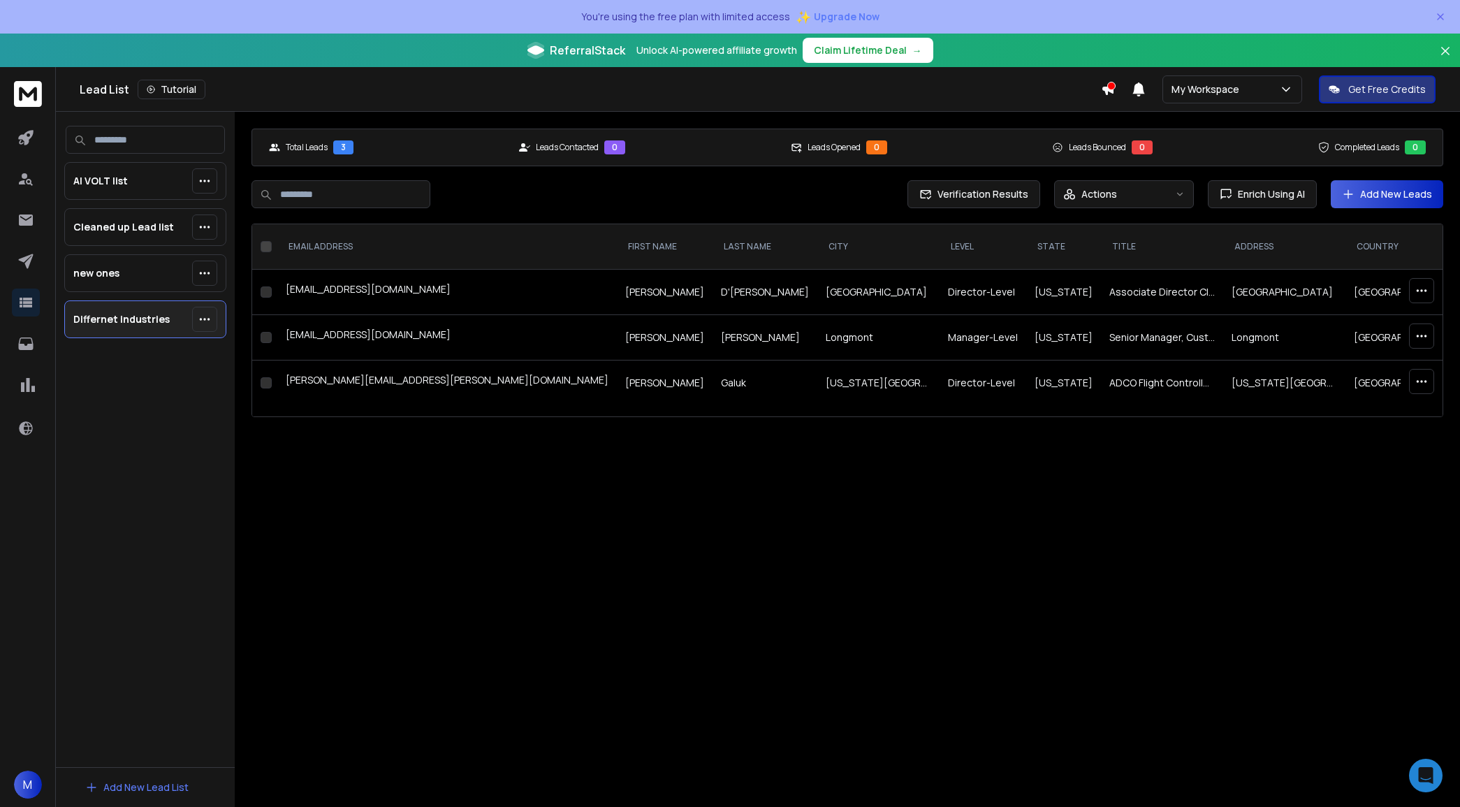
click at [266, 293] on button "button" at bounding box center [266, 291] width 11 height 11
click at [276, 340] on div at bounding box center [269, 337] width 17 height 11
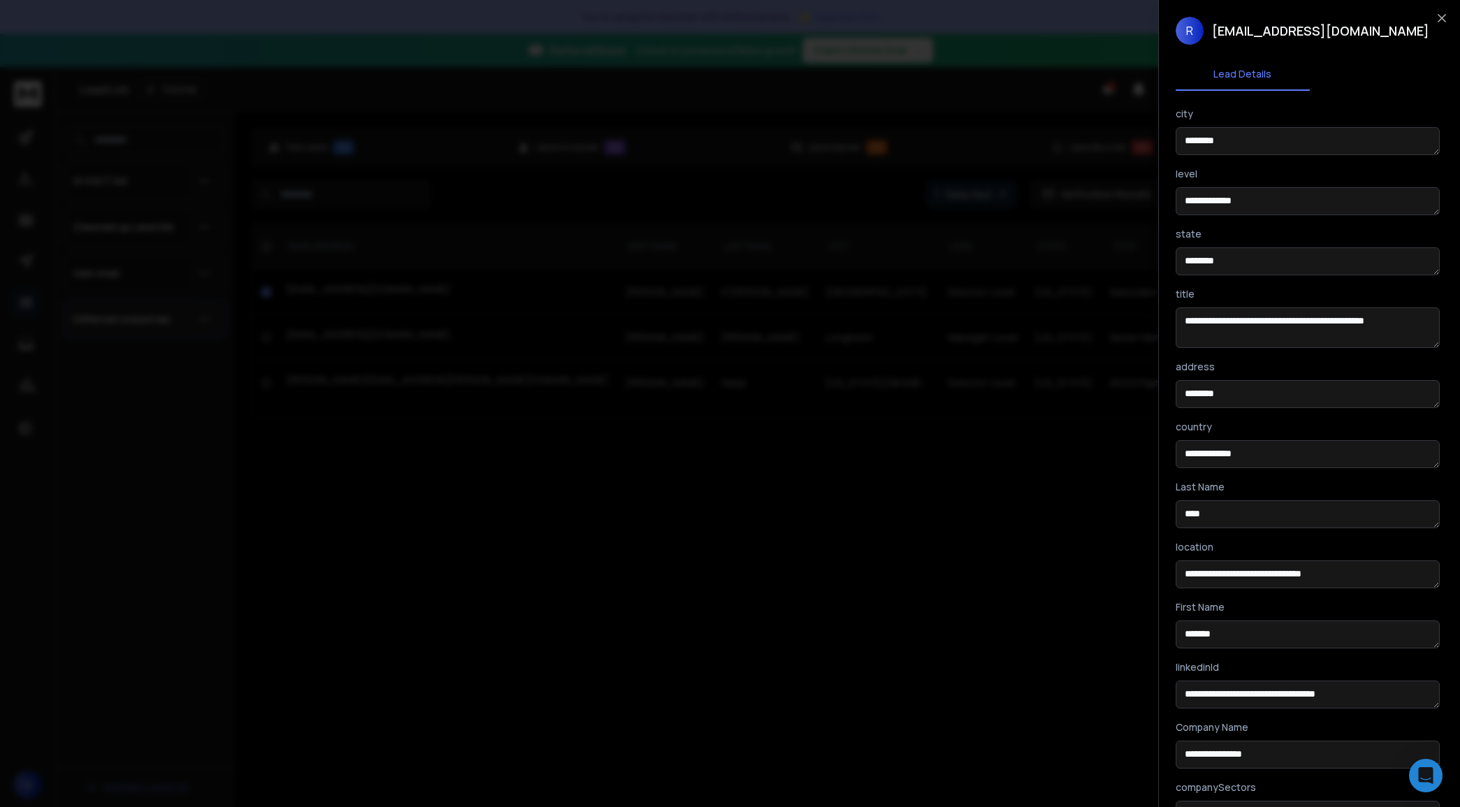
click at [278, 340] on div at bounding box center [730, 403] width 1460 height 807
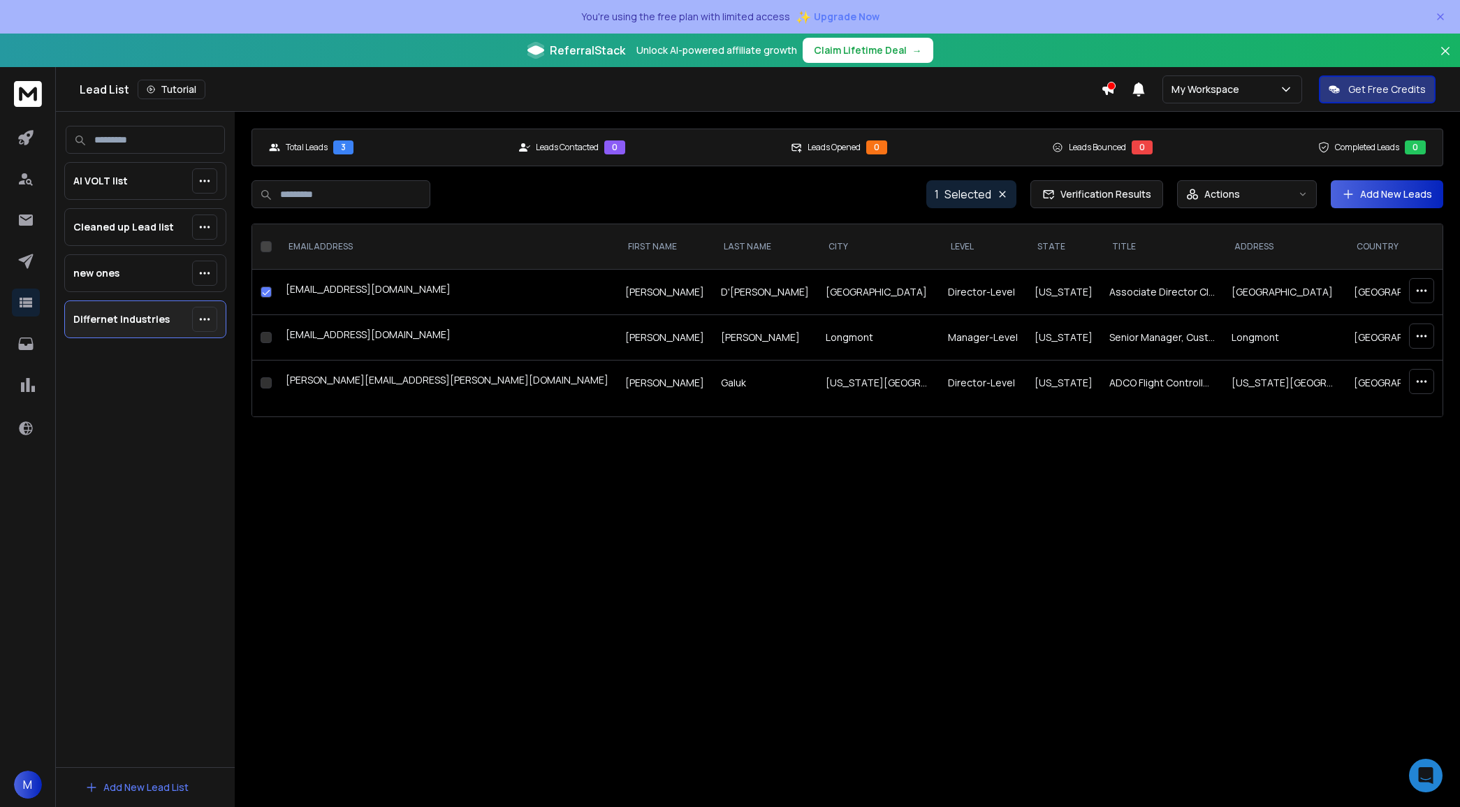
click at [148, 266] on div "new ones" at bounding box center [145, 273] width 162 height 38
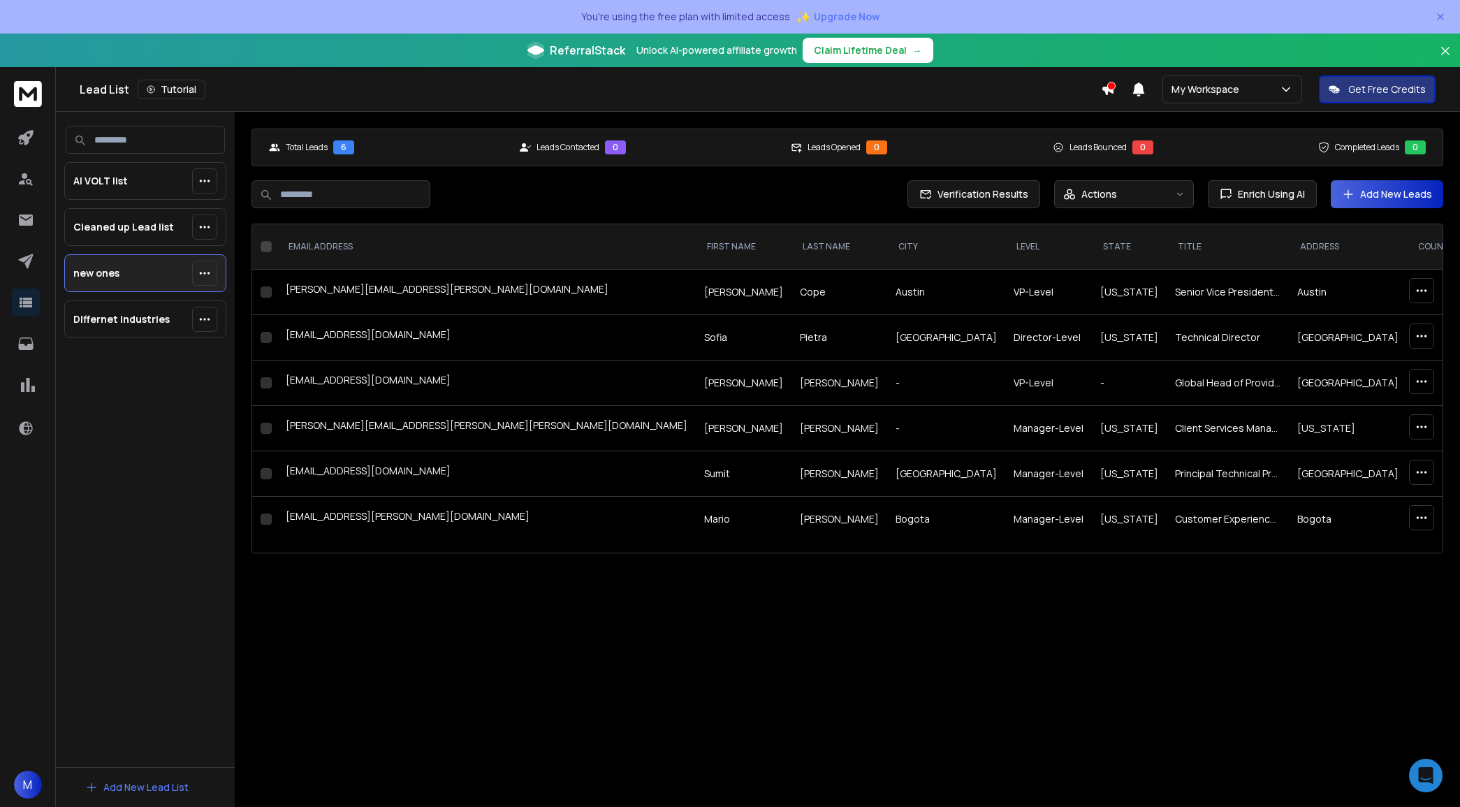
click at [148, 236] on div "Cleaned up Lead list" at bounding box center [145, 227] width 162 height 38
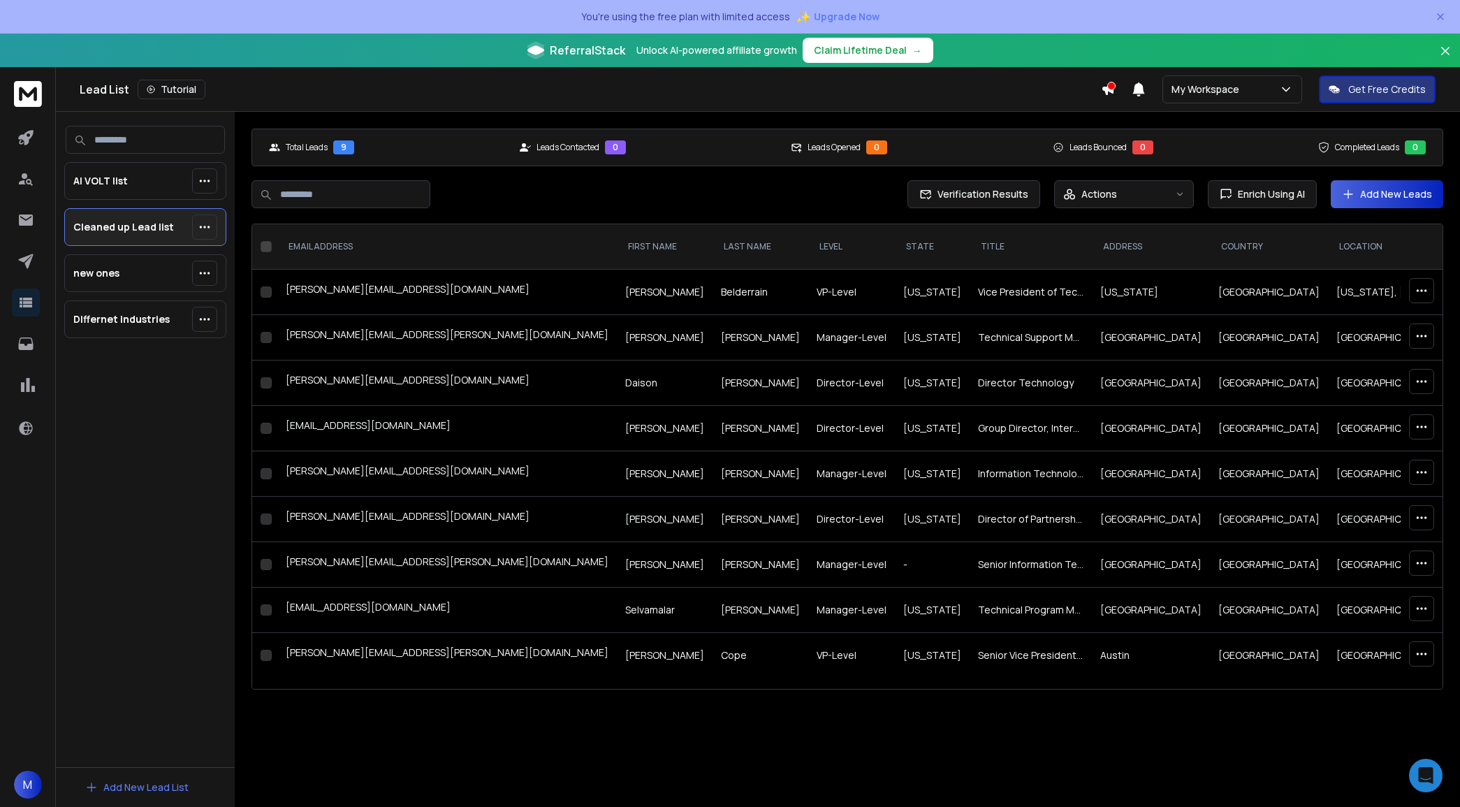
click at [126, 316] on p "Differnet industries" at bounding box center [121, 319] width 96 height 14
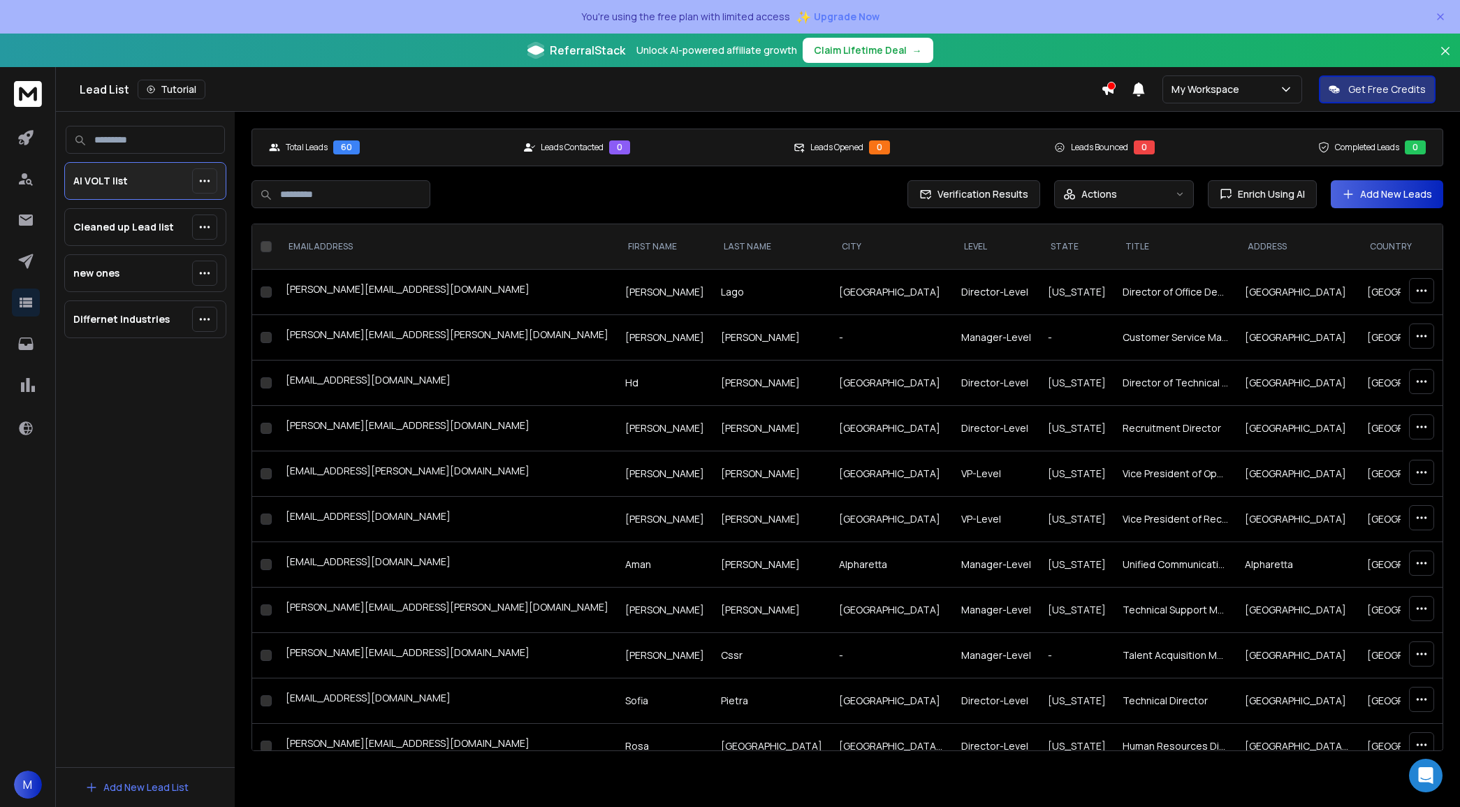
click at [119, 325] on p "Differnet industries" at bounding box center [121, 319] width 96 height 14
